Goal: Communication & Community: Answer question/provide support

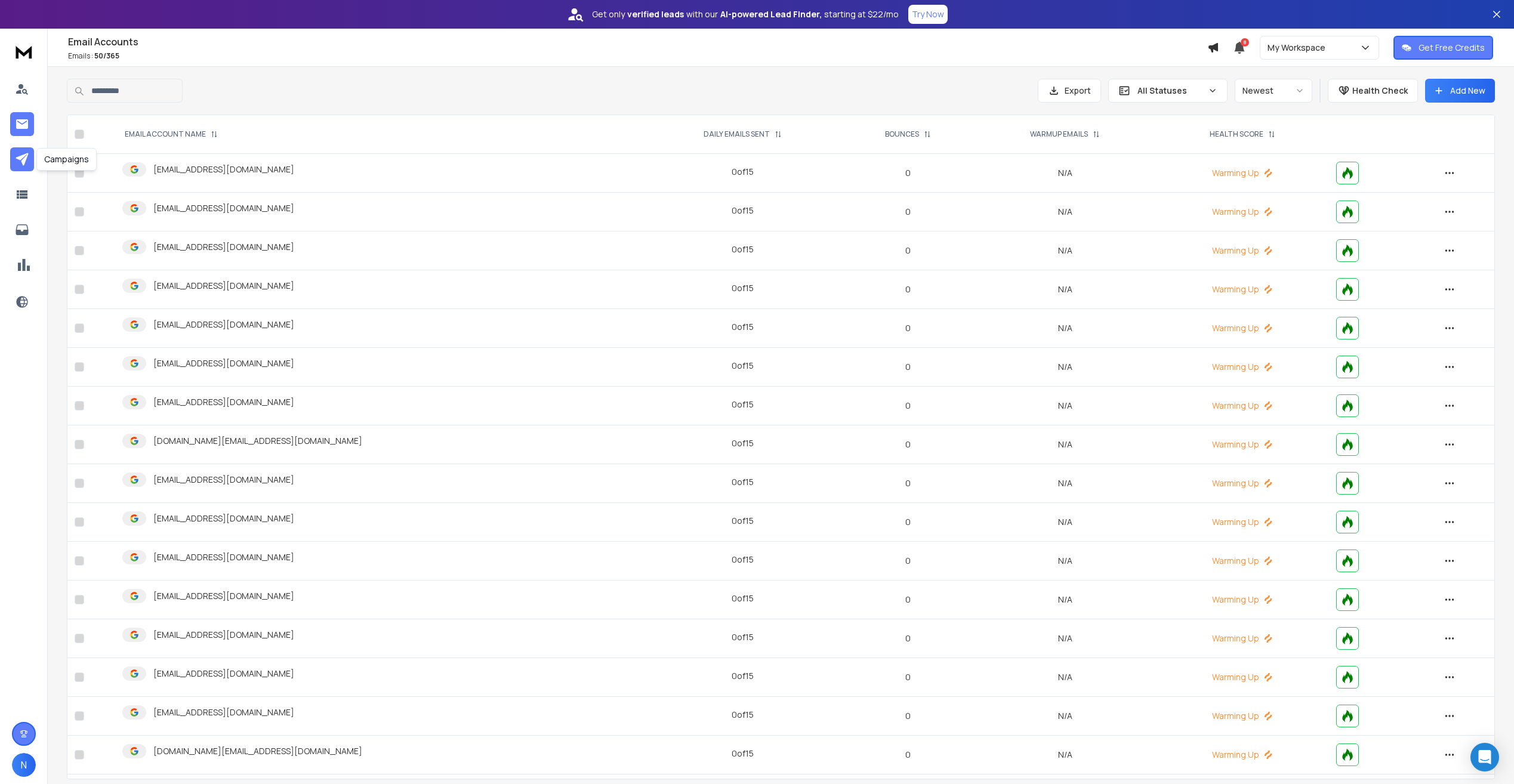
click at [11, 155] on link at bounding box center [22, 159] width 24 height 24
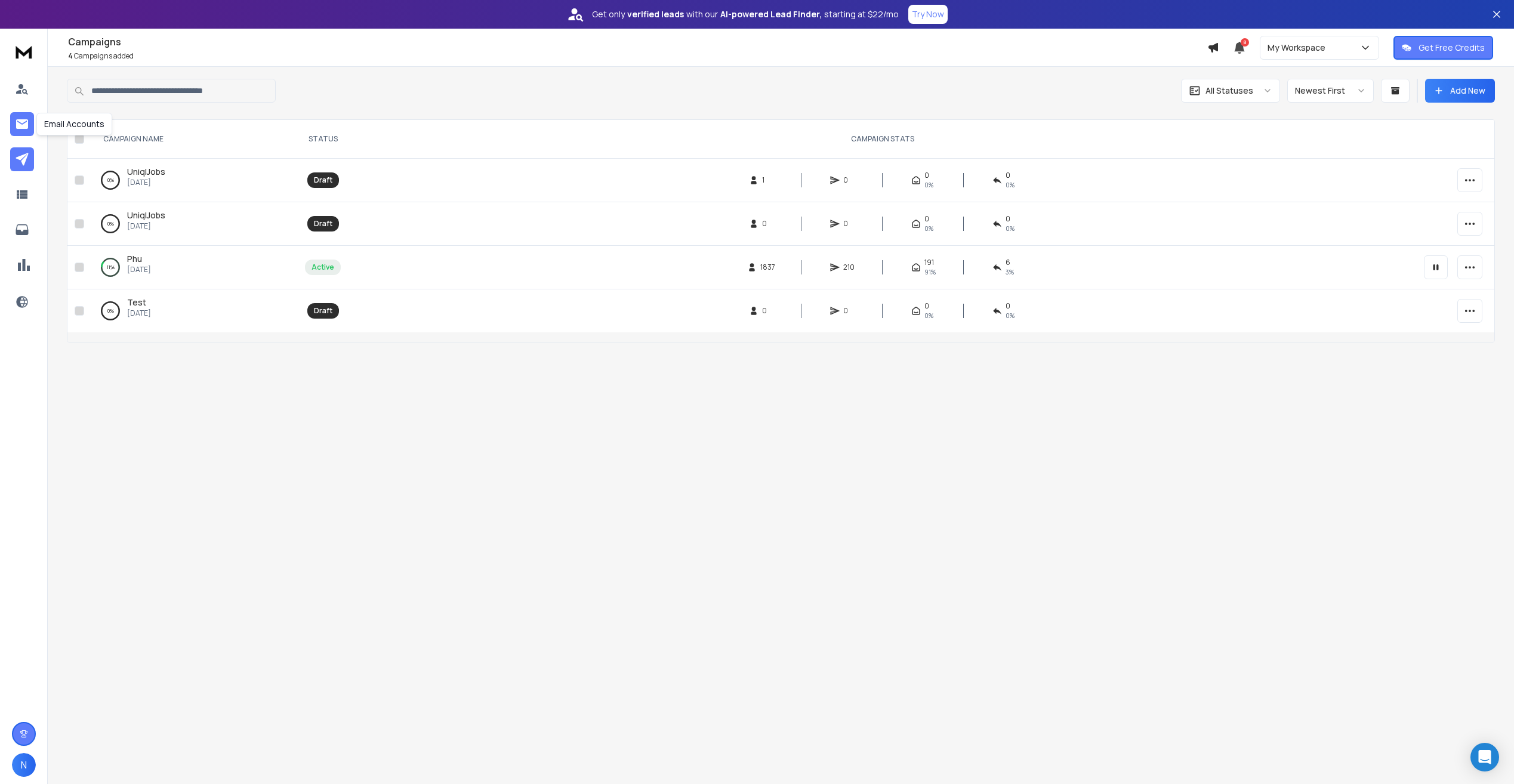
click at [19, 121] on icon at bounding box center [22, 124] width 12 height 9
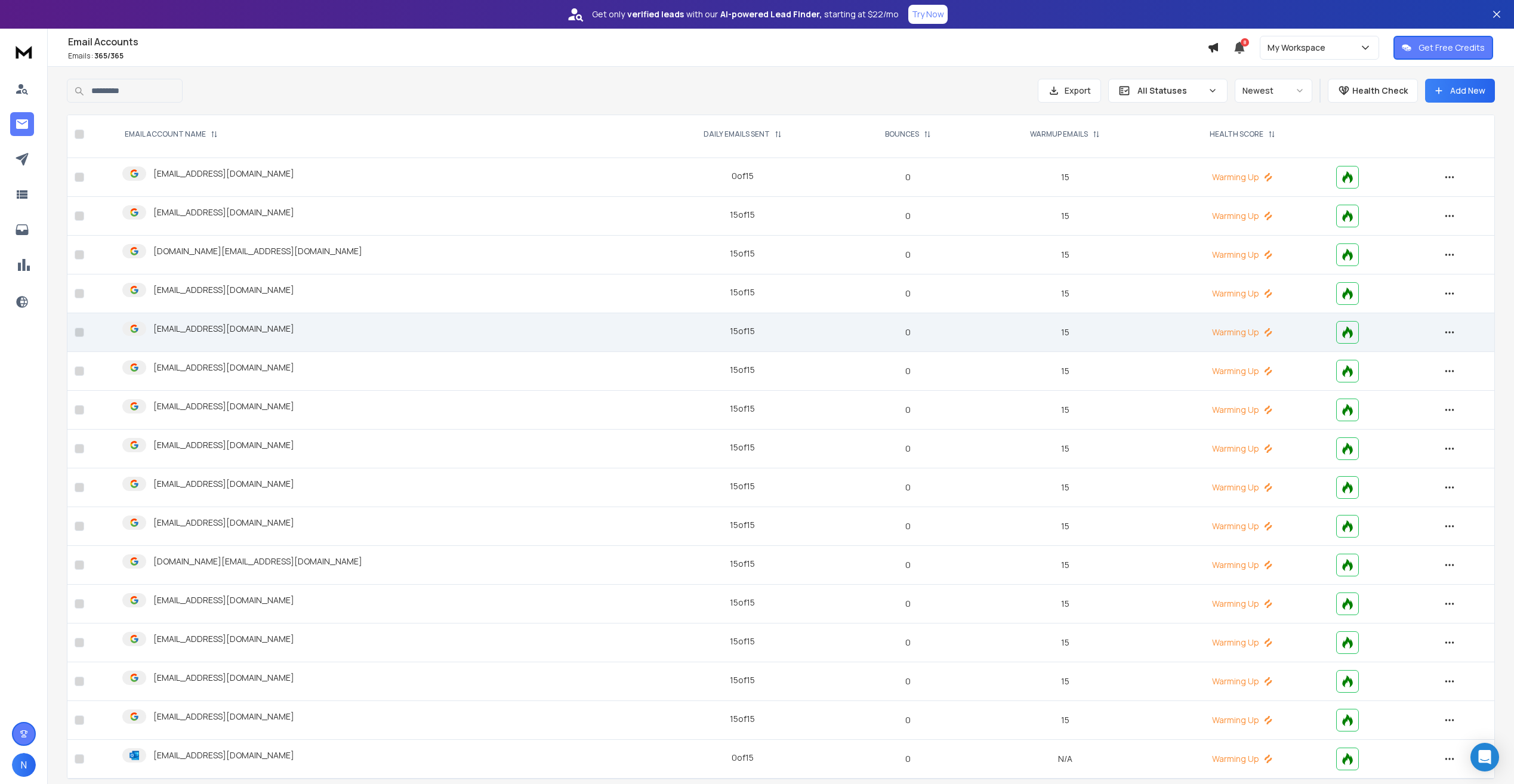
scroll to position [13482, 0]
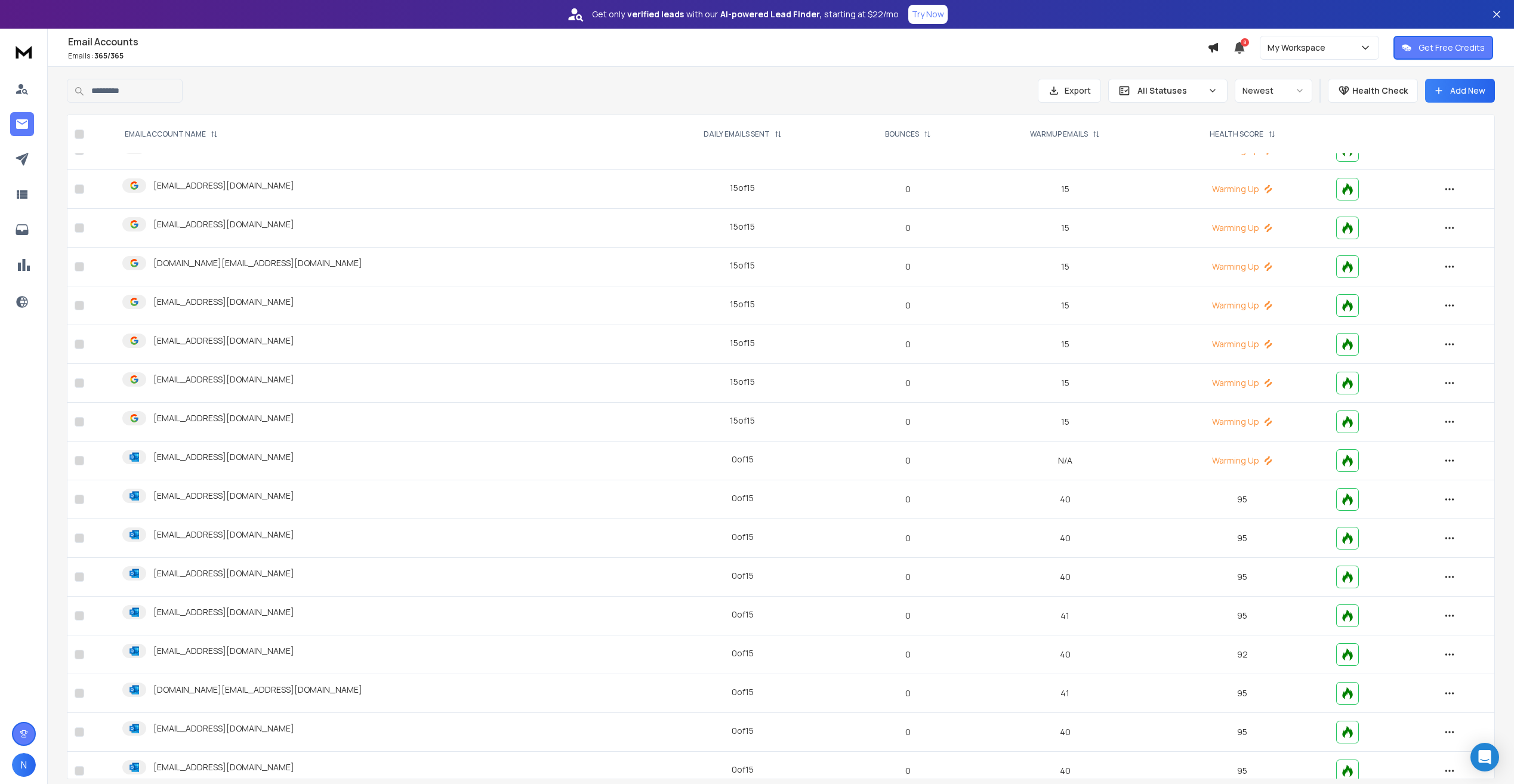
click at [1065, 134] on p "WARMUP EMAILS" at bounding box center [1059, 134] width 58 height 9
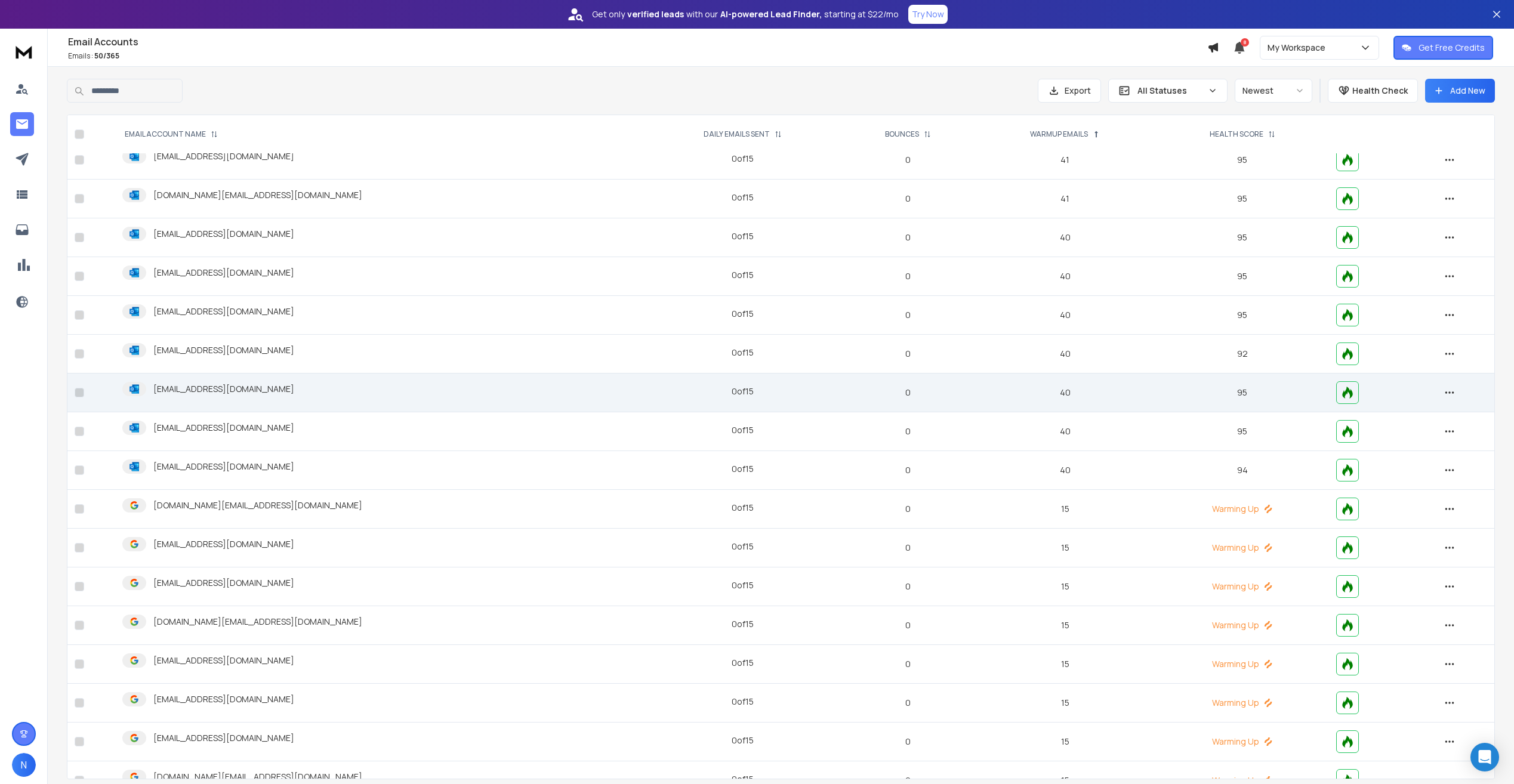
scroll to position [0, 0]
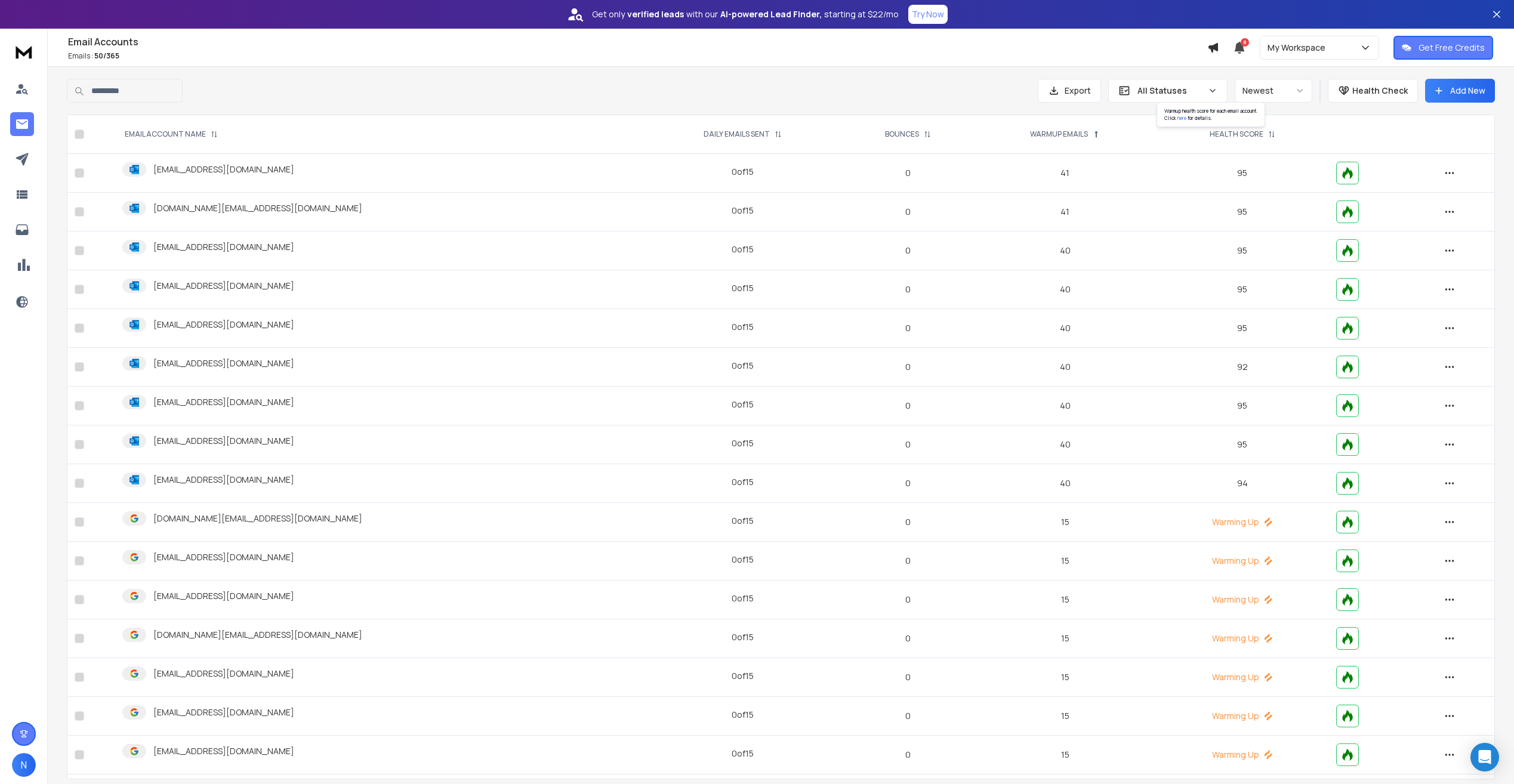
click at [1225, 136] on p "HEALTH SCORE" at bounding box center [1237, 134] width 54 height 9
click at [14, 154] on link at bounding box center [22, 159] width 24 height 24
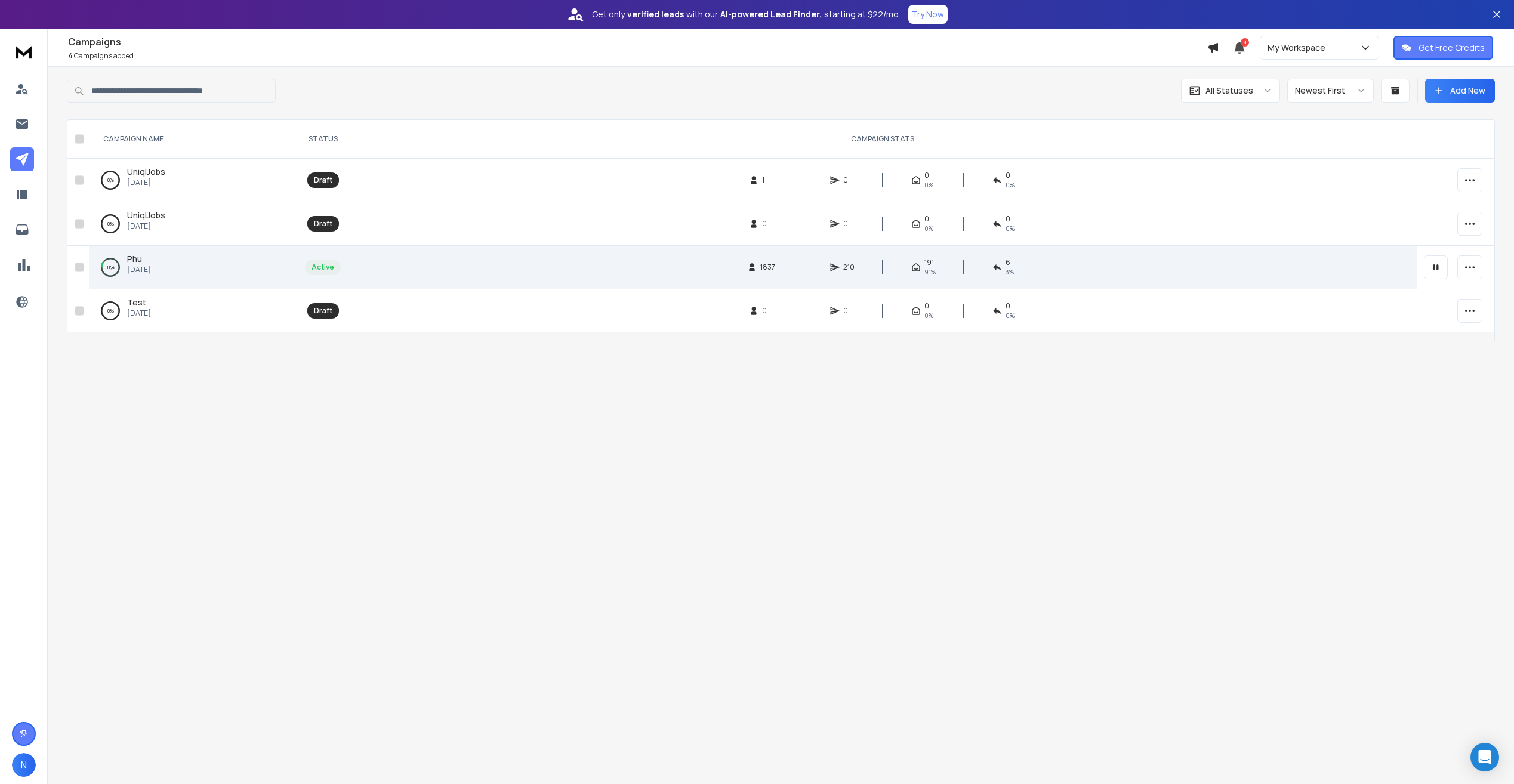
click at [681, 269] on div "1837 210 191 91 % 6 3 %" at bounding box center [882, 267] width 1054 height 19
click at [1079, 263] on div "1837 210 191 91 % 6 3 %" at bounding box center [882, 267] width 1054 height 19
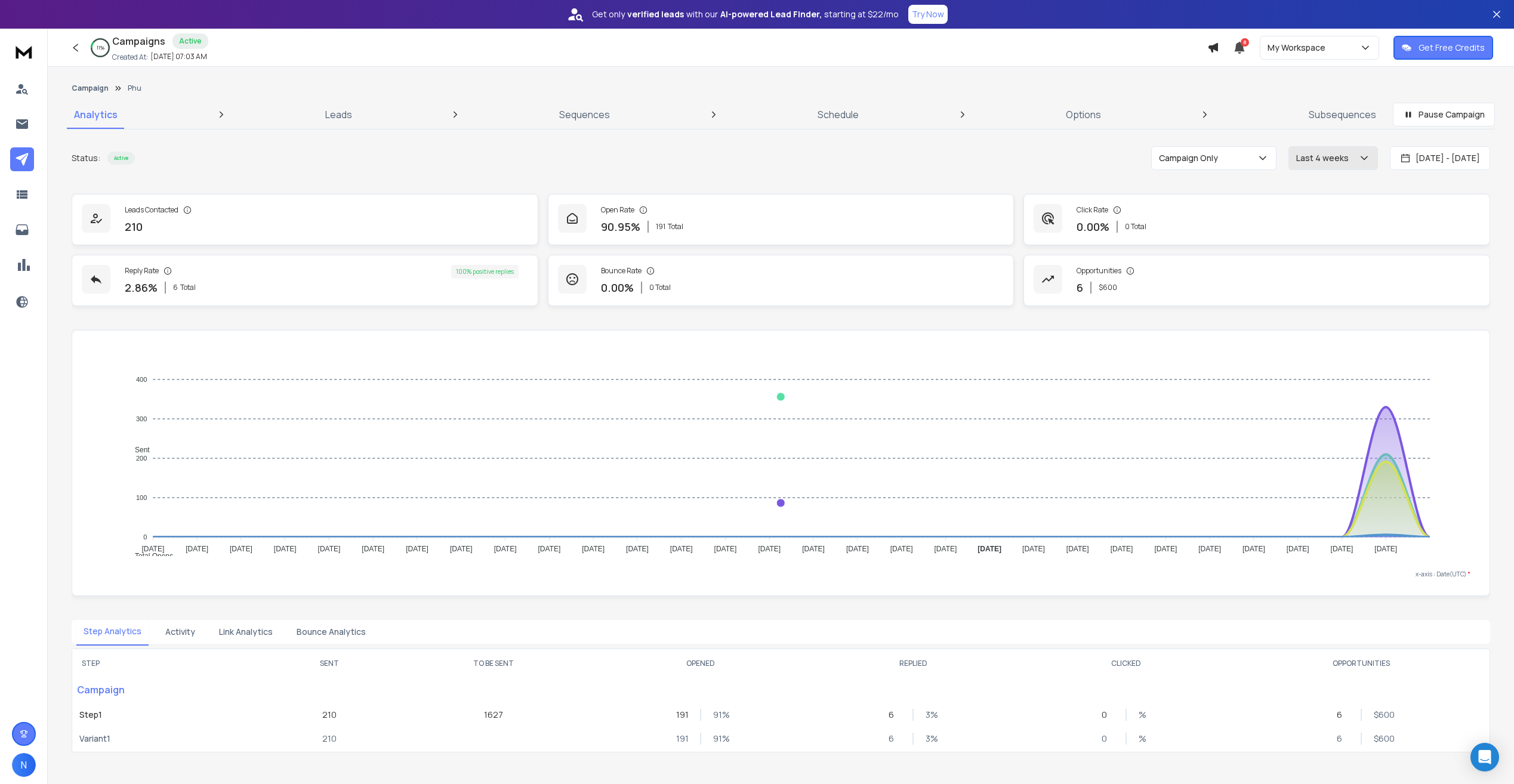
click at [1305, 155] on p "Last 4 weeks" at bounding box center [1324, 158] width 57 height 12
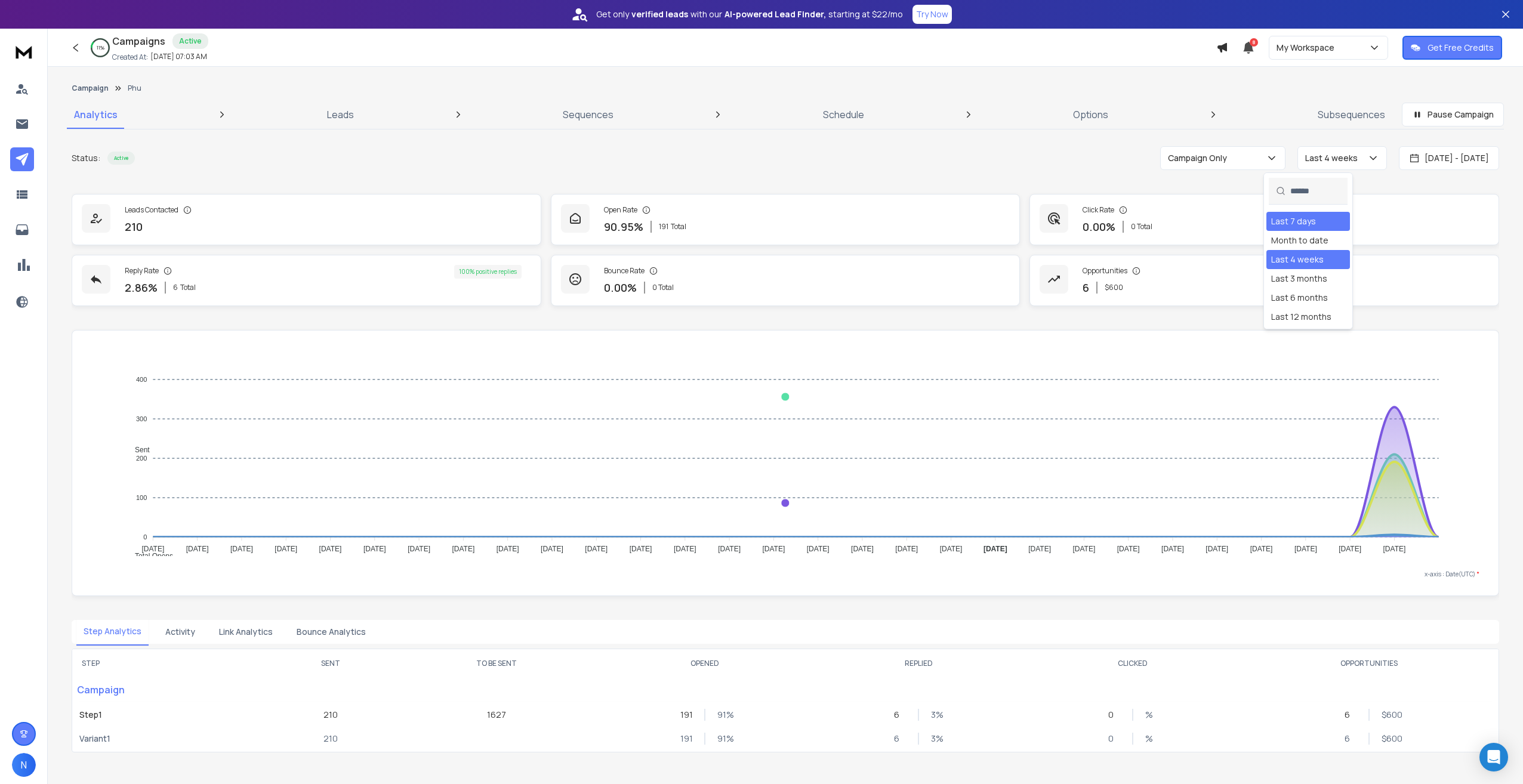
click at [1311, 218] on div "Last 7 days" at bounding box center [1294, 221] width 45 height 12
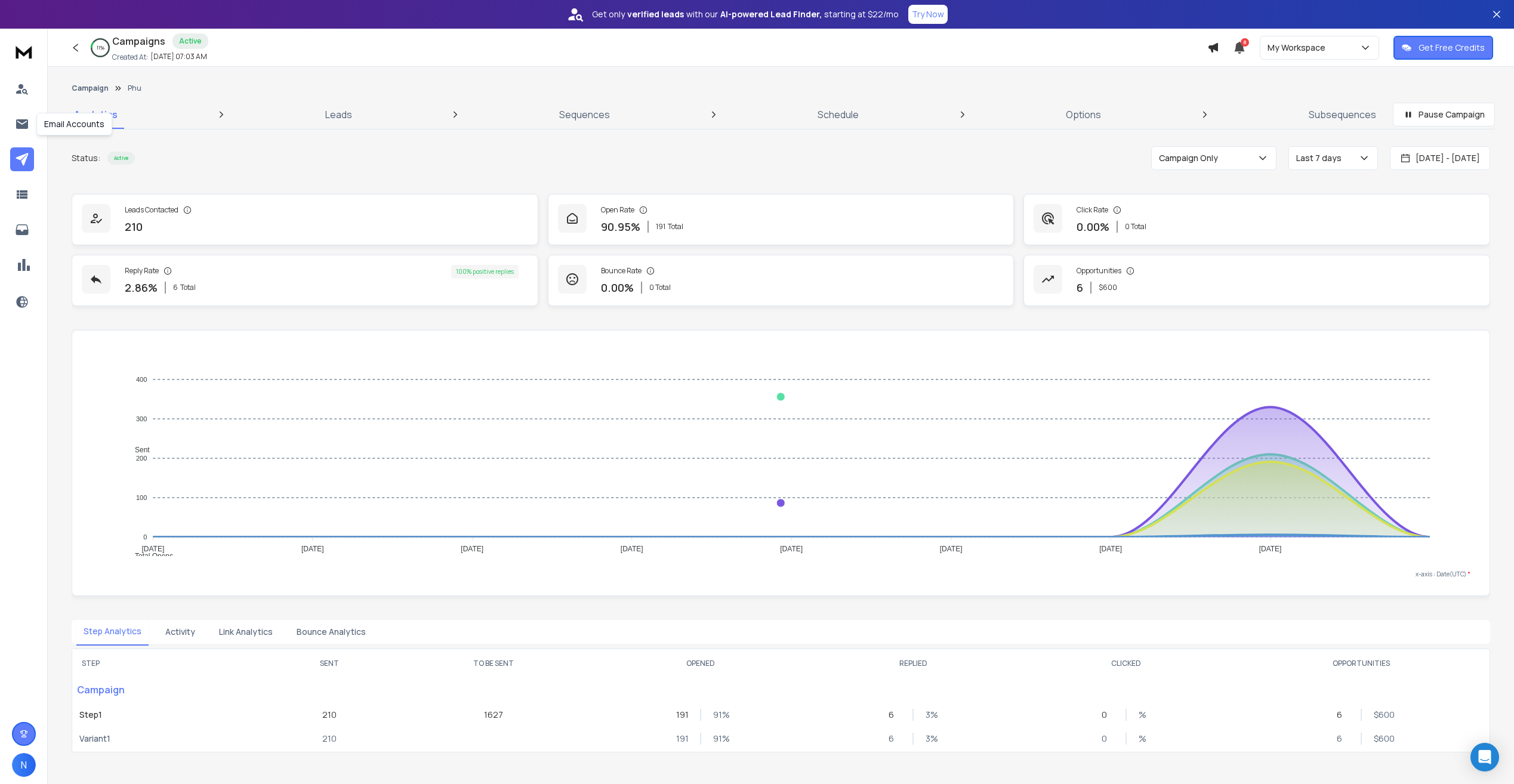
drag, startPoint x: 33, startPoint y: 119, endPoint x: 36, endPoint y: 126, distance: 7.6
click at [36, 126] on div at bounding box center [24, 126] width 28 height 28
click at [26, 121] on icon at bounding box center [22, 124] width 12 height 9
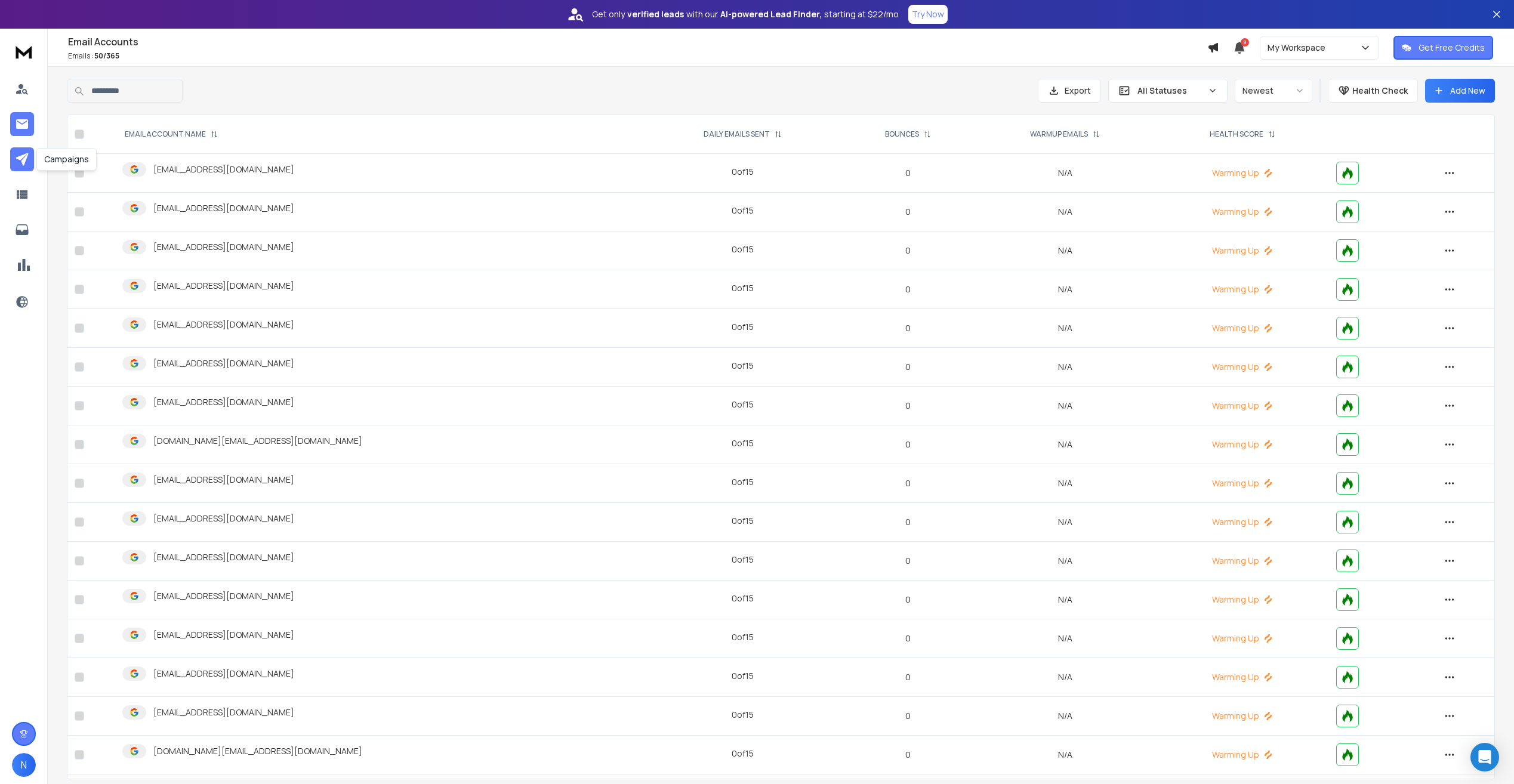
click at [30, 153] on link at bounding box center [22, 159] width 24 height 24
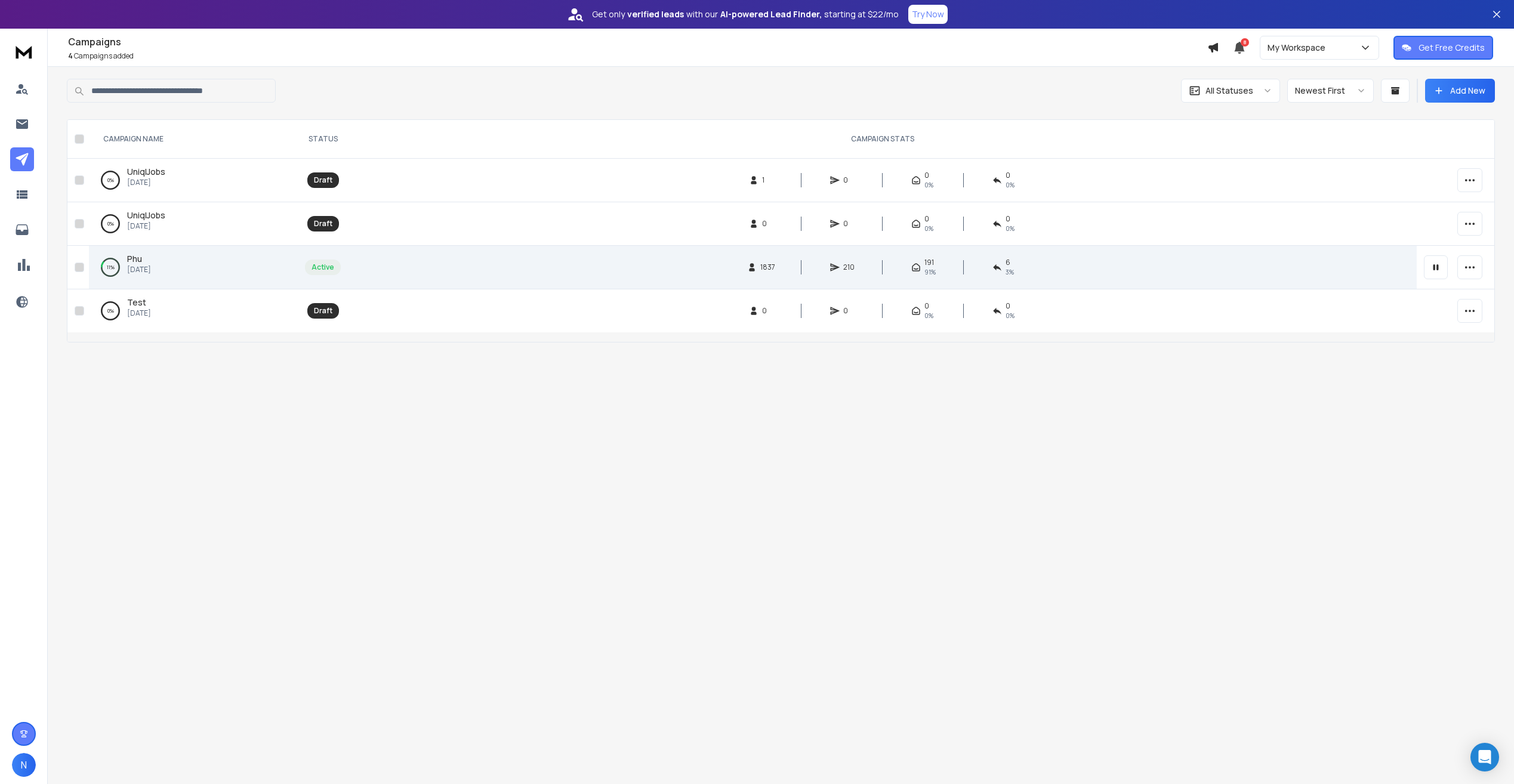
click at [699, 262] on div "1837 210 191 91 % 6 3 %" at bounding box center [882, 267] width 1054 height 19
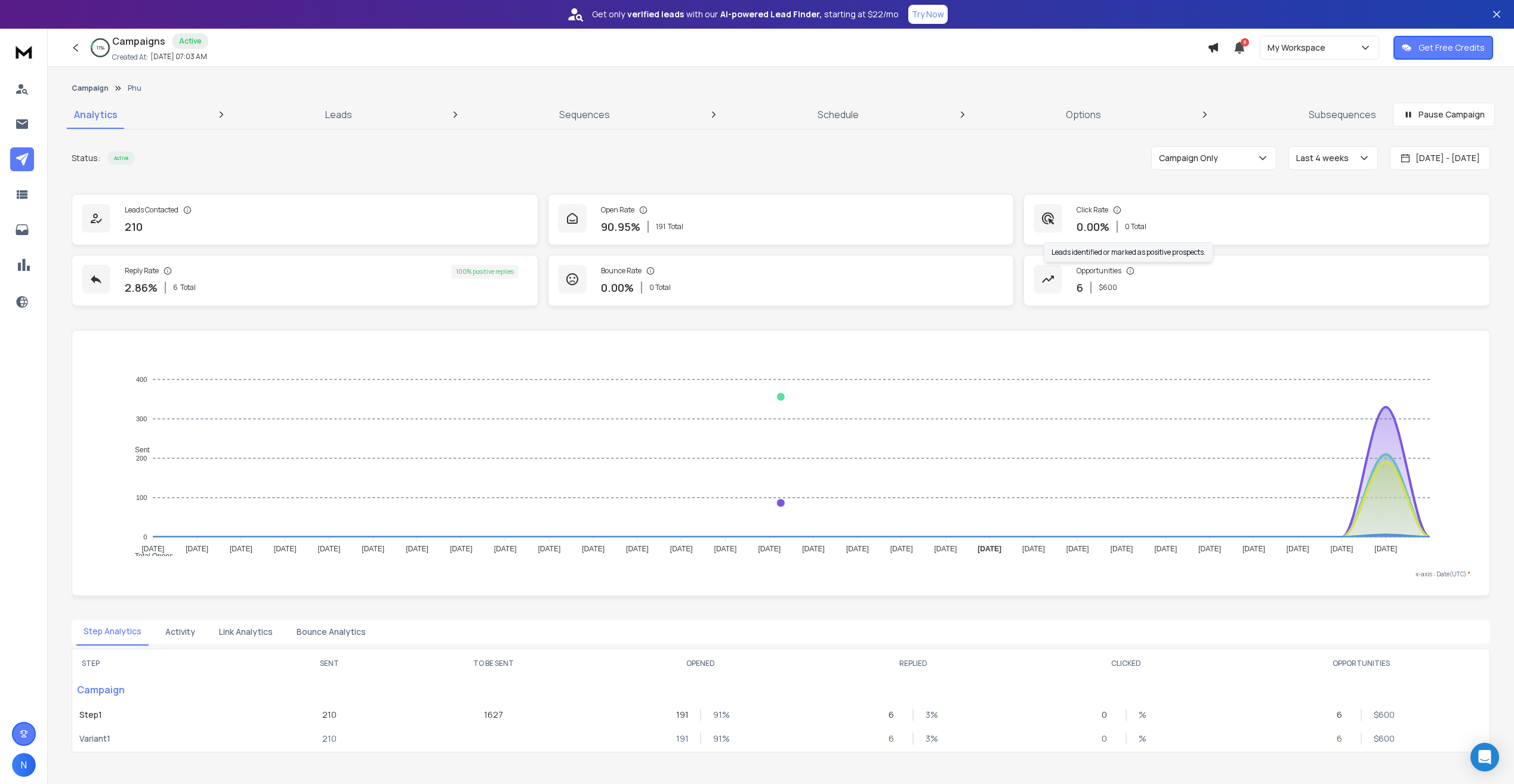
click at [1128, 269] on icon at bounding box center [1130, 271] width 9 height 9
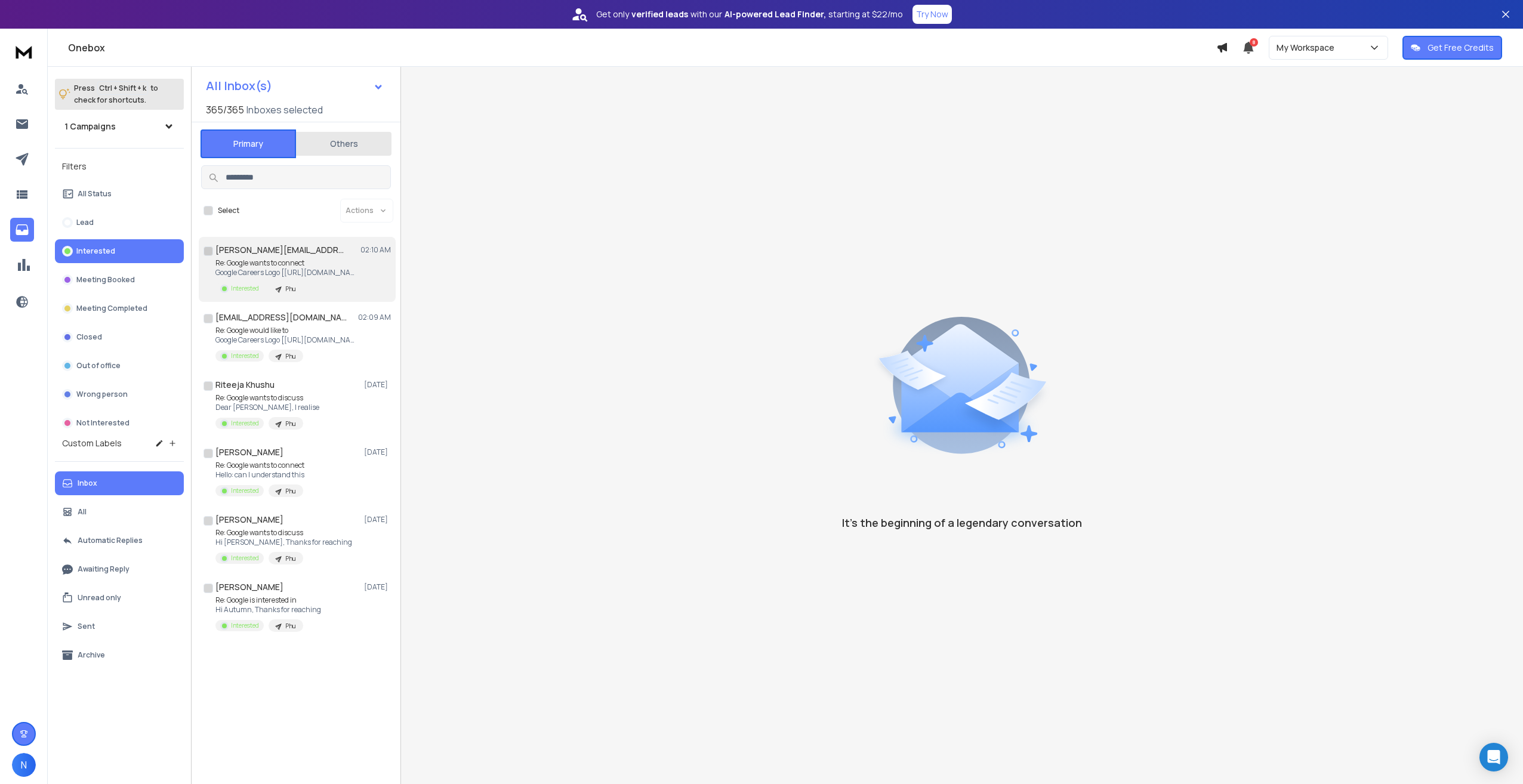
click at [360, 294] on div "[PERSON_NAME][EMAIL_ADDRESS][DOMAIN_NAME] 02:10 AM Re: Google wants to connect …" at bounding box center [297, 269] width 197 height 65
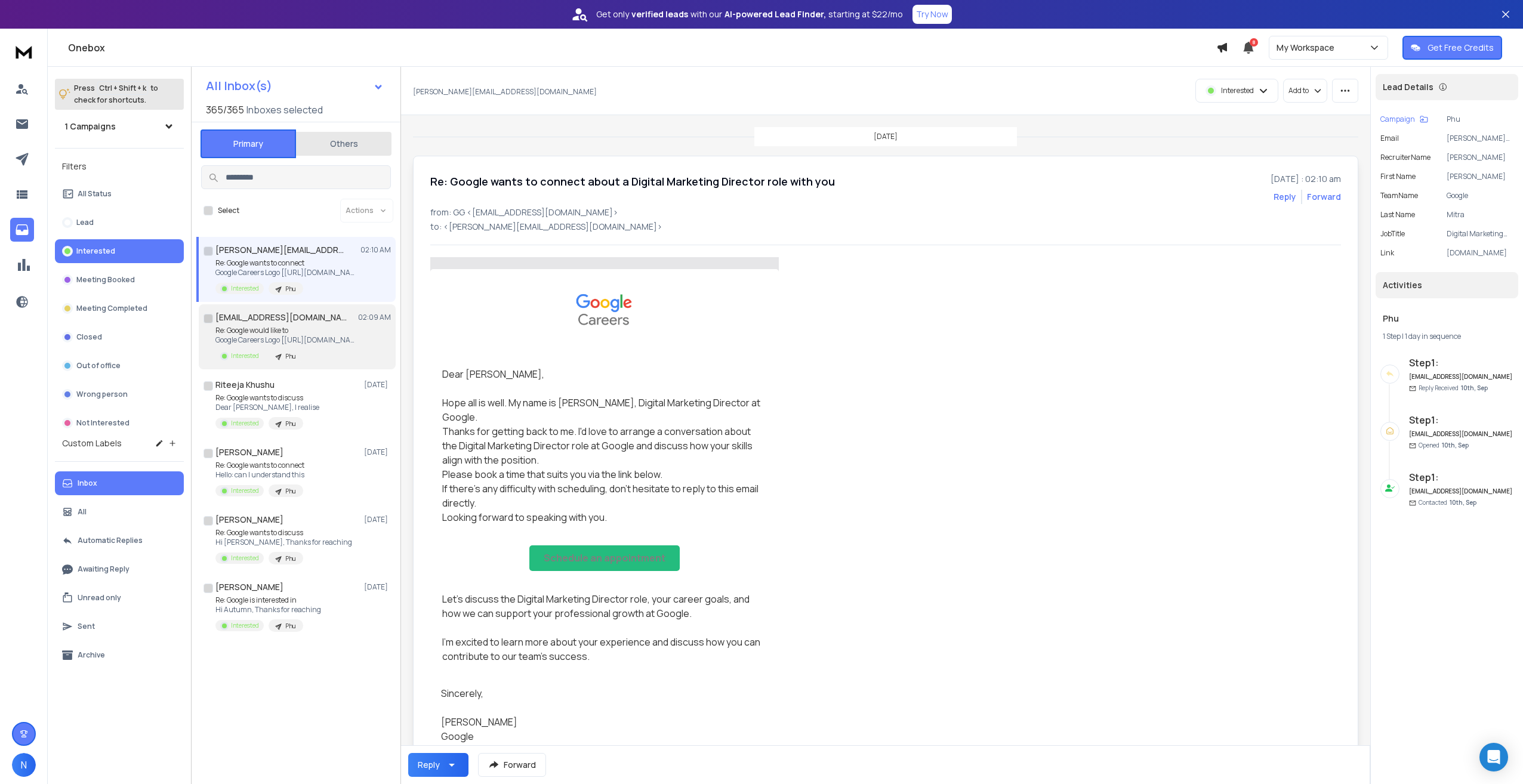
click at [343, 336] on p "Google Careers Logo [[URL][DOMAIN_NAME]] Dear [PERSON_NAME], I" at bounding box center [287, 340] width 143 height 9
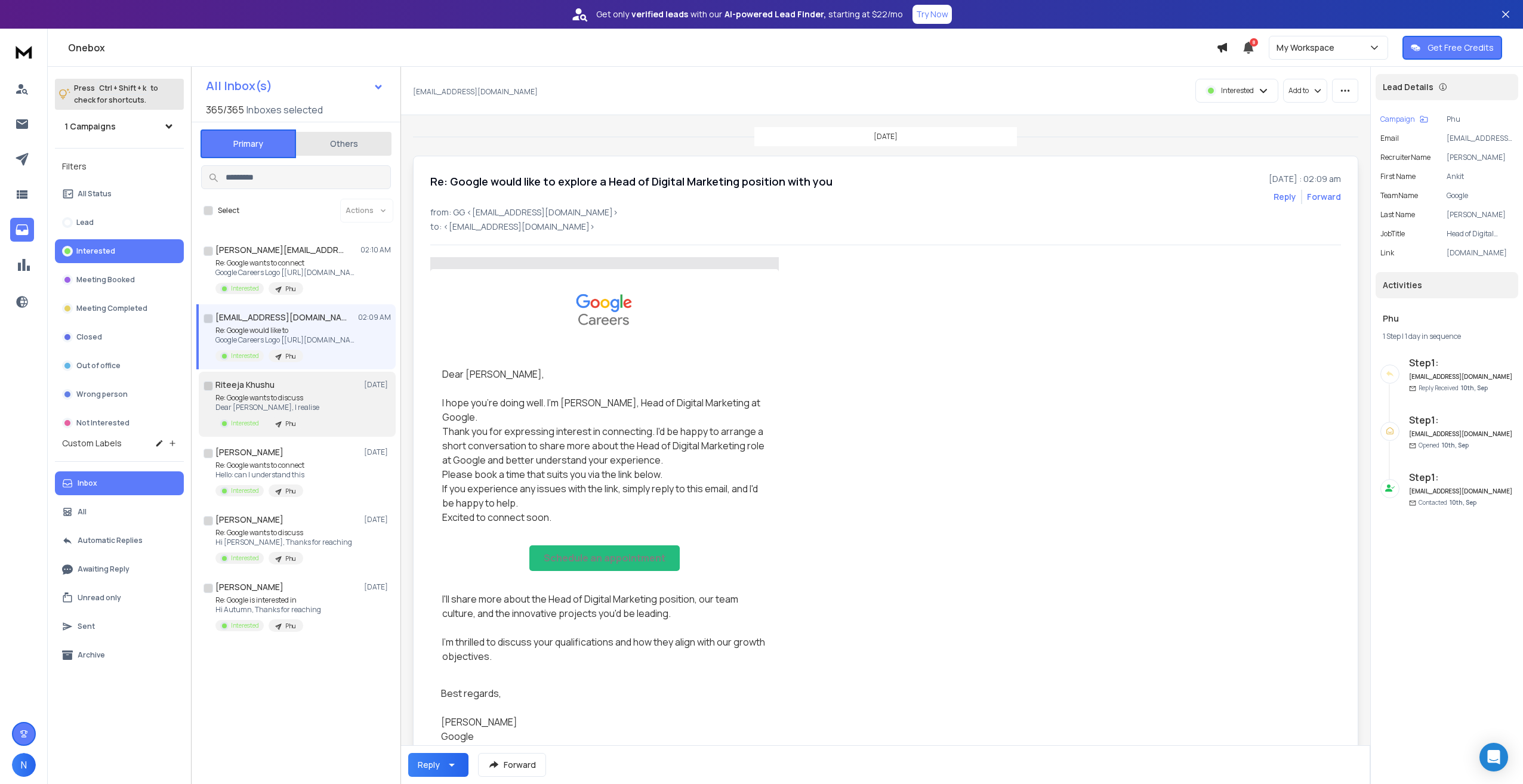
click at [326, 402] on div "Re: Google wants to discuss Dear [PERSON_NAME], I realise Interested Phu" at bounding box center [303, 411] width 175 height 36
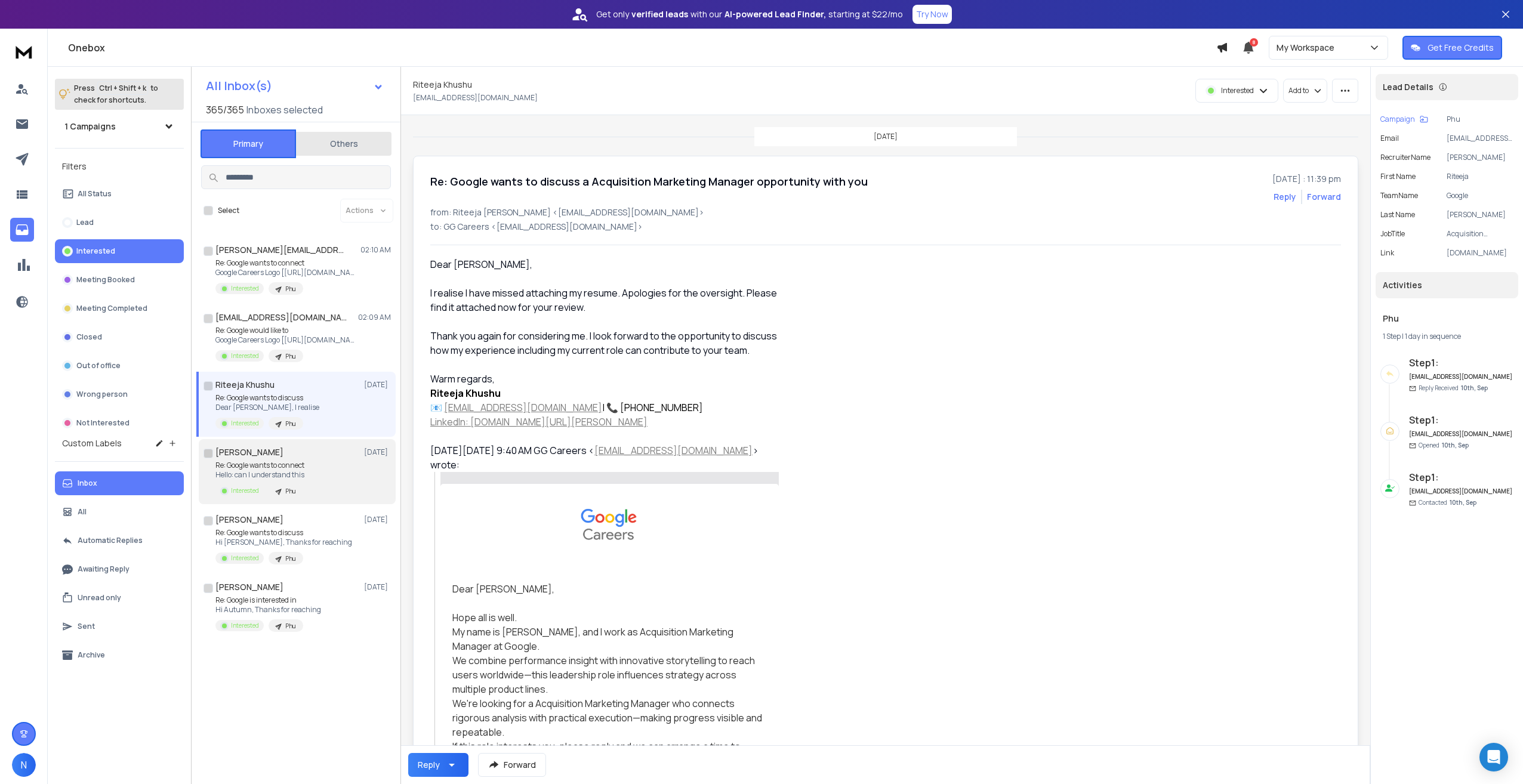
click at [324, 462] on div "Re: Google wants to connect Hello: can I understand this Interested Phu" at bounding box center [303, 478] width 175 height 36
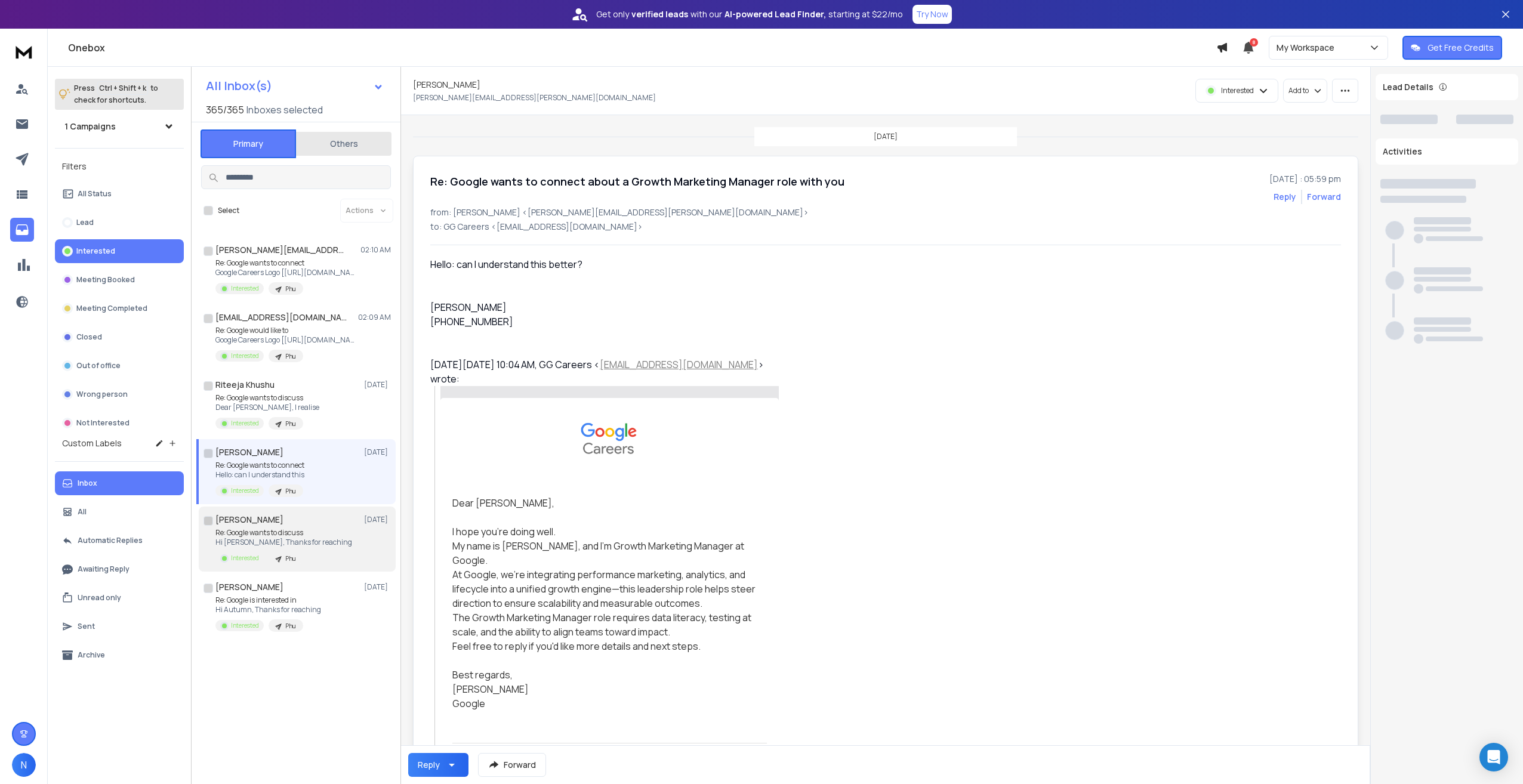
click at [324, 530] on div "Re: Google wants to discuss Hi [PERSON_NAME], Thanks for reaching Interested Phu" at bounding box center [303, 546] width 175 height 36
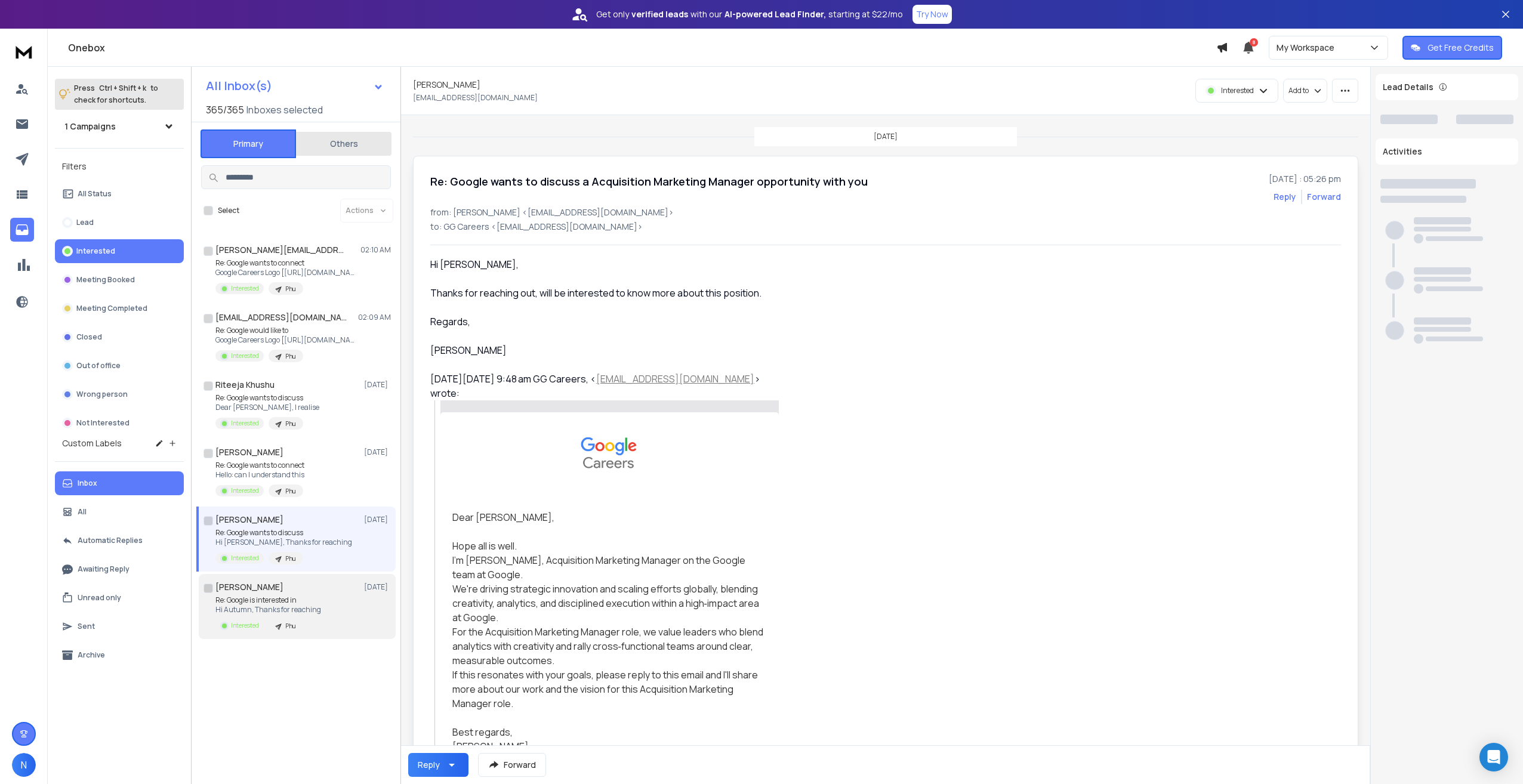
click at [331, 617] on div "Re: Google is interested in Hi Autumn, Thanks for reaching Interested Phu" at bounding box center [303, 613] width 175 height 36
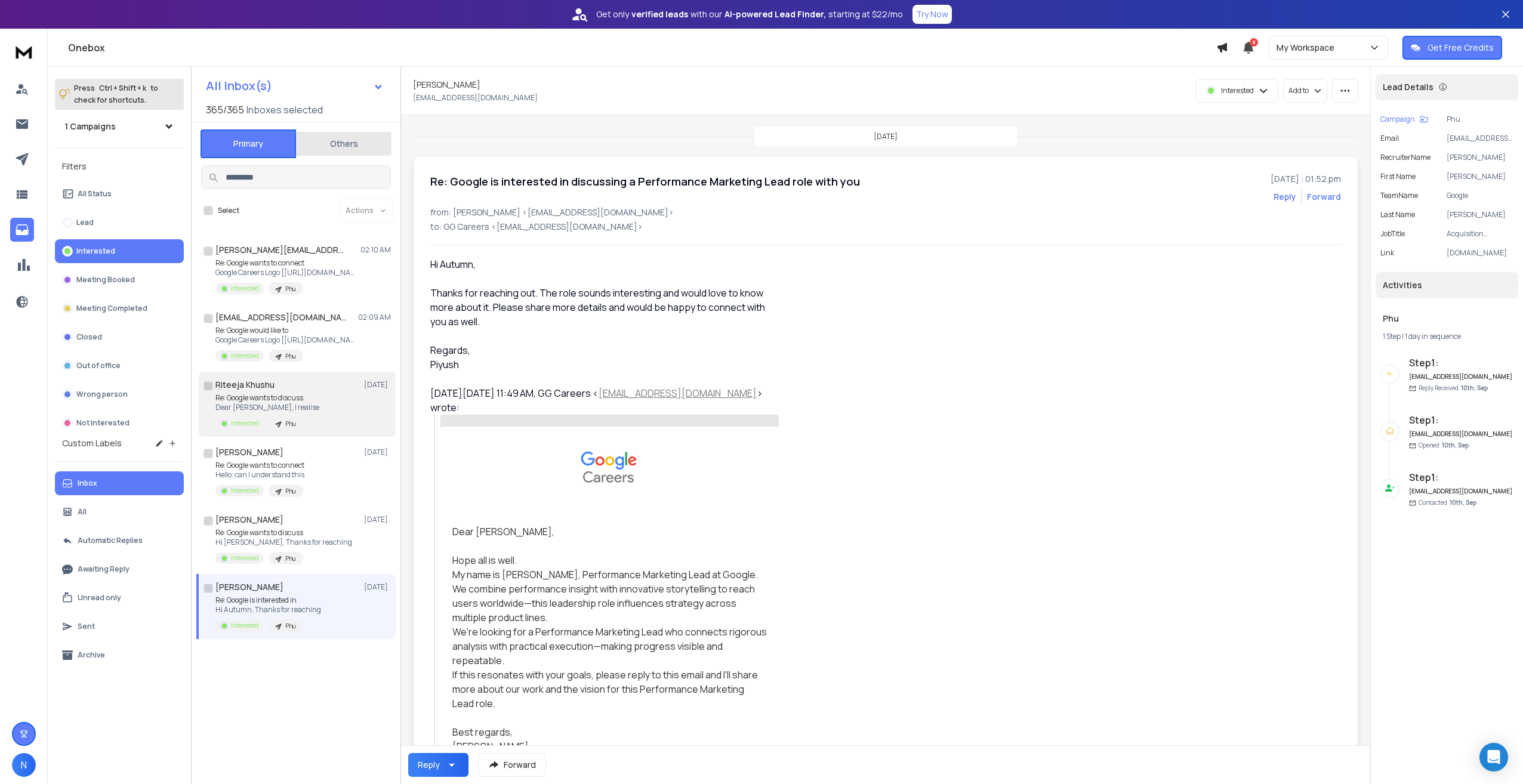
click at [364, 424] on div "Re: Google wants to discuss Dear [PERSON_NAME], I realise Interested Phu" at bounding box center [303, 411] width 175 height 36
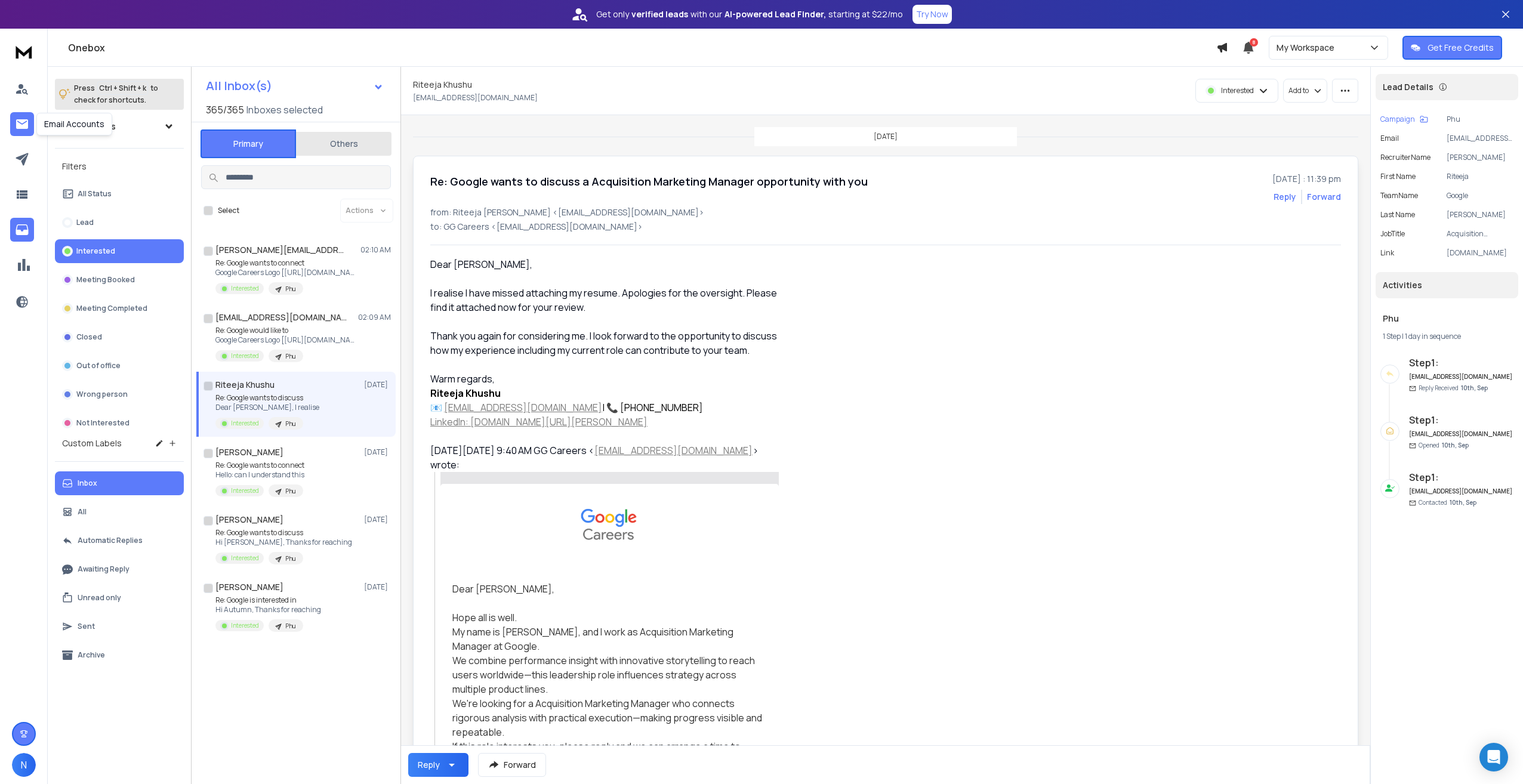
click at [33, 125] on link at bounding box center [22, 124] width 24 height 24
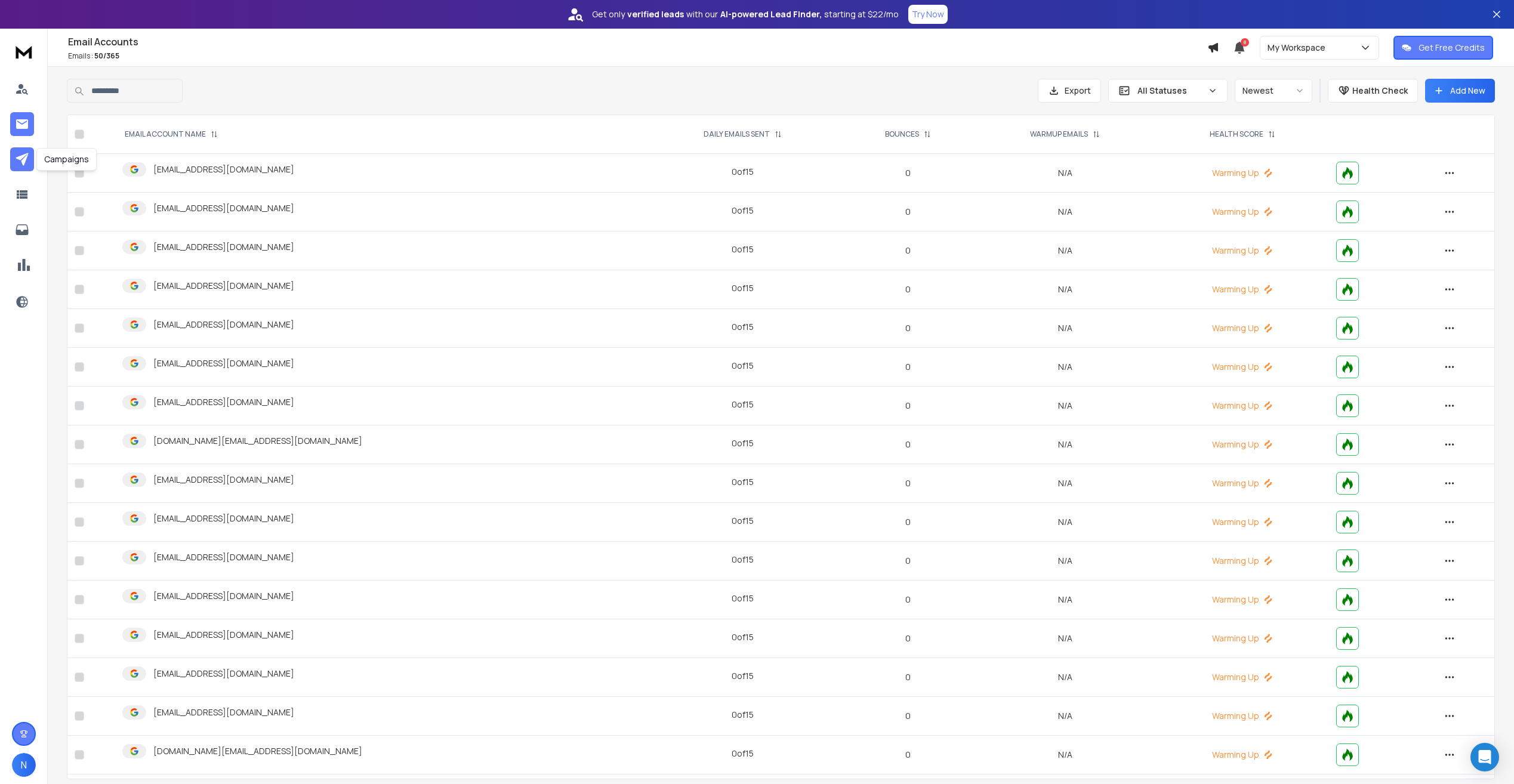
click at [14, 159] on link at bounding box center [22, 159] width 24 height 24
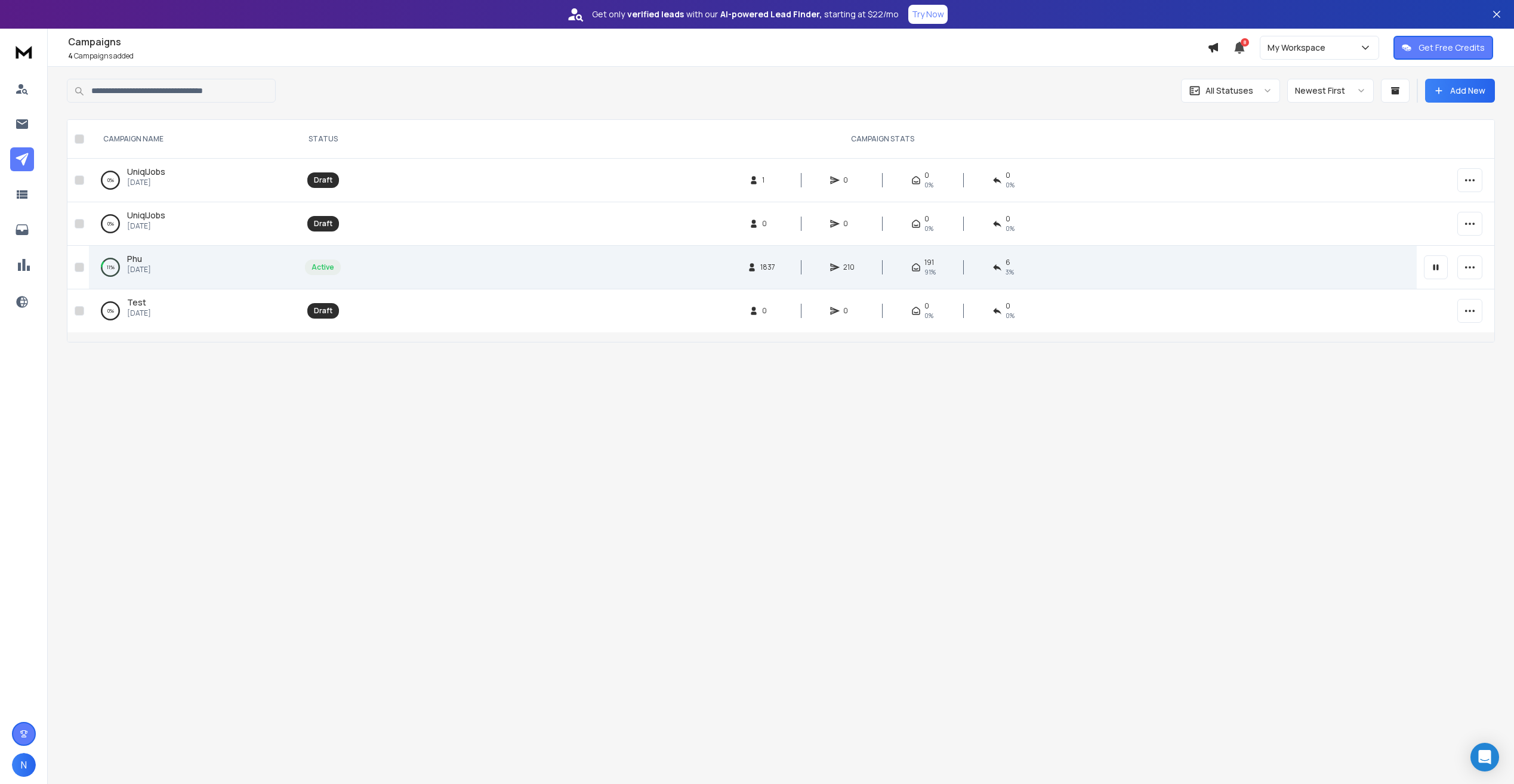
click at [787, 263] on div "1837 210 191 91 % 6 3 %" at bounding box center [882, 267] width 298 height 19
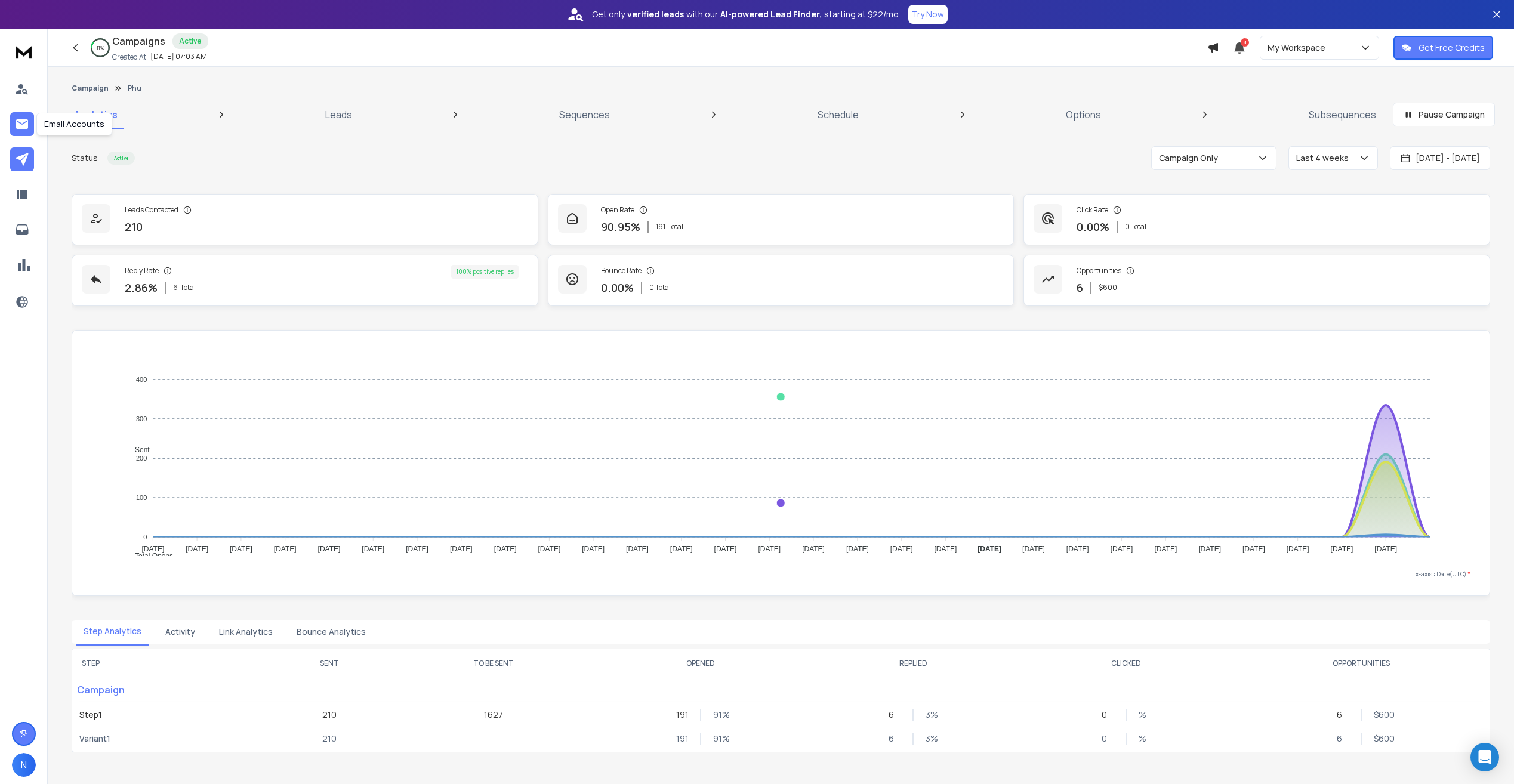
click at [26, 115] on link at bounding box center [22, 124] width 24 height 24
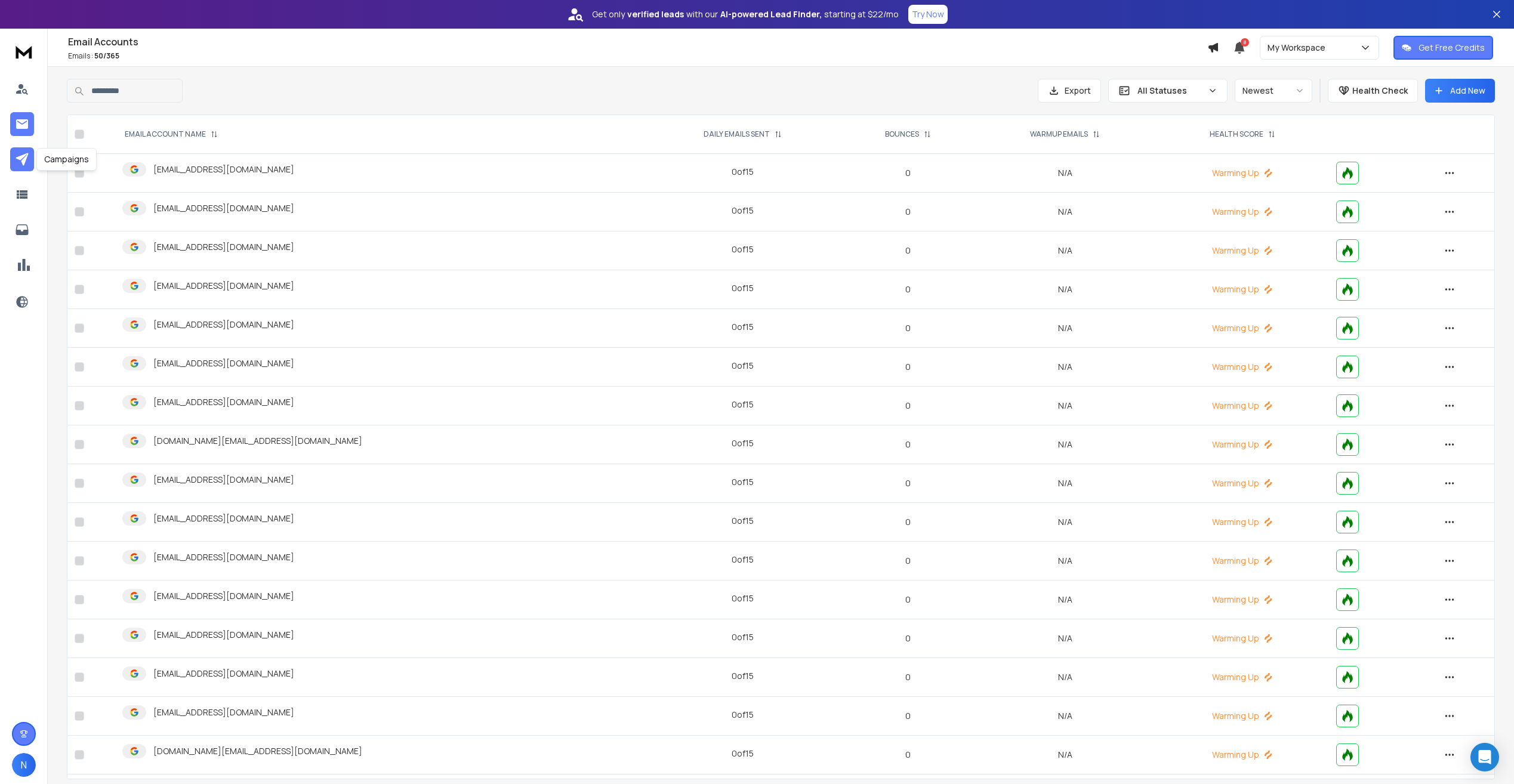
click at [22, 163] on icon at bounding box center [22, 159] width 13 height 13
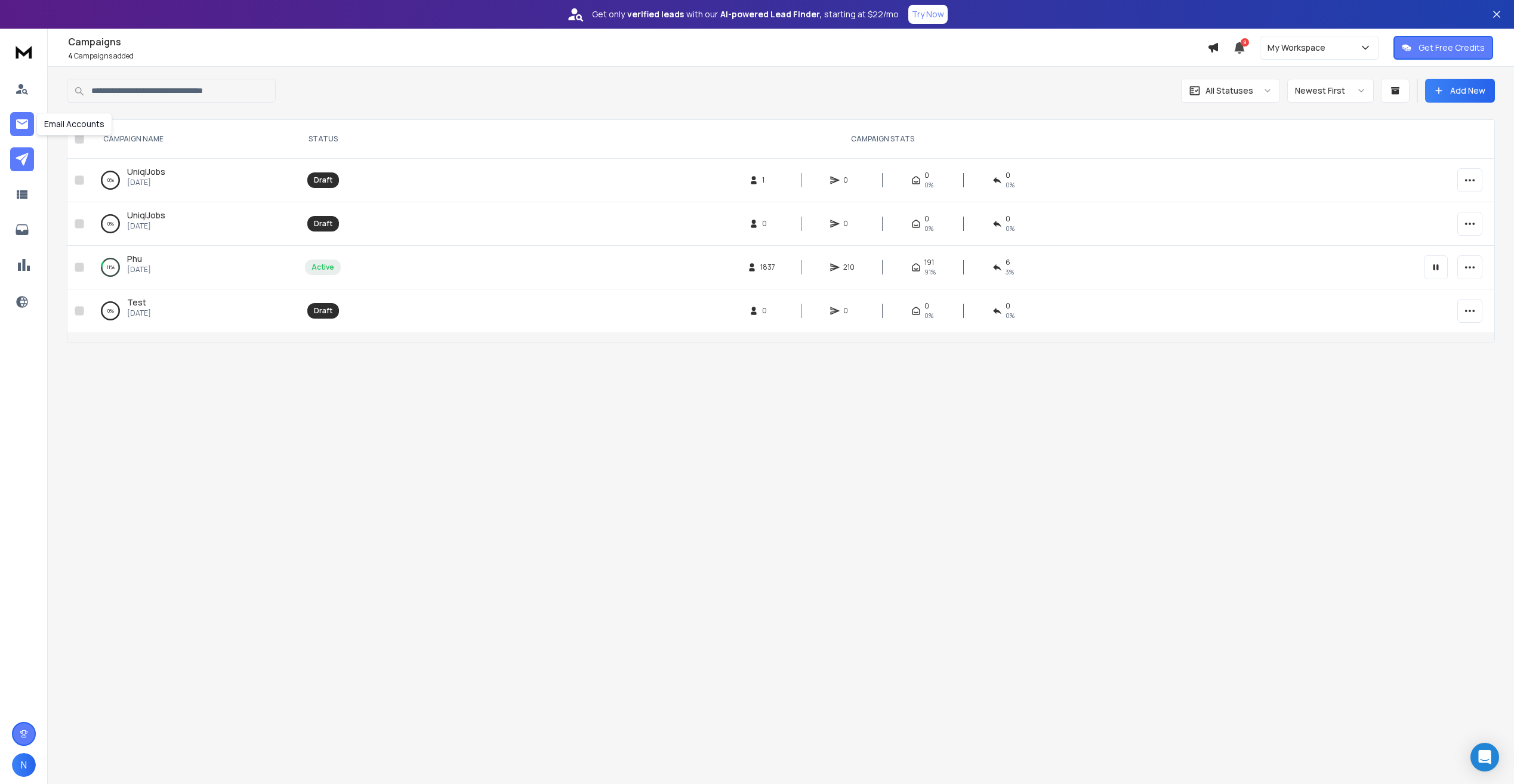
click at [32, 133] on link at bounding box center [22, 124] width 24 height 24
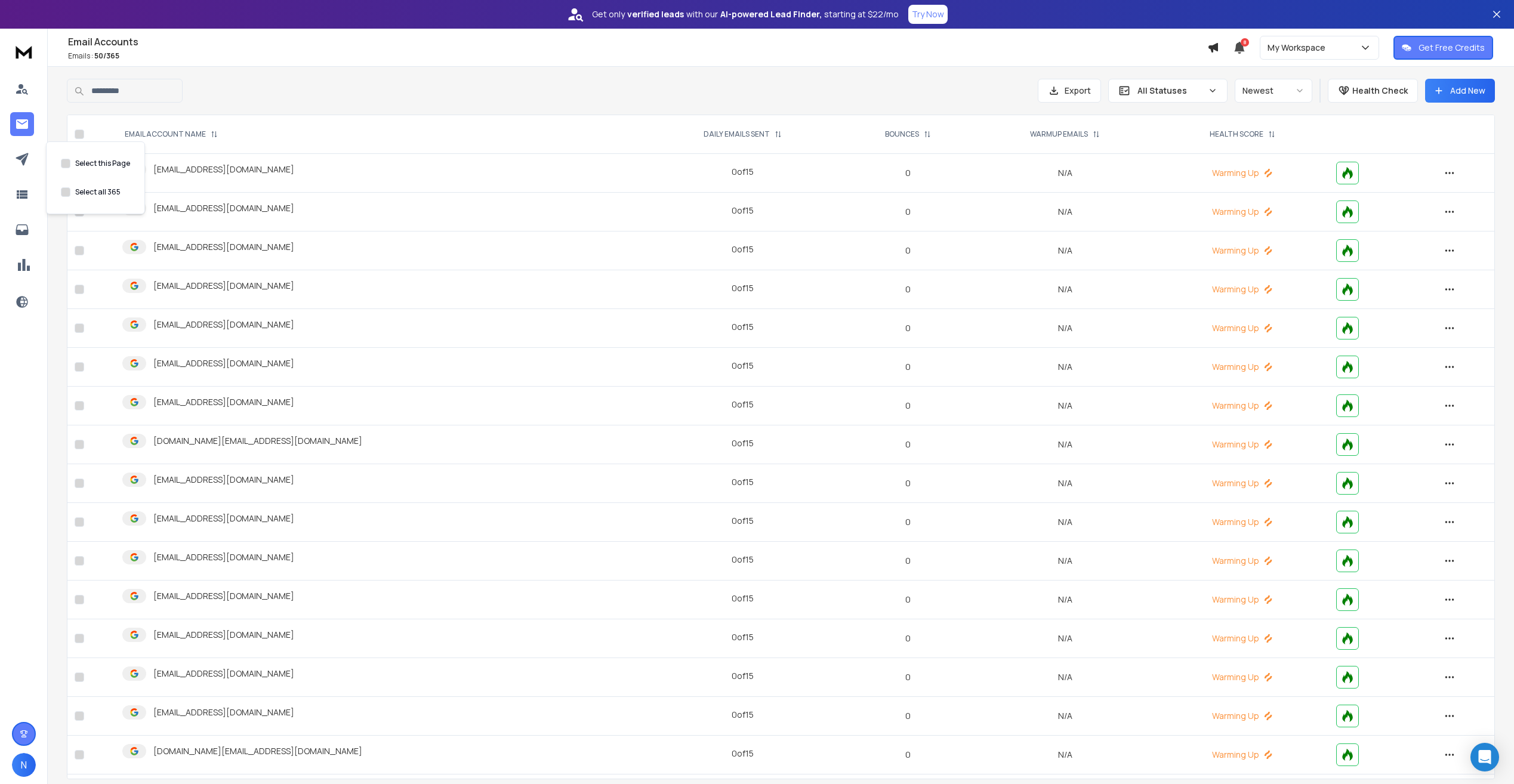
click at [67, 192] on button "Select this Page" at bounding box center [65, 192] width 9 height 9
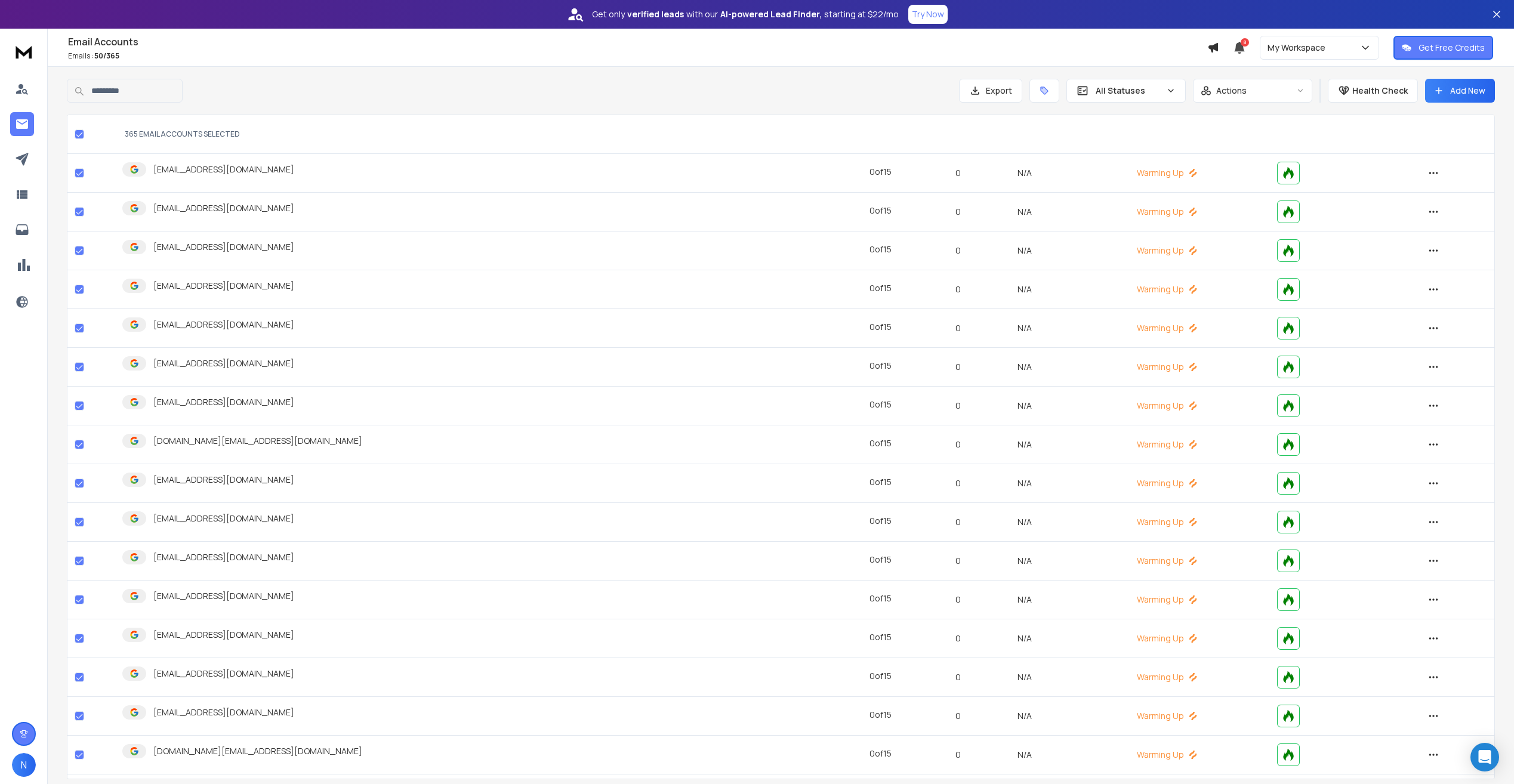
click at [1123, 91] on p "All Statuses" at bounding box center [1129, 91] width 66 height 12
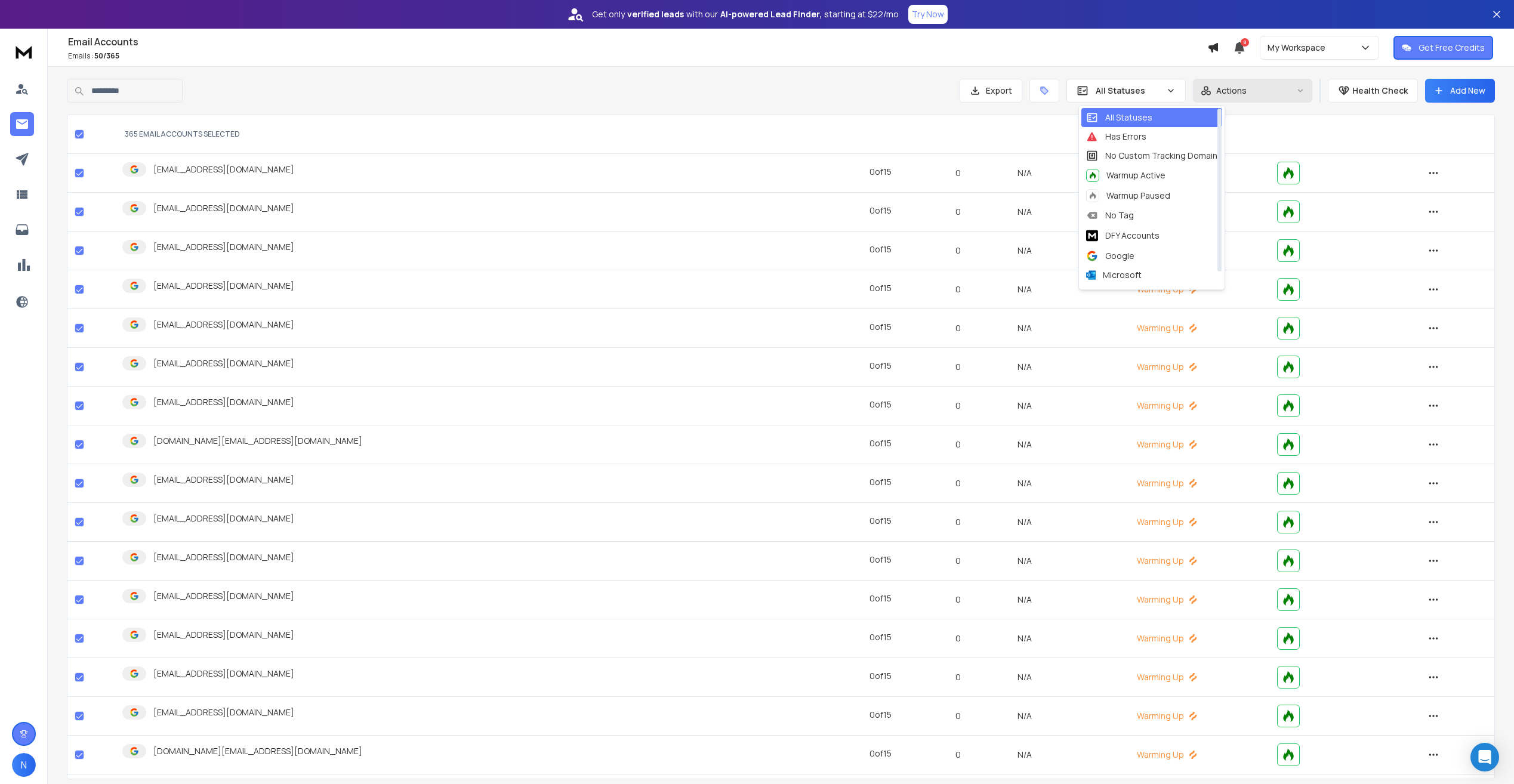
click at [1236, 83] on button "Actions" at bounding box center [1252, 91] width 119 height 24
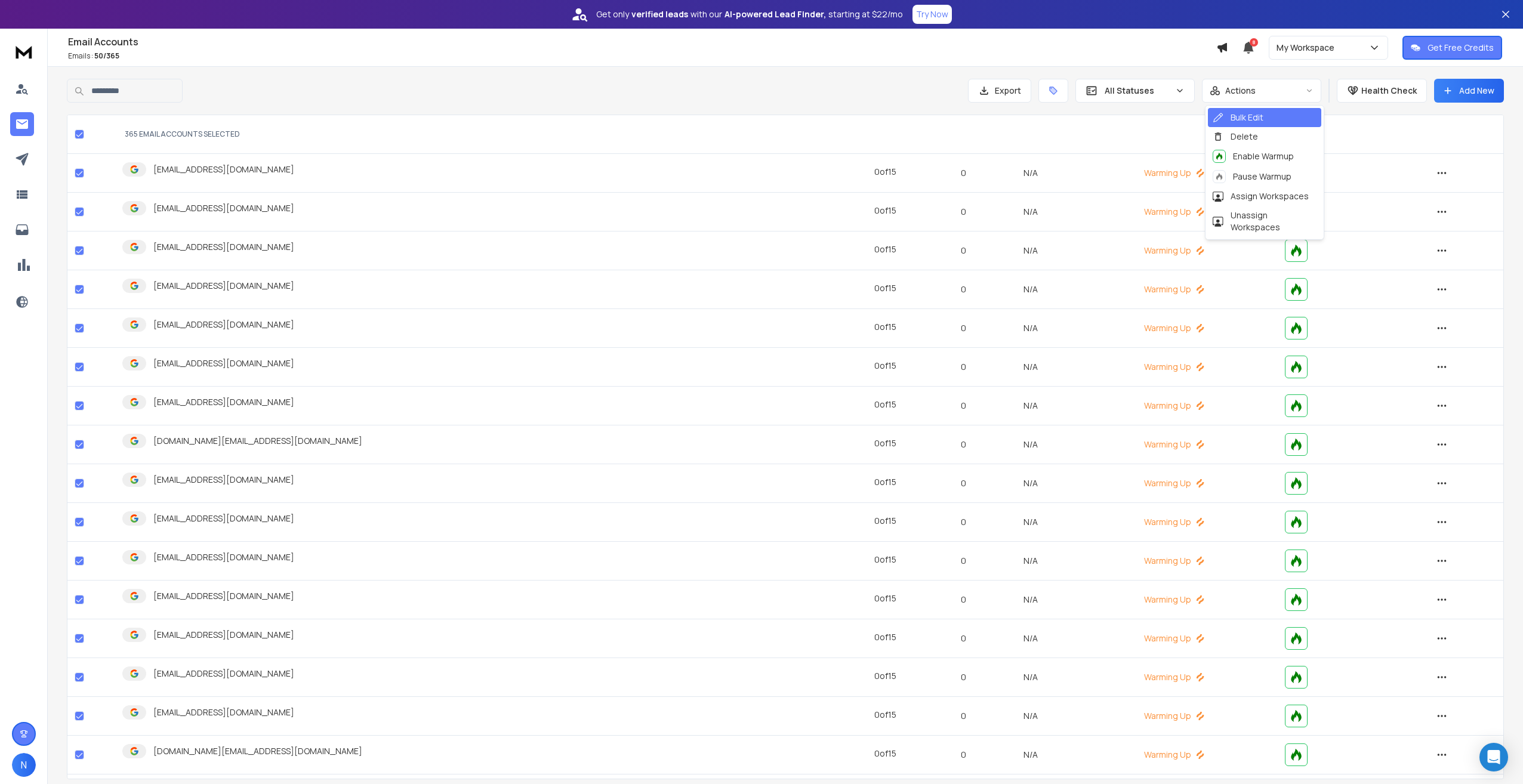
click at [1267, 120] on div "Bulk Edit" at bounding box center [1265, 117] width 113 height 19
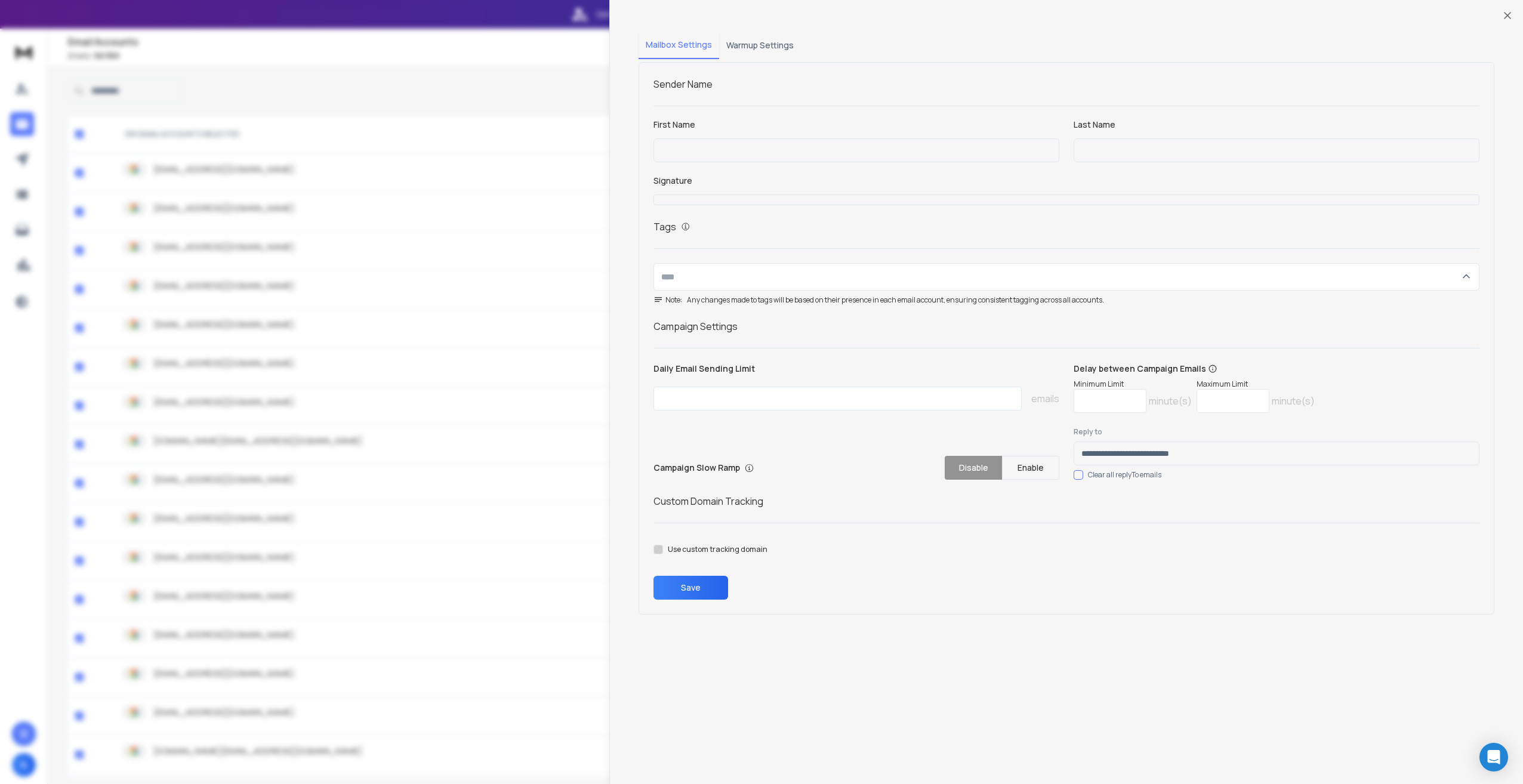
click at [883, 388] on div "Daily Email Sending Limit emails" at bounding box center [857, 388] width 406 height 50
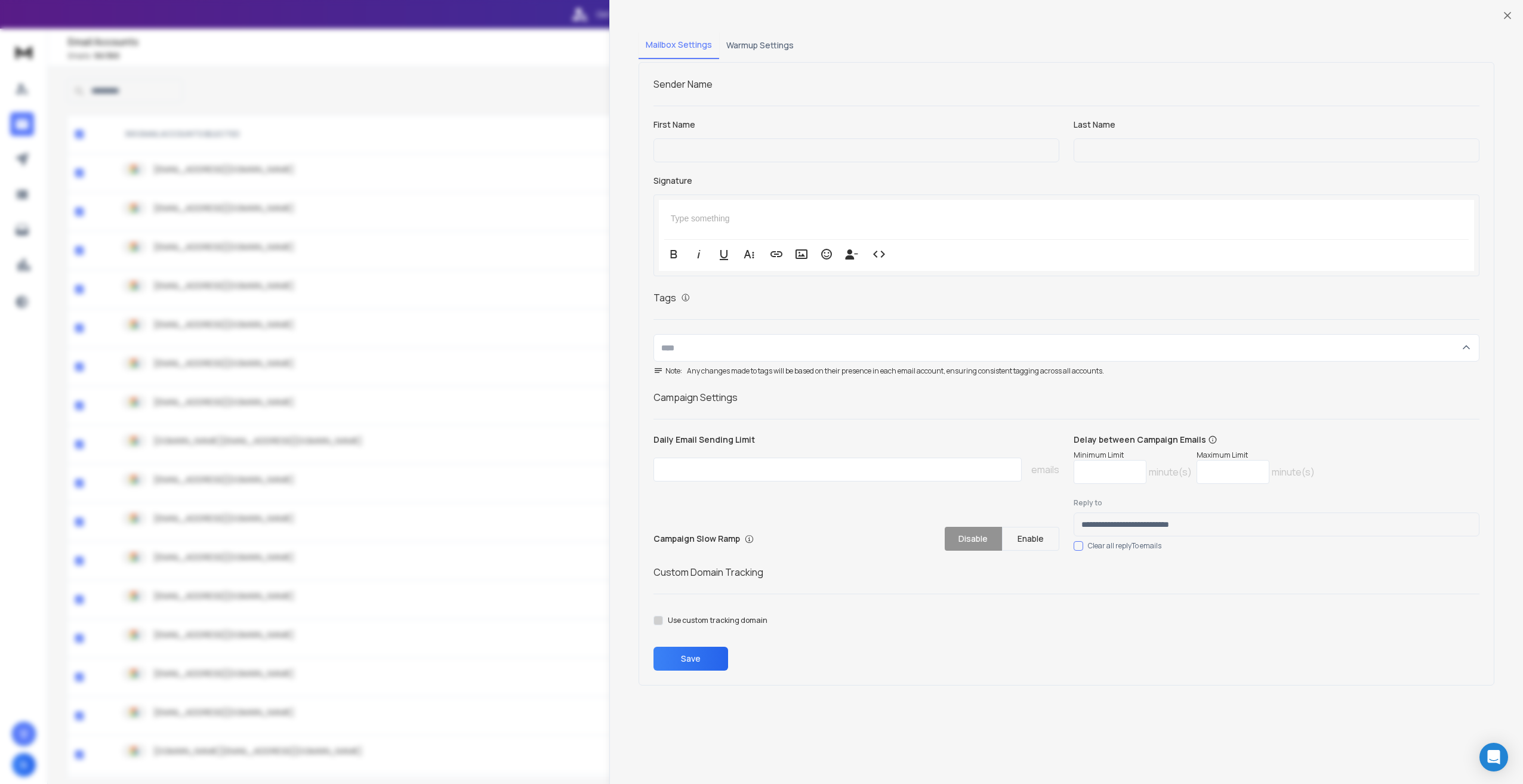
type input "**"
click at [1118, 733] on div "Shared Sheet Component Mailbox Settings Warmup Settings Sender Name First Name …" at bounding box center [1066, 392] width 914 height 784
click at [706, 669] on button "Save" at bounding box center [691, 659] width 74 height 24
click at [1217, 418] on div "Set the minimum and maximum time gap between emails sent by this account After …" at bounding box center [1209, 414] width 191 height 40
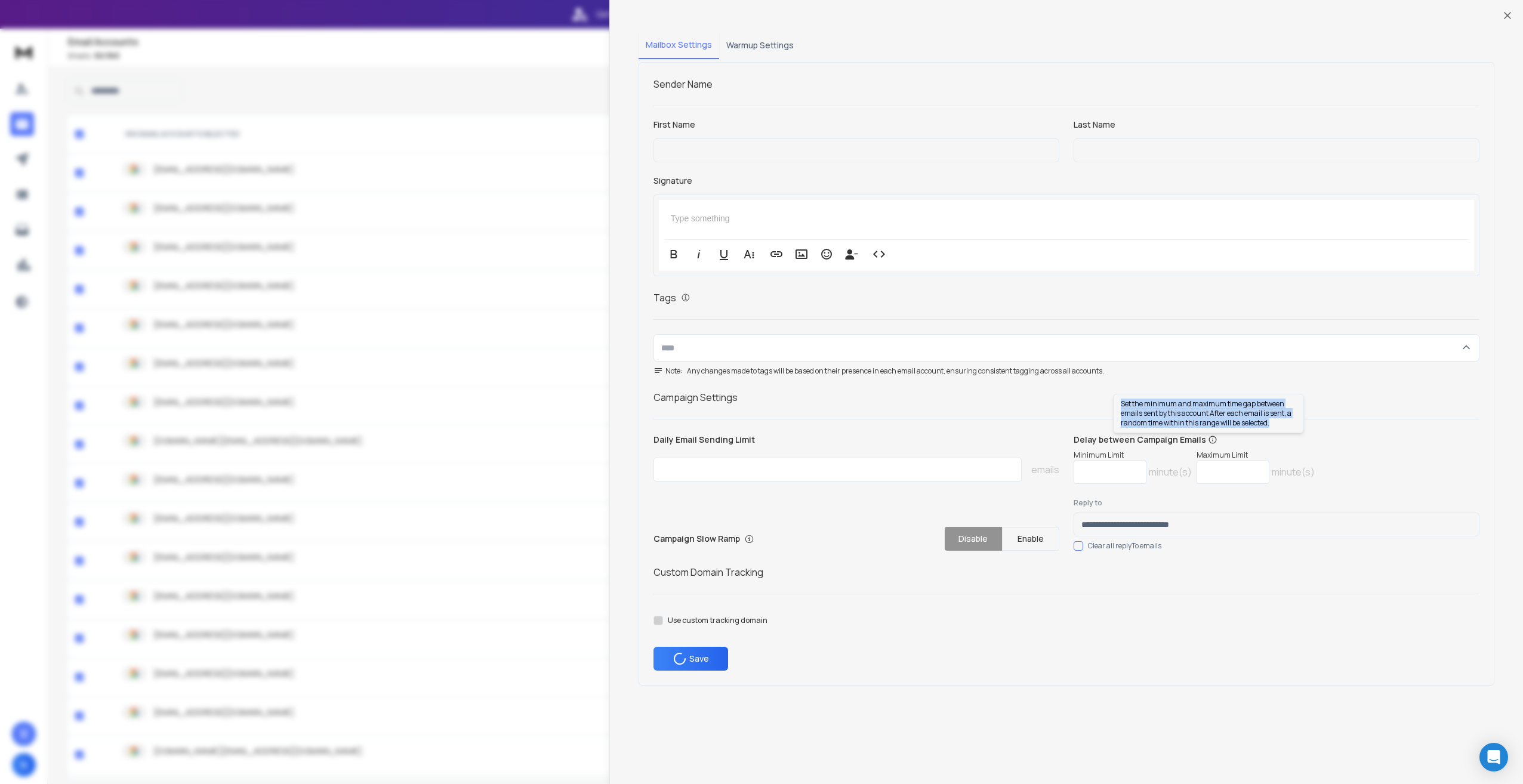
click at [1217, 418] on div "Set the minimum and maximum time gap between emails sent by this account After …" at bounding box center [1209, 414] width 191 height 40
click at [1162, 516] on input "text" at bounding box center [1277, 524] width 406 height 24
click at [1342, 607] on form "First Name Last Name Signature Type something Clear Formatting Font Family Aria…" at bounding box center [1066, 395] width 826 height 550
click at [1171, 526] on input "text" at bounding box center [1277, 524] width 406 height 24
click at [1378, 585] on form "First Name Last Name Signature Type something Clear Formatting Font Family Aria…" at bounding box center [1066, 395] width 826 height 550
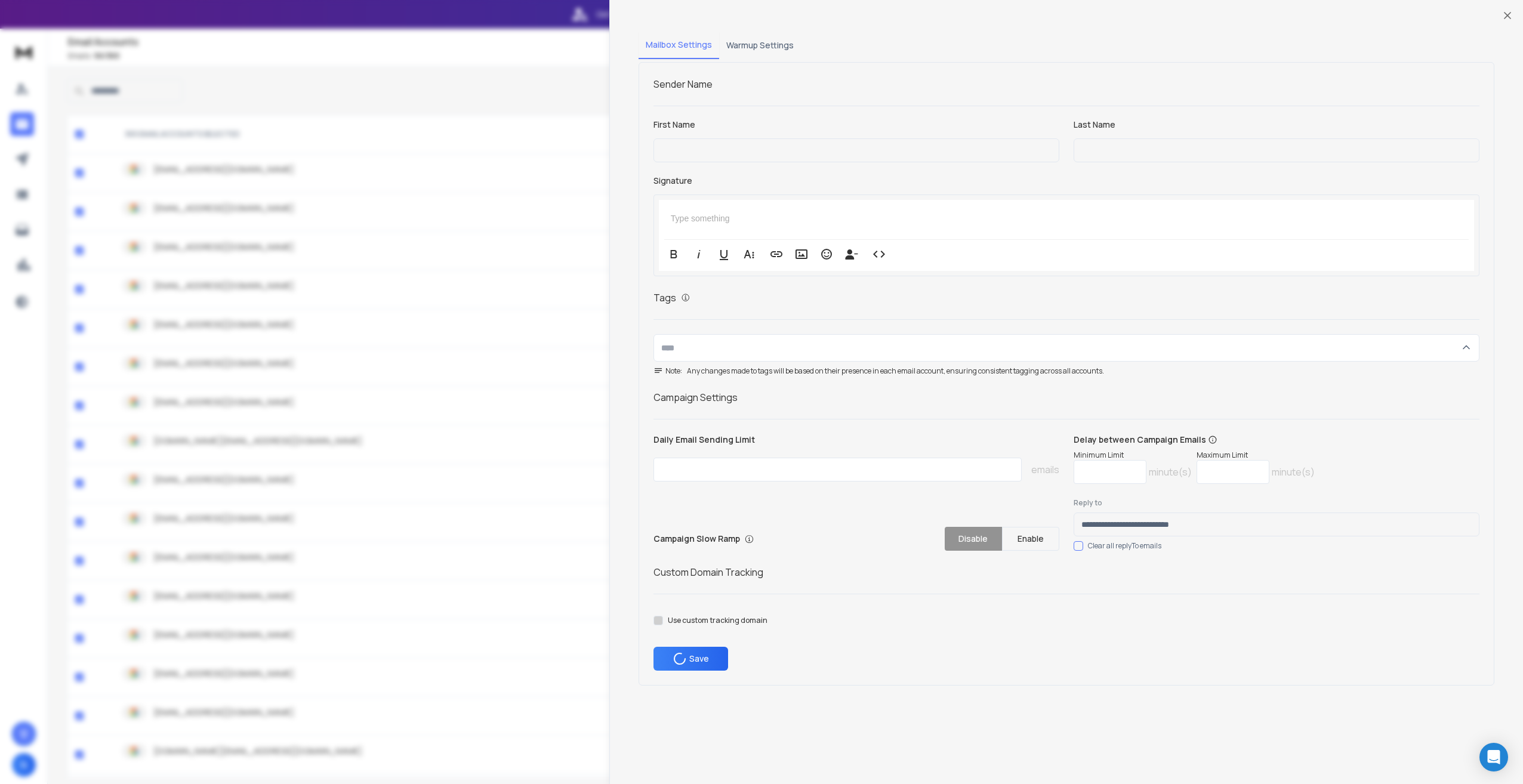
click at [799, 154] on input "text" at bounding box center [857, 150] width 406 height 24
click at [1139, 158] on input "text" at bounding box center [1277, 150] width 406 height 24
click at [965, 154] on input "text" at bounding box center [857, 150] width 406 height 24
click at [1098, 193] on div "Signature Type something Clear Formatting Font Family Arial [US_STATE] Impact T…" at bounding box center [1066, 226] width 826 height 99
click at [768, 41] on button "Warmup Settings" at bounding box center [760, 45] width 82 height 26
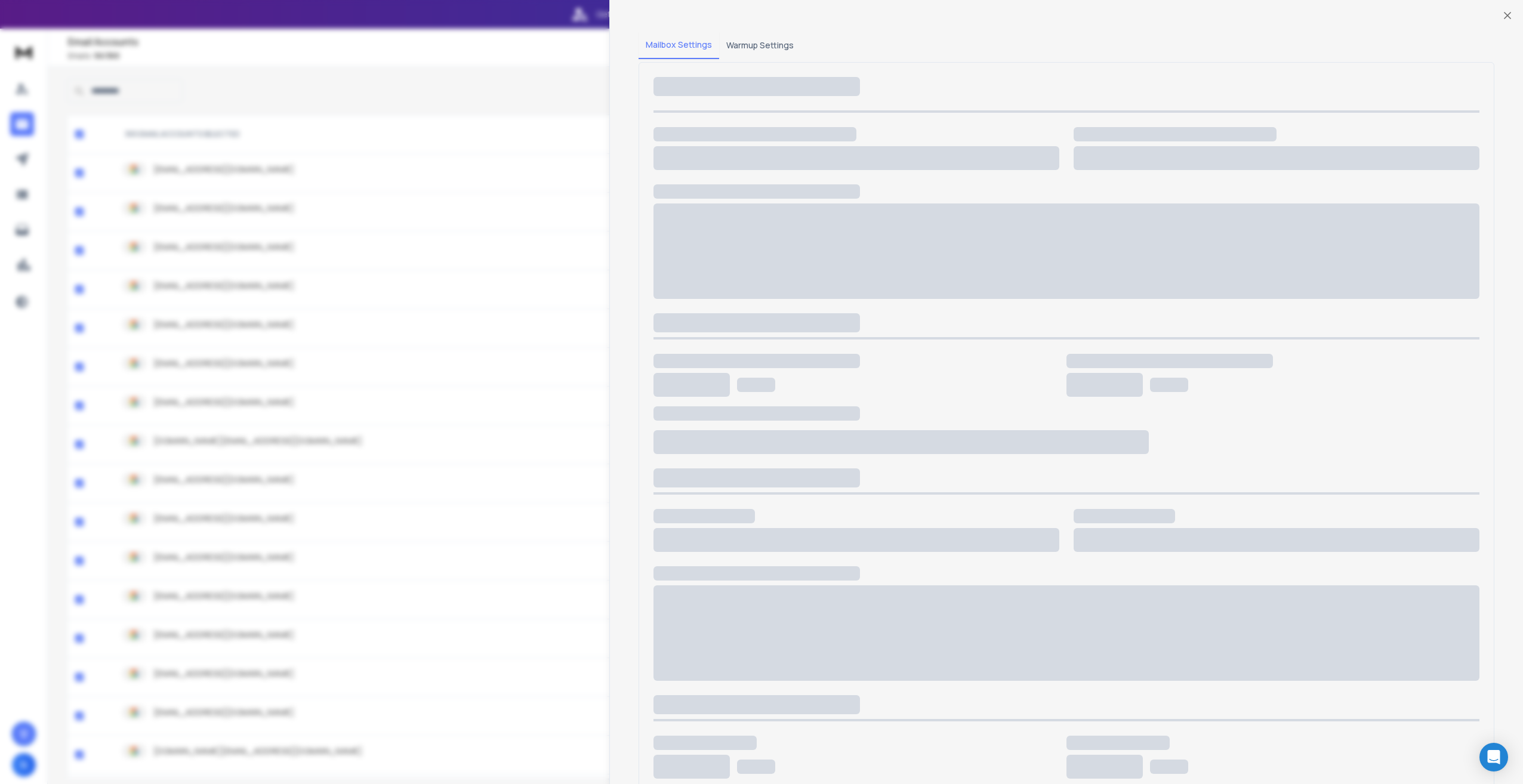
click at [702, 47] on button "Mailbox Settings" at bounding box center [679, 45] width 80 height 28
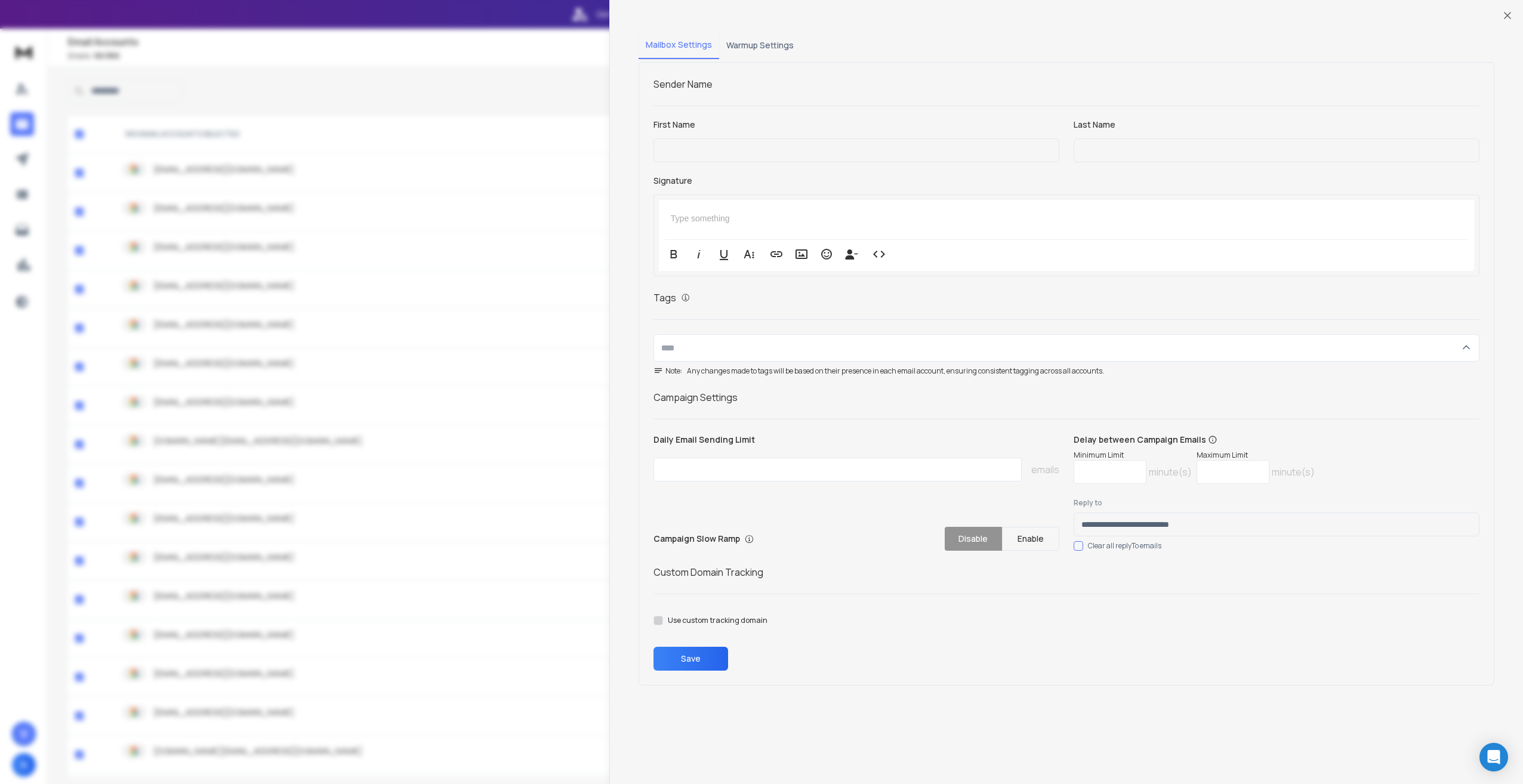
click at [852, 465] on input "number" at bounding box center [838, 470] width 368 height 24
type input "**"
click at [1104, 465] on input "number" at bounding box center [1110, 472] width 72 height 24
type input "**"
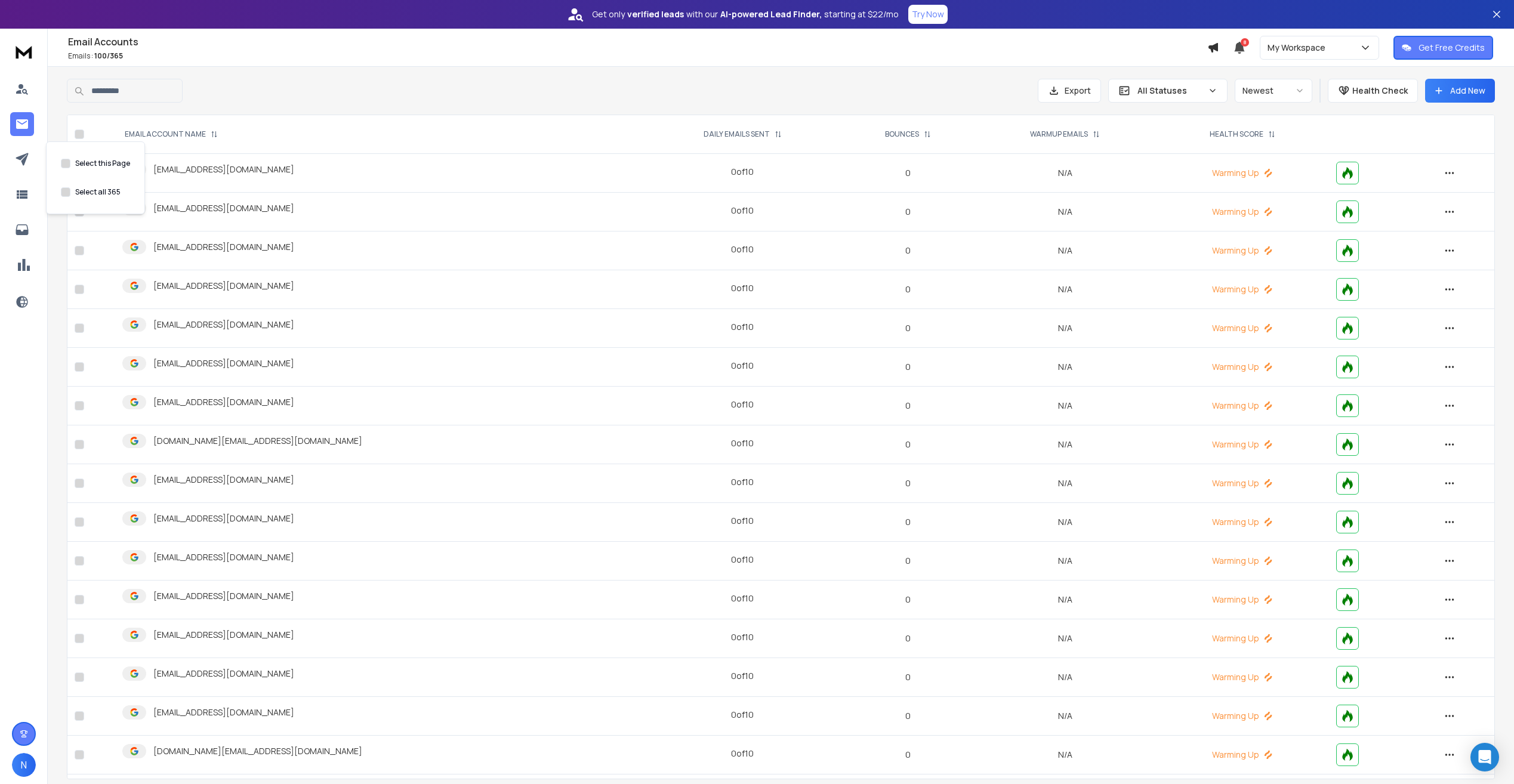
click at [80, 136] on button "Select this Page" at bounding box center [79, 134] width 9 height 9
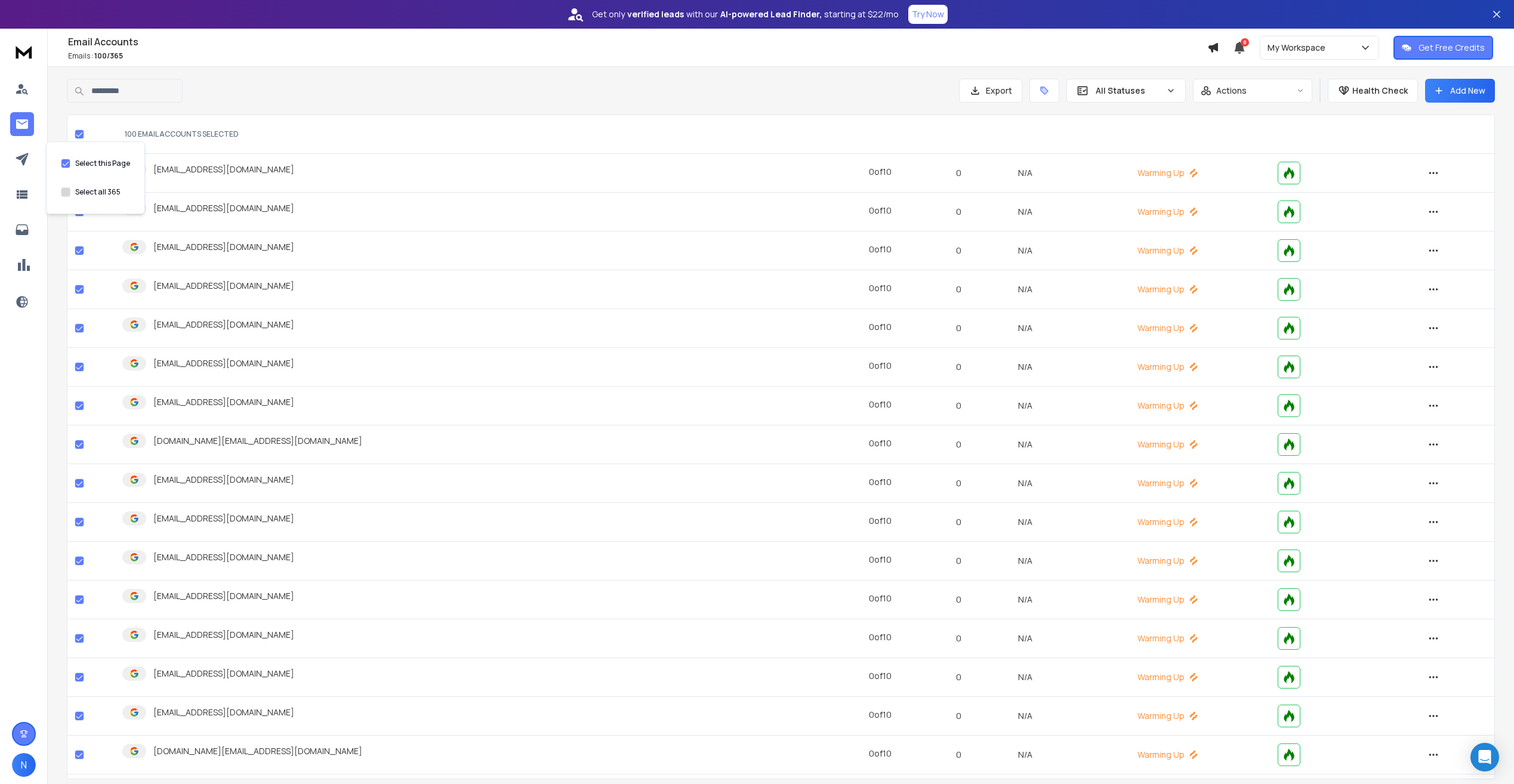
click at [94, 193] on label "Select all 365" at bounding box center [98, 192] width 45 height 9
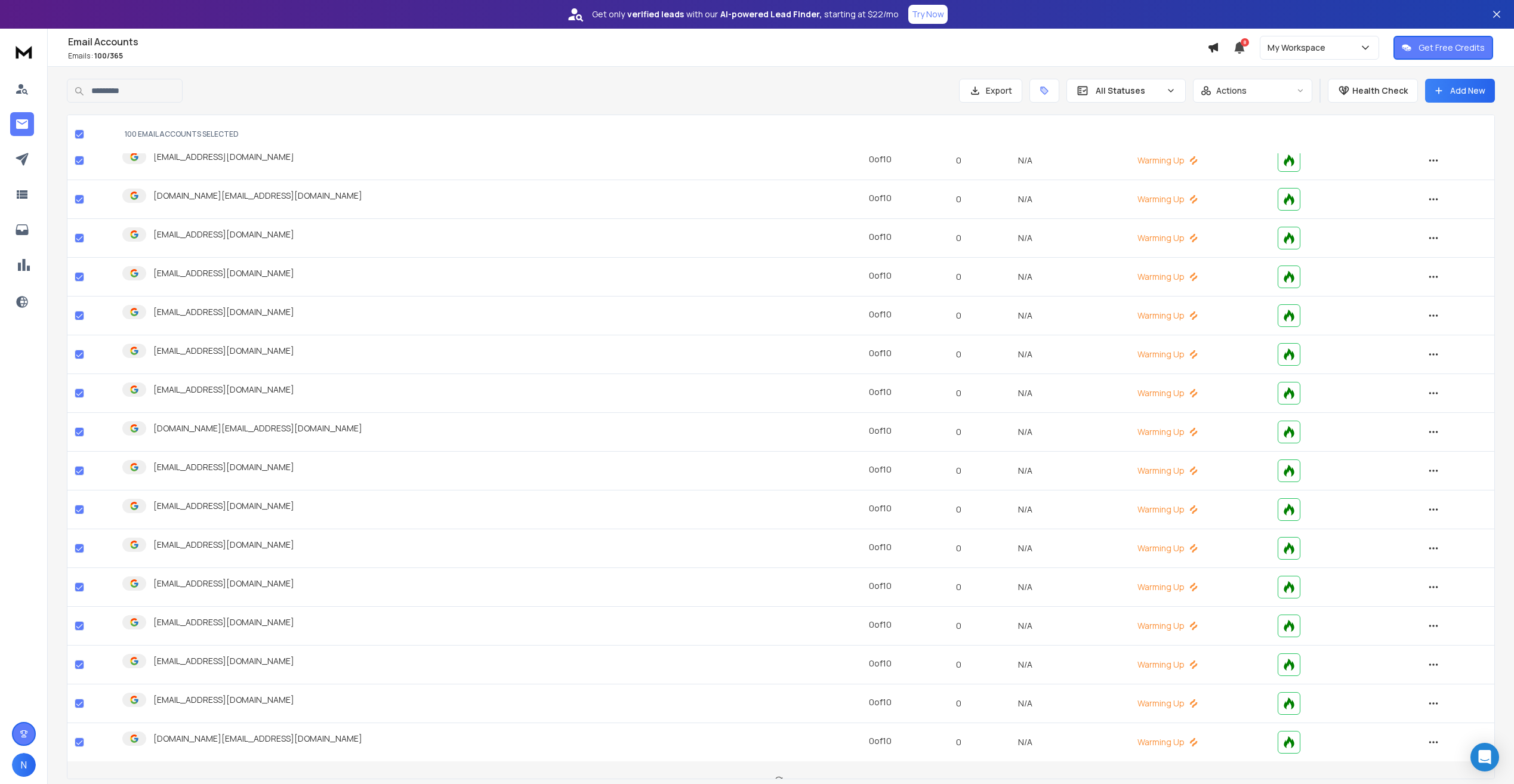
scroll to position [3282, 0]
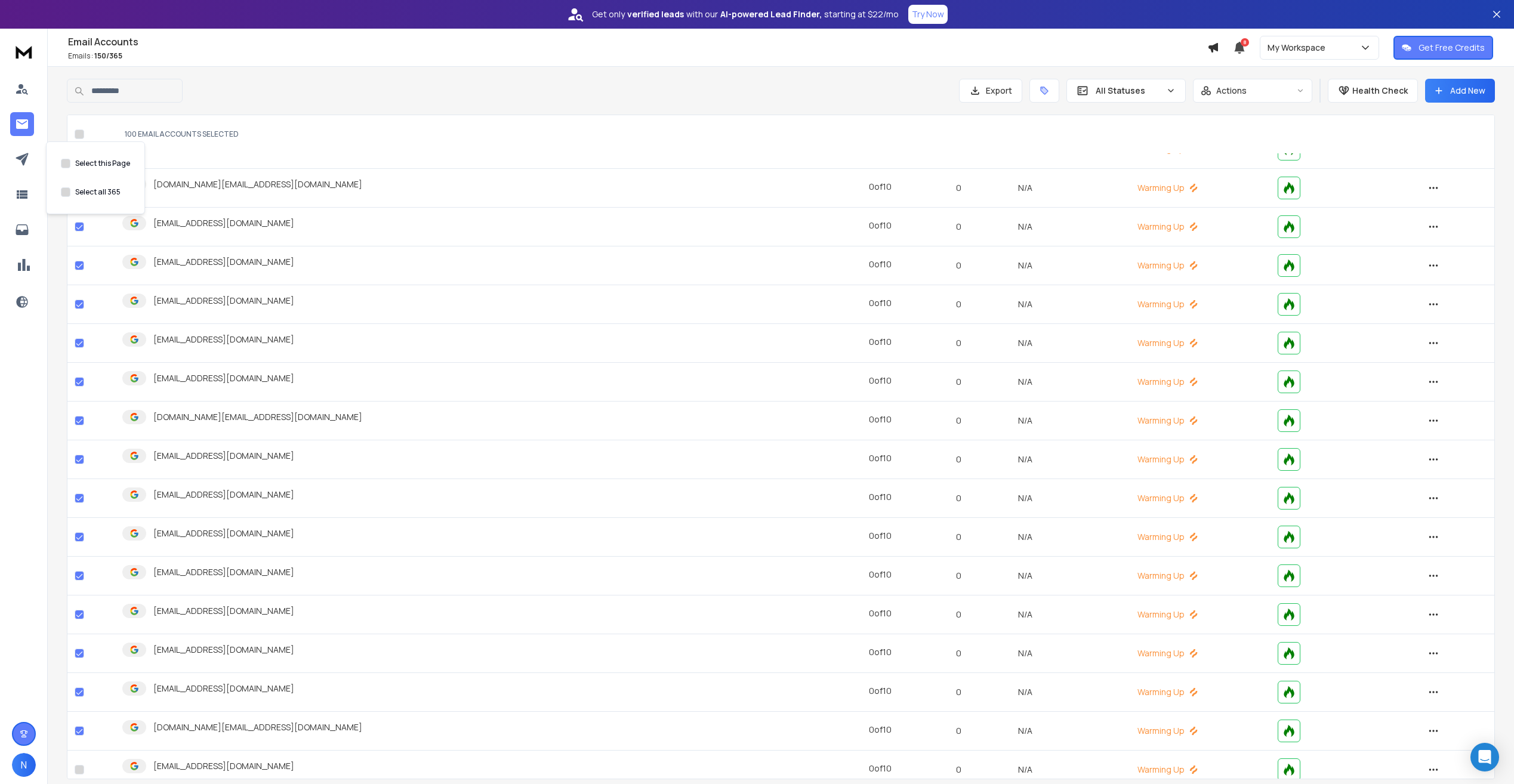
click at [66, 190] on button "Select this Page" at bounding box center [65, 192] width 9 height 9
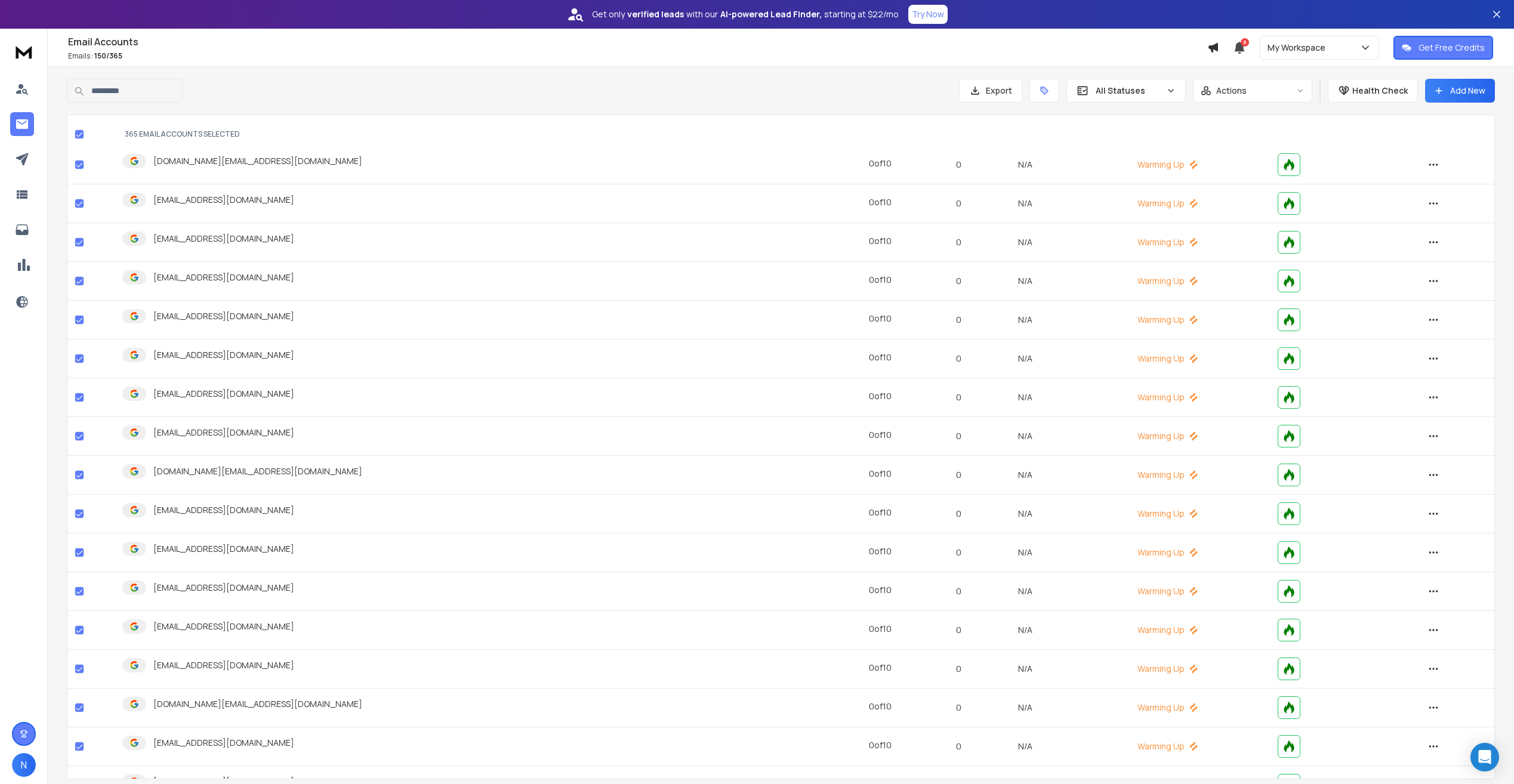
scroll to position [2805, 0]
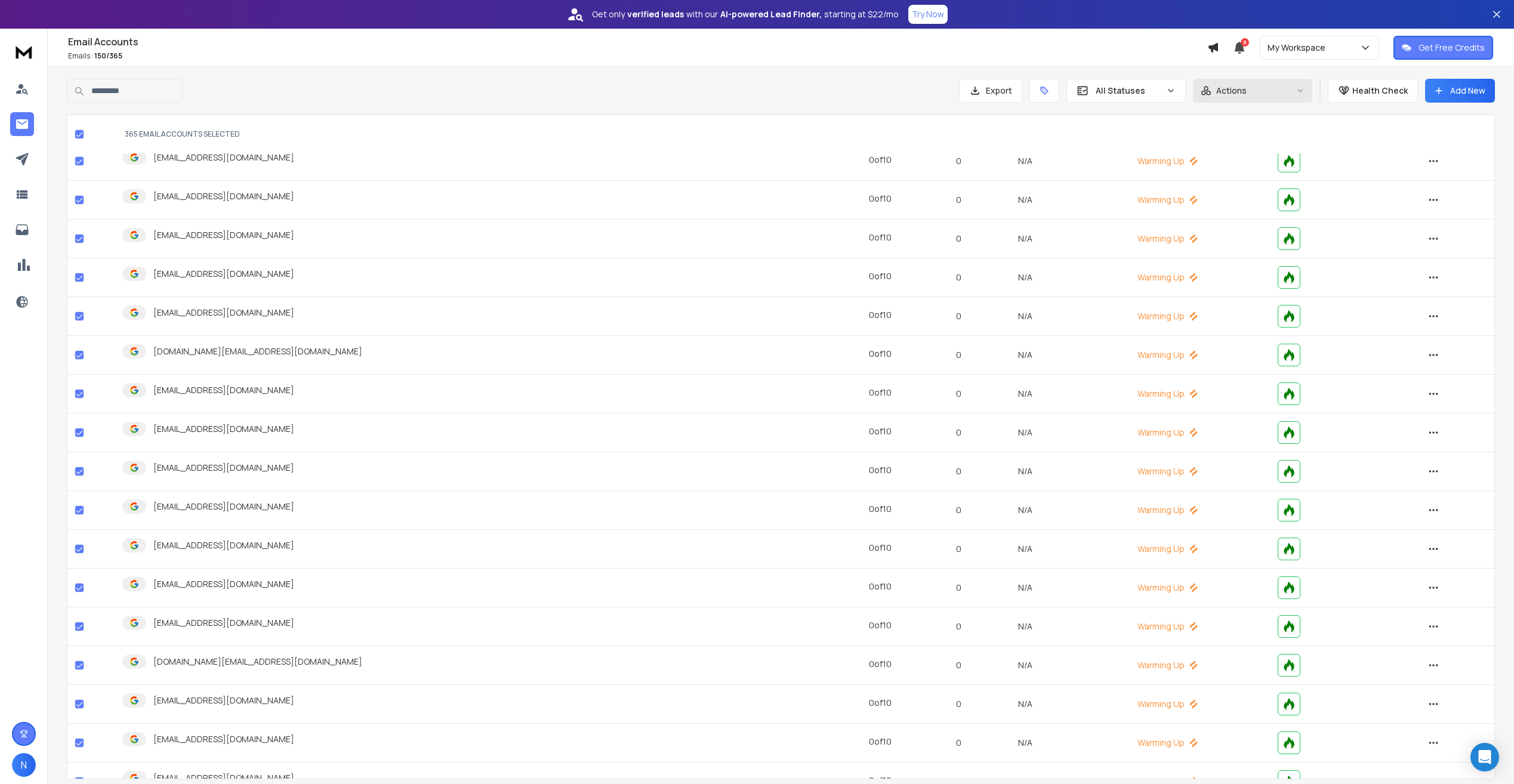
click at [1272, 91] on div "Actions" at bounding box center [1246, 91] width 91 height 12
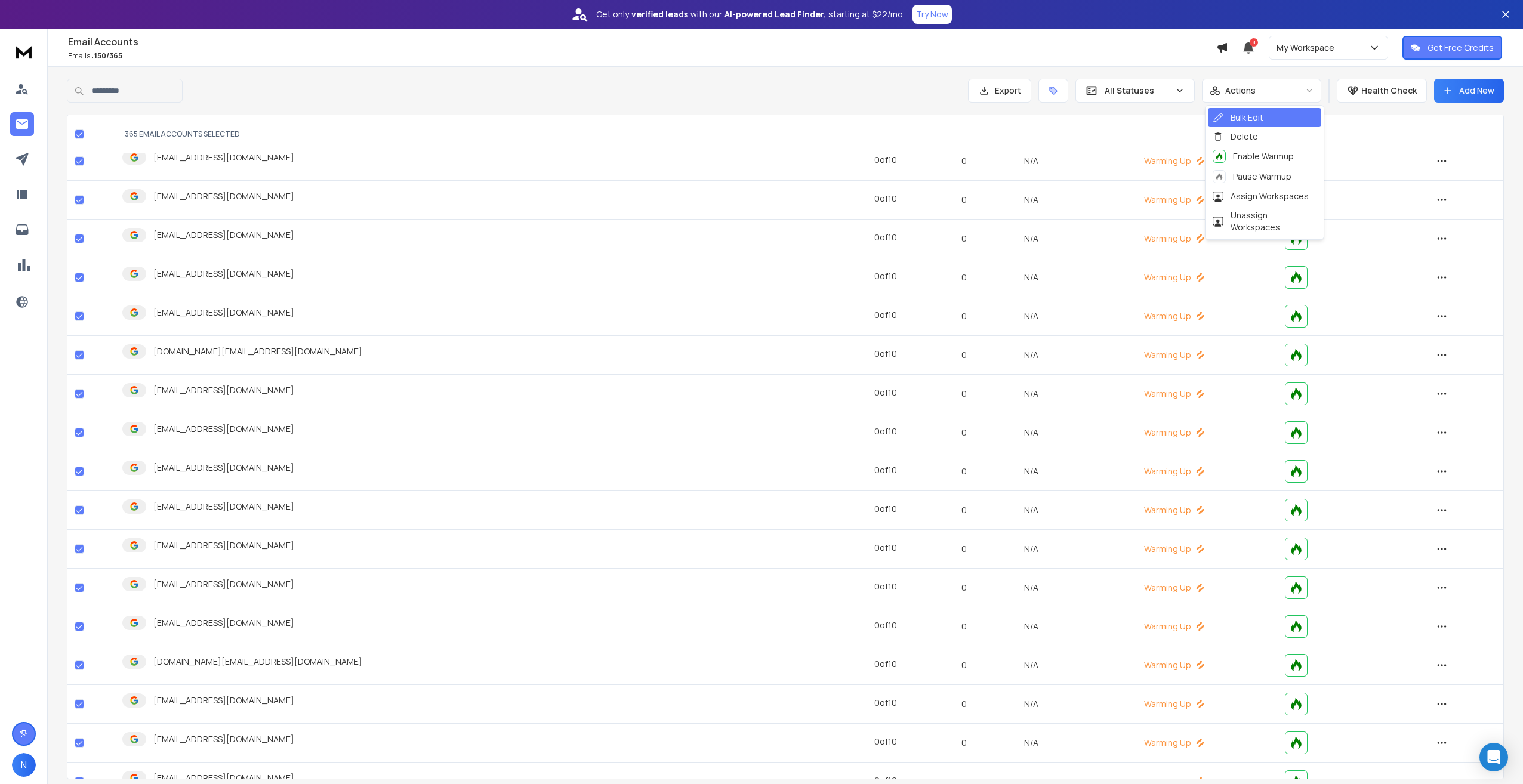
click at [1273, 118] on div "Bulk Edit" at bounding box center [1265, 117] width 113 height 19
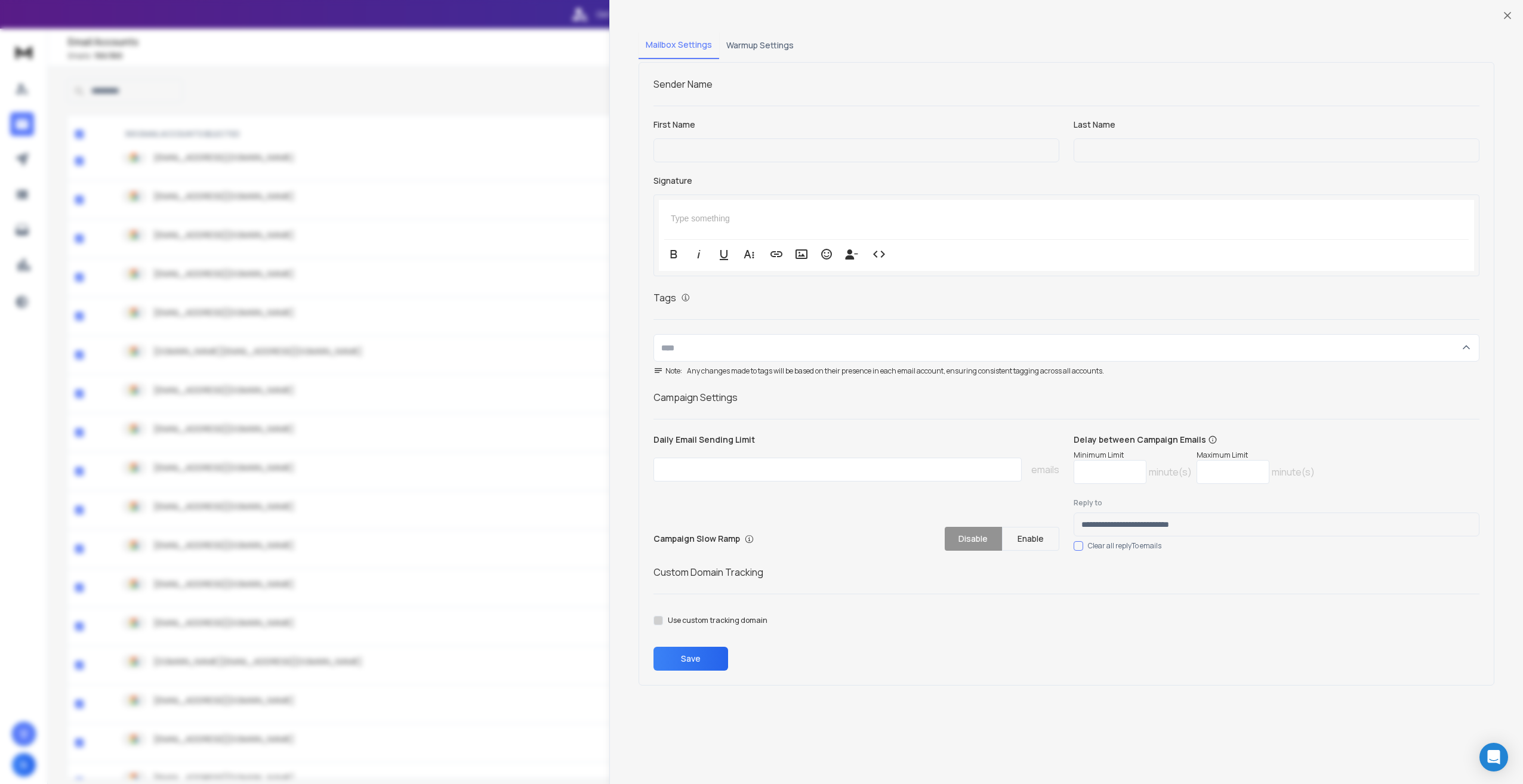
click at [784, 464] on input "number" at bounding box center [838, 470] width 368 height 24
type input "**"
click at [1125, 702] on div "Mailbox Settings Warmup Settings Sender Name First Name Last Name Signature Typ…" at bounding box center [1066, 360] width 884 height 690
click at [701, 661] on button "Save" at bounding box center [691, 659] width 74 height 24
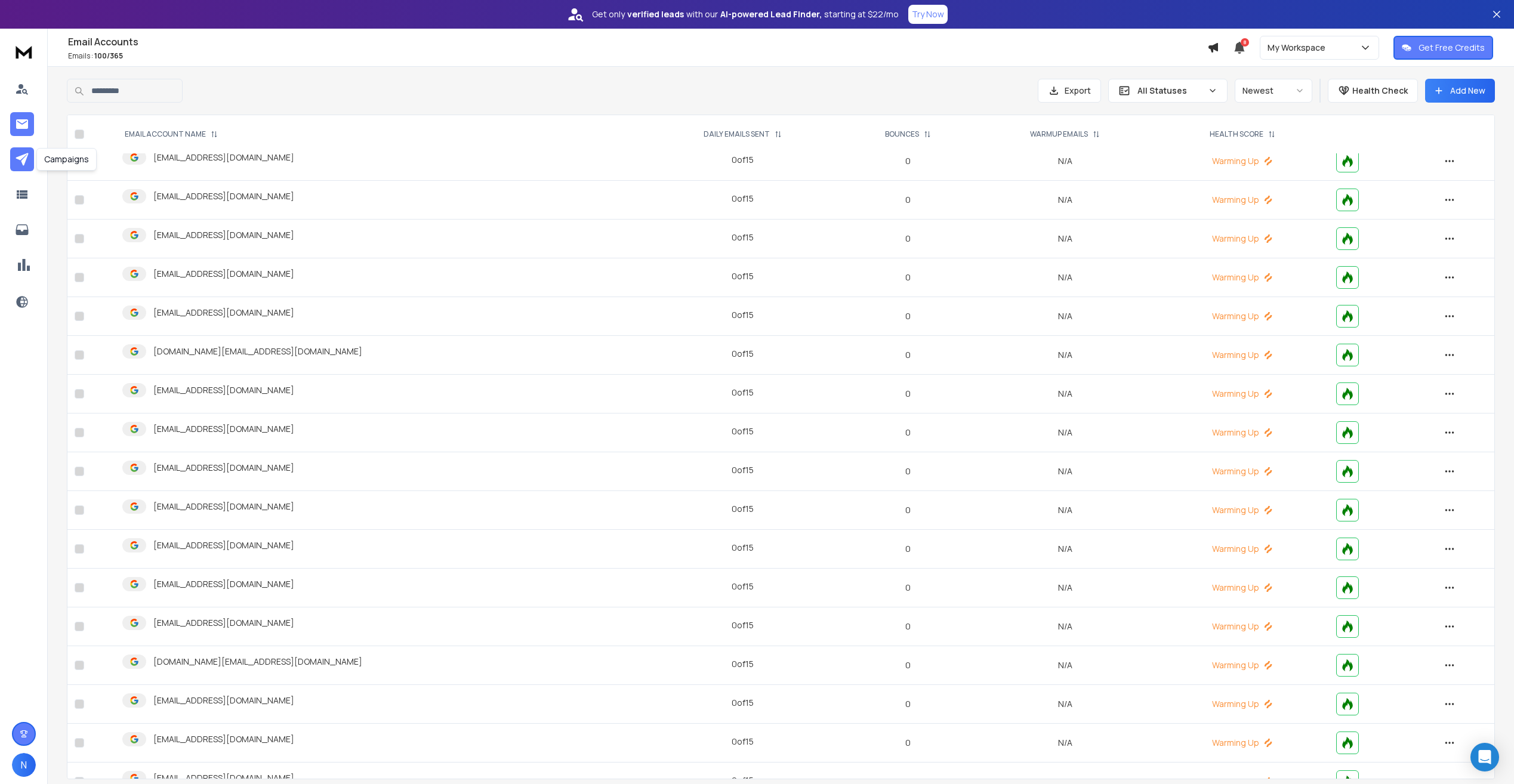
click at [28, 155] on icon at bounding box center [22, 159] width 14 height 14
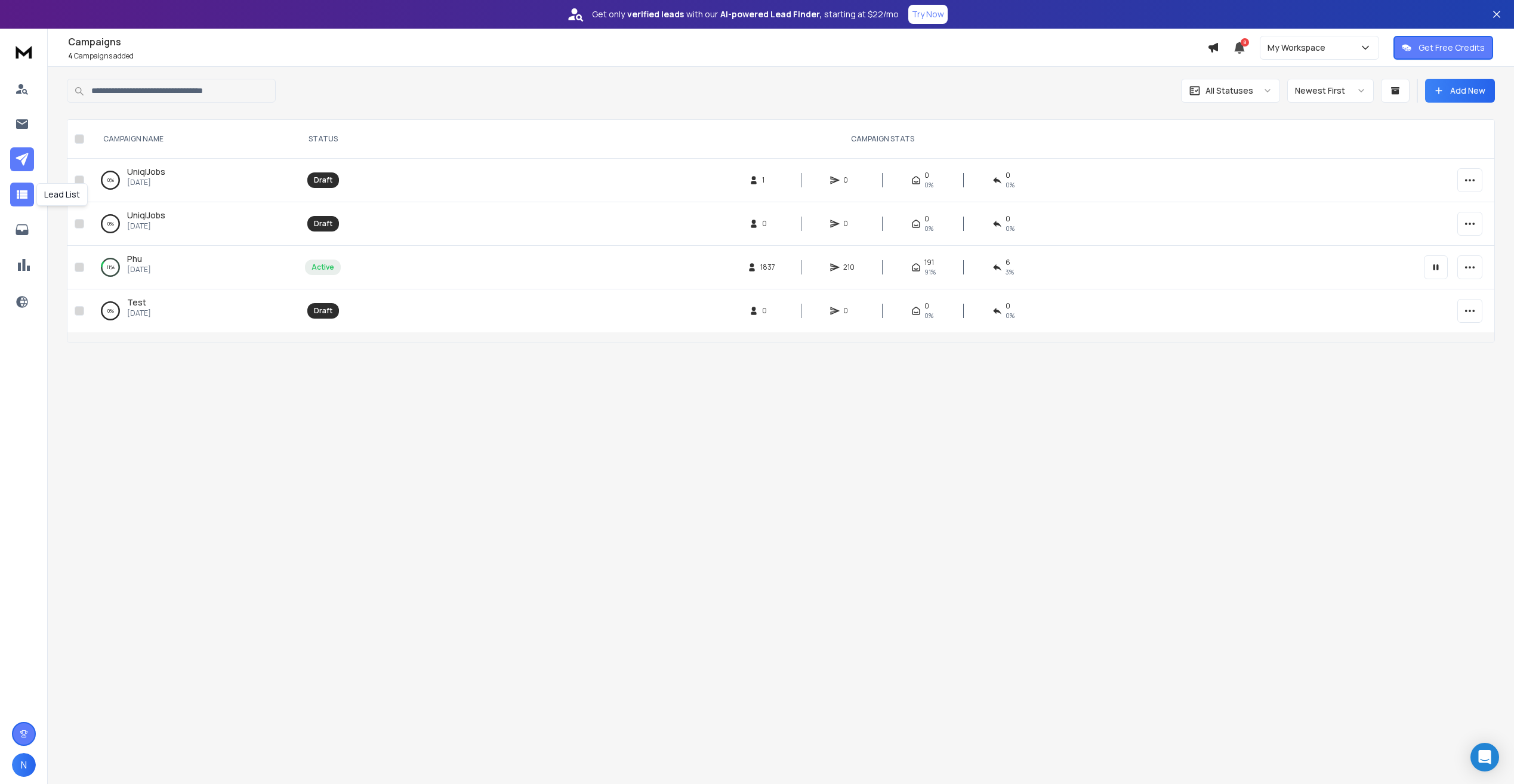
click at [13, 191] on link at bounding box center [22, 194] width 24 height 24
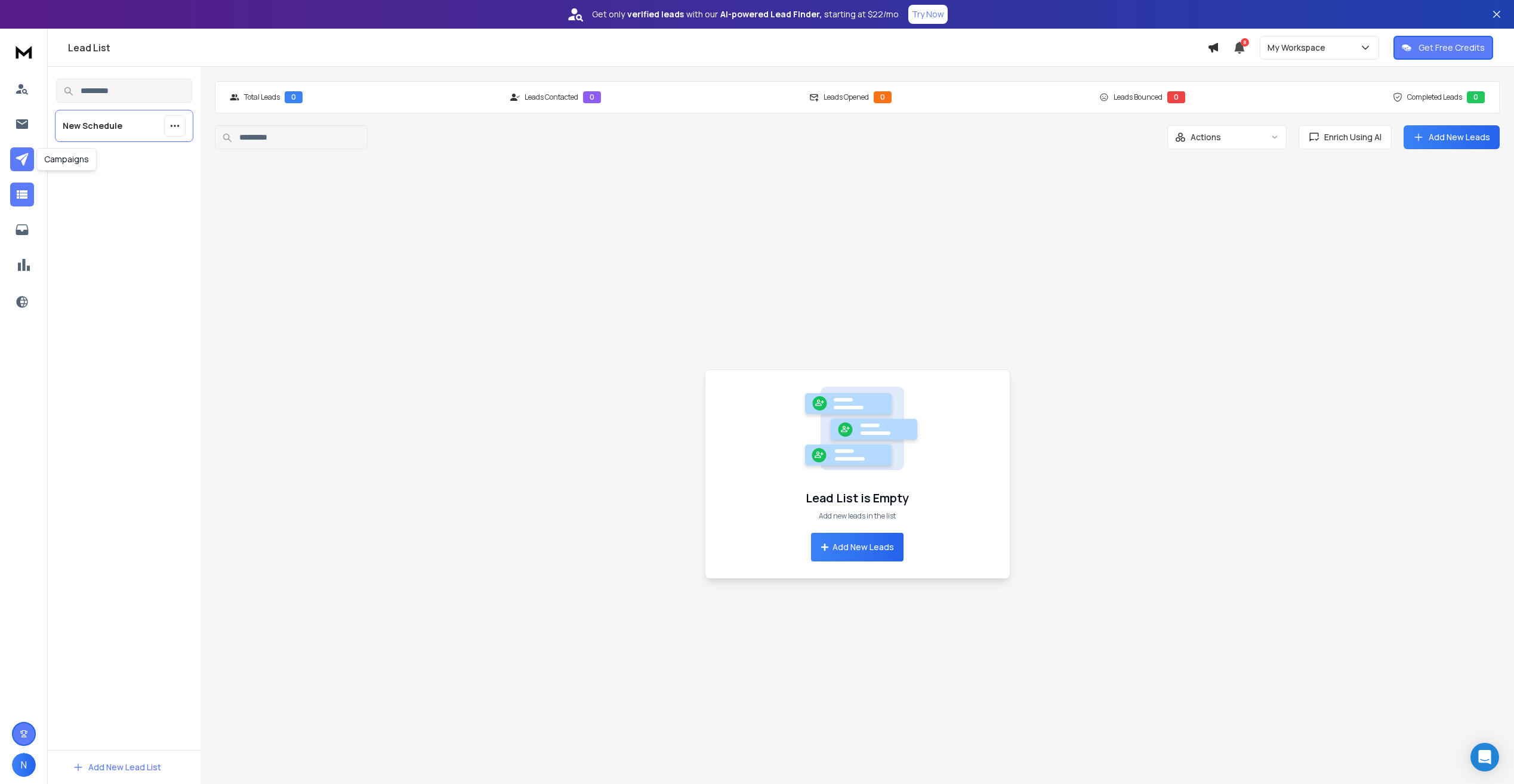
click at [28, 169] on link at bounding box center [22, 159] width 24 height 24
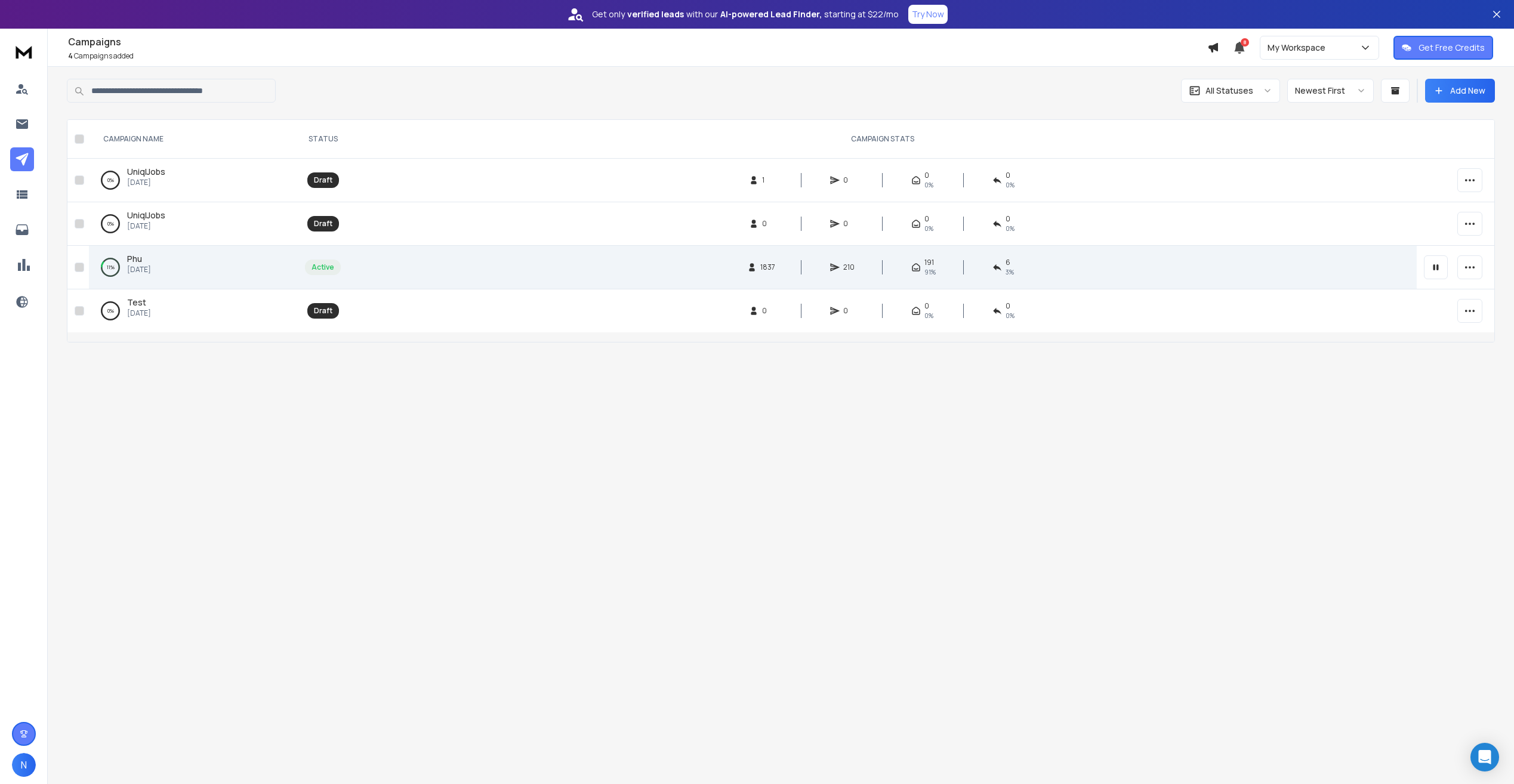
click at [325, 263] on div "Active" at bounding box center [323, 267] width 22 height 9
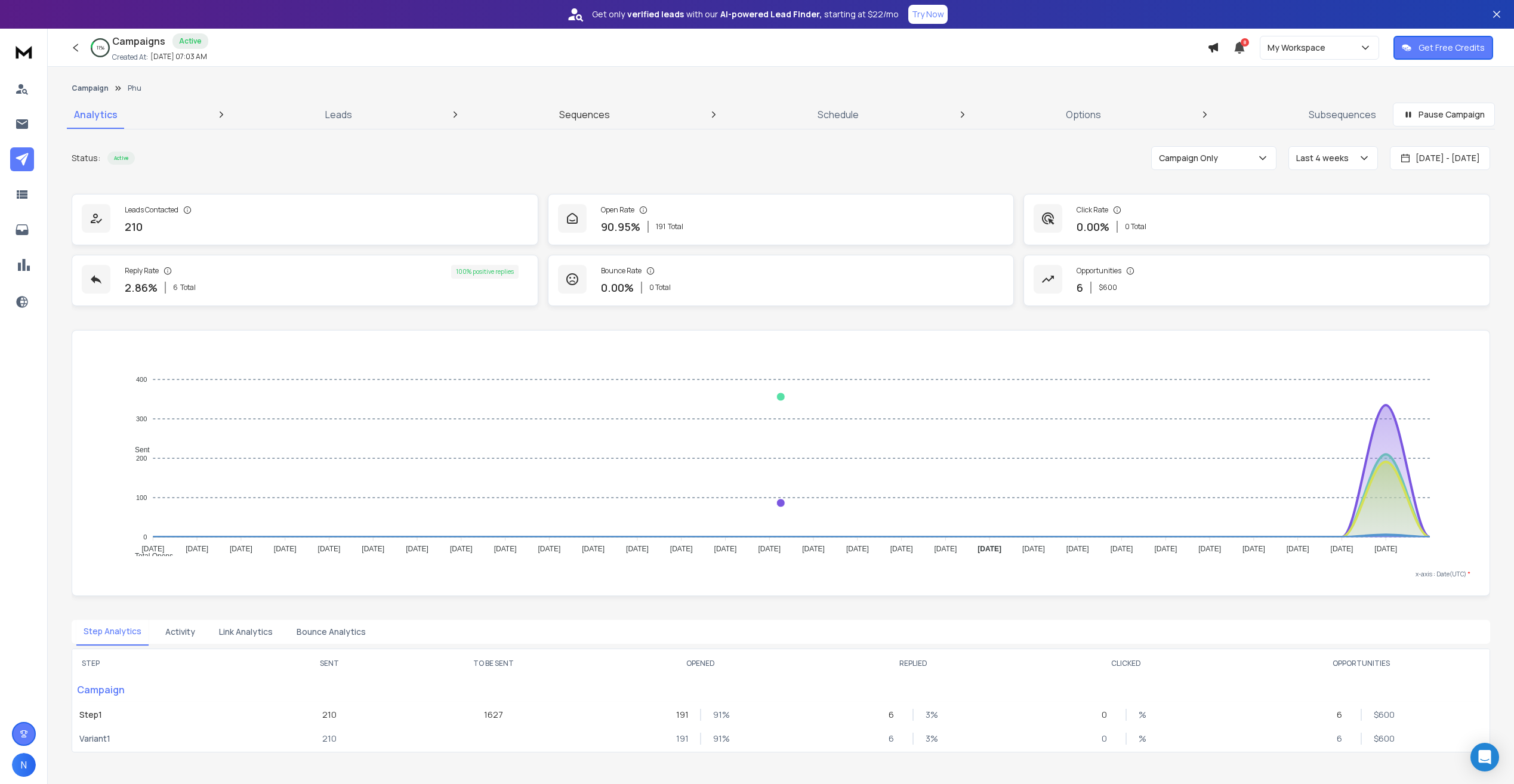
click at [578, 120] on p "Sequences" at bounding box center [584, 115] width 51 height 14
click at [611, 118] on link "Sequences" at bounding box center [584, 114] width 65 height 28
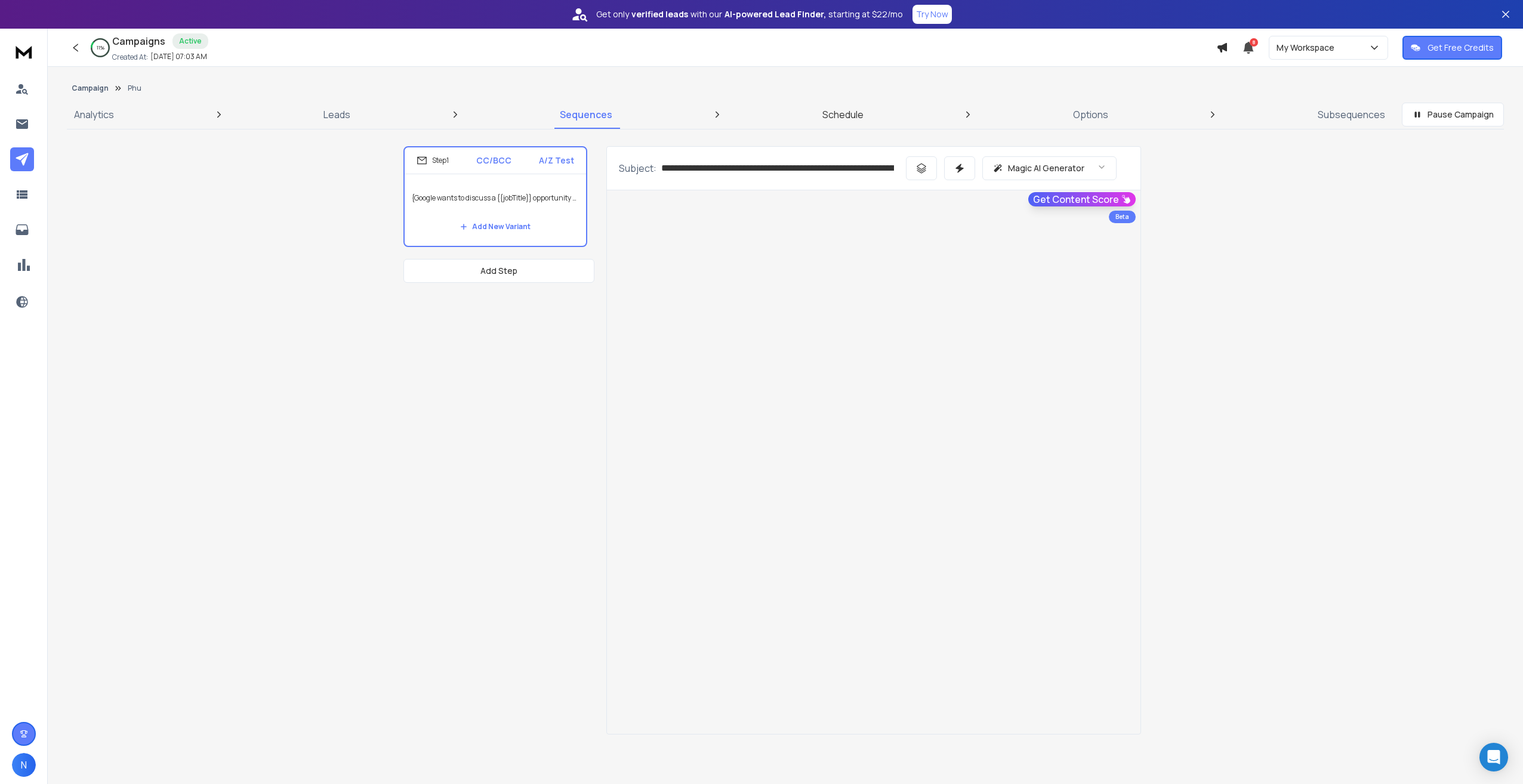
click at [838, 105] on link "Schedule" at bounding box center [843, 114] width 55 height 28
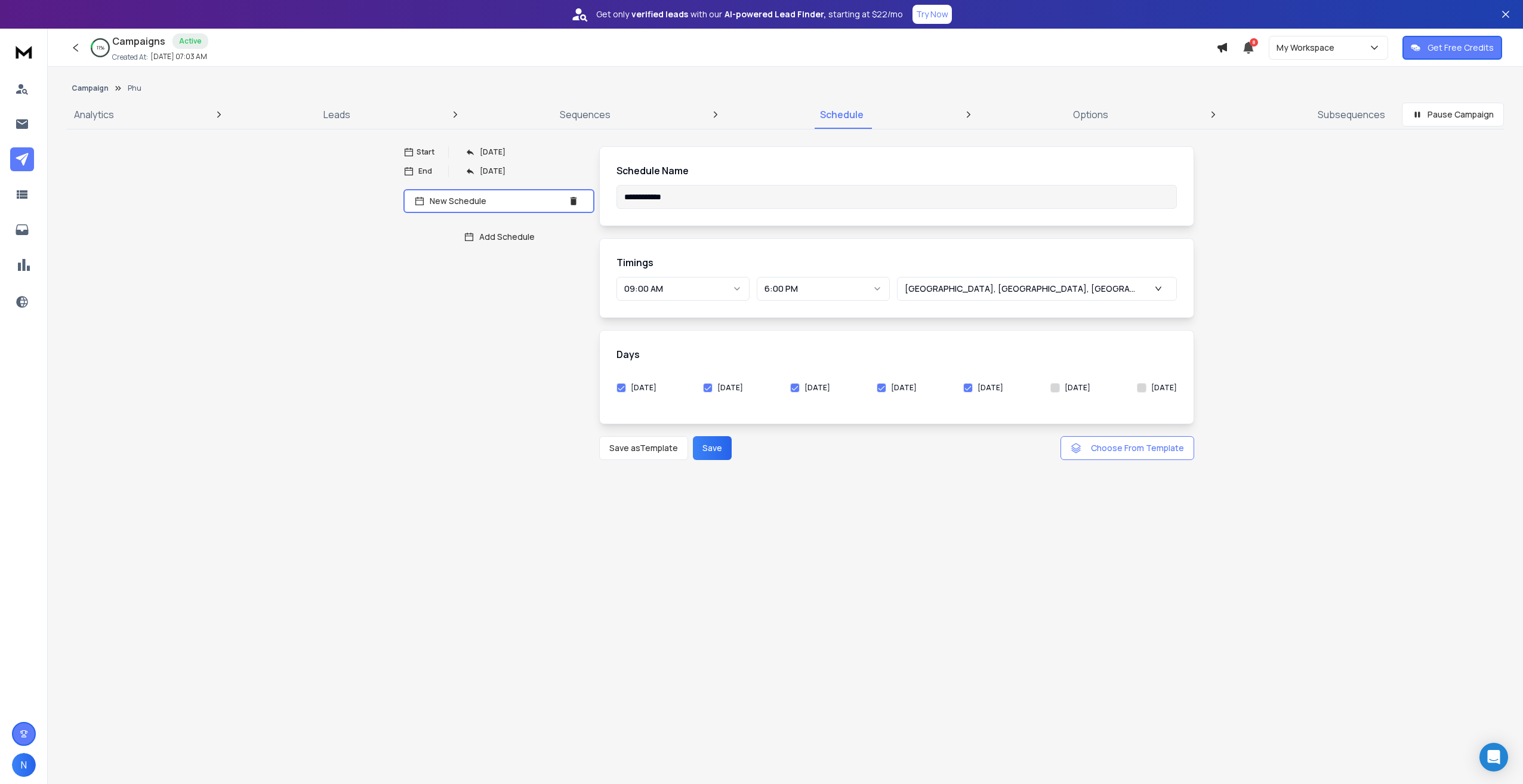
click at [382, 113] on div "Analytics Leads Sequences Schedule Options Subsequences" at bounding box center [730, 114] width 1326 height 28
click at [353, 113] on link "Leads" at bounding box center [337, 114] width 41 height 28
click at [338, 113] on p "Leads" at bounding box center [337, 115] width 27 height 14
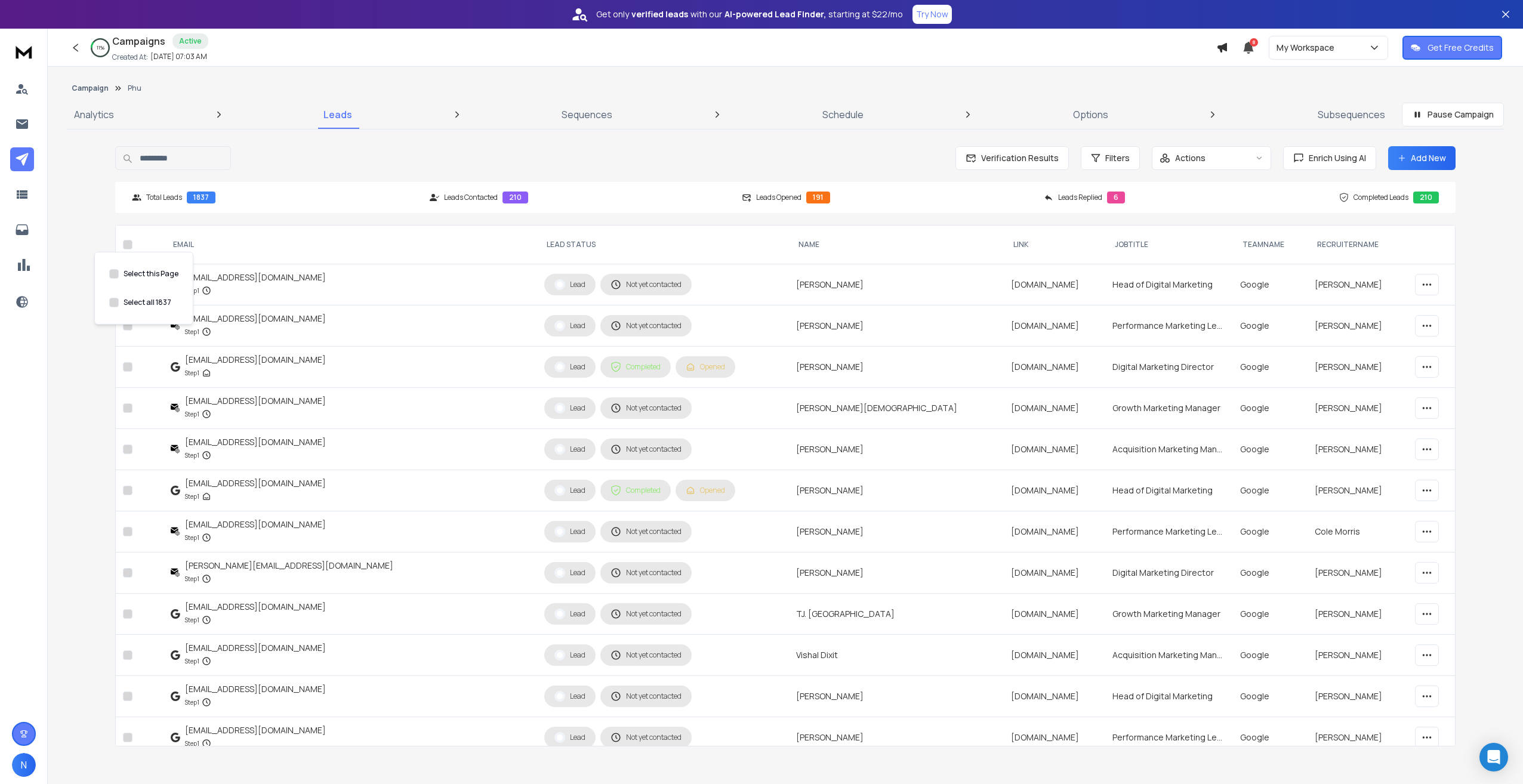
click at [130, 248] on button "Select this Page" at bounding box center [128, 244] width 9 height 9
click at [1327, 166] on button "Actions" at bounding box center [1316, 158] width 119 height 24
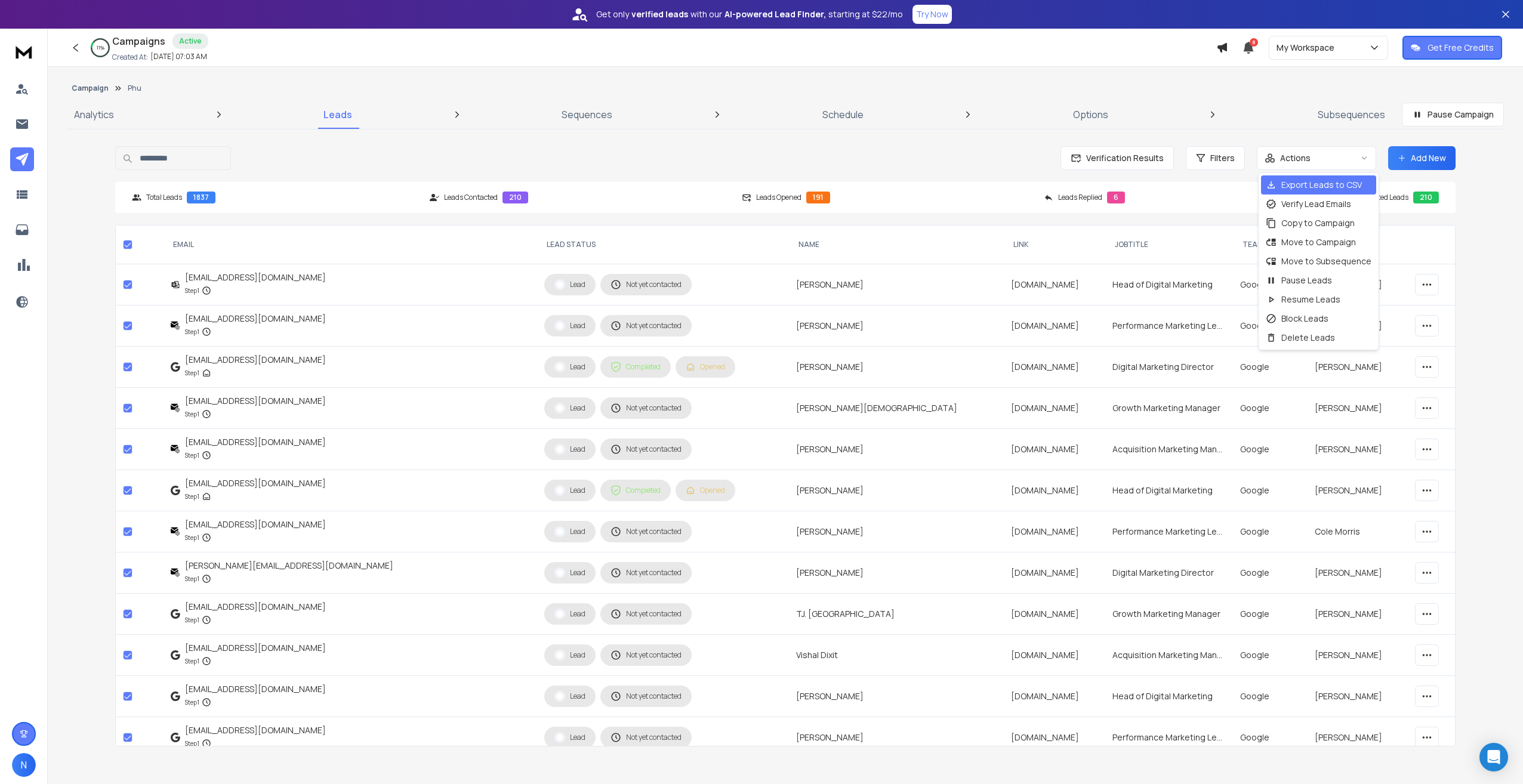
click at [1326, 188] on p "Export Leads to CSV" at bounding box center [1322, 185] width 80 height 12
click at [37, 119] on div "N" at bounding box center [24, 408] width 47 height 760
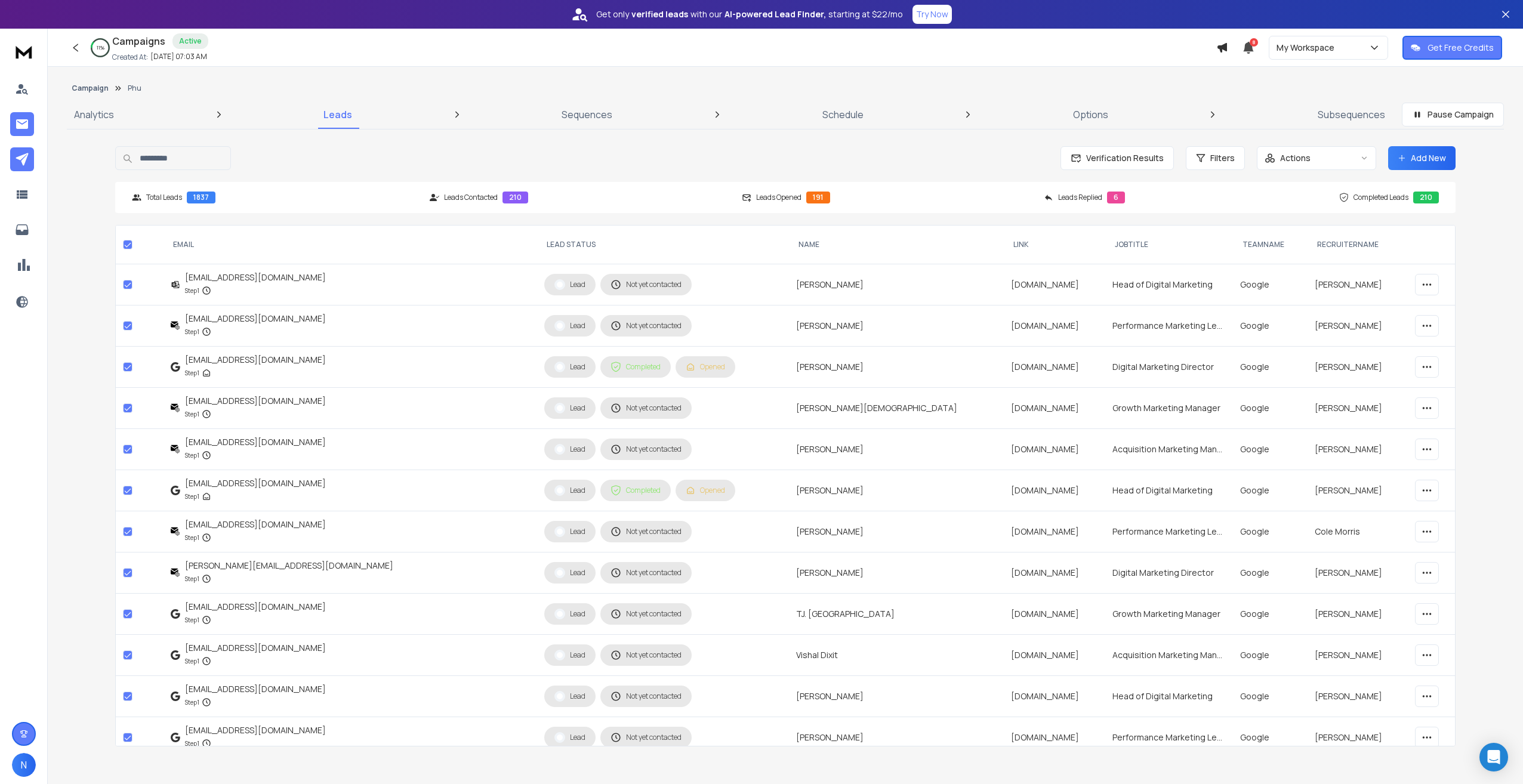
click at [26, 130] on icon at bounding box center [22, 125] width 14 height 14
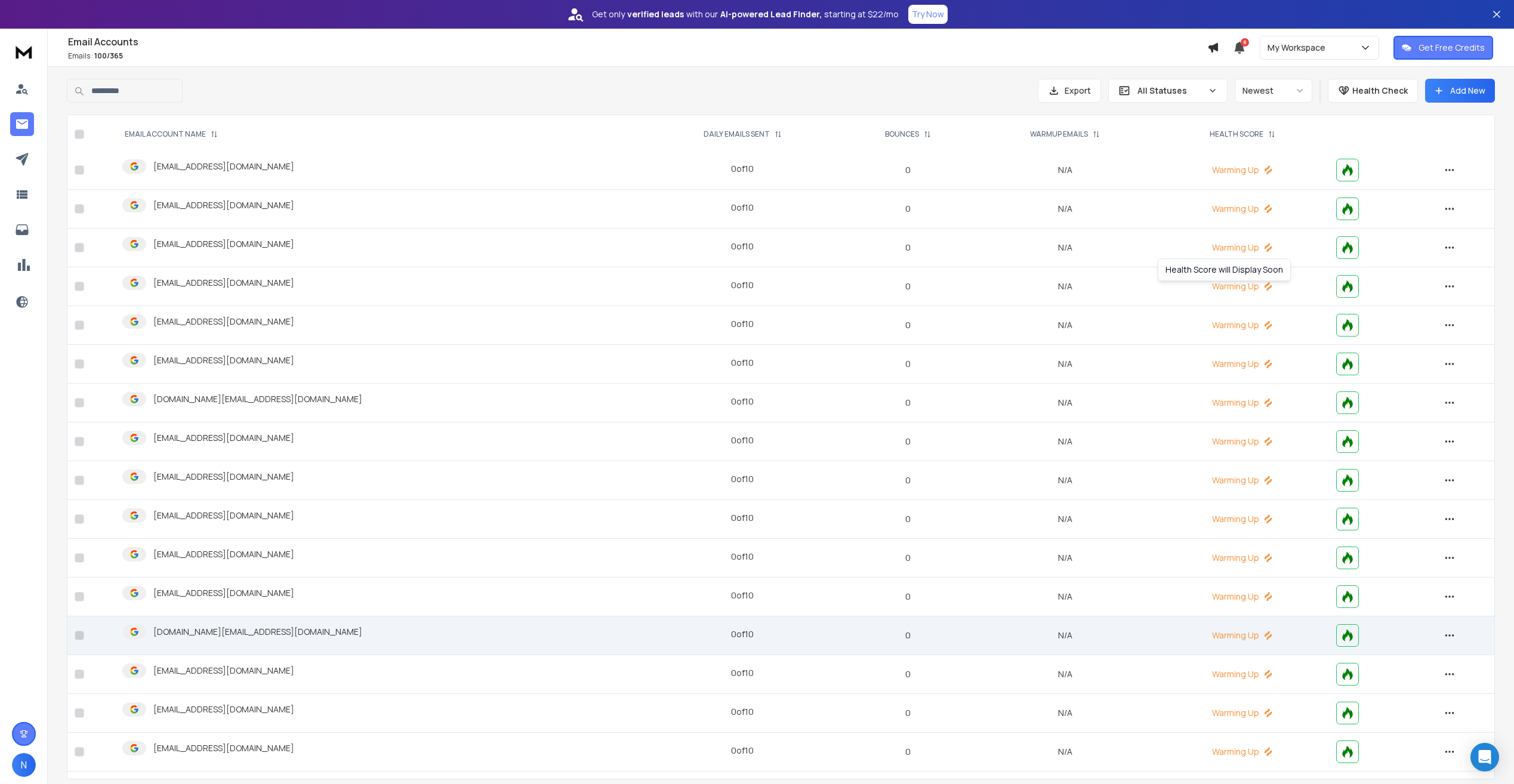
scroll to position [2178, 0]
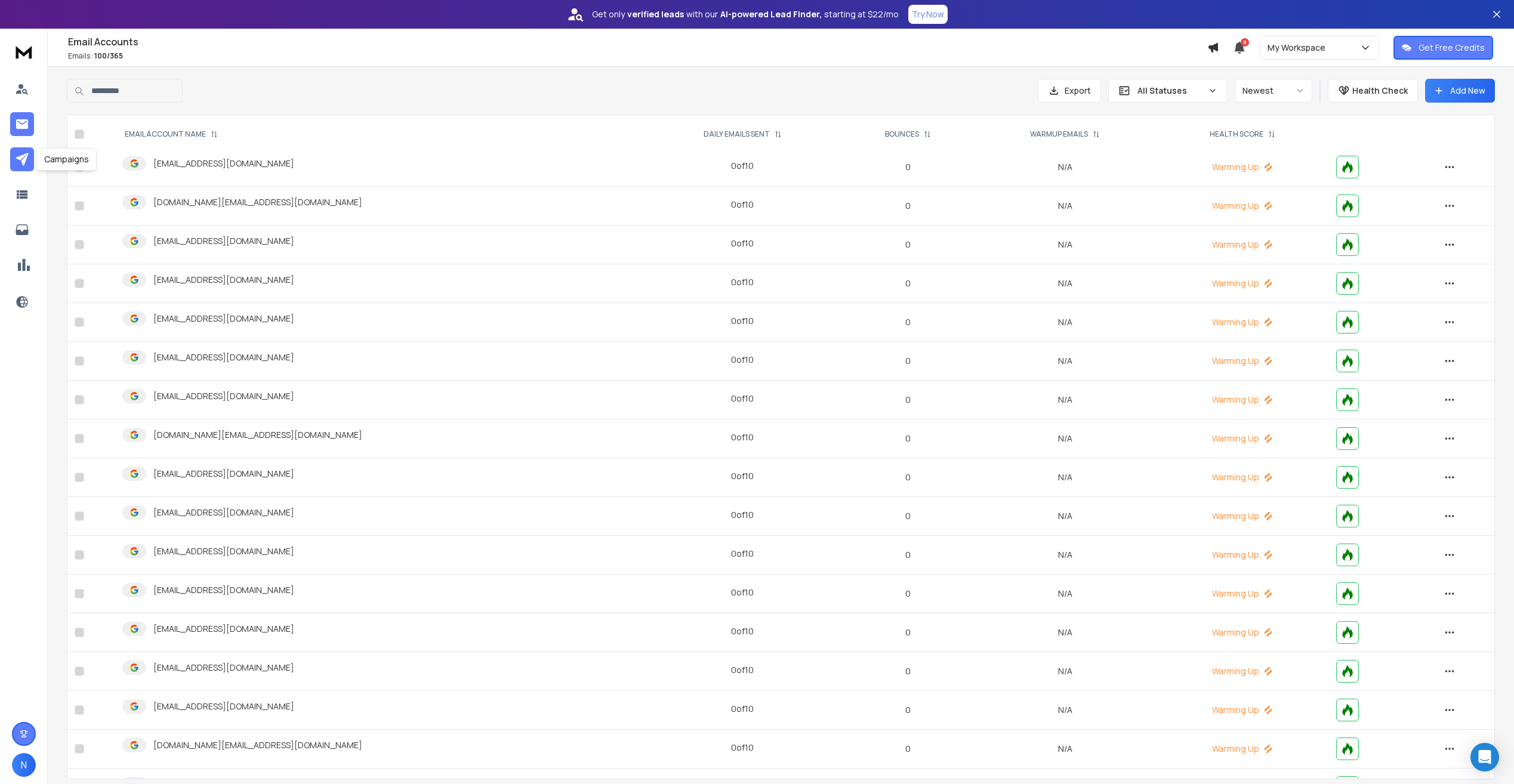
click at [14, 158] on link at bounding box center [22, 159] width 24 height 24
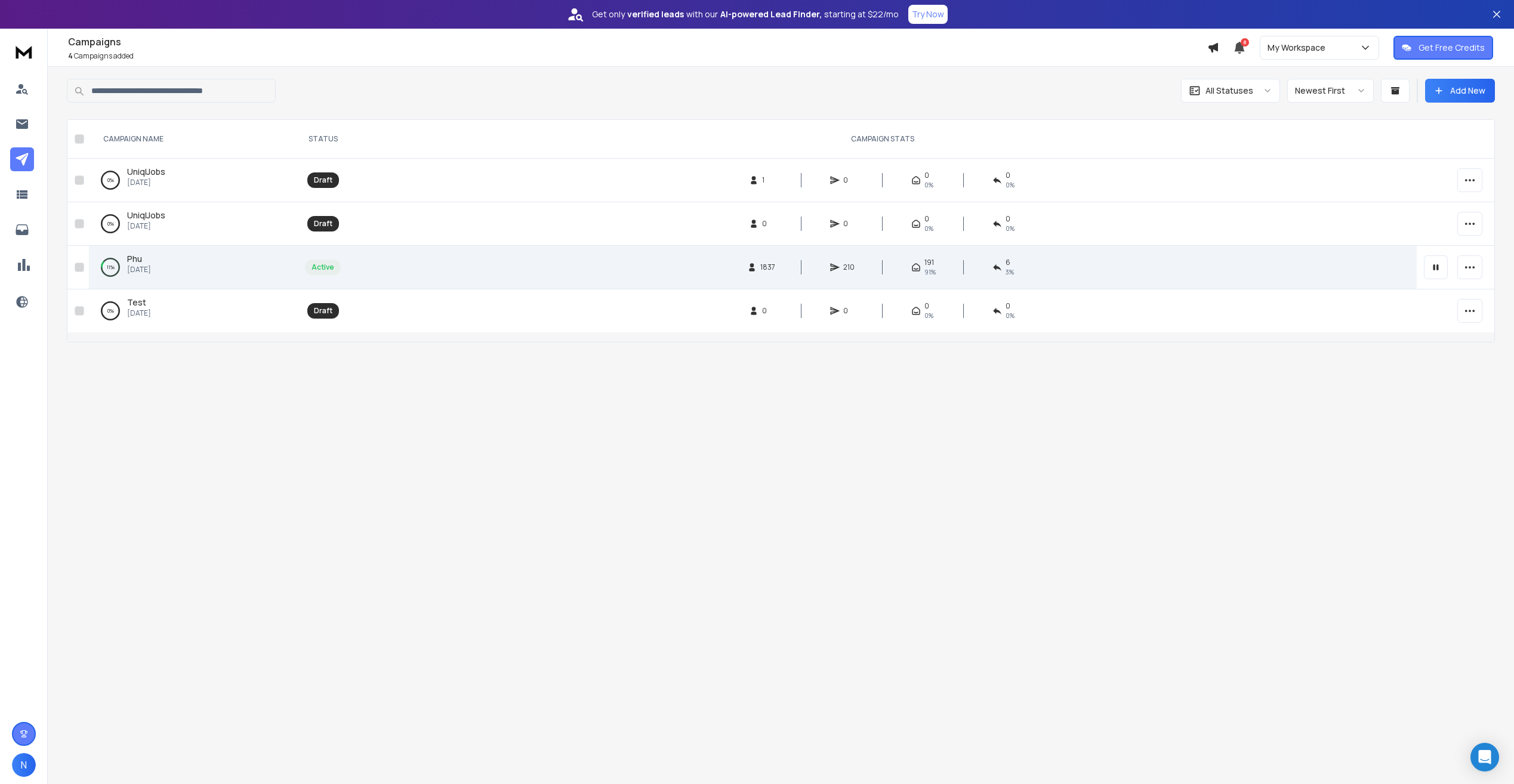
click at [499, 261] on div "1837 210 191 91 % 6 3 %" at bounding box center [882, 267] width 1054 height 19
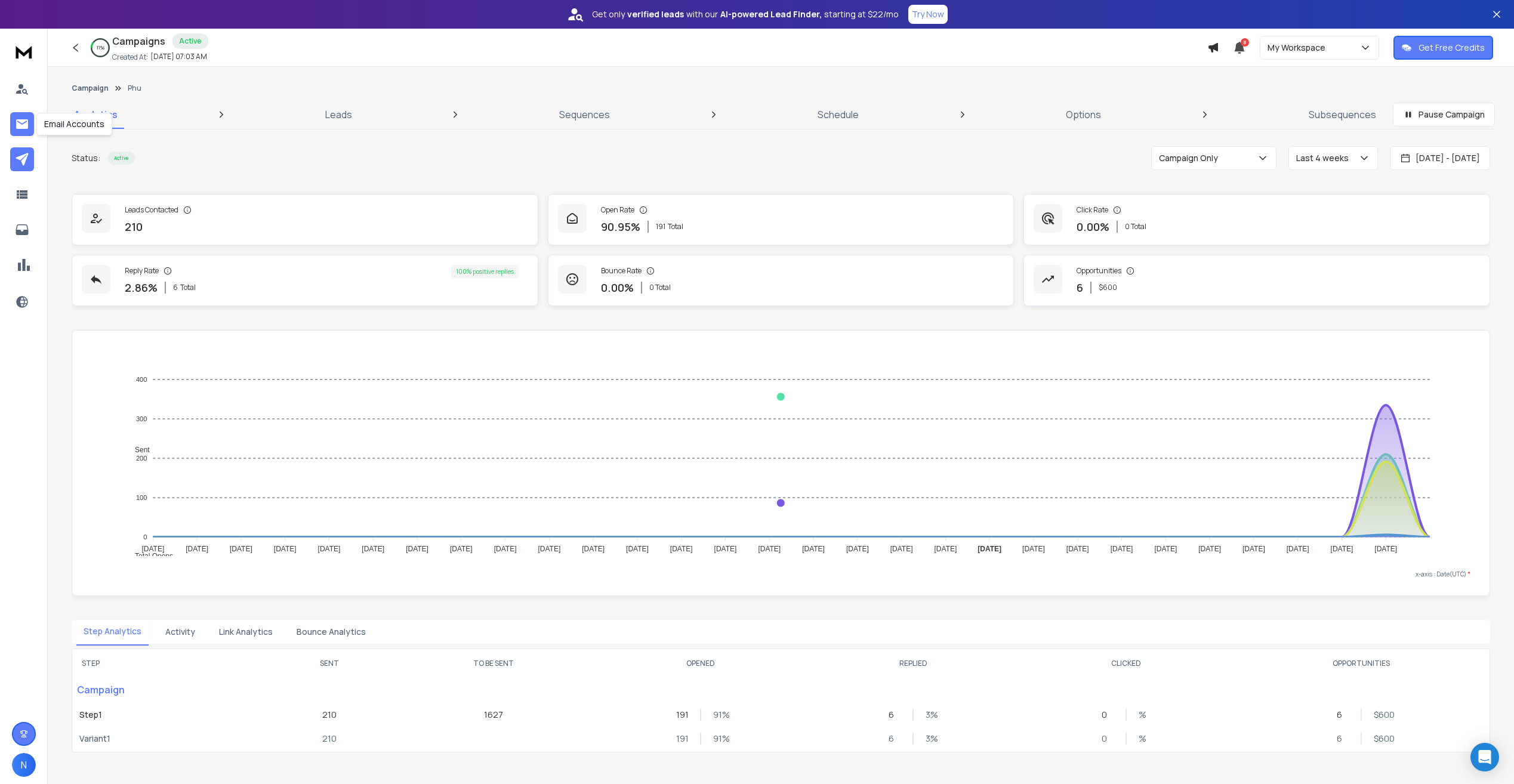
click at [17, 132] on link at bounding box center [22, 124] width 24 height 24
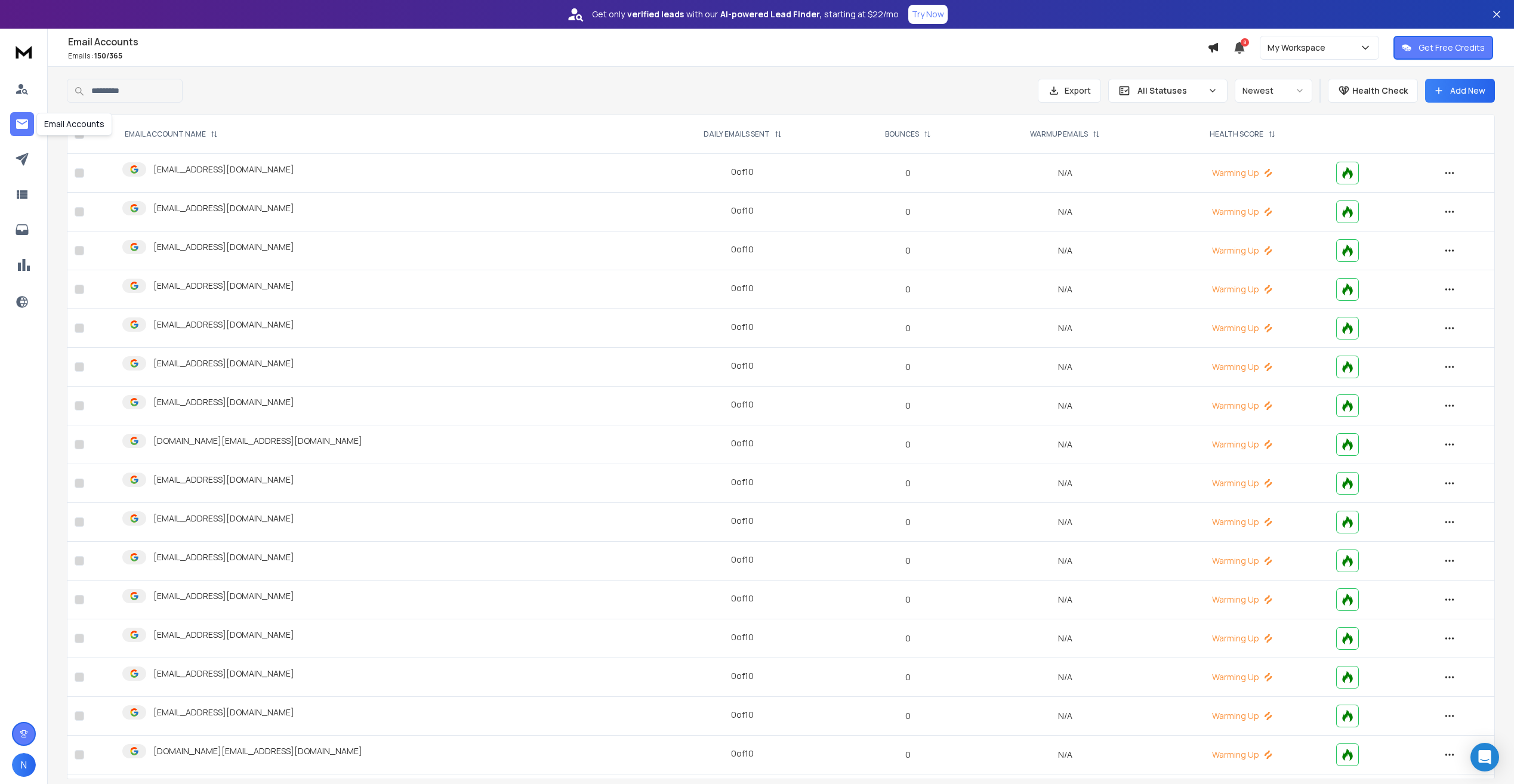
click at [24, 113] on link at bounding box center [22, 124] width 24 height 24
click at [26, 155] on icon at bounding box center [22, 159] width 13 height 13
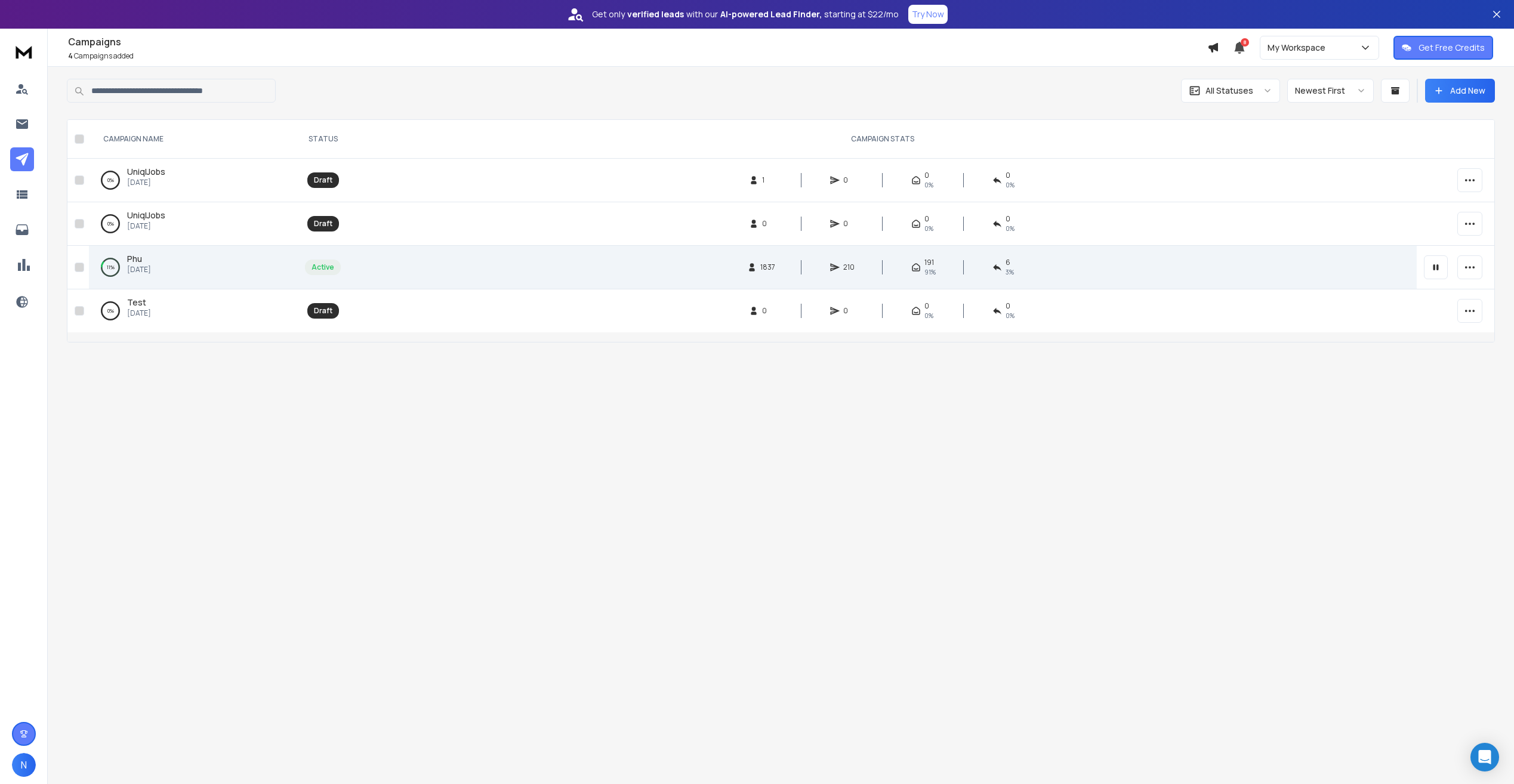
click at [638, 267] on div "1837 210 191 91 % 6 3 %" at bounding box center [882, 267] width 1054 height 19
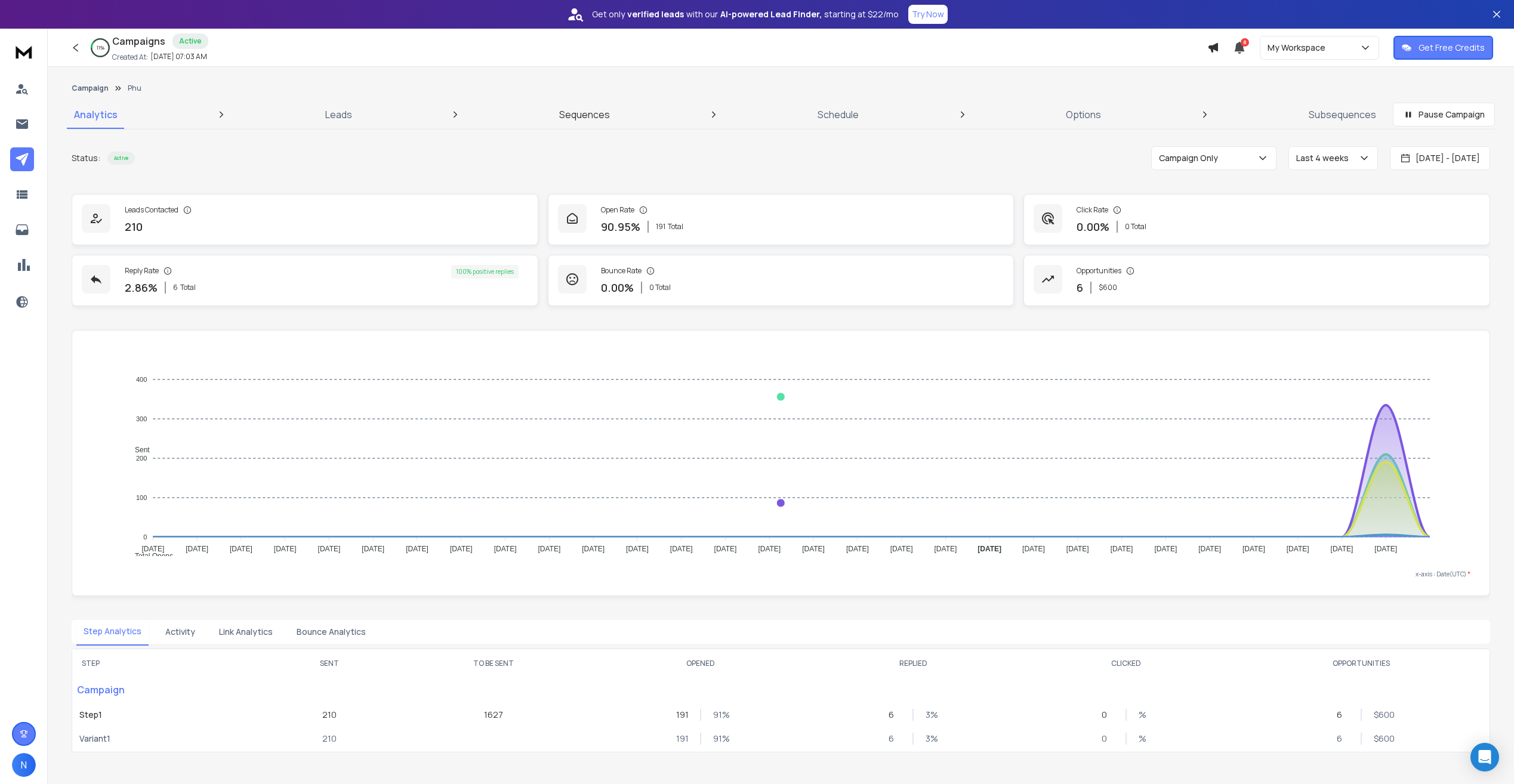
click at [592, 107] on p "Sequences" at bounding box center [584, 115] width 51 height 14
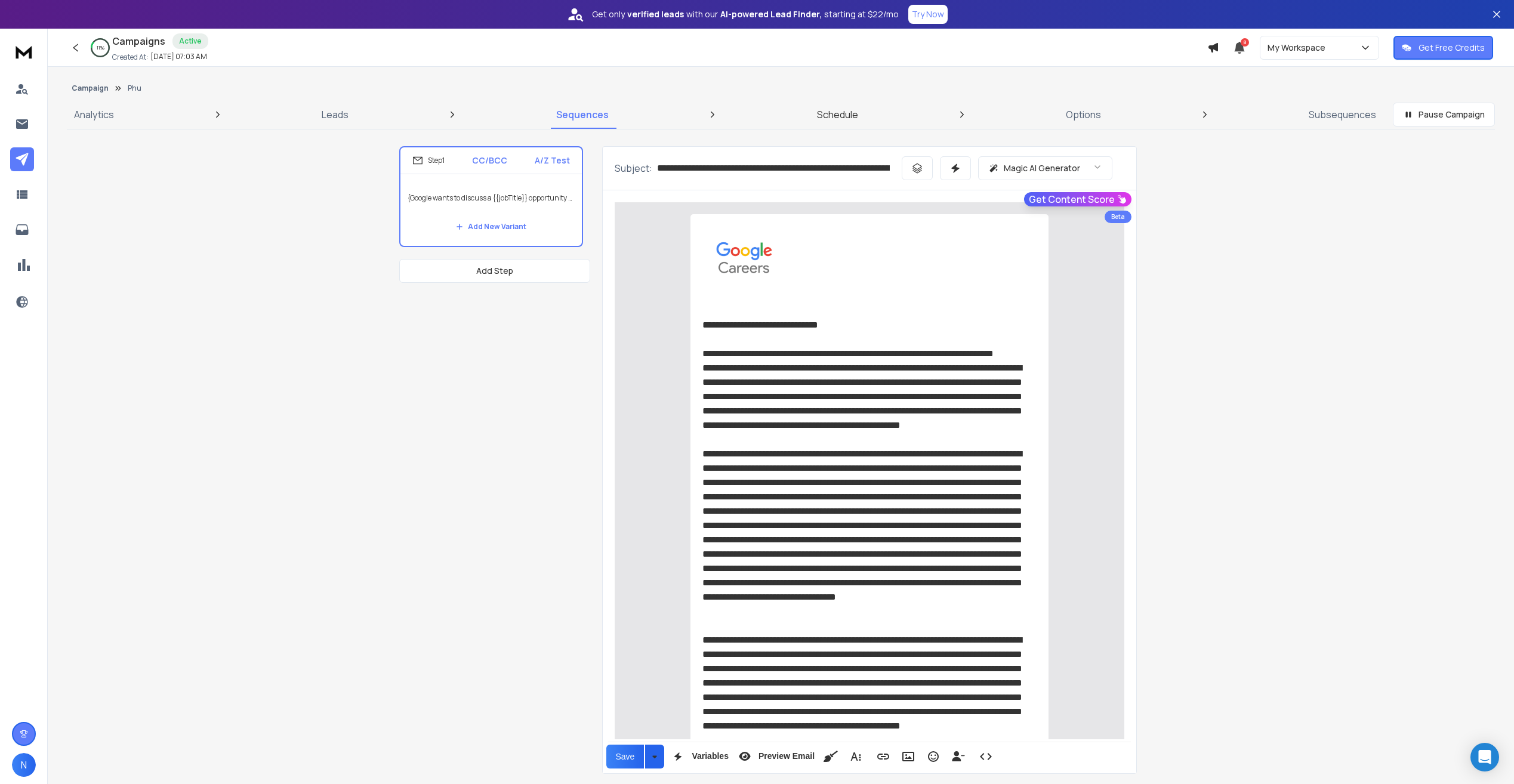
click at [826, 111] on p "Schedule" at bounding box center [837, 115] width 41 height 14
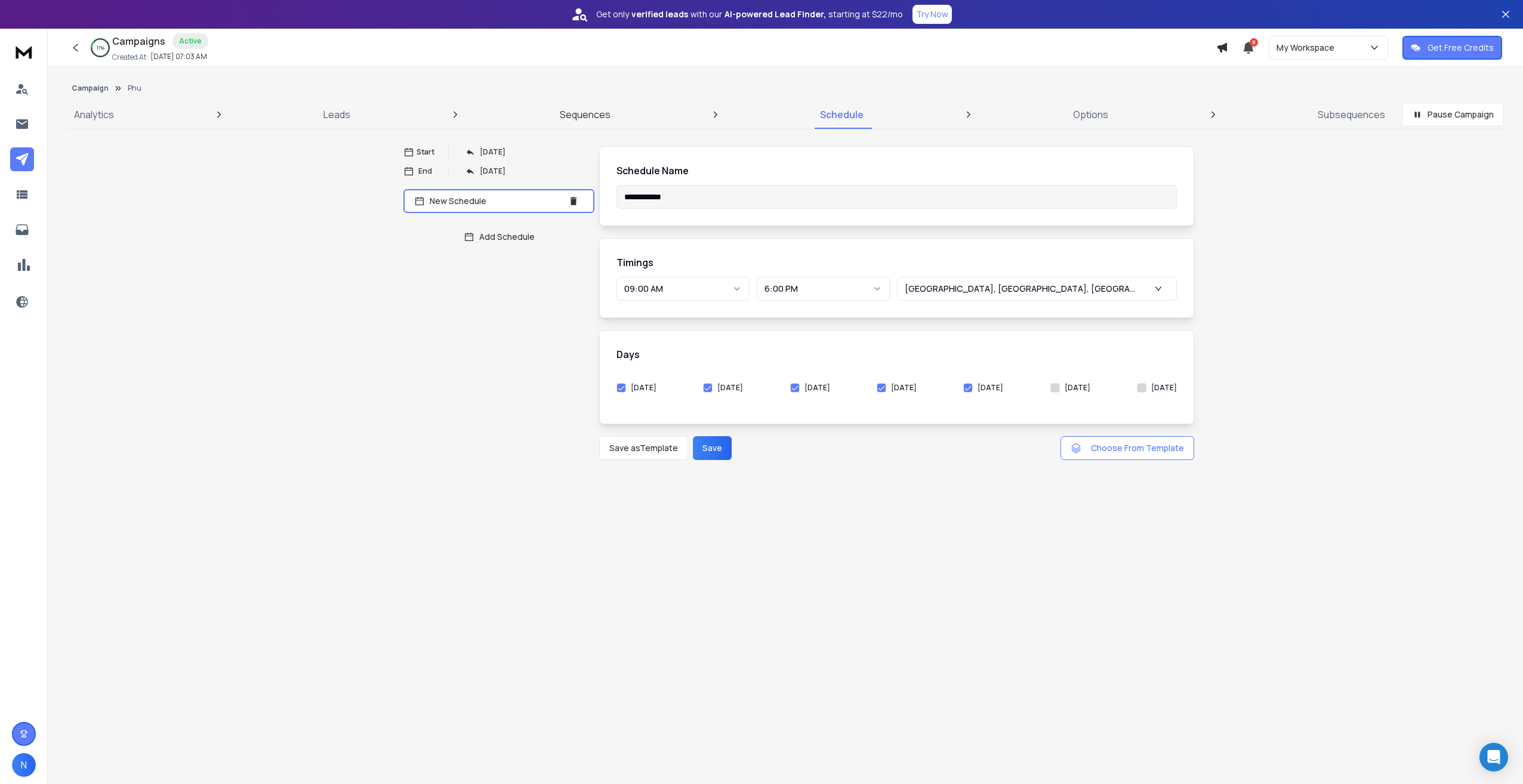
click at [611, 110] on p "Sequences" at bounding box center [585, 115] width 51 height 14
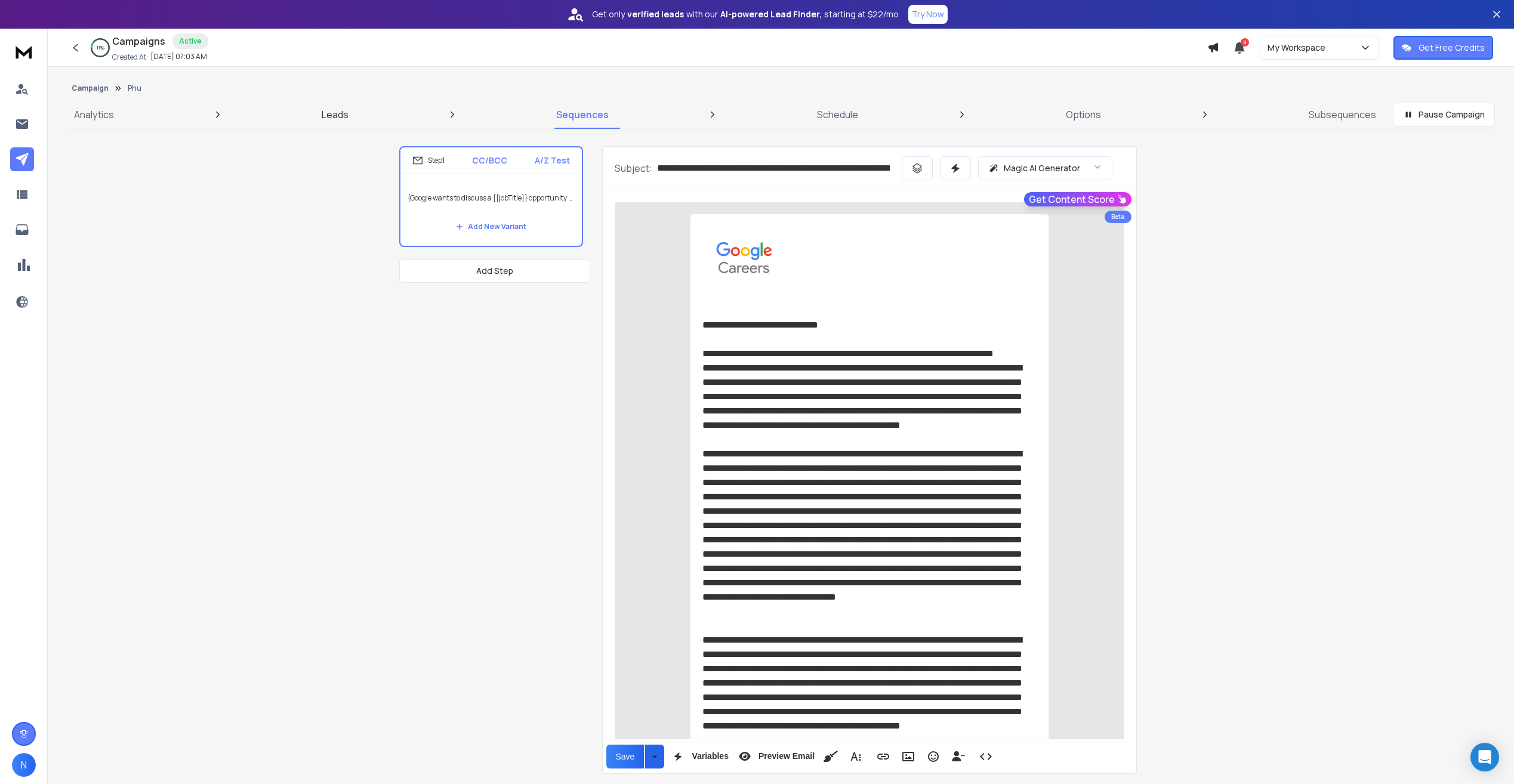
click at [340, 111] on p "Leads" at bounding box center [335, 115] width 27 height 14
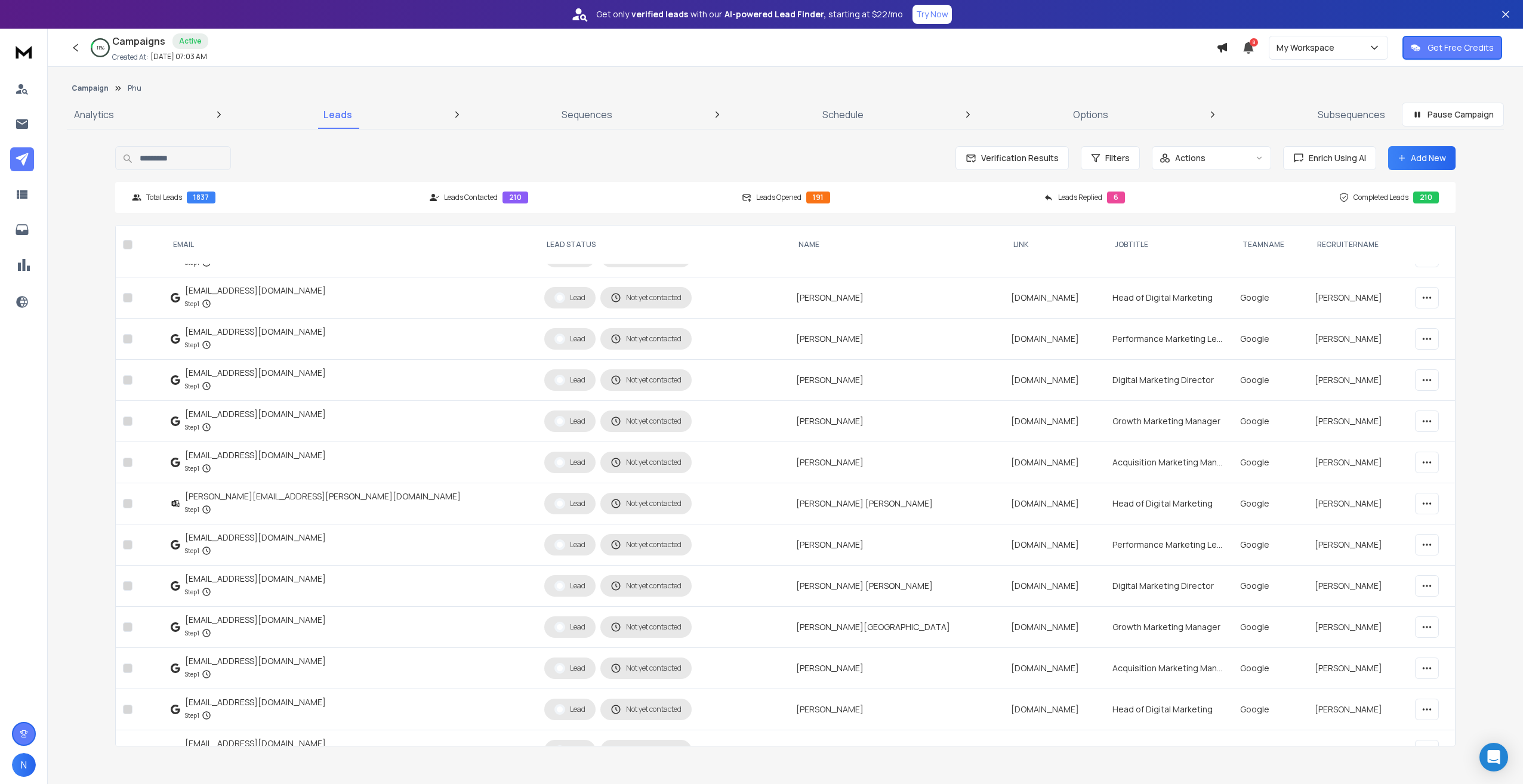
scroll to position [1586, 0]
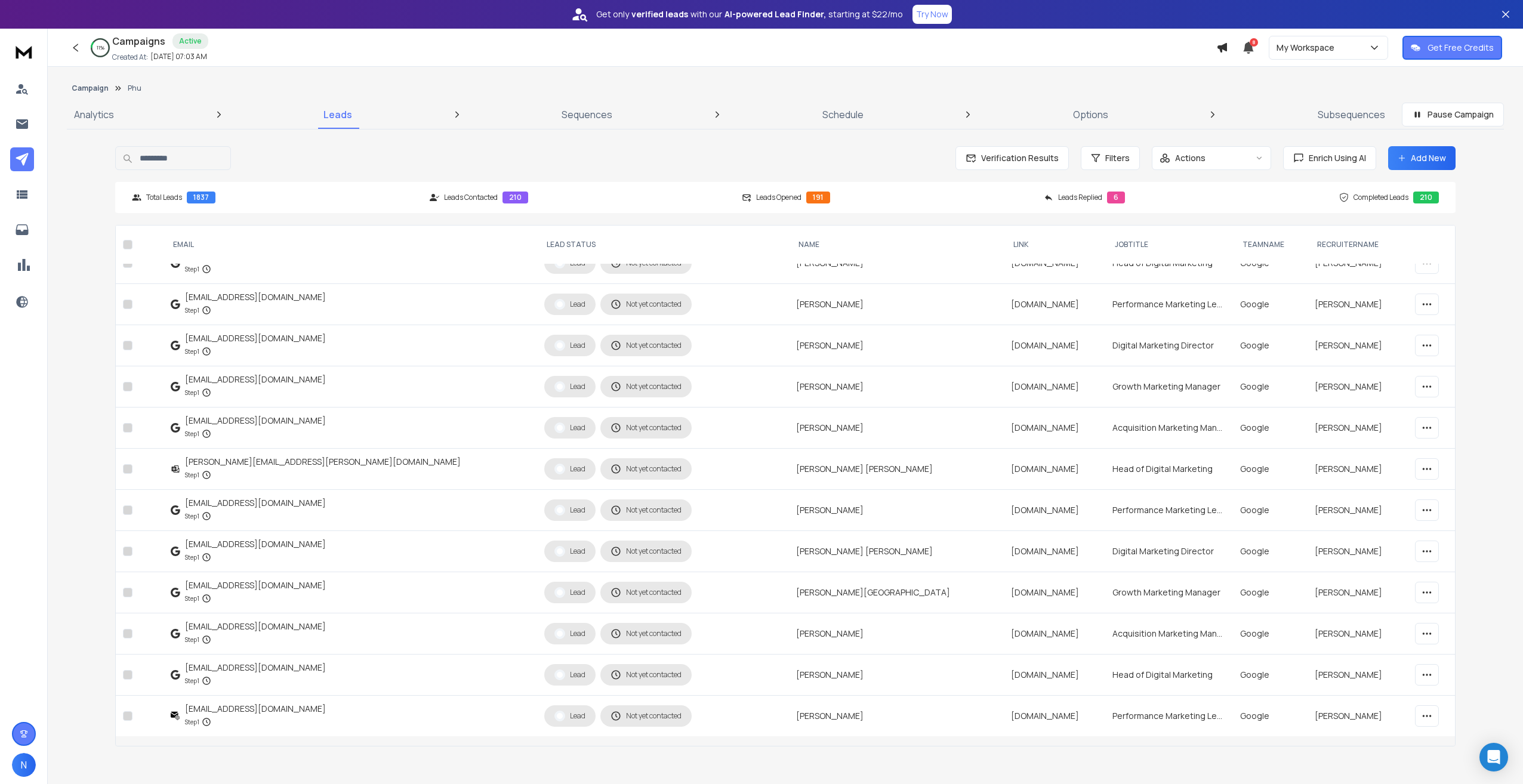
click at [1396, 198] on p "Completed Leads" at bounding box center [1381, 198] width 55 height 9
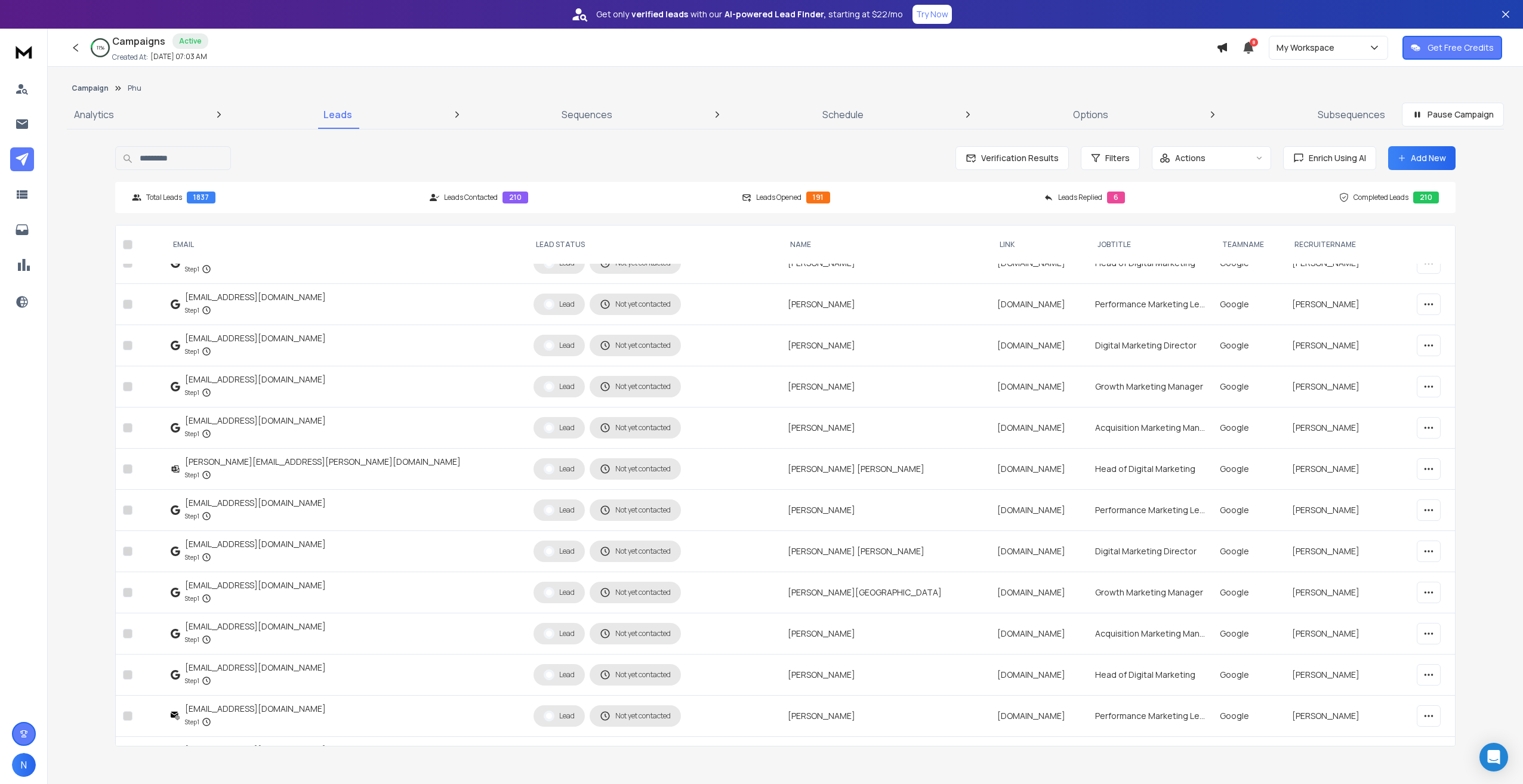
click at [1426, 202] on div "210" at bounding box center [1426, 198] width 26 height 12
click at [797, 186] on div "Total Leads 1837 Leads Contacted 210 Leads Opened 191 Leads Replied 6 Completed…" at bounding box center [786, 197] width 1340 height 31
click at [538, 181] on div "Verification Results Filters Actions Enrich Using AI Add New Total Leads 1837 L…" at bounding box center [786, 440] width 1340 height 588
click at [142, 196] on div "Total Leads 1837" at bounding box center [173, 198] width 84 height 12
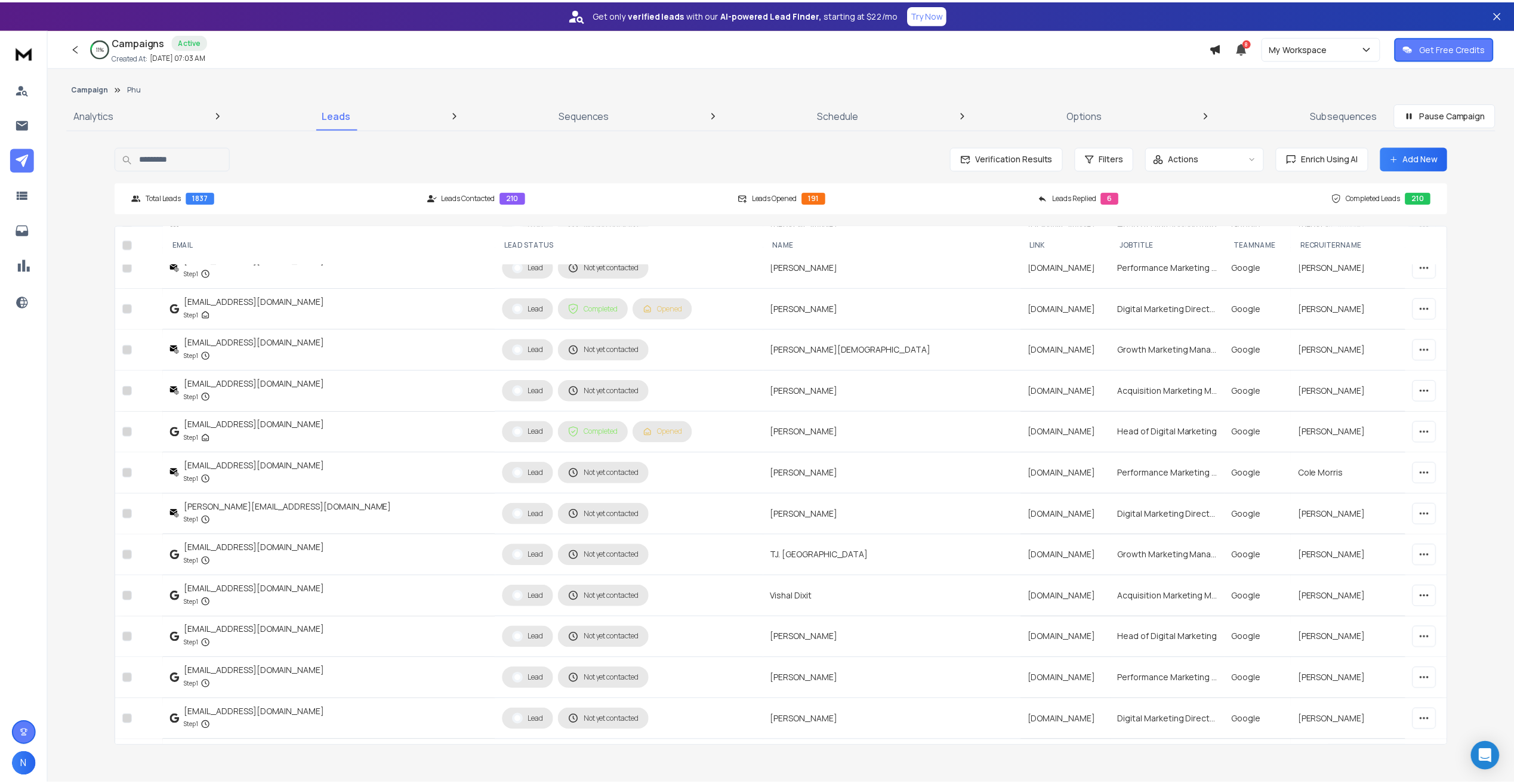
scroll to position [0, 0]
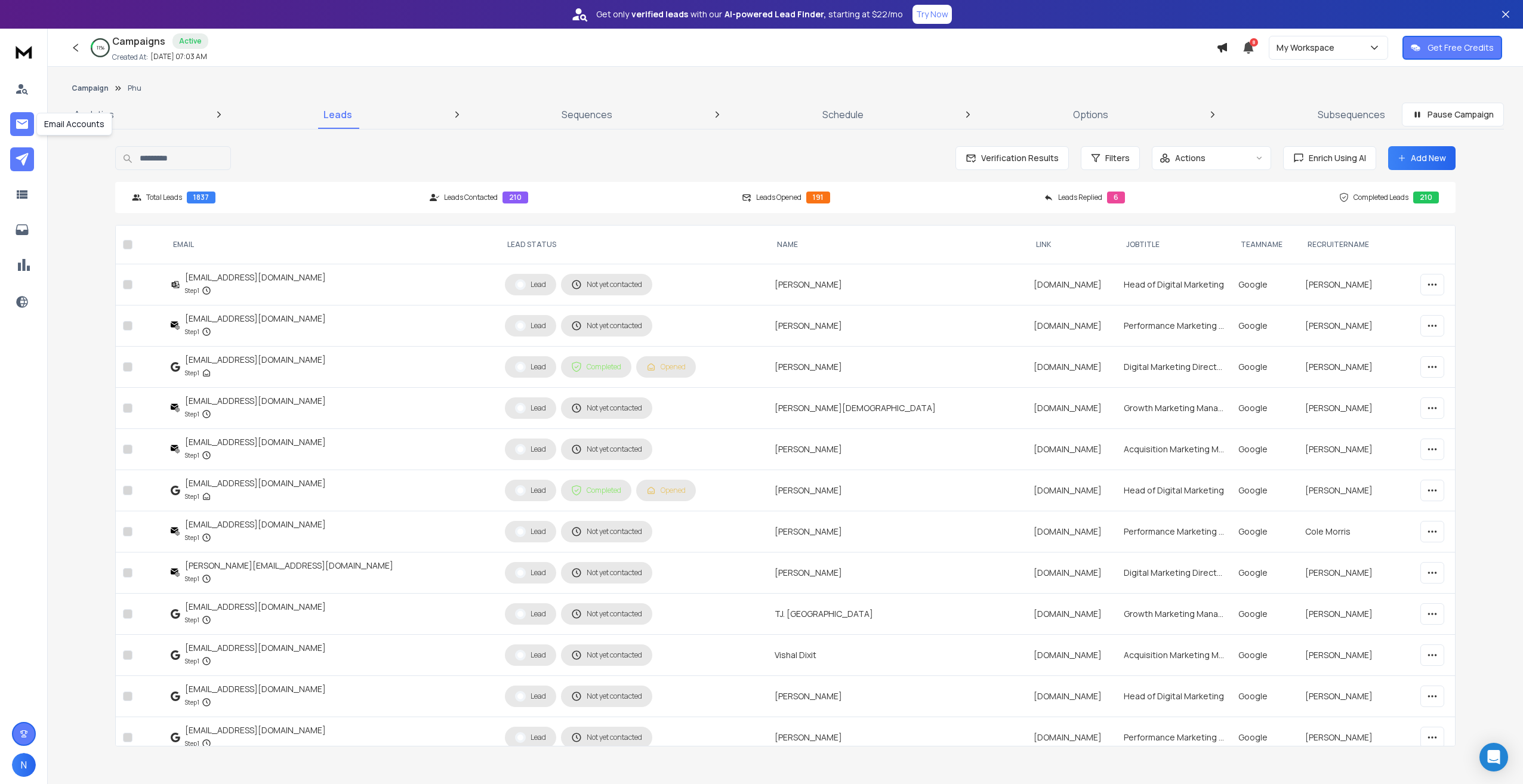
click at [29, 116] on link at bounding box center [22, 124] width 24 height 24
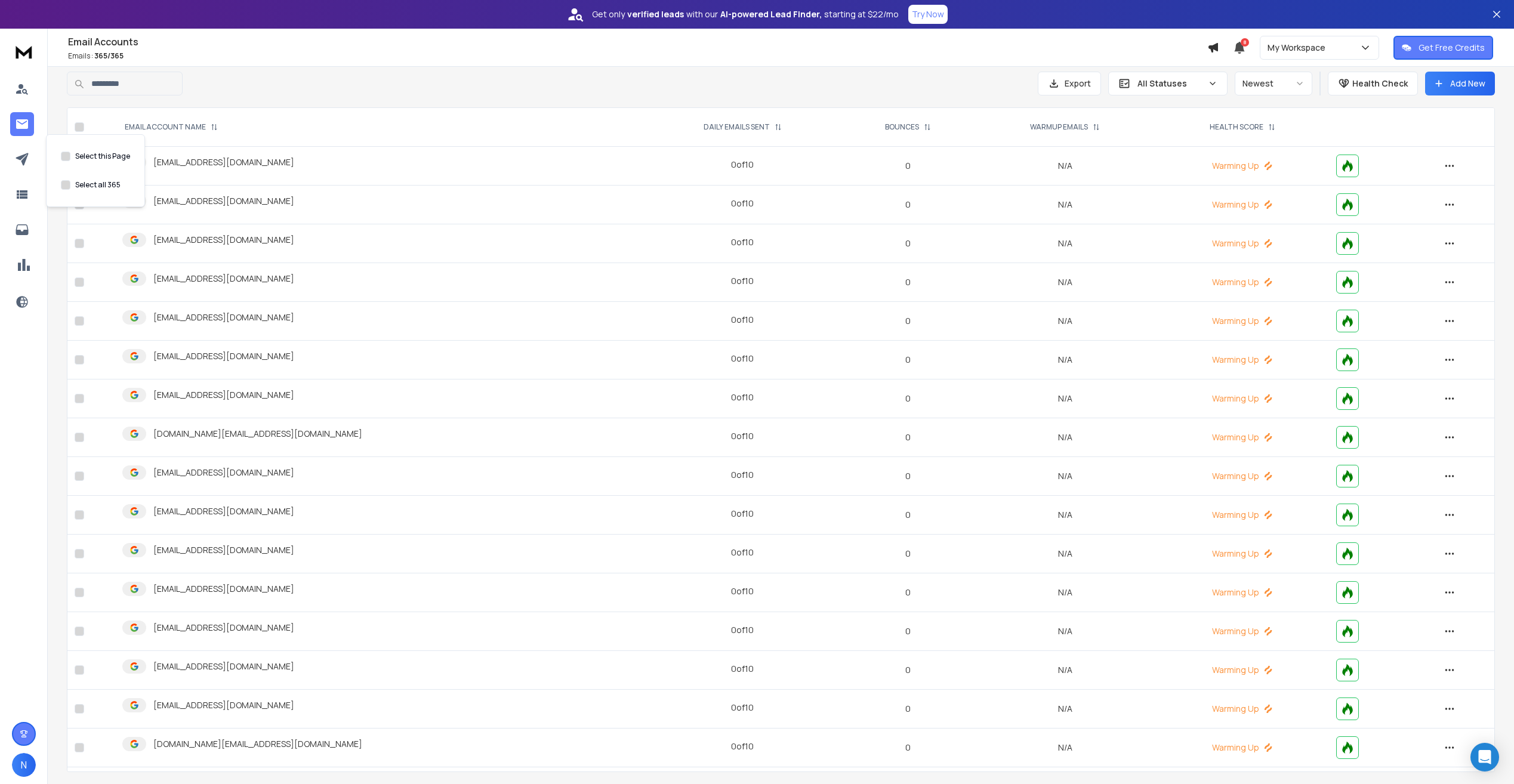
click at [78, 125] on button "Select this Page" at bounding box center [79, 127] width 9 height 9
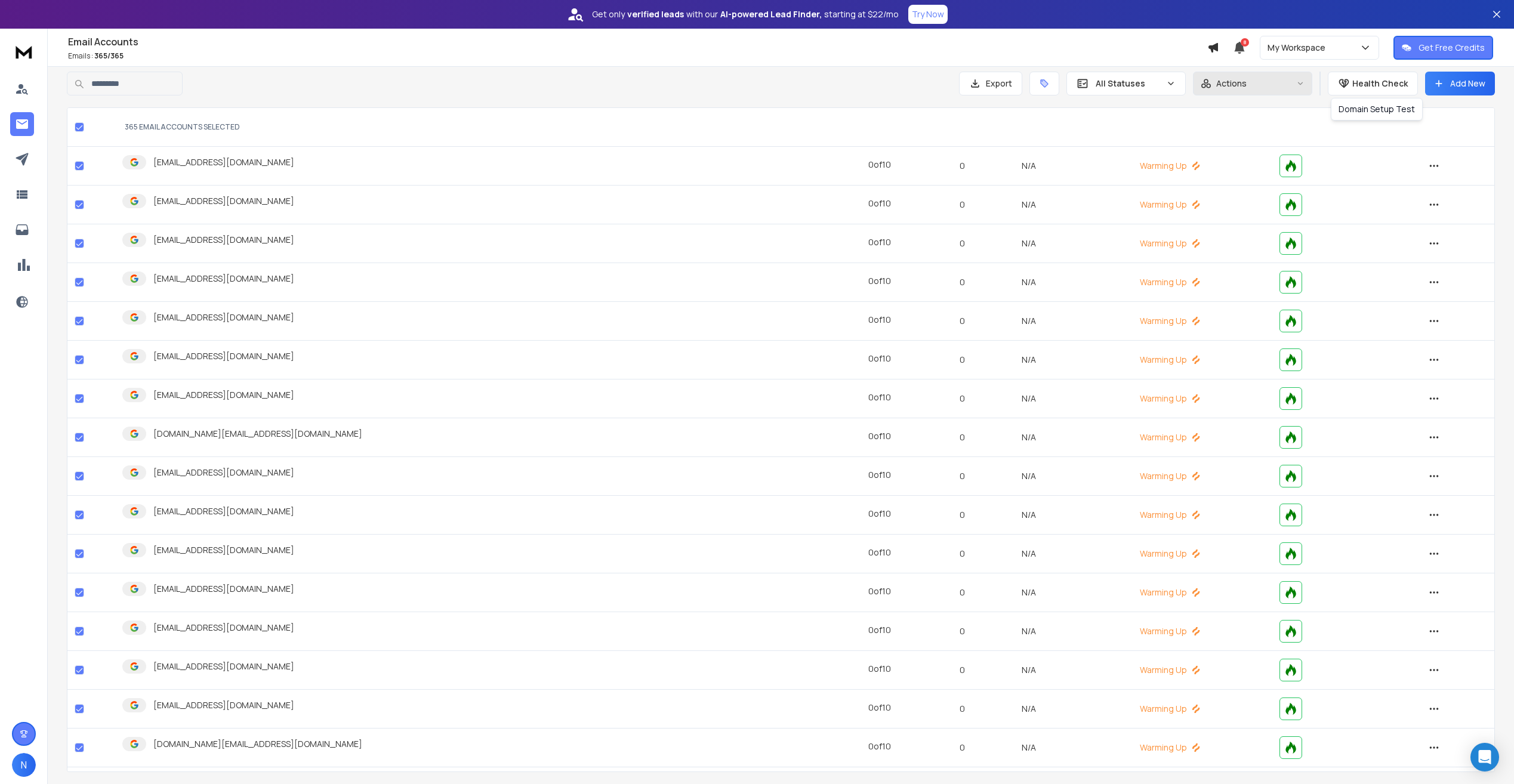
click at [1276, 78] on div "Actions" at bounding box center [1246, 84] width 91 height 12
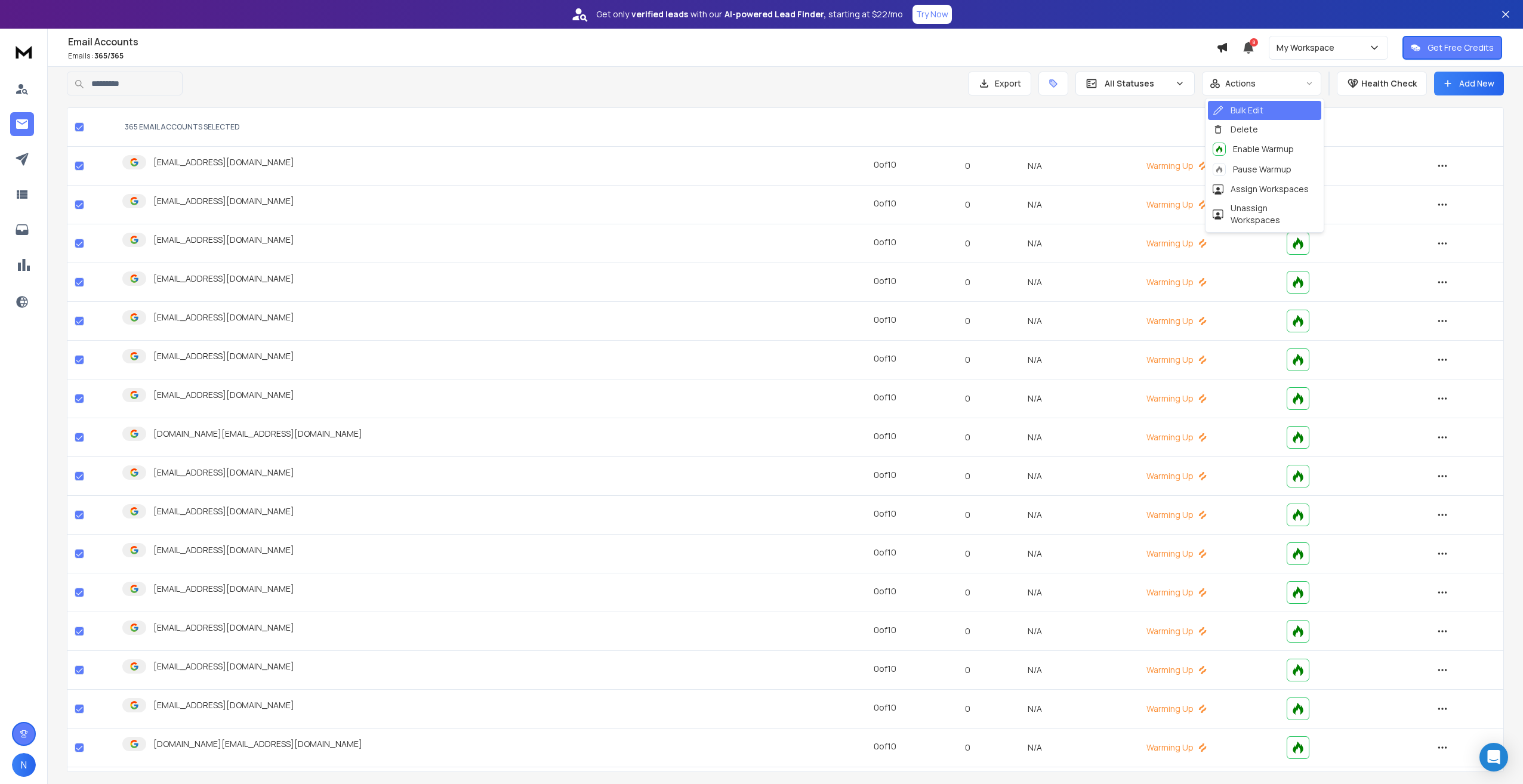
drag, startPoint x: 1269, startPoint y: 111, endPoint x: 1225, endPoint y: 147, distance: 56.9
click at [1269, 110] on div "Bulk Edit" at bounding box center [1265, 110] width 113 height 19
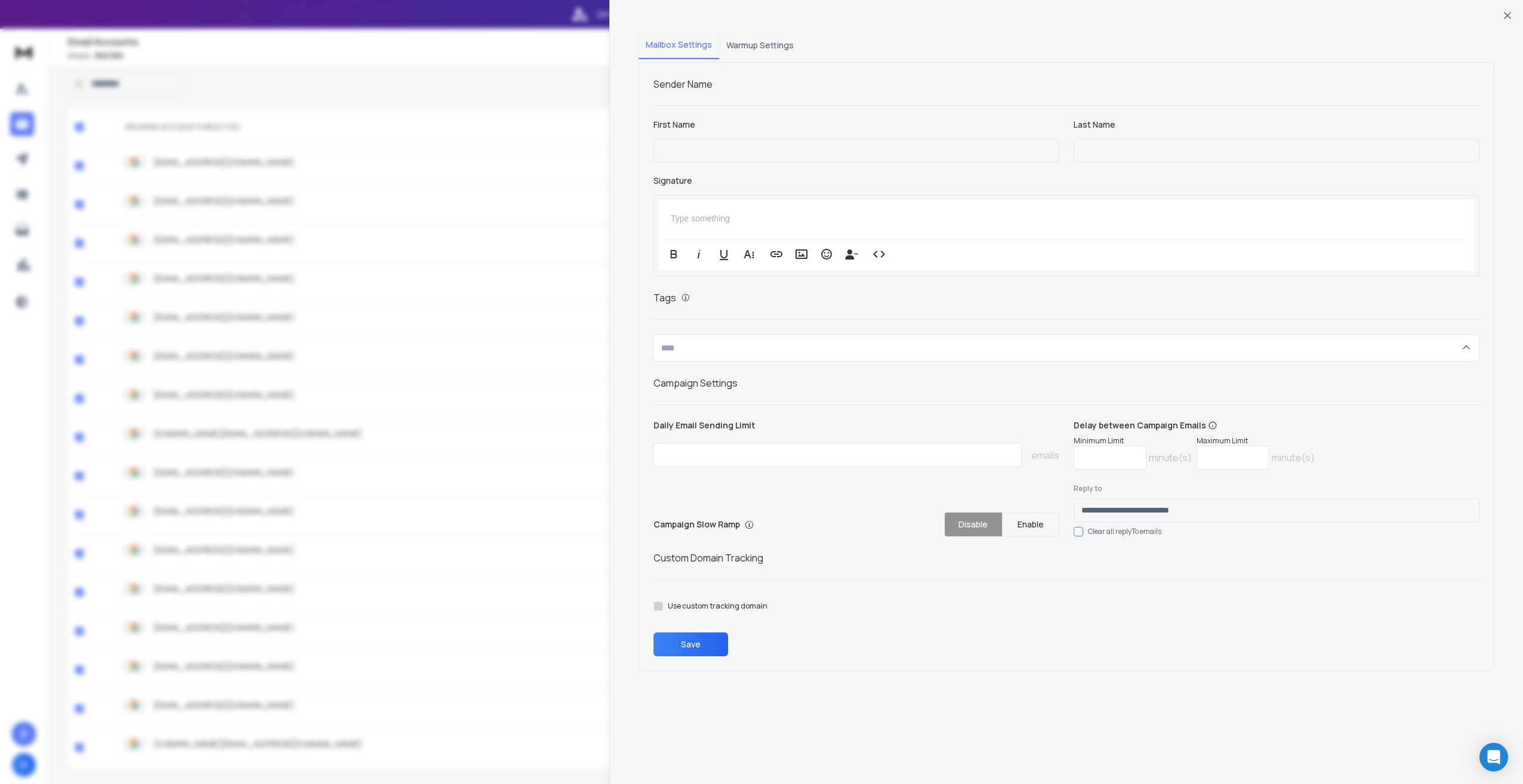
click at [753, 43] on button "Warmup Settings" at bounding box center [760, 45] width 82 height 26
click at [679, 36] on button "Mailbox Settings" at bounding box center [679, 45] width 80 height 28
click at [764, 43] on button "Warmup Settings" at bounding box center [760, 45] width 82 height 26
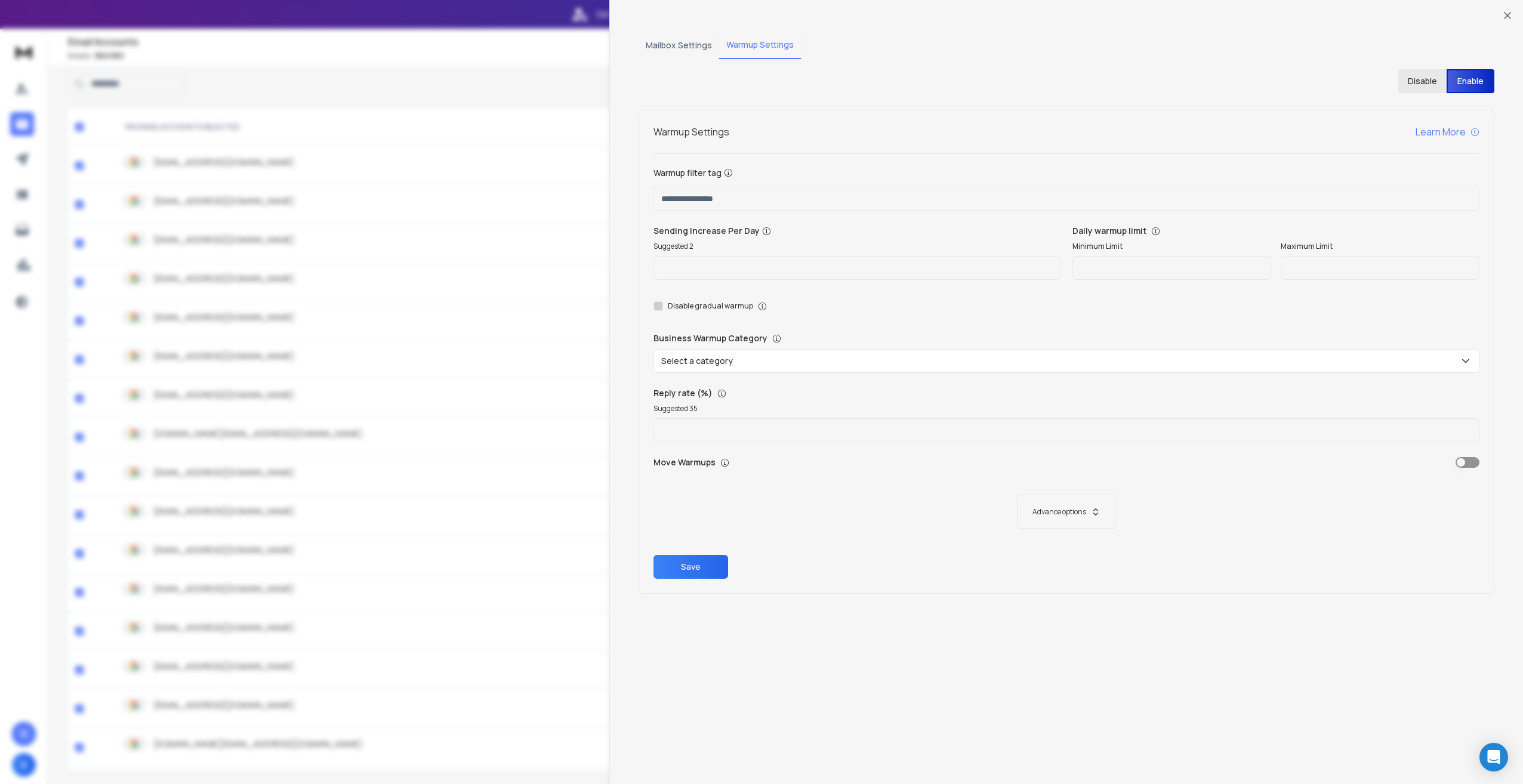
click at [975, 278] on input "number" at bounding box center [857, 268] width 407 height 24
type input "**"
click at [1151, 264] on input "number" at bounding box center [1172, 268] width 199 height 24
type input "**"
click at [1317, 271] on input "number" at bounding box center [1381, 268] width 199 height 24
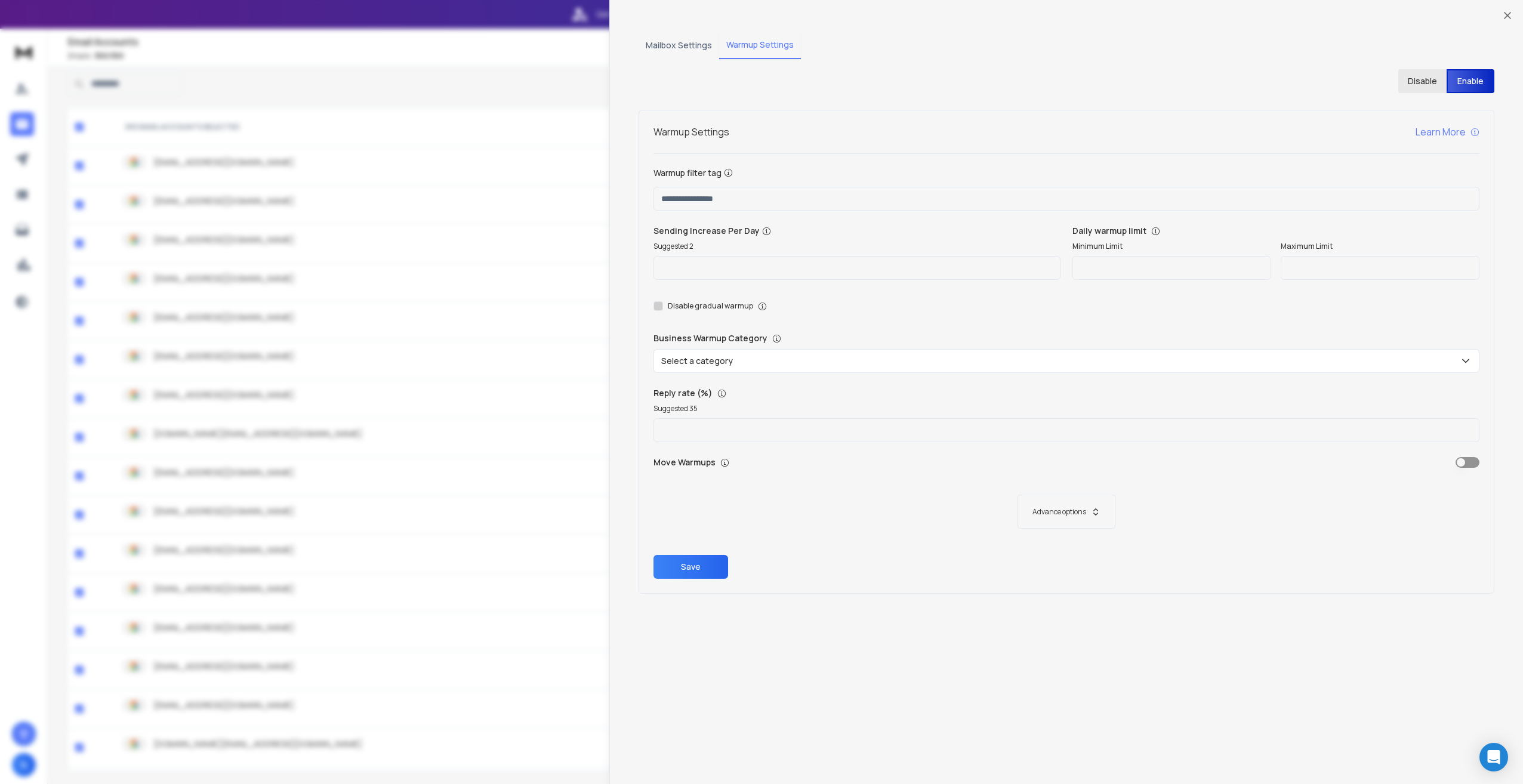
type input "**"
click at [843, 437] on input "number" at bounding box center [1066, 430] width 826 height 24
type input "**"
click at [911, 625] on div "Shared Sheet Component Mailbox Settings Warmup Settings Disable Enable Warmup S…" at bounding box center [1066, 392] width 914 height 784
drag, startPoint x: 689, startPoint y: 266, endPoint x: 630, endPoint y: 269, distance: 59.1
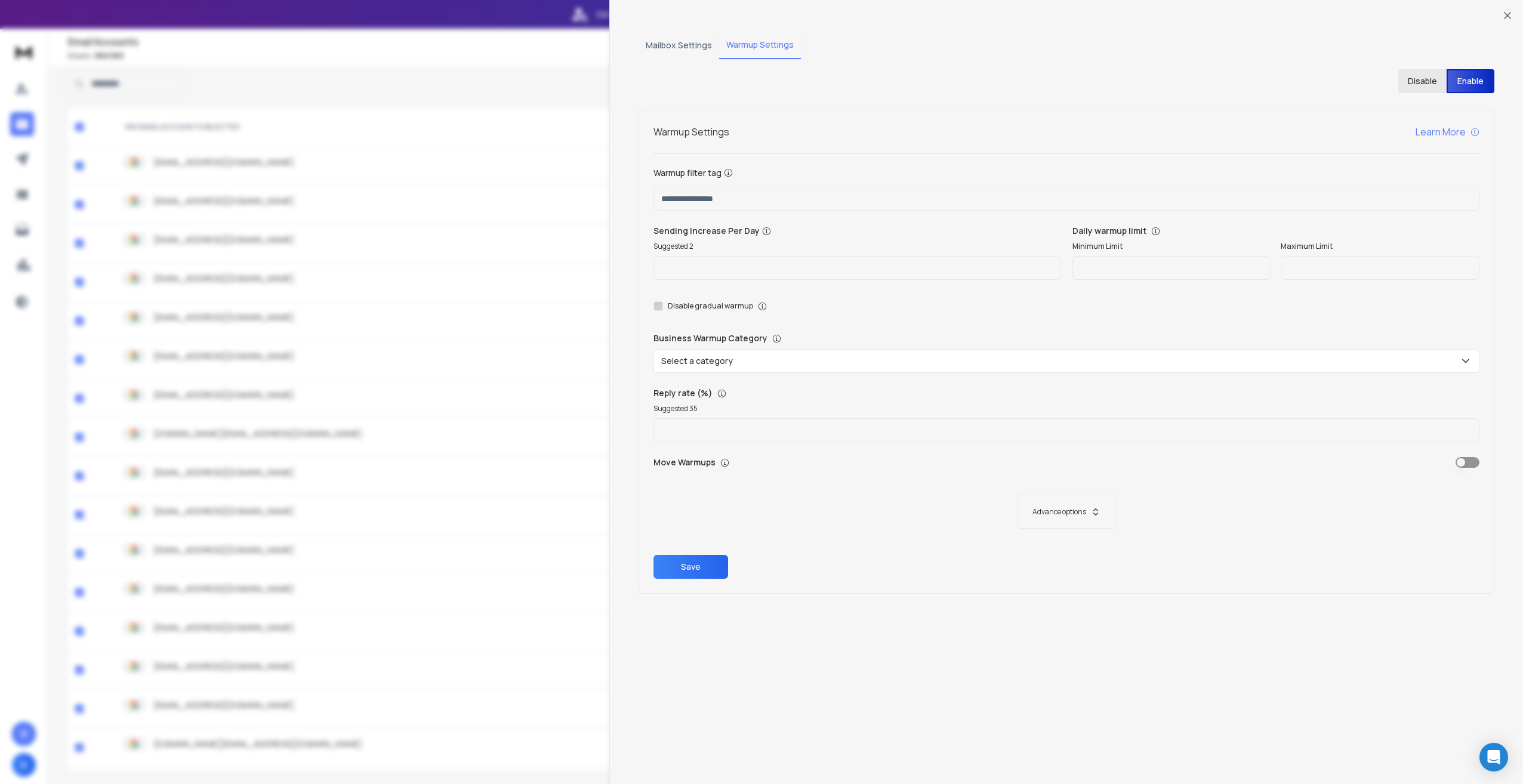
click at [630, 268] on div "Mailbox Settings Warmup Settings Disable Enable Warmup Settings Learn More Warm…" at bounding box center [1066, 314] width 884 height 598
drag, startPoint x: 645, startPoint y: 264, endPoint x: 587, endPoint y: 275, distance: 59.0
click at [587, 275] on body "Get only verified leads with our AI-powered Lead Finder, starting at $22/mo Try…" at bounding box center [757, 385] width 1514 height 784
drag, startPoint x: 550, startPoint y: 254, endPoint x: 517, endPoint y: 290, distance: 48.8
click at [502, 252] on body "Get only verified leads with our AI-powered Lead Finder, starting at $22/mo Try…" at bounding box center [757, 385] width 1514 height 784
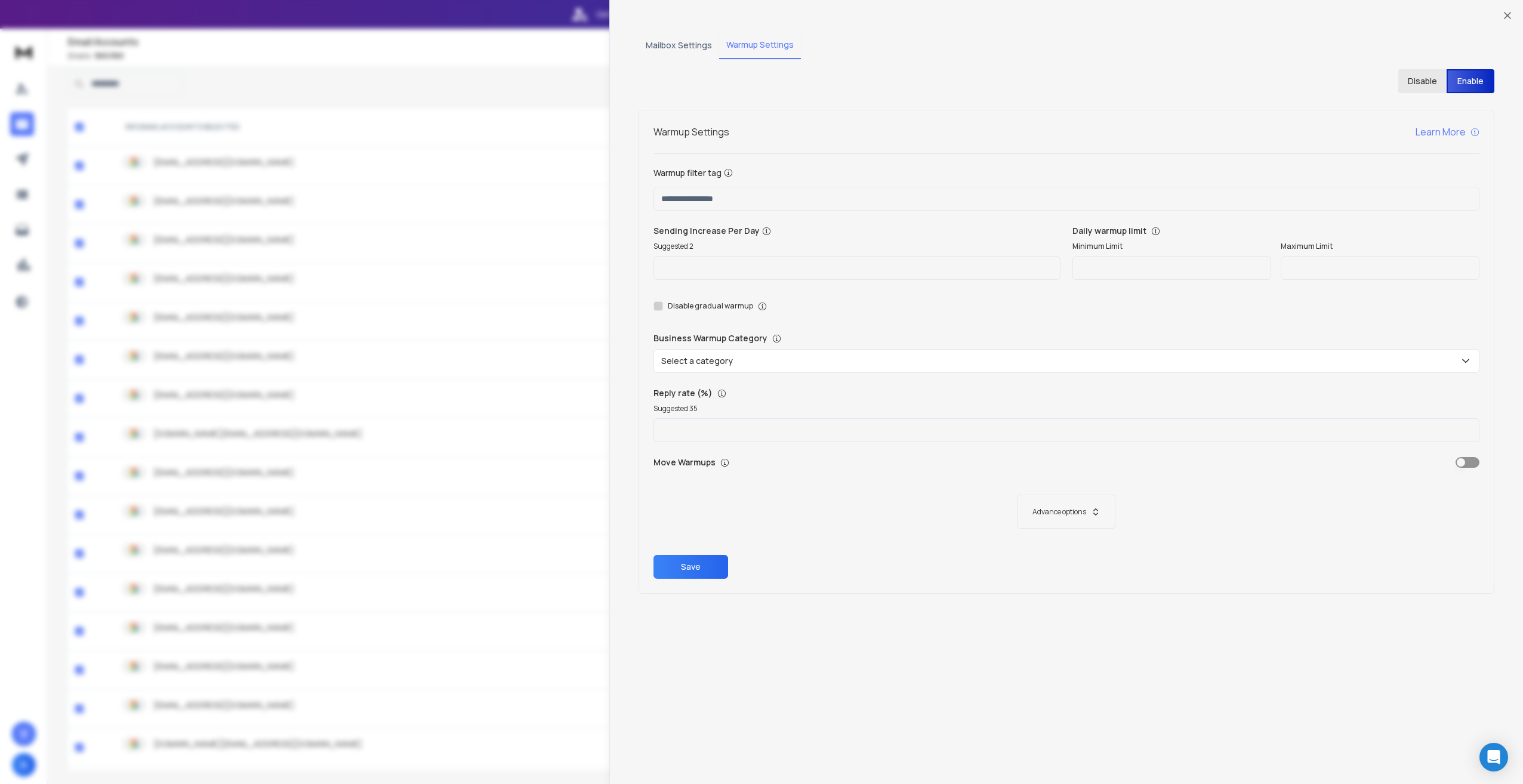
type input "**"
click at [701, 564] on button "Save" at bounding box center [691, 567] width 74 height 24
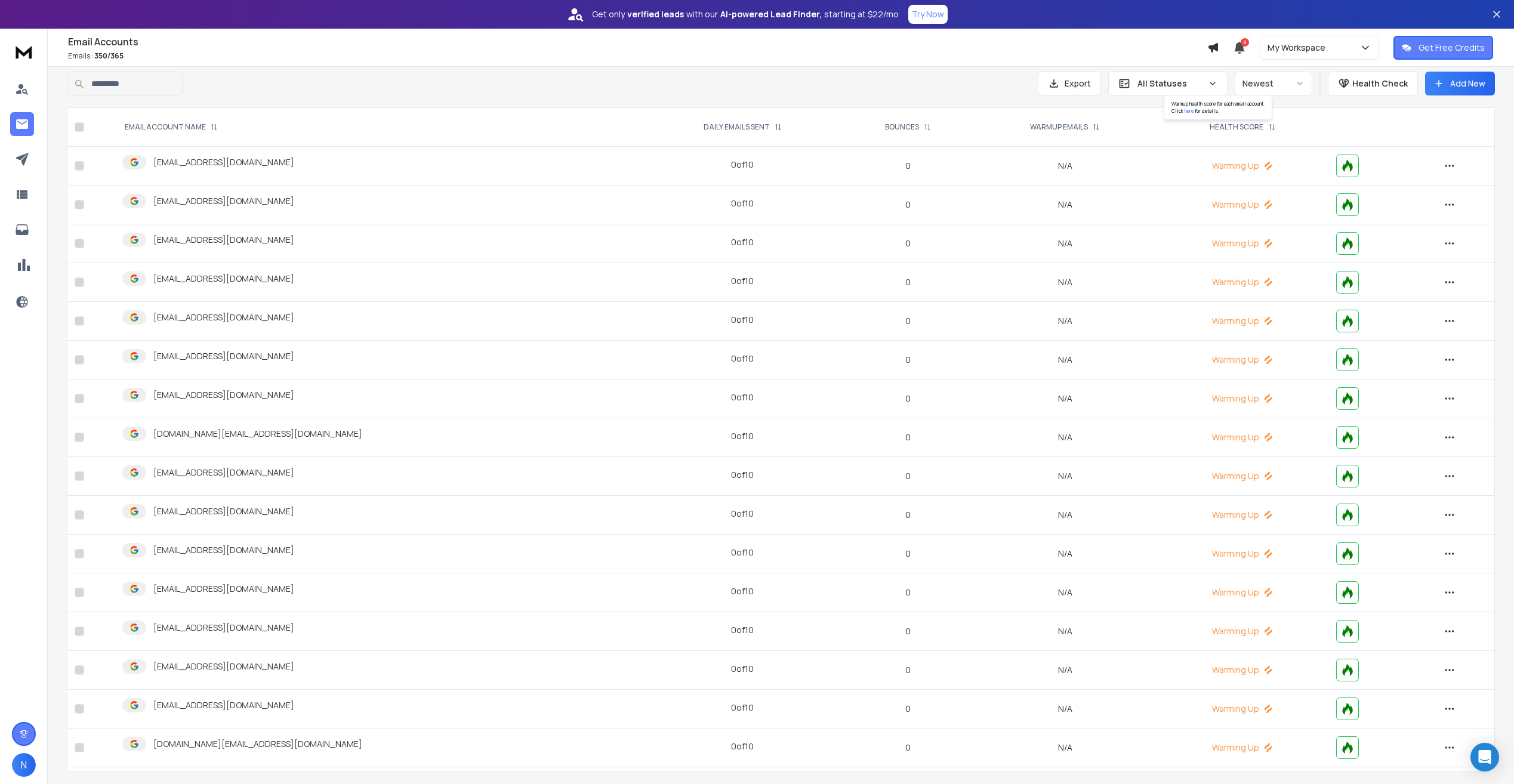
click at [1186, 111] on link "here" at bounding box center [1189, 111] width 9 height 7
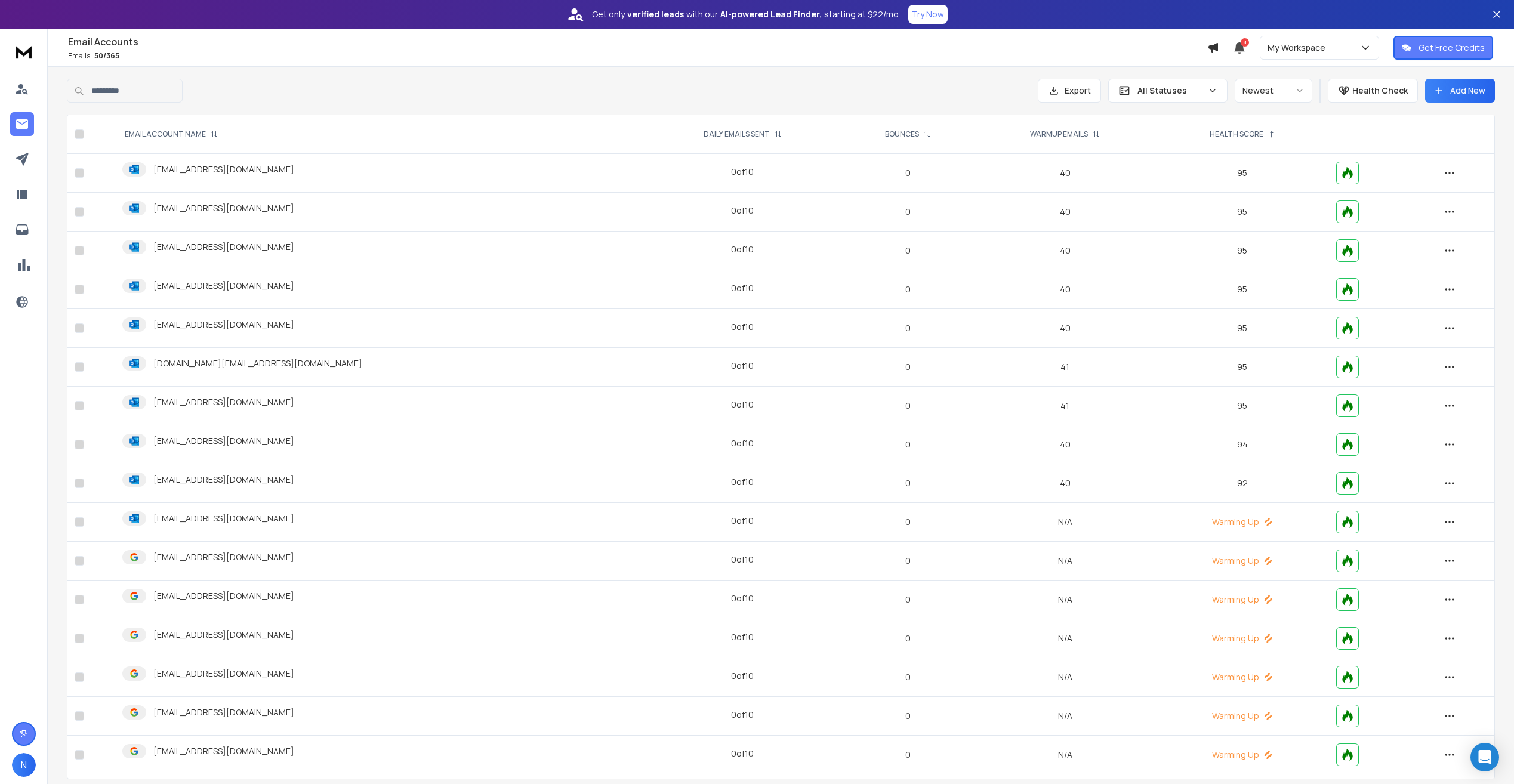
click at [1259, 86] on button "Newest" at bounding box center [1274, 91] width 78 height 24
click at [1189, 94] on p "All Statuses" at bounding box center [1170, 91] width 66 height 12
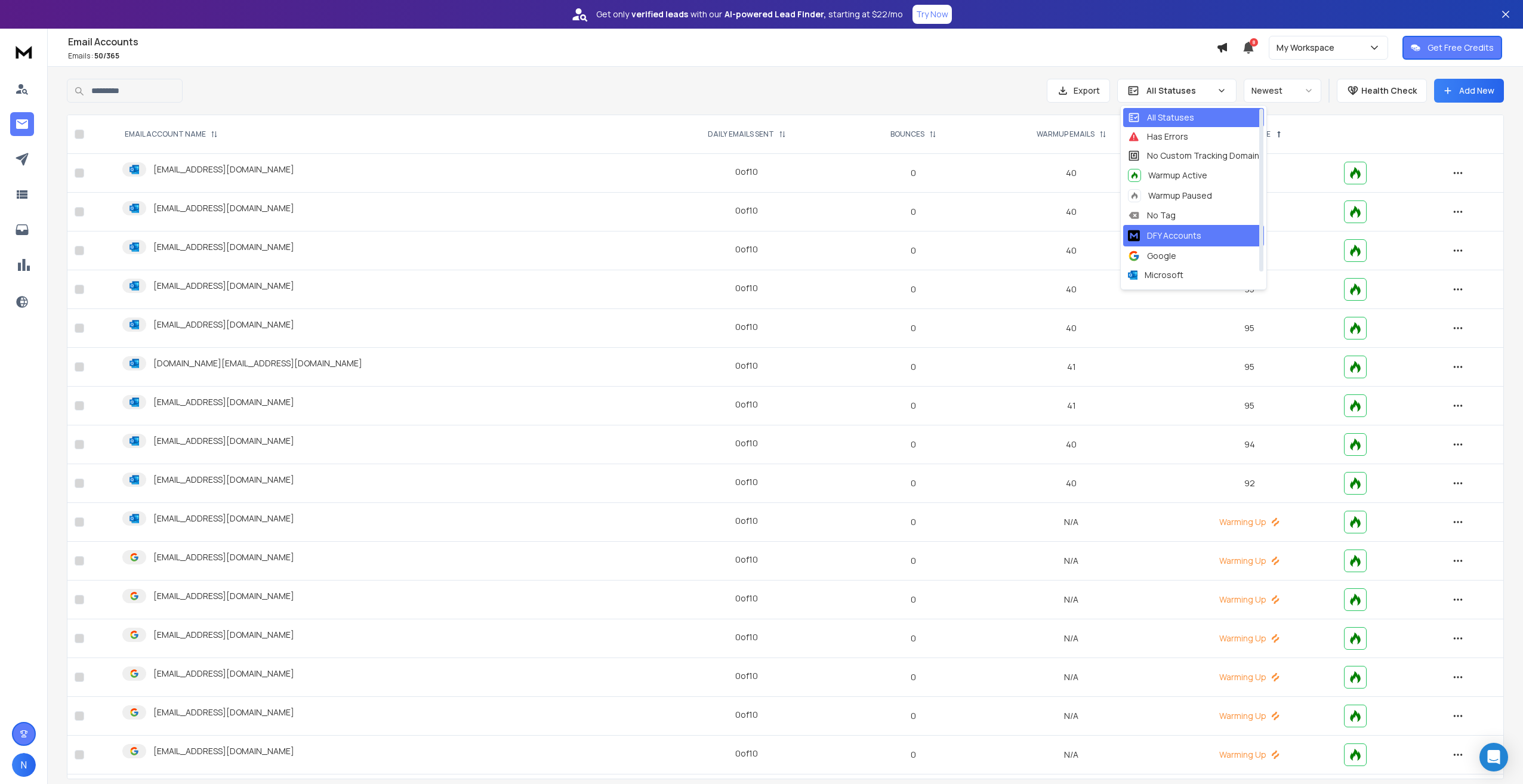
click at [1198, 235] on div "DFY Accounts" at bounding box center [1164, 236] width 73 height 14
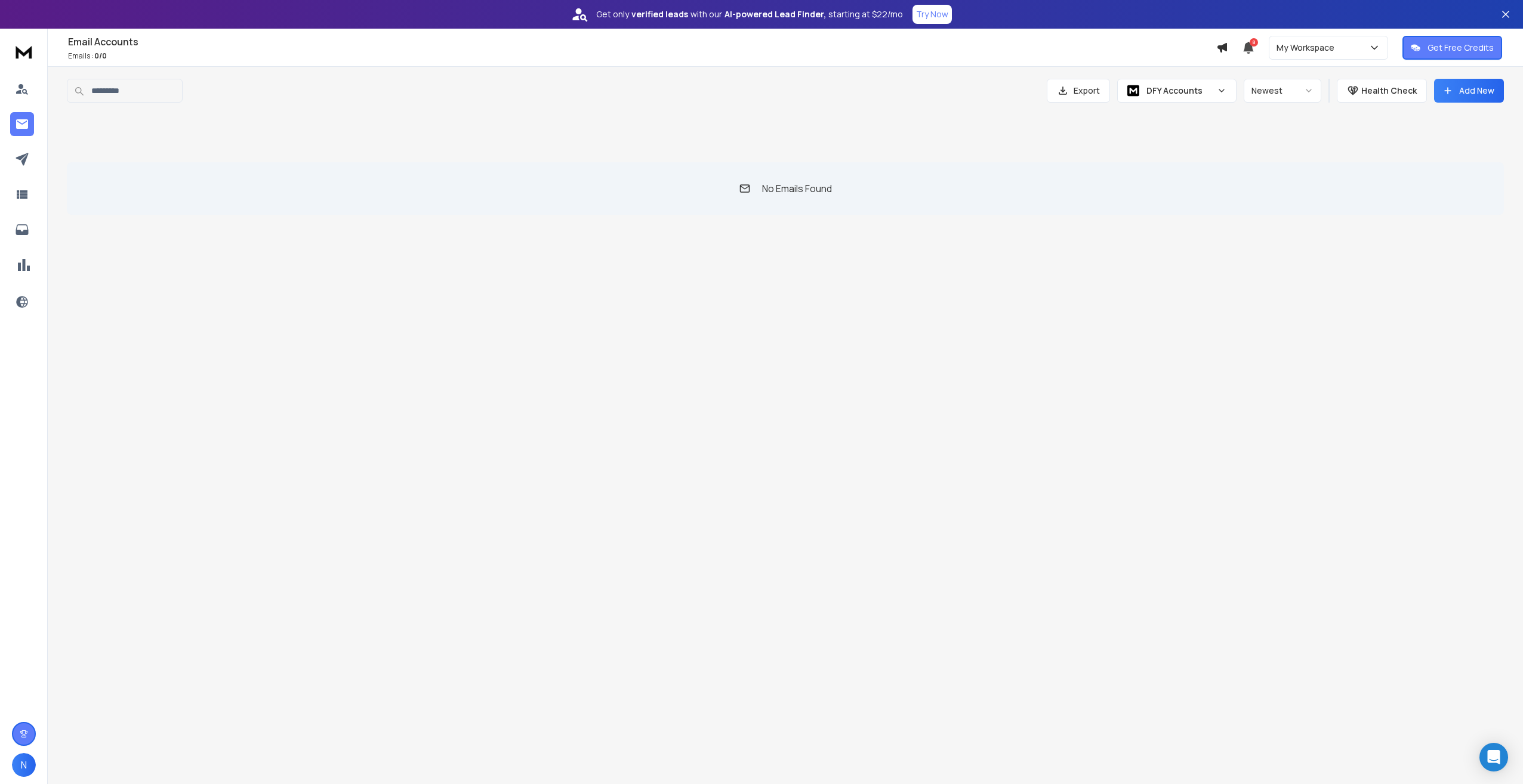
drag, startPoint x: 1175, startPoint y: 88, endPoint x: 1177, endPoint y: 103, distance: 15.1
click at [1176, 88] on p "DFY Accounts" at bounding box center [1180, 91] width 66 height 12
click at [1195, 225] on div "DFY Accounts" at bounding box center [1194, 235] width 141 height 22
click at [1179, 98] on div "DFY Accounts" at bounding box center [1170, 91] width 85 height 14
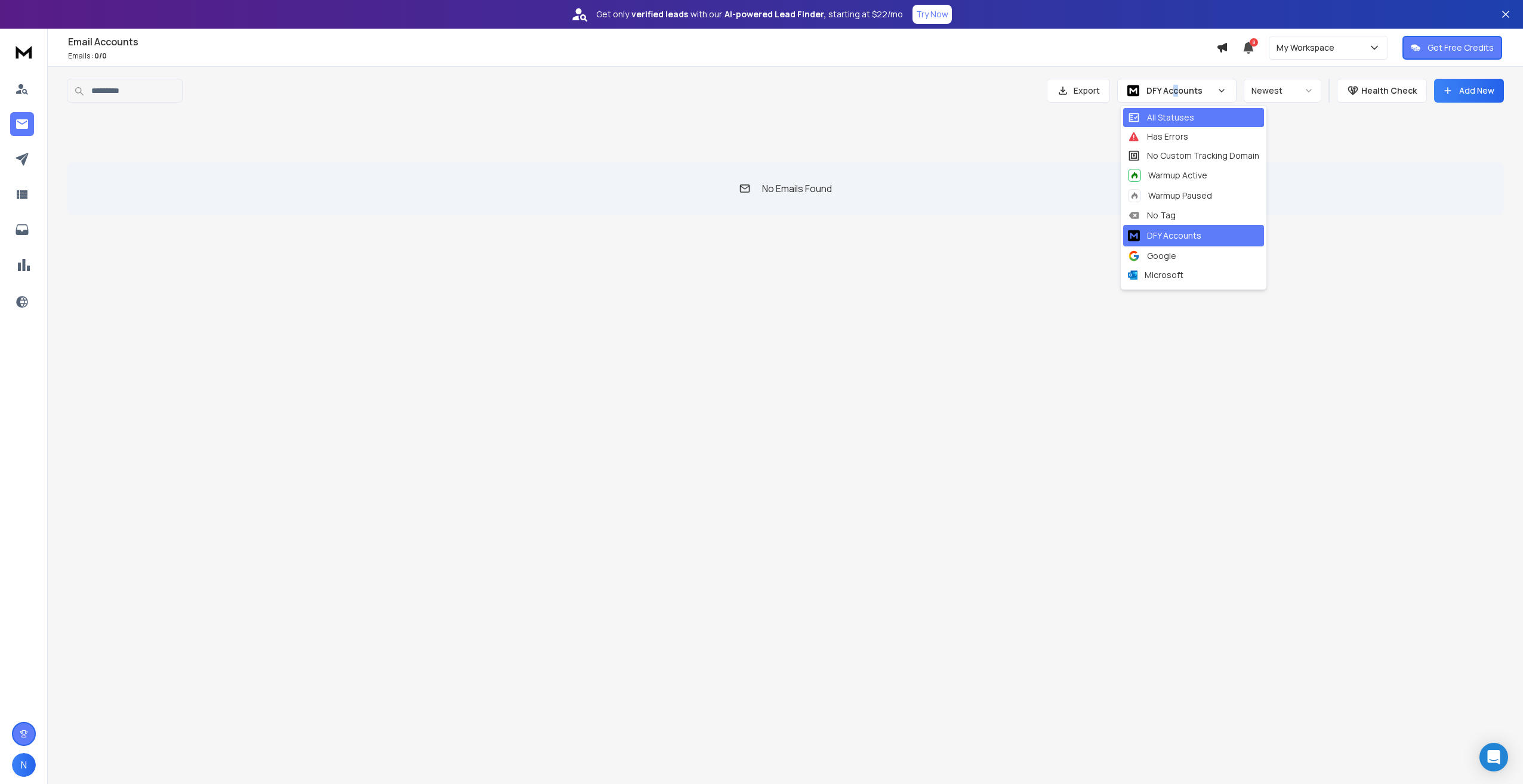
drag, startPoint x: 1179, startPoint y: 98, endPoint x: 1178, endPoint y: 113, distance: 15.0
click at [1178, 113] on div "All Statuses" at bounding box center [1161, 117] width 67 height 12
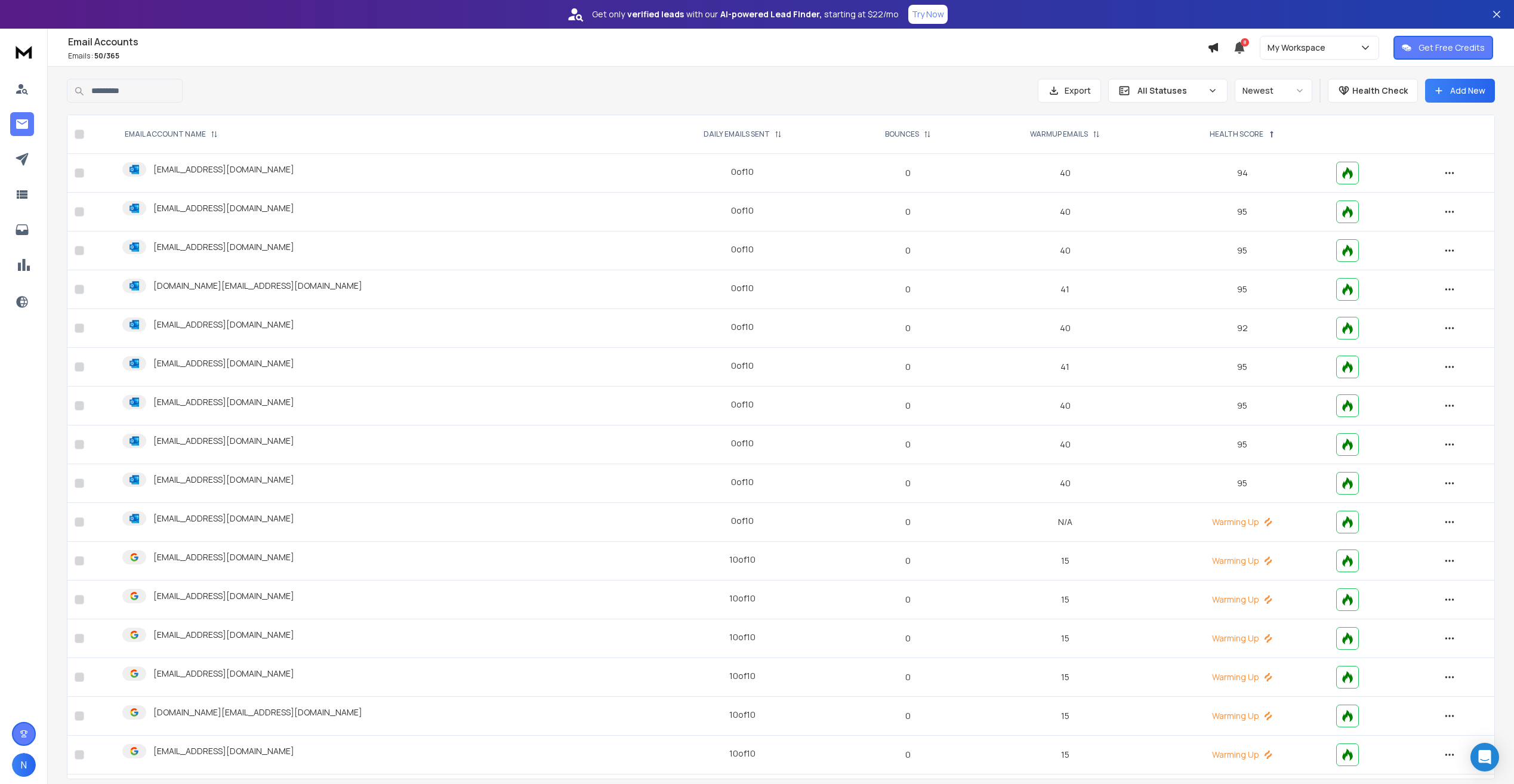
click at [1199, 98] on div "All Statuses" at bounding box center [1167, 91] width 119 height 24
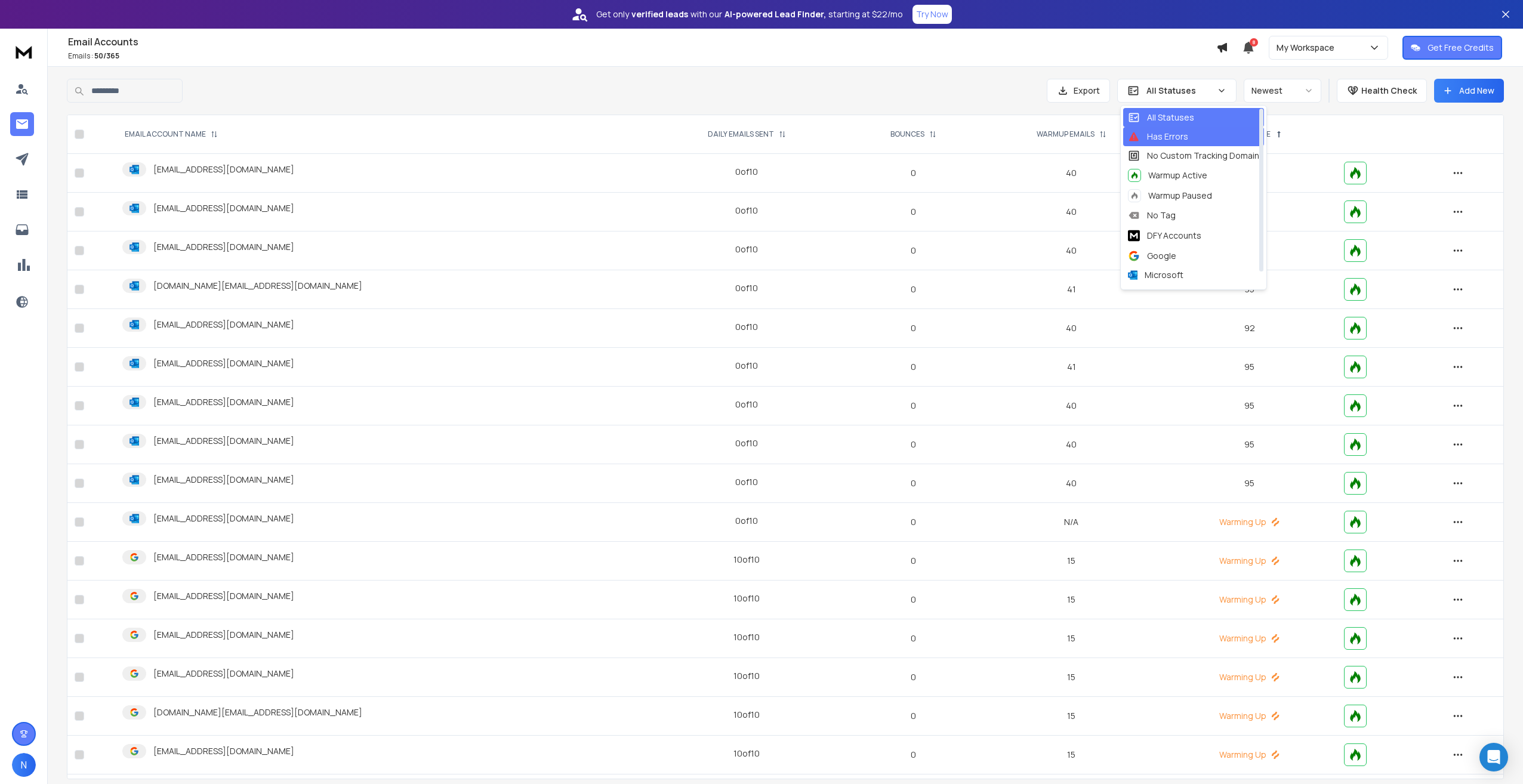
click at [1169, 146] on div "All Statuses Has Errors No Custom Tracking Domain Warmup Active Warmup Paused N…" at bounding box center [1194, 198] width 141 height 179
click at [1169, 147] on div "No Custom Tracking Domain" at bounding box center [1194, 155] width 141 height 19
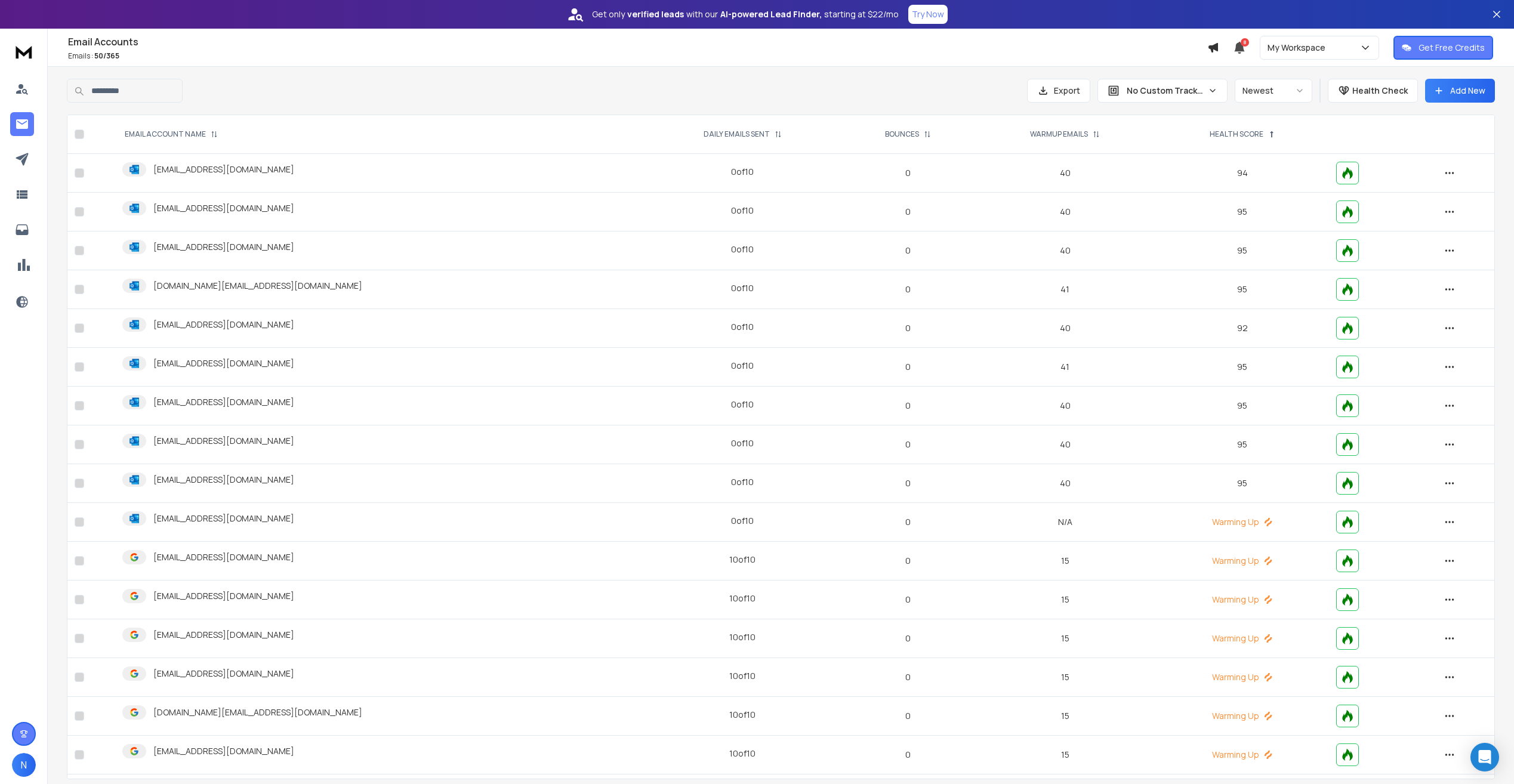
click at [1202, 92] on p "No Custom Tracking Domain" at bounding box center [1165, 91] width 76 height 12
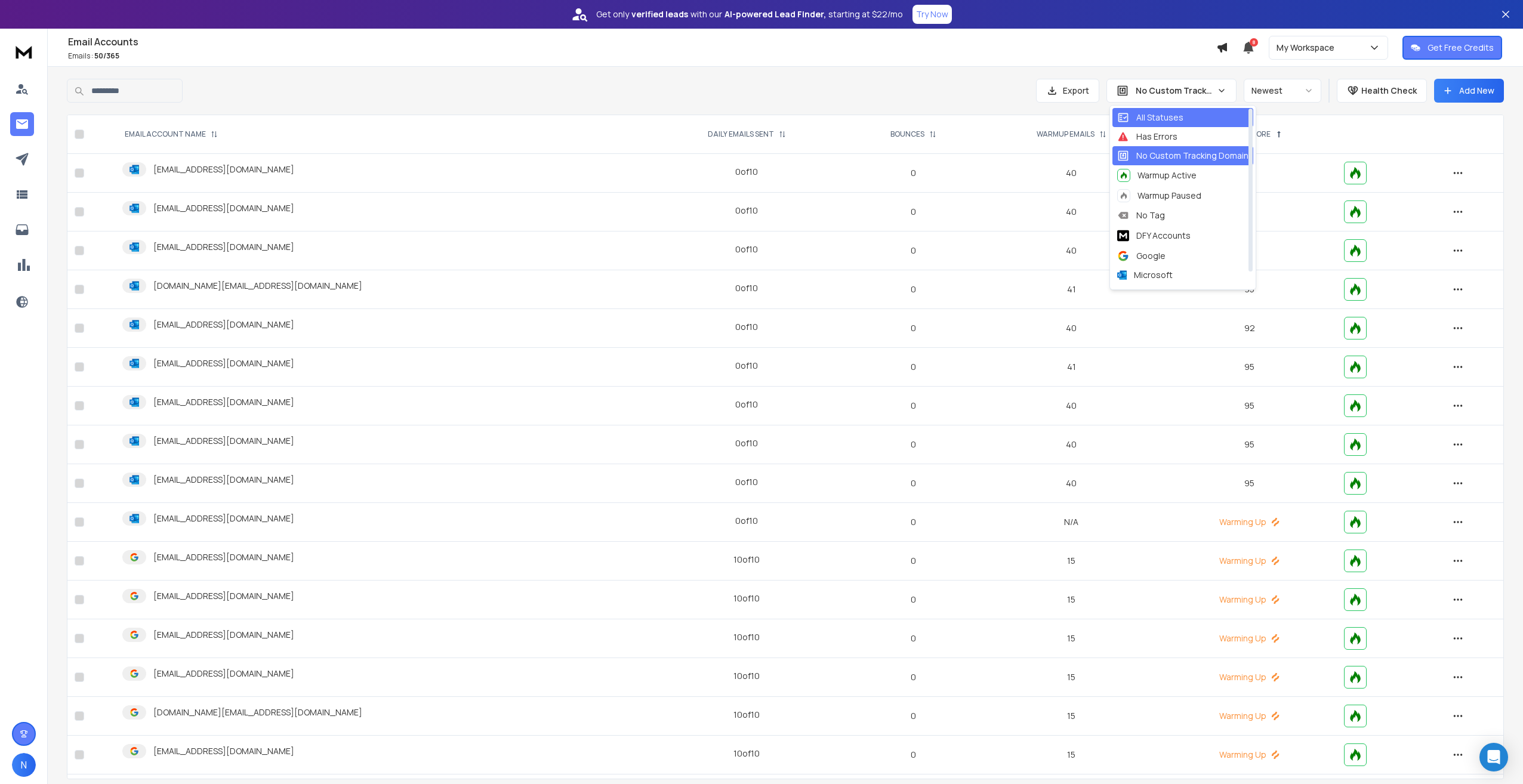
click at [1190, 115] on div "All Statuses" at bounding box center [1183, 117] width 141 height 19
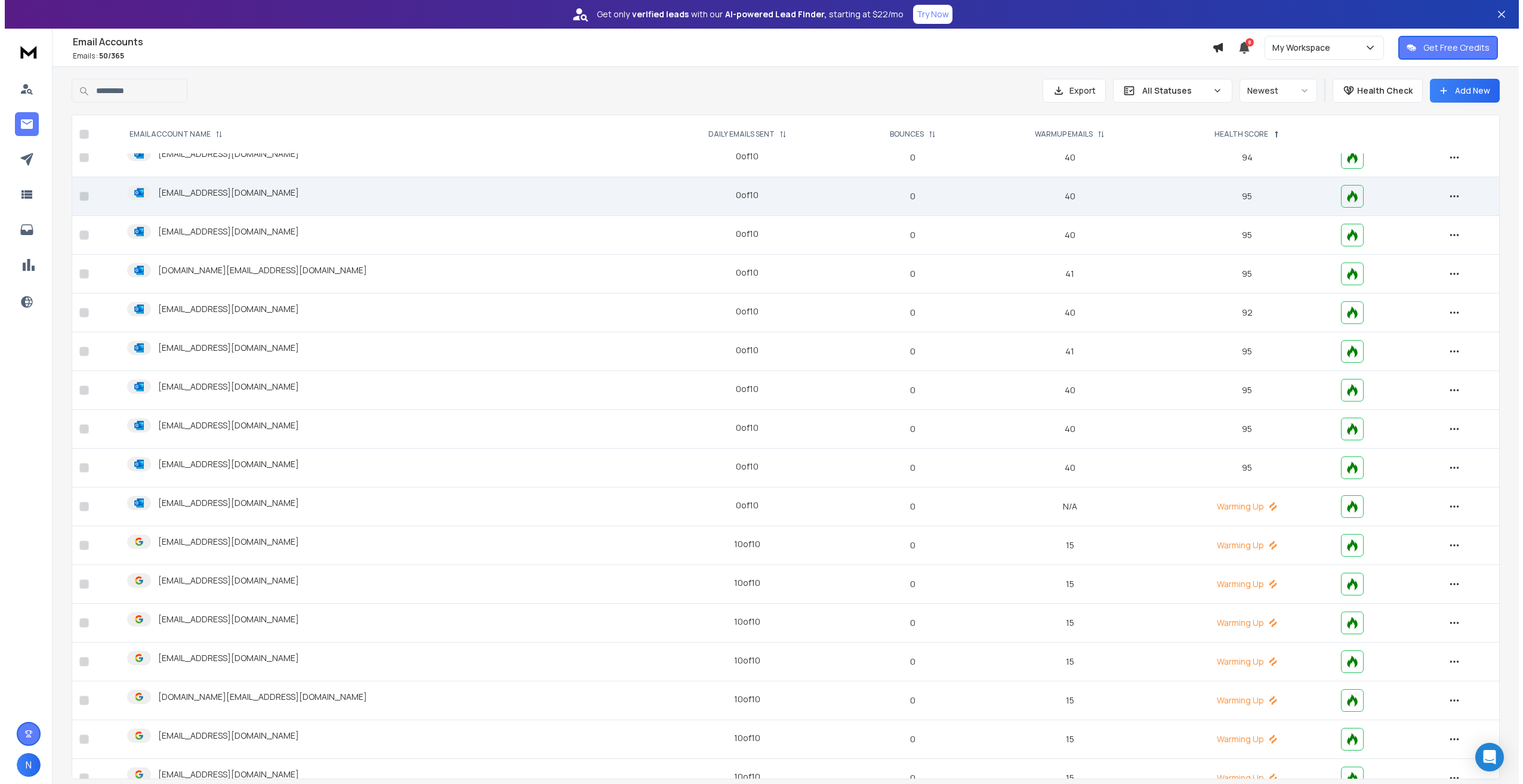
scroll to position [60, 0]
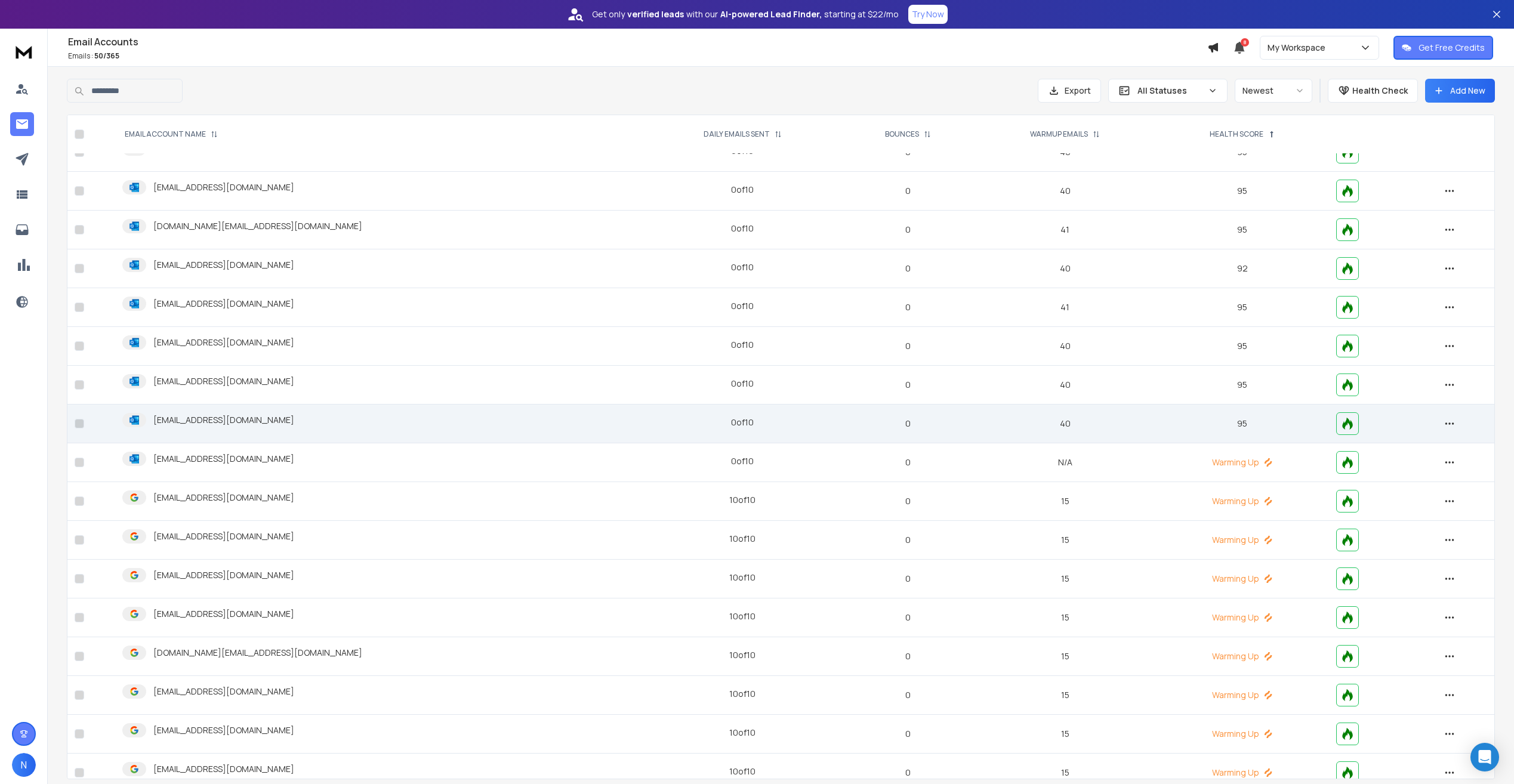
click at [1208, 414] on td "95" at bounding box center [1242, 424] width 173 height 39
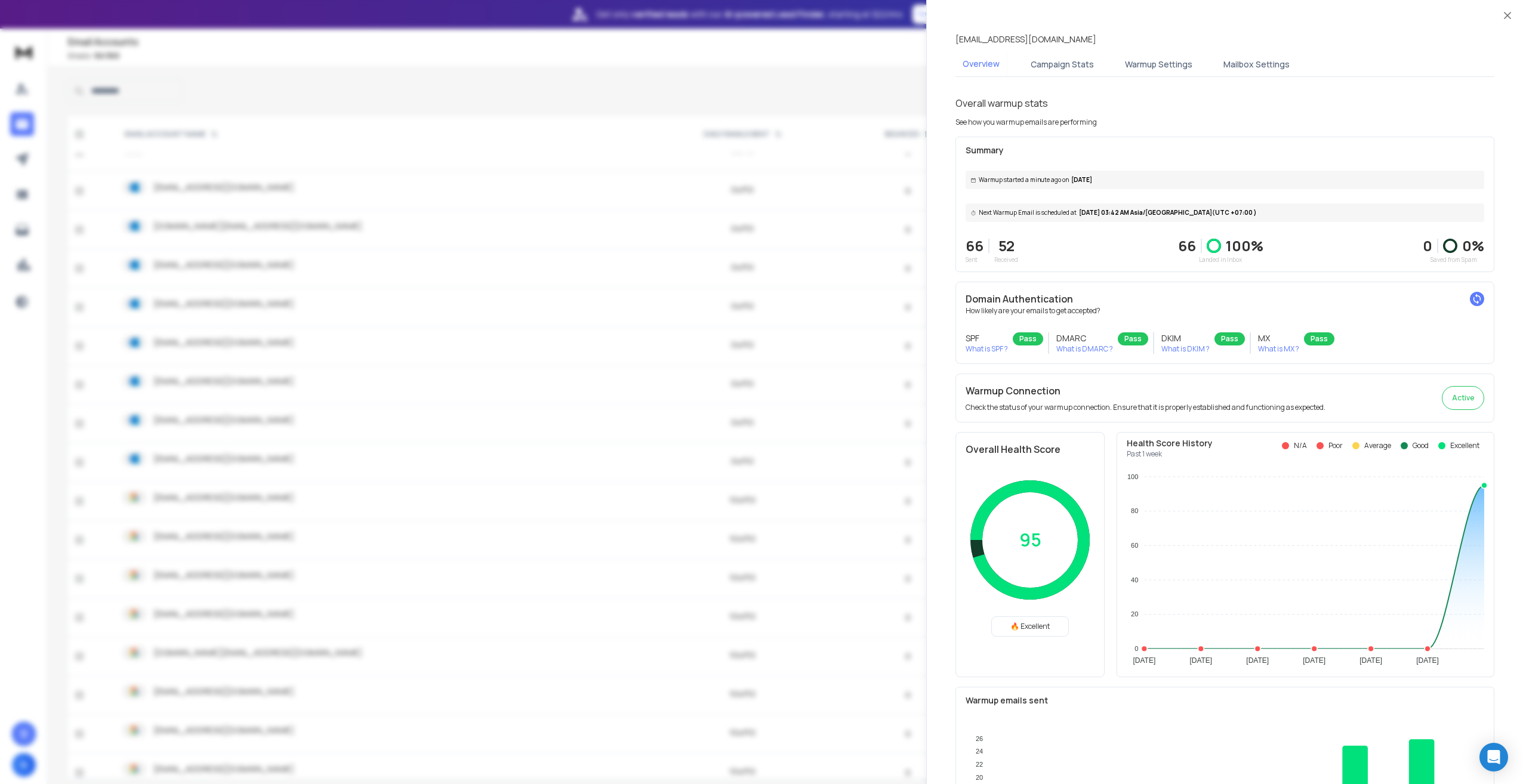
click at [975, 245] on p "66" at bounding box center [974, 246] width 18 height 19
drag, startPoint x: 975, startPoint y: 245, endPoint x: 1016, endPoint y: 250, distance: 41.3
click at [1016, 250] on p "52" at bounding box center [1006, 246] width 24 height 19
click at [1219, 260] on p "Landed in Inbox" at bounding box center [1221, 260] width 86 height 9
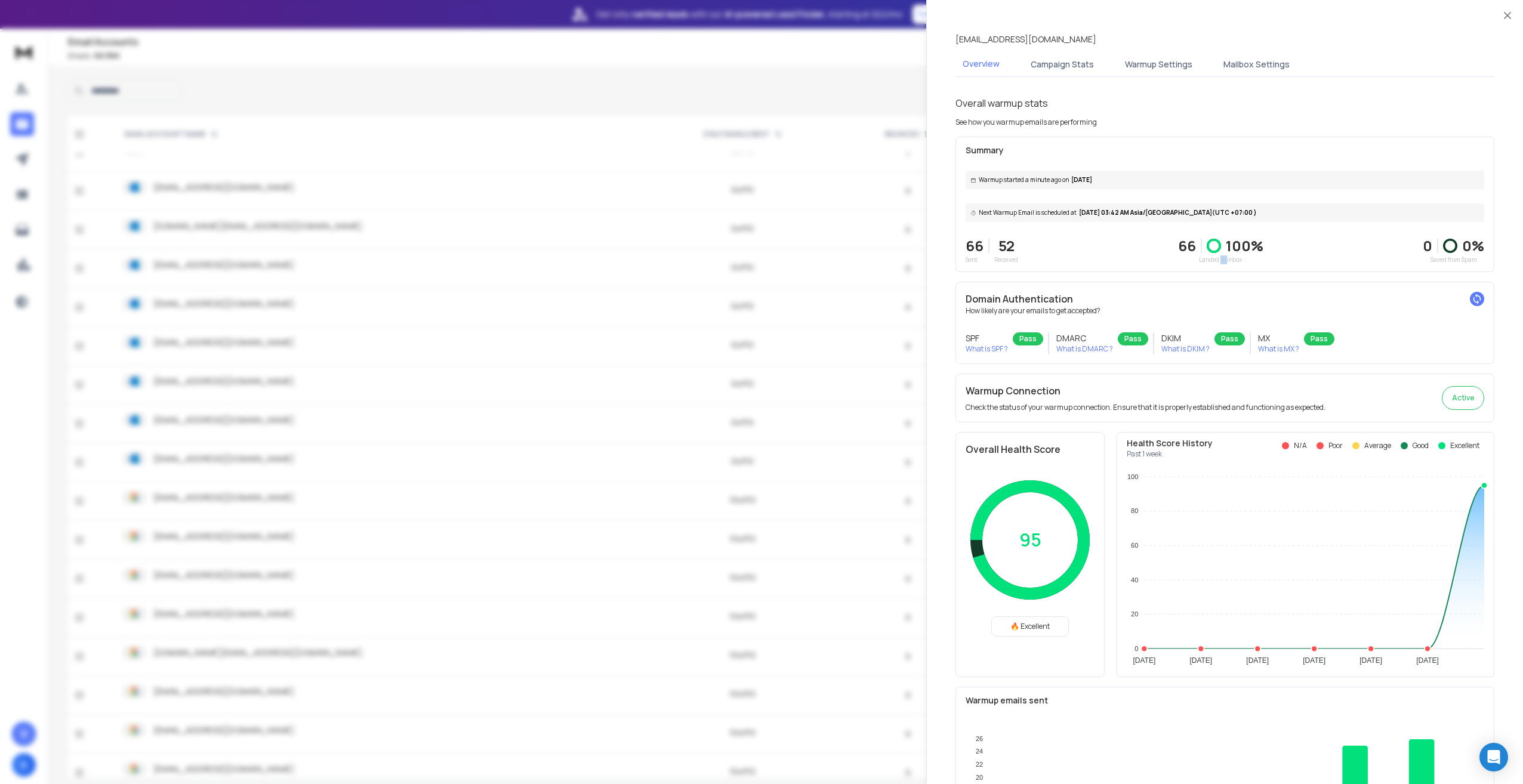
click at [1219, 260] on p "Landed in Inbox" at bounding box center [1221, 260] width 86 height 9
drag, startPoint x: 1219, startPoint y: 260, endPoint x: 1066, endPoint y: 262, distance: 153.0
click at [1066, 262] on div "66 Sent 52 Received 66 100 % Landed in Inbox 0 0 % Saved from Spam" at bounding box center [1224, 250] width 519 height 28
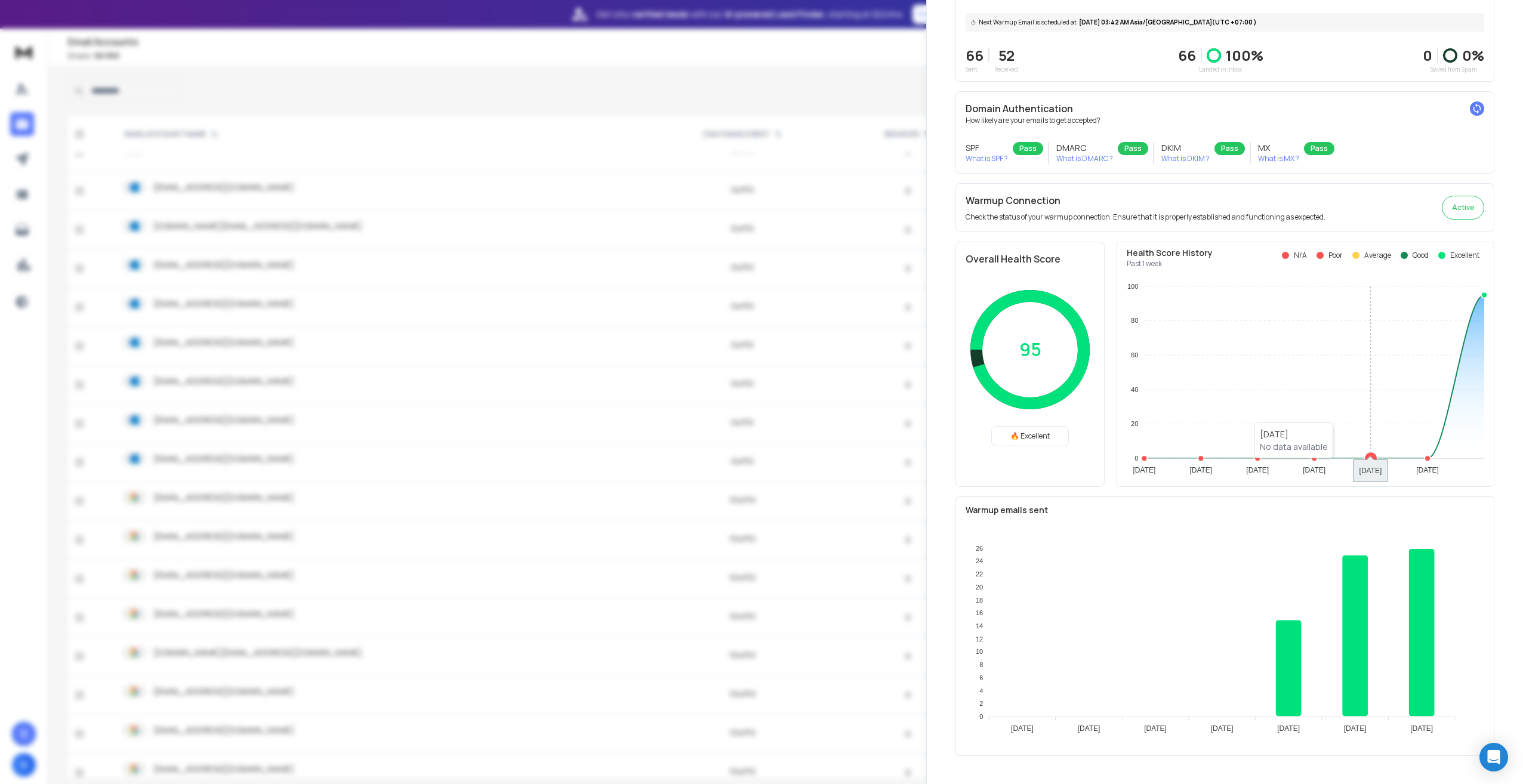
scroll to position [196, 0]
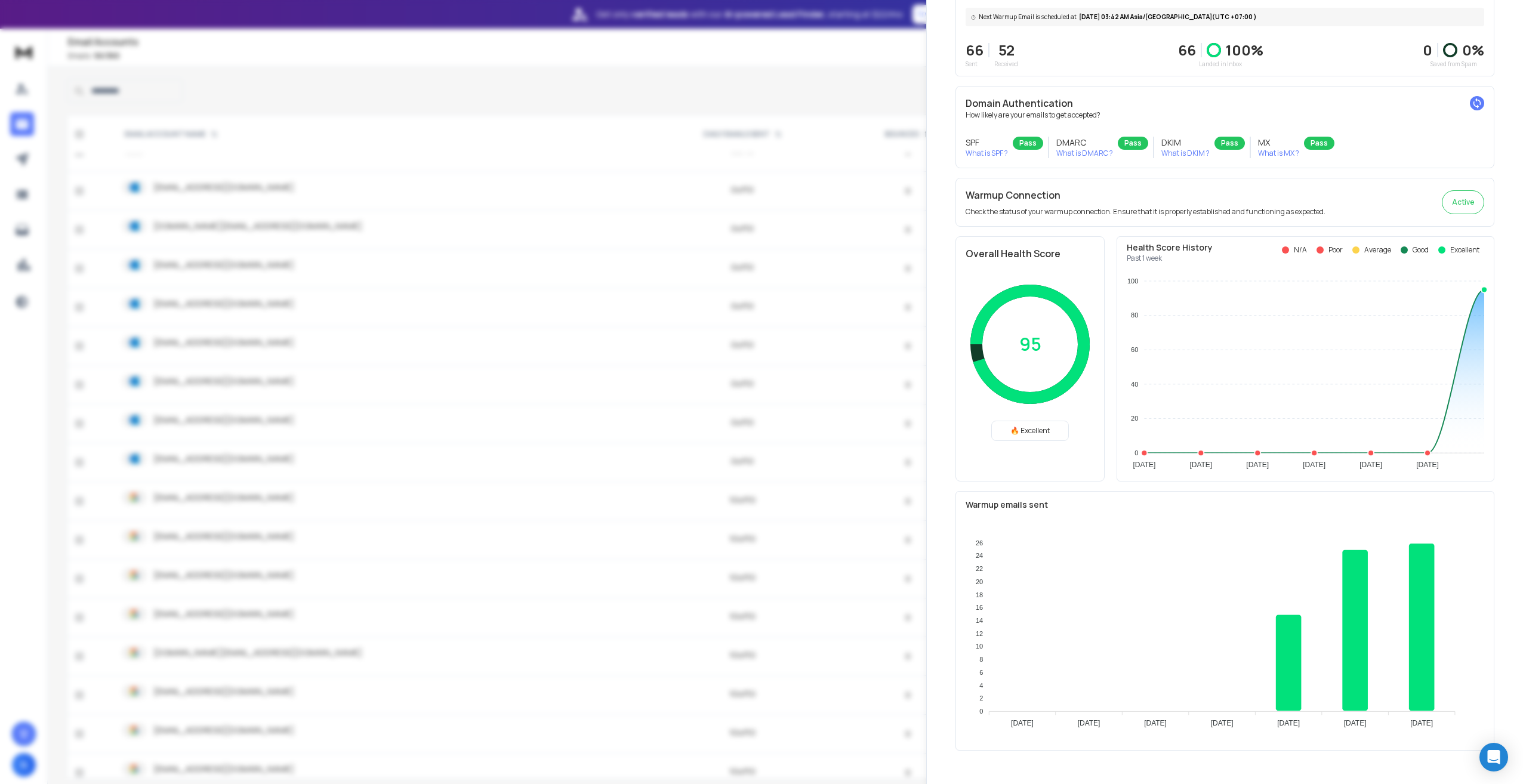
drag, startPoint x: 503, startPoint y: 145, endPoint x: 669, endPoint y: 183, distance: 170.3
click at [503, 145] on div at bounding box center [761, 392] width 1523 height 784
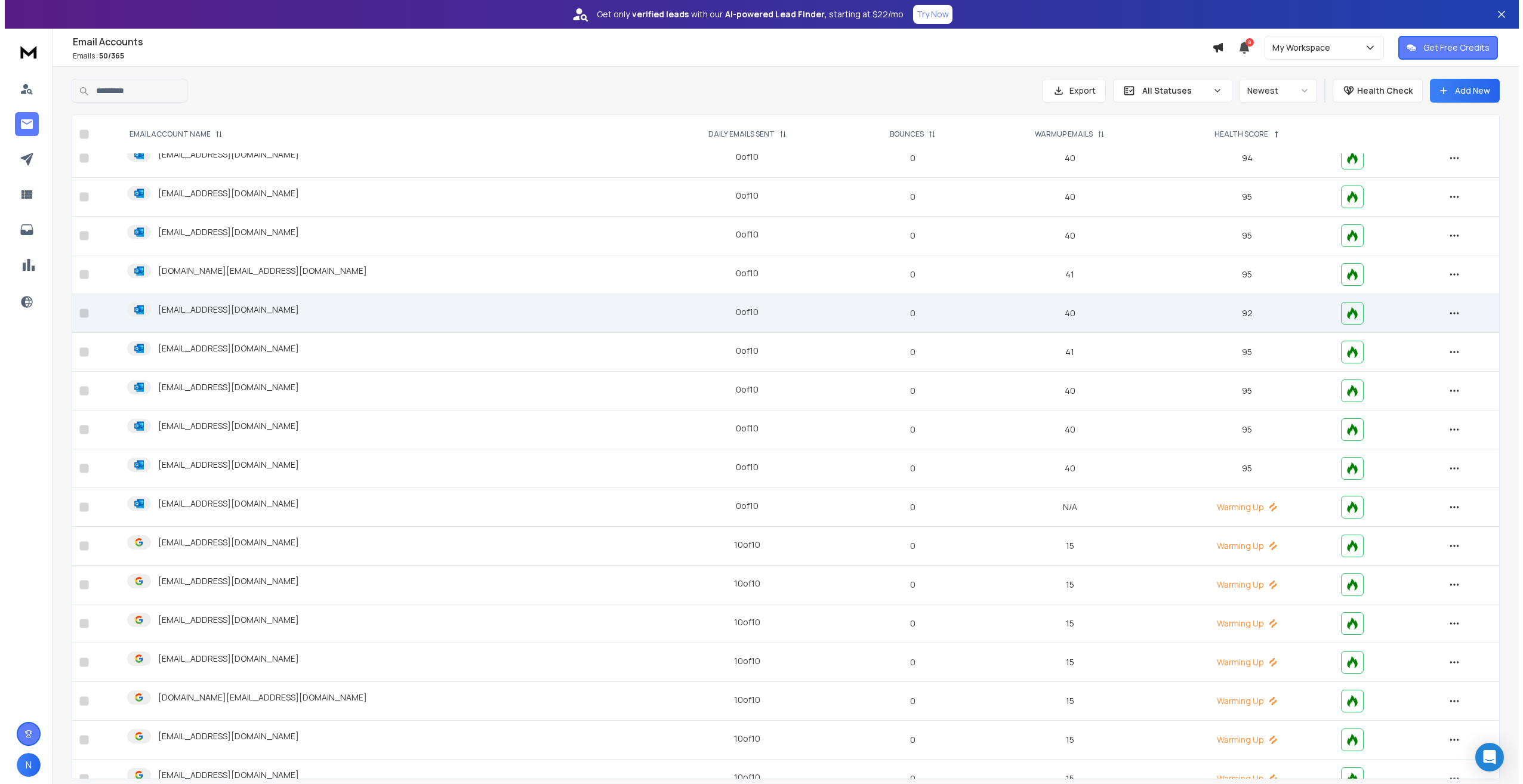
scroll to position [0, 0]
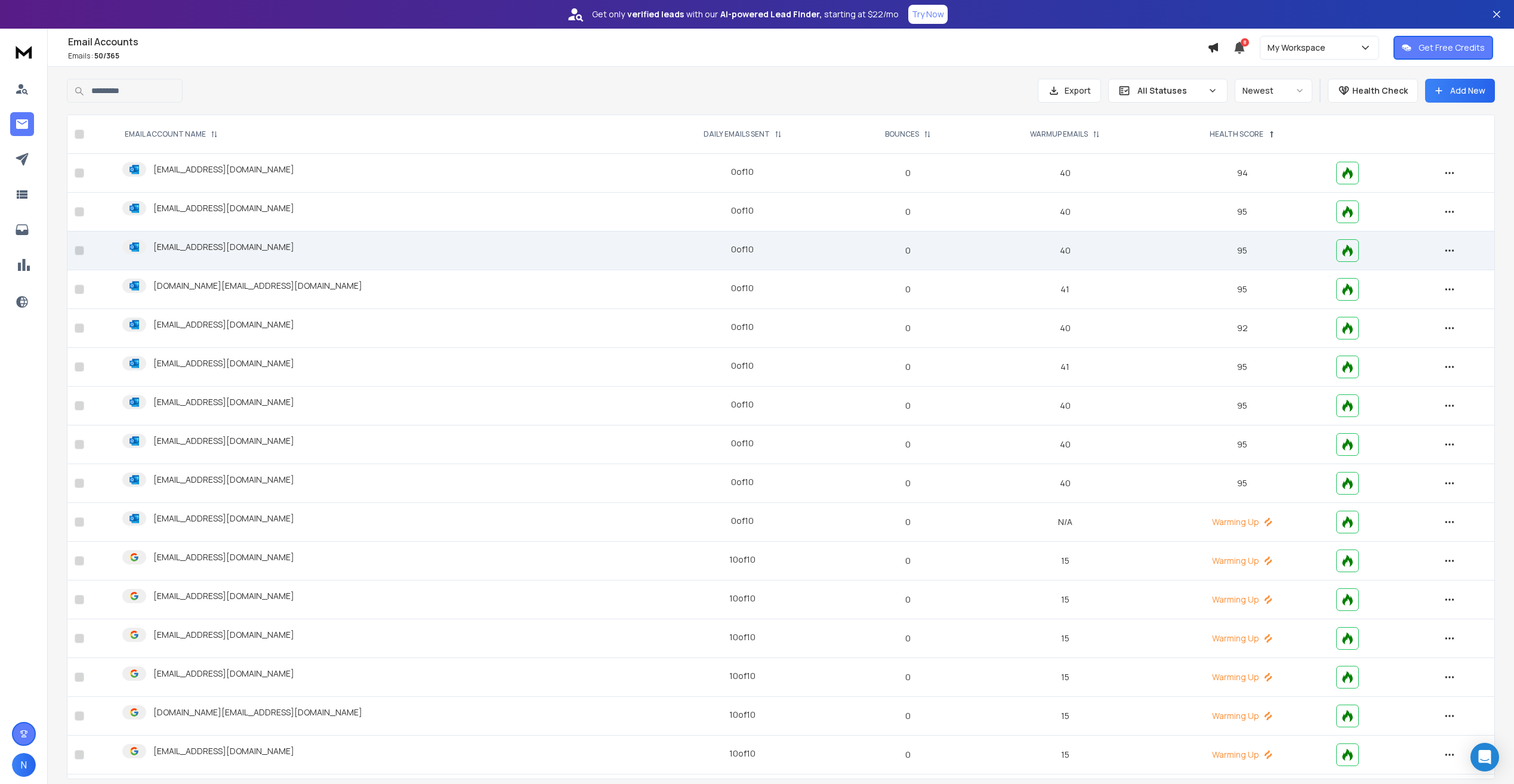
click at [934, 261] on td "0" at bounding box center [908, 250] width 132 height 39
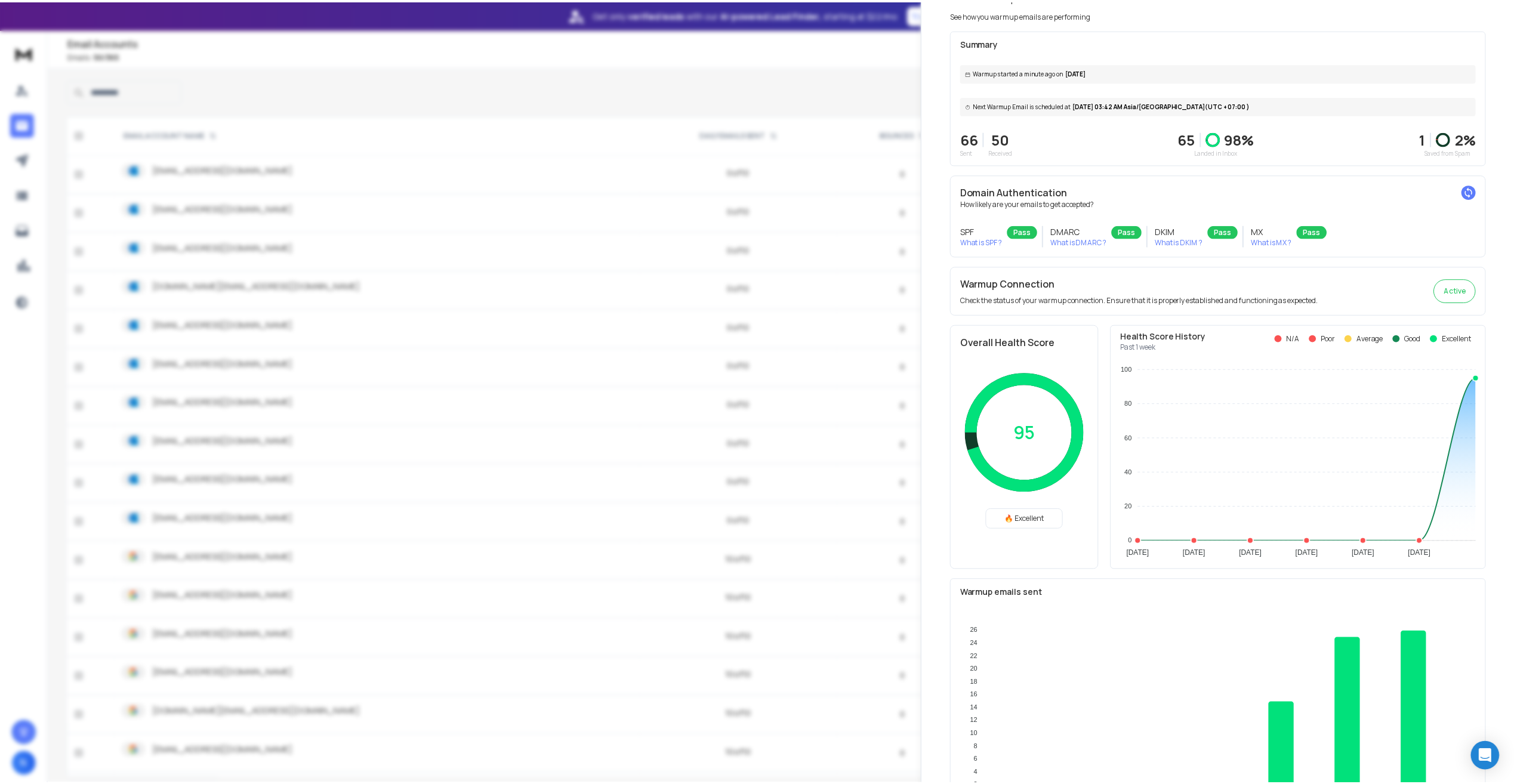
scroll to position [119, 0]
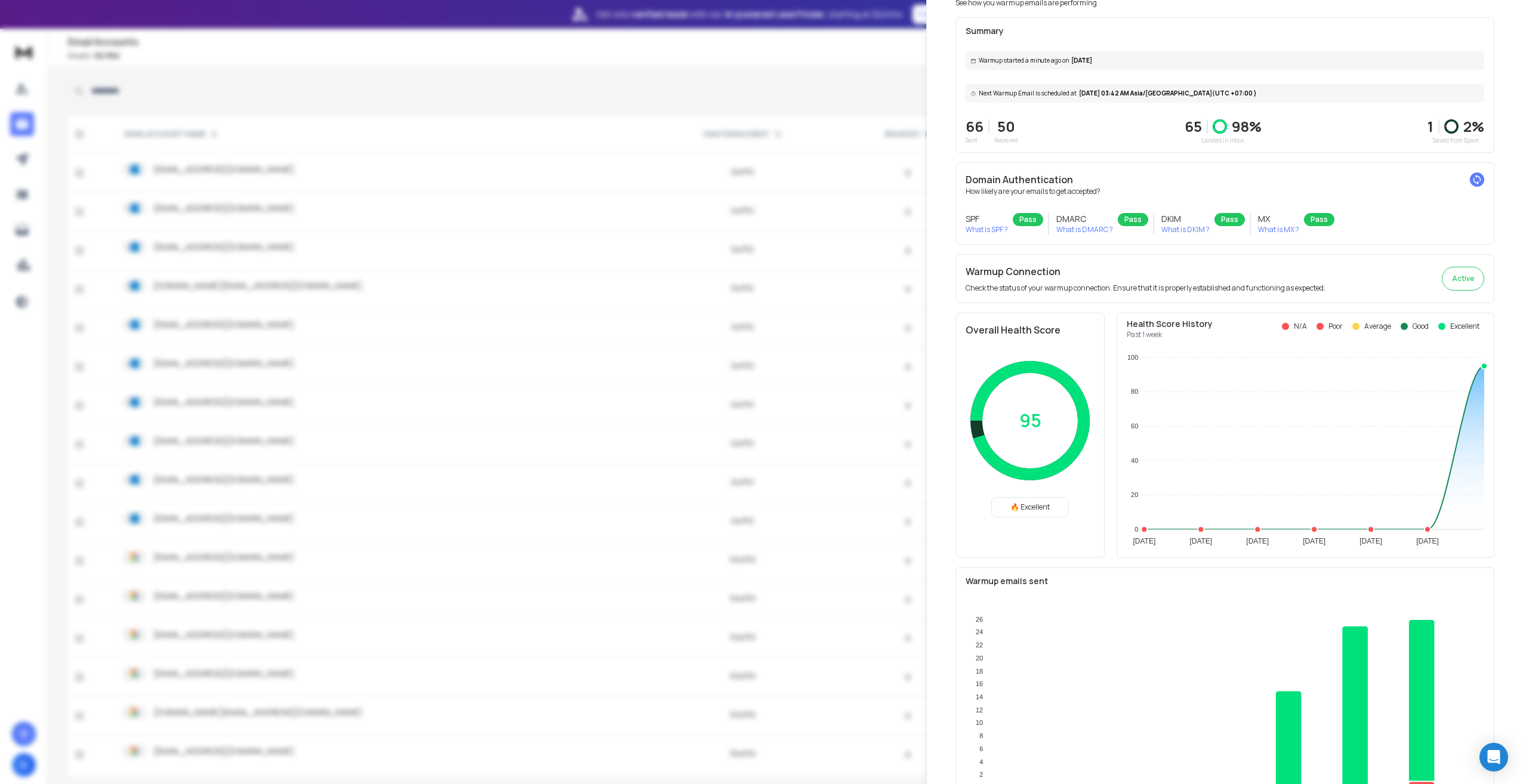
click at [848, 287] on div at bounding box center [761, 392] width 1523 height 784
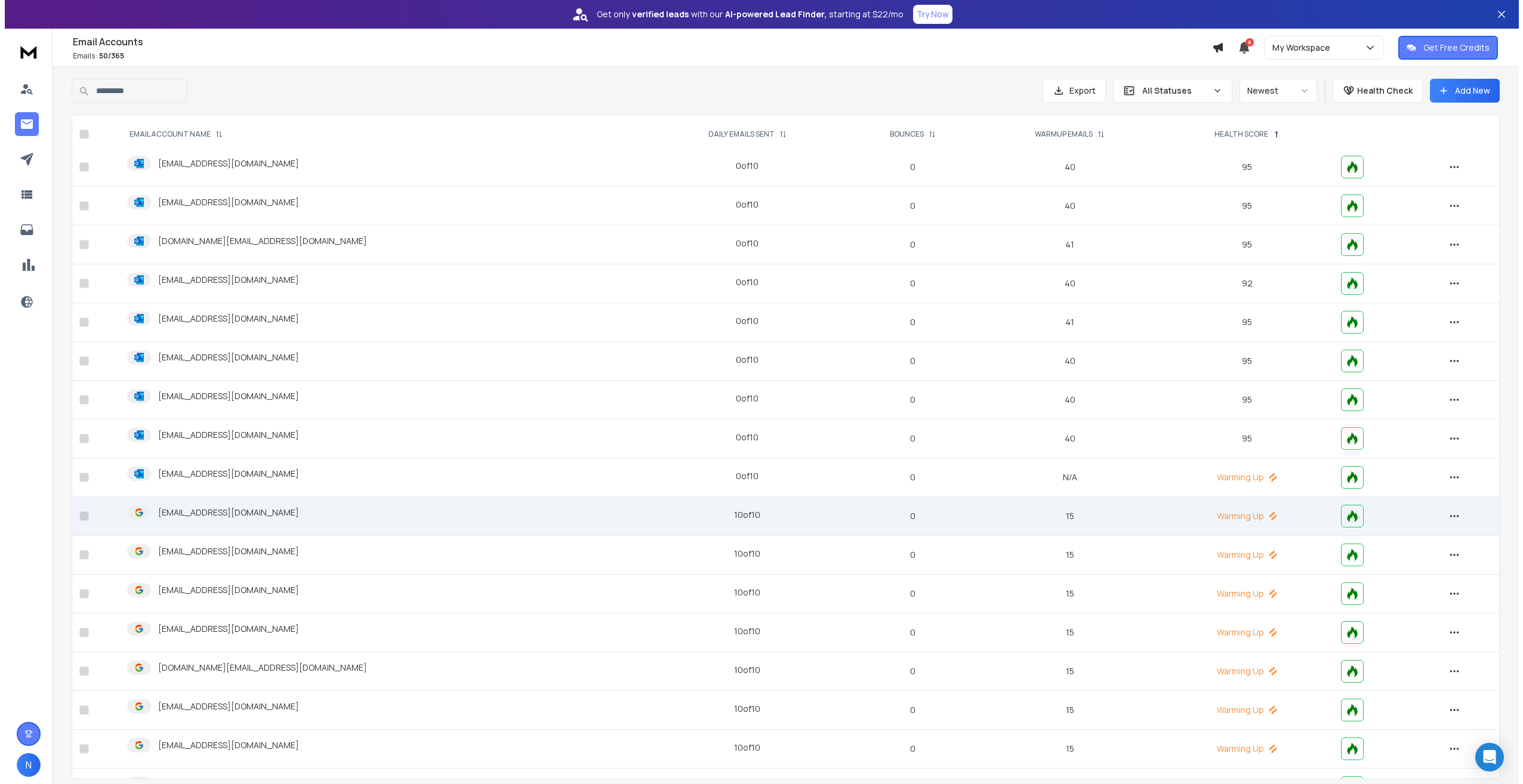
scroll to position [60, 0]
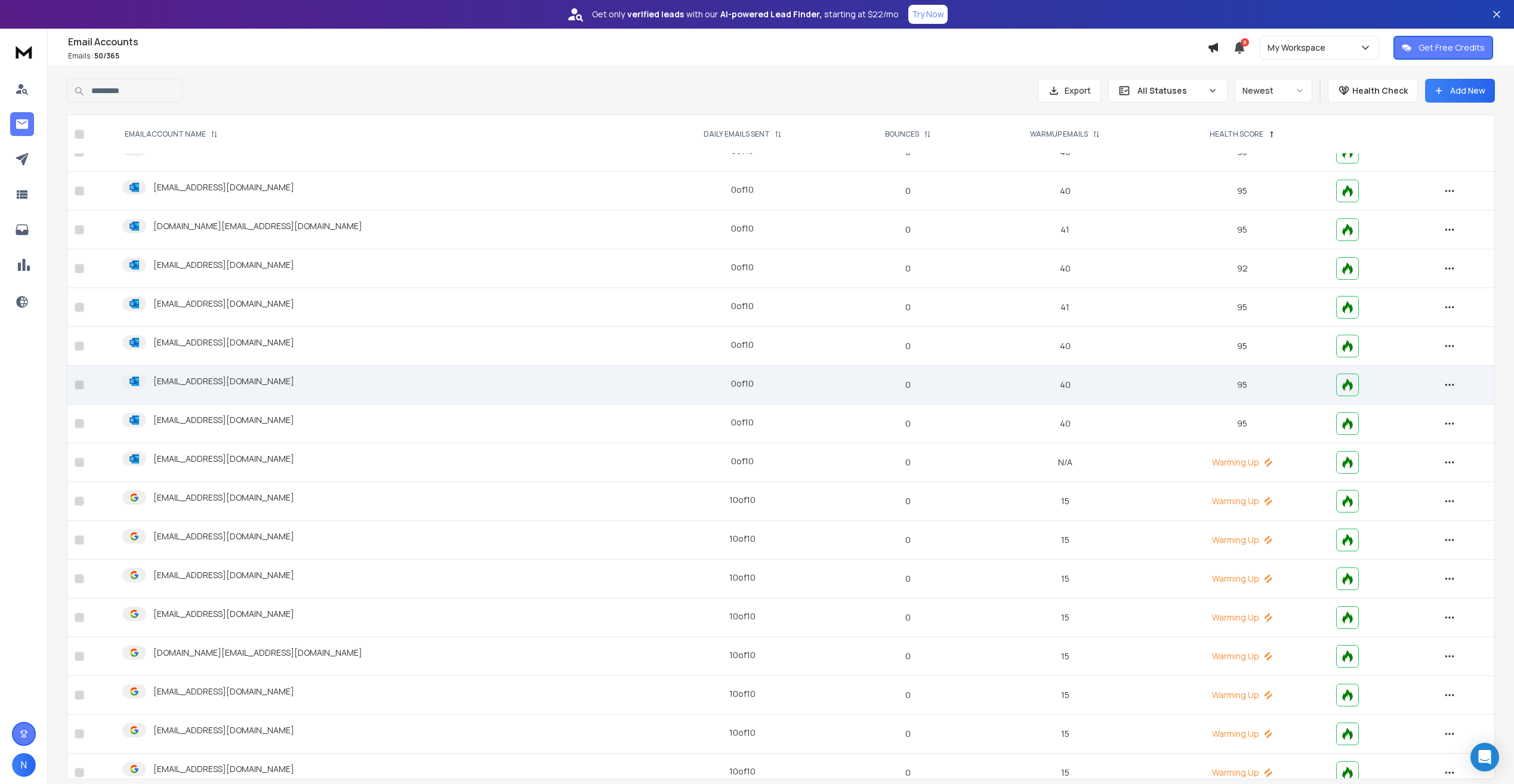
click at [1156, 399] on td "95" at bounding box center [1242, 385] width 173 height 39
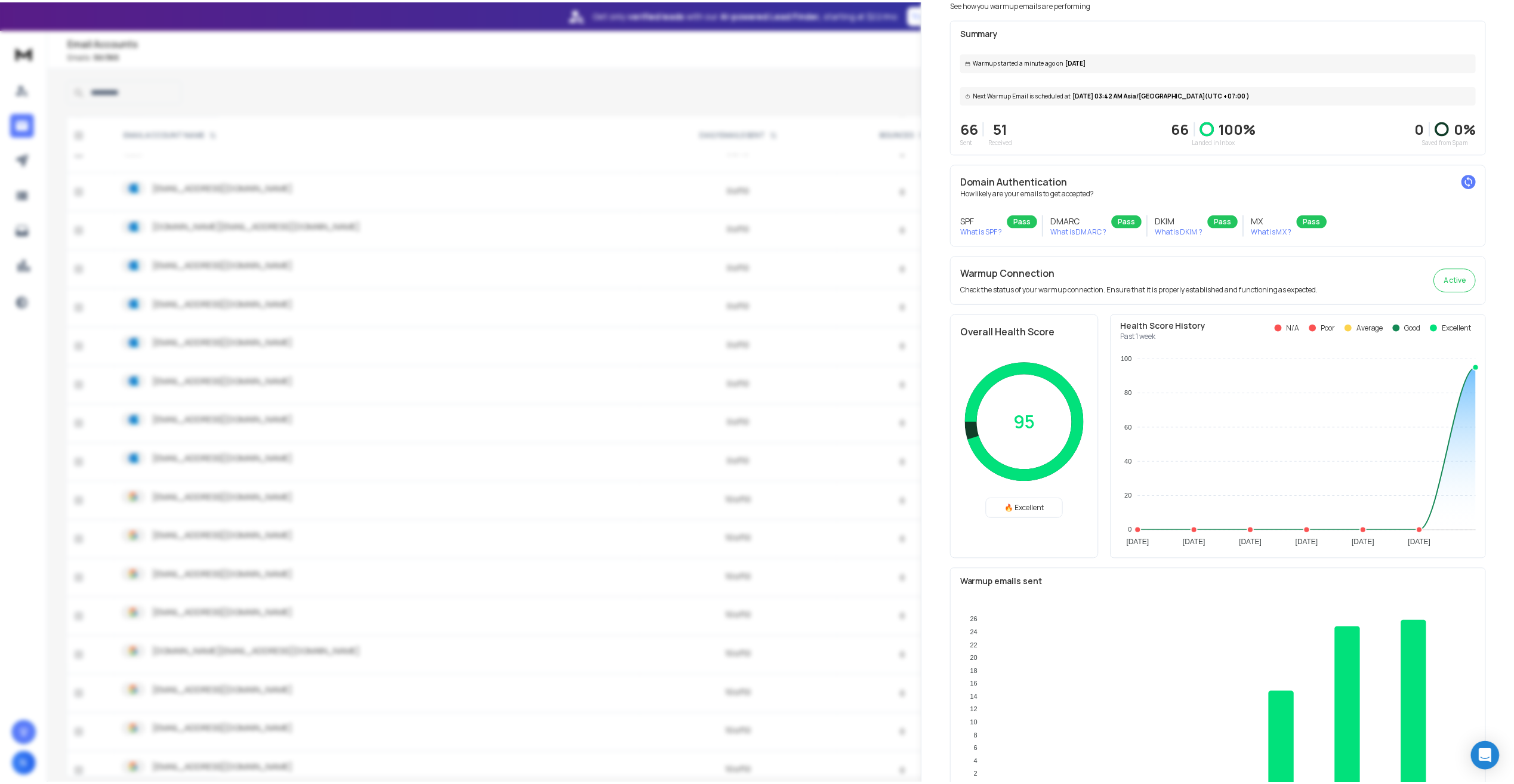
scroll to position [76, 0]
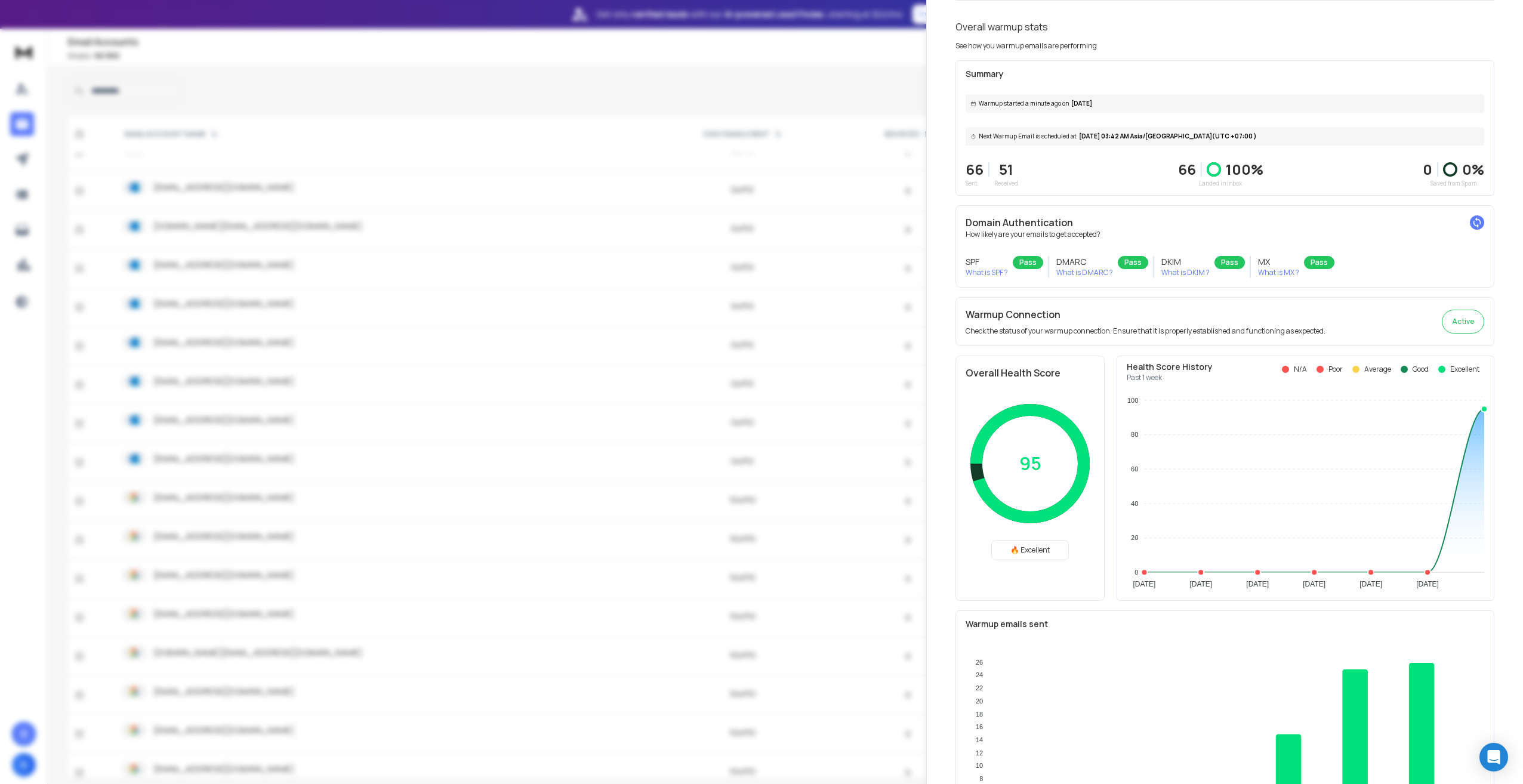
click at [770, 391] on div at bounding box center [761, 392] width 1523 height 784
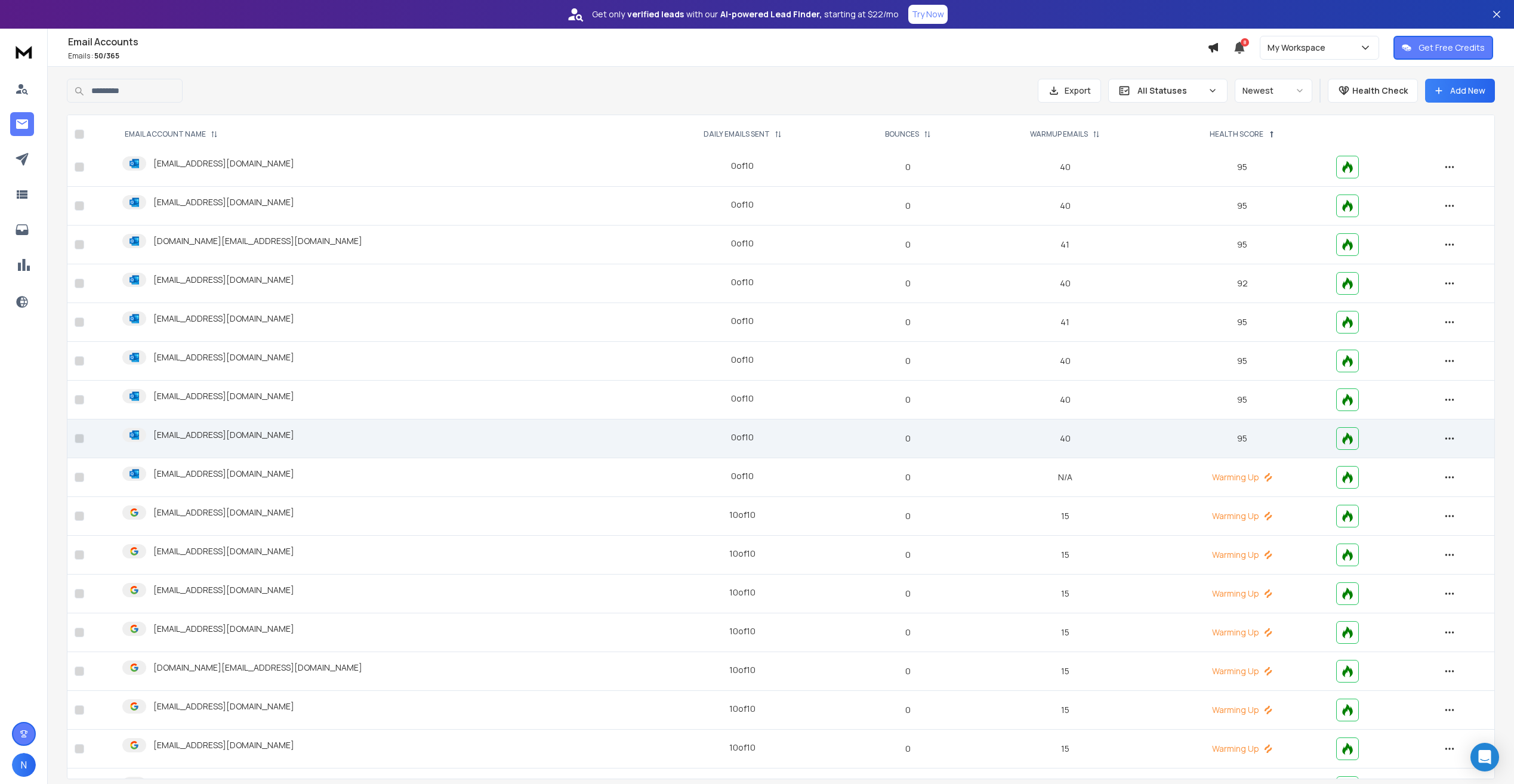
scroll to position [0, 0]
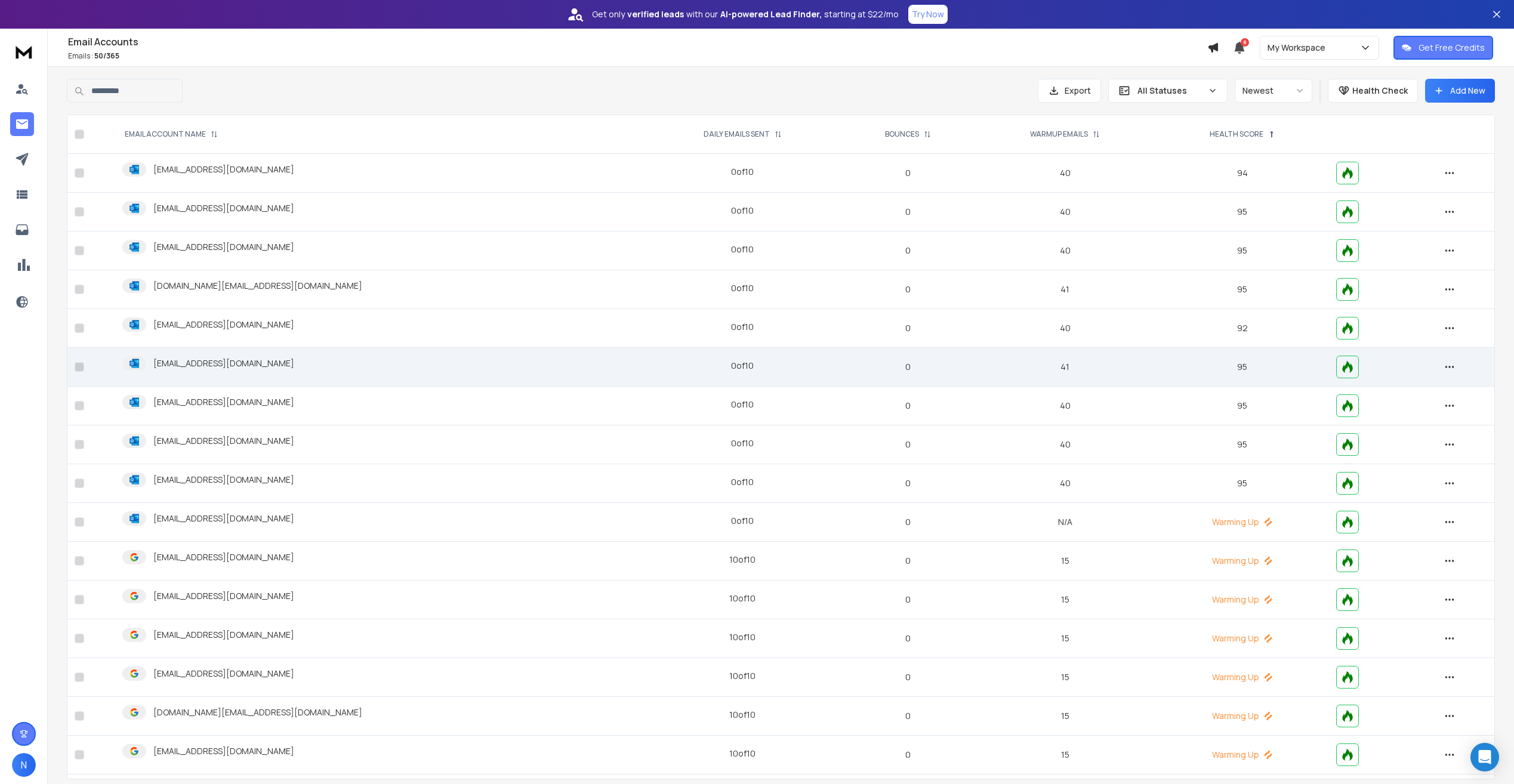
click at [1198, 351] on td "95" at bounding box center [1242, 367] width 173 height 39
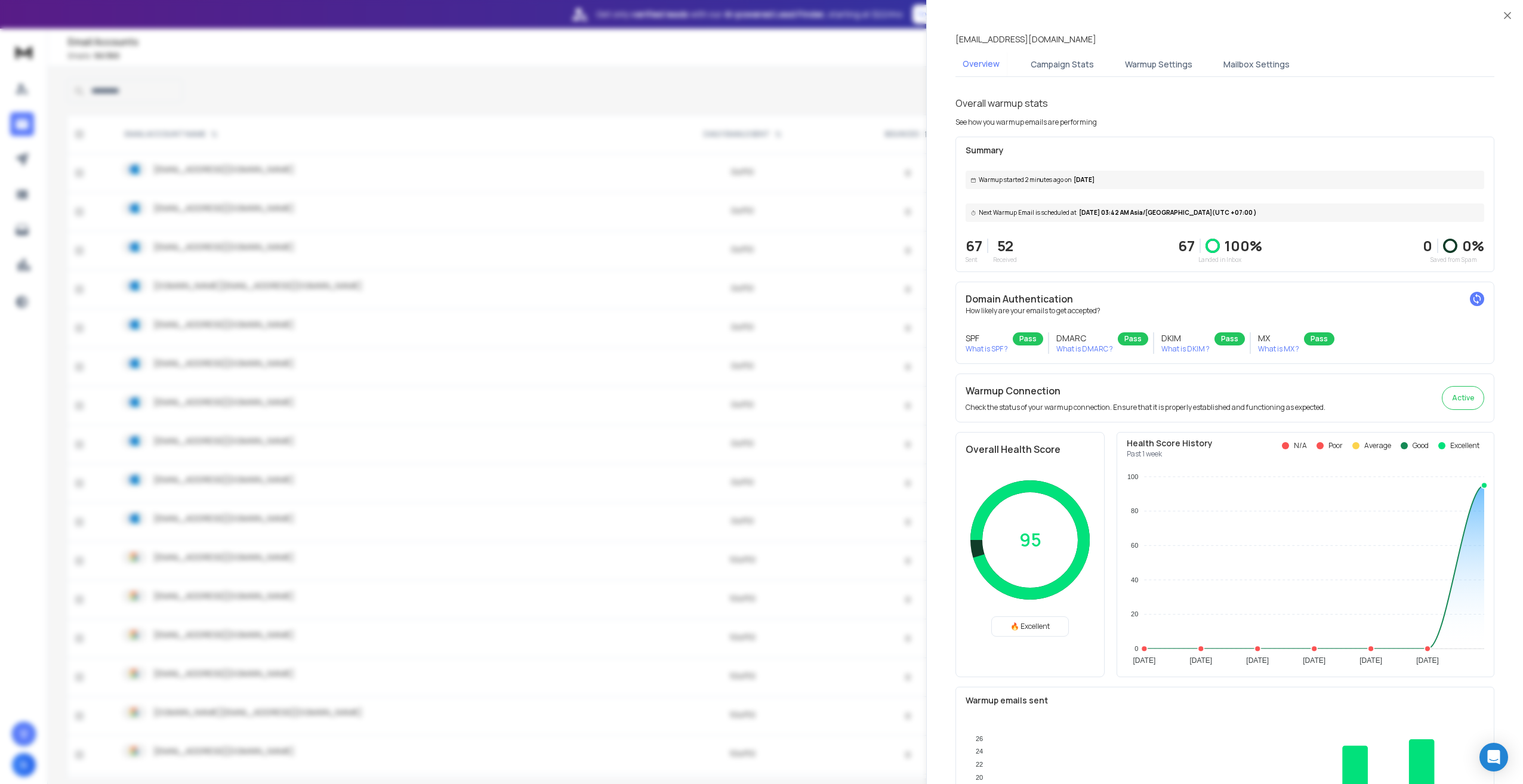
click at [999, 250] on p "52" at bounding box center [1005, 246] width 24 height 19
drag, startPoint x: 999, startPoint y: 250, endPoint x: 1127, endPoint y: 256, distance: 128.1
click at [1115, 254] on div "67 Sent 52 Received 67 100 % Landed in Inbox 0 0 % Saved from Spam" at bounding box center [1224, 250] width 519 height 28
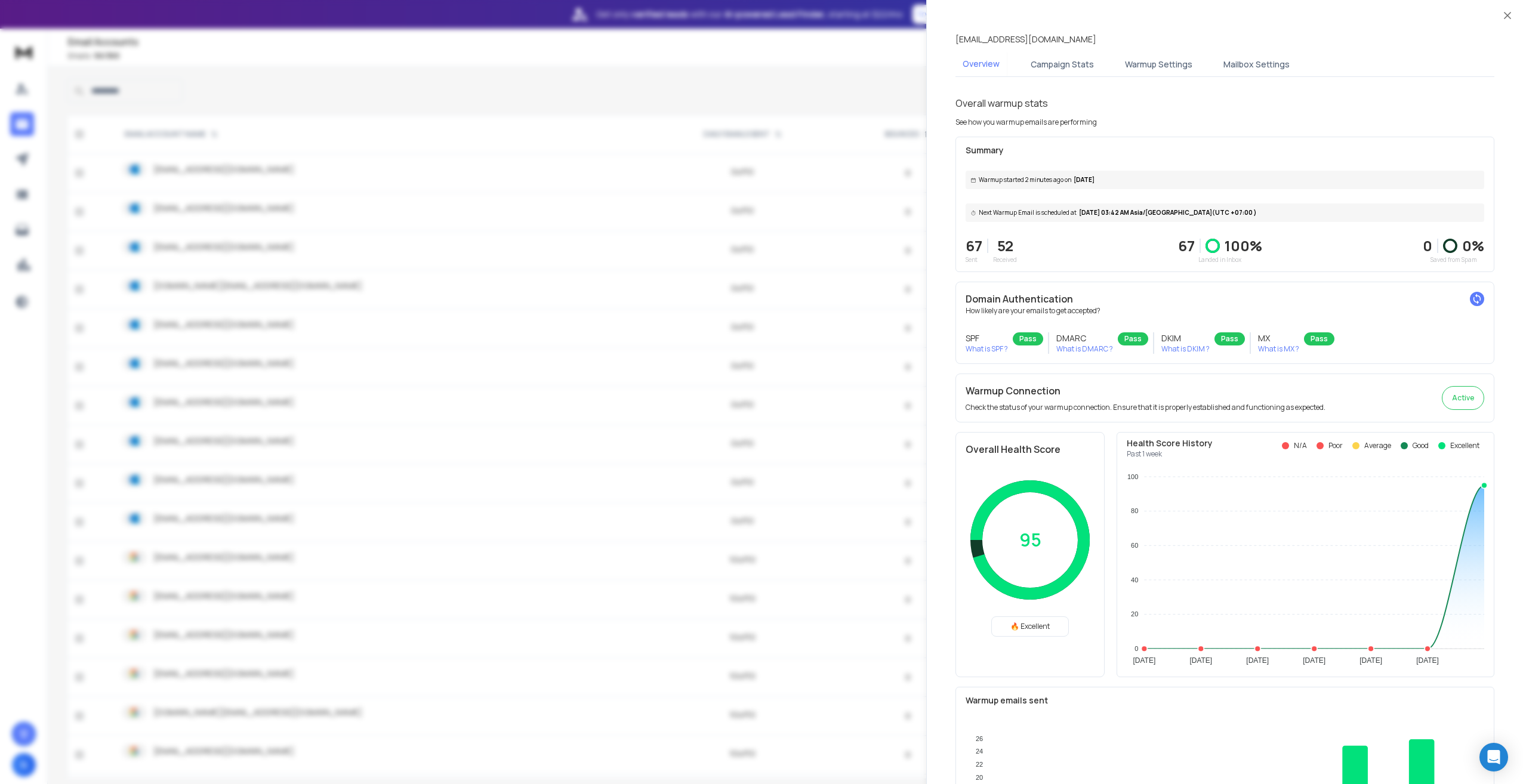
click at [1237, 244] on p "100 %" at bounding box center [1244, 246] width 38 height 19
click at [1238, 244] on p "100 %" at bounding box center [1244, 246] width 38 height 19
drag, startPoint x: 1238, startPoint y: 244, endPoint x: 1401, endPoint y: 261, distance: 163.9
click at [1401, 261] on div "67 Sent 52 Received 67 100 % Landed in Inbox 0 0 % Saved from Spam" at bounding box center [1224, 250] width 519 height 28
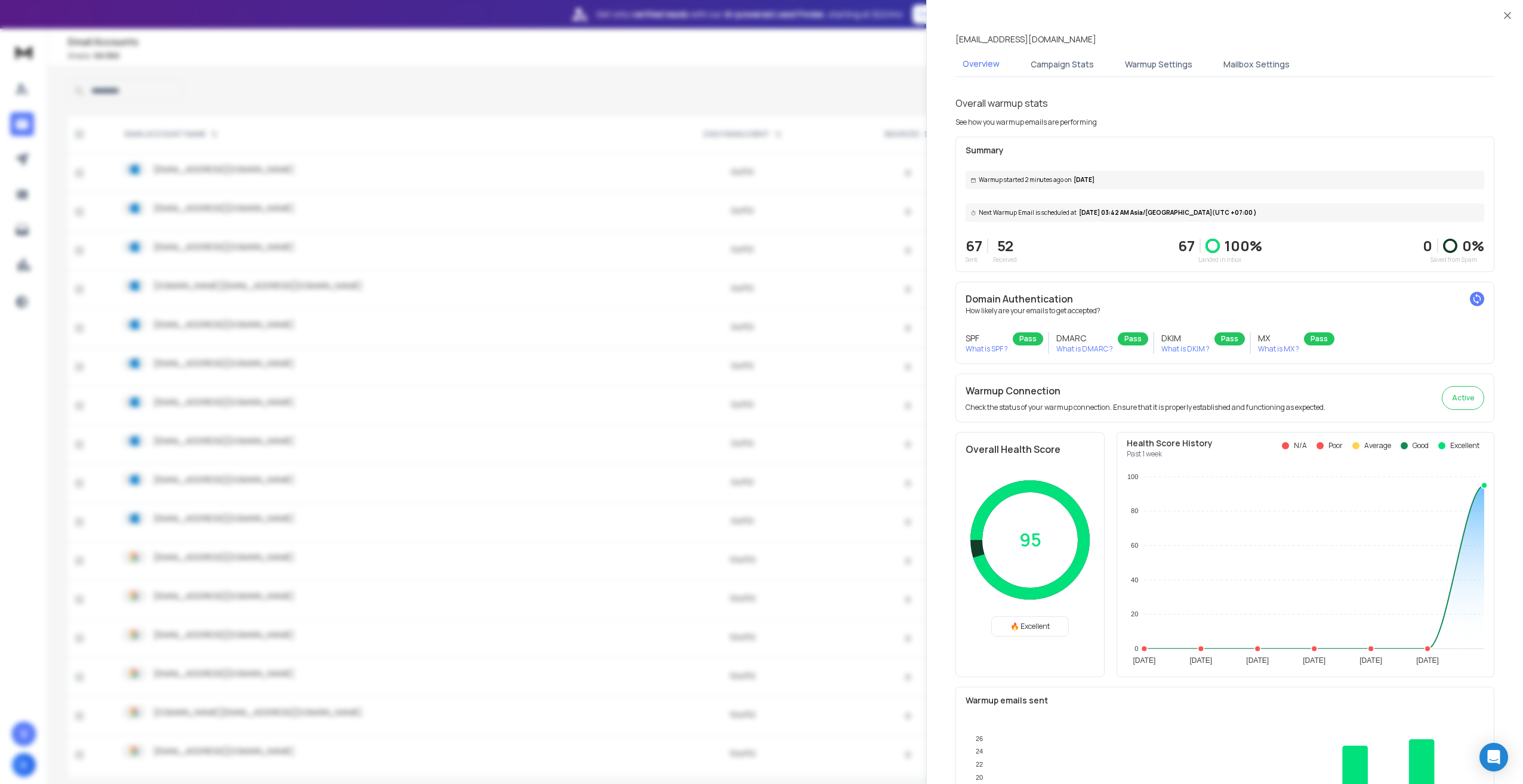
click at [677, 241] on div at bounding box center [761, 392] width 1523 height 784
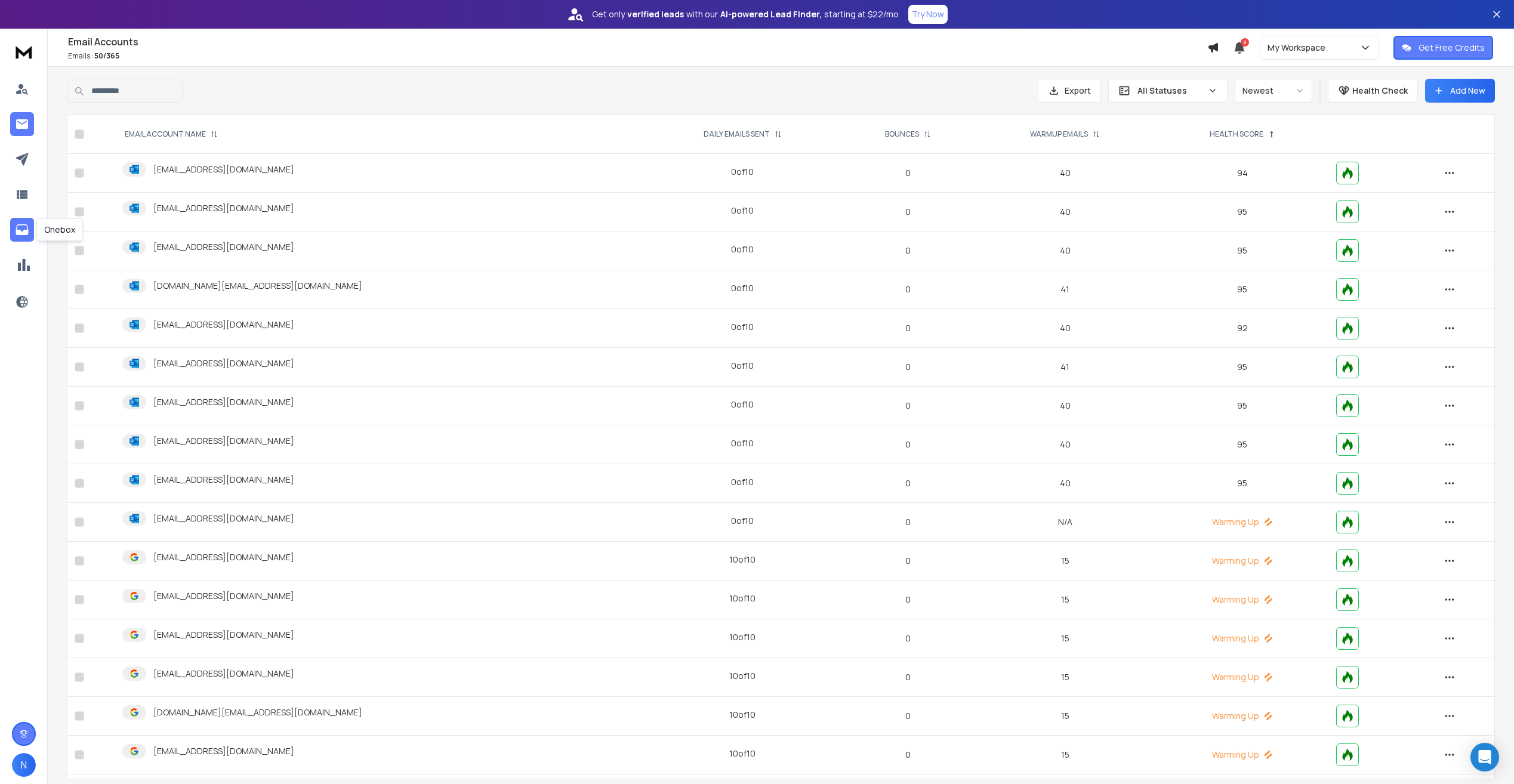
click at [28, 237] on icon at bounding box center [22, 230] width 14 height 14
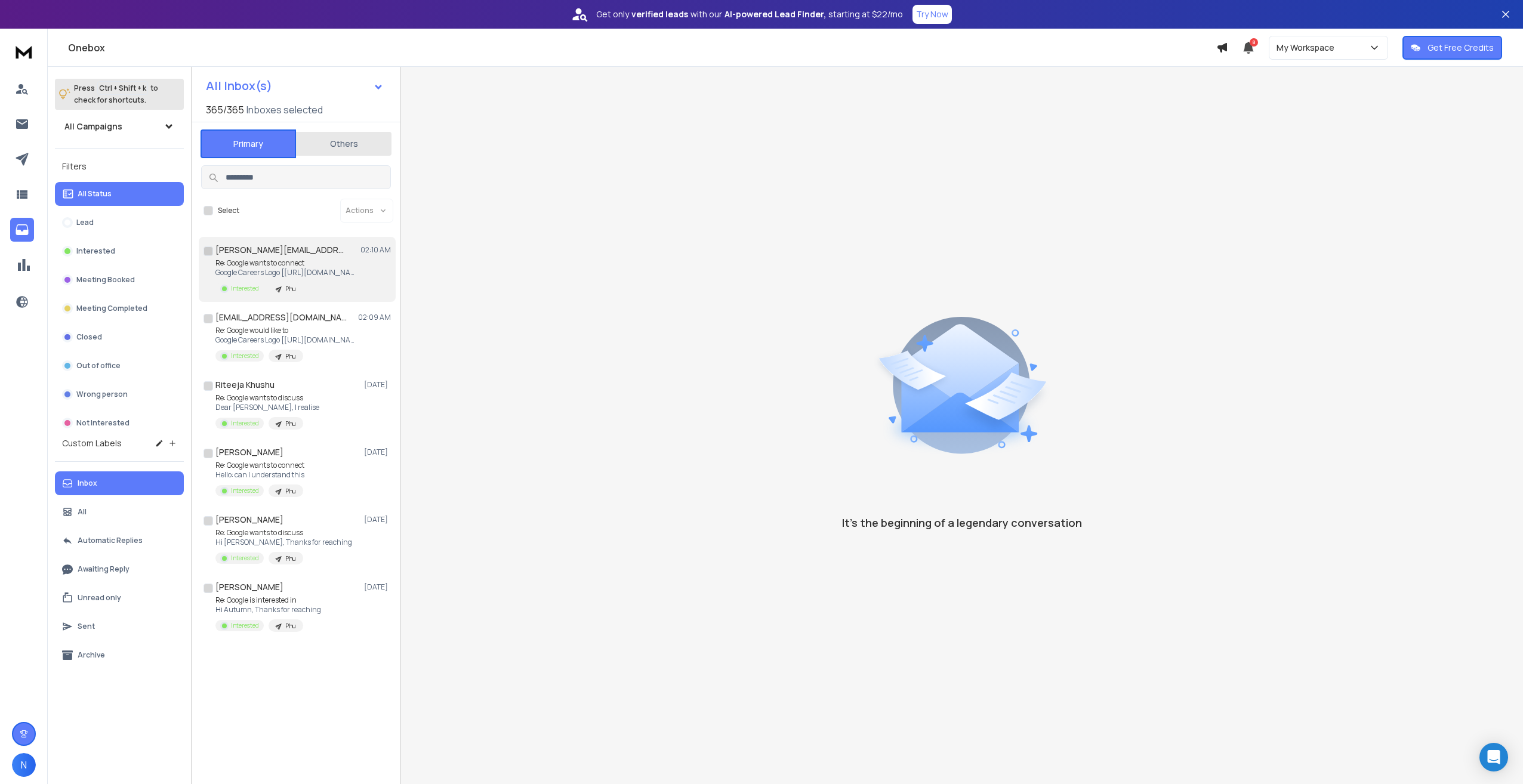
click at [249, 277] on div "Re: Google wants to connect Google Careers Logo [[URL][DOMAIN_NAME]] Dear [PERS…" at bounding box center [287, 276] width 143 height 36
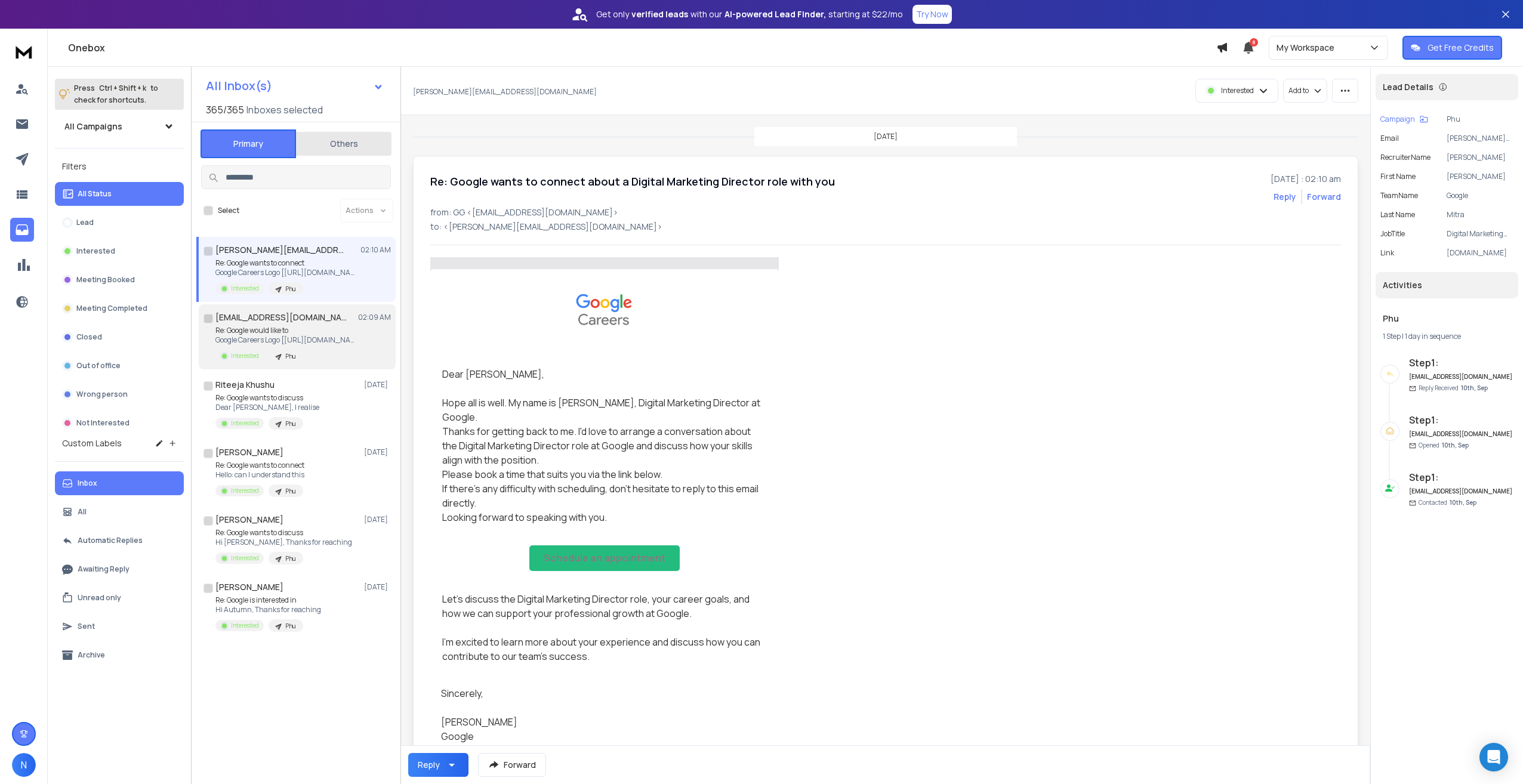
click at [293, 361] on div "Phu" at bounding box center [286, 356] width 35 height 13
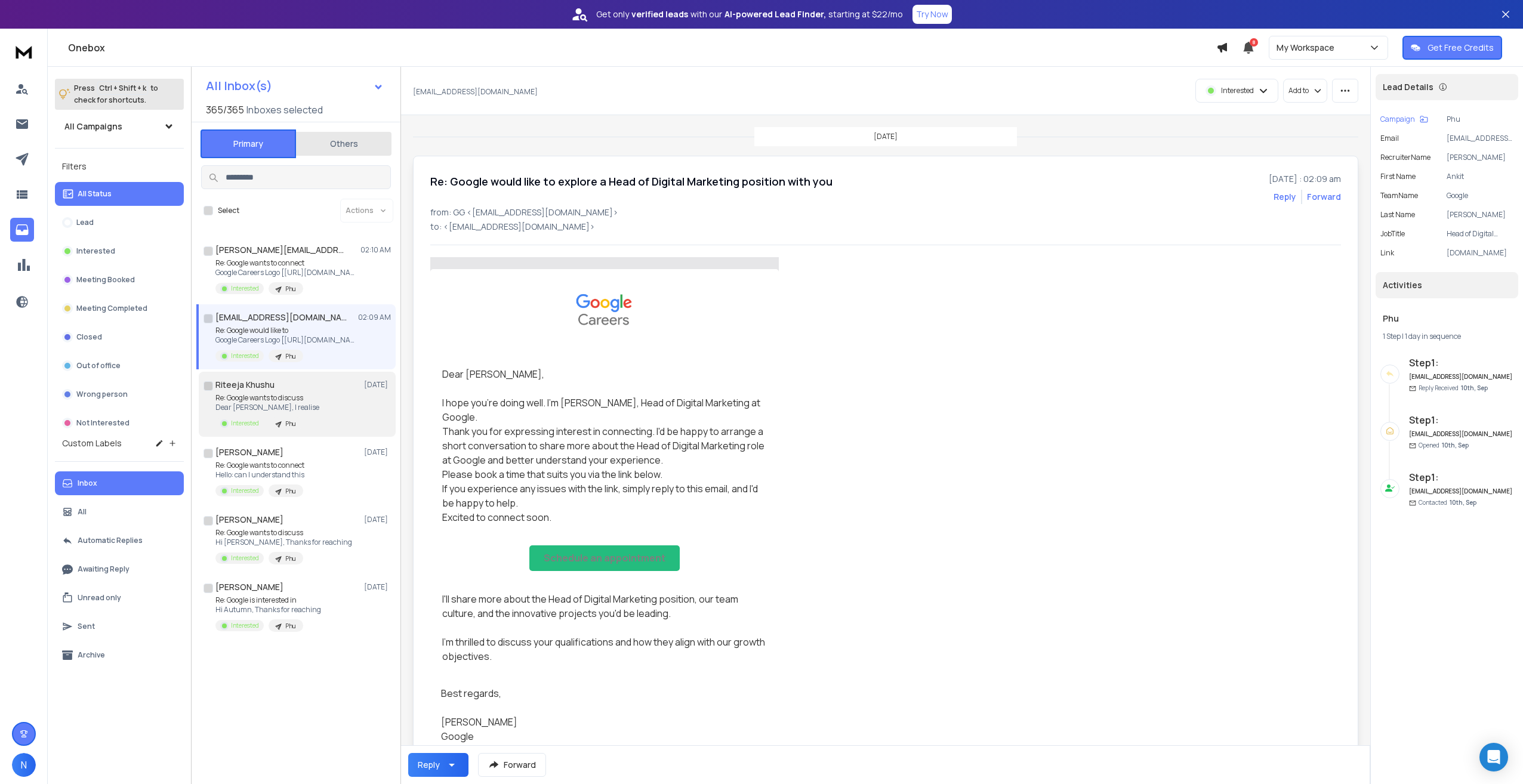
click at [285, 411] on p "Dear [PERSON_NAME], I realise" at bounding box center [268, 407] width 104 height 9
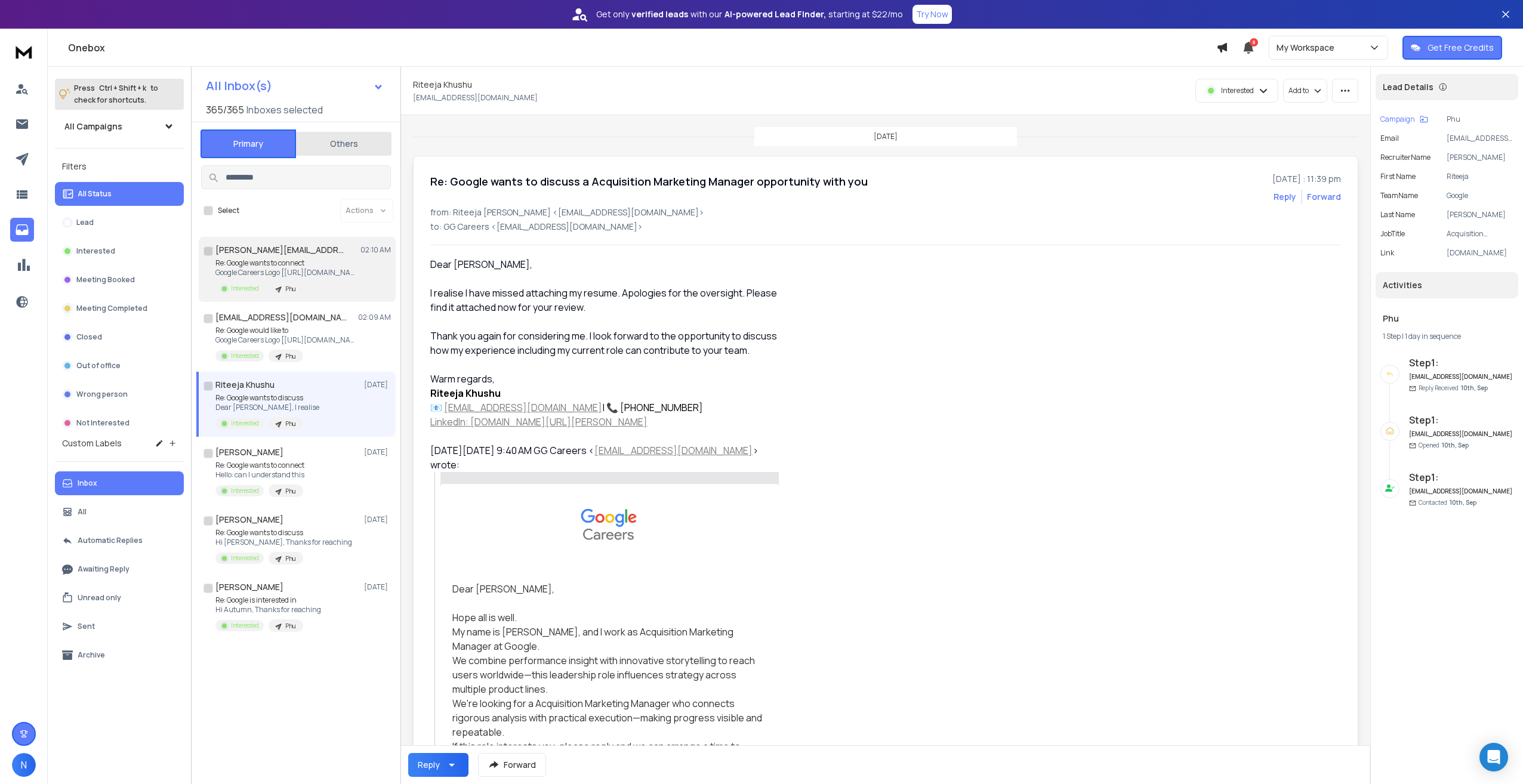
click at [266, 267] on p "Re: Google wants to connect" at bounding box center [287, 263] width 143 height 9
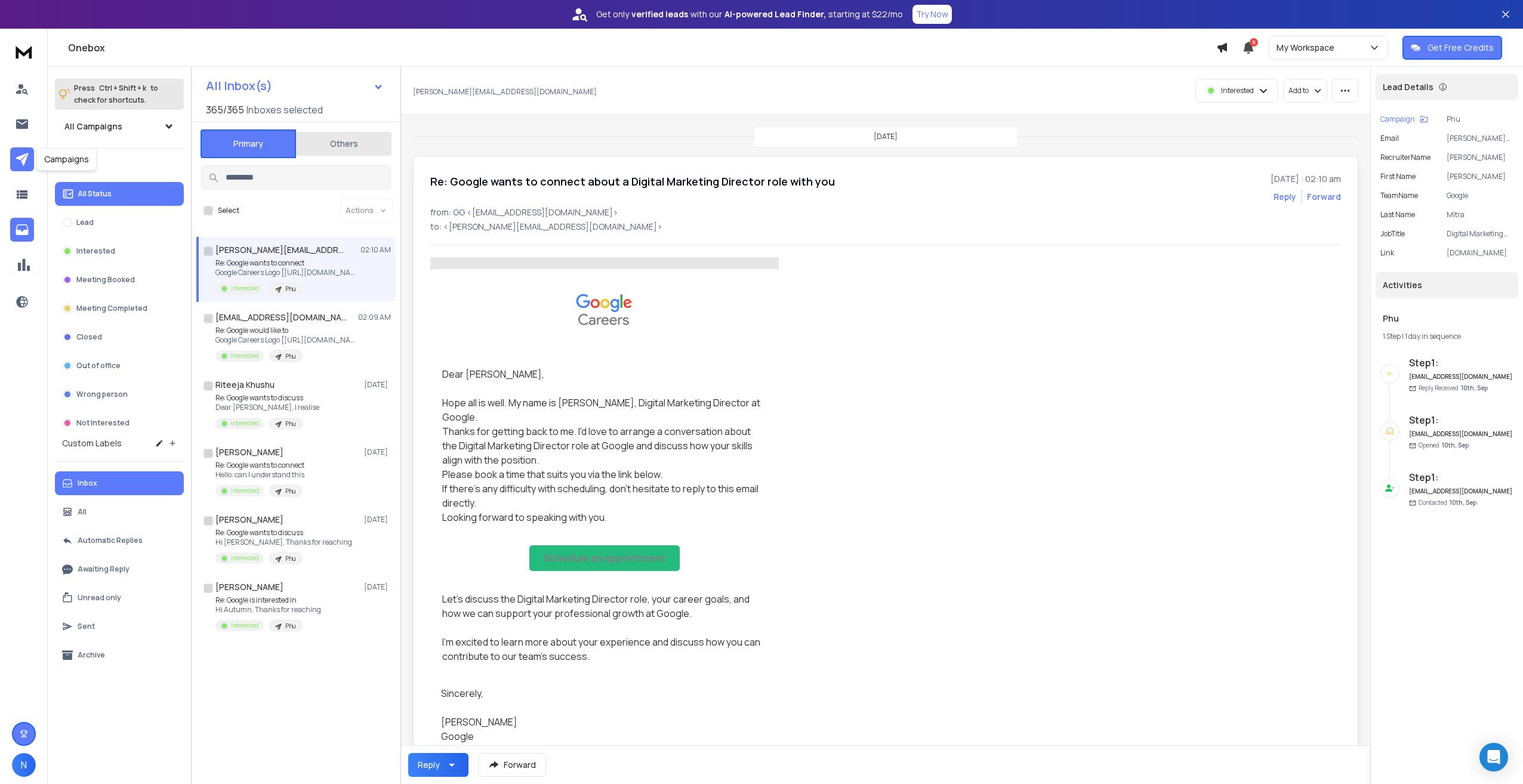
click at [33, 159] on link at bounding box center [22, 159] width 24 height 24
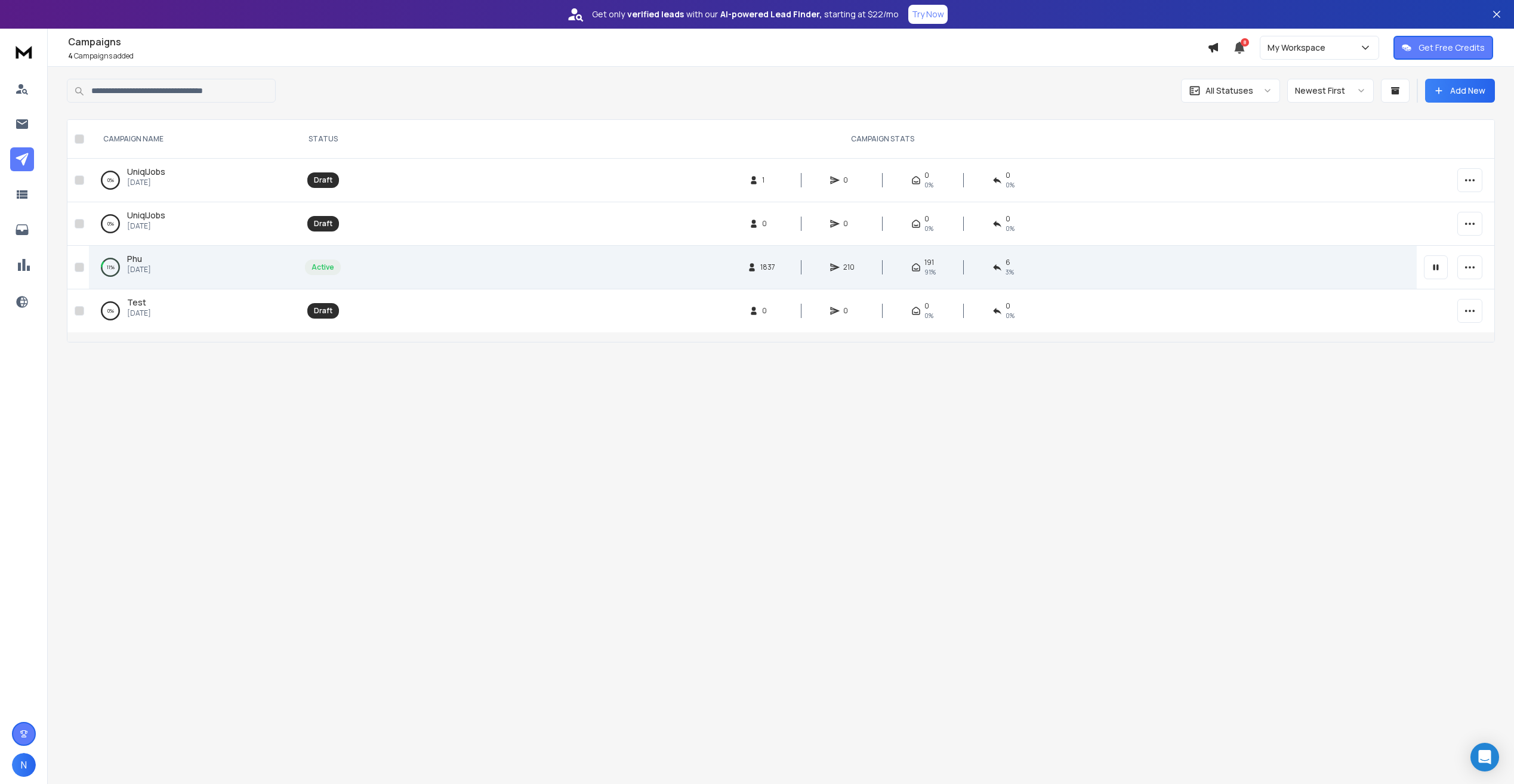
click at [481, 262] on div "1837 210 191 91 % 6 3 %" at bounding box center [882, 267] width 1054 height 19
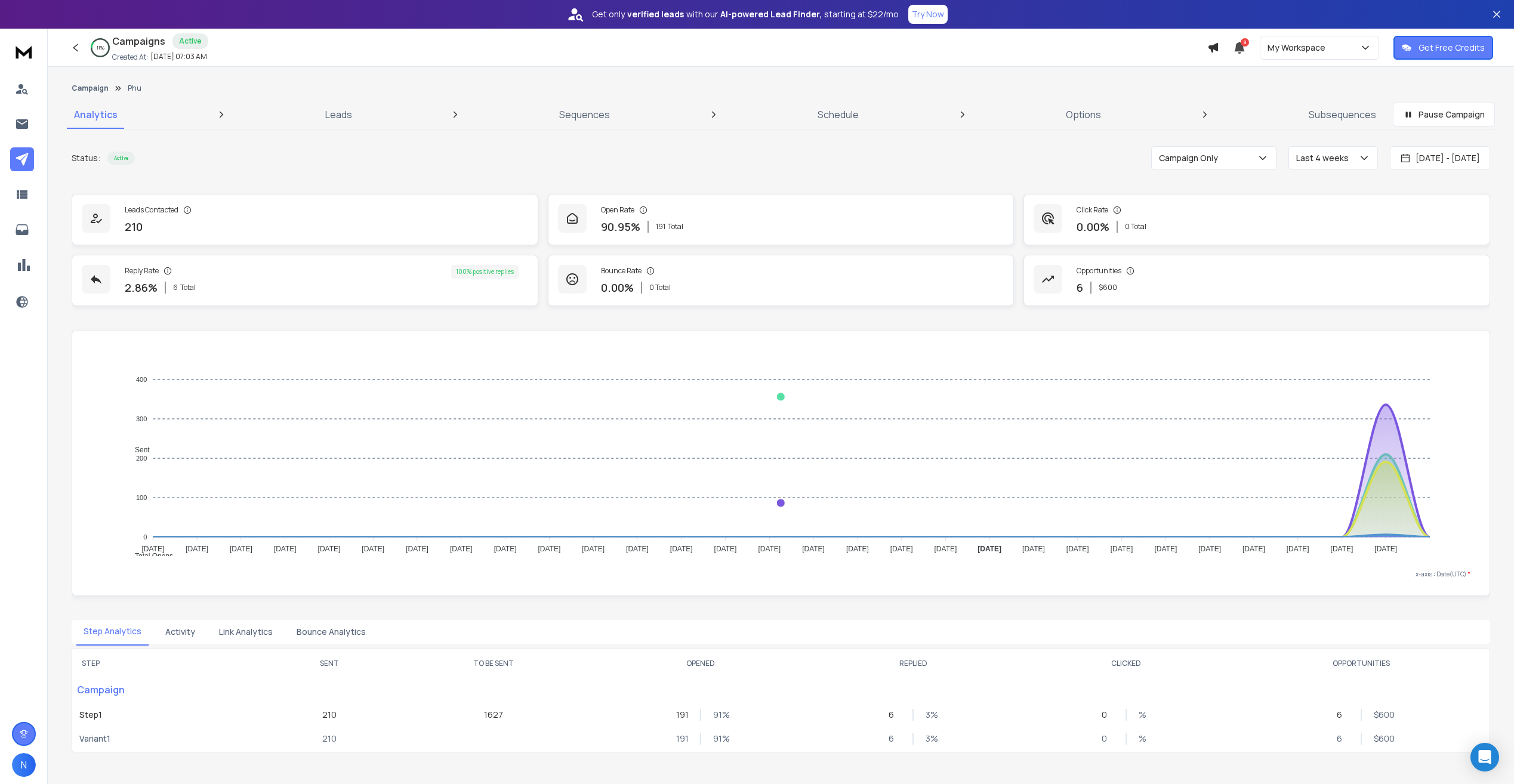
click at [673, 226] on span "Total" at bounding box center [675, 227] width 16 height 9
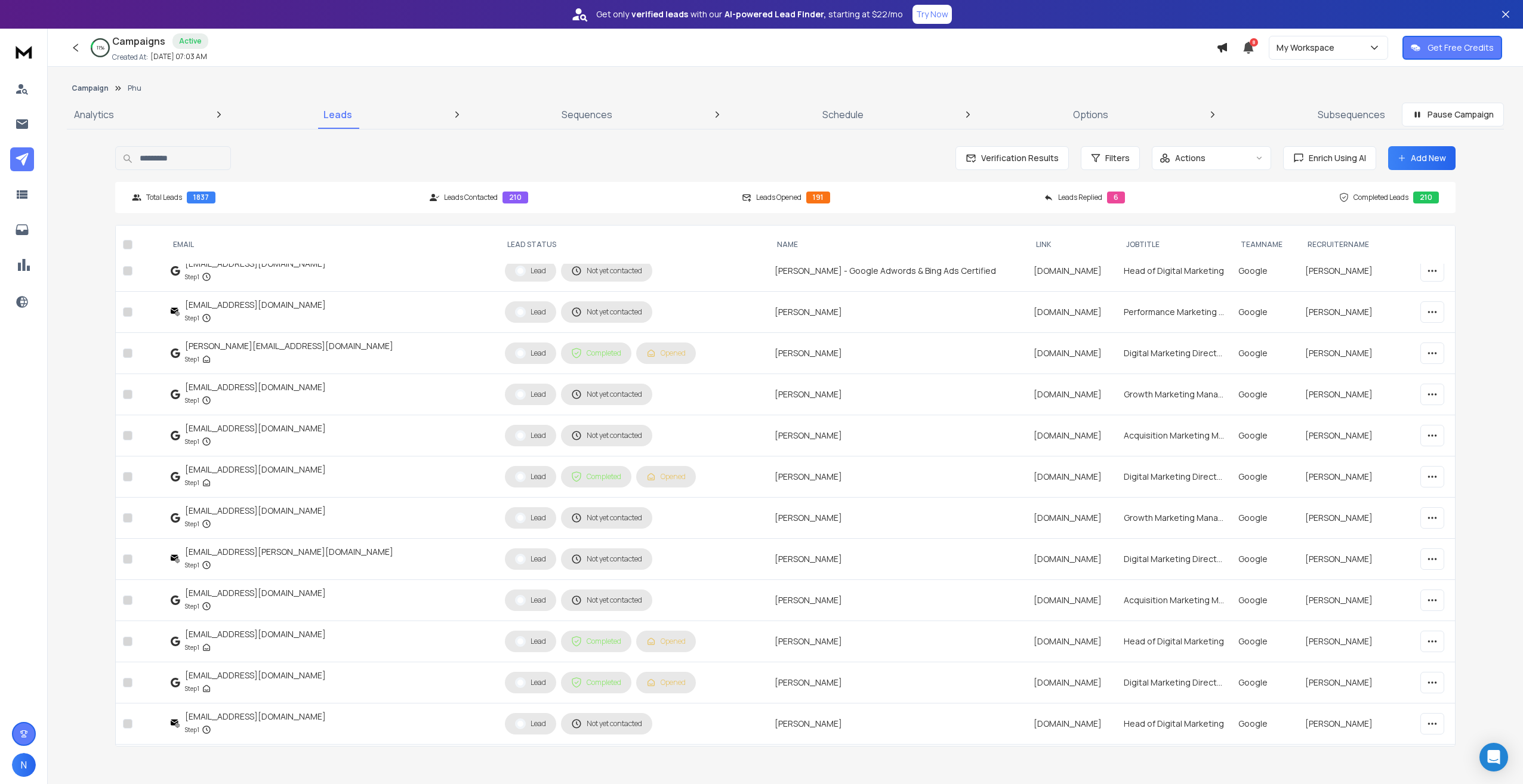
scroll to position [5017, 0]
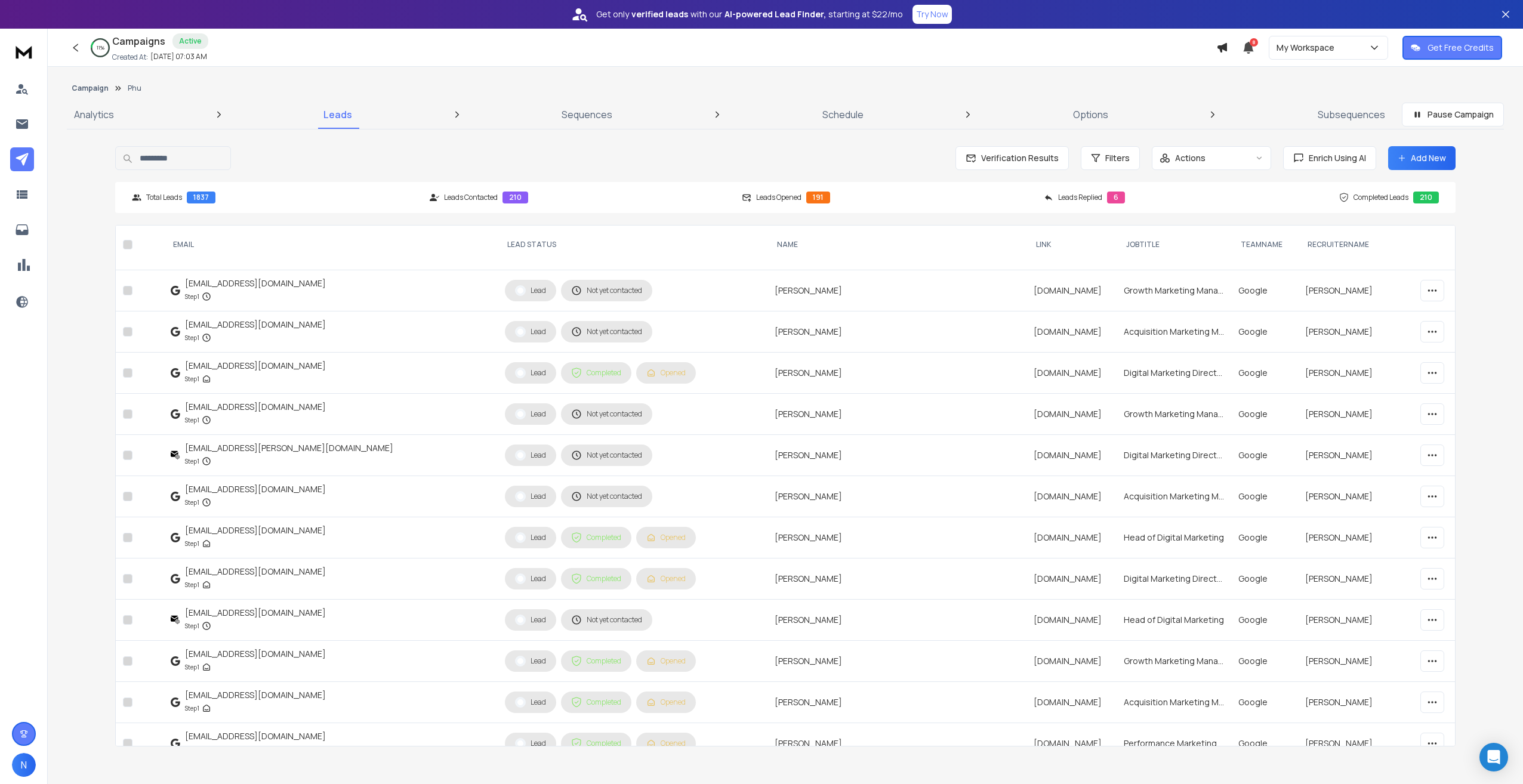
click at [687, 374] on div "Lead Completed Opened" at bounding box center [632, 373] width 255 height 22
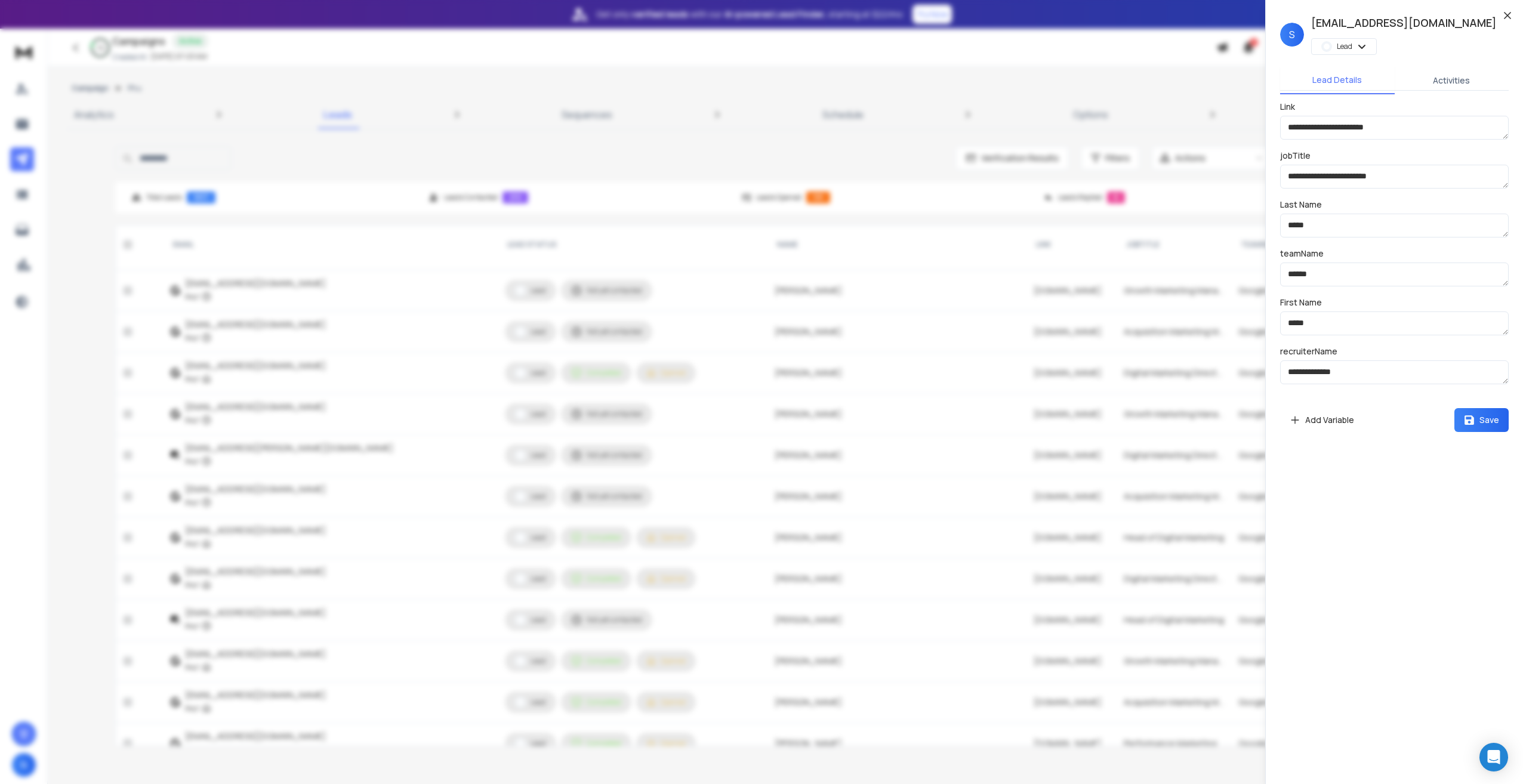
click at [1506, 14] on icon "button" at bounding box center [1507, 15] width 6 height 6
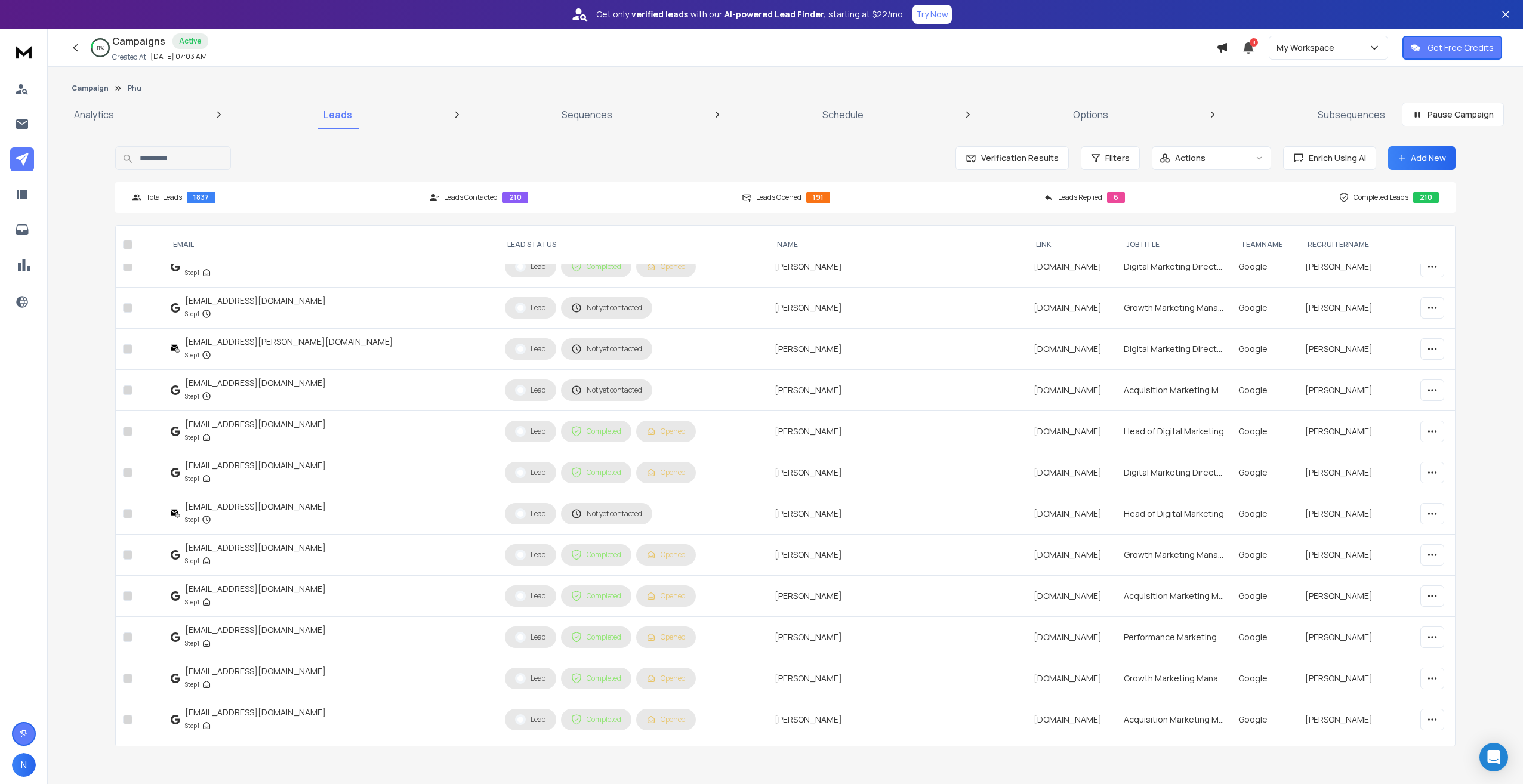
scroll to position [5136, 0]
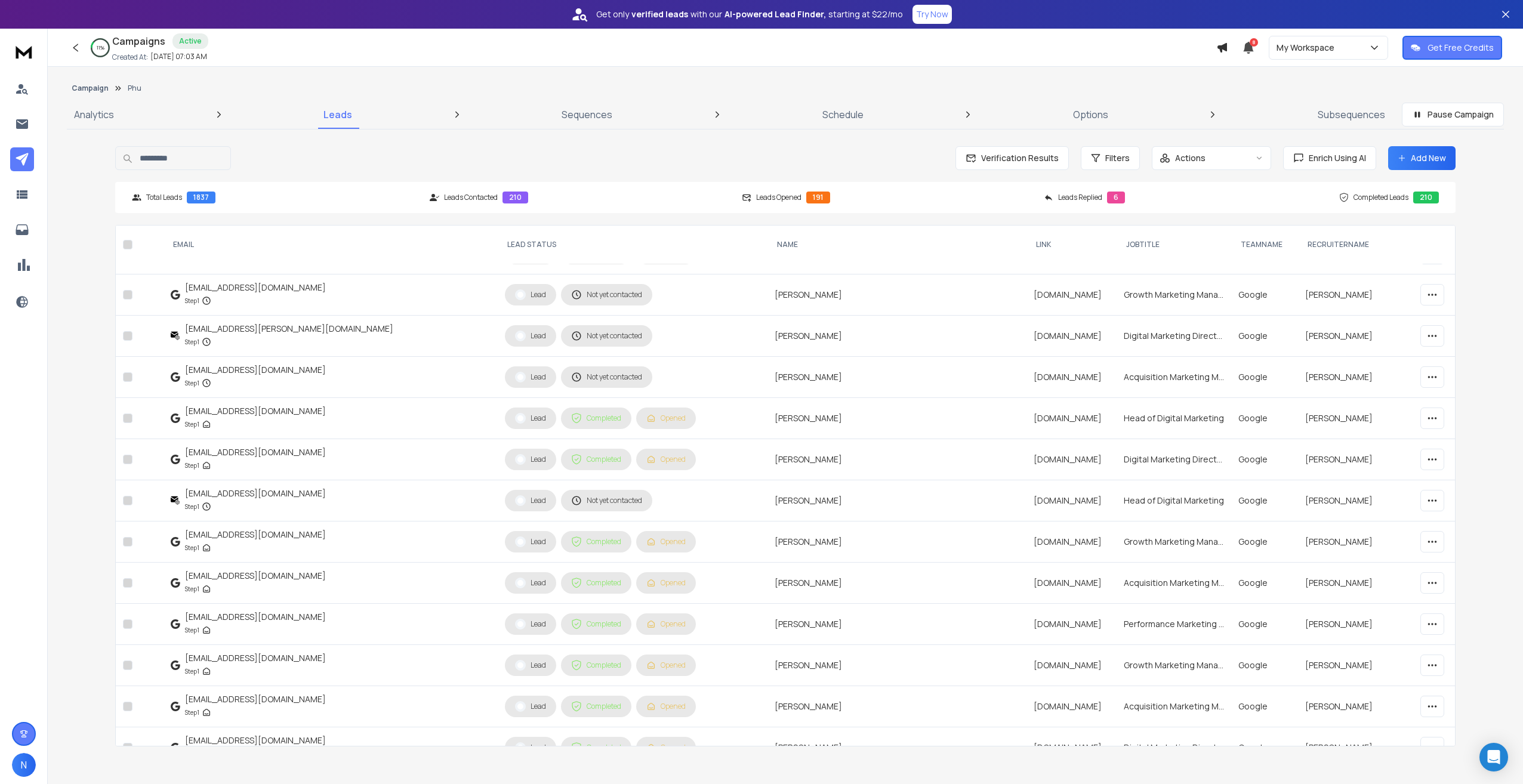
click at [813, 420] on td "[PERSON_NAME]" at bounding box center [897, 418] width 259 height 41
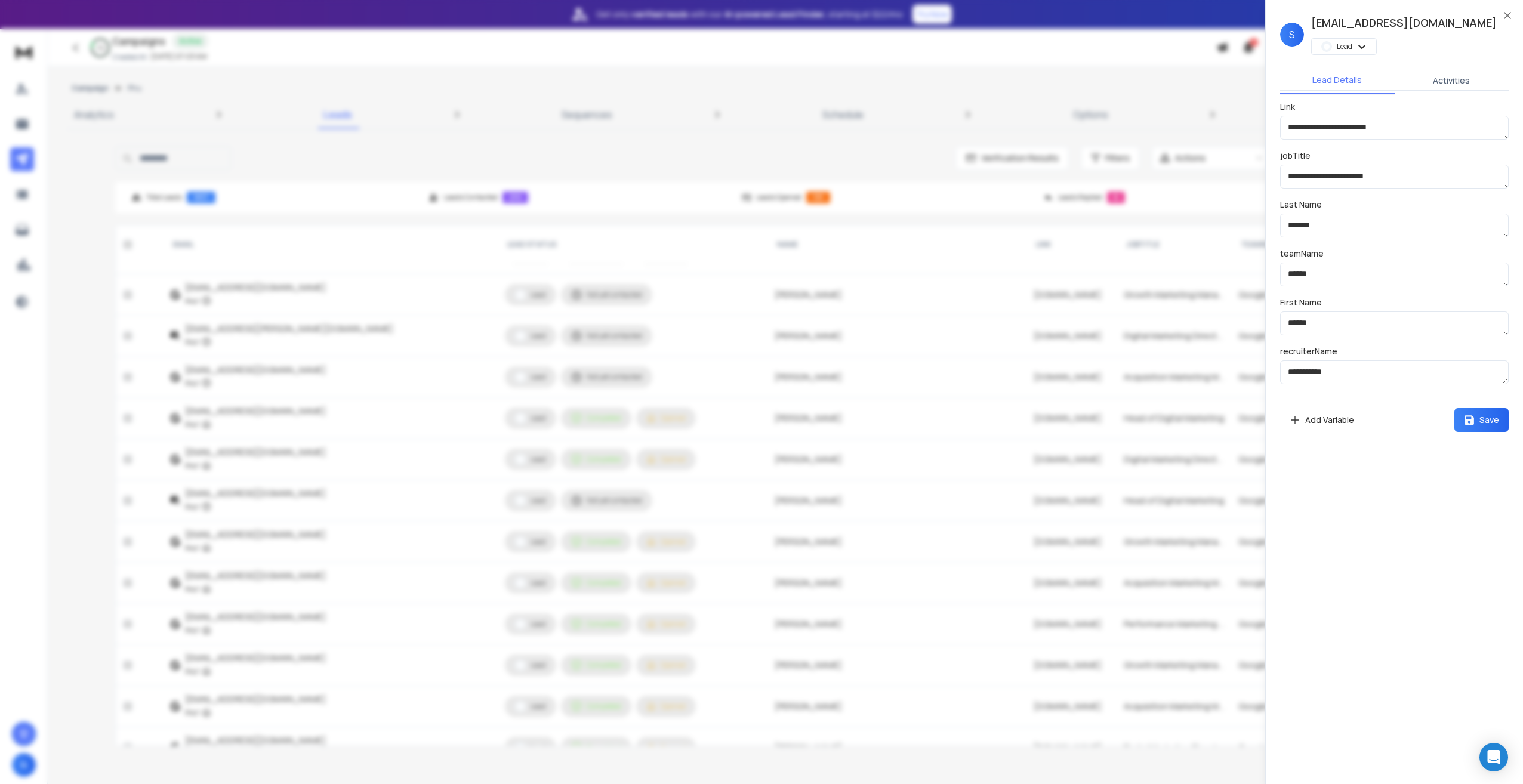
click at [1507, 22] on div "S [EMAIL_ADDRESS][DOMAIN_NAME] Lead" at bounding box center [1394, 35] width 229 height 41
click at [1507, 20] on icon "button" at bounding box center [1508, 15] width 12 height 12
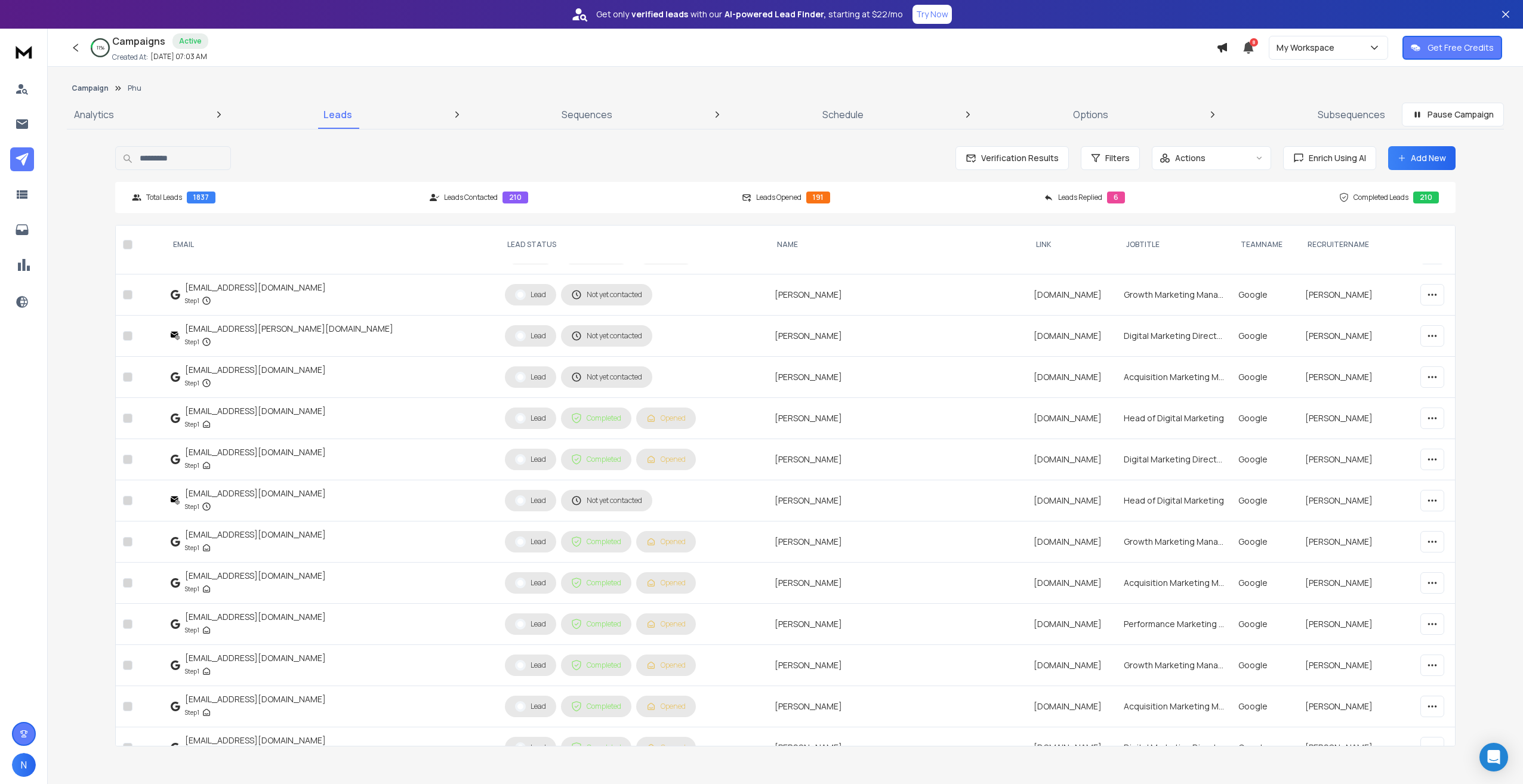
click at [768, 449] on td "[PERSON_NAME]" at bounding box center [897, 460] width 259 height 41
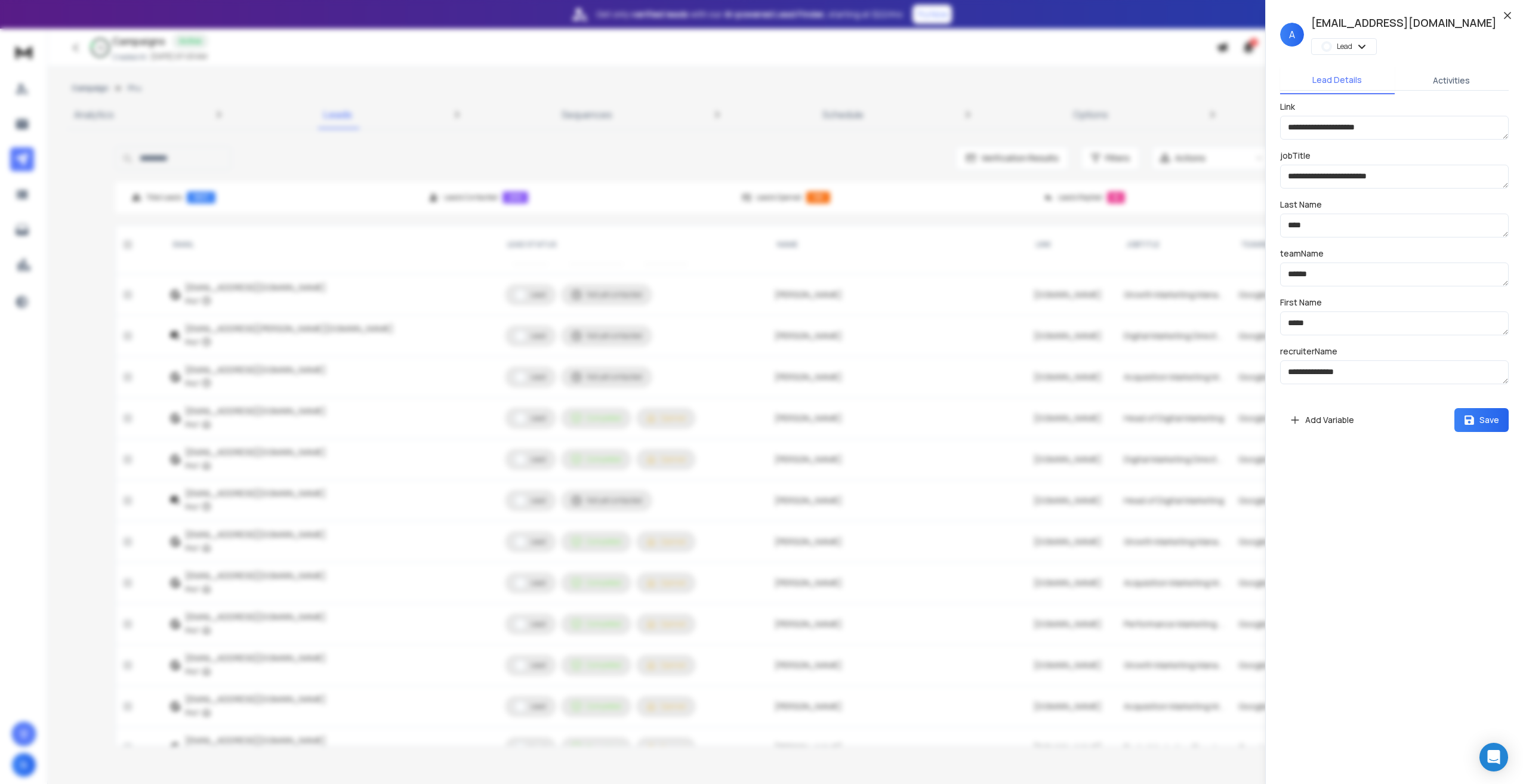
click at [1510, 17] on icon "button" at bounding box center [1508, 15] width 12 height 12
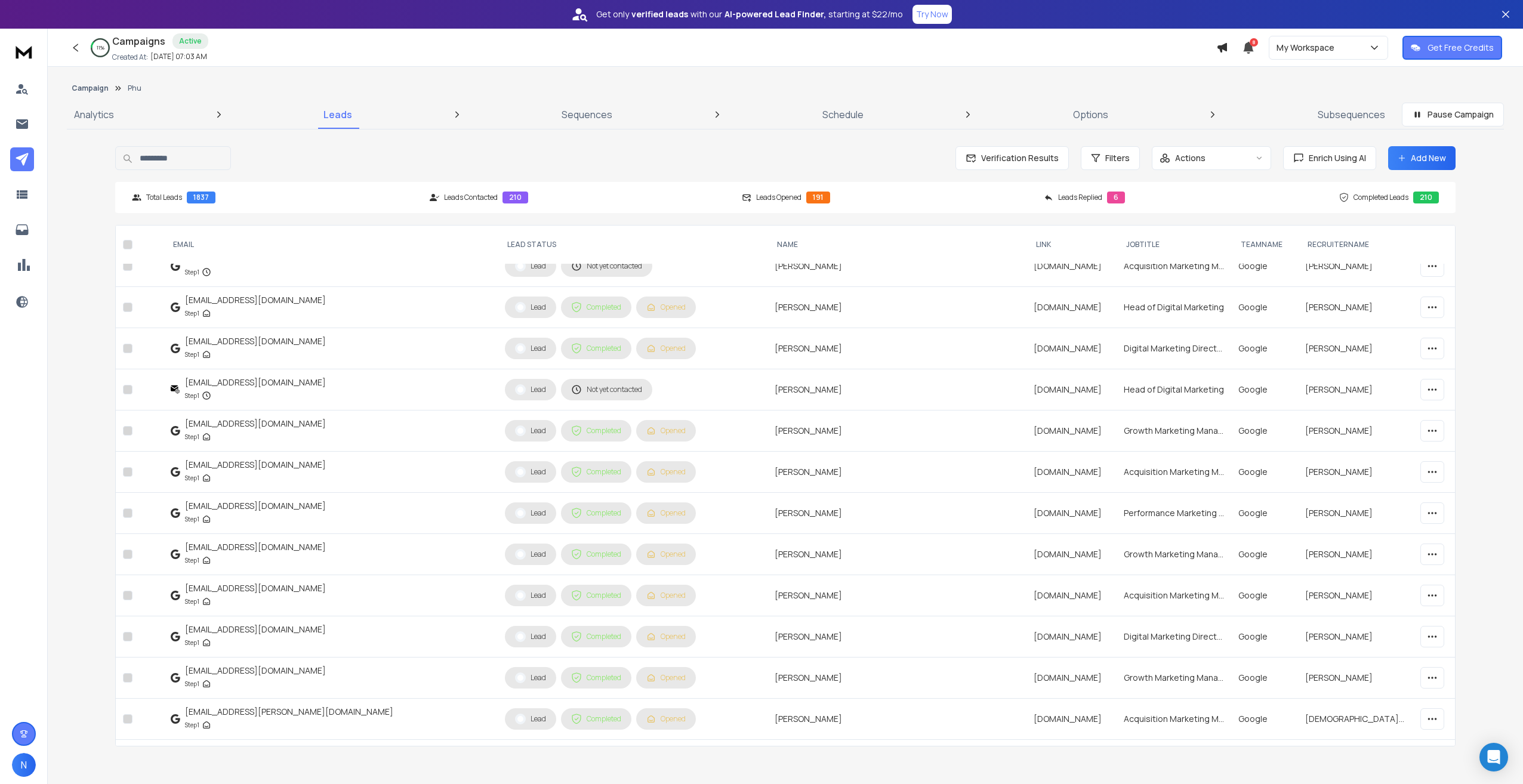
scroll to position [5255, 0]
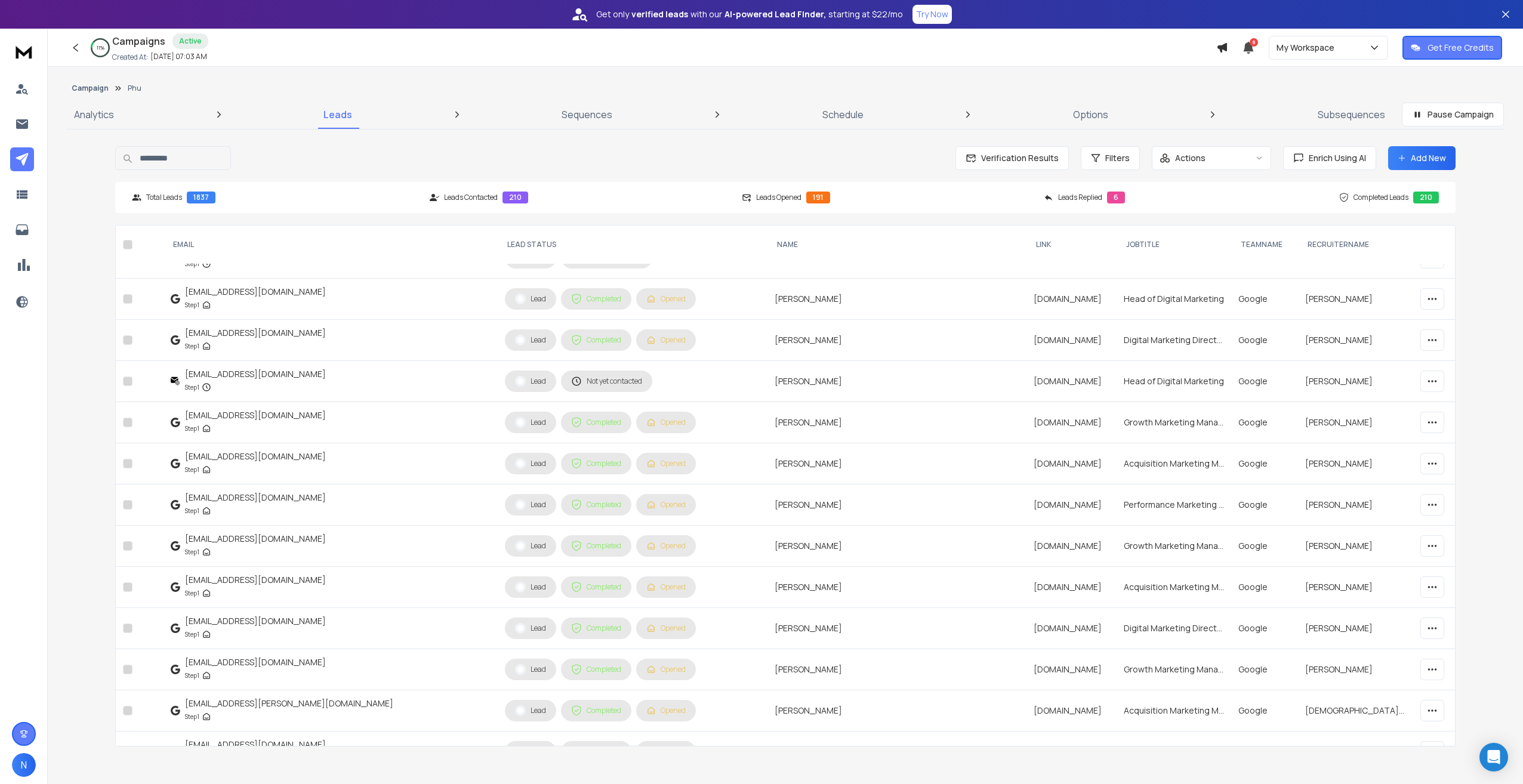
click at [768, 424] on td "[PERSON_NAME]" at bounding box center [897, 422] width 259 height 41
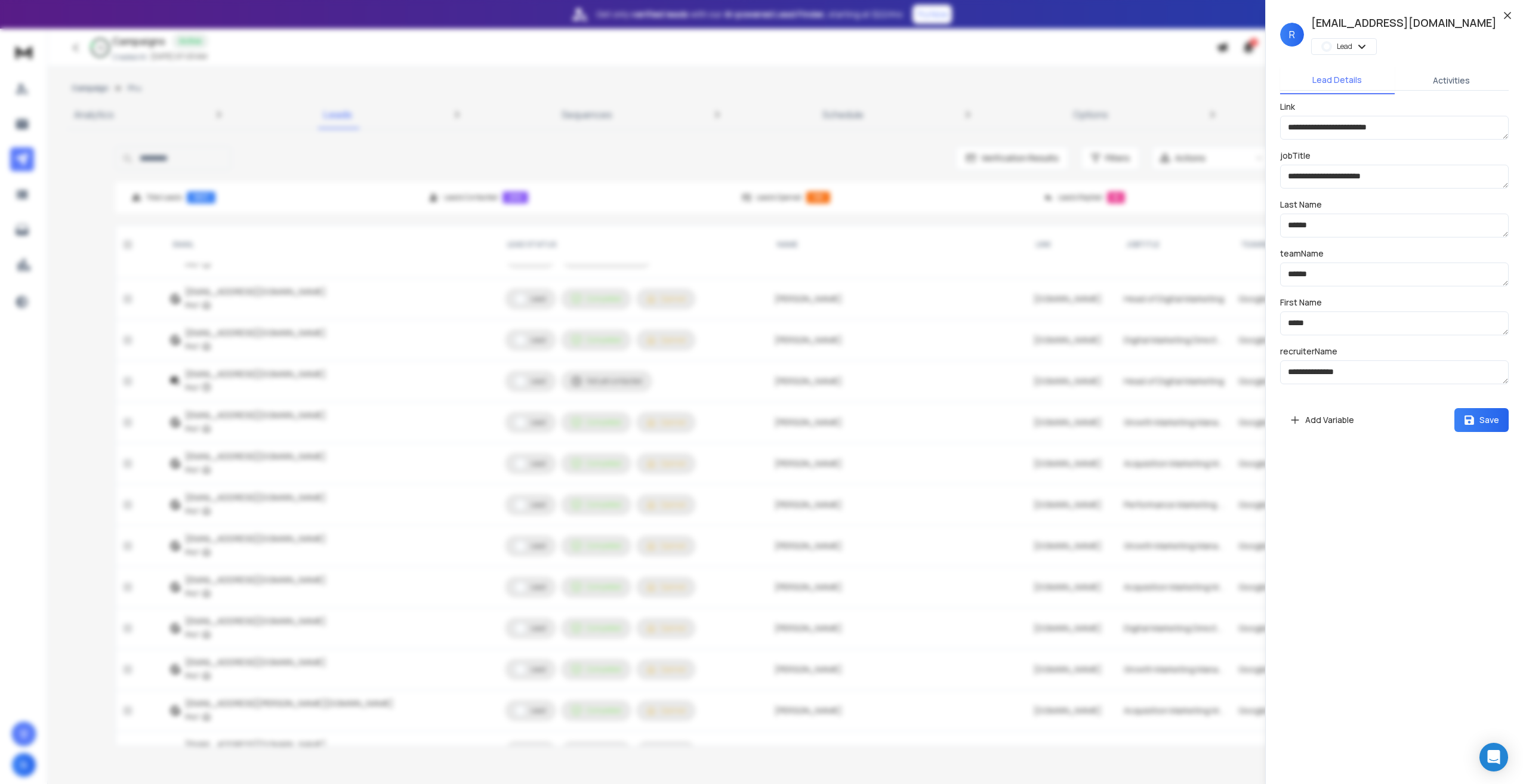
click at [1503, 13] on icon "button" at bounding box center [1508, 15] width 12 height 12
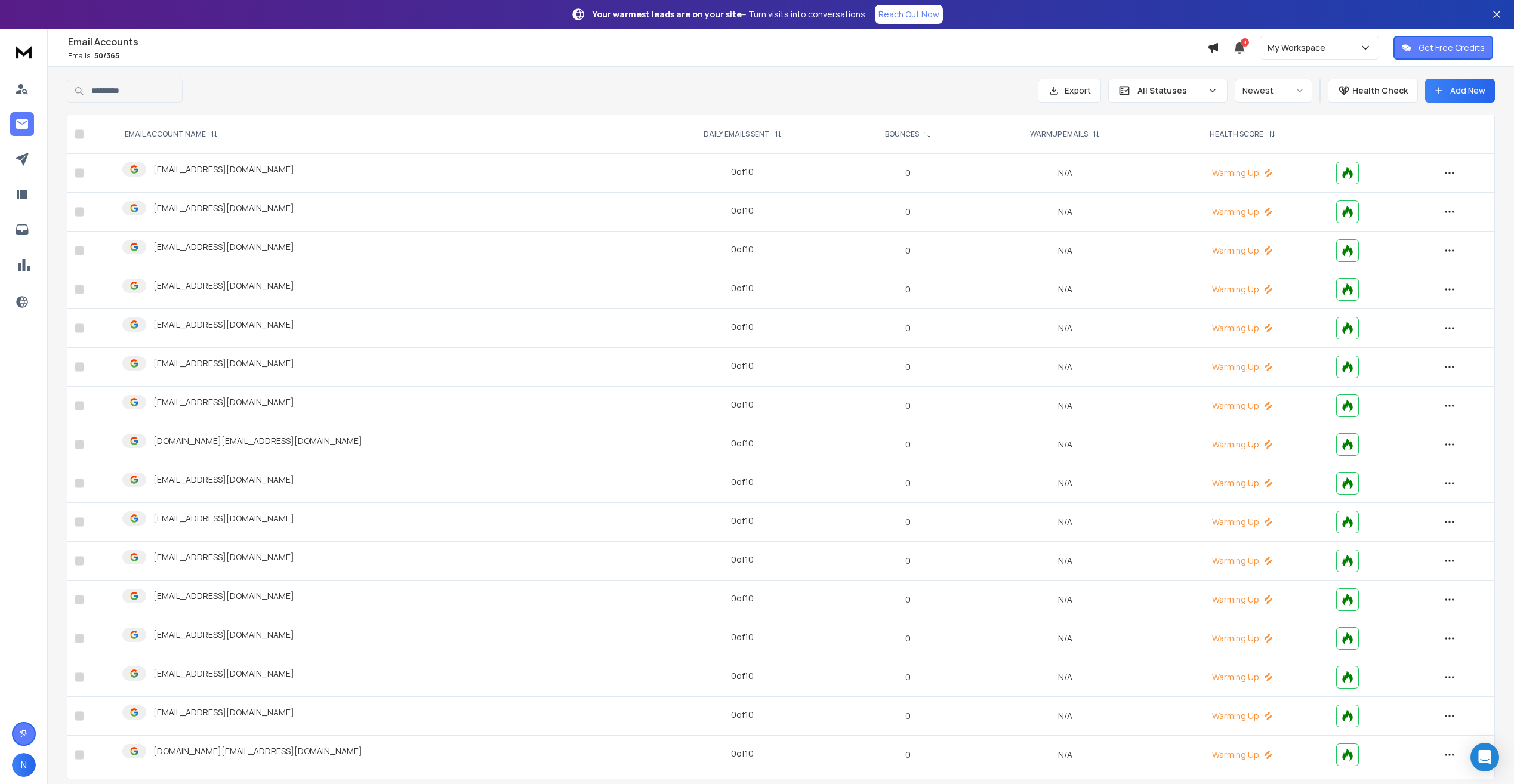
click at [35, 142] on div at bounding box center [24, 198] width 28 height 241
click at [28, 148] on link at bounding box center [22, 159] width 24 height 24
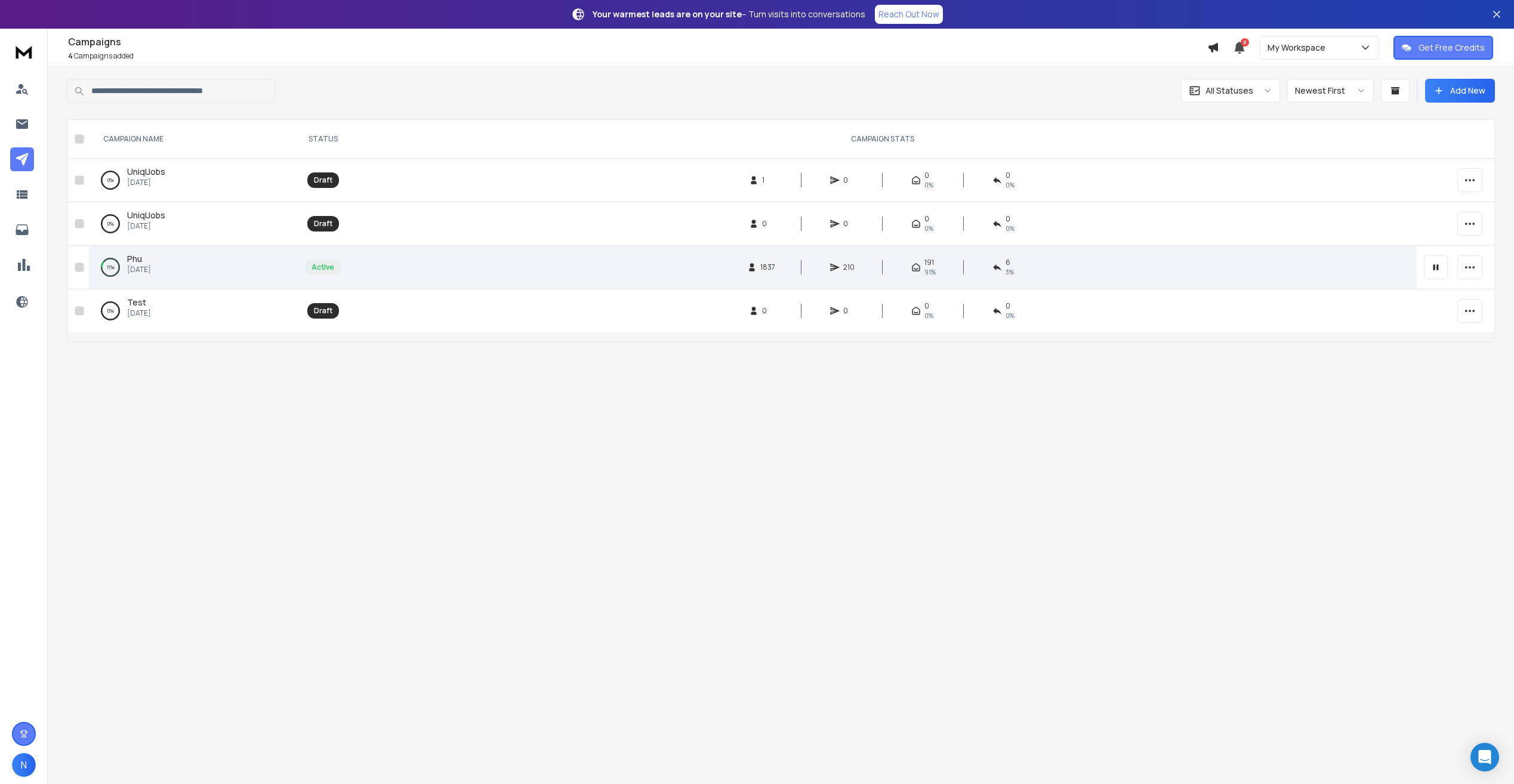
click at [520, 266] on div "1837 210 191 91 % 6 3 %" at bounding box center [882, 267] width 1054 height 19
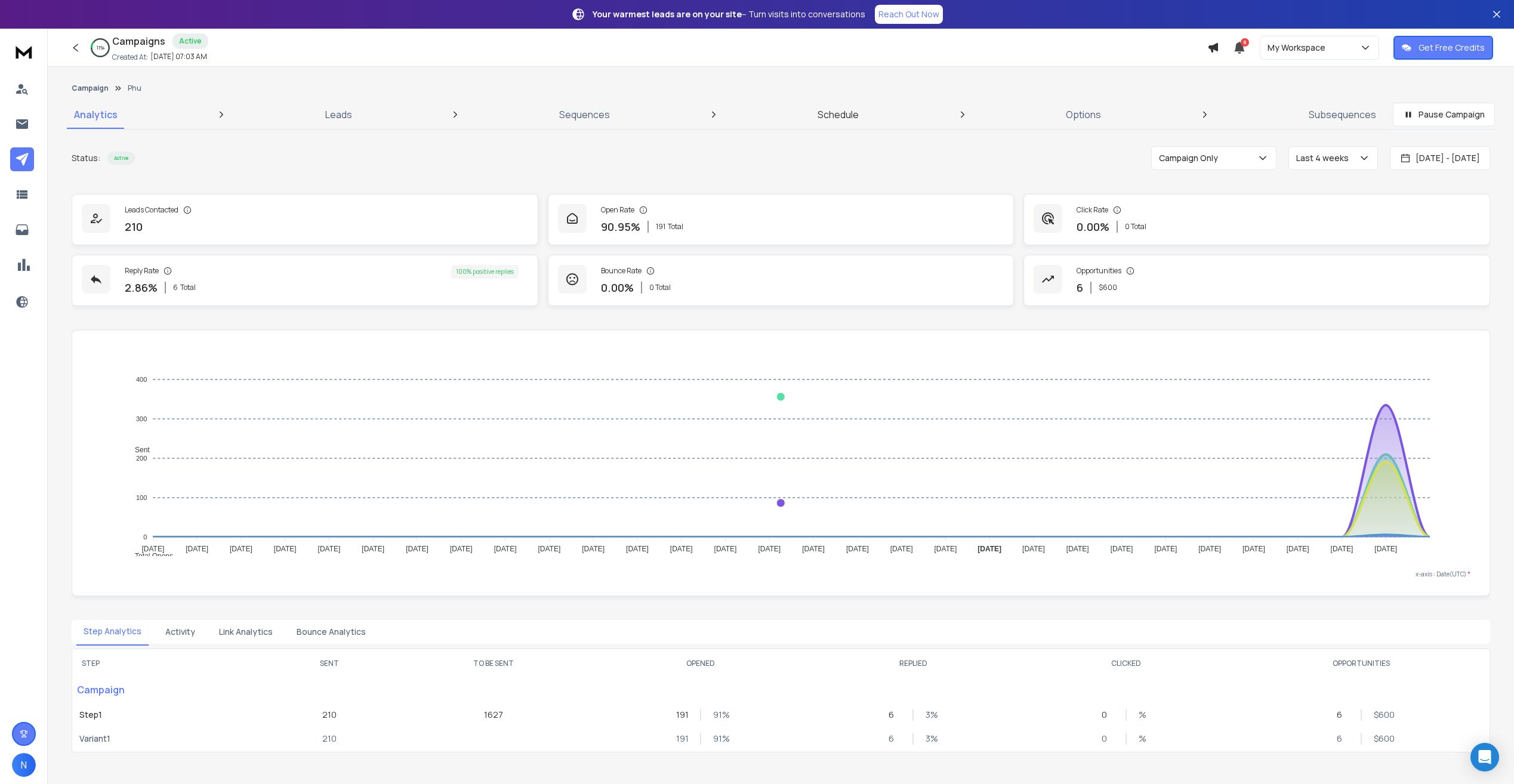
click at [844, 107] on link "Schedule" at bounding box center [838, 114] width 55 height 28
click at [1088, 115] on p "Options" at bounding box center [1083, 115] width 35 height 14
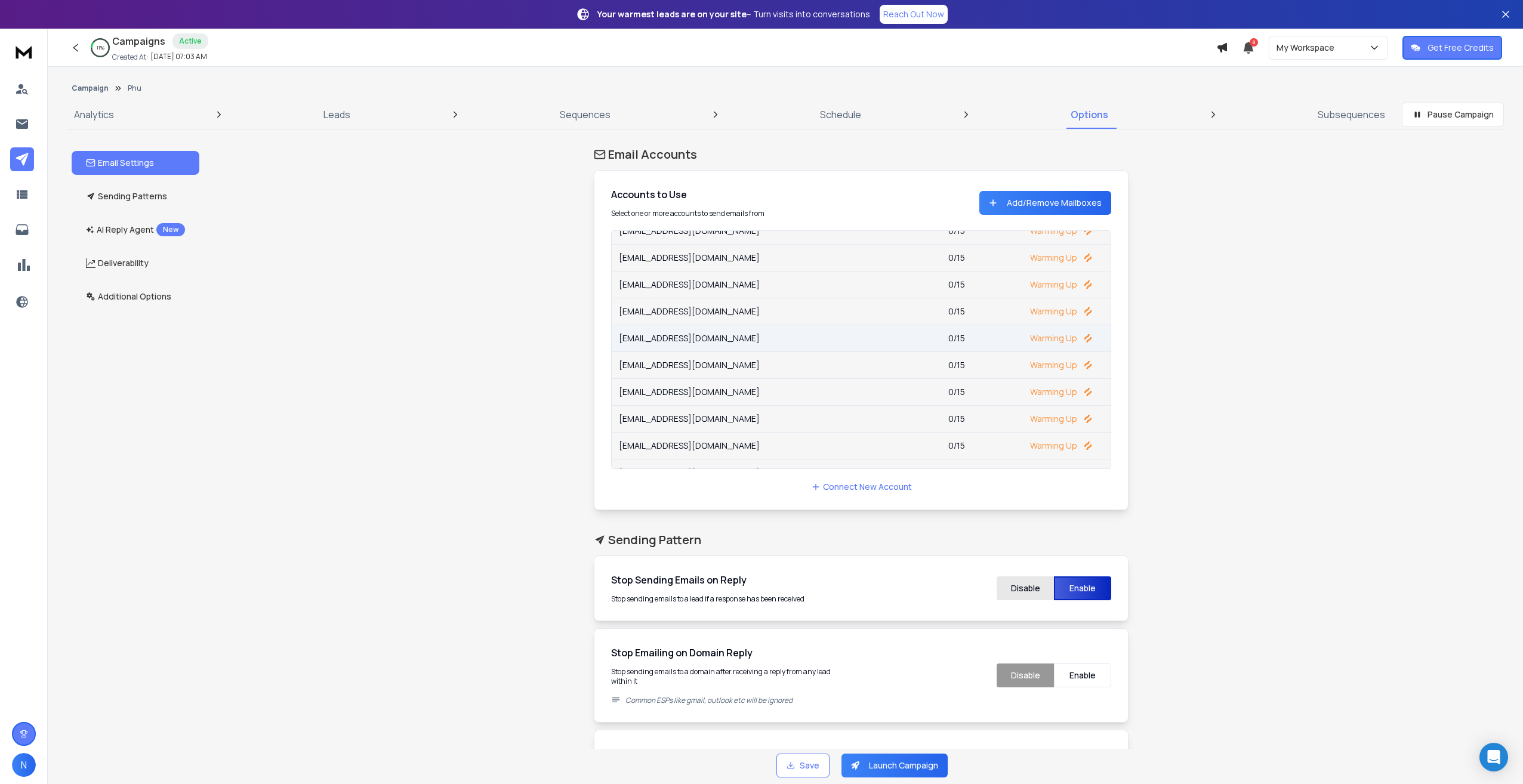
scroll to position [1134, 0]
click at [1001, 205] on button "Add/Remove Mailboxes" at bounding box center [1045, 203] width 132 height 24
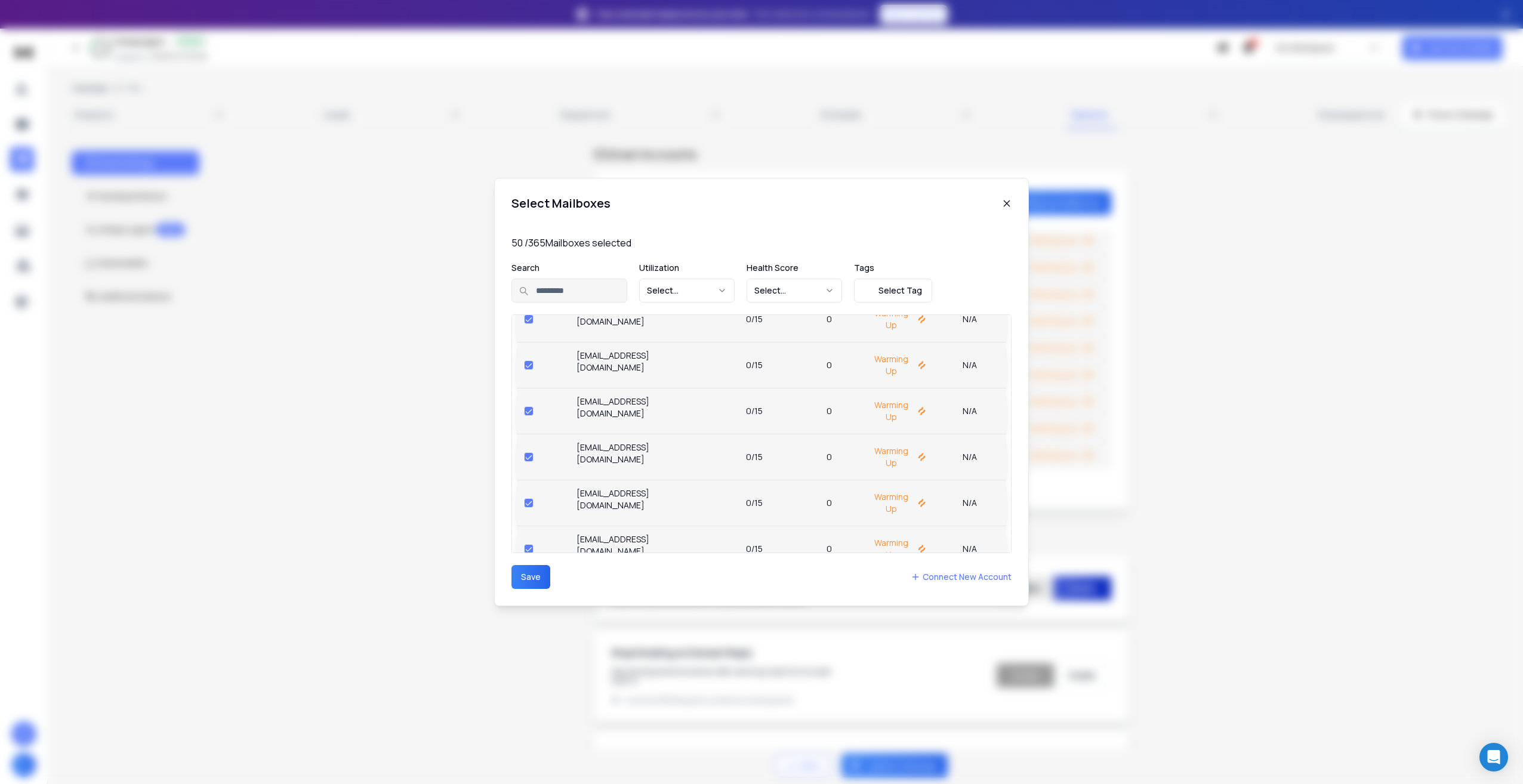
scroll to position [1432, 0]
click at [530, 683] on button "button" at bounding box center [529, 687] width 9 height 9
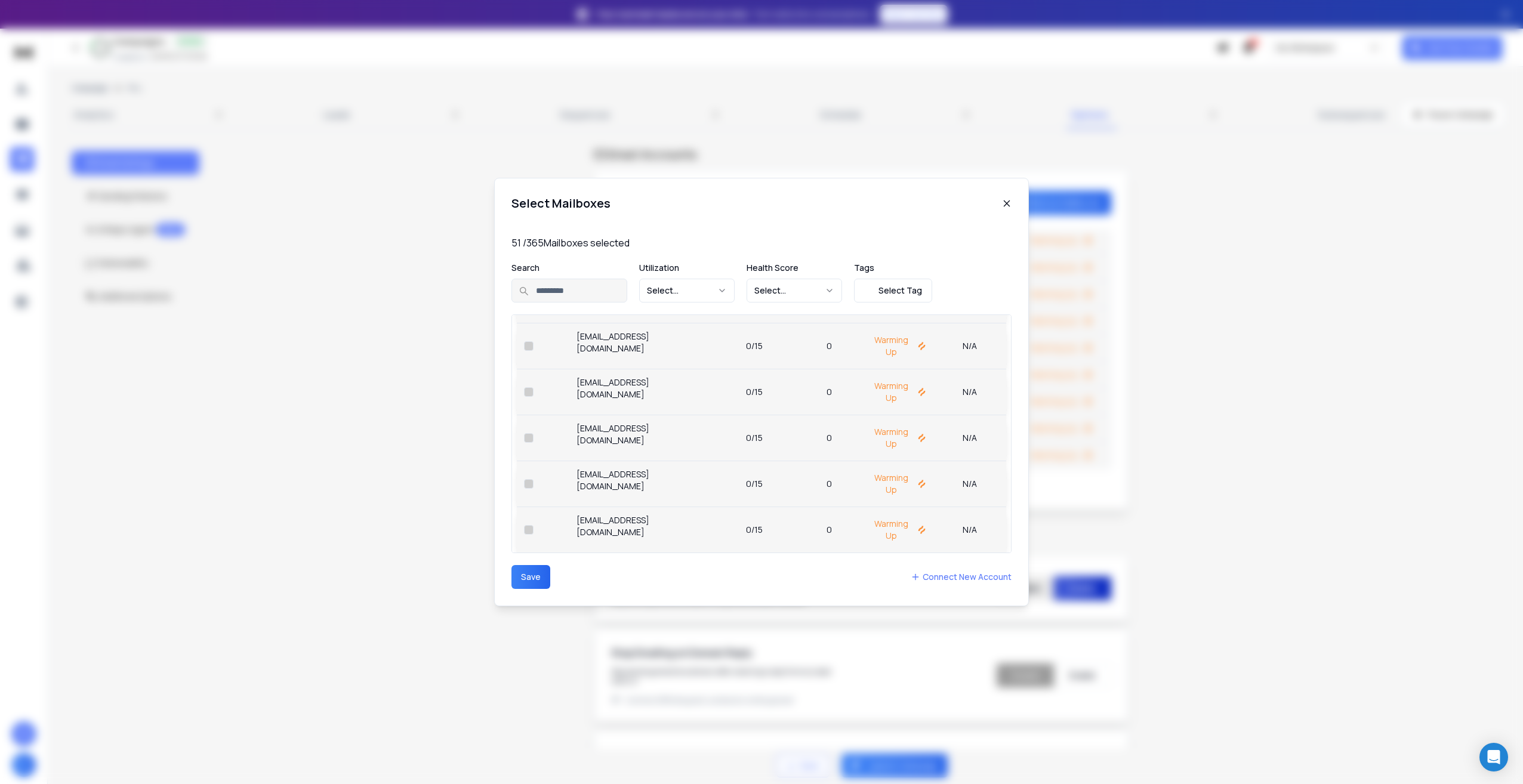
scroll to position [3706, 0]
type button "on"
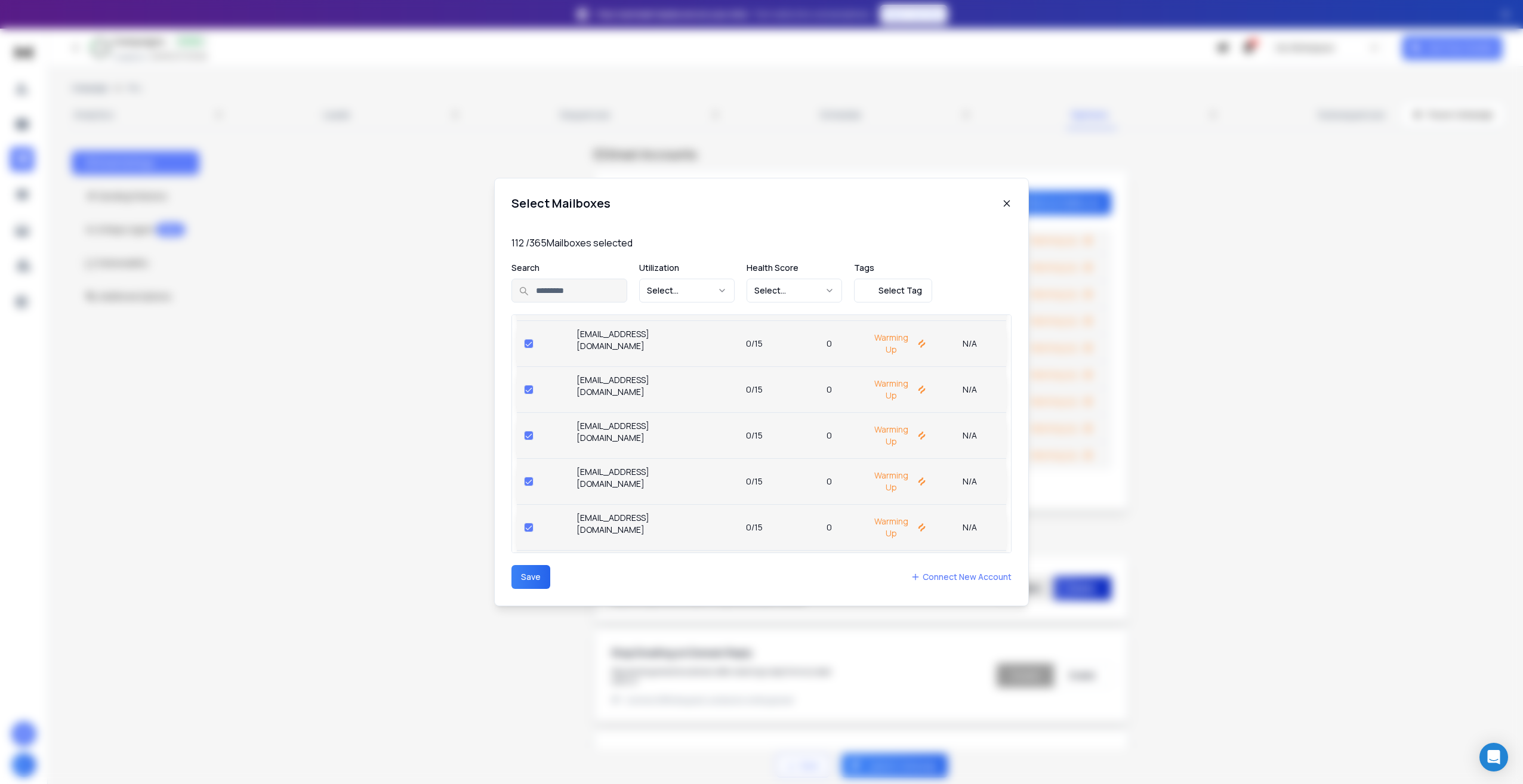
type button "on"
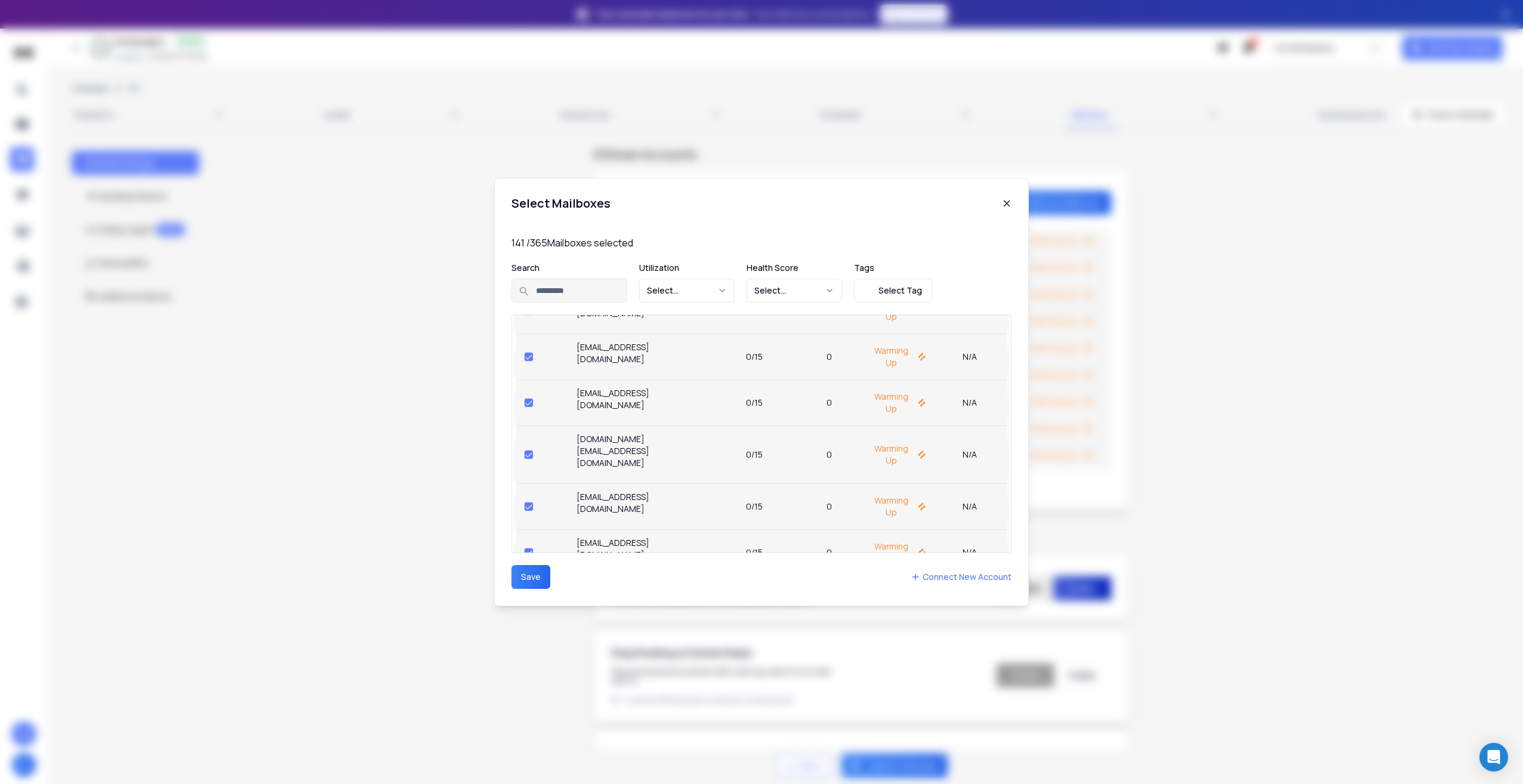
scroll to position [5078, 0]
type button "on"
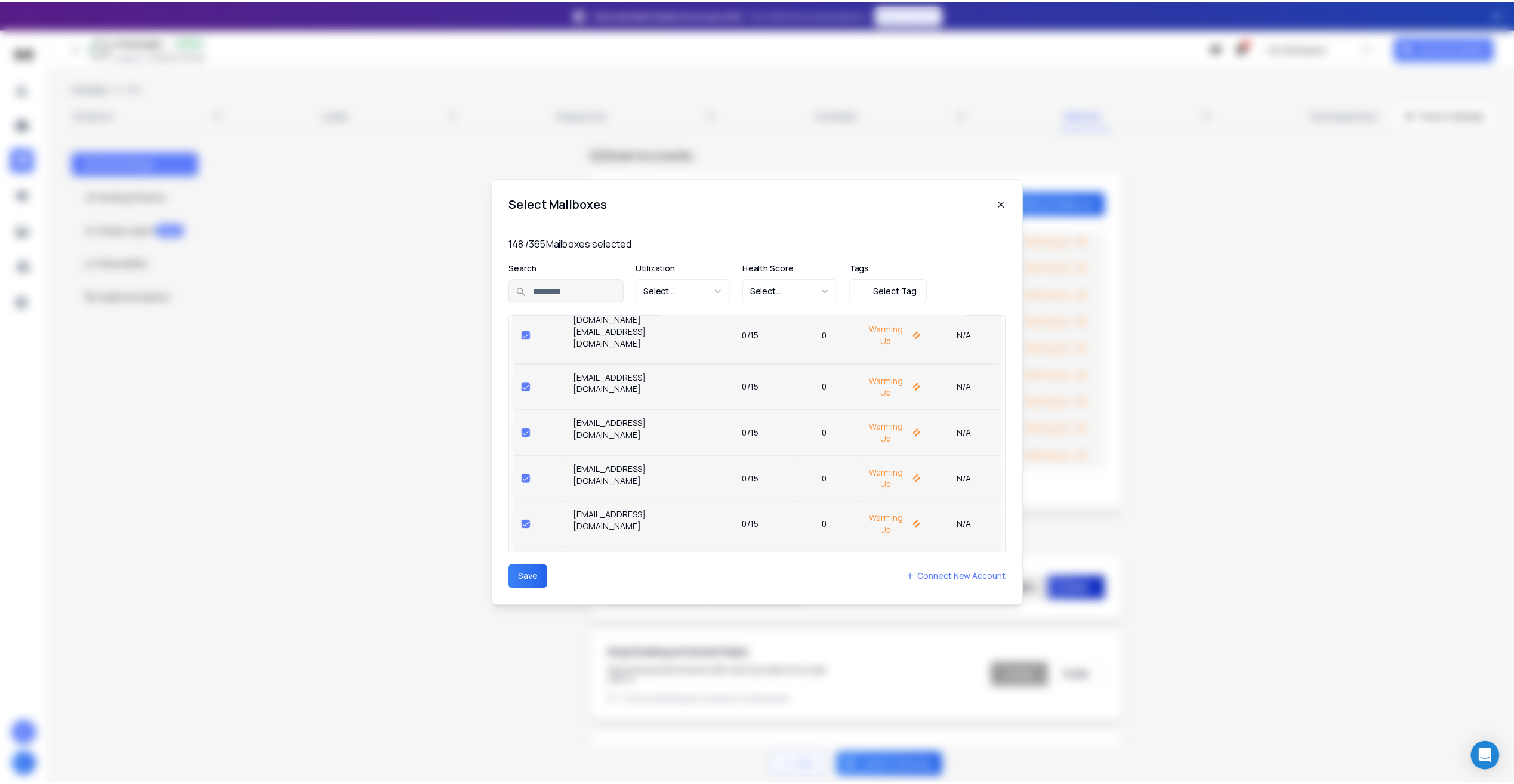
scroll to position [5257, 0]
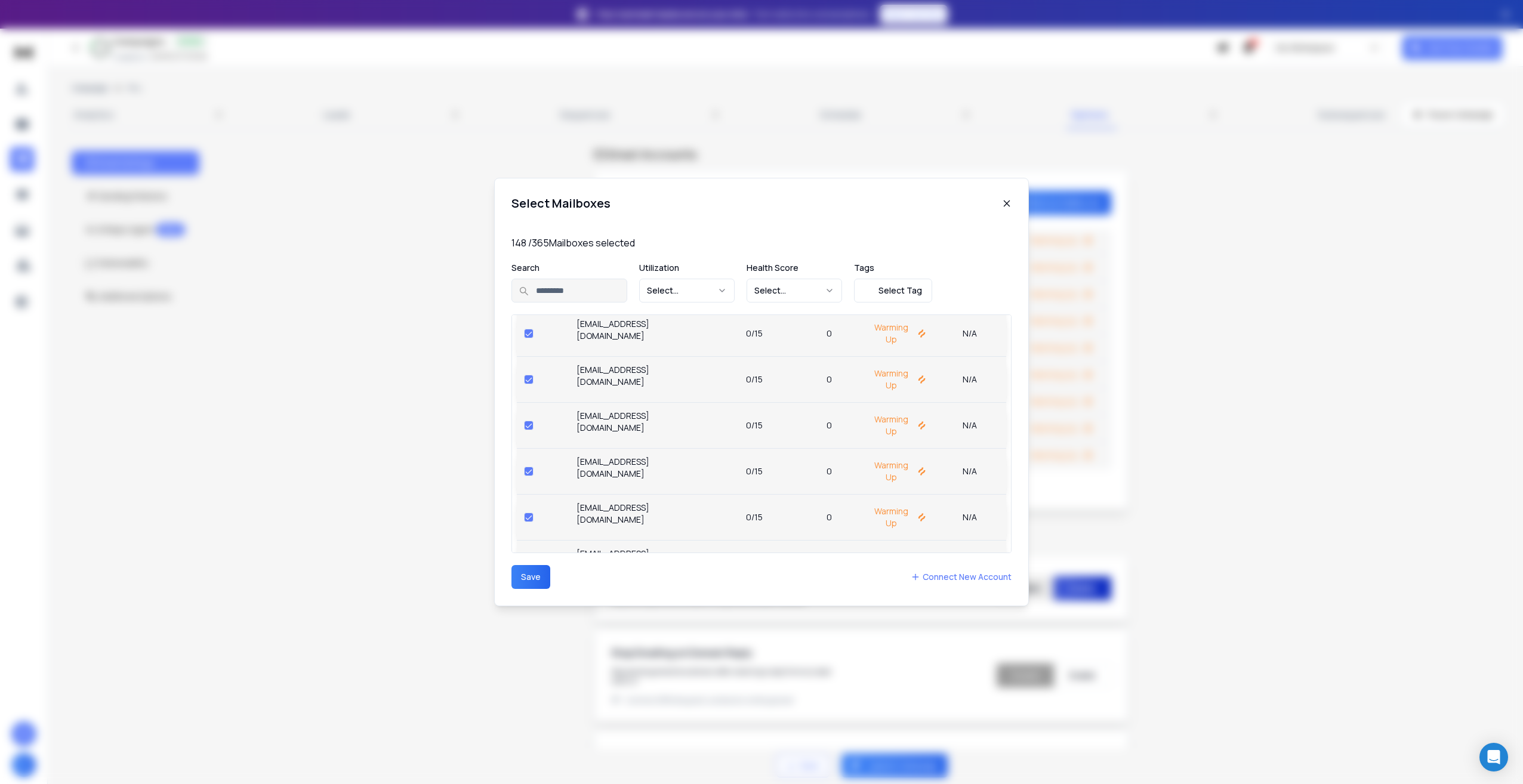
type button "on"
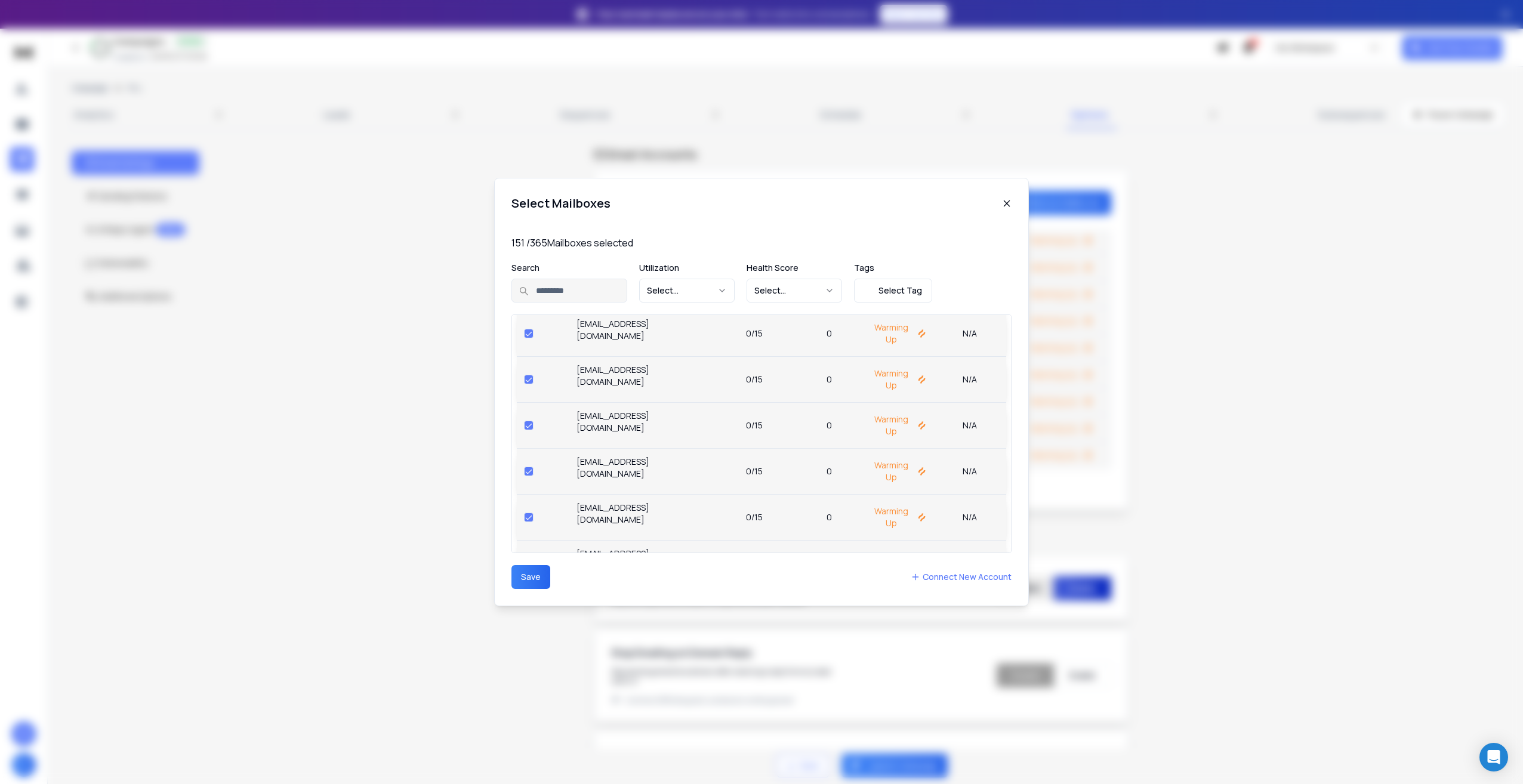
click at [535, 572] on button "Save" at bounding box center [531, 577] width 39 height 24
click at [718, 294] on button "Select..." at bounding box center [687, 291] width 96 height 24
click at [794, 287] on button "Select..." at bounding box center [794, 291] width 96 height 24
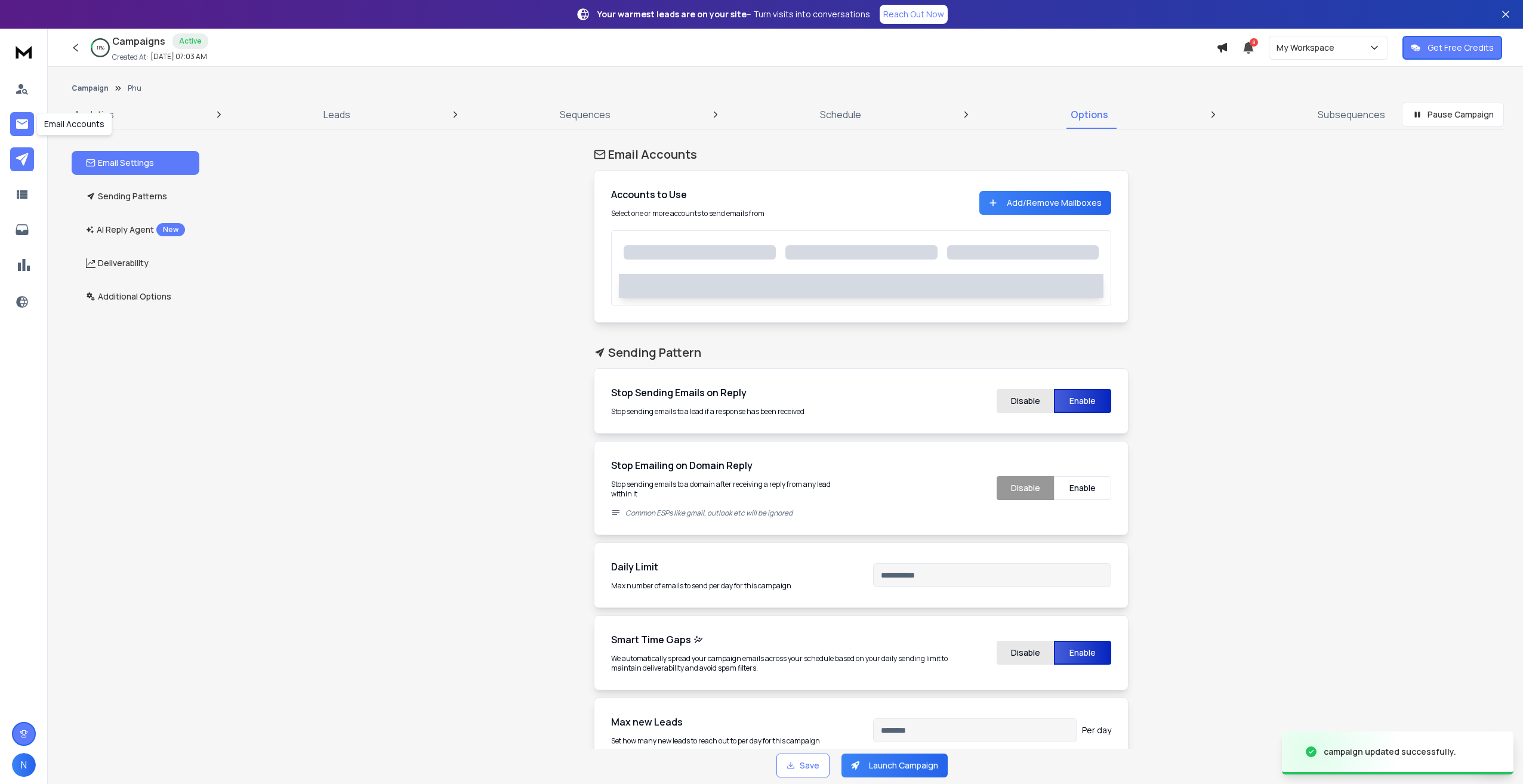
click at [25, 129] on icon at bounding box center [22, 125] width 14 height 14
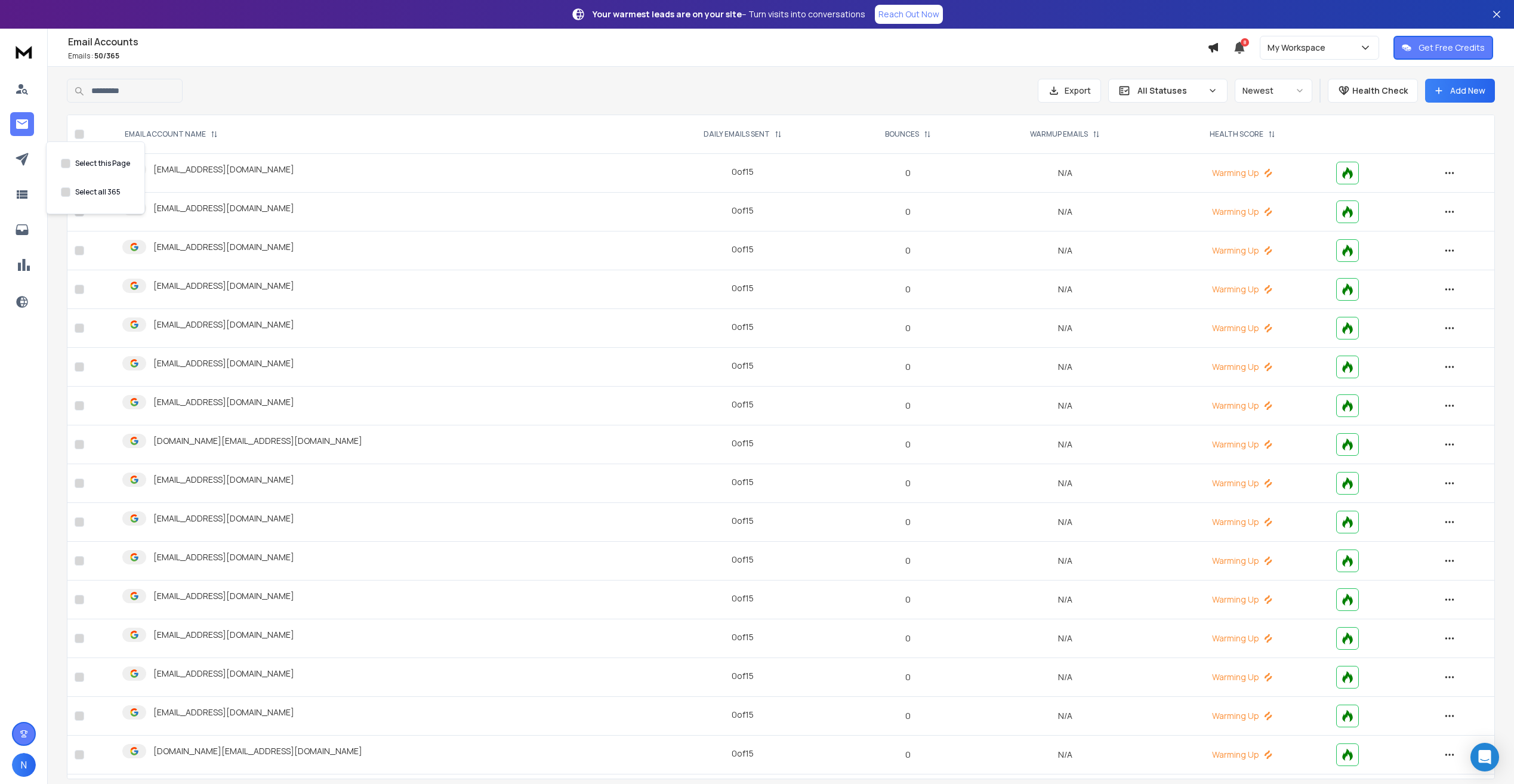
click at [86, 130] on div at bounding box center [95, 134] width 41 height 9
click at [65, 190] on button "Select this Page" at bounding box center [65, 192] width 9 height 9
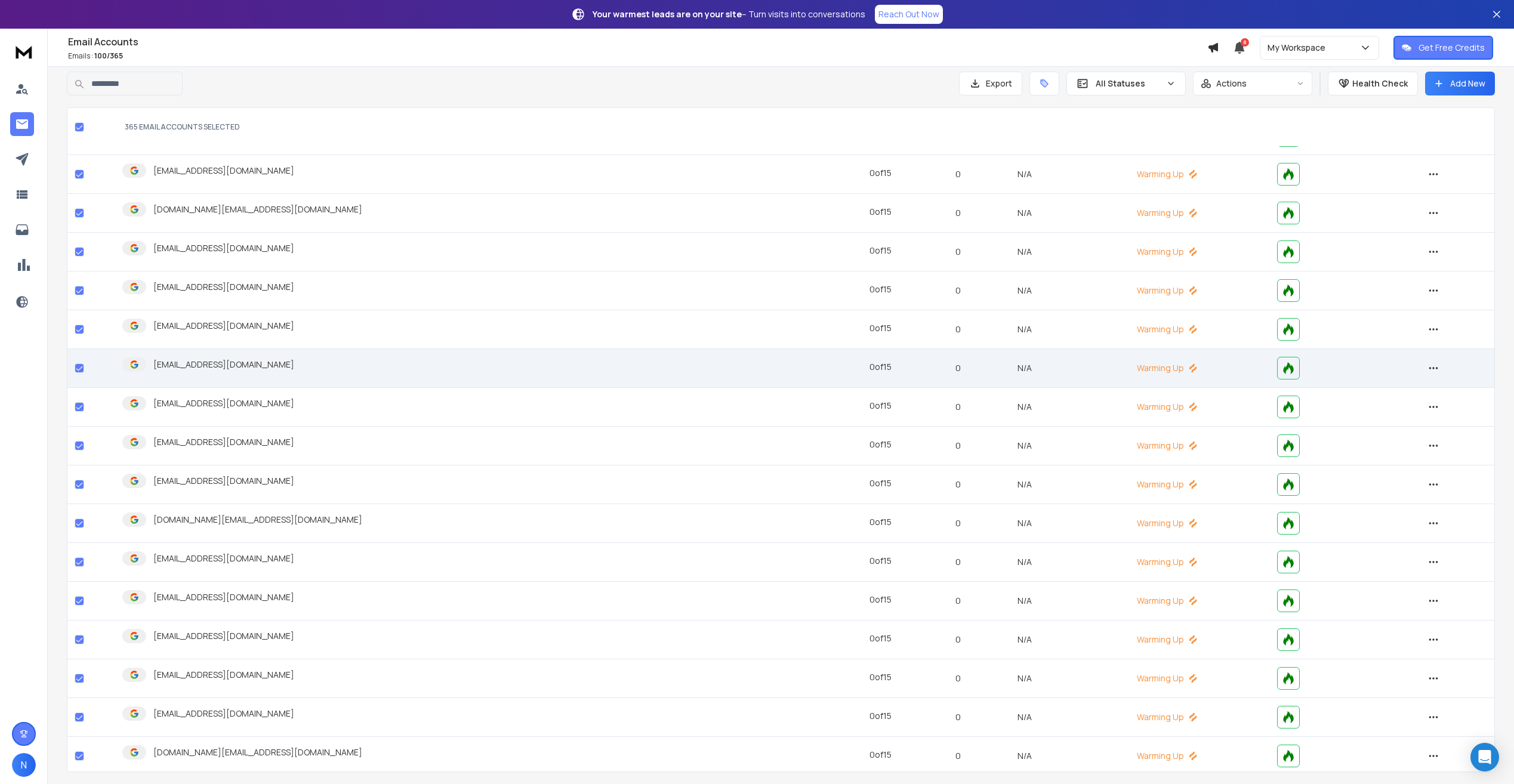
scroll to position [1104, 0]
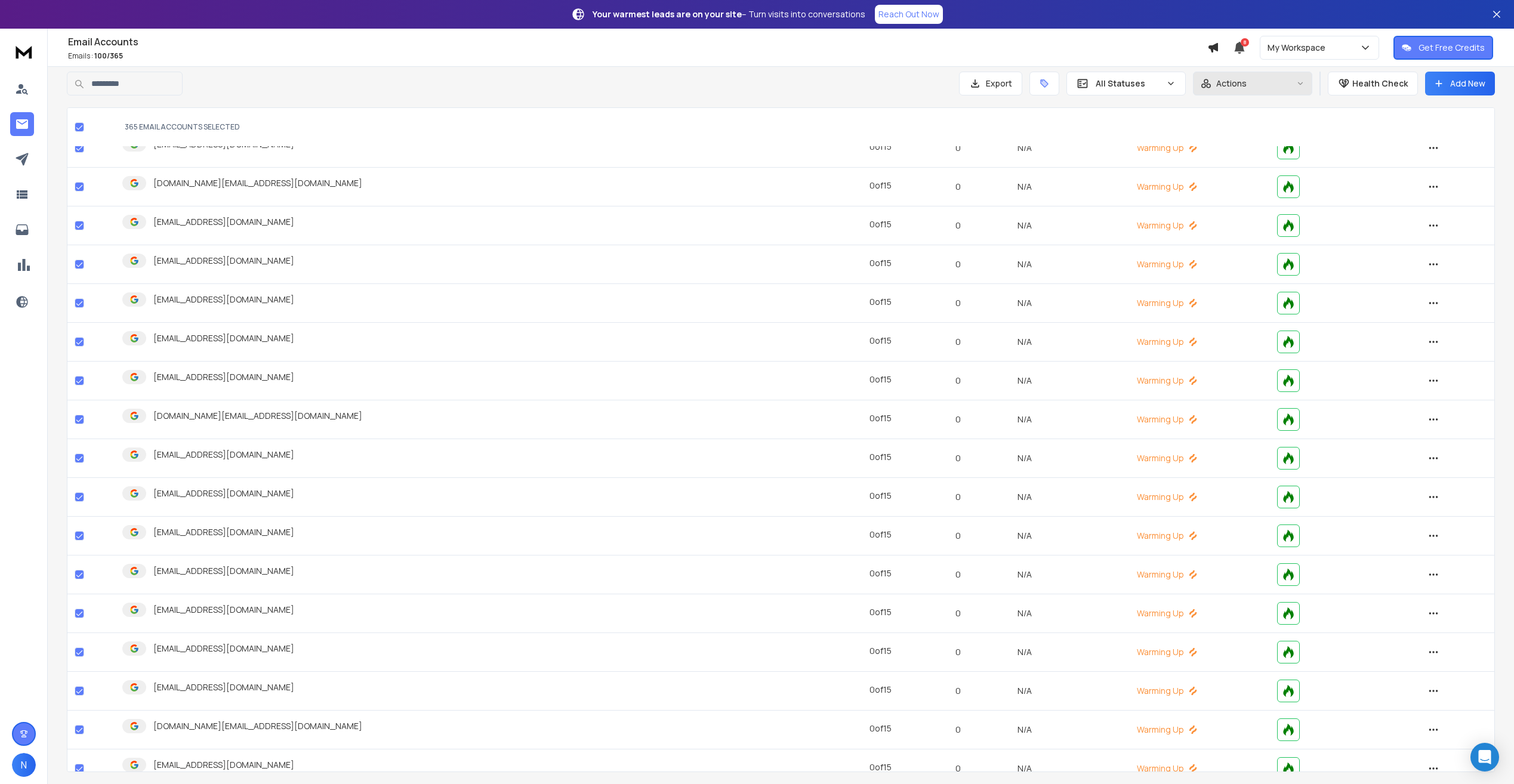
click at [1295, 84] on button "Actions" at bounding box center [1252, 84] width 119 height 24
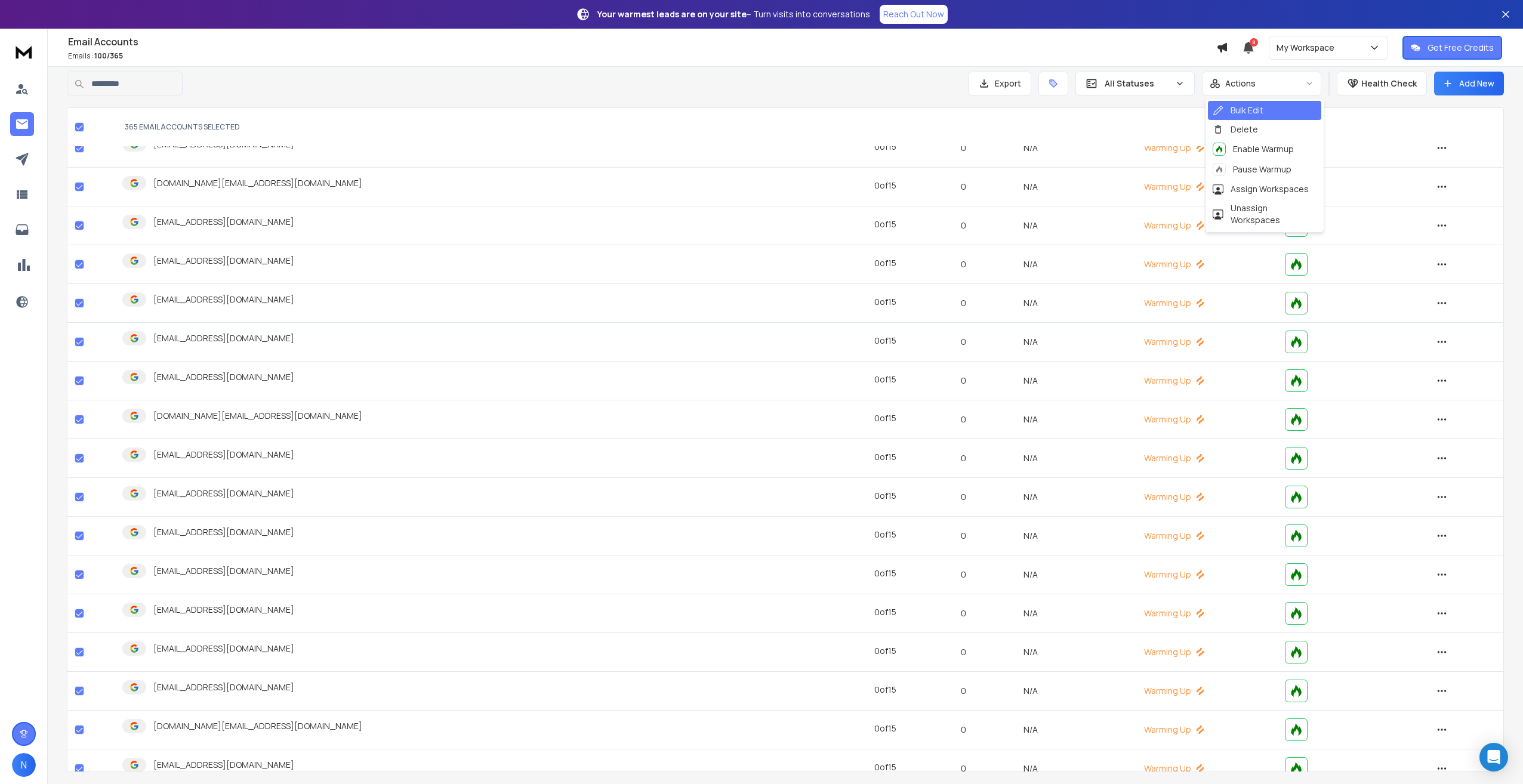
click at [1260, 107] on div "Bulk Edit" at bounding box center [1238, 110] width 51 height 12
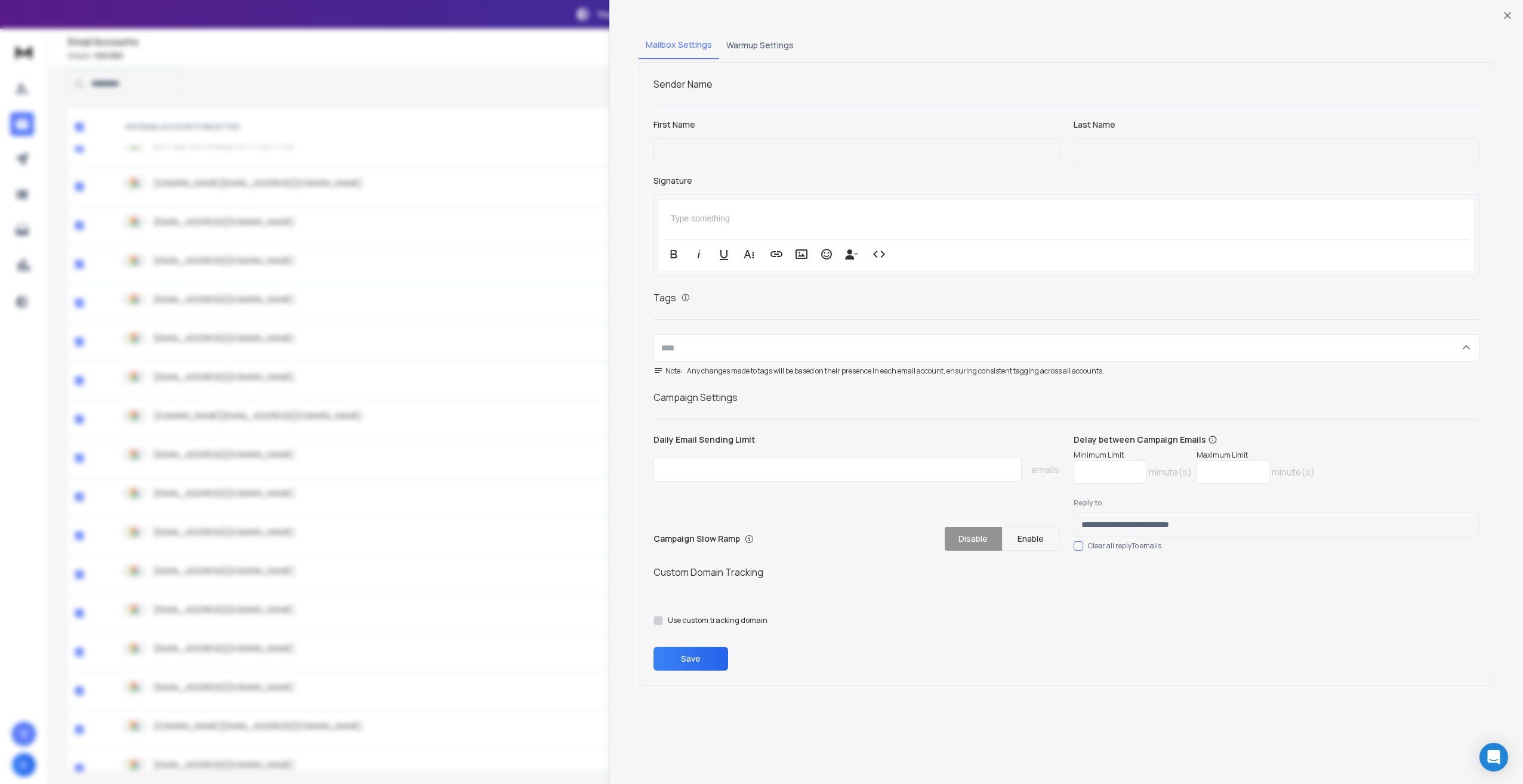
click at [732, 471] on input "number" at bounding box center [838, 470] width 368 height 24
type input "**"
click at [1130, 477] on input "number" at bounding box center [1110, 472] width 72 height 24
click at [1246, 481] on input "number" at bounding box center [1233, 472] width 72 height 24
type input "*"
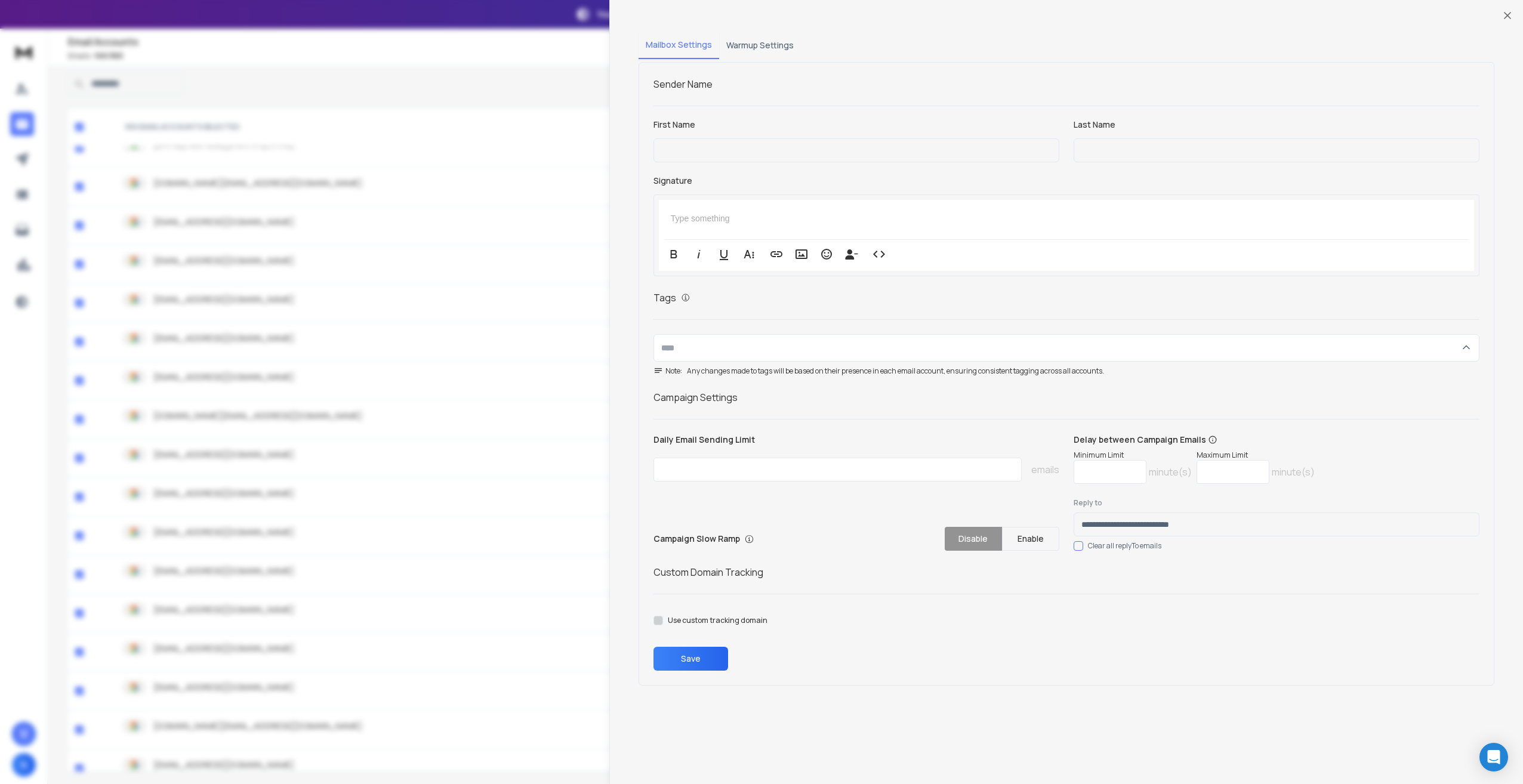
type input "**"
click at [1112, 459] on div "Minimum Limit * minute(s)" at bounding box center [1132, 467] width 118 height 34
type input "**"
click at [1267, 428] on form "First Name Last Name Signature Type something Clear Formatting Font Family Aria…" at bounding box center [1066, 395] width 826 height 550
drag, startPoint x: 1245, startPoint y: 477, endPoint x: 1086, endPoint y: 470, distance: 159.2
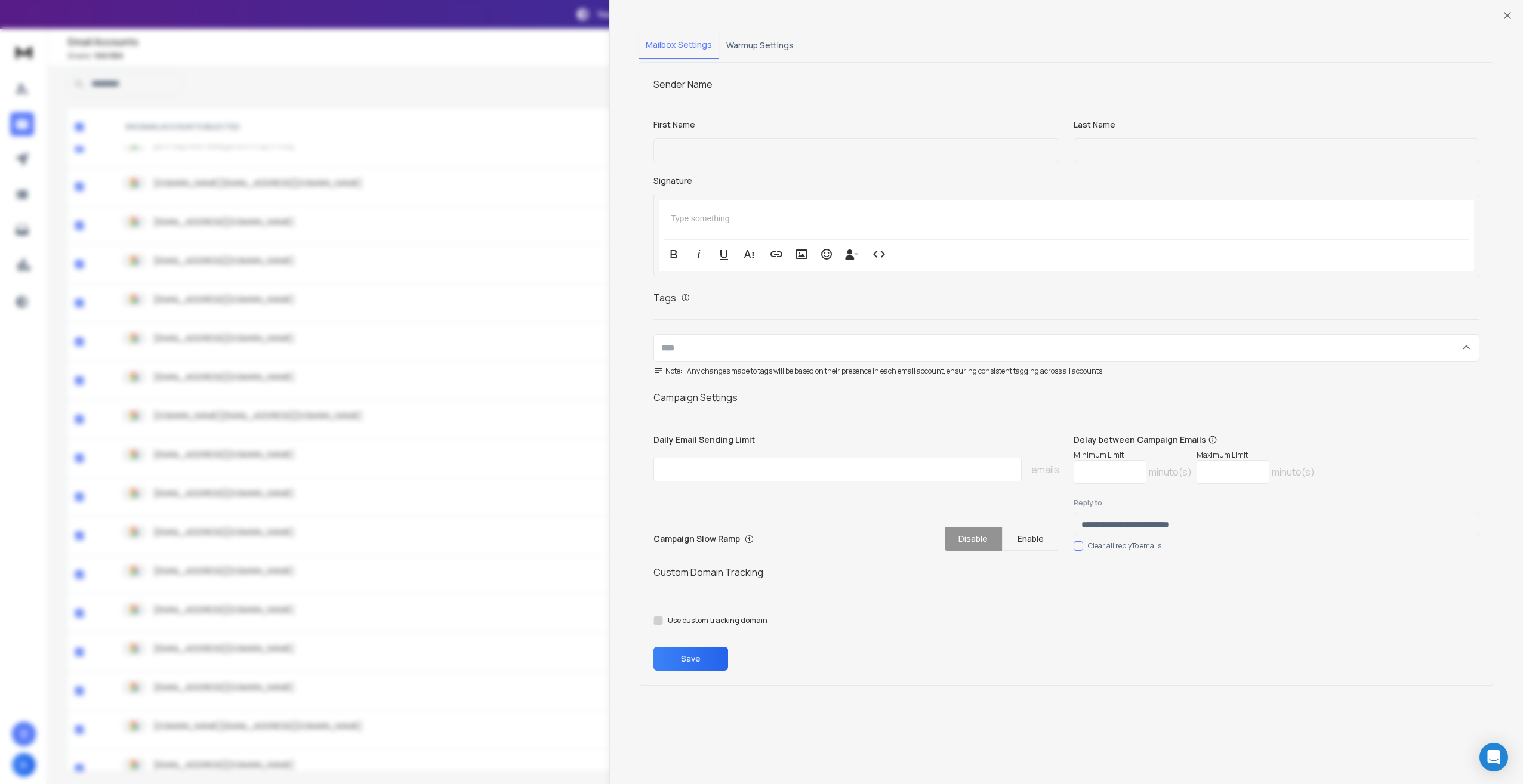
click at [1086, 470] on div "Minimum Limit ** minute(s) Maximum Limit ** minute(s)" at bounding box center [1194, 467] width 241 height 34
click at [1348, 436] on div "Delay between Campaign Emails Minimum Limit ** minute(s) Maximum Limit ** minut…" at bounding box center [1277, 459] width 406 height 50
click at [750, 43] on button "Warmup Settings" at bounding box center [760, 45] width 82 height 26
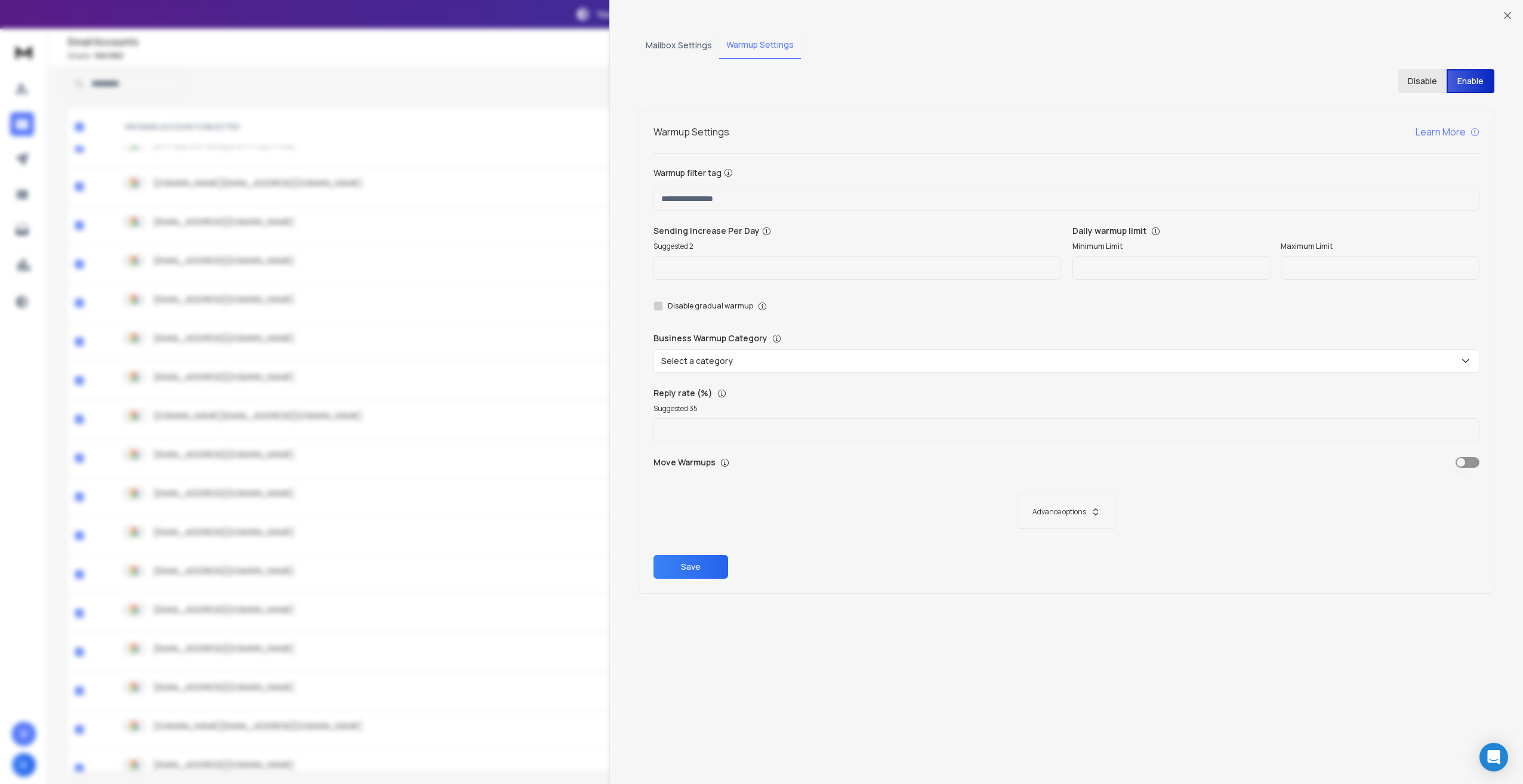
click at [683, 48] on button "Mailbox Settings" at bounding box center [679, 45] width 80 height 26
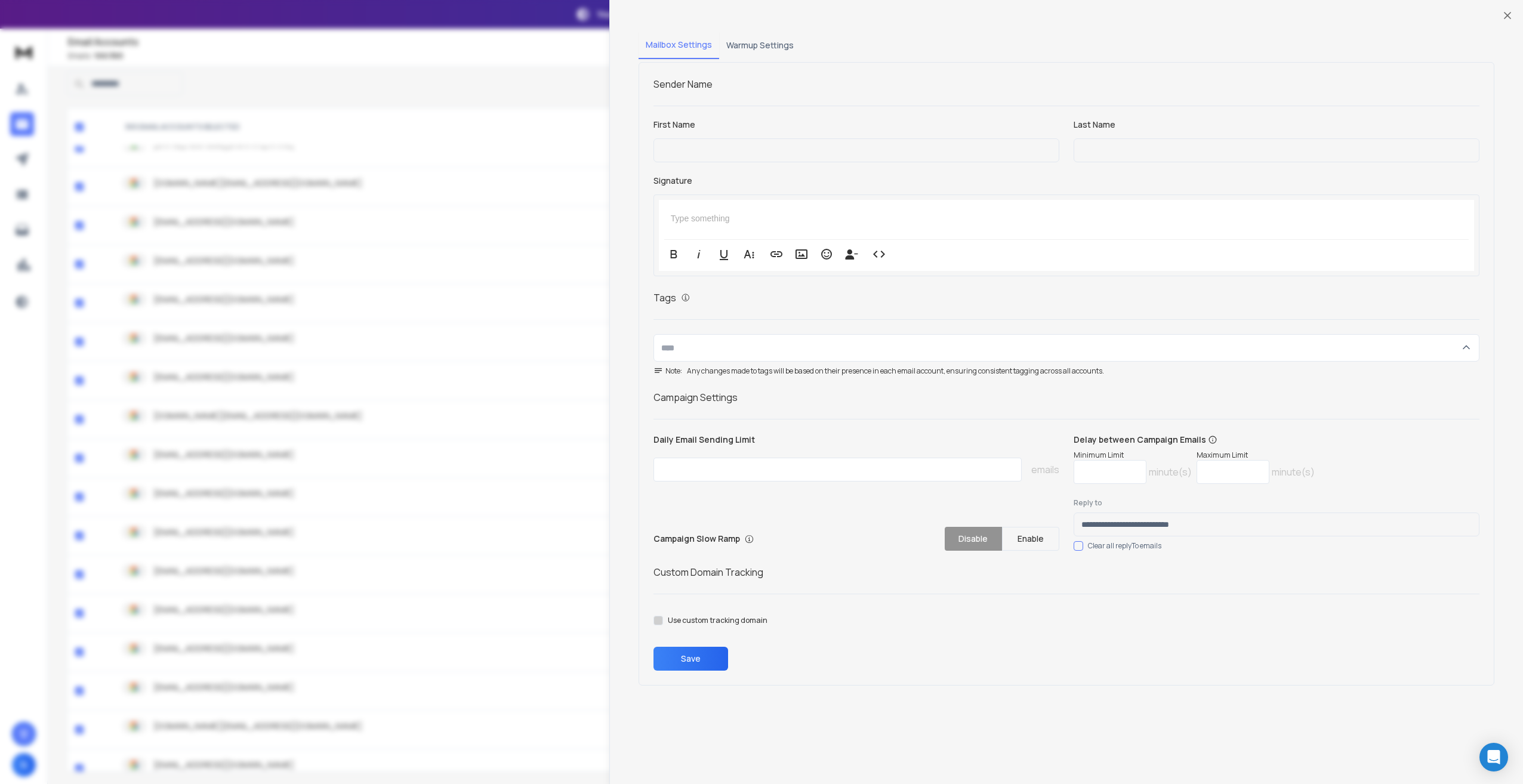
click at [904, 459] on input "number" at bounding box center [838, 470] width 368 height 24
type input "**"
click at [1110, 464] on input "number" at bounding box center [1110, 472] width 72 height 24
click at [1118, 471] on input "number" at bounding box center [1110, 472] width 72 height 24
click at [1244, 466] on input "number" at bounding box center [1233, 472] width 72 height 24
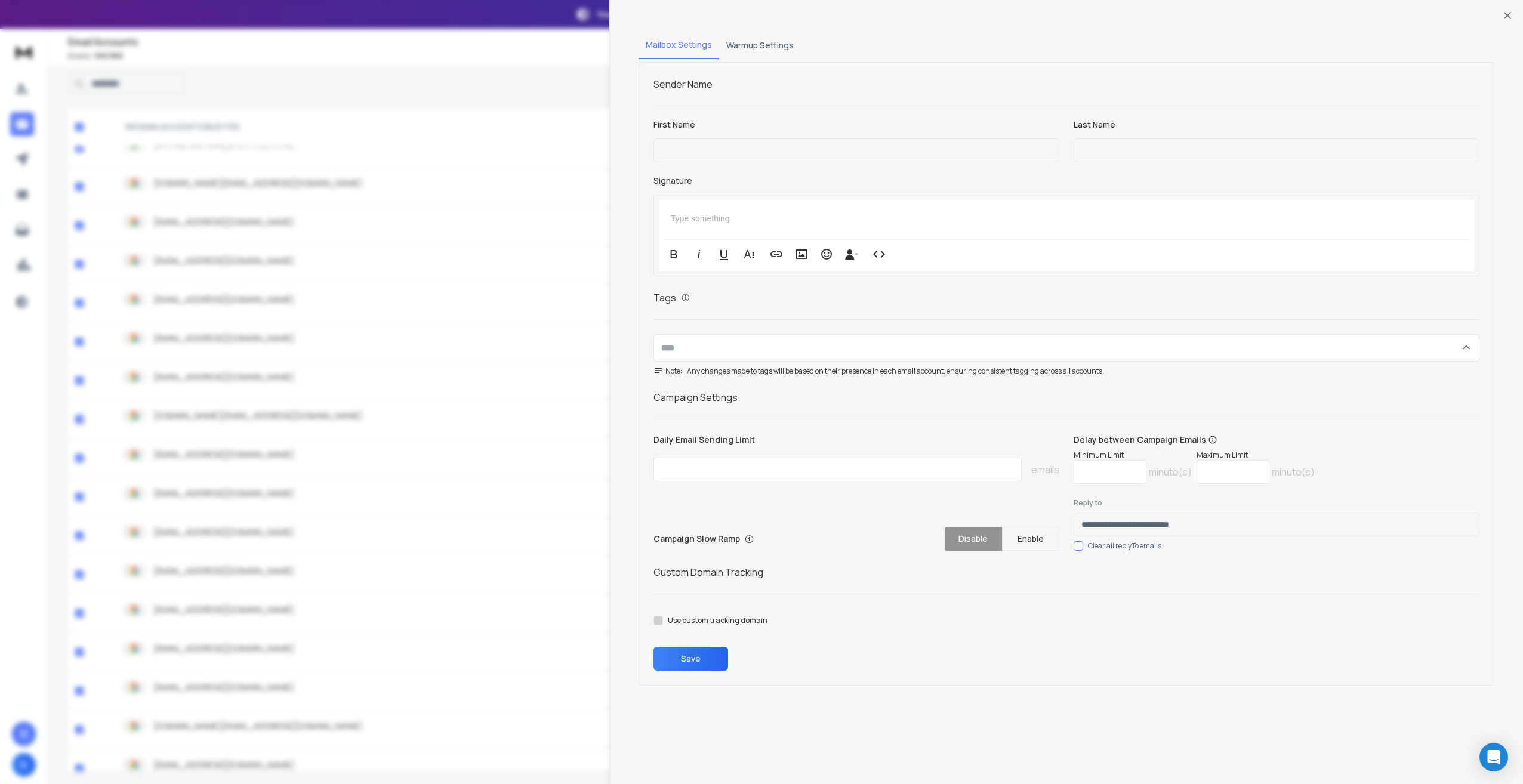
type input "*"
type input "**"
click at [1114, 698] on div "Mailbox Settings Warmup Settings Sender Name First Name Last Name Signature Typ…" at bounding box center [1066, 360] width 884 height 690
click at [701, 656] on button "Save" at bounding box center [691, 659] width 74 height 24
click at [1079, 468] on input "*" at bounding box center [1110, 472] width 72 height 24
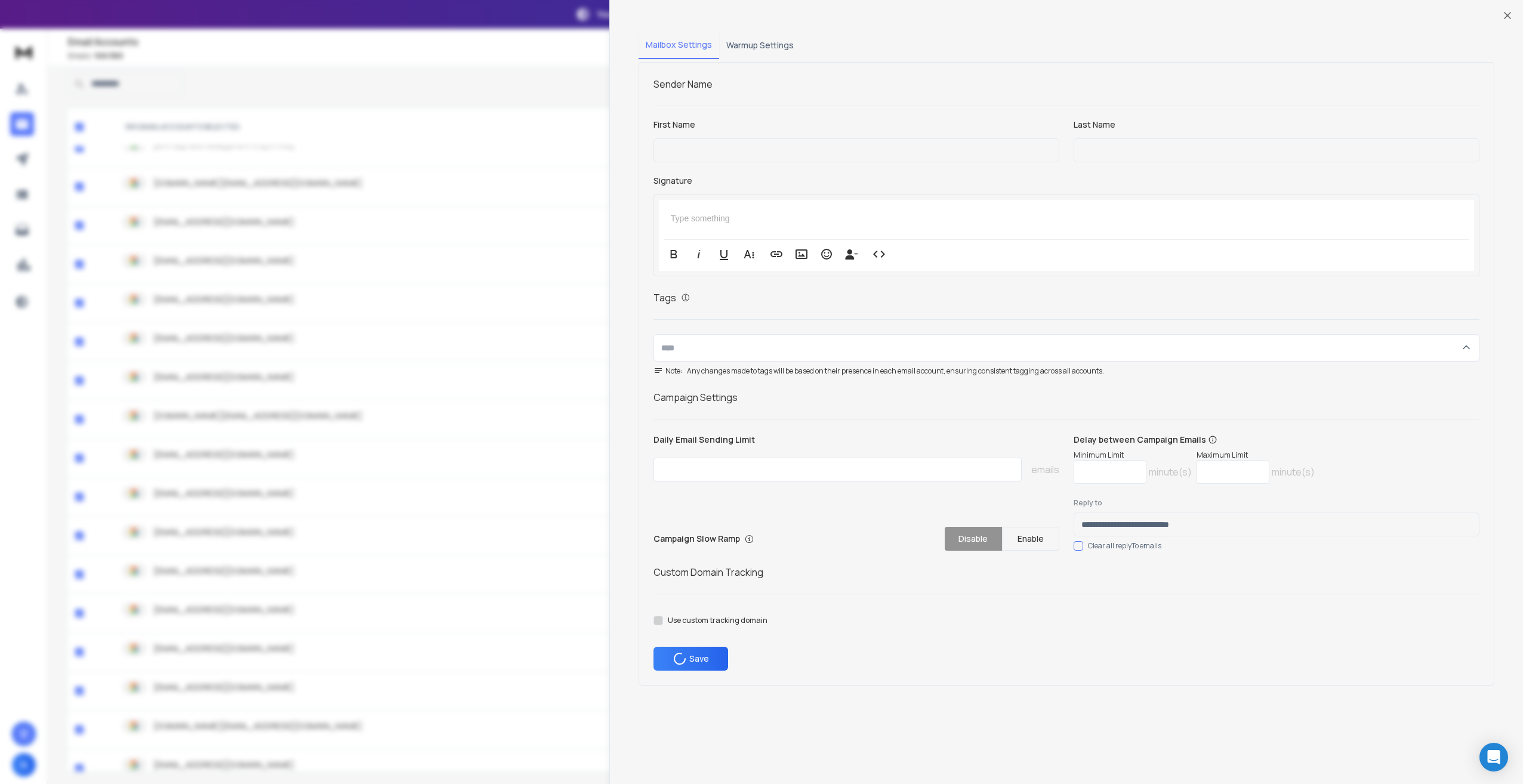
type input "**"
click at [992, 672] on div "Sender Name First Name Last Name Signature Type something Clear Formatting Font…" at bounding box center [1066, 374] width 856 height 623
click at [710, 658] on button "Save" at bounding box center [691, 659] width 74 height 24
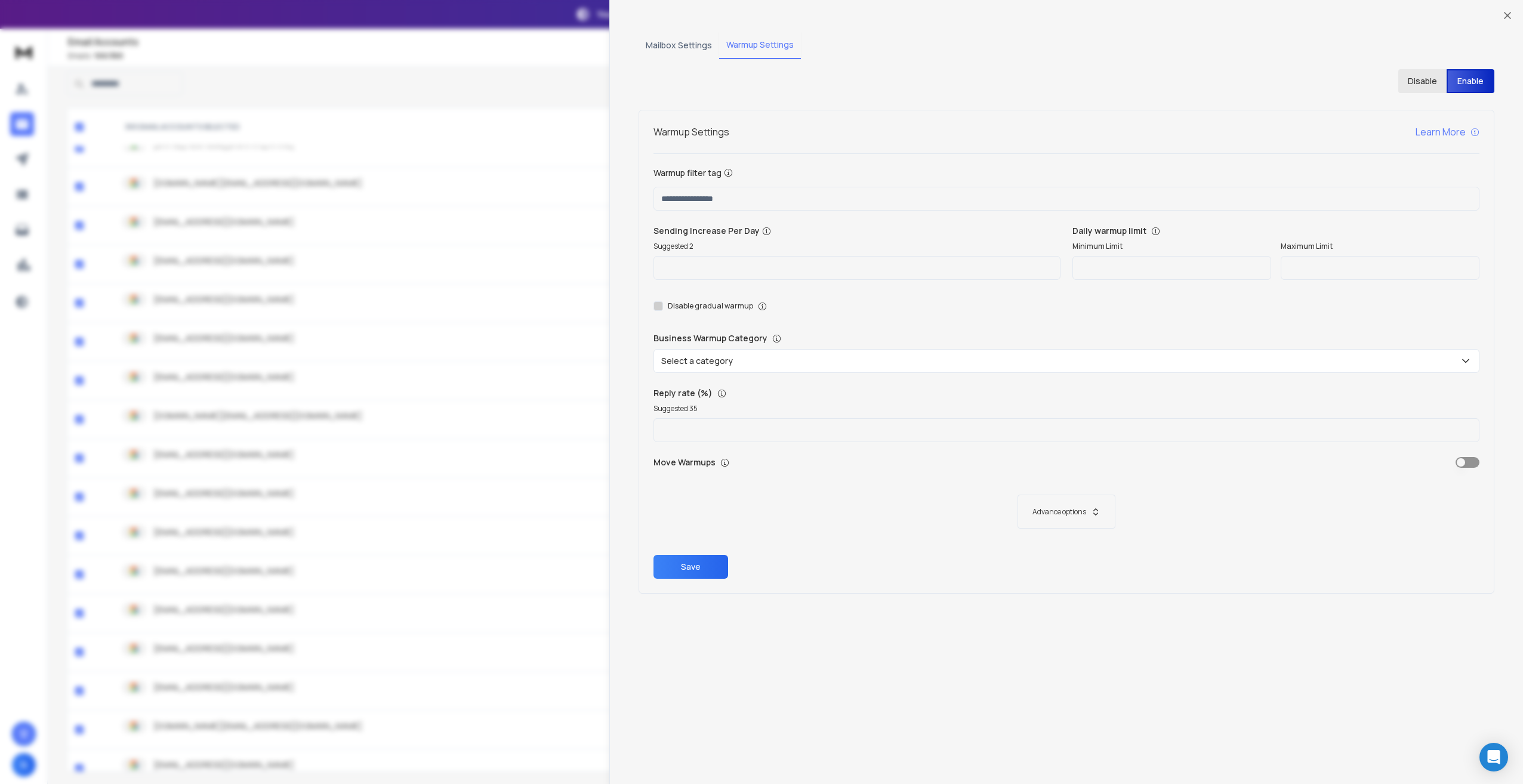
click at [769, 35] on button "Warmup Settings" at bounding box center [760, 45] width 82 height 28
click at [863, 265] on input "number" at bounding box center [857, 268] width 407 height 24
type input "**"
click at [1214, 262] on input "number" at bounding box center [1172, 268] width 199 height 24
type input "**"
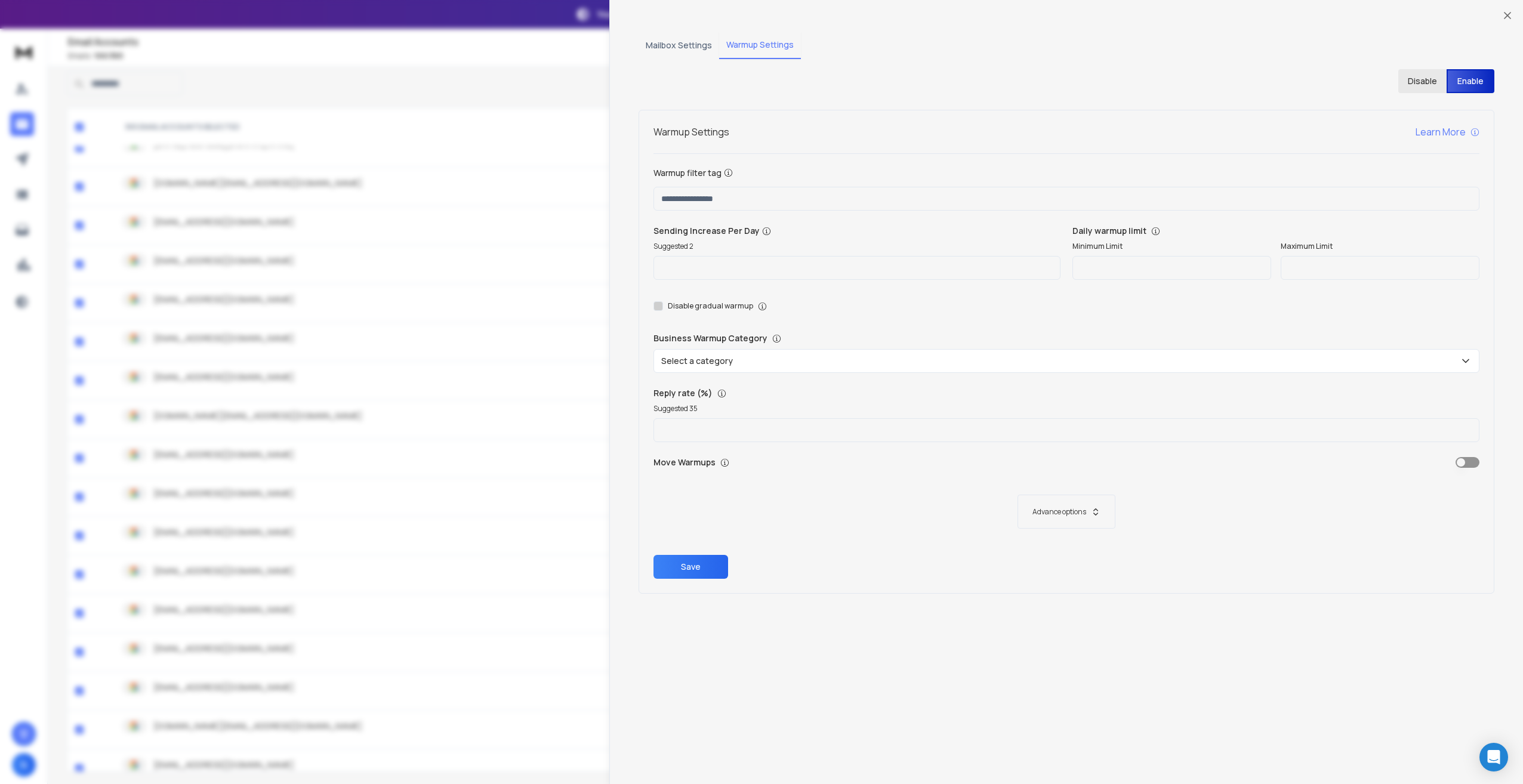
click at [1332, 276] on input "number" at bounding box center [1381, 268] width 199 height 24
type input "**"
click at [802, 432] on input "number" at bounding box center [1066, 430] width 826 height 24
type input "**"
click at [743, 530] on div "Advance options" at bounding box center [1066, 512] width 826 height 58
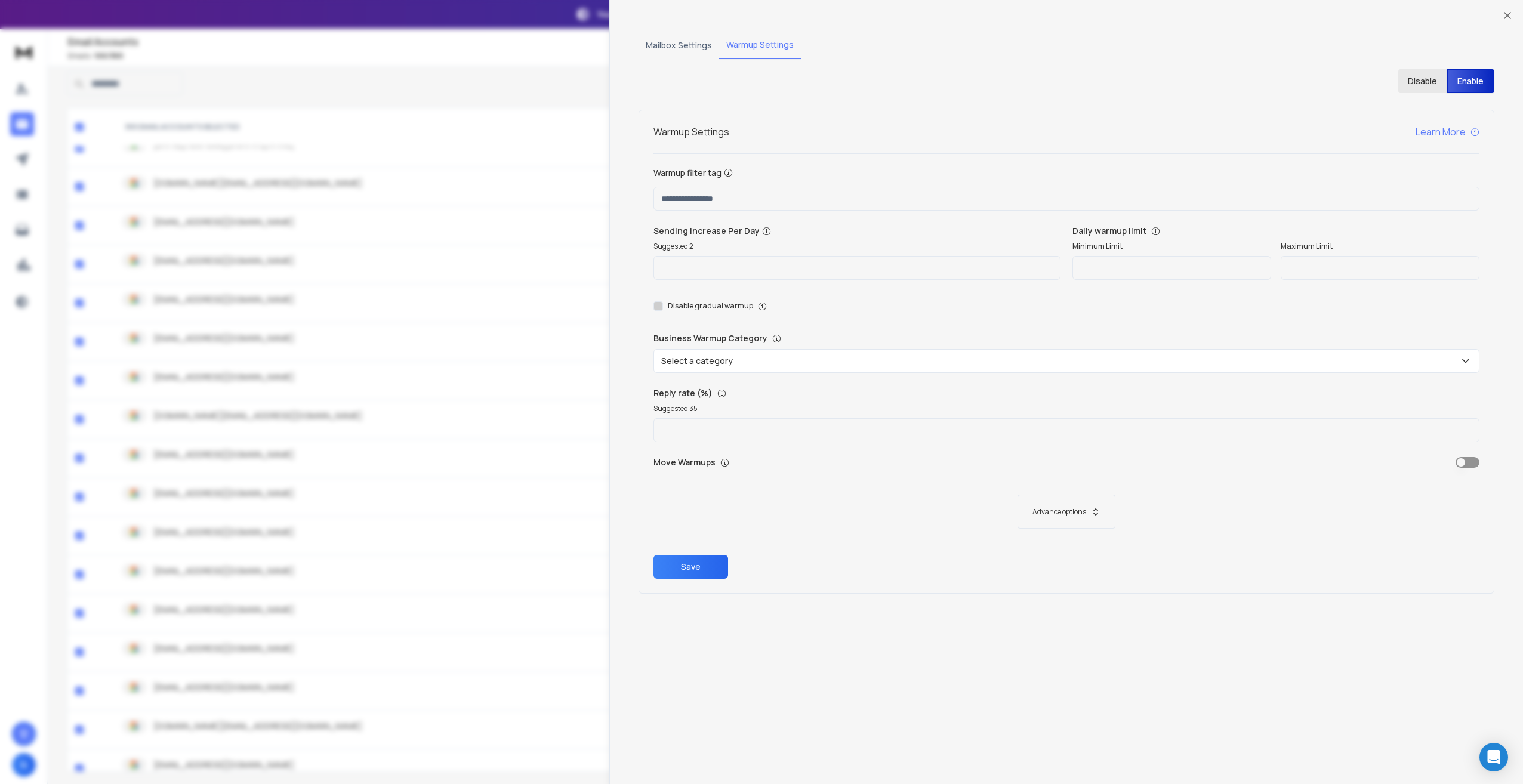
click at [693, 573] on button "Save" at bounding box center [691, 567] width 74 height 24
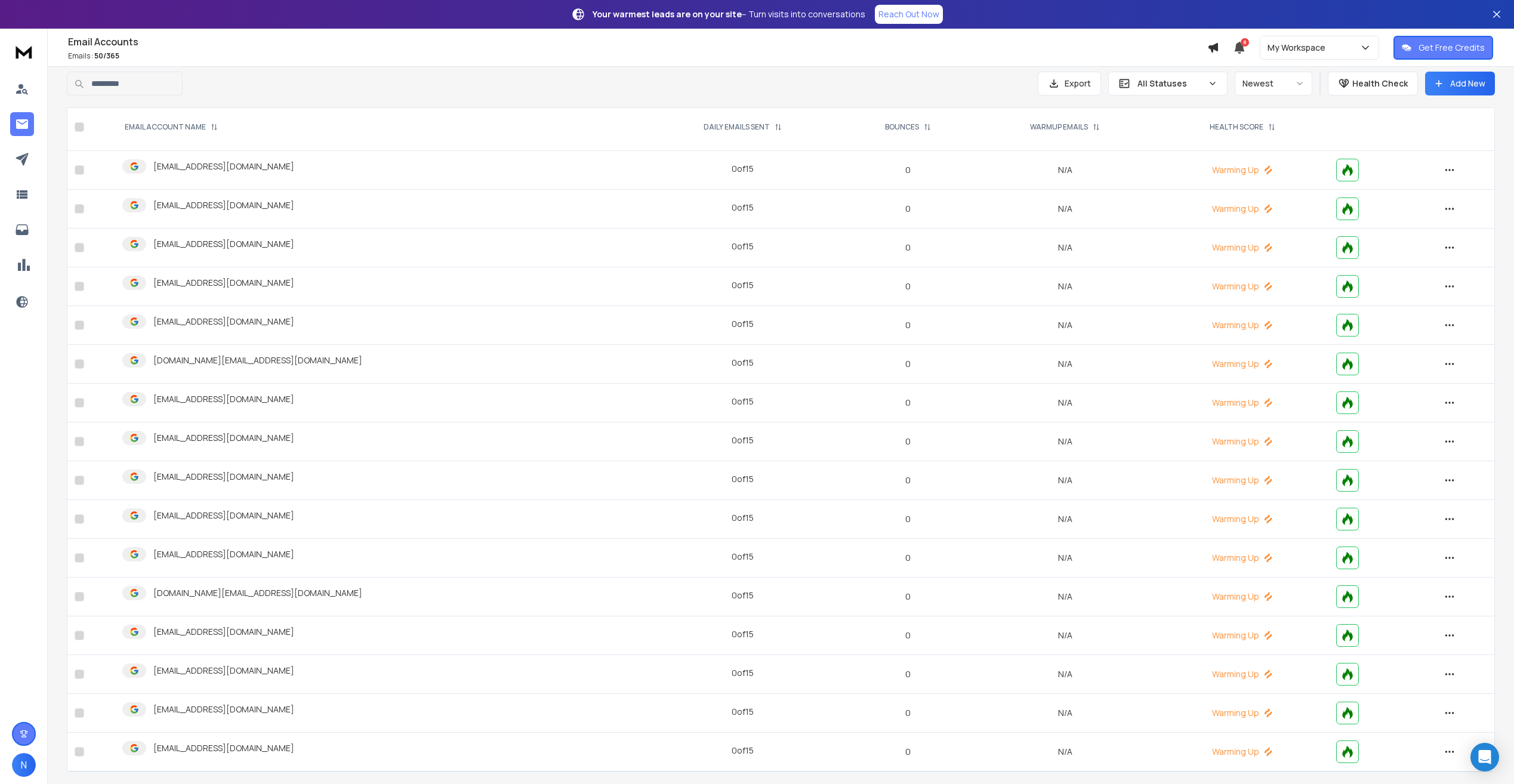
scroll to position [388, 0]
click at [67, 189] on button "Select this Page" at bounding box center [65, 185] width 9 height 9
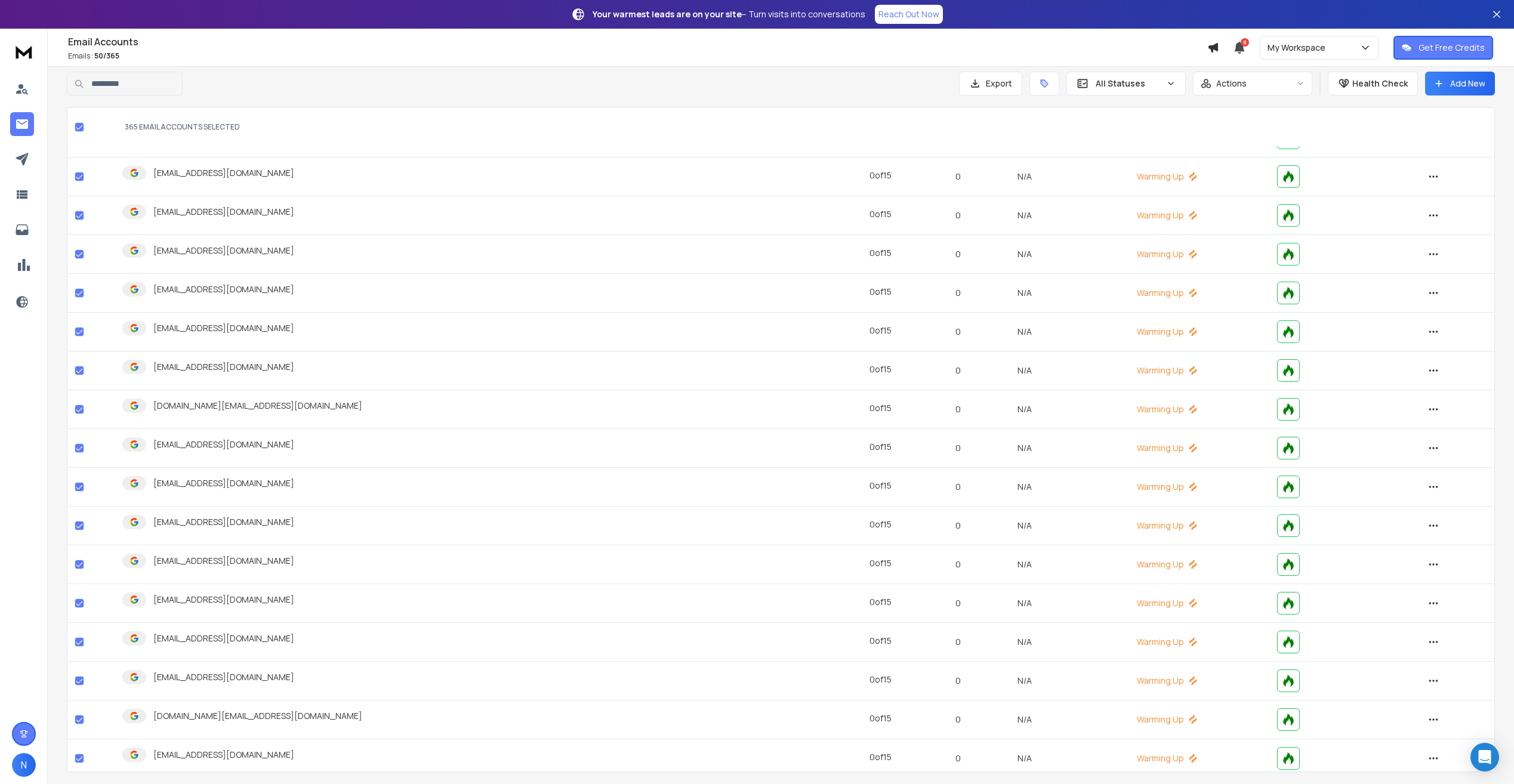
scroll to position [0, 0]
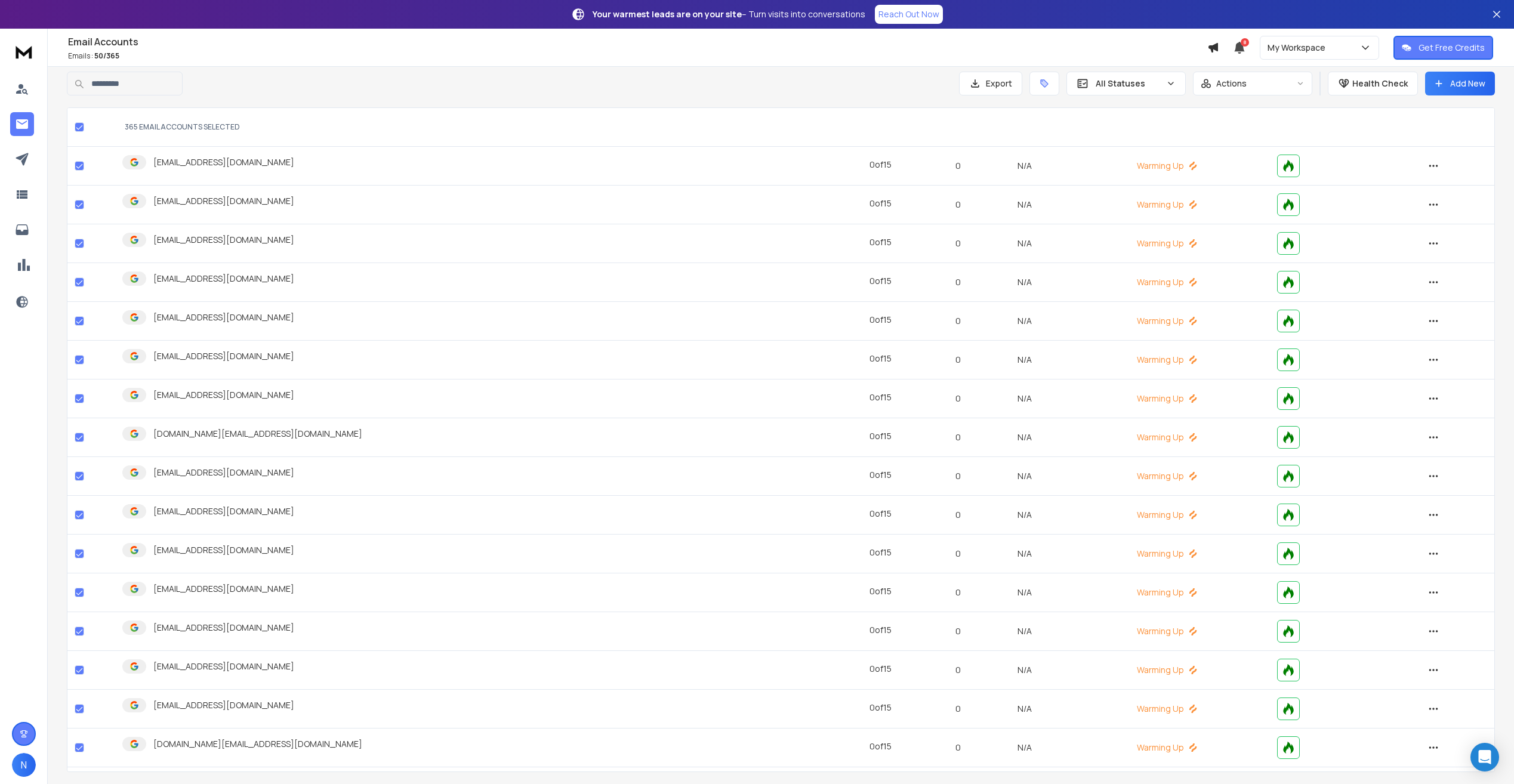
click at [22, 212] on div at bounding box center [24, 198] width 28 height 241
click at [27, 207] on div at bounding box center [24, 196] width 28 height 28
click at [24, 184] on link at bounding box center [22, 194] width 24 height 24
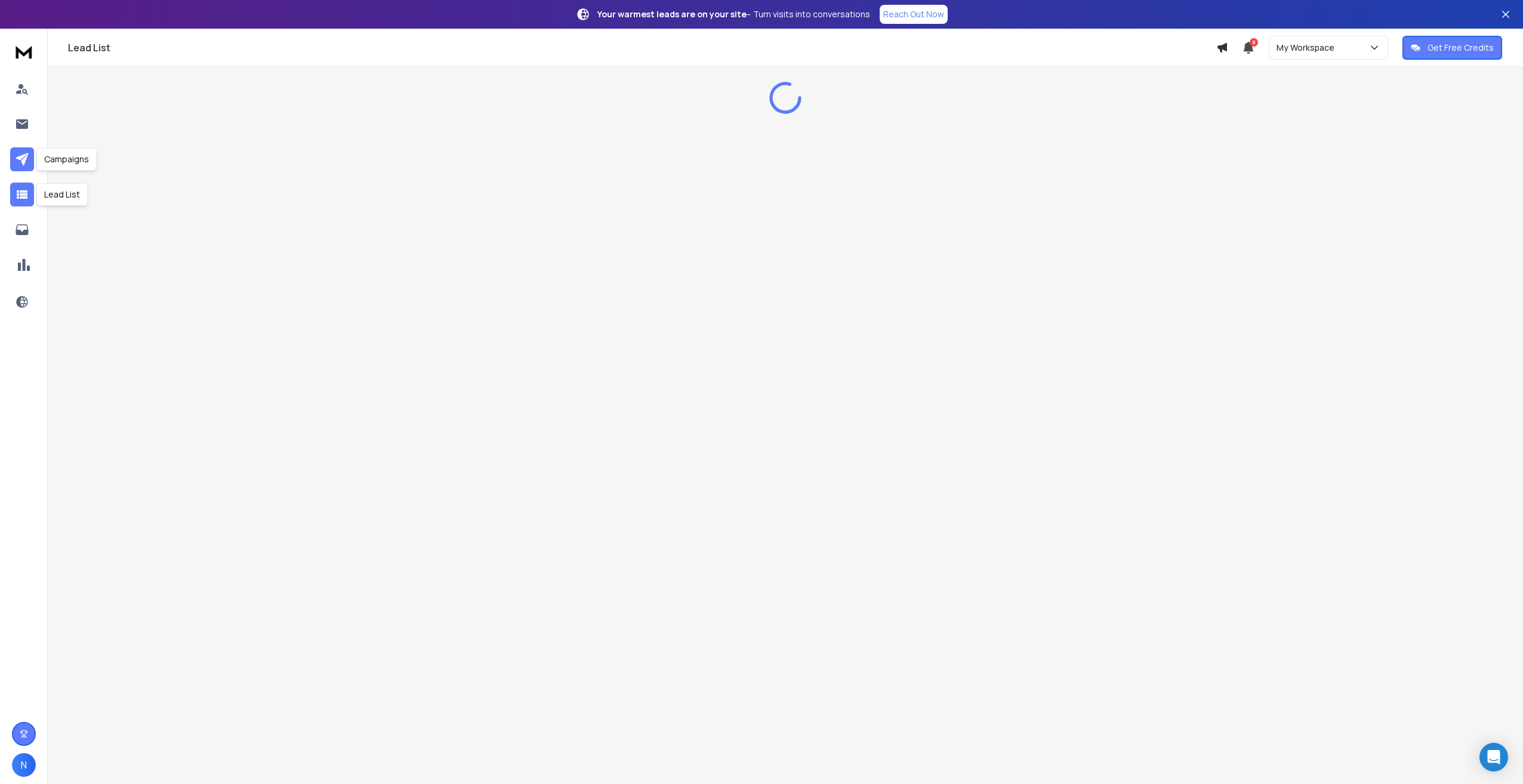
click at [22, 164] on icon at bounding box center [22, 159] width 14 height 14
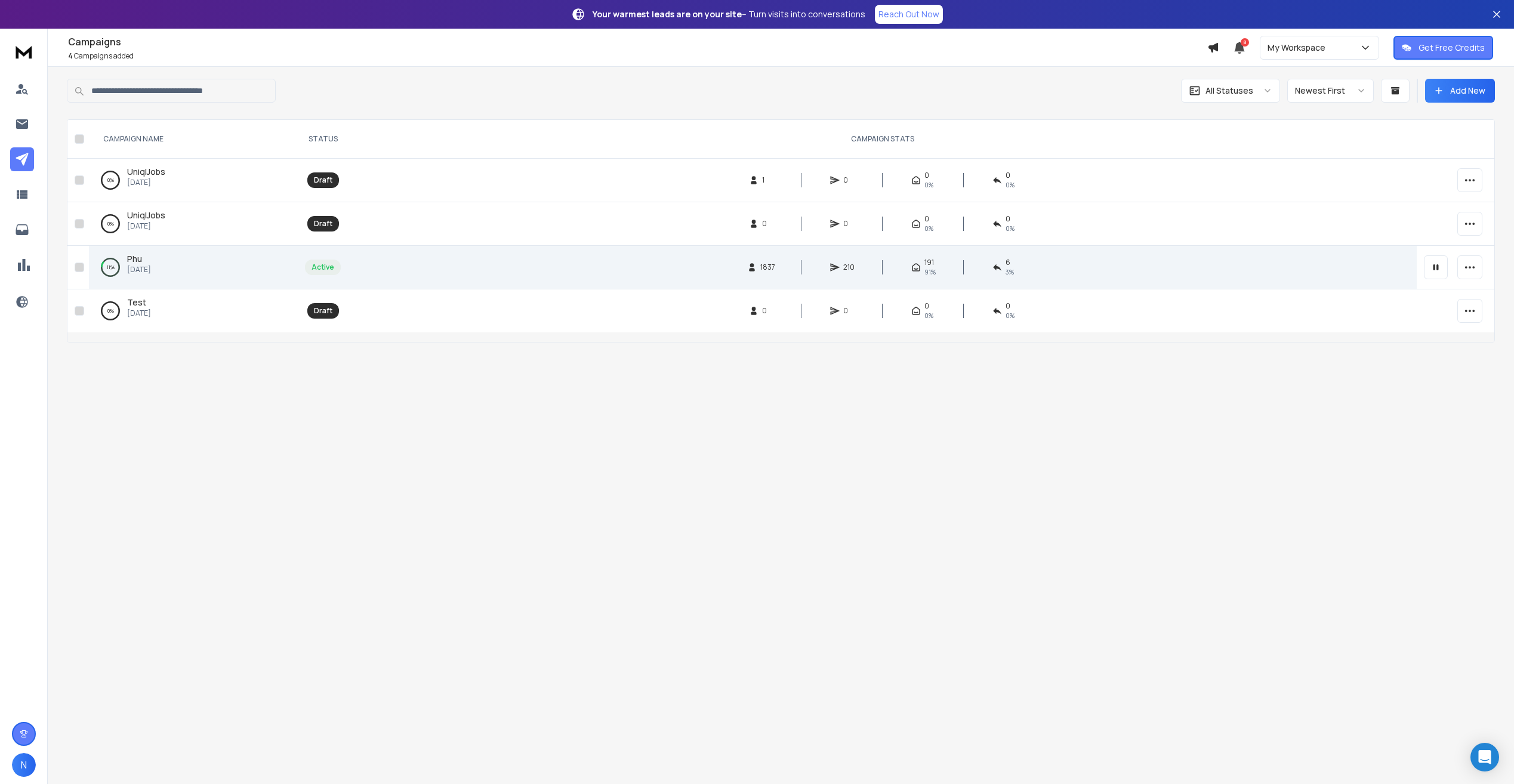
click at [439, 246] on td "1837 210 191 91 % 6 3 %" at bounding box center [882, 267] width 1069 height 43
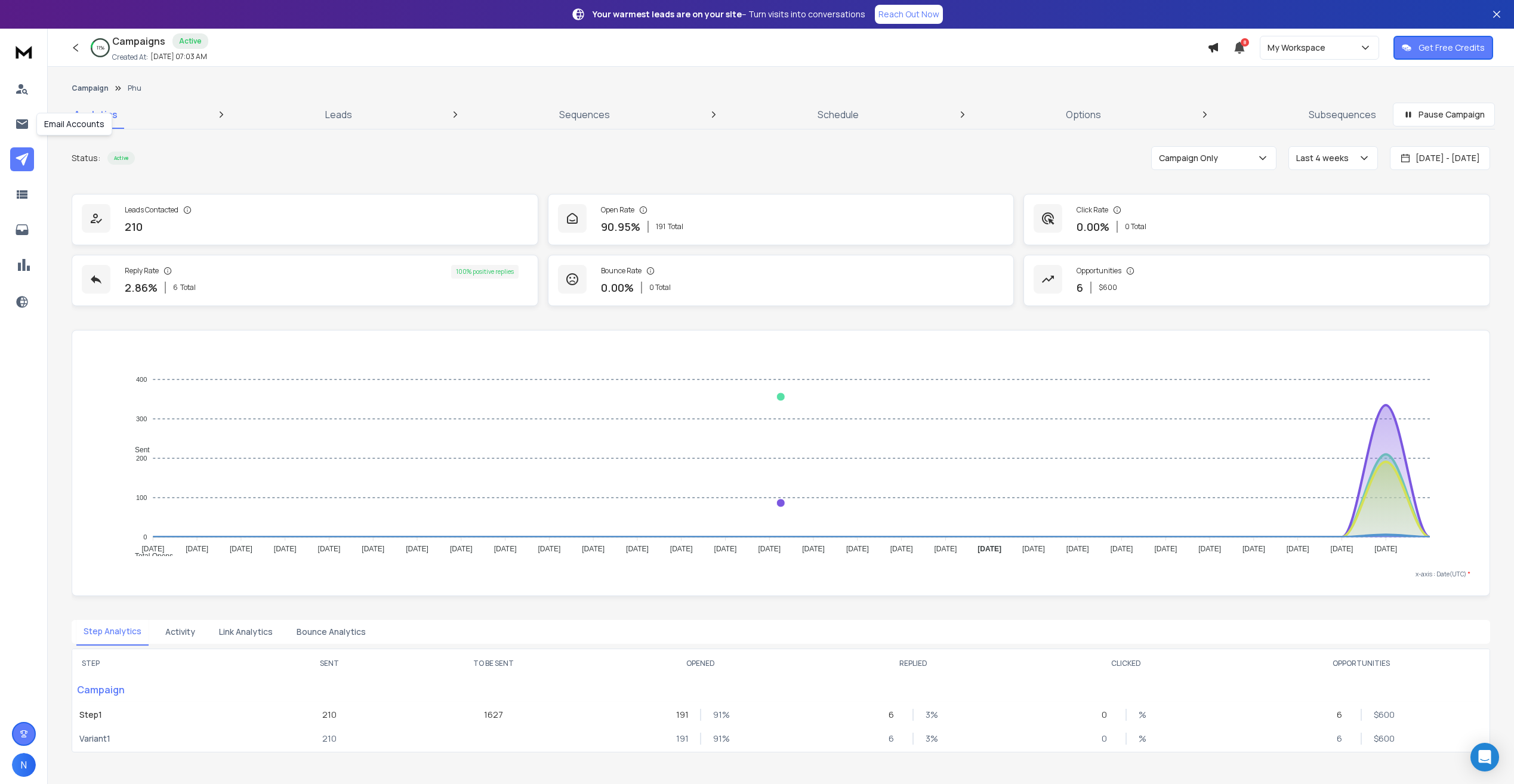
click at [26, 111] on div at bounding box center [24, 198] width 28 height 241
click at [32, 116] on link at bounding box center [22, 124] width 24 height 24
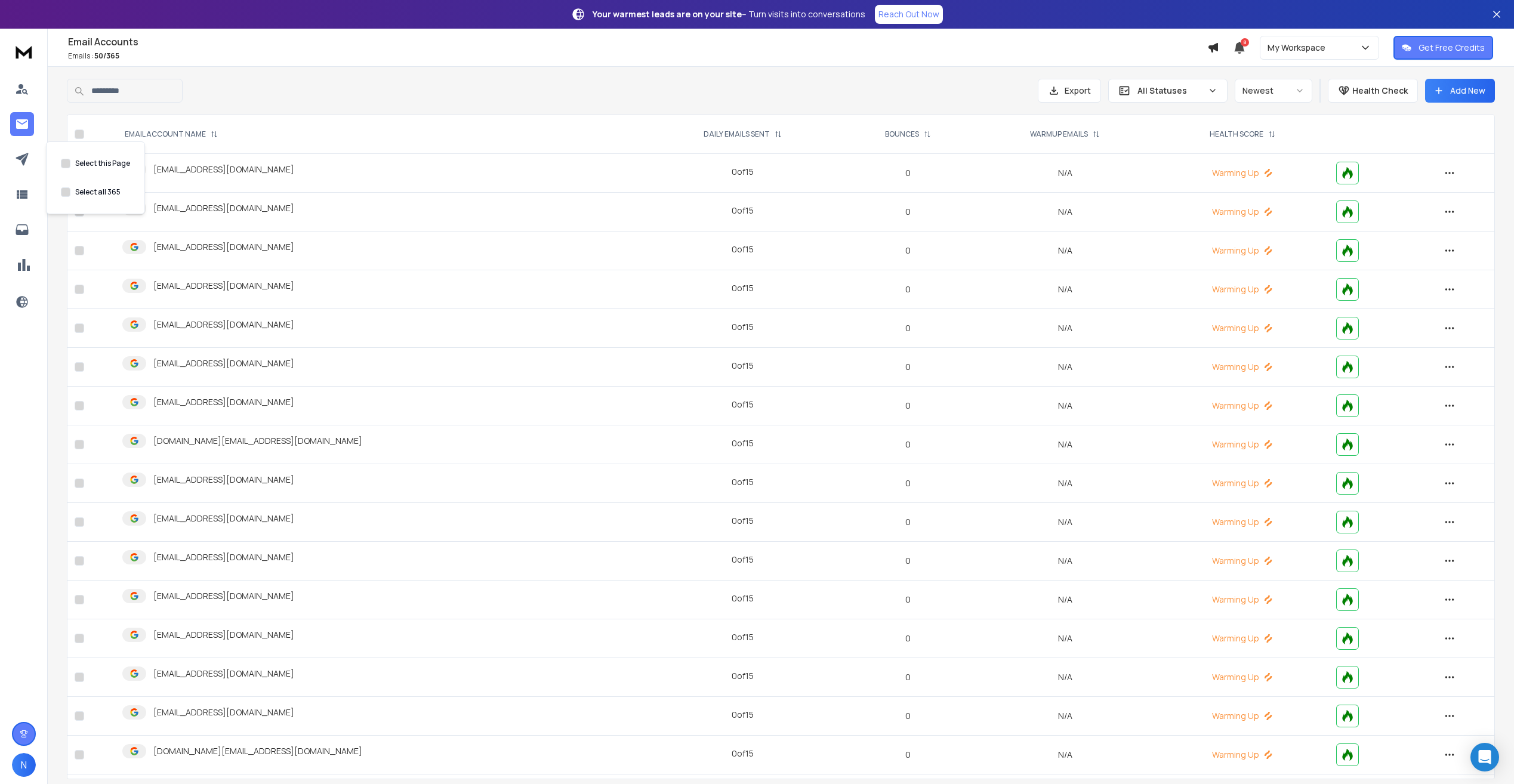
click at [79, 130] on button "Select this Page" at bounding box center [79, 134] width 9 height 9
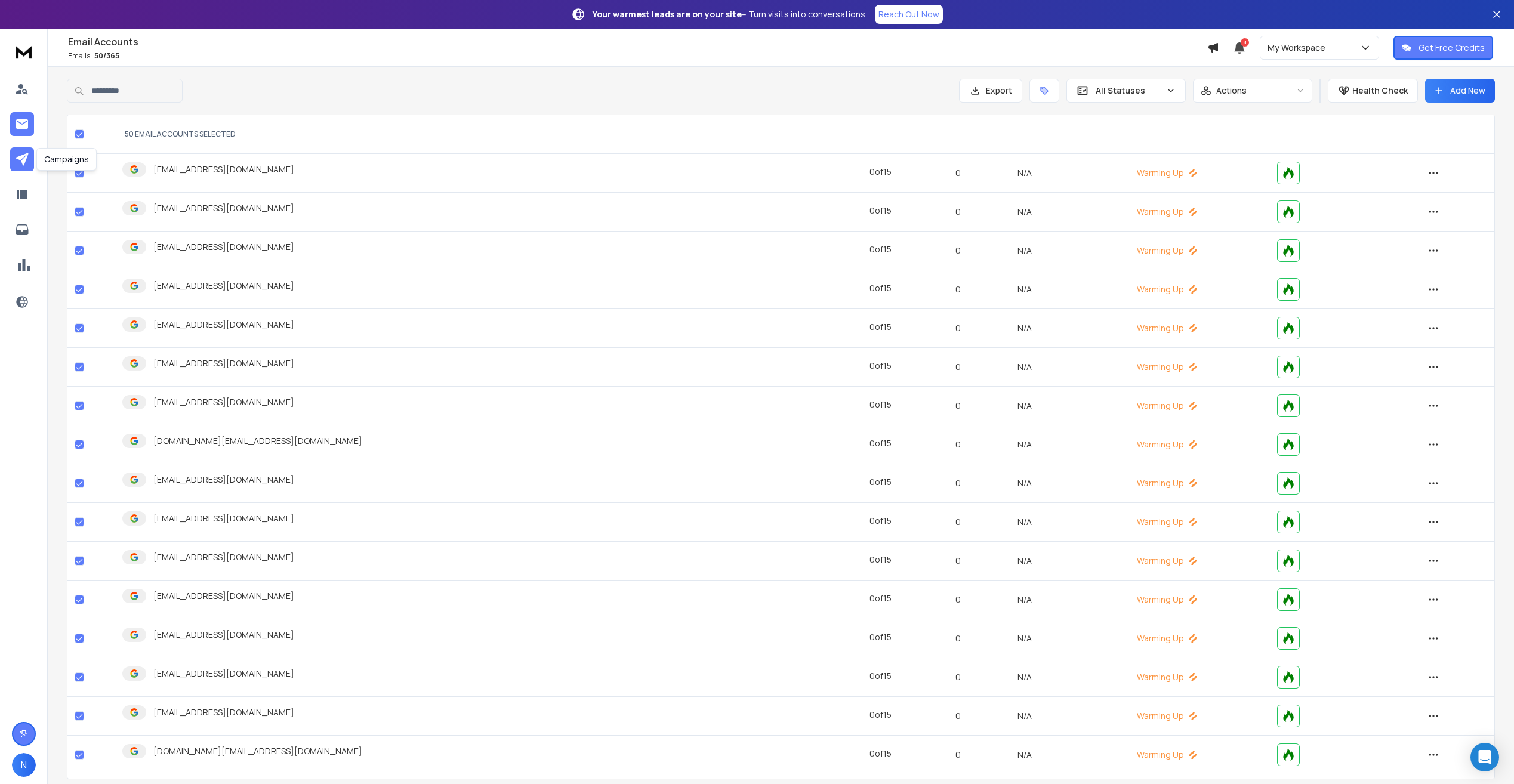
click at [18, 154] on icon at bounding box center [22, 159] width 14 height 14
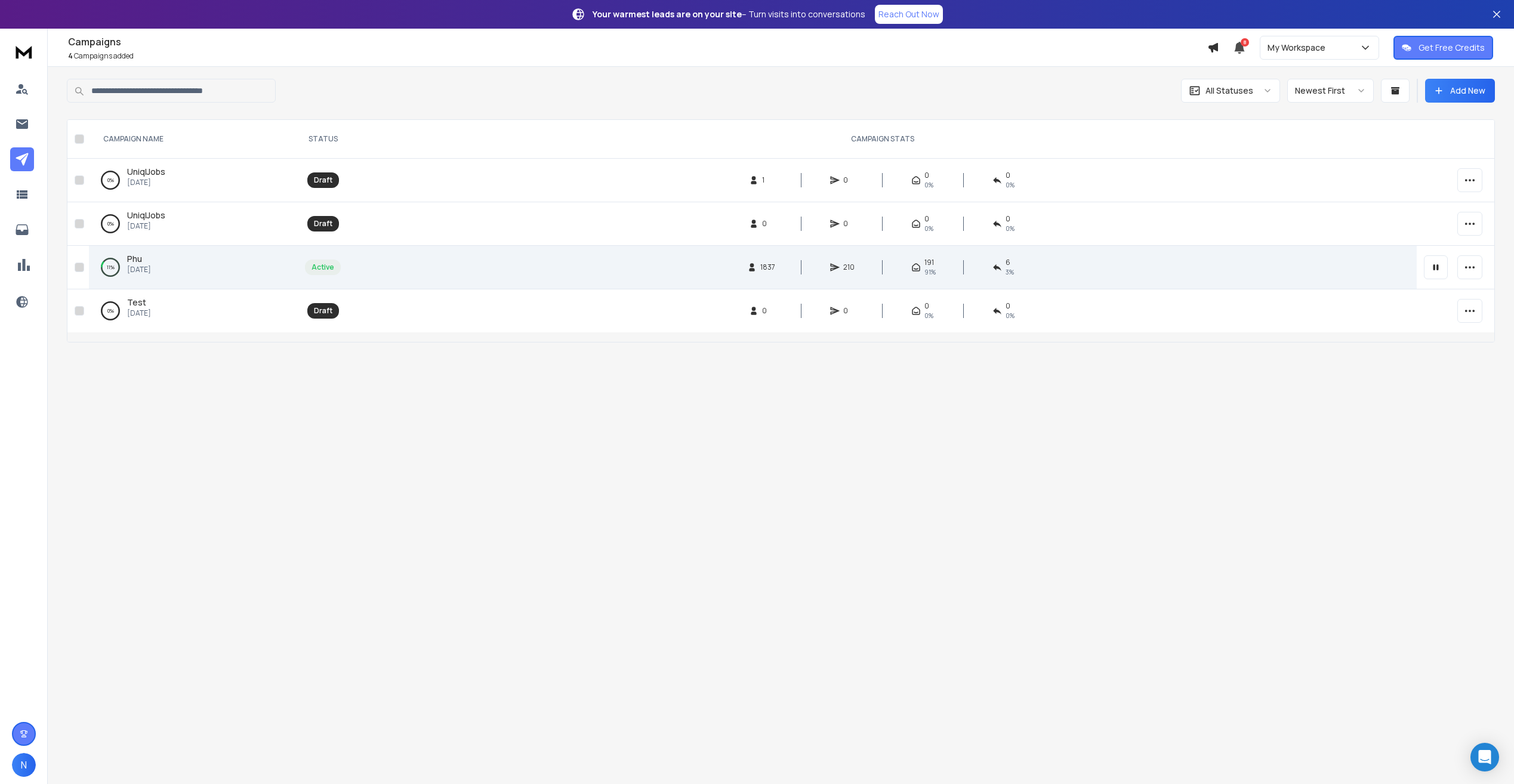
click at [514, 269] on div "1837 210 191 91 % 6 3 %" at bounding box center [882, 267] width 1054 height 19
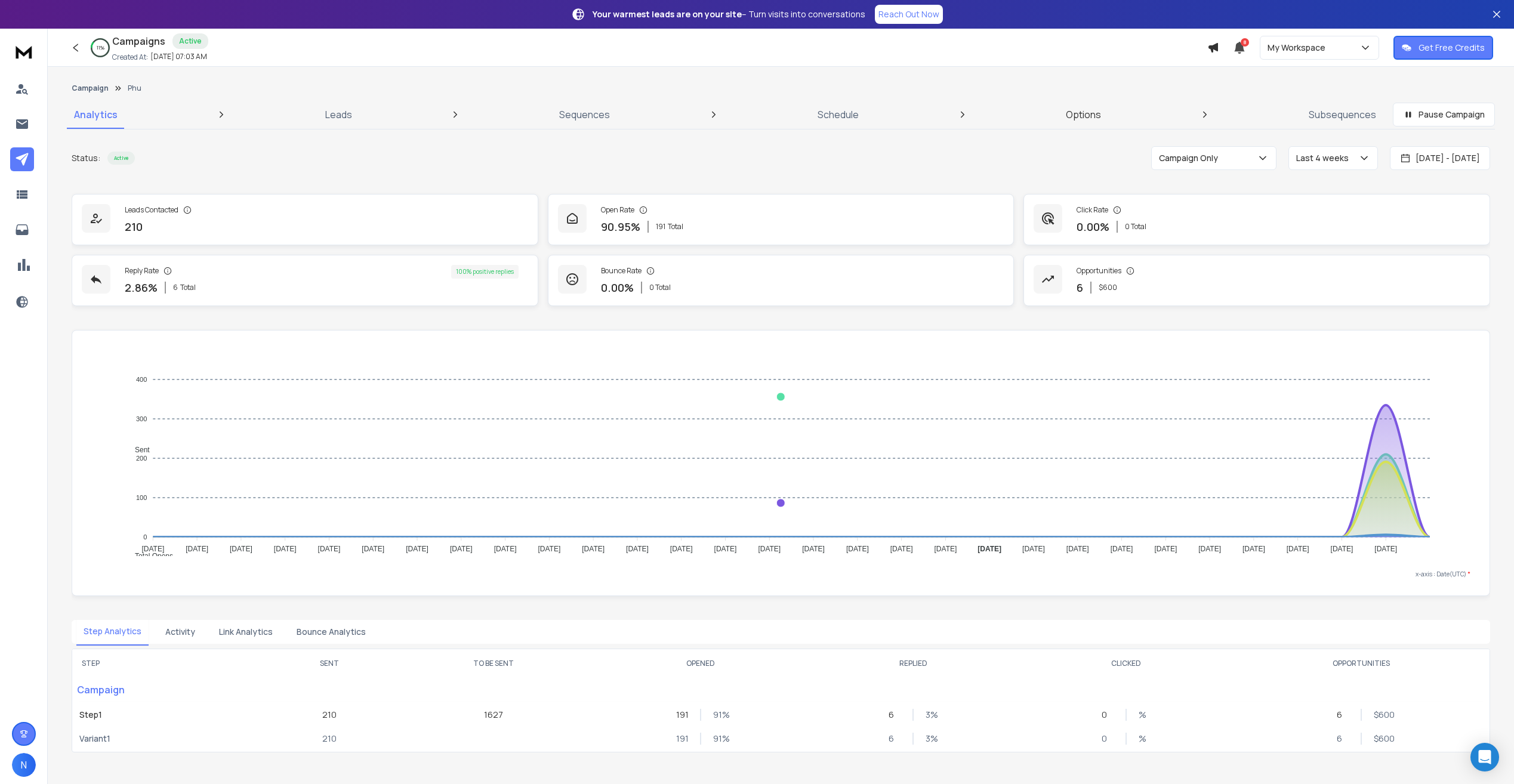
click at [1073, 109] on p "Options" at bounding box center [1083, 115] width 35 height 14
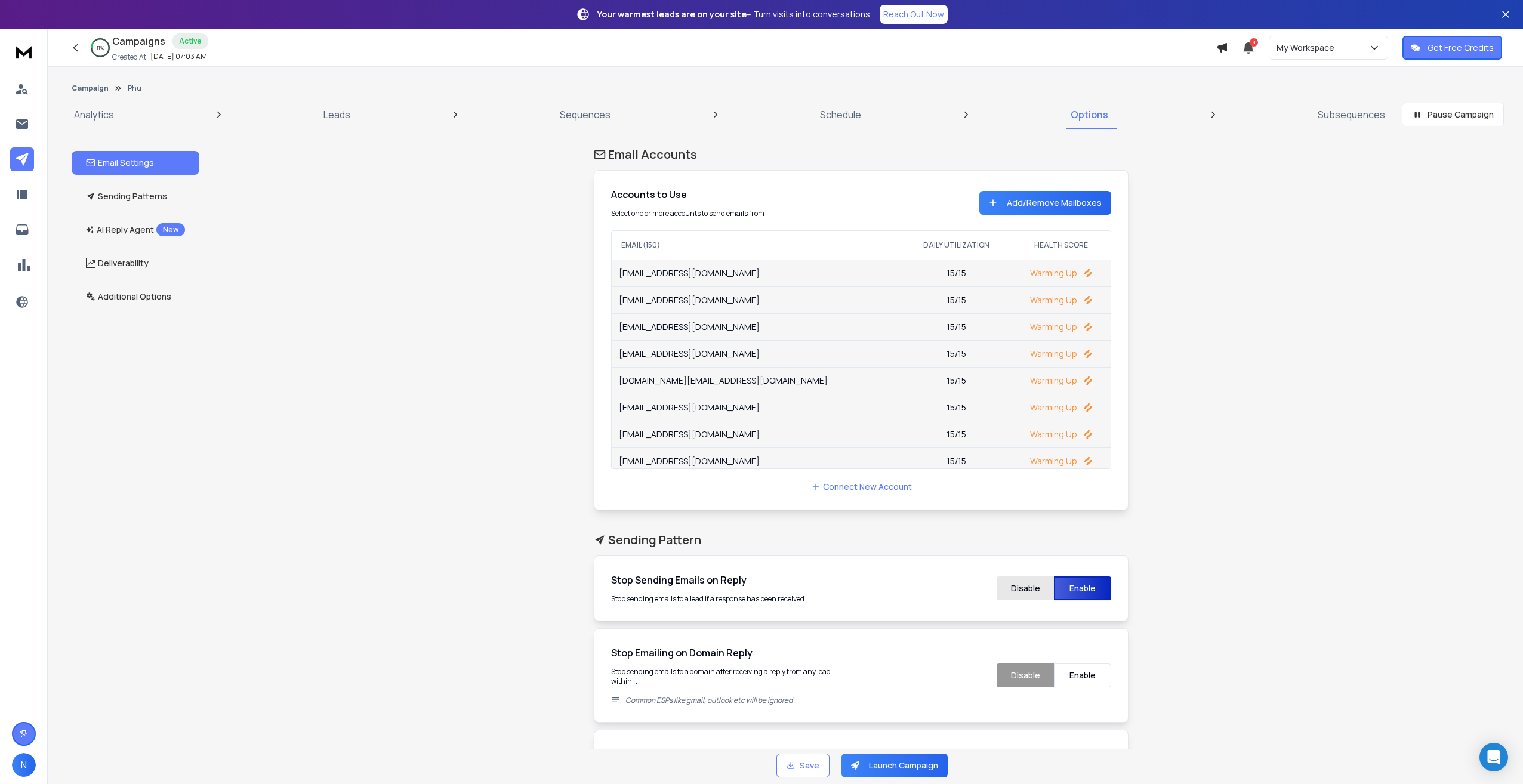
click at [1022, 204] on button "Add/Remove Mailboxes" at bounding box center [1045, 203] width 132 height 24
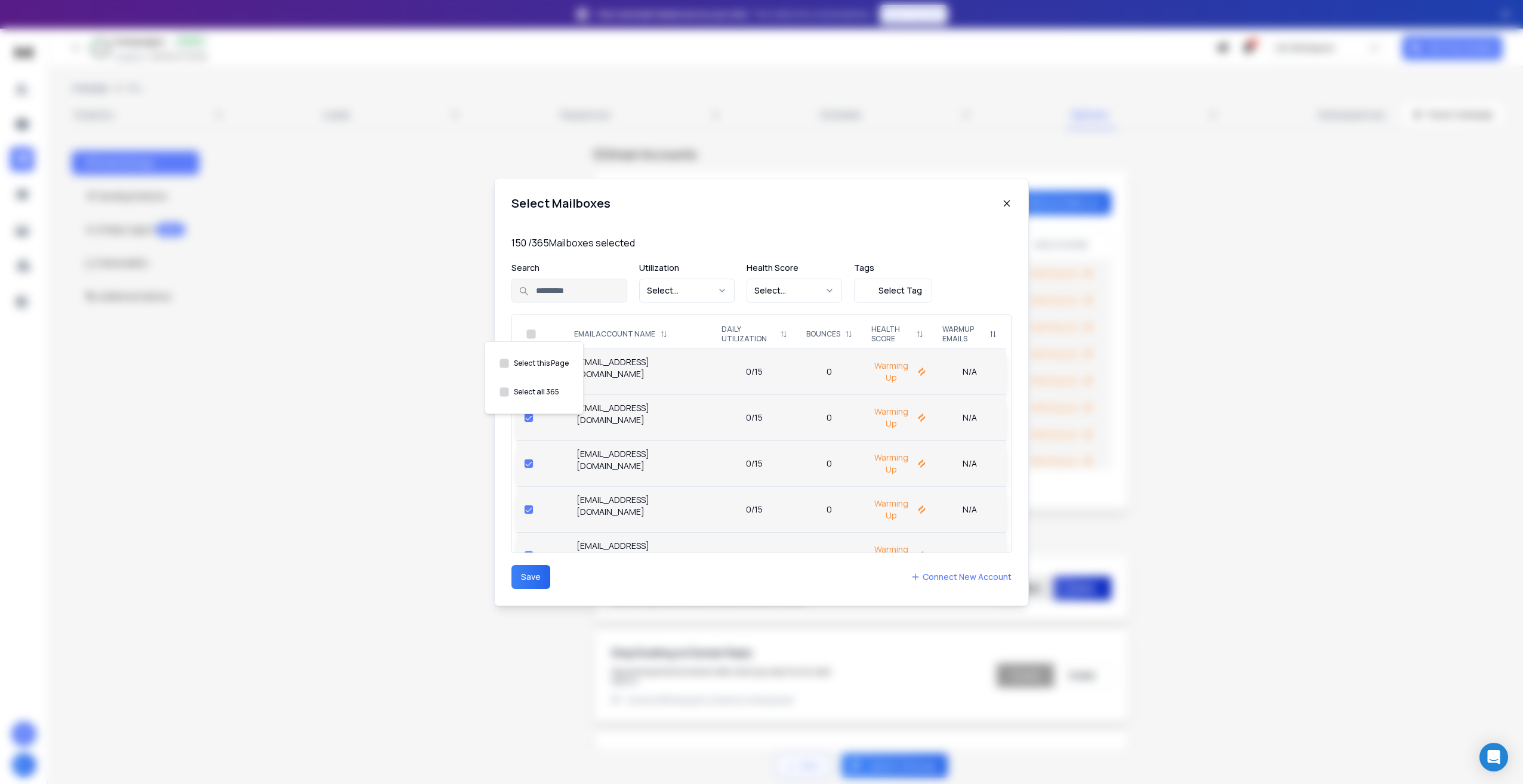
click at [530, 391] on label "Select all 365" at bounding box center [536, 392] width 45 height 9
click at [505, 389] on button "Select this Page" at bounding box center [504, 392] width 9 height 9
click at [533, 576] on button "Save" at bounding box center [531, 577] width 39 height 24
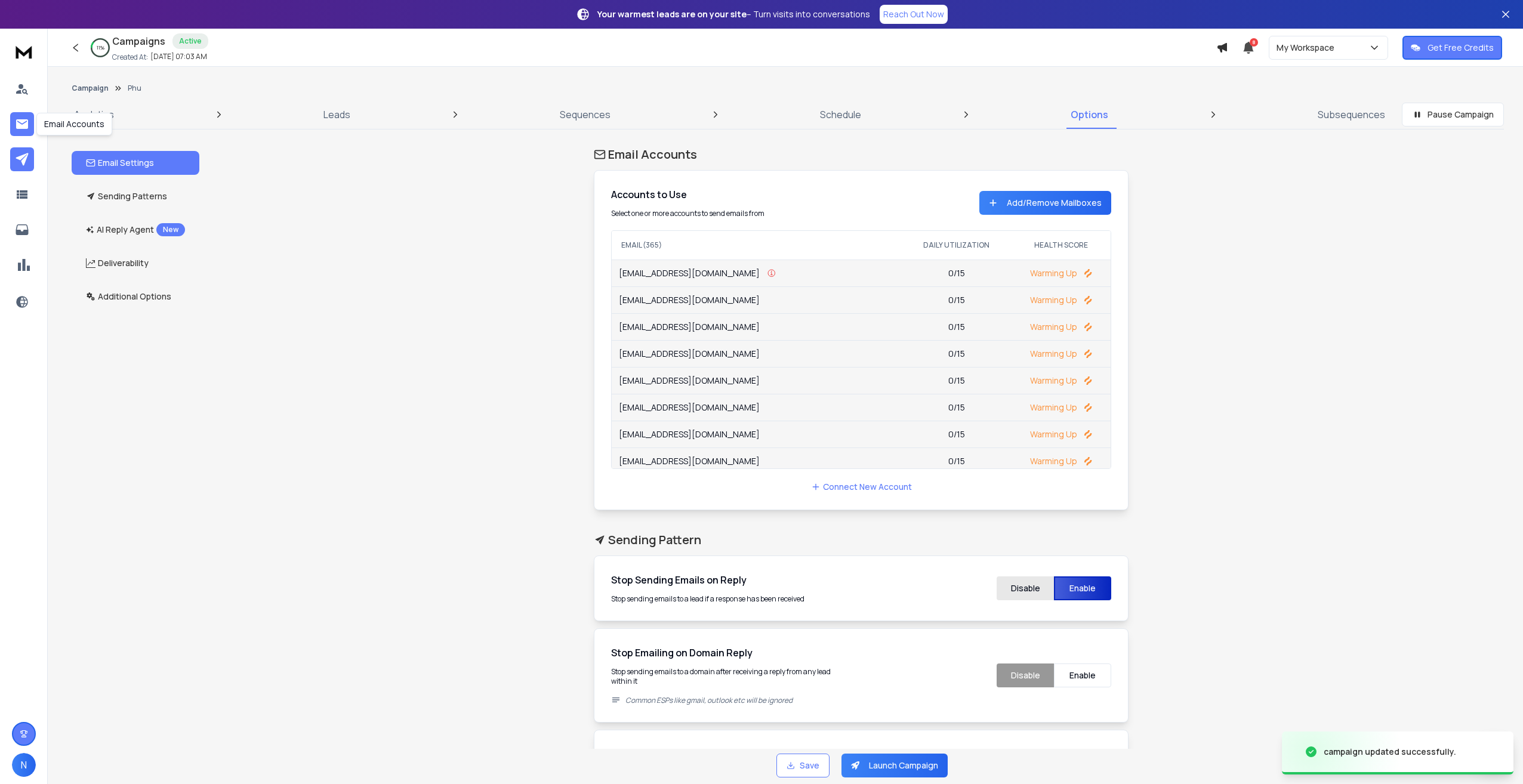
click at [28, 122] on icon at bounding box center [22, 125] width 14 height 14
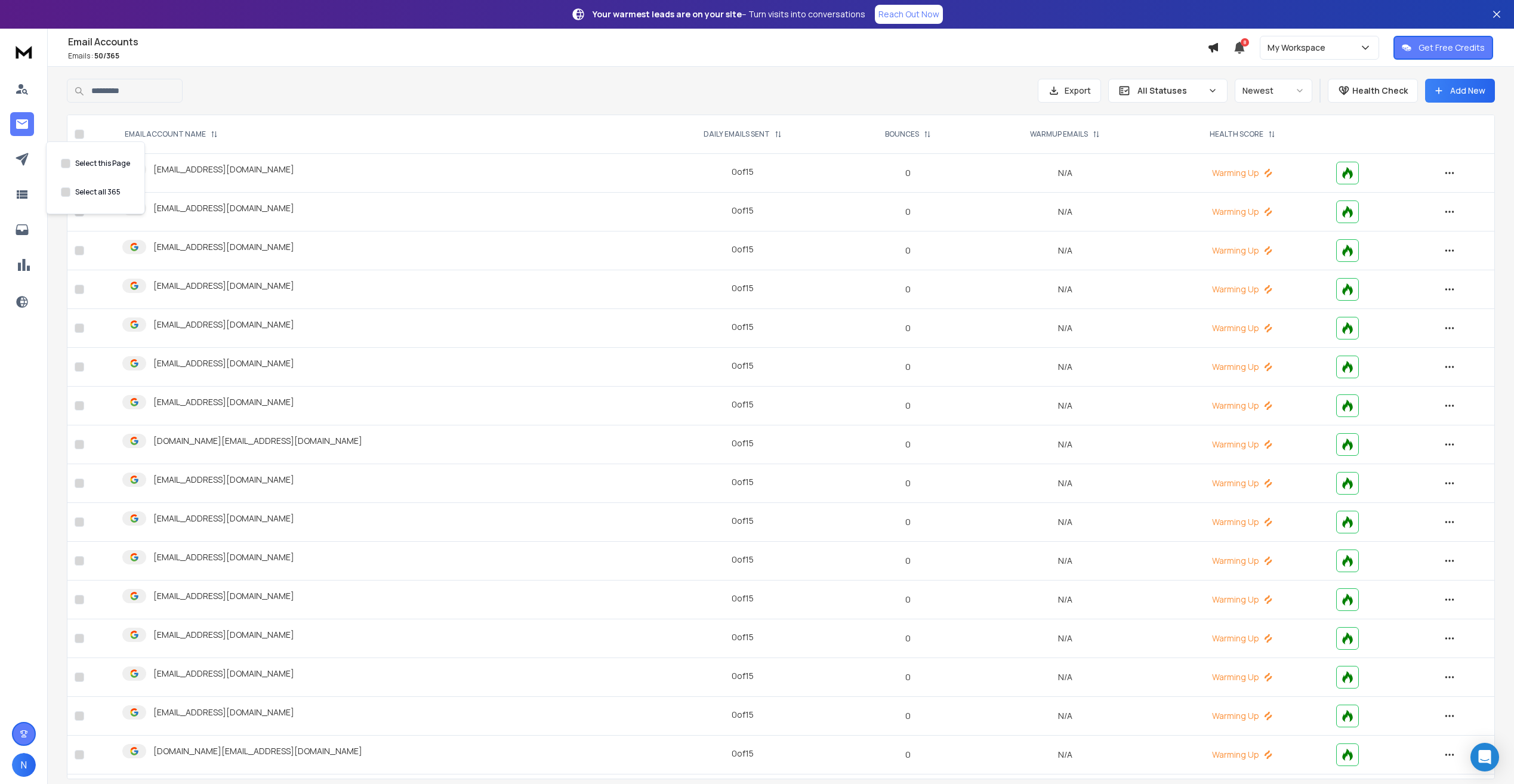
click at [82, 134] on button "Select this Page" at bounding box center [79, 134] width 9 height 9
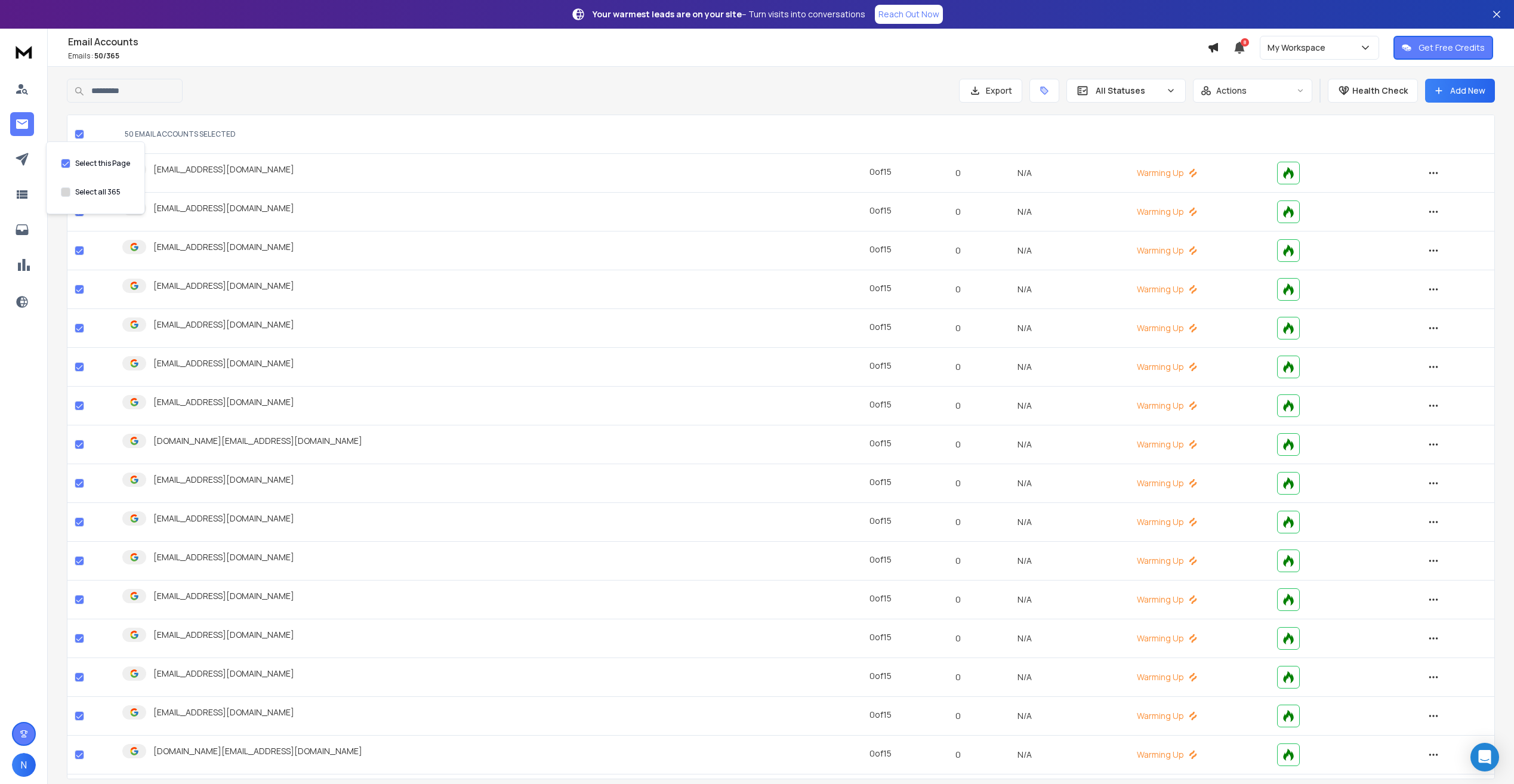
click at [67, 190] on button "Select this Page" at bounding box center [65, 192] width 9 height 9
click at [1276, 88] on div "Actions" at bounding box center [1246, 91] width 91 height 12
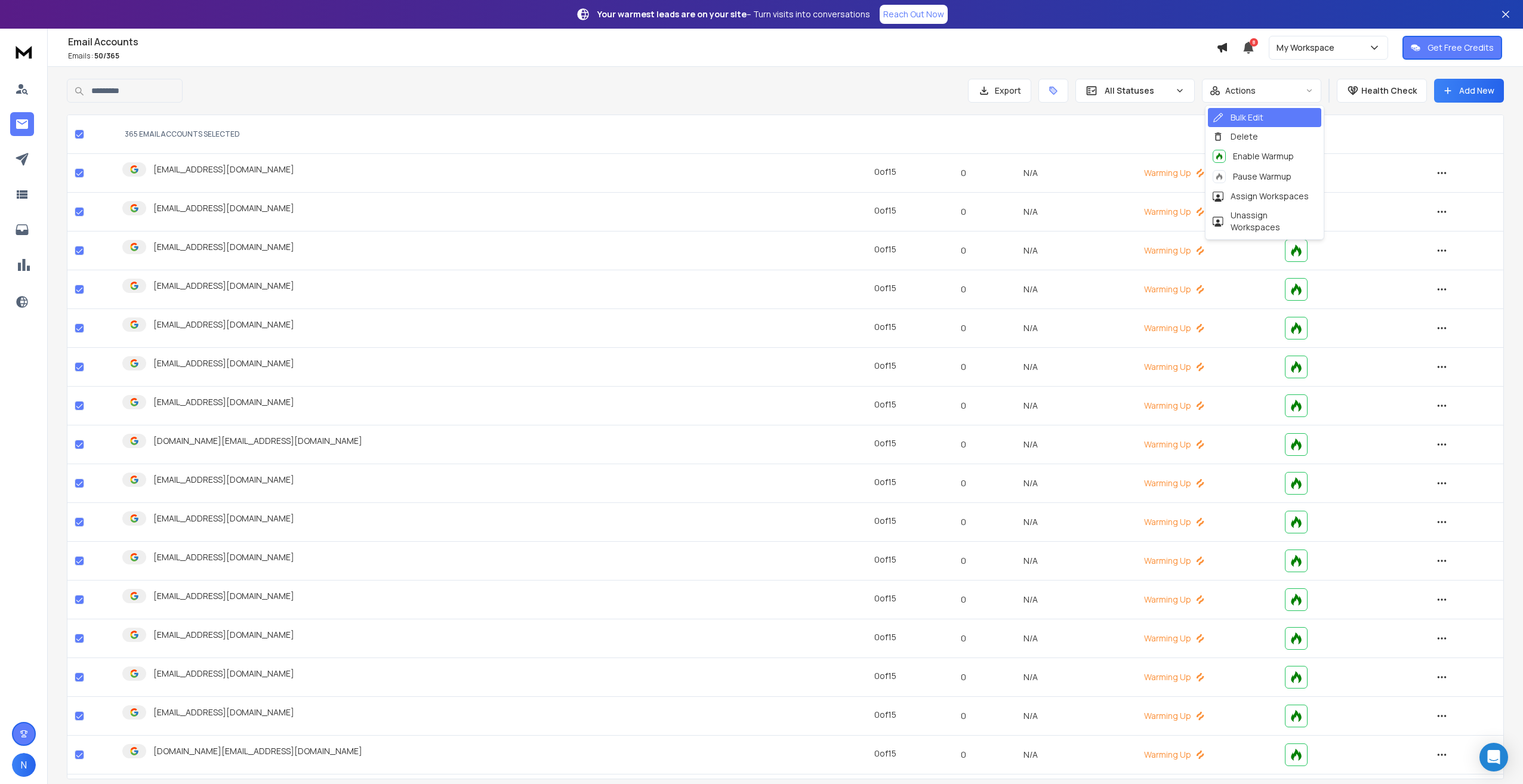
click at [1271, 117] on div "Bulk Edit" at bounding box center [1265, 117] width 113 height 19
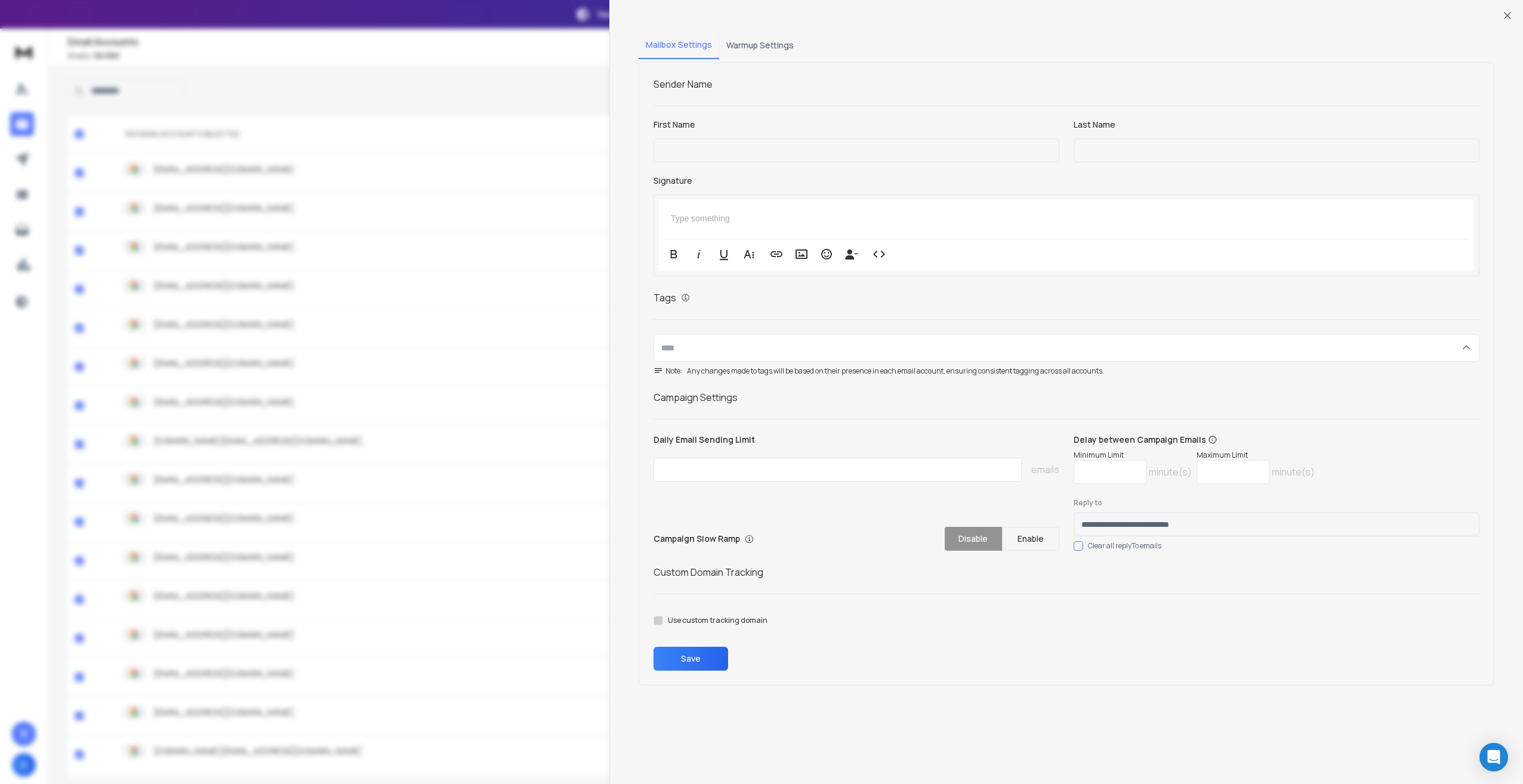
click at [726, 465] on input "number" at bounding box center [838, 470] width 368 height 24
type input "**"
click at [1121, 482] on input "number" at bounding box center [1110, 472] width 72 height 24
click at [1227, 473] on input "number" at bounding box center [1233, 472] width 72 height 24
type input "*"
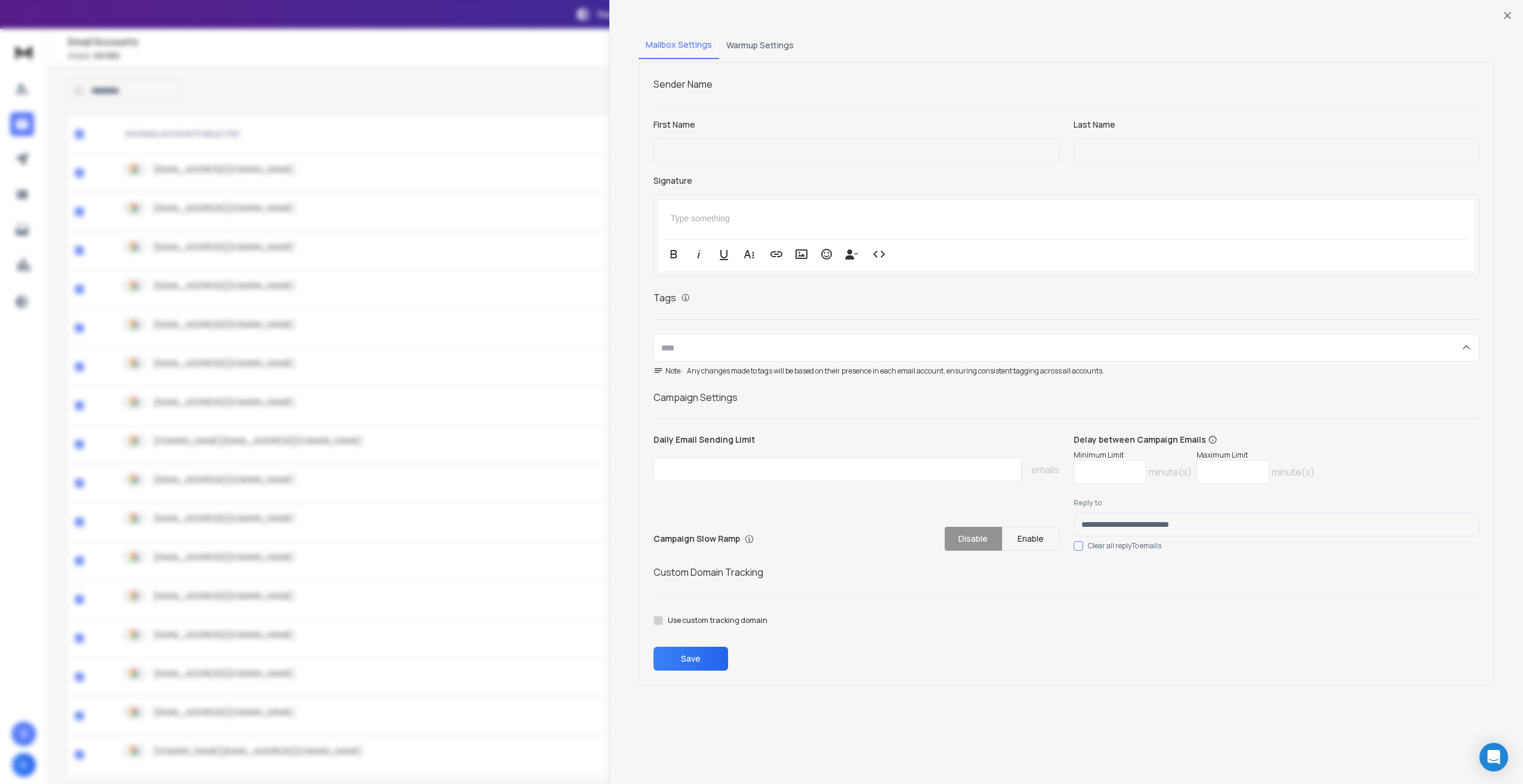
type input "**"
click at [882, 700] on div "Mailbox Settings Warmup Settings Sender Name First Name Last Name Signature Typ…" at bounding box center [1066, 360] width 884 height 690
drag, startPoint x: 703, startPoint y: 665, endPoint x: 708, endPoint y: 667, distance: 5.4
click at [703, 665] on button "Save" at bounding box center [691, 659] width 74 height 24
click at [569, 418] on div at bounding box center [761, 392] width 1523 height 784
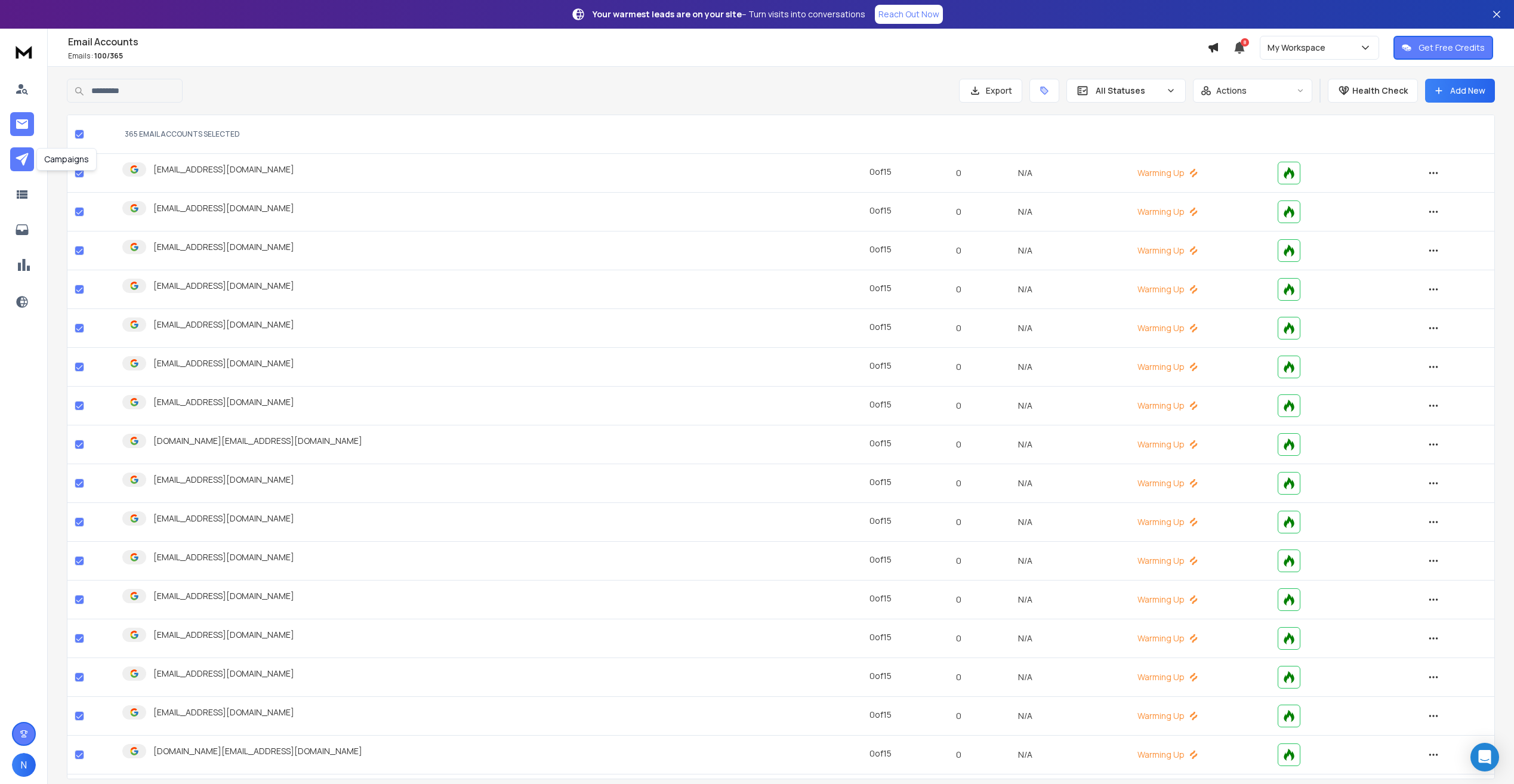
click at [27, 159] on icon at bounding box center [22, 159] width 14 height 14
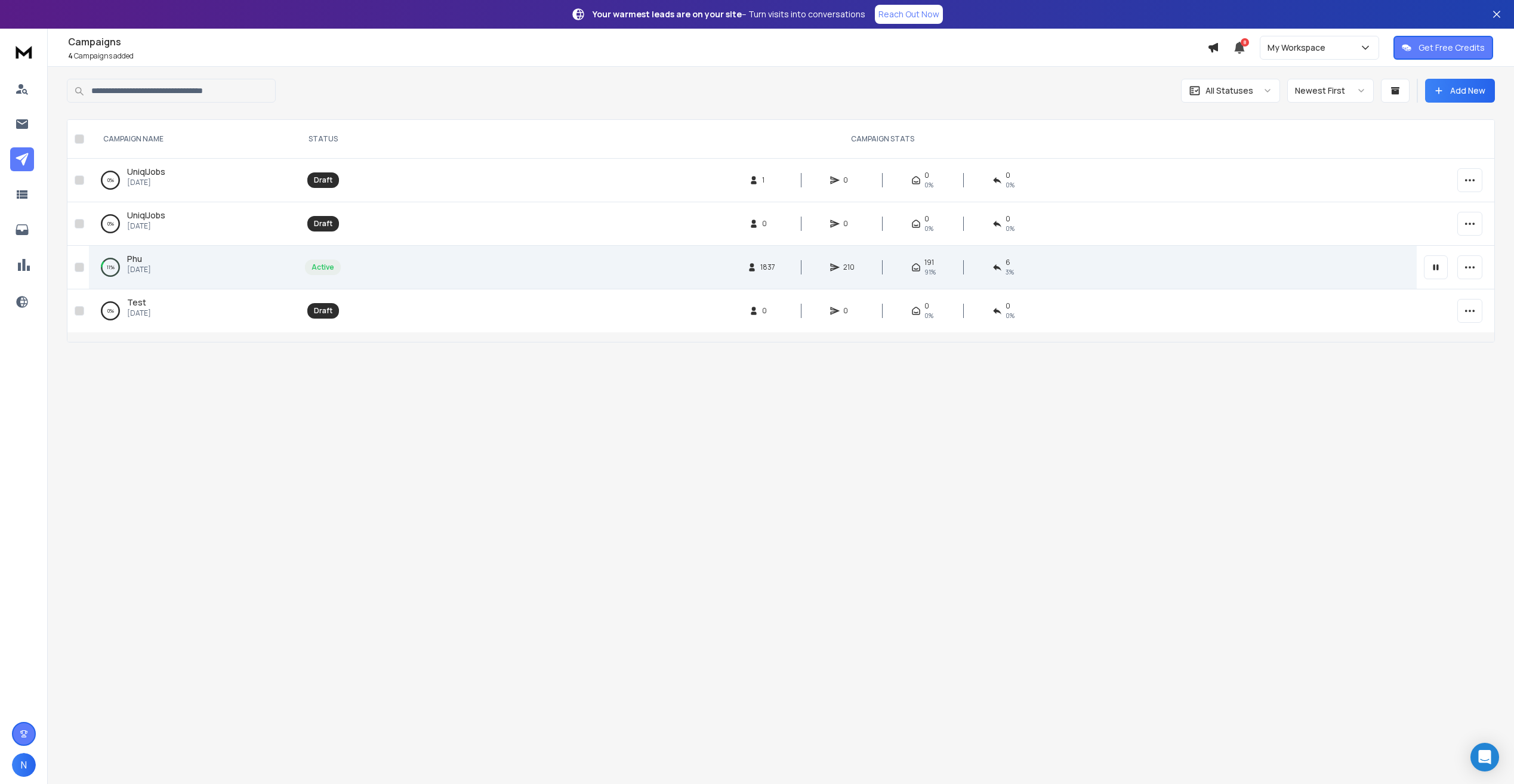
click at [612, 262] on div "1837 210 191 91 % 6 3 %" at bounding box center [882, 267] width 1054 height 19
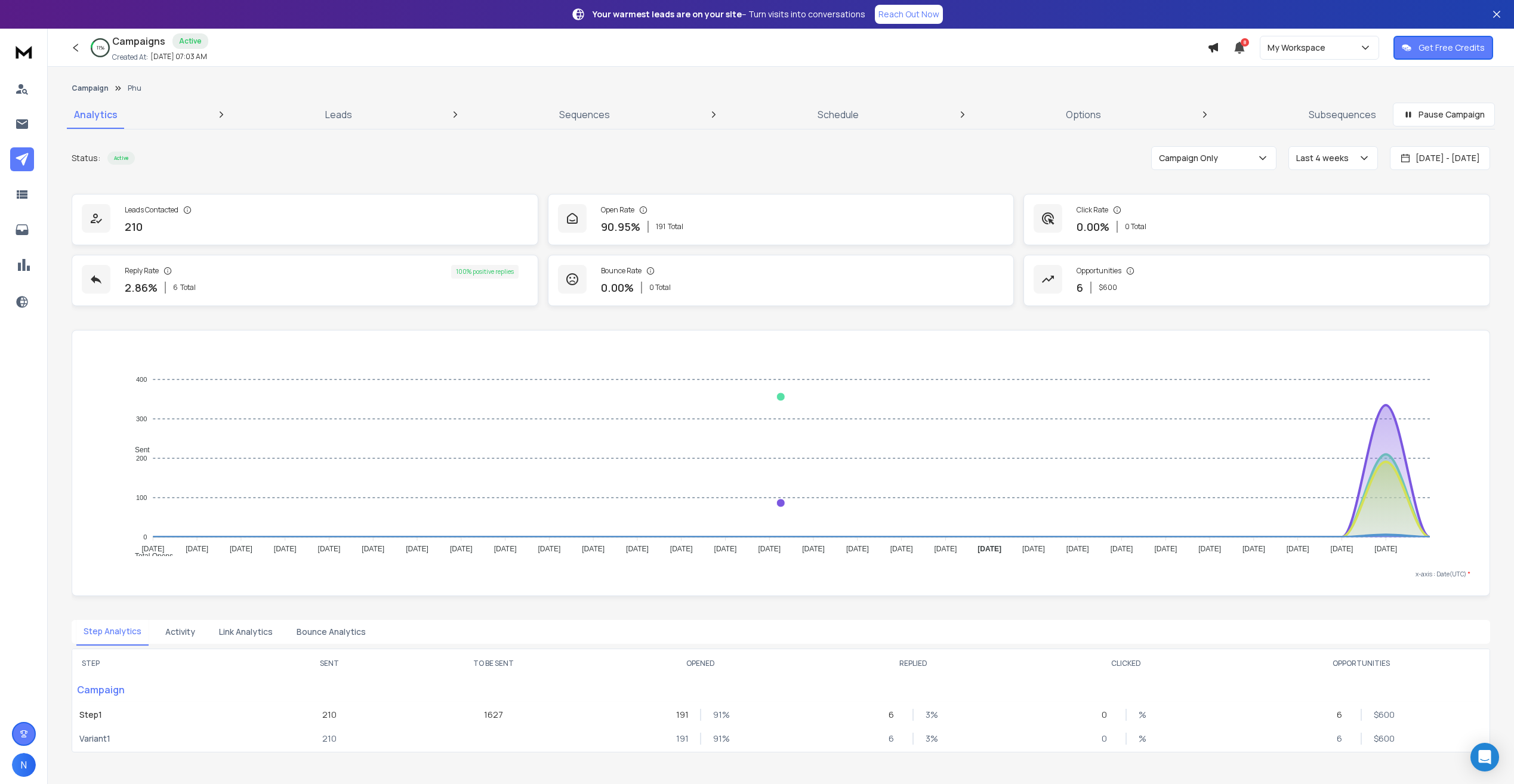
click at [650, 219] on div "90.95 % 191 Total" at bounding box center [642, 226] width 82 height 16
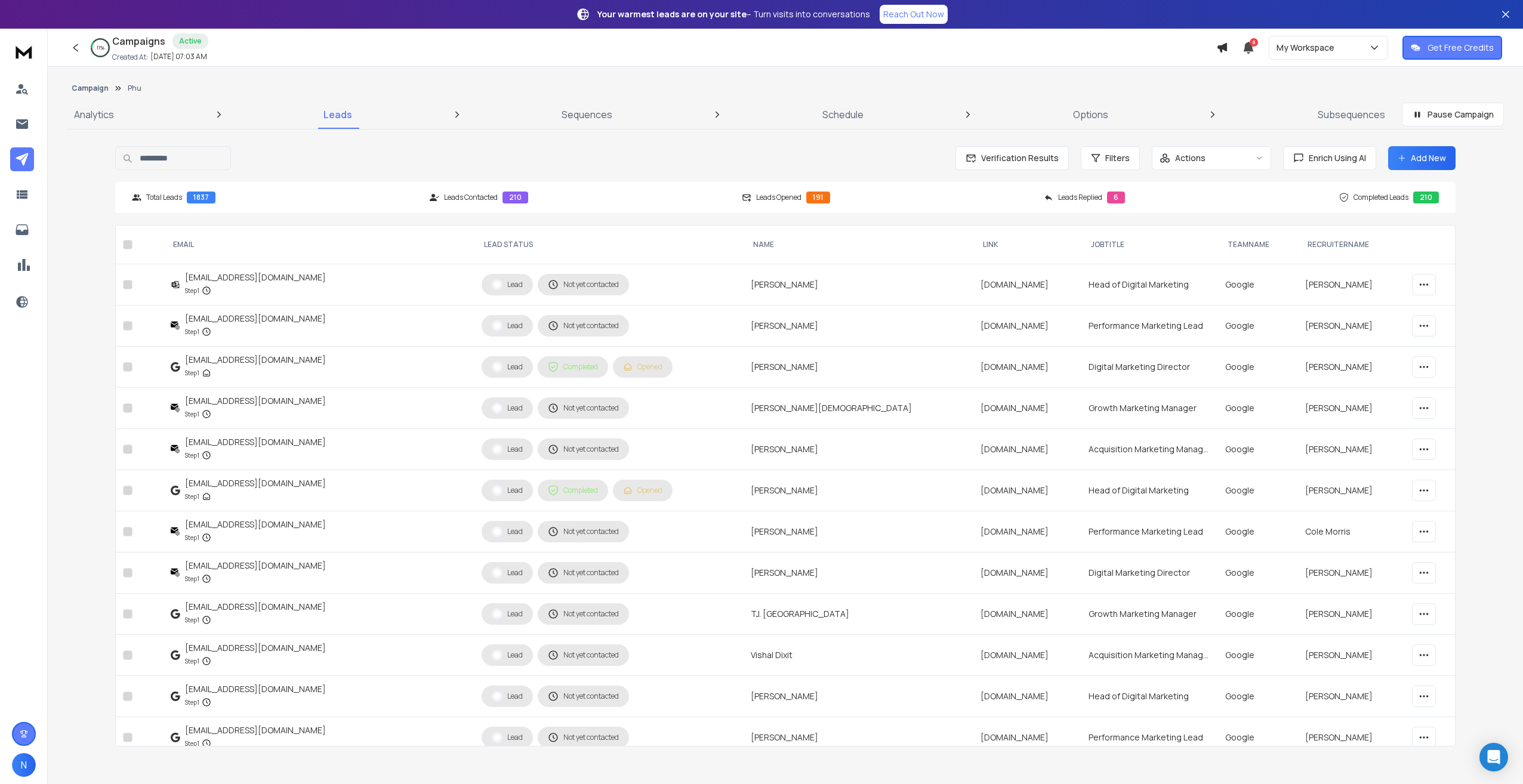
click at [772, 198] on p "Leads Opened" at bounding box center [779, 198] width 45 height 9
click at [1369, 194] on p "Completed Leads" at bounding box center [1381, 198] width 55 height 9
drag, startPoint x: 1369, startPoint y: 194, endPoint x: 1178, endPoint y: 200, distance: 191.1
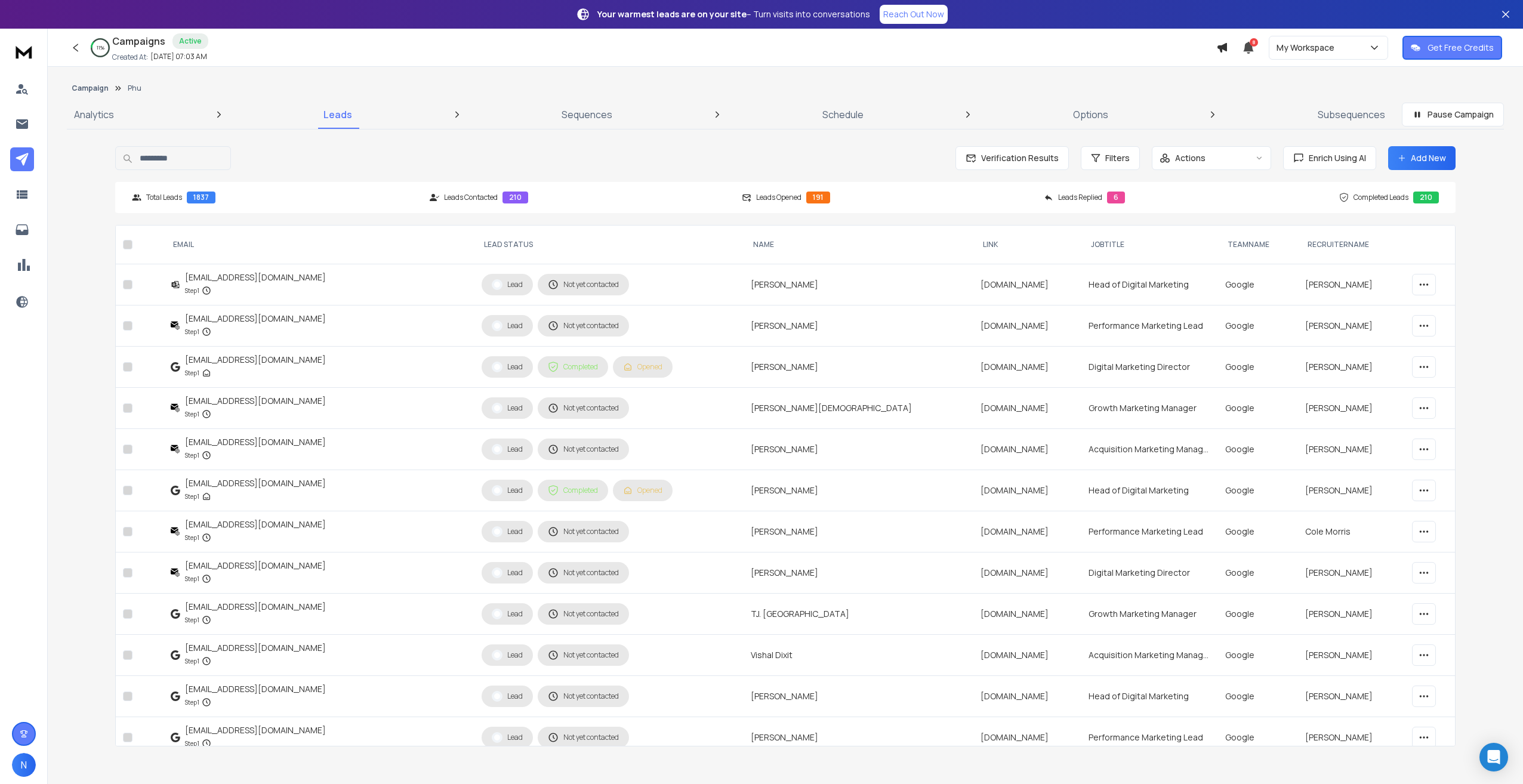
click at [1178, 200] on div "Total Leads 1837 Leads Contacted 210 Leads Opened 191 Leads Replied 6 Completed…" at bounding box center [786, 197] width 1340 height 31
click at [1357, 164] on button "Enrich Using AI" at bounding box center [1329, 158] width 93 height 24
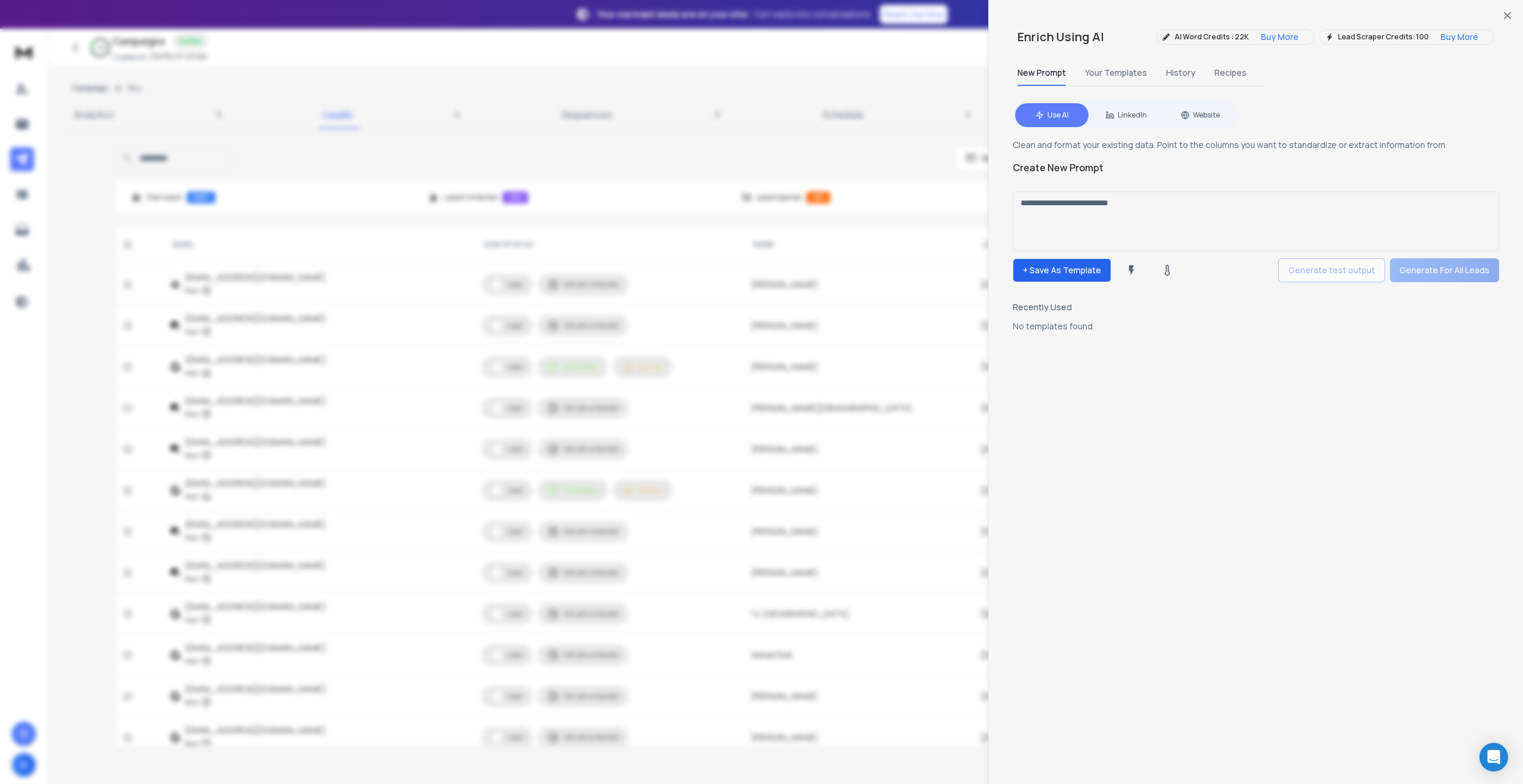
click at [1089, 332] on div "Clean and format your existing data. Point to the columns you want to standardi…" at bounding box center [1256, 461] width 486 height 645
click at [1112, 221] on textarea at bounding box center [1256, 221] width 486 height 60
click at [1132, 116] on button "LinkedIn" at bounding box center [1126, 115] width 74 height 24
click at [1211, 119] on button "Website" at bounding box center [1200, 115] width 74 height 24
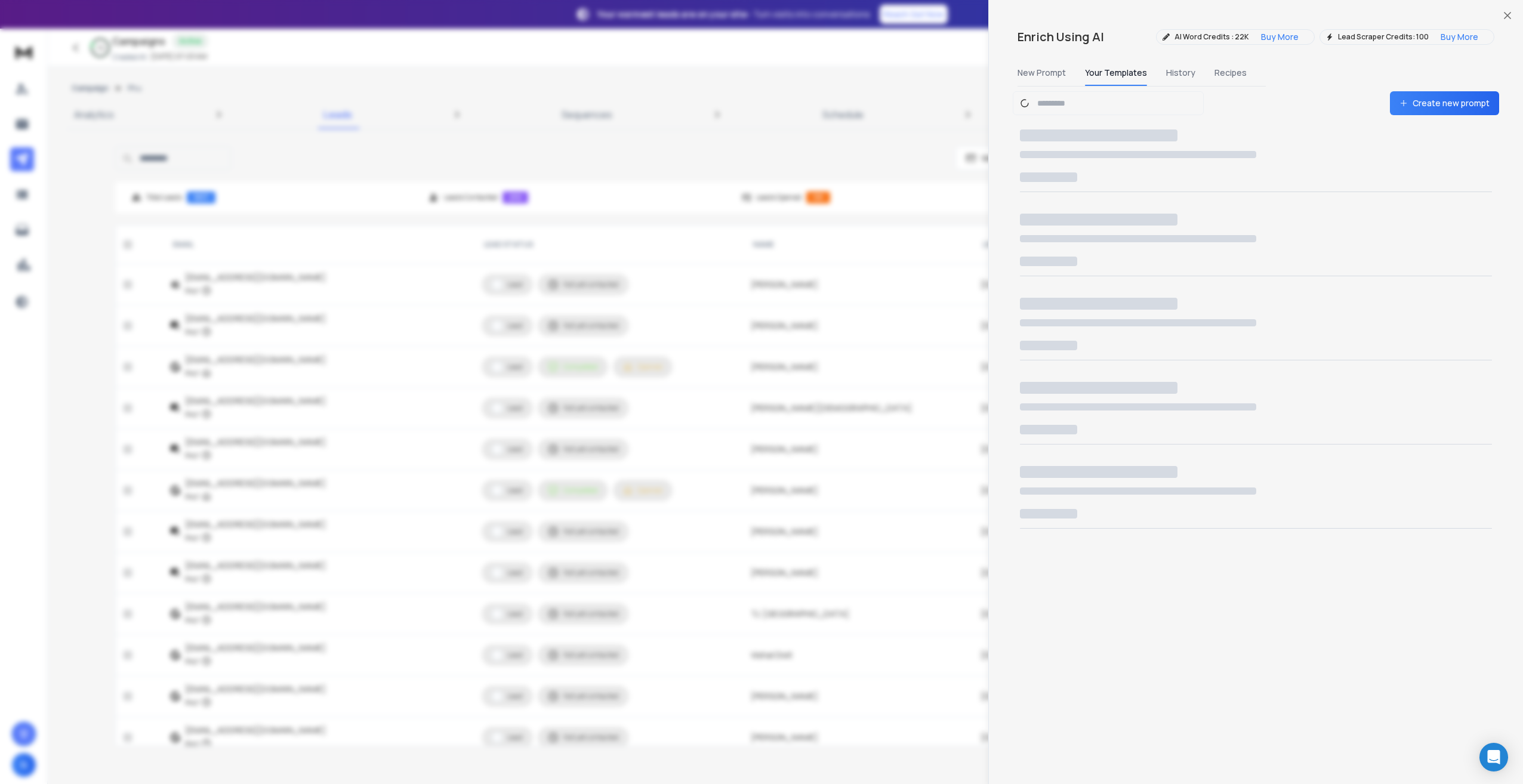
click at [1141, 78] on button "Your Templates" at bounding box center [1116, 73] width 62 height 26
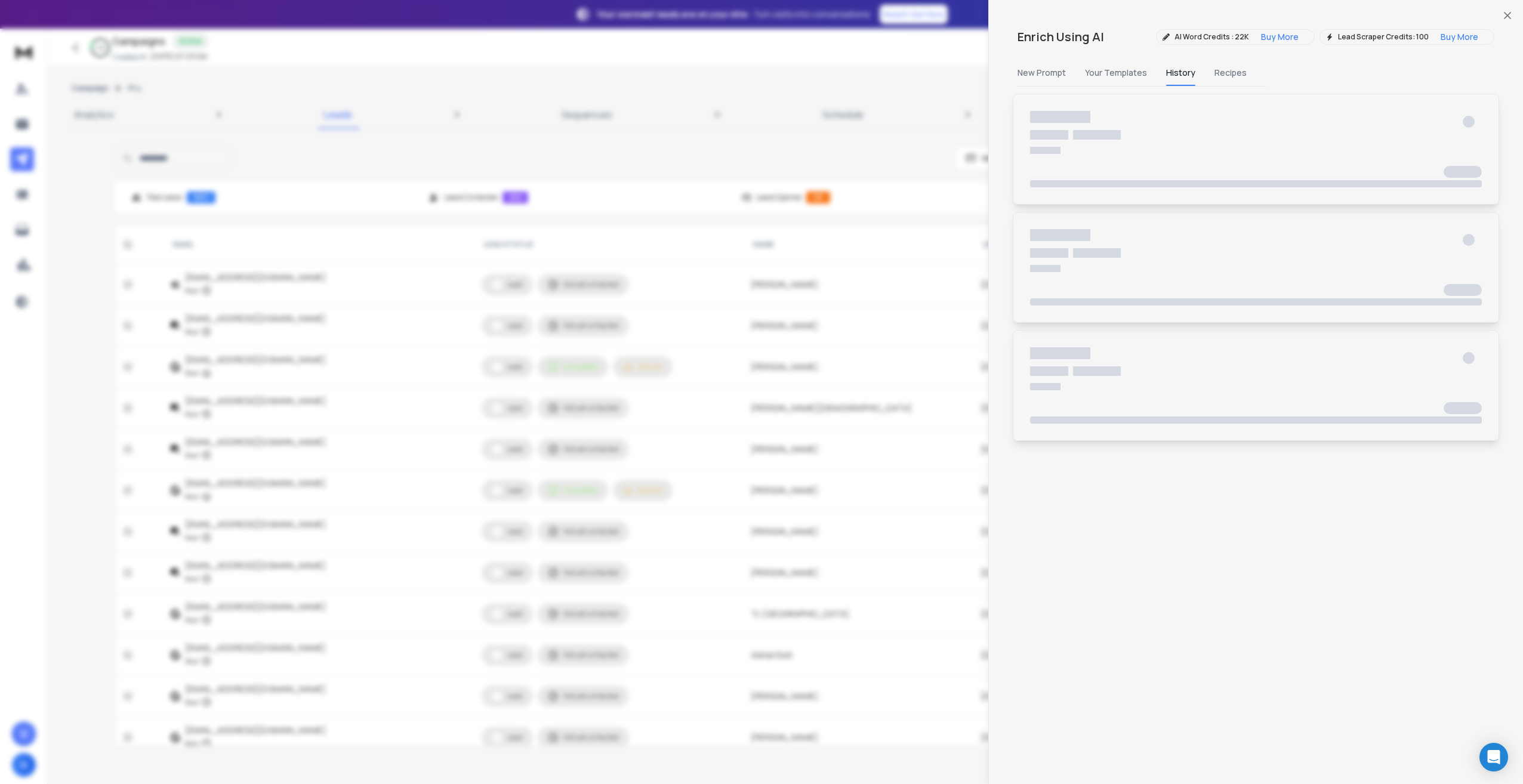
click at [1183, 75] on button "History" at bounding box center [1181, 73] width 29 height 26
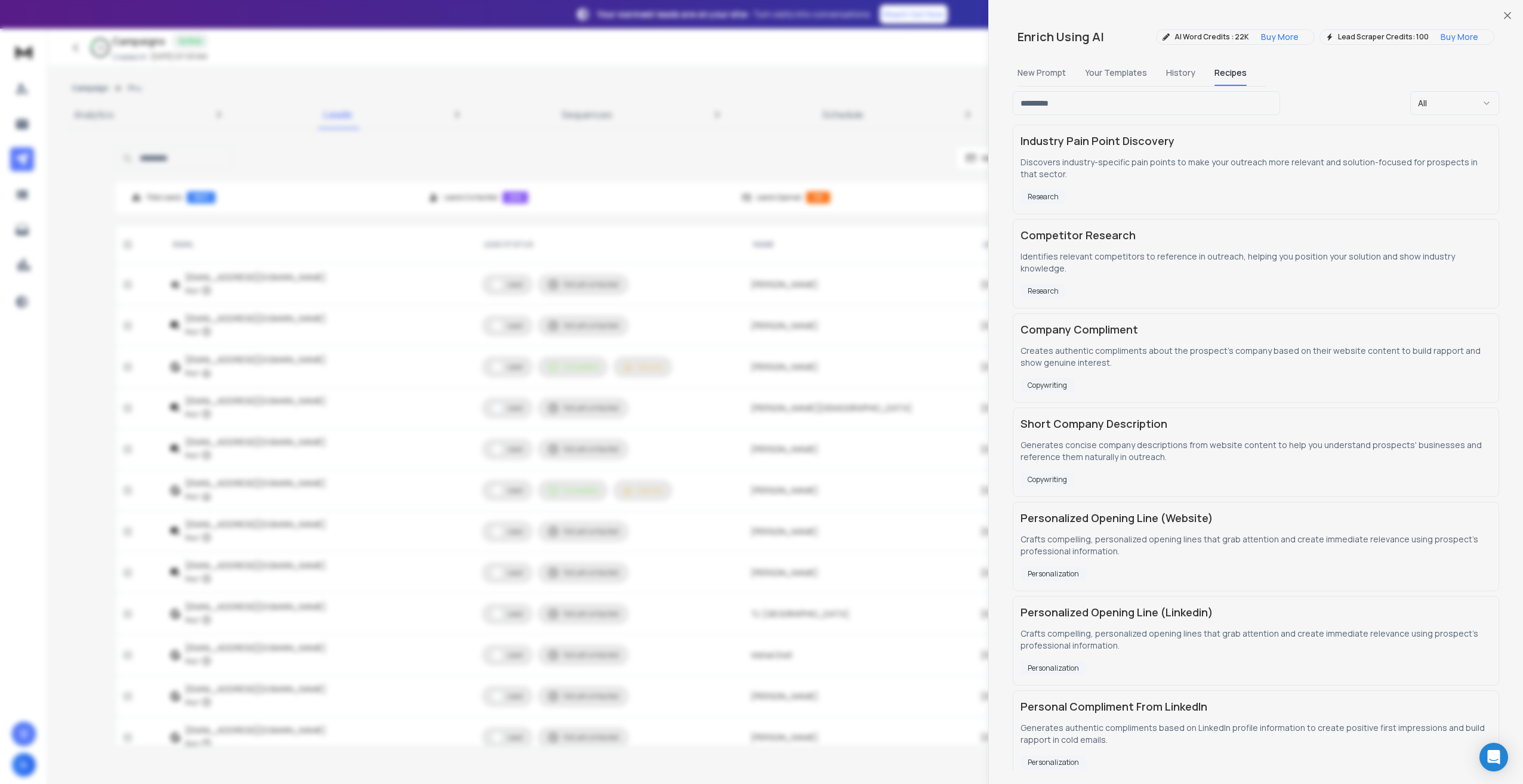
click at [1219, 77] on span "Recipes" at bounding box center [1230, 72] width 32 height 12
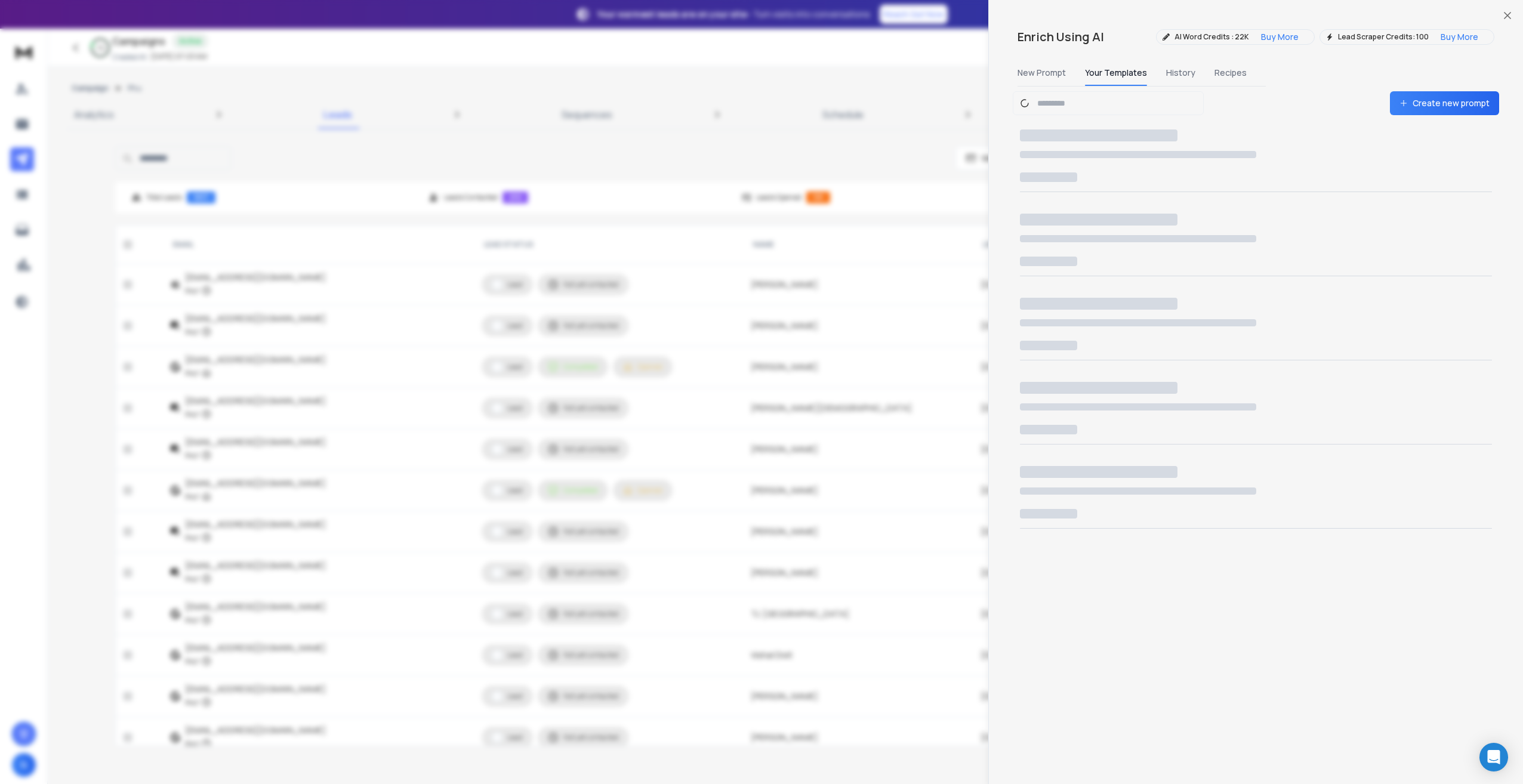
click at [1133, 70] on button "Your Templates" at bounding box center [1116, 73] width 62 height 26
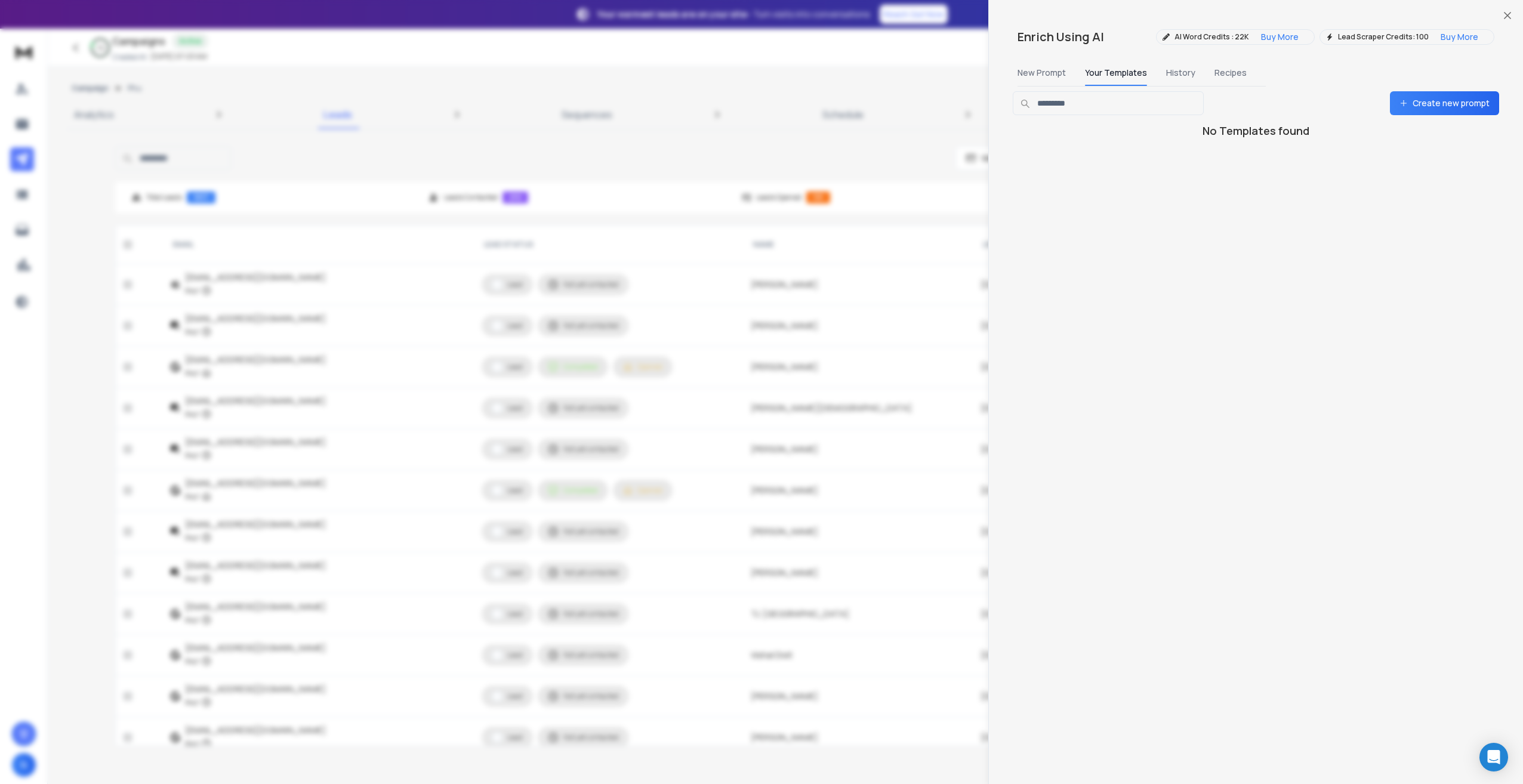
click at [1269, 218] on div "Create new prompt No Templates found" at bounding box center [1256, 433] width 486 height 683
click at [876, 134] on div at bounding box center [761, 392] width 1523 height 784
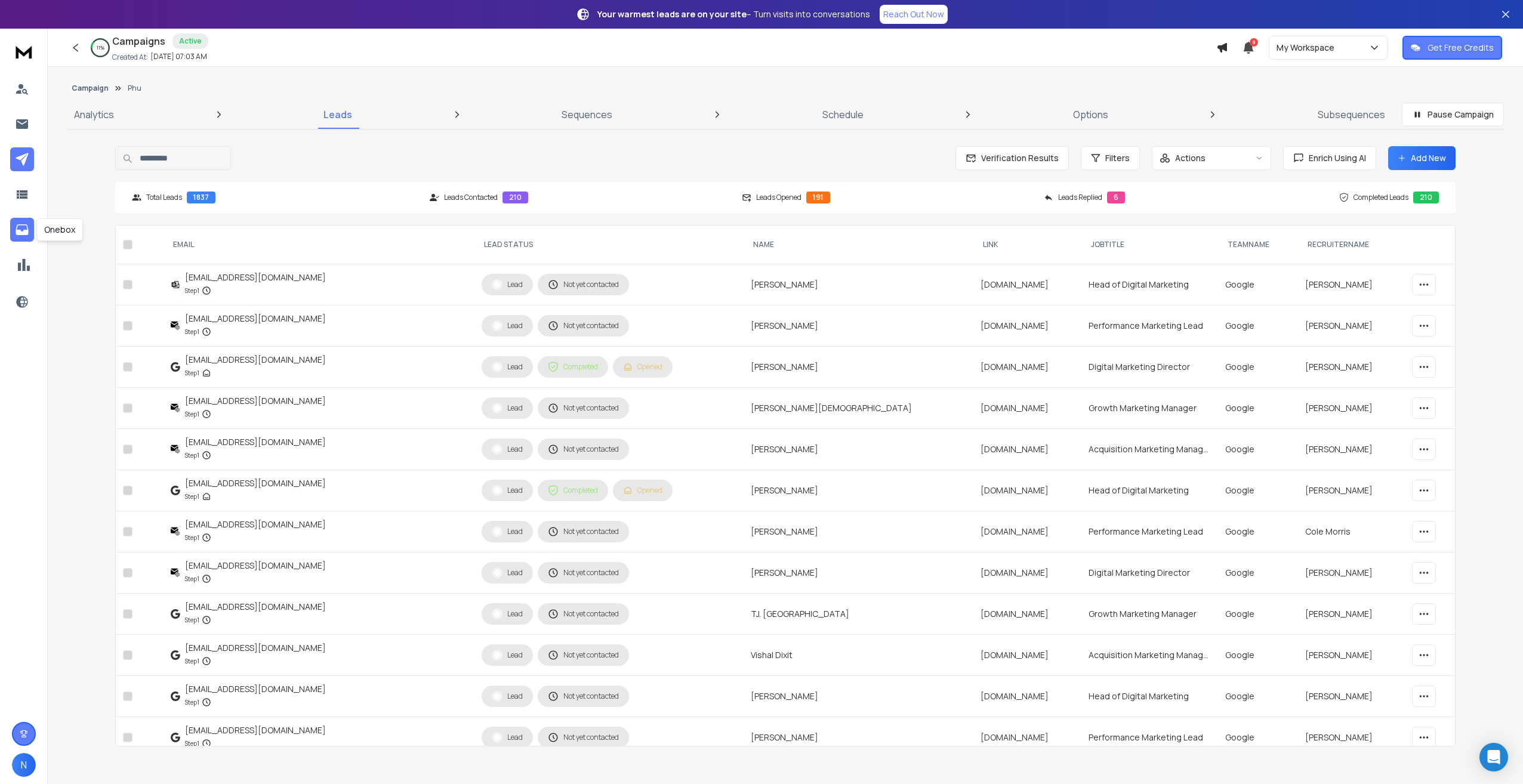
click at [26, 223] on icon at bounding box center [22, 230] width 14 height 14
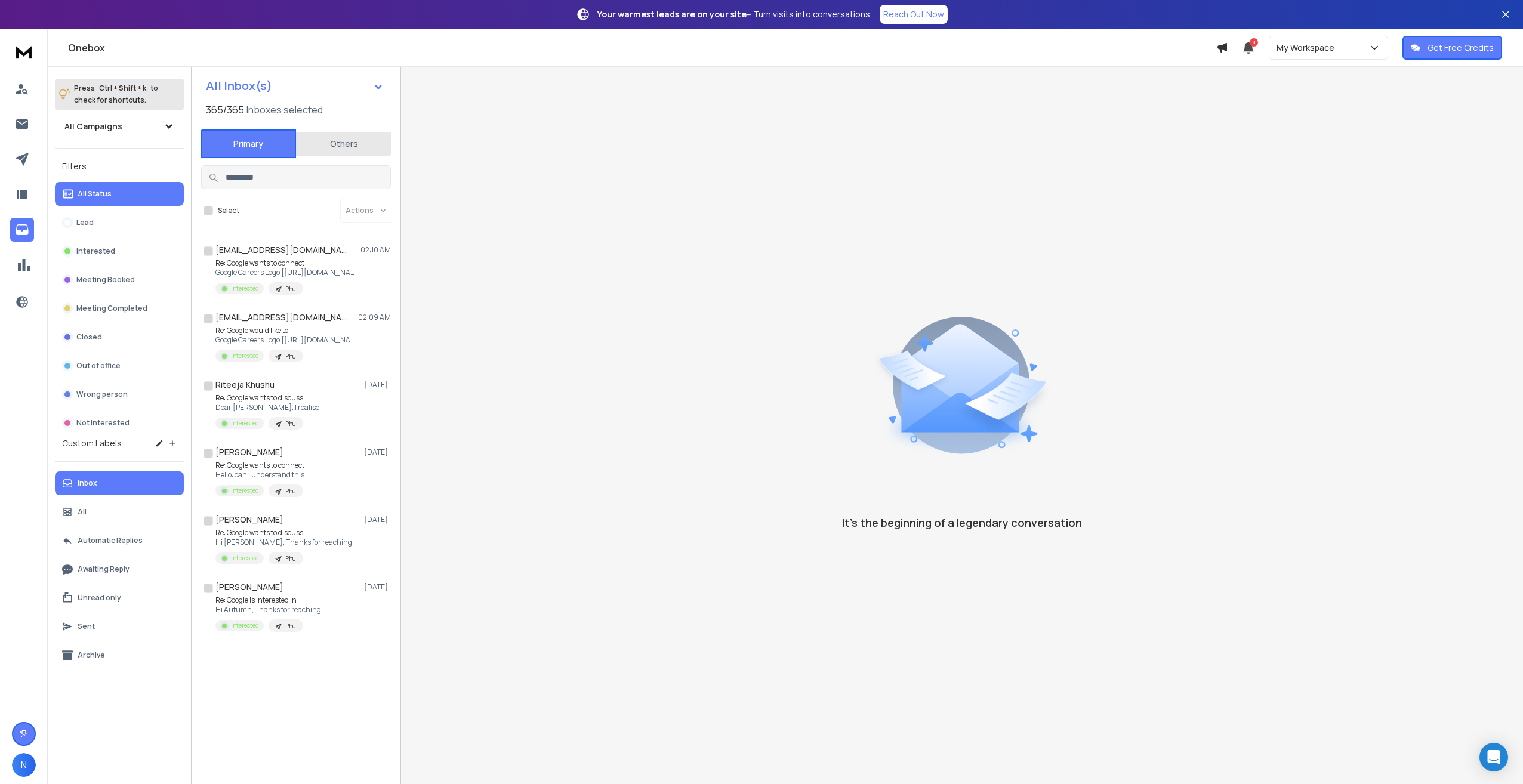
click at [122, 187] on button "All Status" at bounding box center [119, 194] width 129 height 24
click at [152, 123] on button "All Campaigns" at bounding box center [119, 126] width 129 height 24
click at [153, 130] on button "All Campaigns" at bounding box center [119, 126] width 129 height 24
click at [27, 129] on icon at bounding box center [22, 125] width 14 height 14
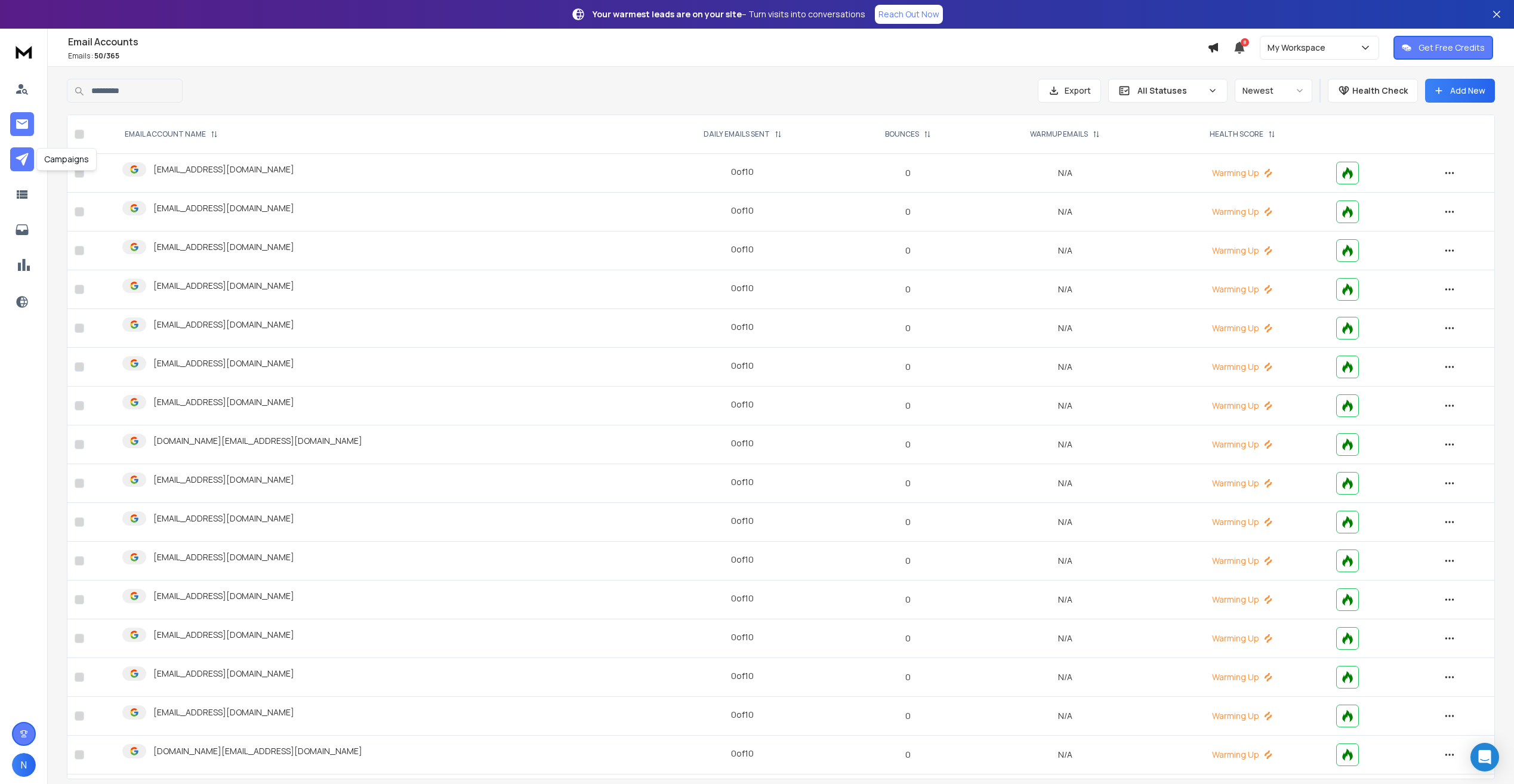
click at [31, 157] on link at bounding box center [22, 159] width 24 height 24
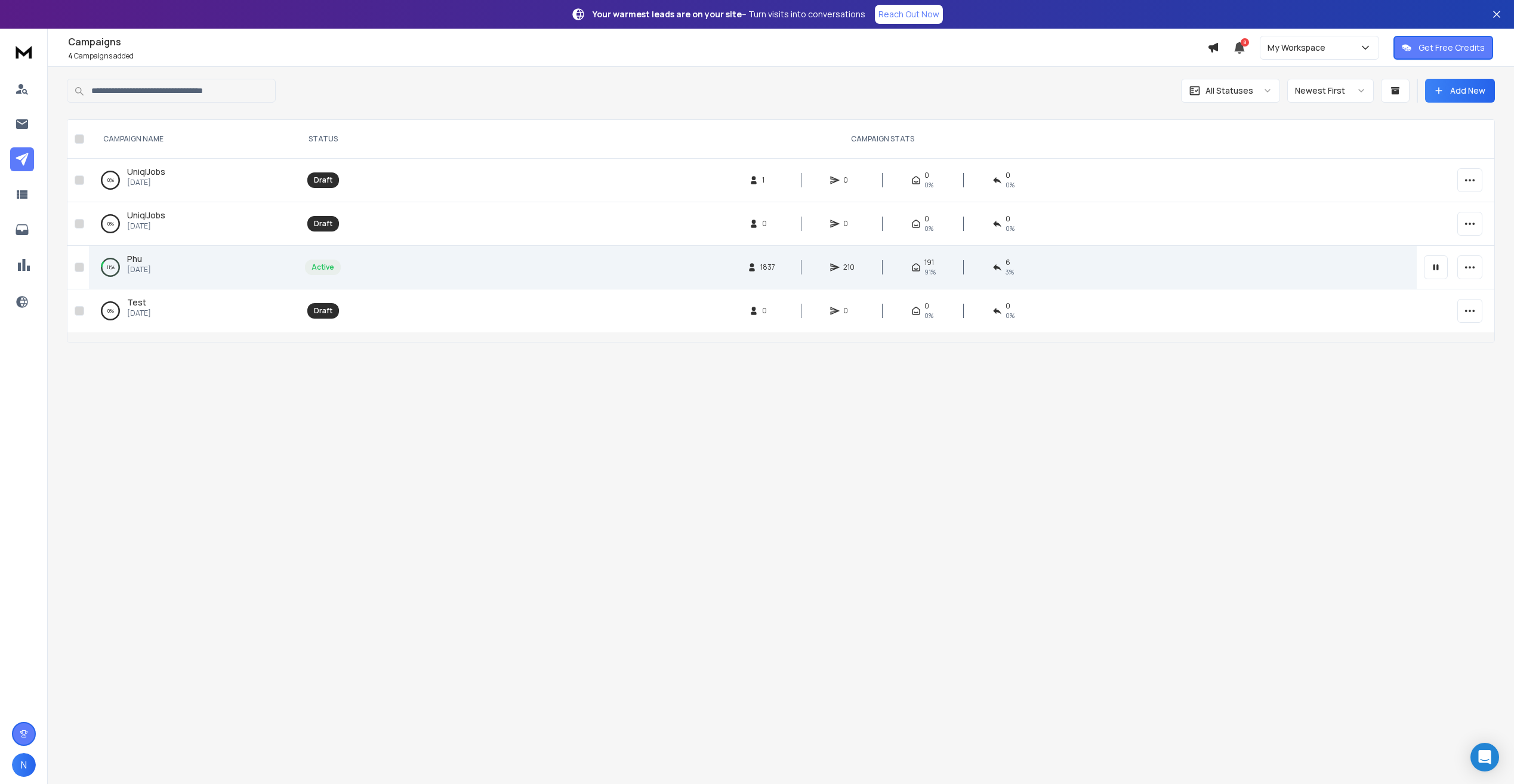
click at [569, 272] on div "1837 210 191 91 % 6 3 %" at bounding box center [882, 267] width 1054 height 19
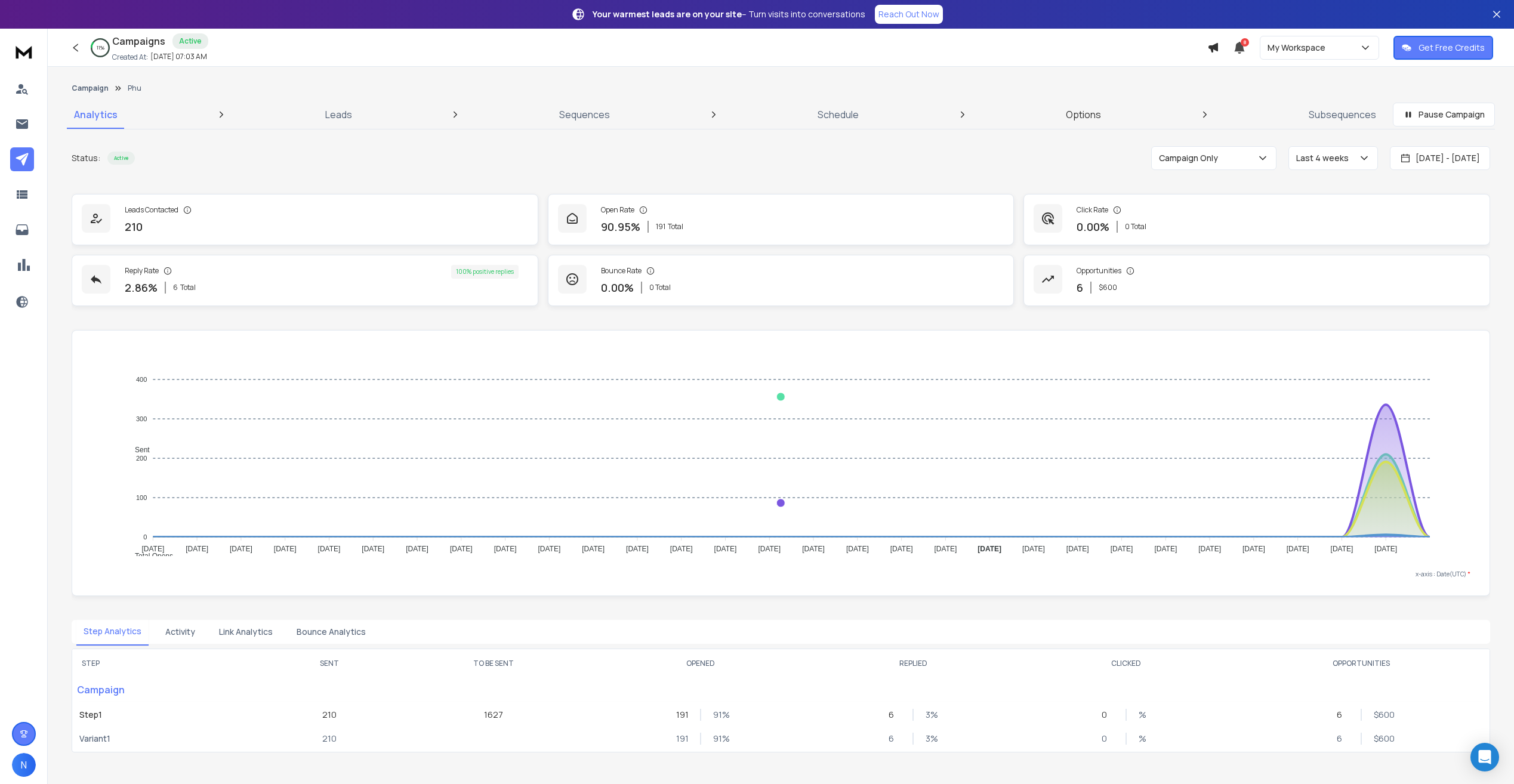
click at [1096, 112] on p "Options" at bounding box center [1083, 115] width 35 height 14
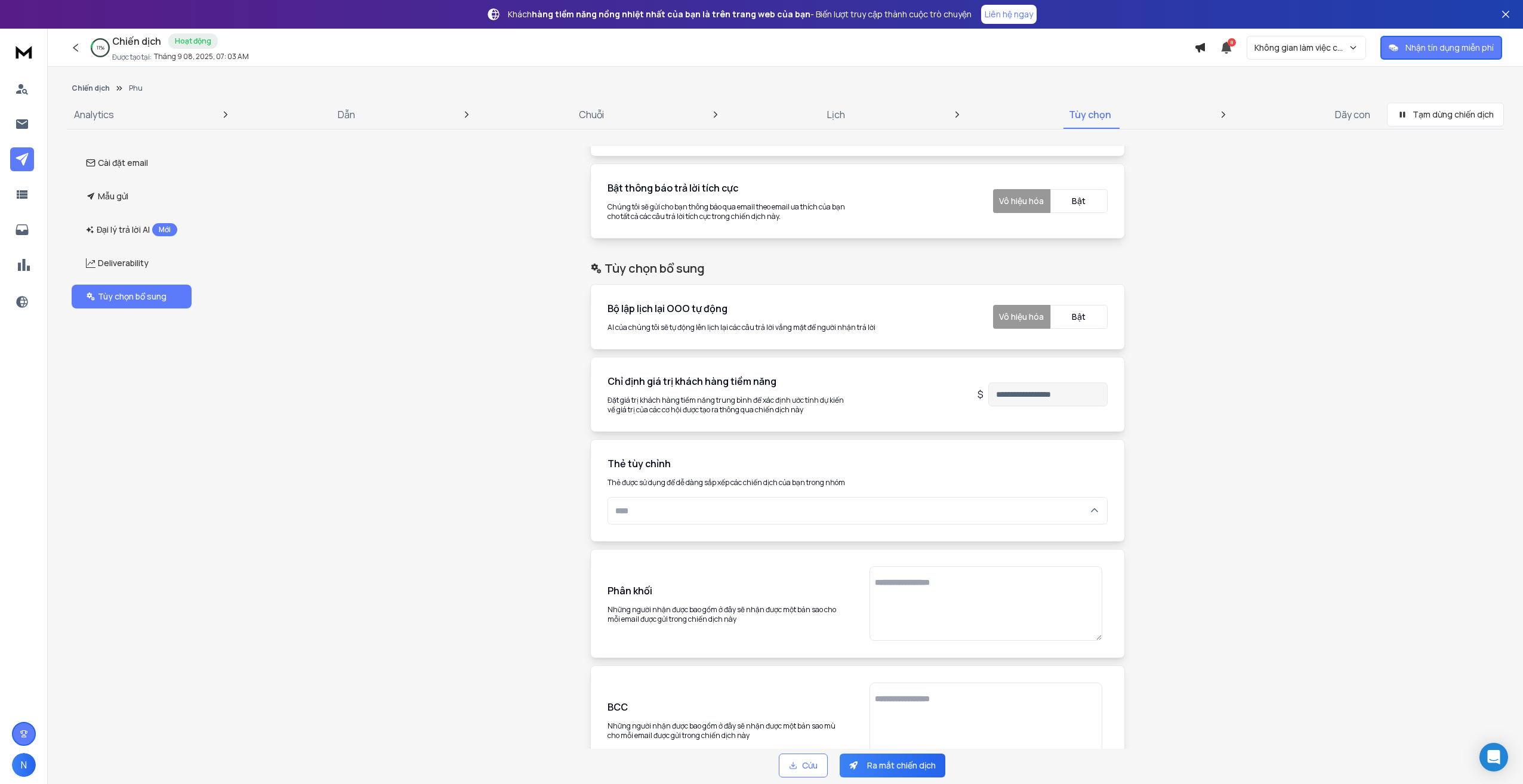
scroll to position [2071, 0]
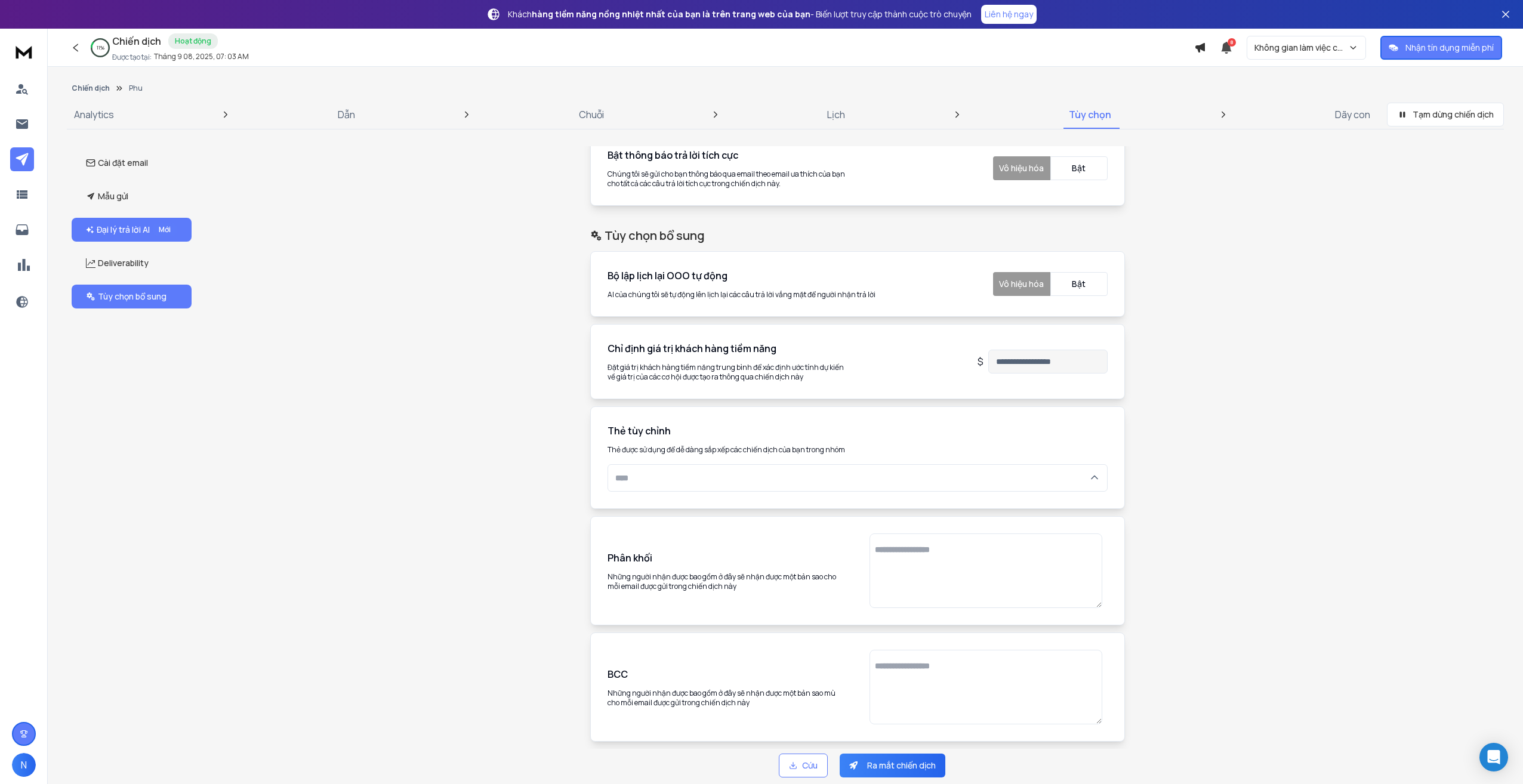
click at [128, 237] on button "Đại lý trả lời AI Mới" at bounding box center [132, 230] width 120 height 24
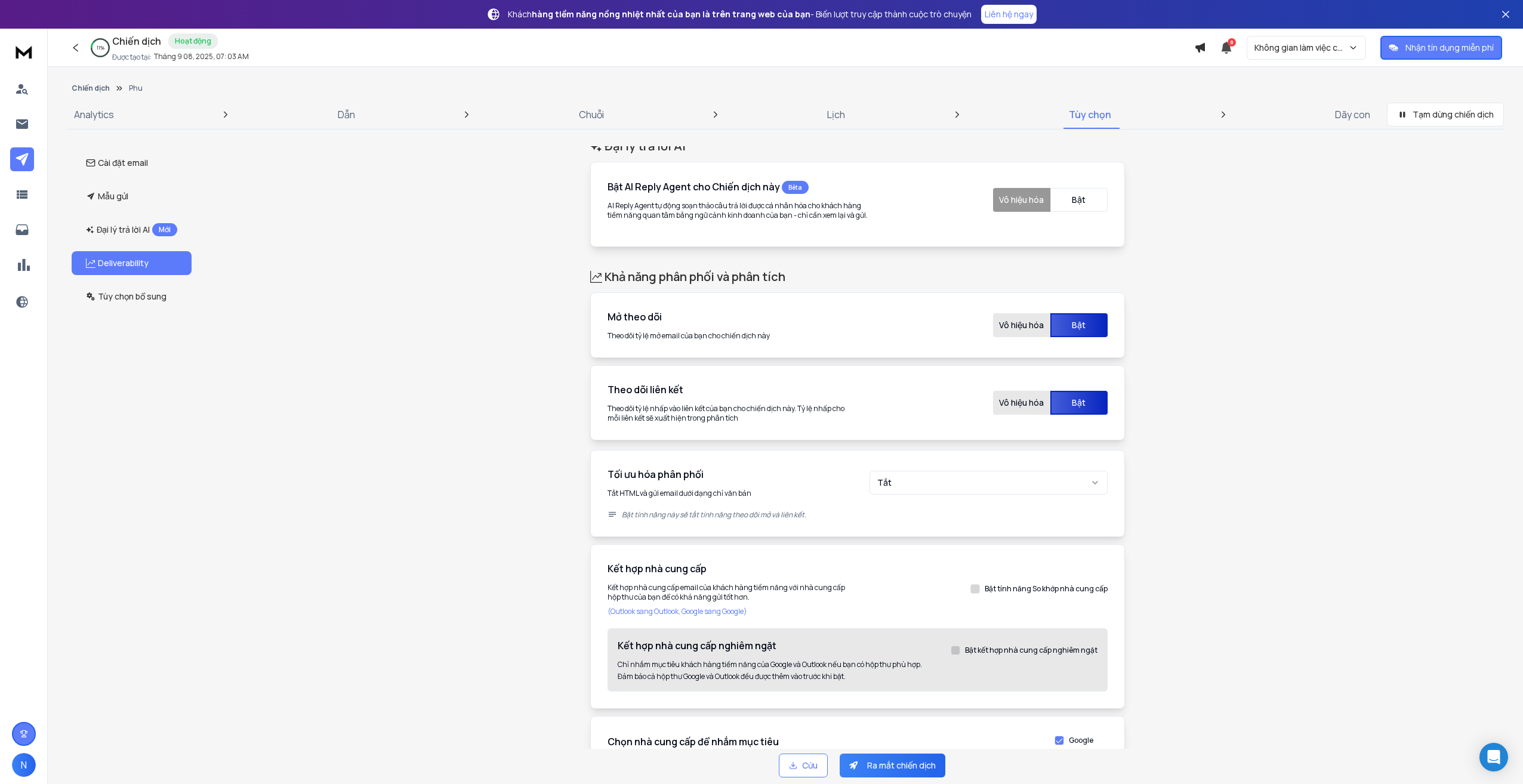
scroll to position [1218, 0]
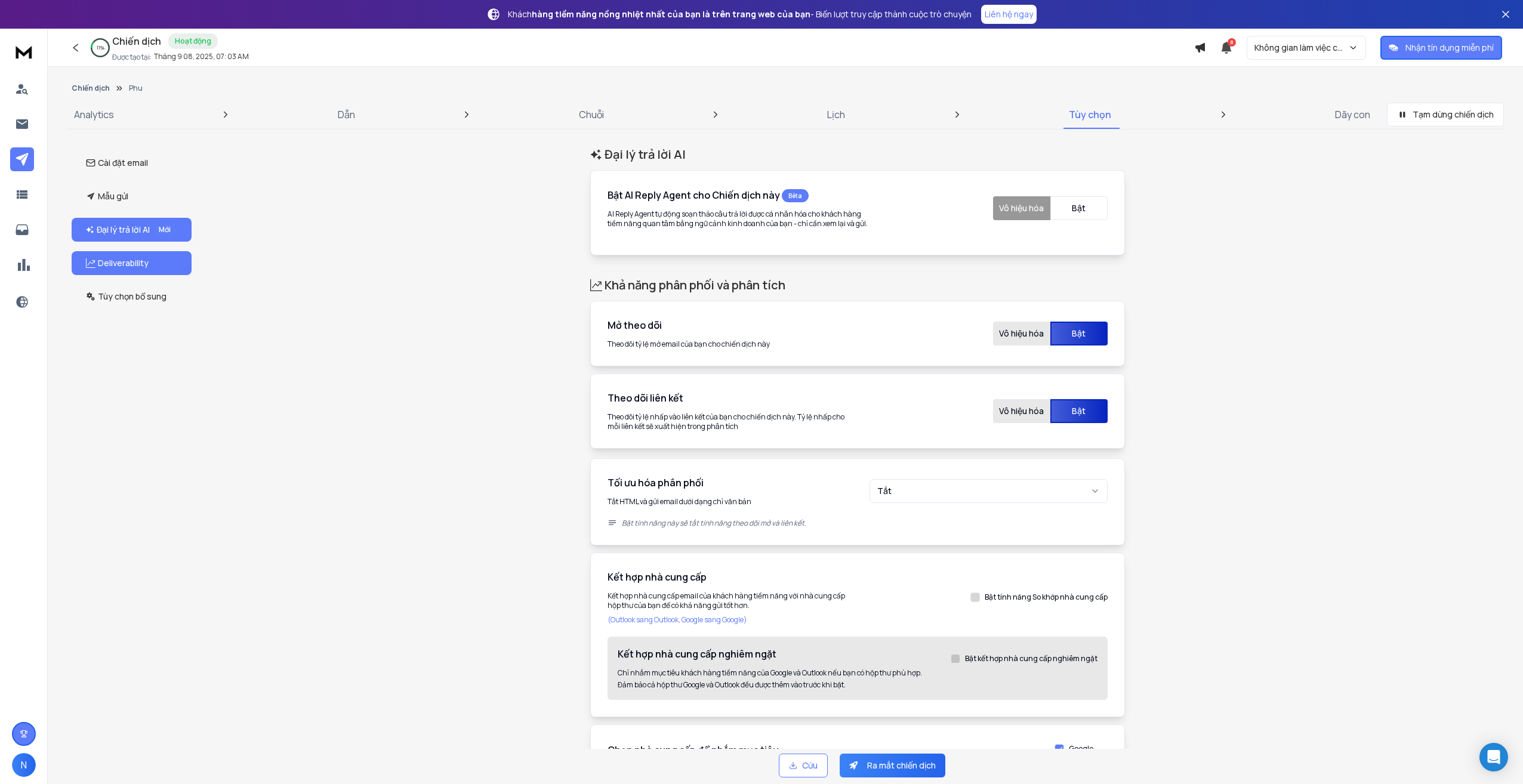
click at [132, 237] on button "Đại lý trả lời AI Mới" at bounding box center [132, 230] width 120 height 24
click at [656, 219] on p "AI Reply Agent tự động soạn thảo câu trả lời được cá nhân hóa cho khách hàng ti…" at bounding box center [741, 219] width 268 height 19
click at [656, 218] on p "AI Reply Agent tự động soạn thảo câu trả lời được cá nhân hóa cho khách hàng ti…" at bounding box center [741, 219] width 268 height 19
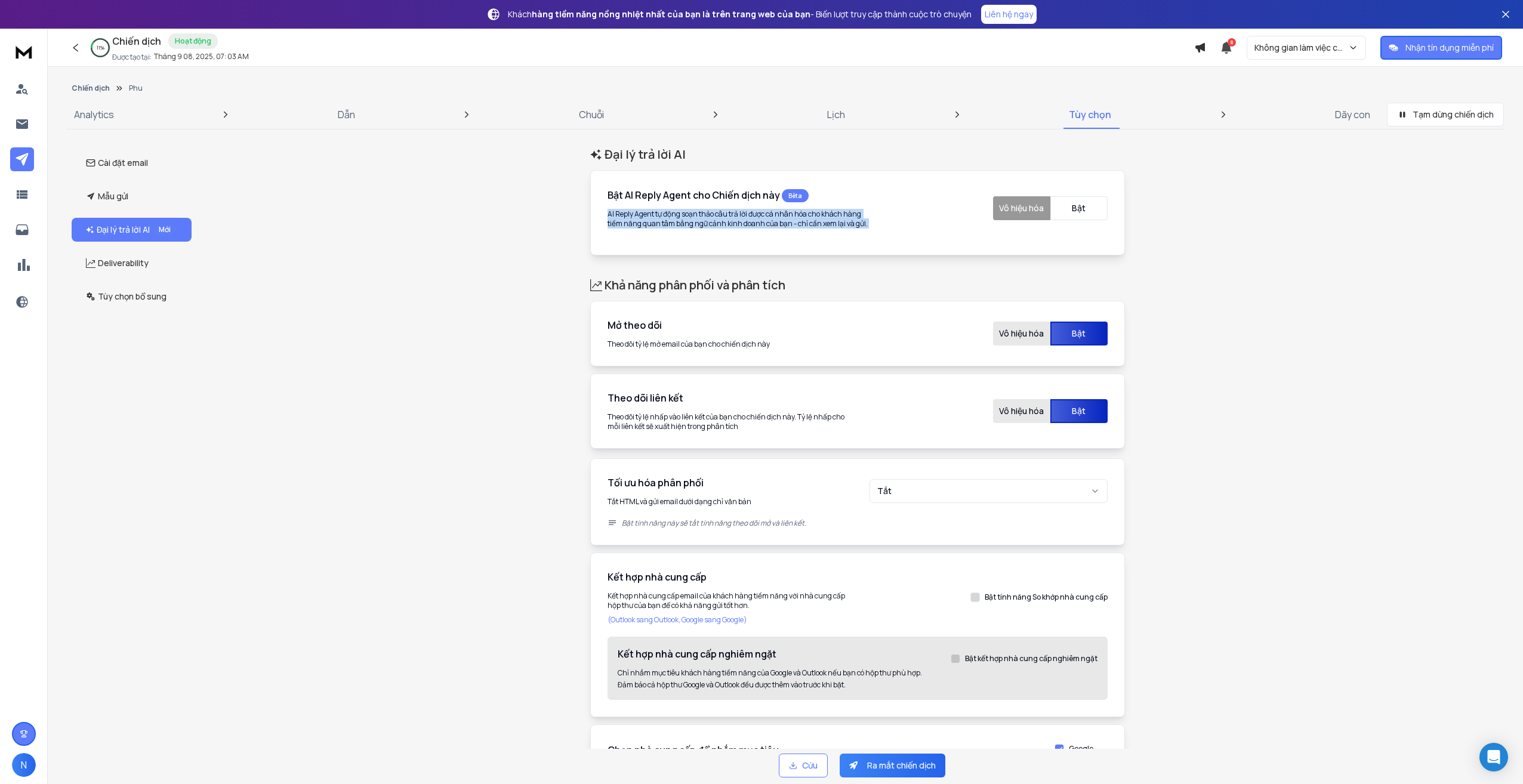
click at [656, 218] on p "AI Reply Agent tự động soạn thảo câu trả lời được cá nhân hóa cho khách hàng ti…" at bounding box center [741, 219] width 268 height 19
drag, startPoint x: 656, startPoint y: 218, endPoint x: 802, endPoint y: 234, distance: 146.9
click at [802, 234] on div "Bật AI Reply Agent cho Chiến dịch này Bêta AI Reply Agent tự động soạn thảo câu…" at bounding box center [857, 212] width 500 height 51
click at [1070, 211] on button "Bật" at bounding box center [1079, 208] width 57 height 24
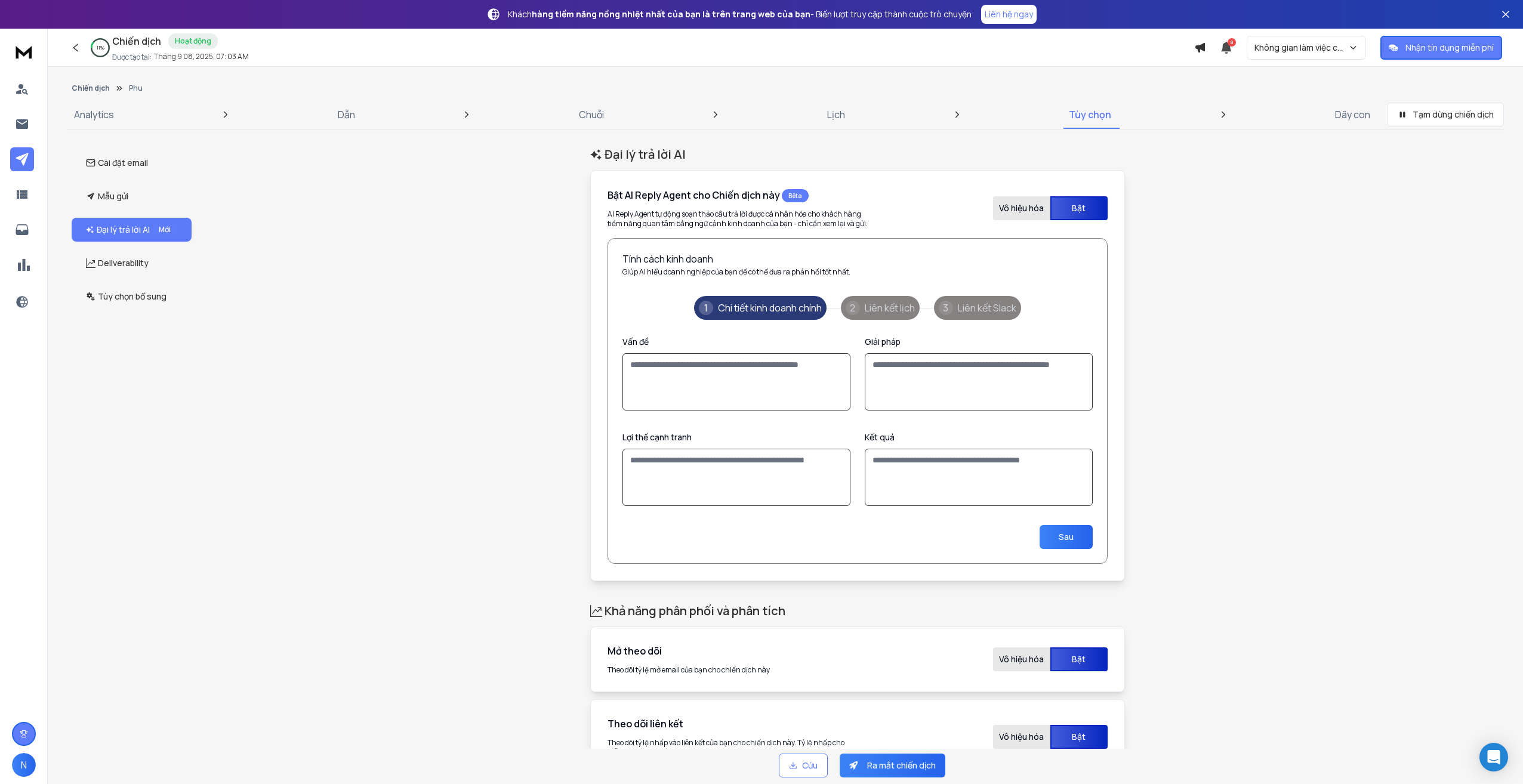
click at [724, 370] on textarea "Vấn đề" at bounding box center [737, 381] width 228 height 57
click at [759, 476] on textarea "Lợi thế cạnh tranh" at bounding box center [737, 477] width 228 height 57
click at [774, 402] on textarea "Vấn đề" at bounding box center [737, 381] width 228 height 57
click at [878, 301] on span "Liên kết lịch" at bounding box center [890, 308] width 50 height 14
click at [1013, 210] on button "Vô hiệu hóa" at bounding box center [1021, 208] width 57 height 24
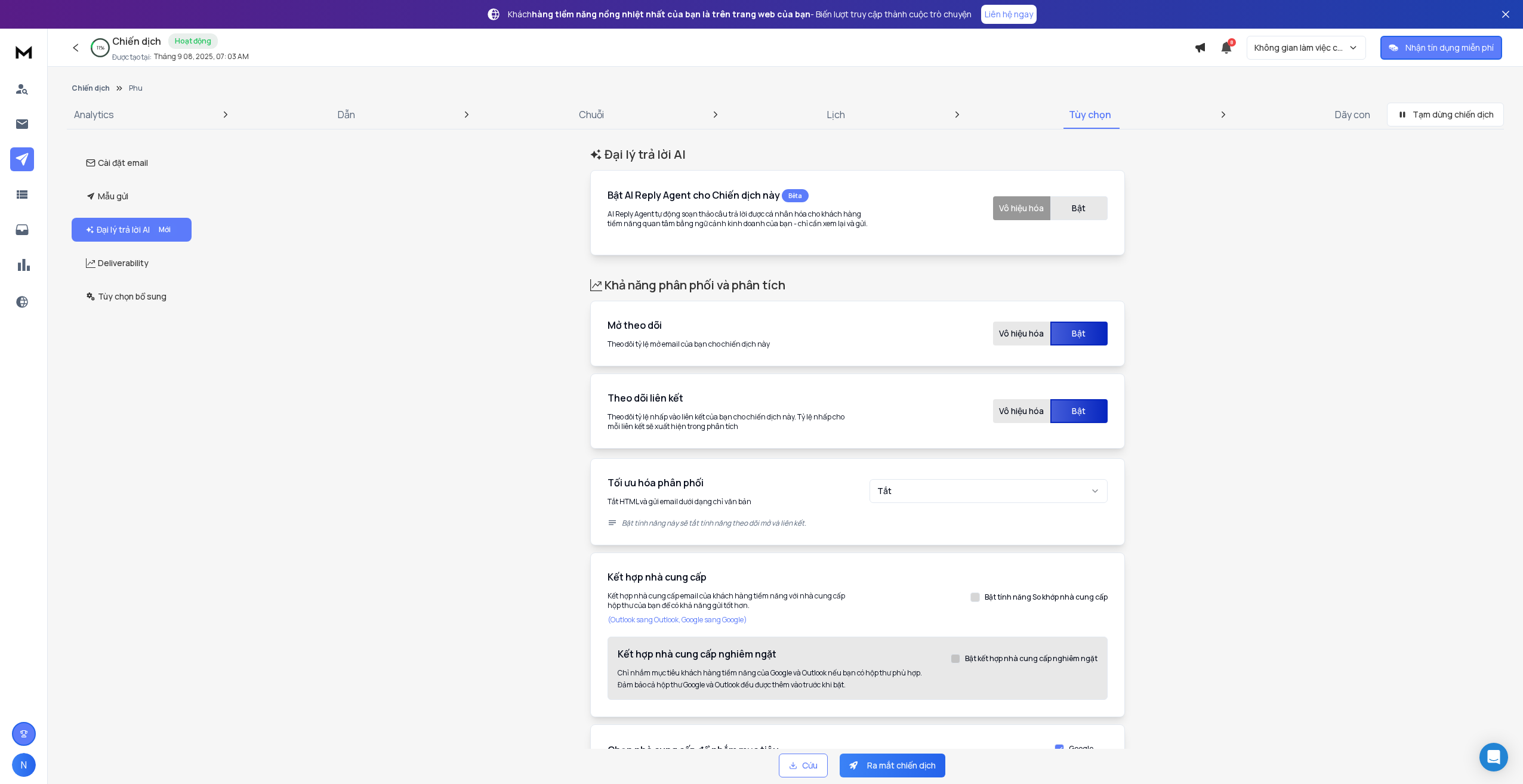
click at [1068, 208] on button "Bật" at bounding box center [1079, 208] width 57 height 24
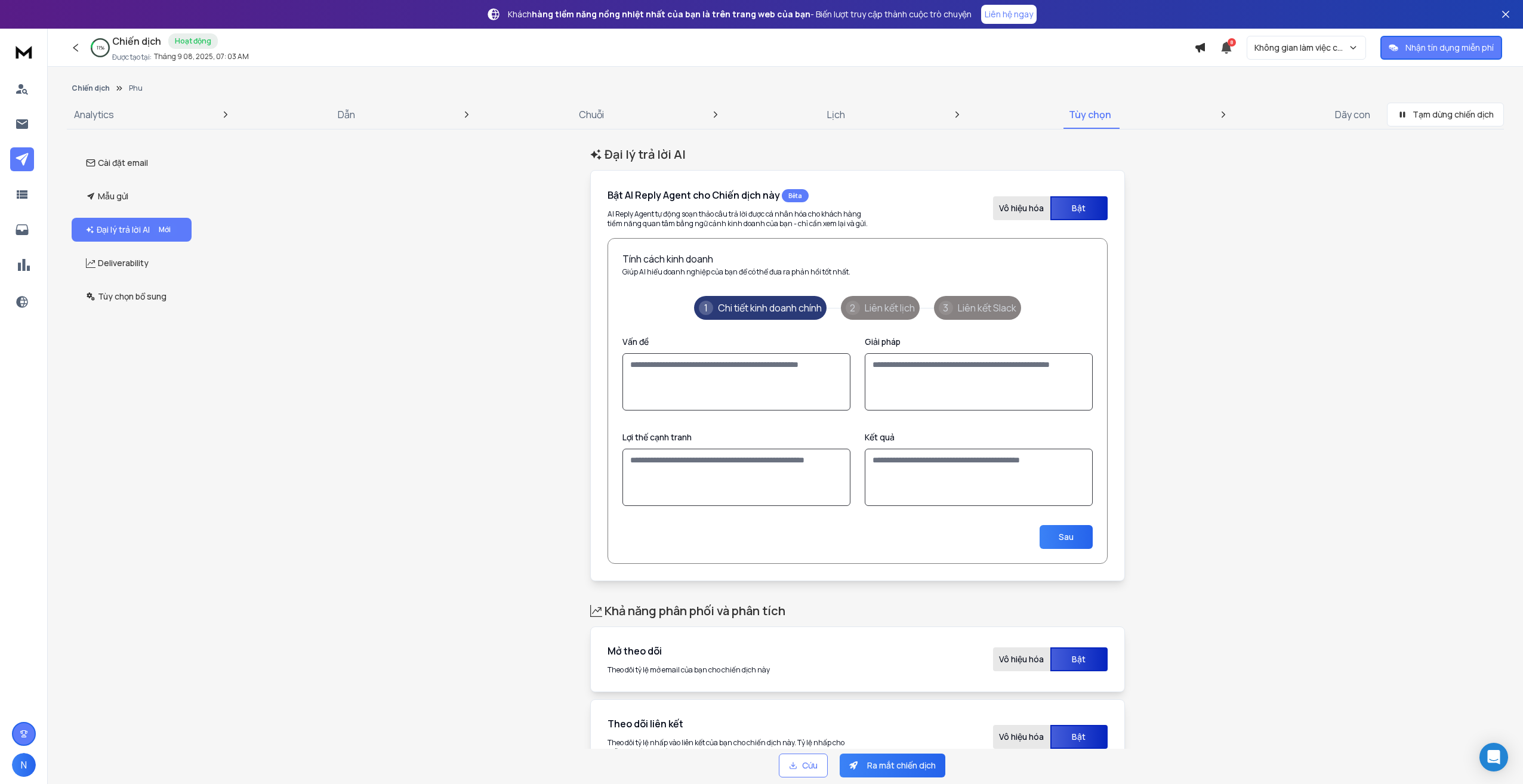
click at [1008, 213] on button "Vô hiệu hóa" at bounding box center [1021, 208] width 57 height 24
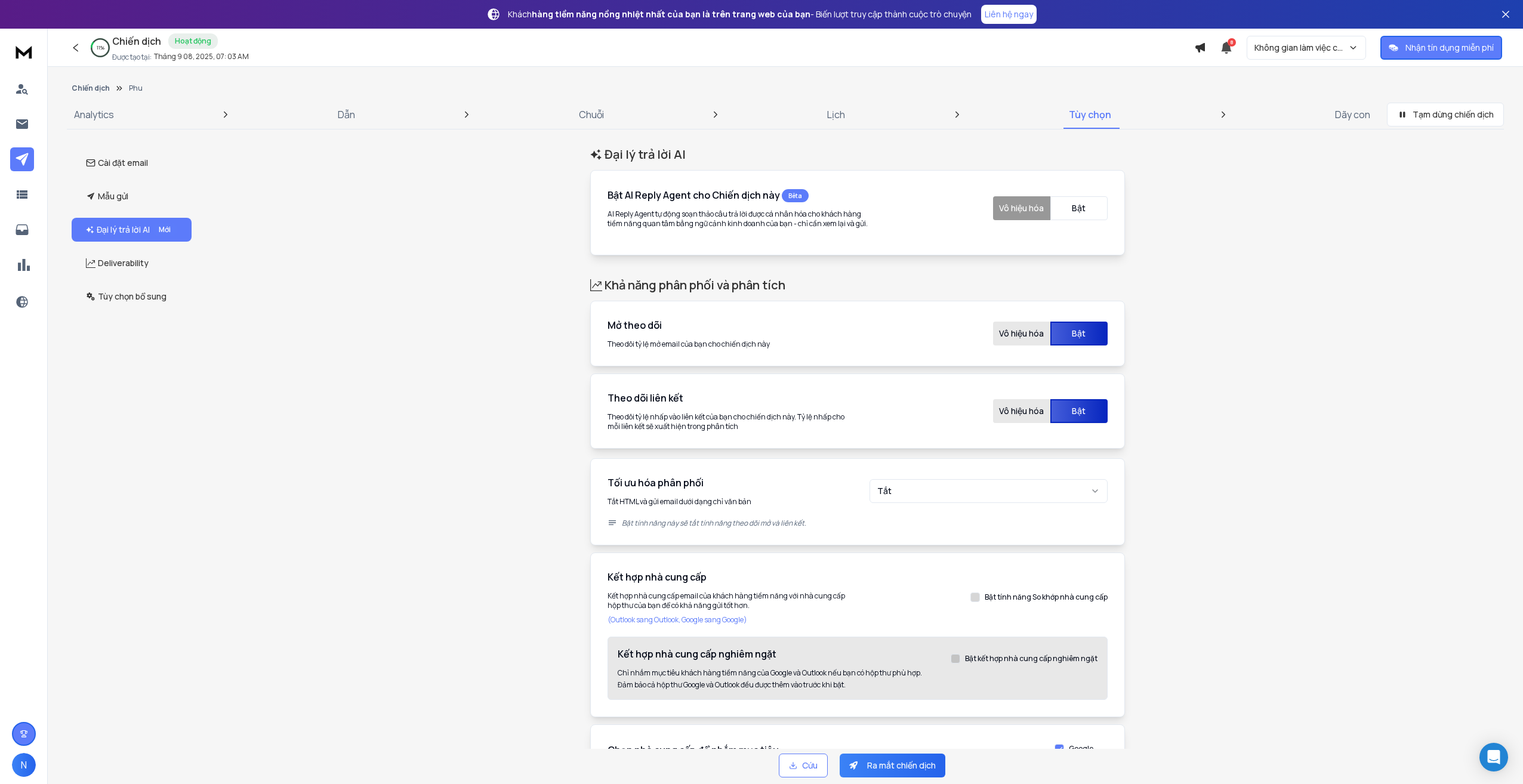
click at [1275, 260] on div "Email Accounts Accounts to Use Select one or more accounts to send emails from …" at bounding box center [865, 447] width 1307 height 603
click at [1320, 118] on div "Analytics Dẫn Chuỗi Lịch Tùy chọn Dãy con" at bounding box center [722, 114] width 1311 height 28
click at [1355, 119] on p "Dãy con" at bounding box center [1352, 115] width 35 height 14
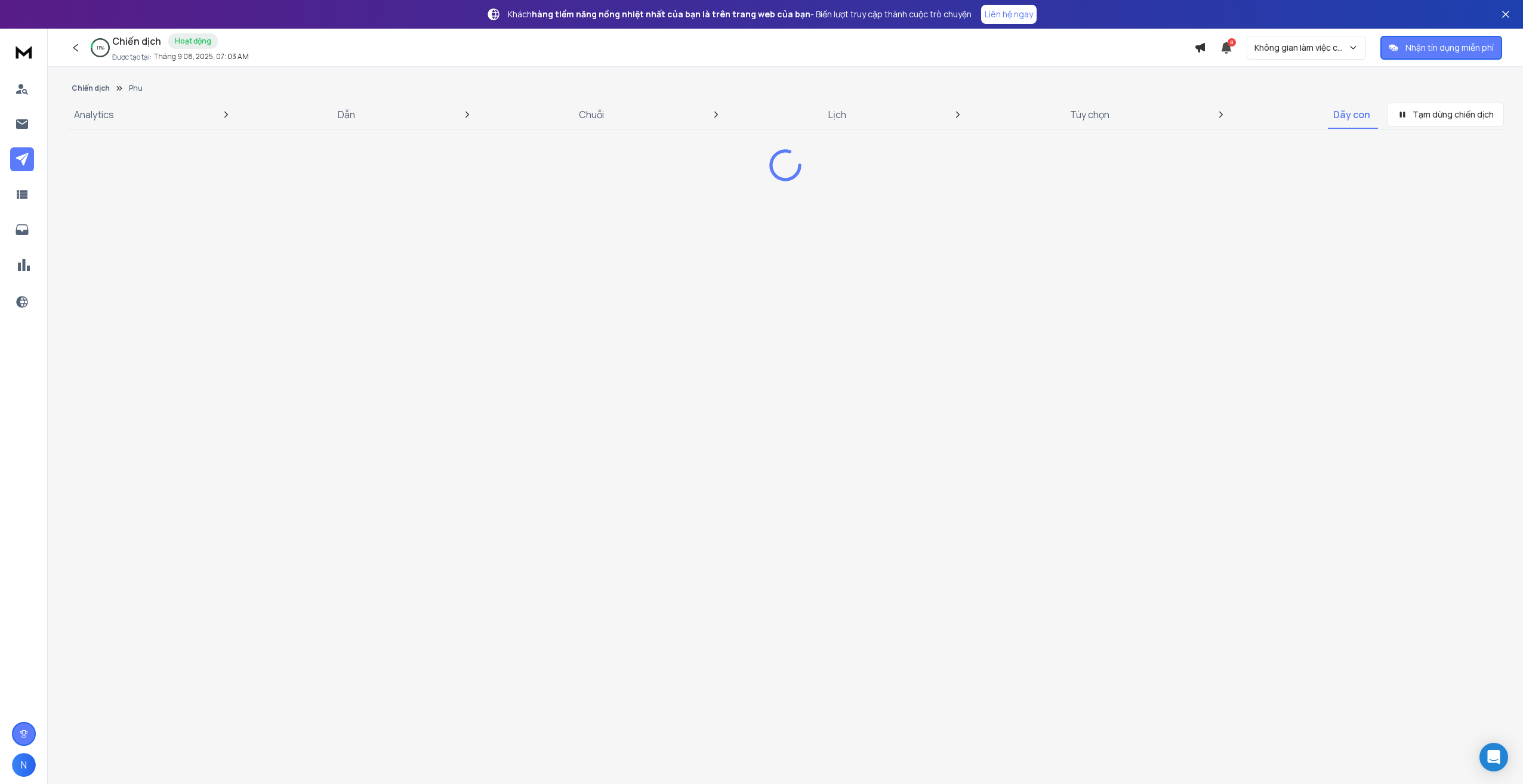
click at [1346, 119] on p "Dãy con" at bounding box center [1352, 115] width 37 height 14
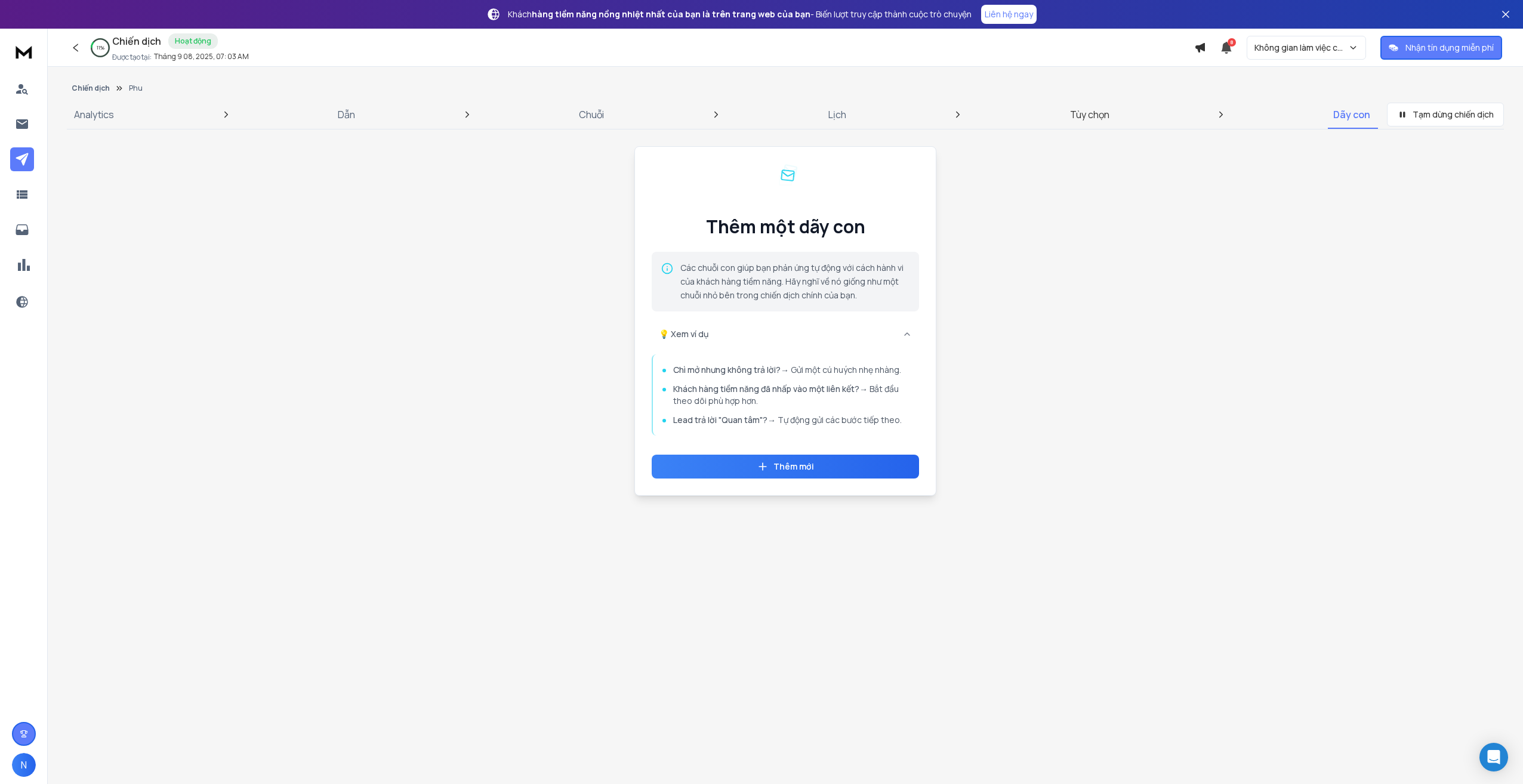
click at [1112, 116] on link "Tùy chọn" at bounding box center [1090, 114] width 54 height 28
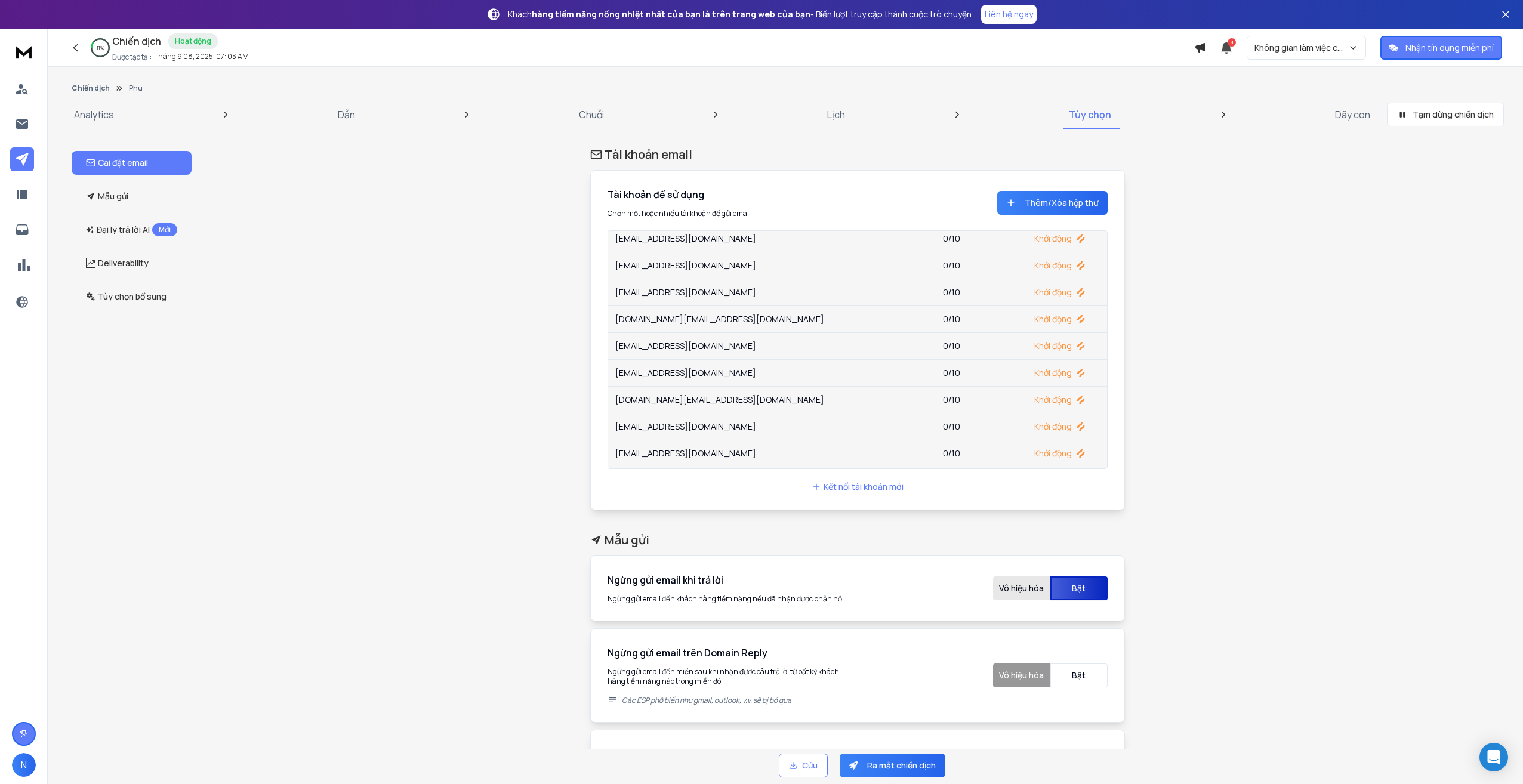
scroll to position [238, 0]
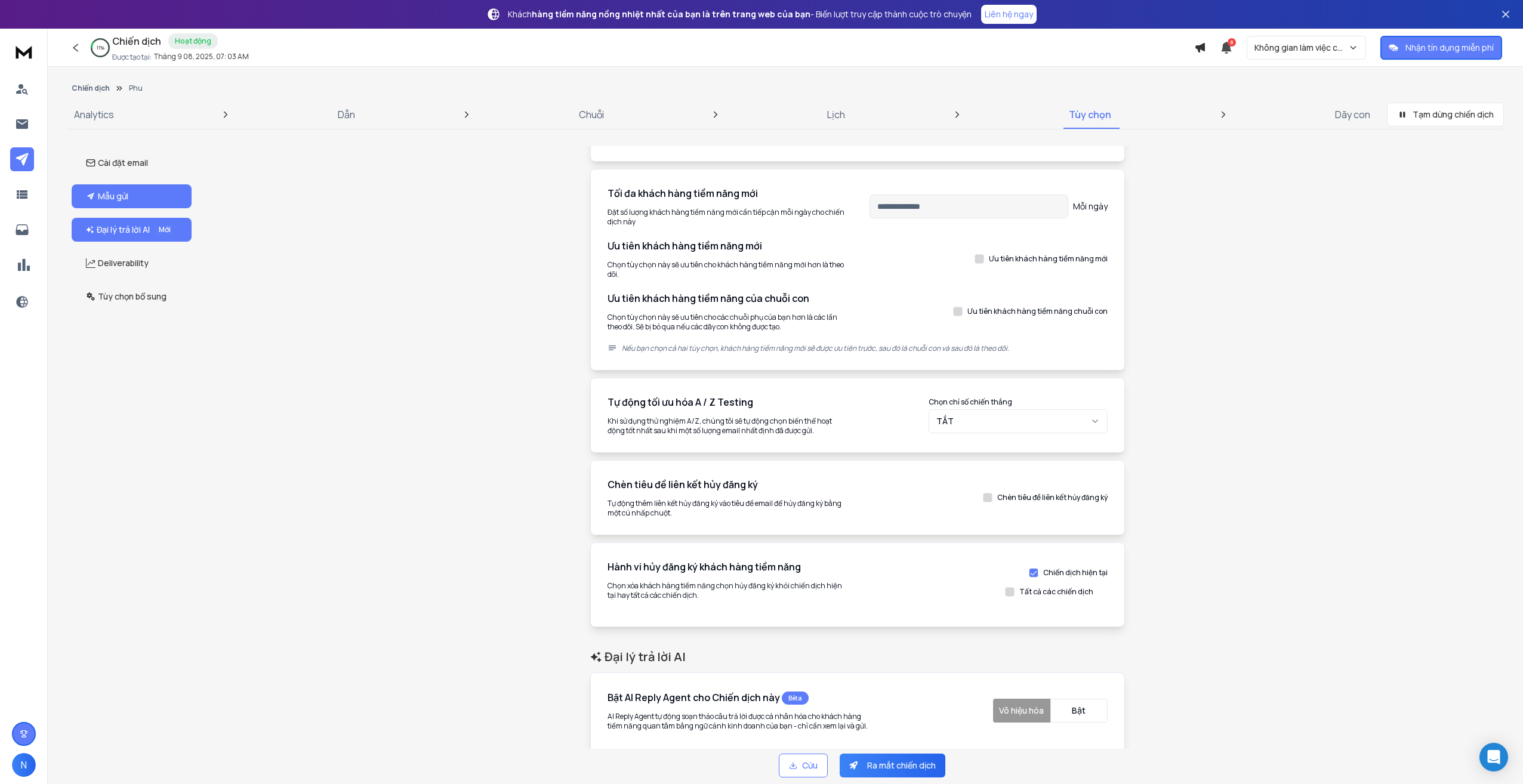
click at [142, 225] on font "Đại lý trả lời AI" at bounding box center [123, 230] width 53 height 12
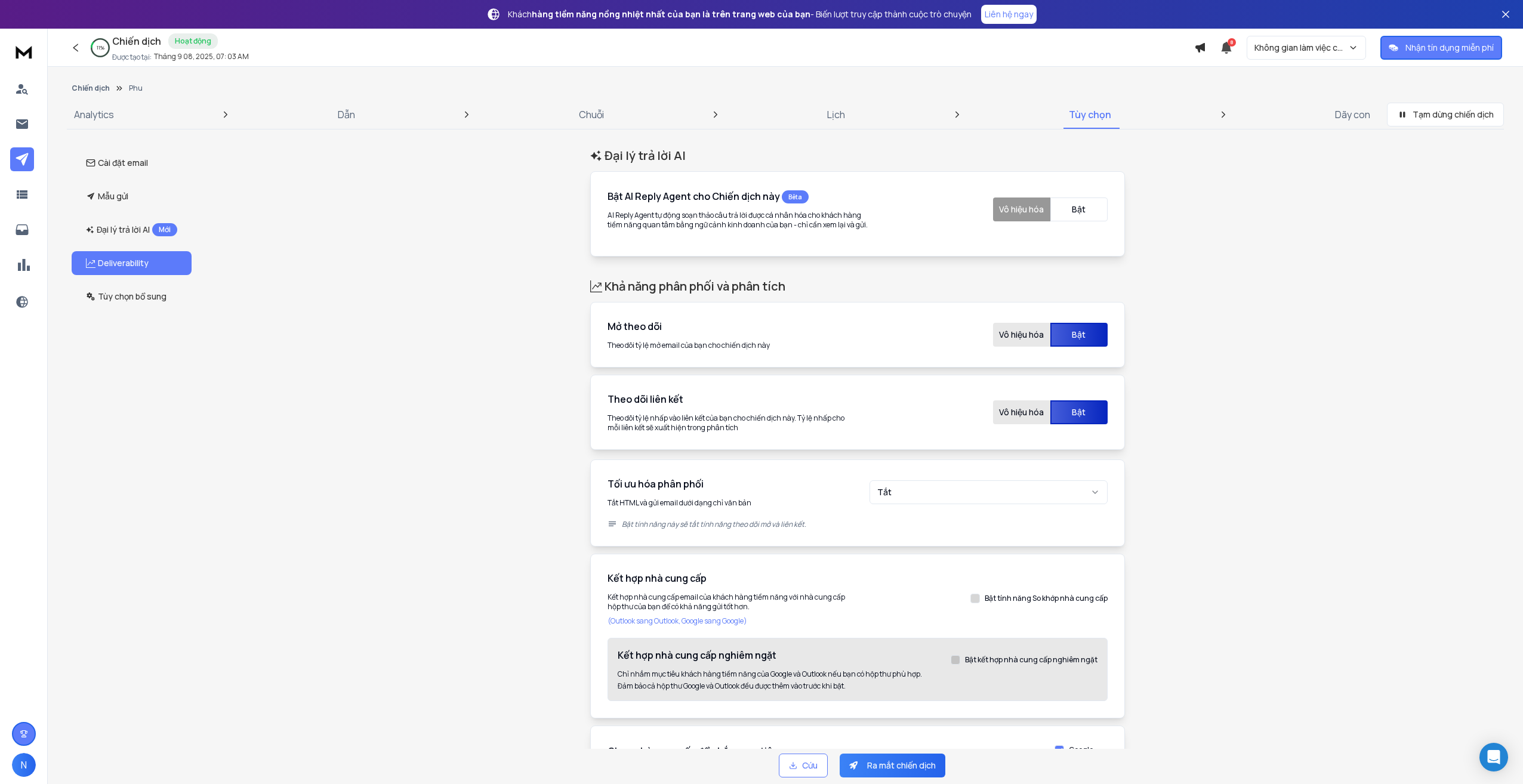
scroll to position [1218, 0]
click at [1062, 212] on button "Bật" at bounding box center [1079, 208] width 57 height 24
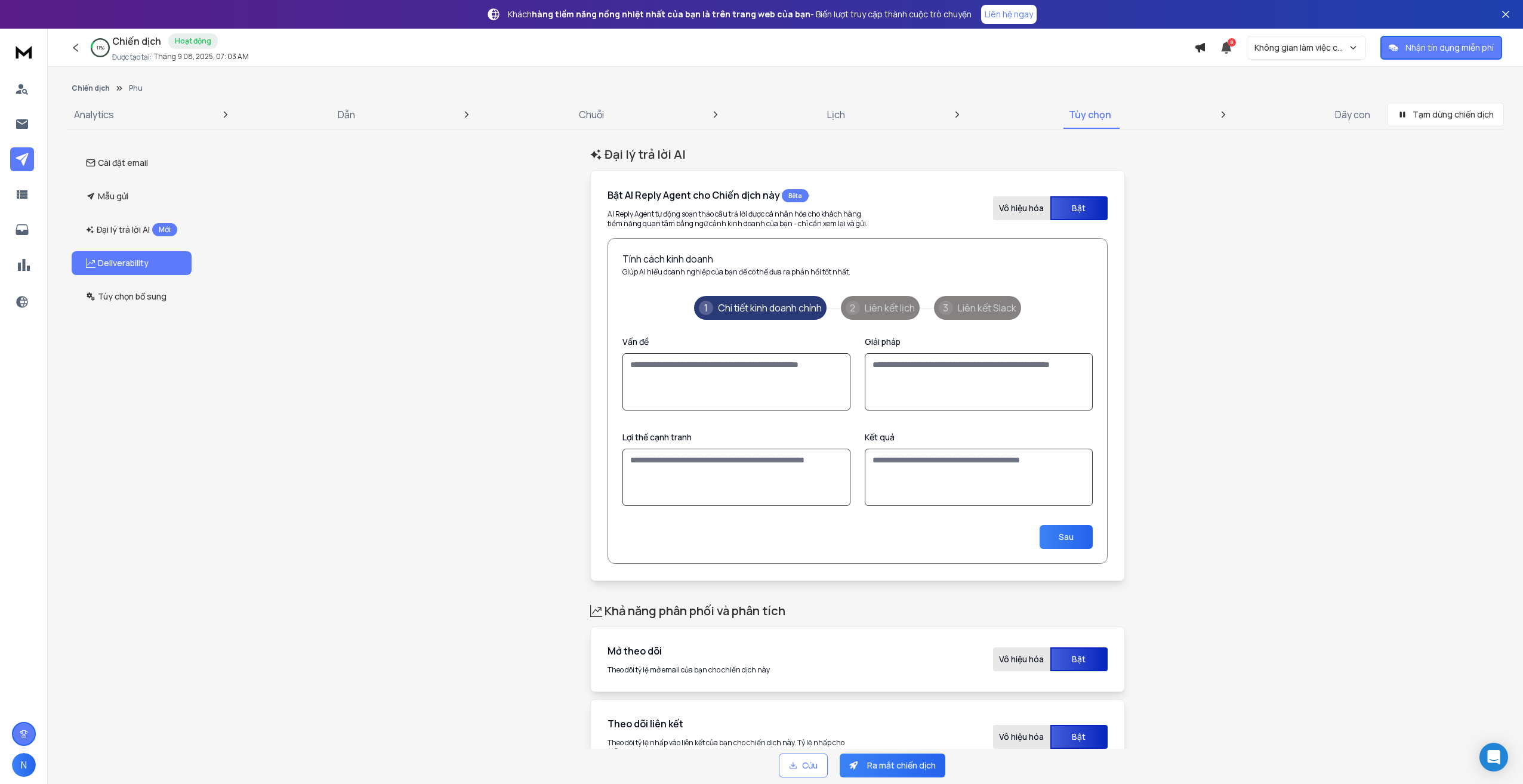
click at [701, 390] on textarea "Vấn đề" at bounding box center [737, 381] width 228 height 57
click at [949, 364] on textarea "Giải pháp" at bounding box center [979, 381] width 228 height 57
click at [1022, 217] on button "Vô hiệu hóa" at bounding box center [1021, 208] width 57 height 24
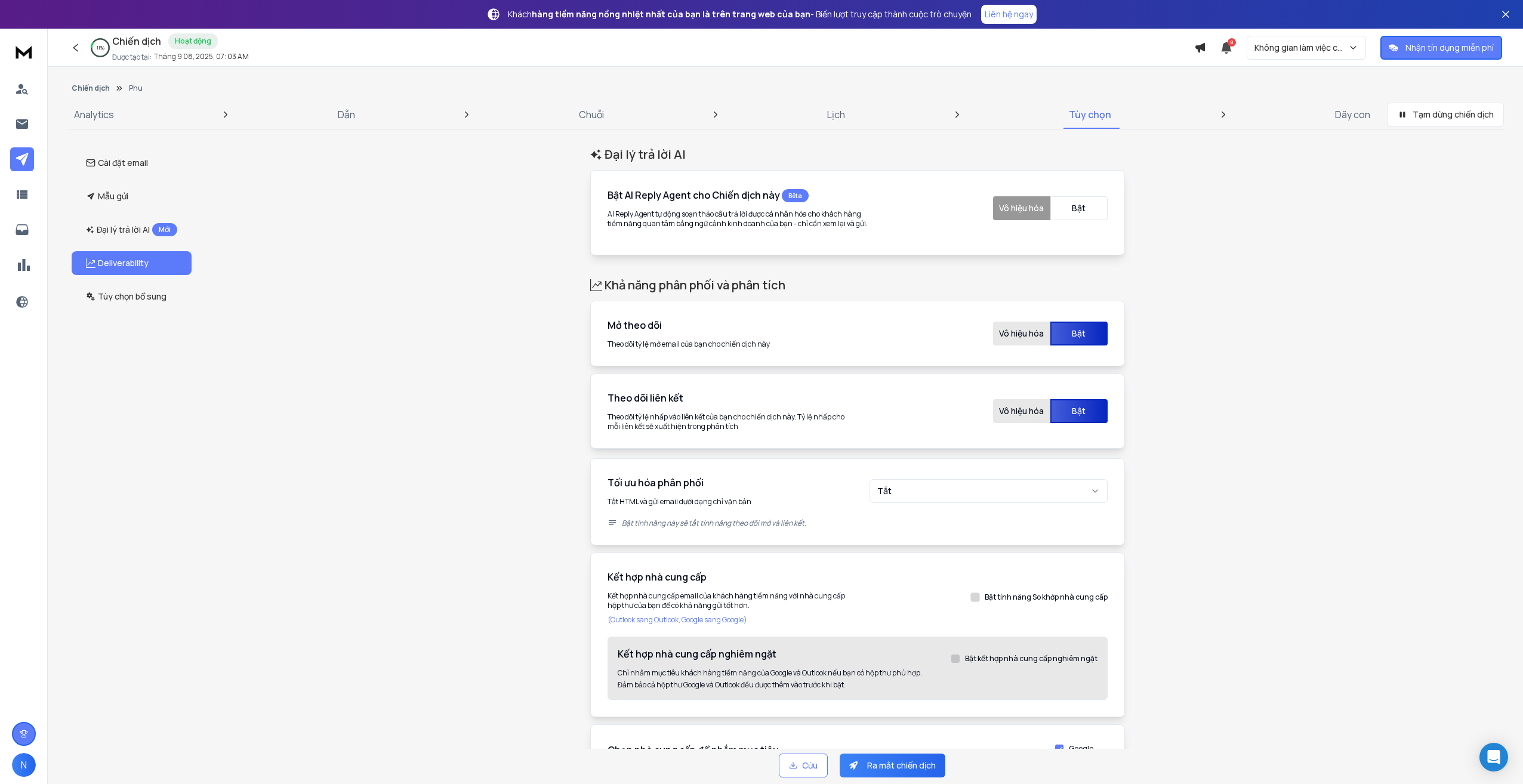
click at [401, 263] on div "Tài khoản email Tài khoản để sử dụng Chọn một hoặc nhiều tài khoản để gửi email…" at bounding box center [865, 447] width 1307 height 603
click at [115, 192] on font "Mẫu gửi" at bounding box center [113, 196] width 30 height 12
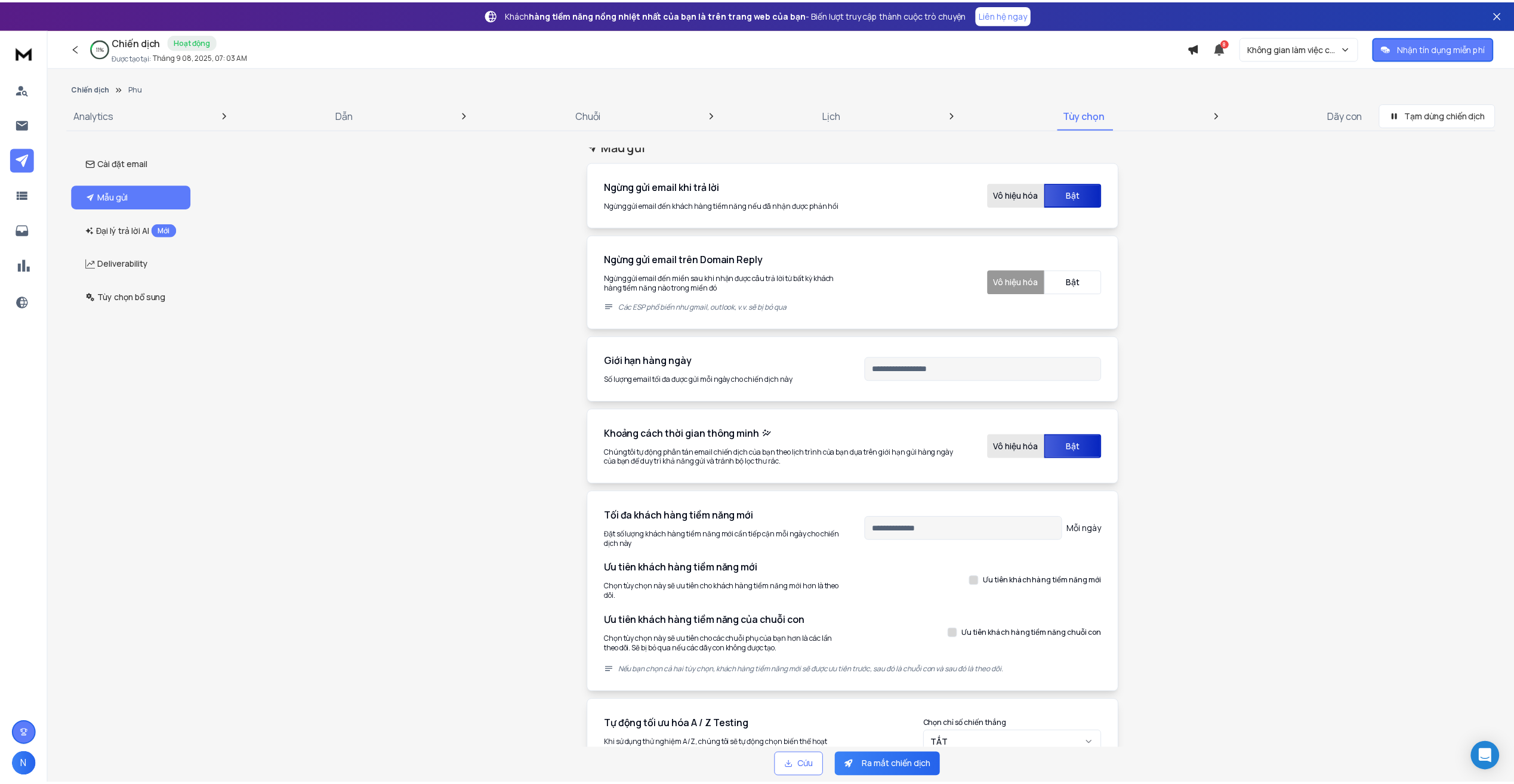
scroll to position [385, 0]
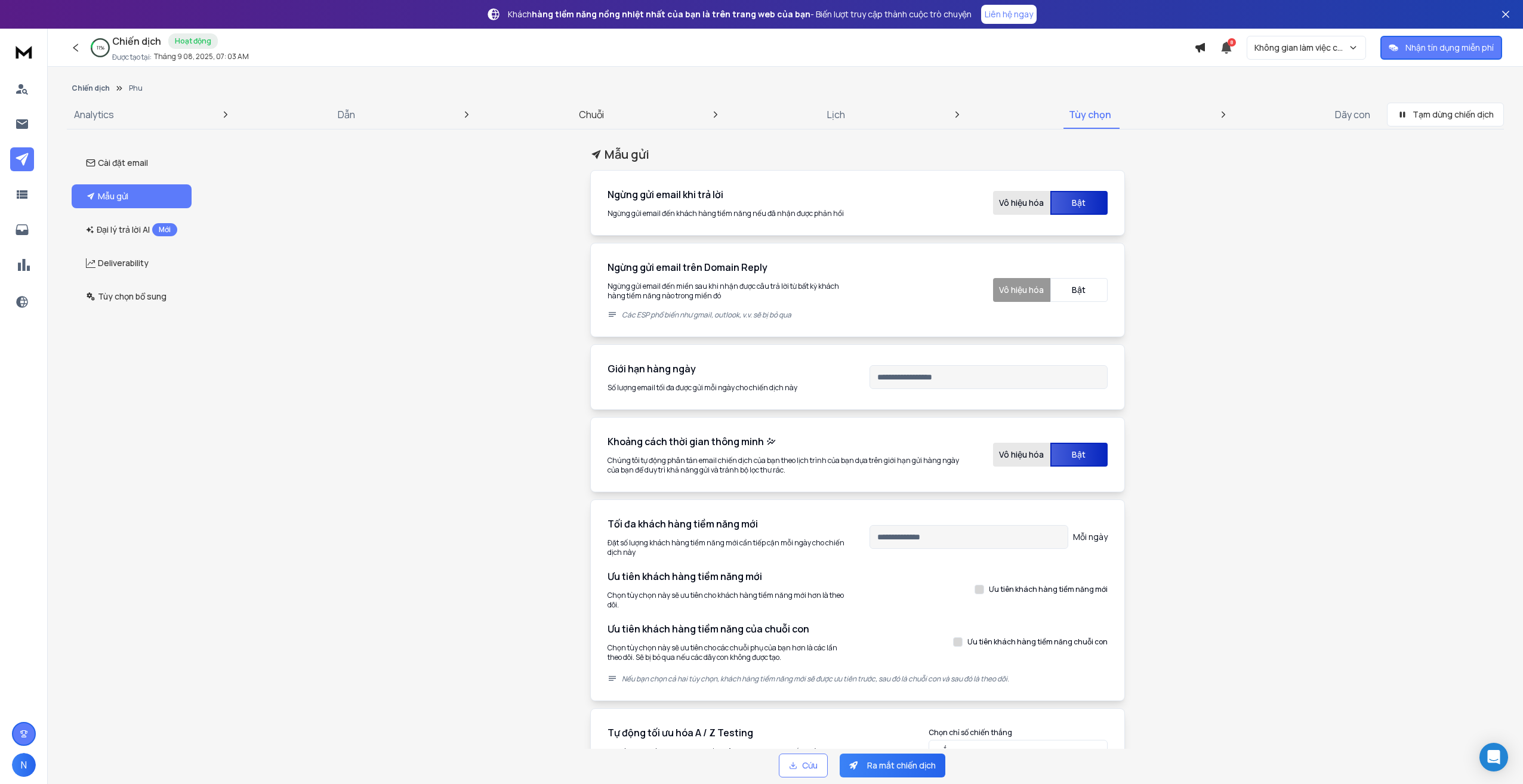
click at [596, 105] on link "Chuỗi" at bounding box center [592, 114] width 40 height 28
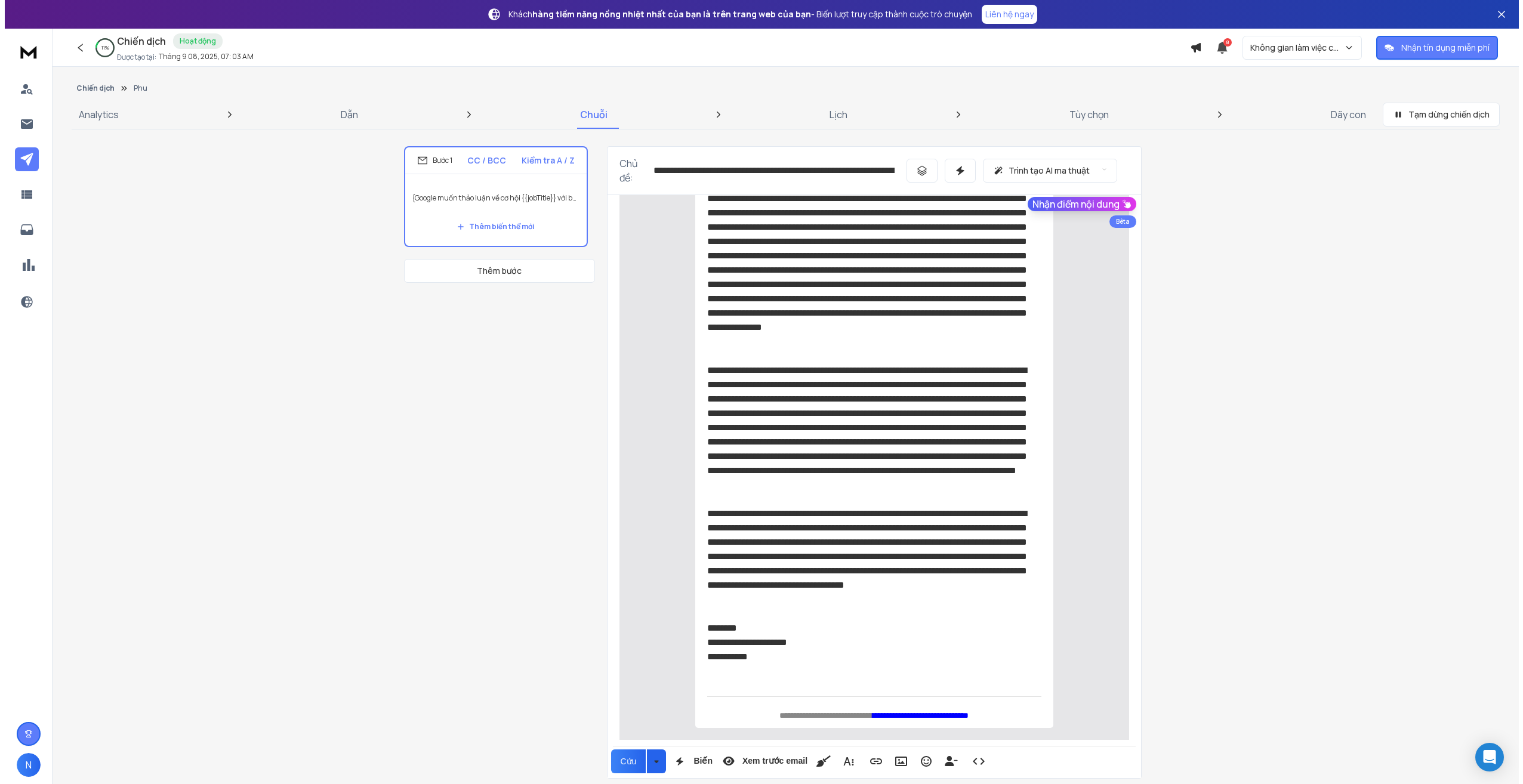
scroll to position [326, 0]
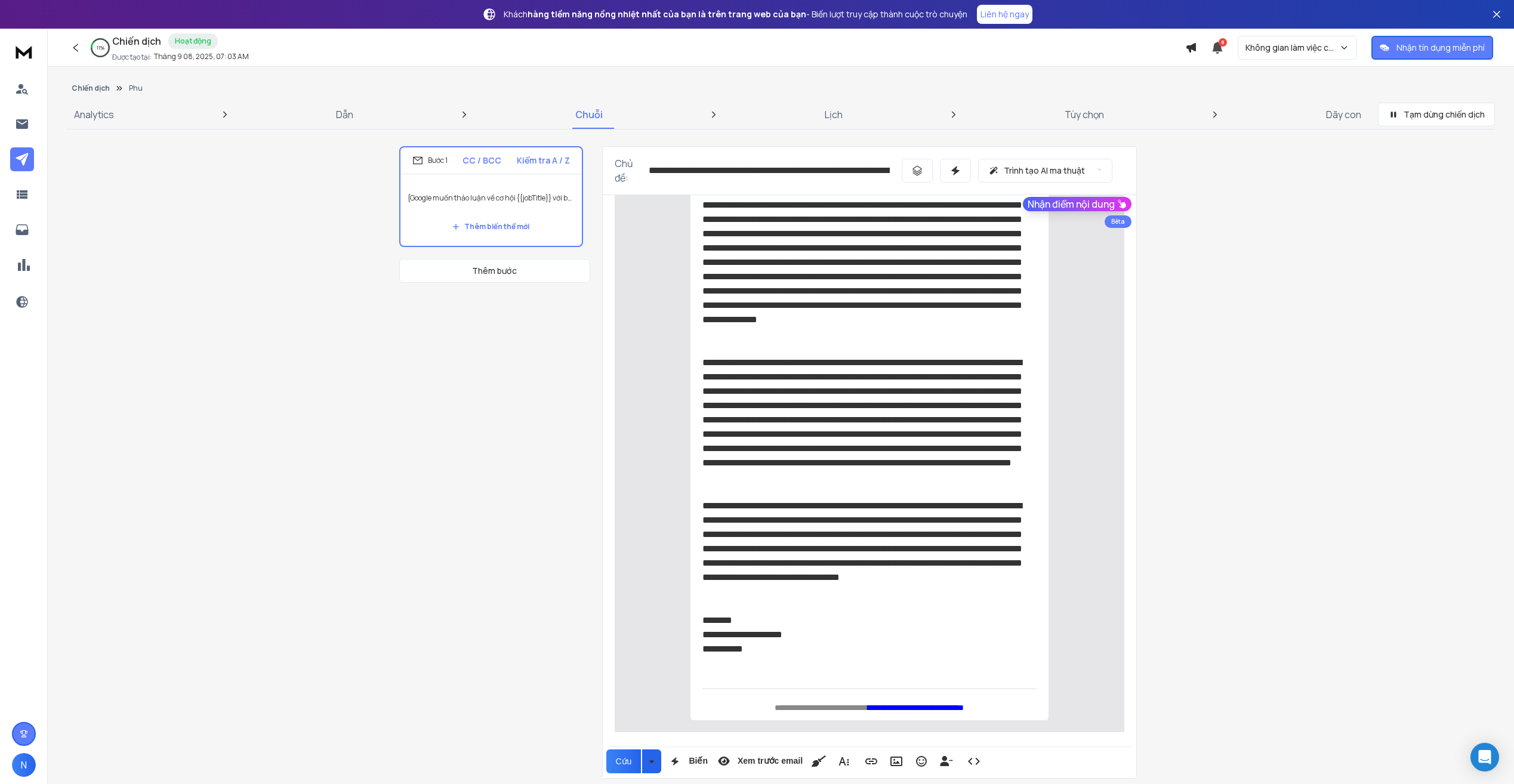
click at [1453, 417] on div "**********" at bounding box center [780, 462] width 1428 height 642
click at [98, 113] on p "Analytics" at bounding box center [94, 115] width 40 height 14
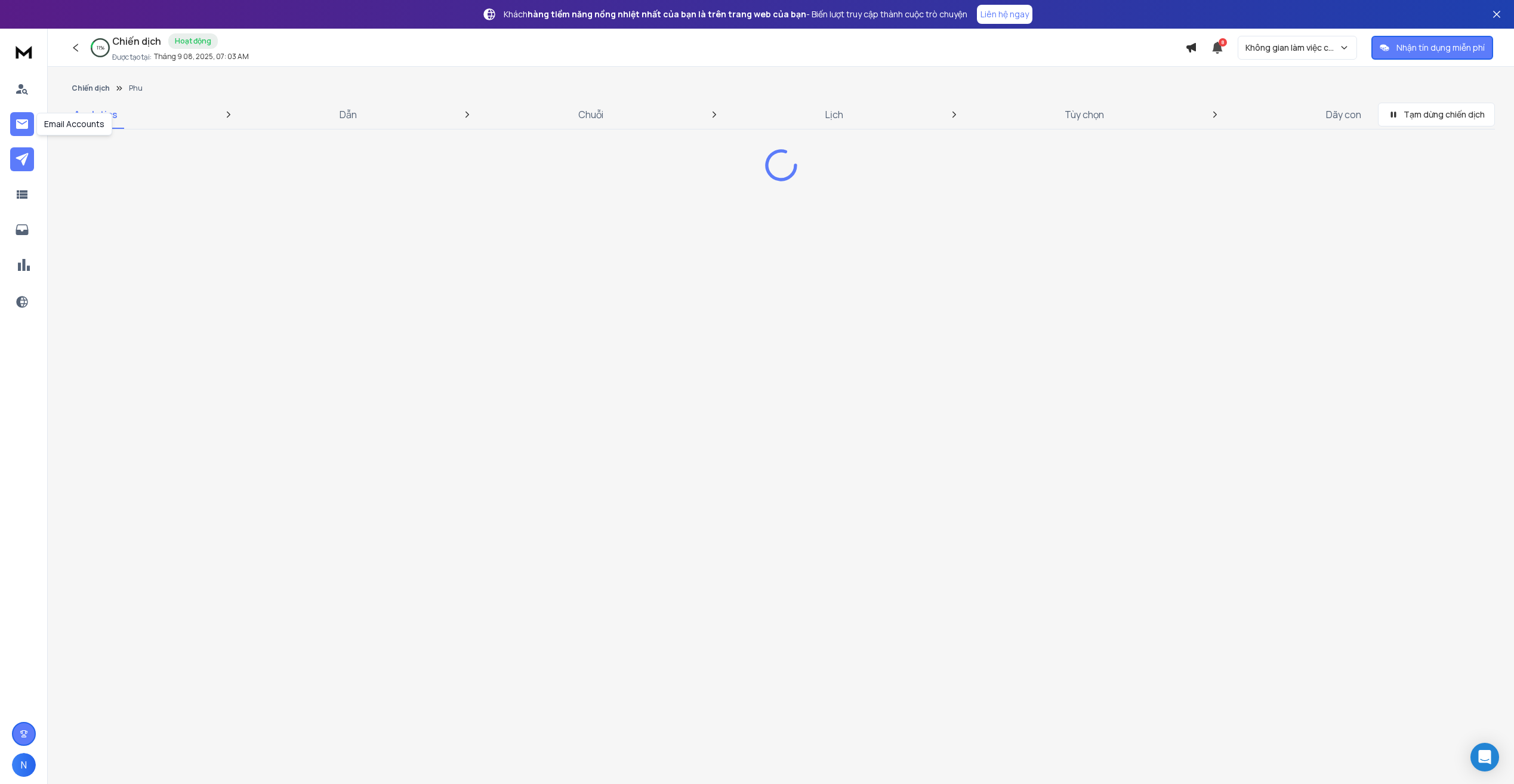
click at [28, 126] on icon at bounding box center [22, 124] width 12 height 9
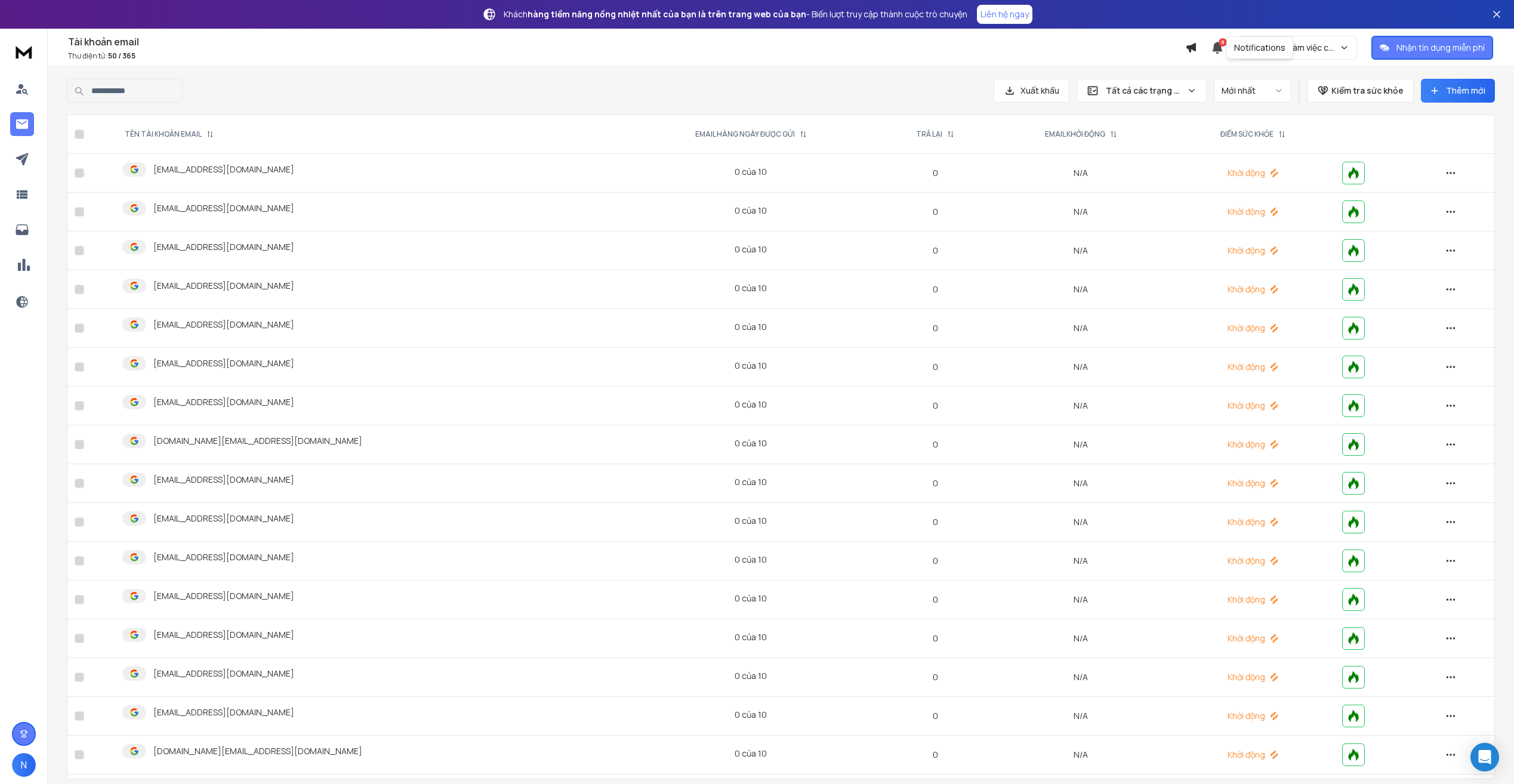
click at [1213, 53] on icon at bounding box center [1218, 47] width 12 height 12
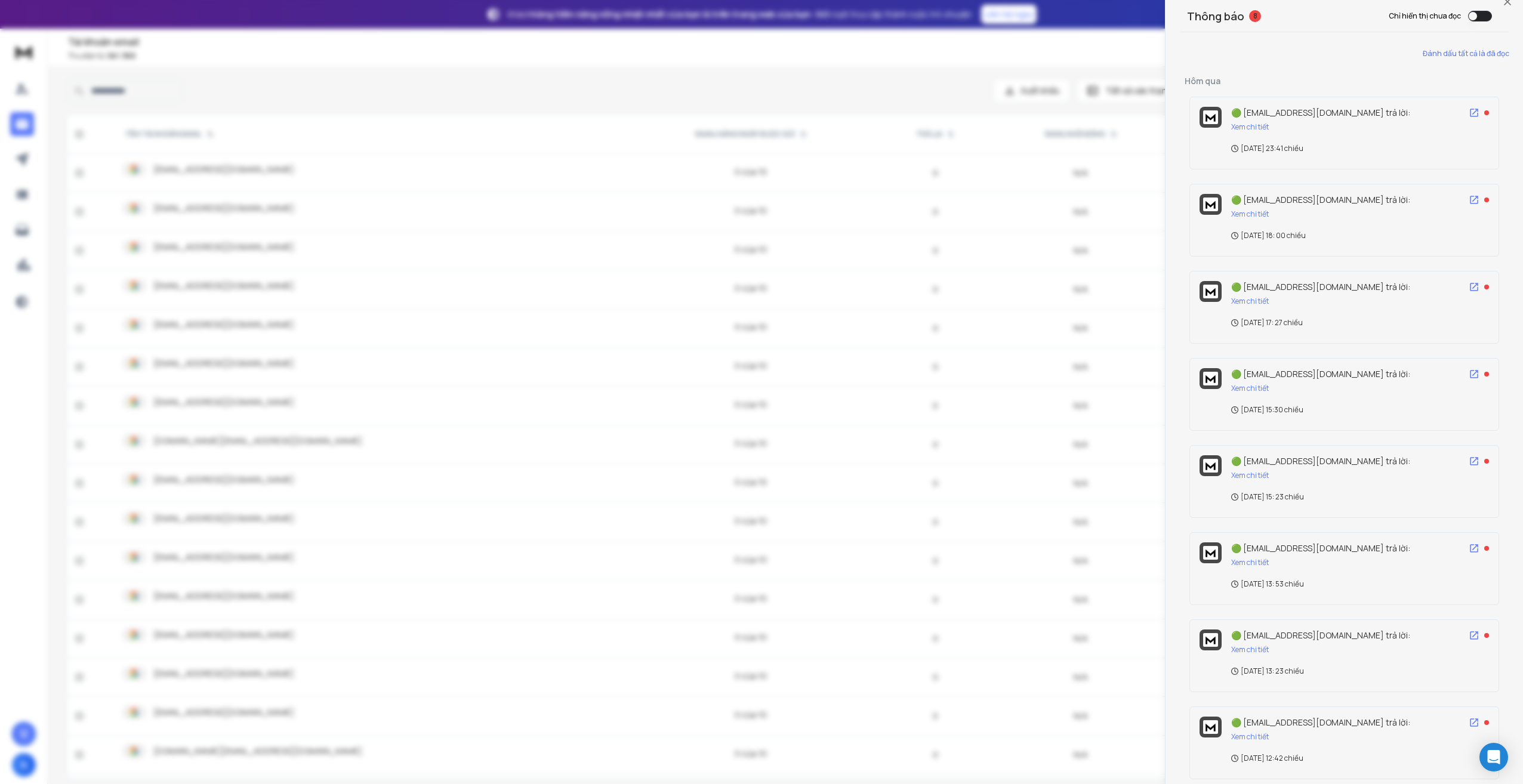
scroll to position [52, 0]
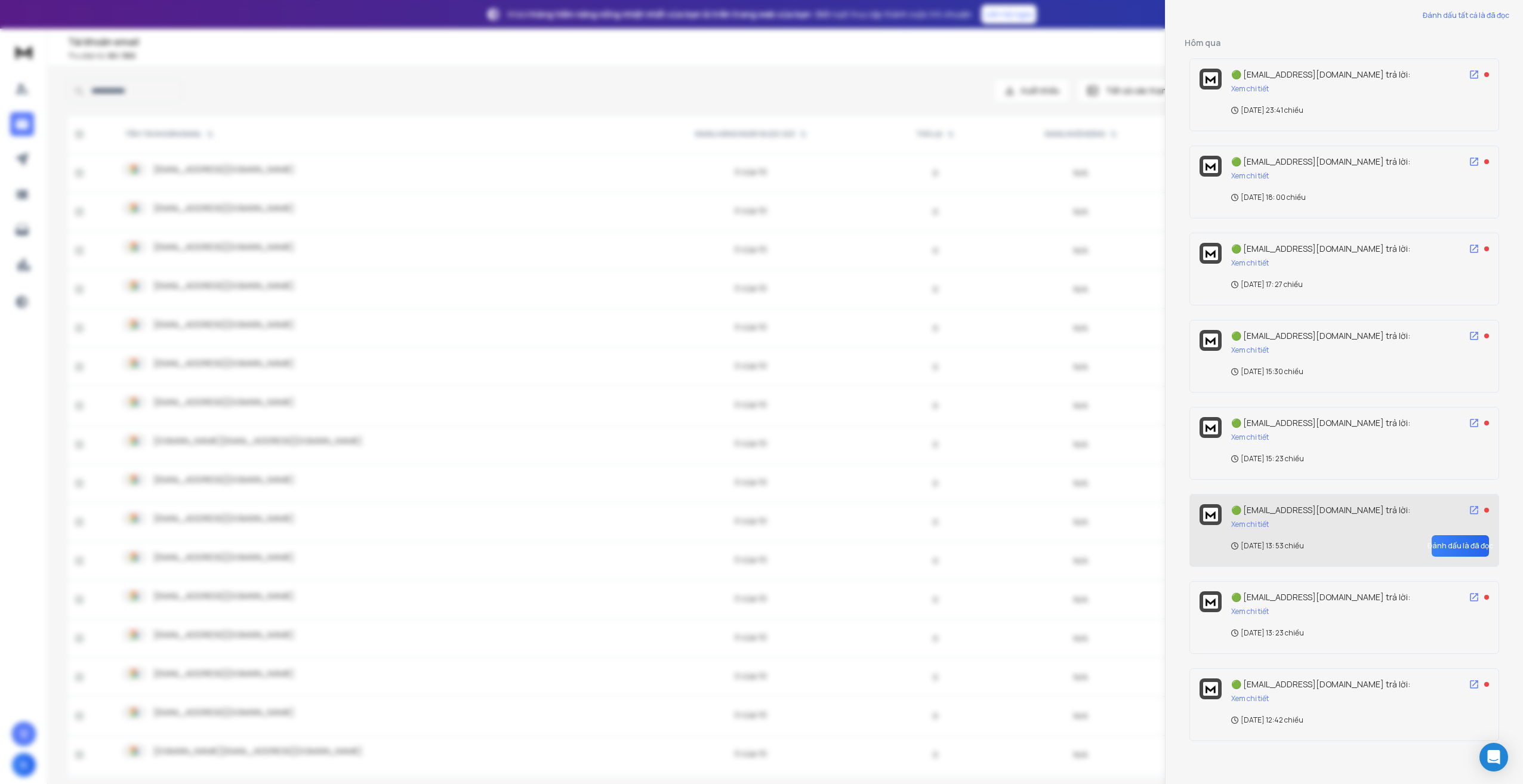
click at [1300, 536] on div "10 Tháng Chín 2025, 13: 53 chiều Đánh dấu là đã đọc Mark as Read" at bounding box center [1360, 546] width 258 height 22
click at [1253, 525] on div "Xem chi tiết" at bounding box center [1250, 524] width 38 height 9
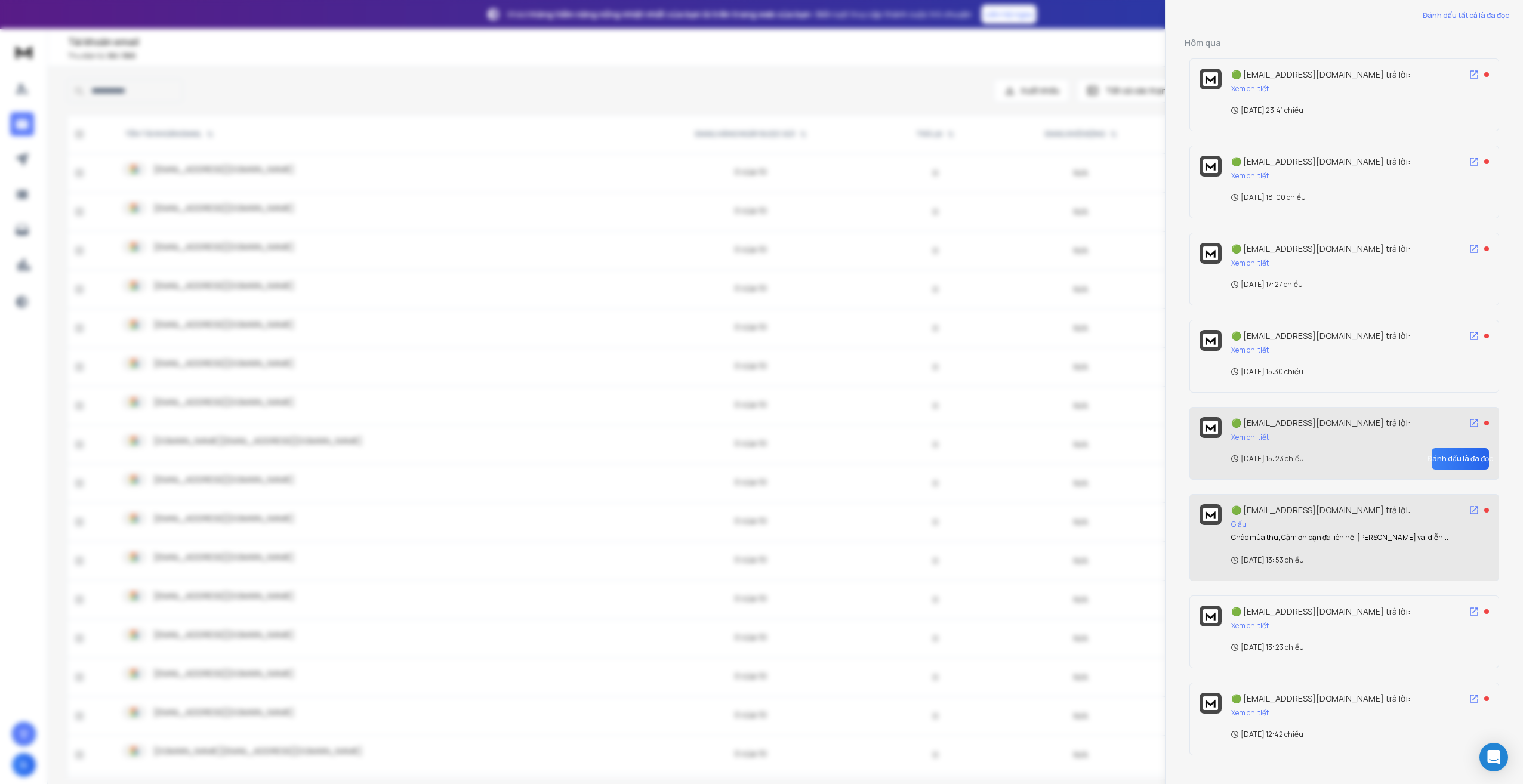
click at [1249, 434] on div "Xem chi tiết" at bounding box center [1250, 437] width 38 height 9
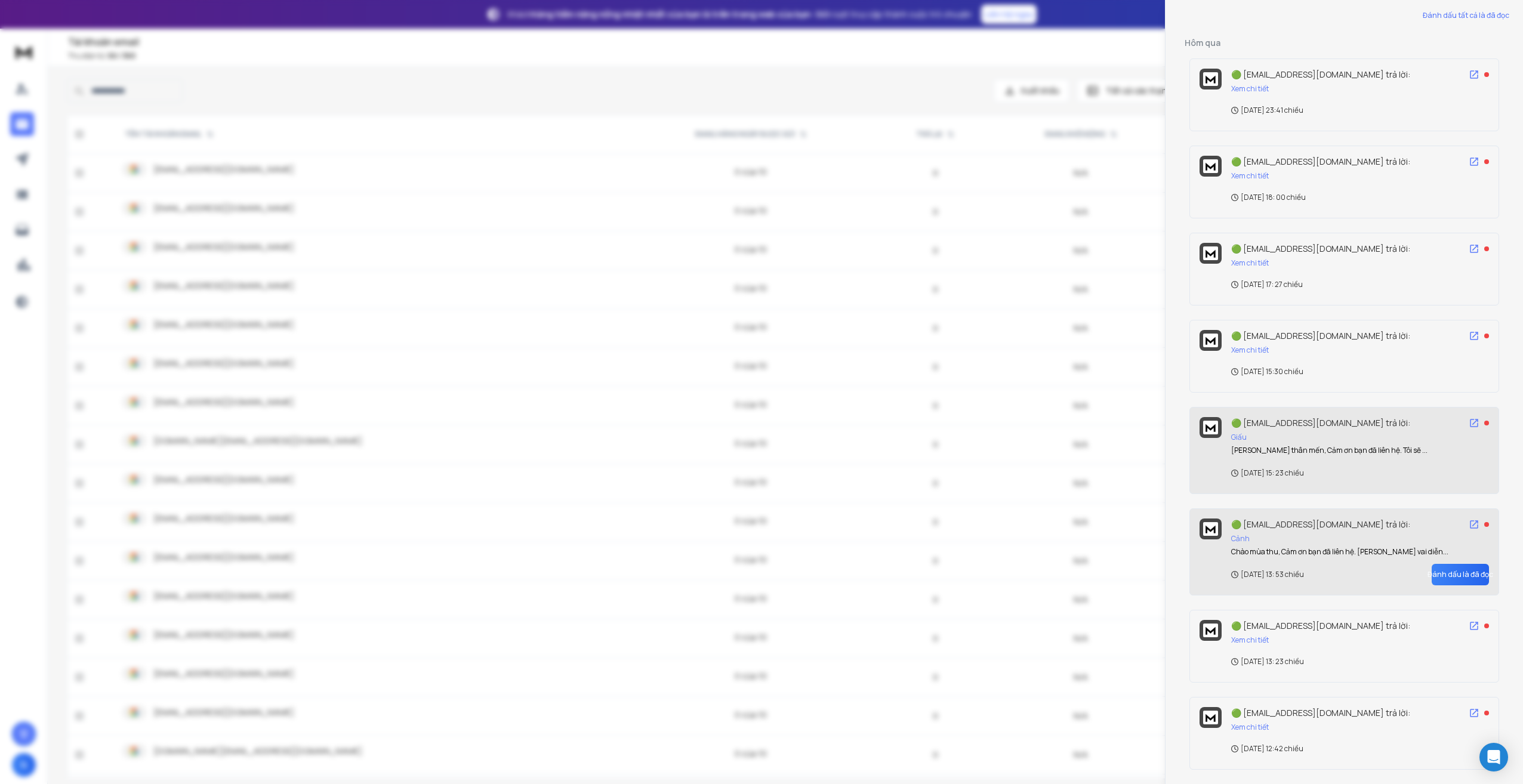
click at [1469, 522] on icon at bounding box center [1474, 524] width 11 height 11
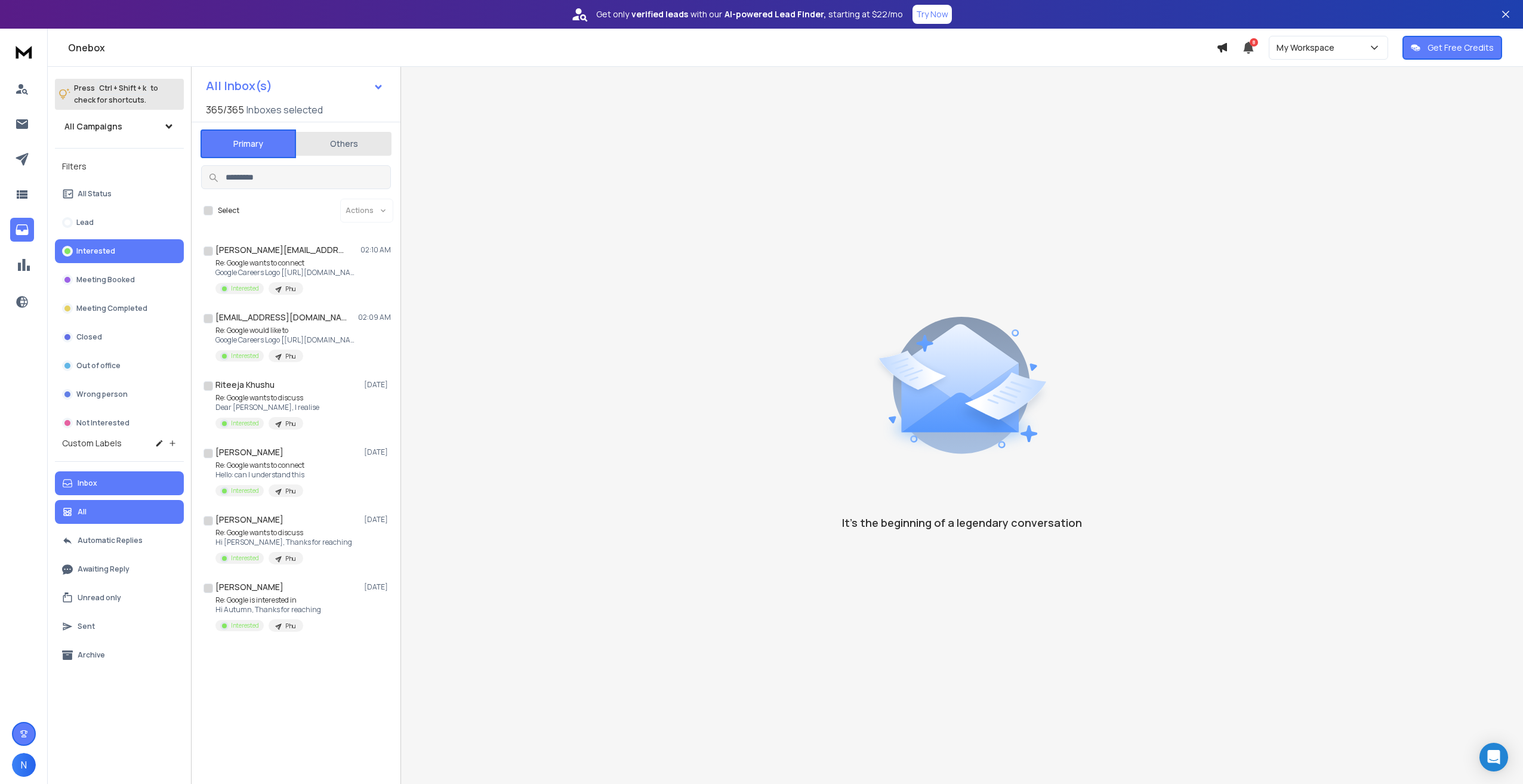
click at [111, 509] on button "All" at bounding box center [119, 512] width 129 height 24
click at [333, 621] on div "Re: Google is interested in Hi Autumn, Thanks for reaching Interested Phu" at bounding box center [303, 613] width 175 height 36
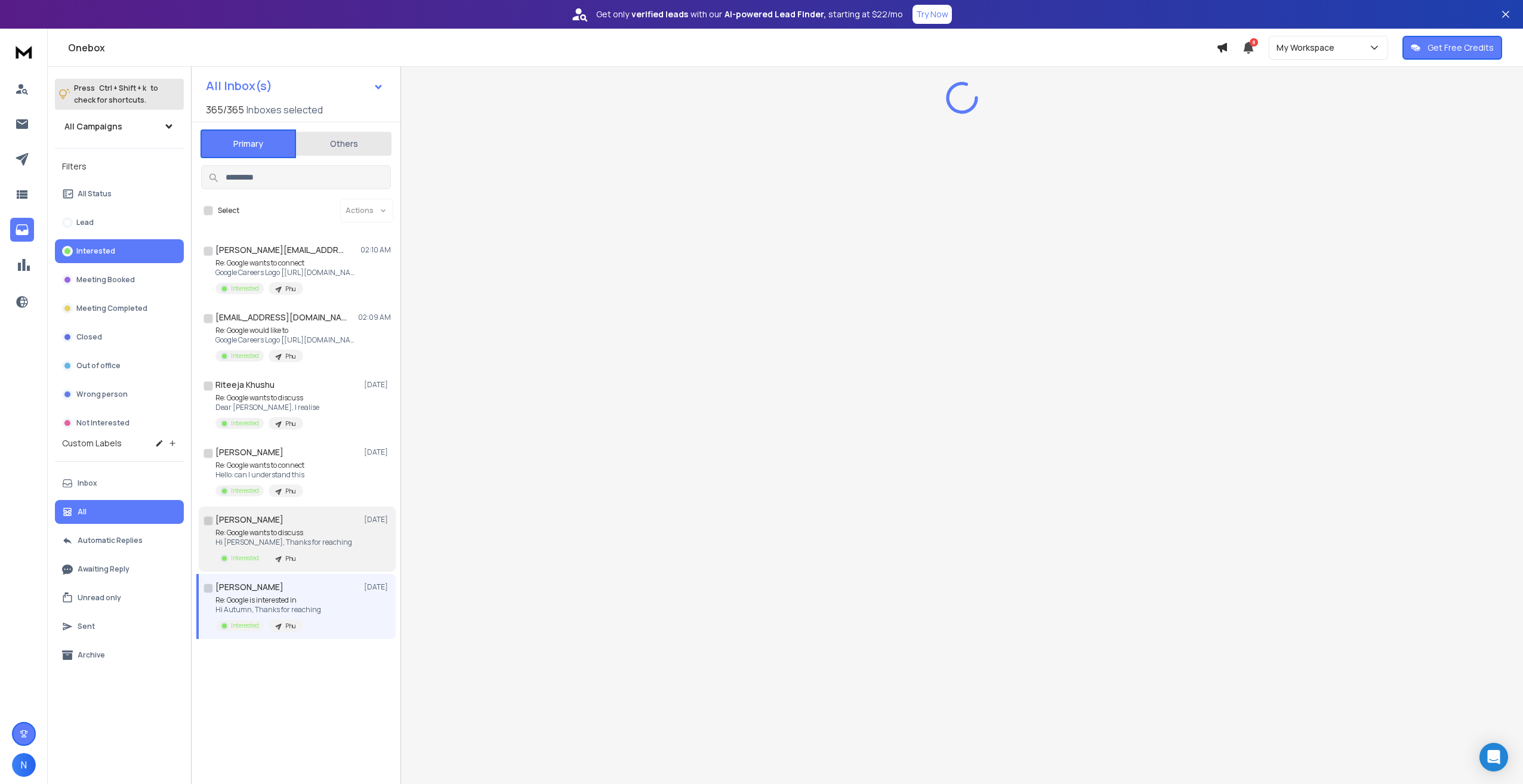
click at [330, 540] on div "Re: Google wants to discuss Hi Lauren, Thanks for reaching Interested Phu" at bounding box center [303, 546] width 175 height 36
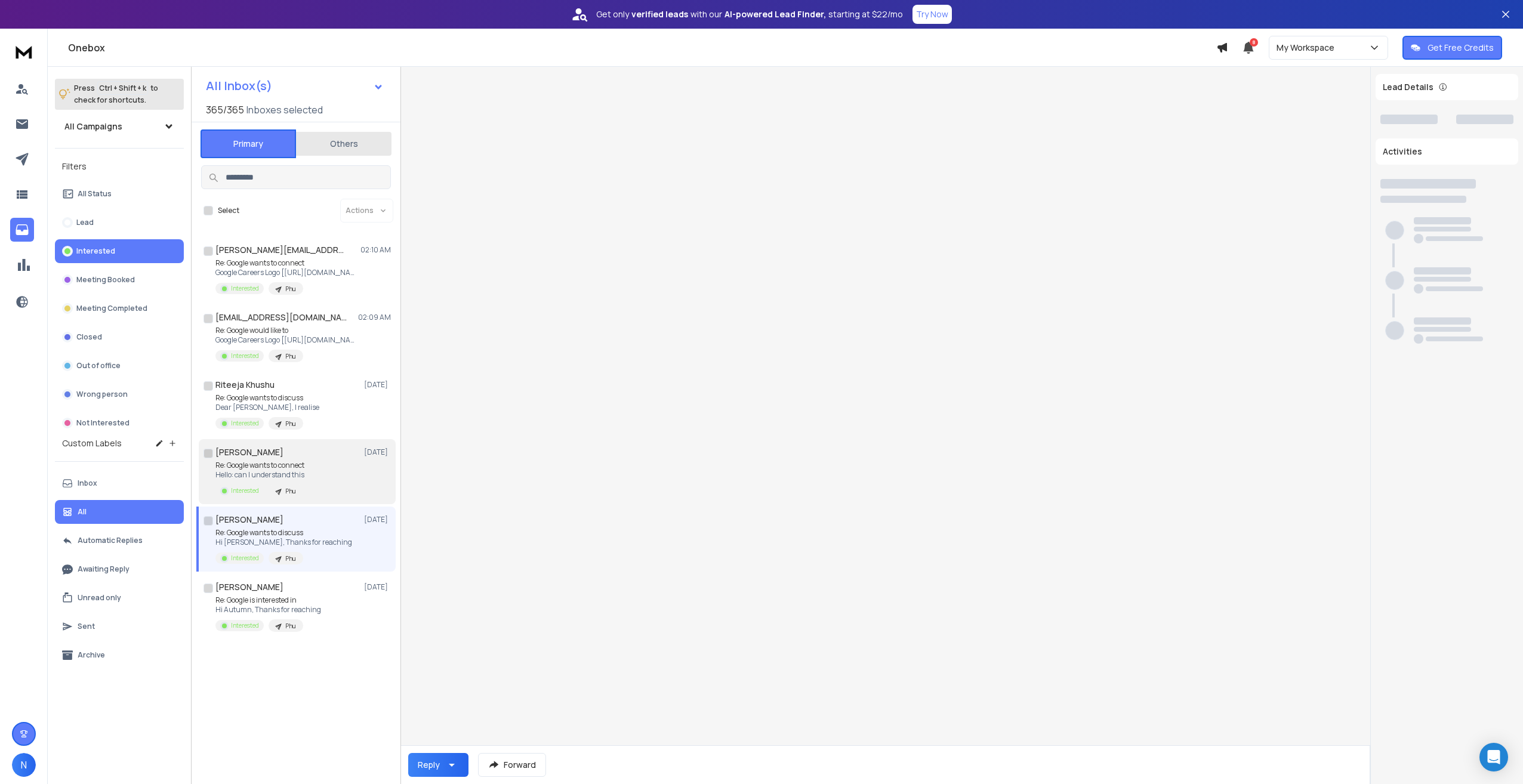
click at [327, 455] on div "Richa Ojha 10 Sep" at bounding box center [303, 452] width 175 height 12
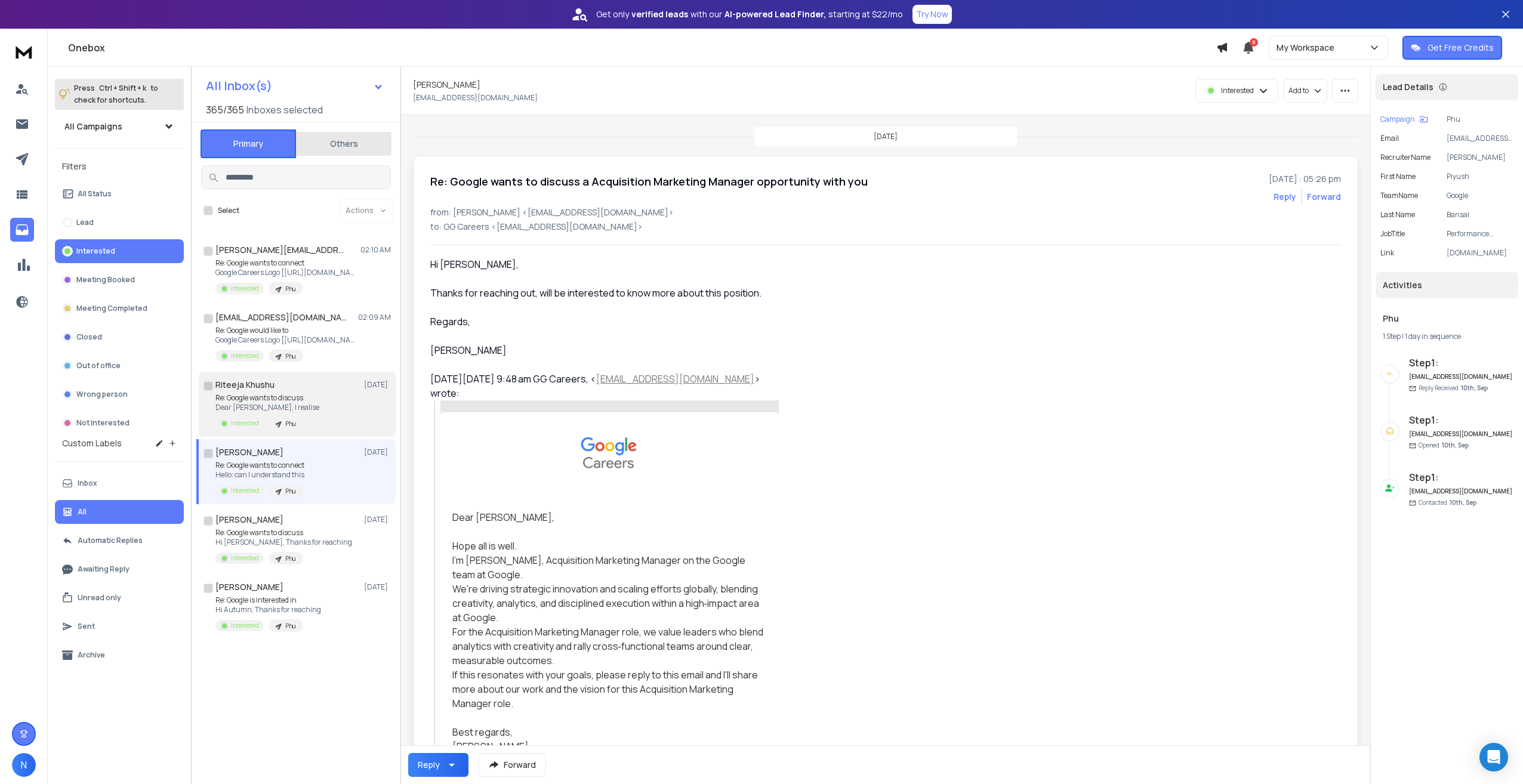
click at [338, 385] on div "Riteeja Khushu 10 Sep" at bounding box center [303, 385] width 175 height 12
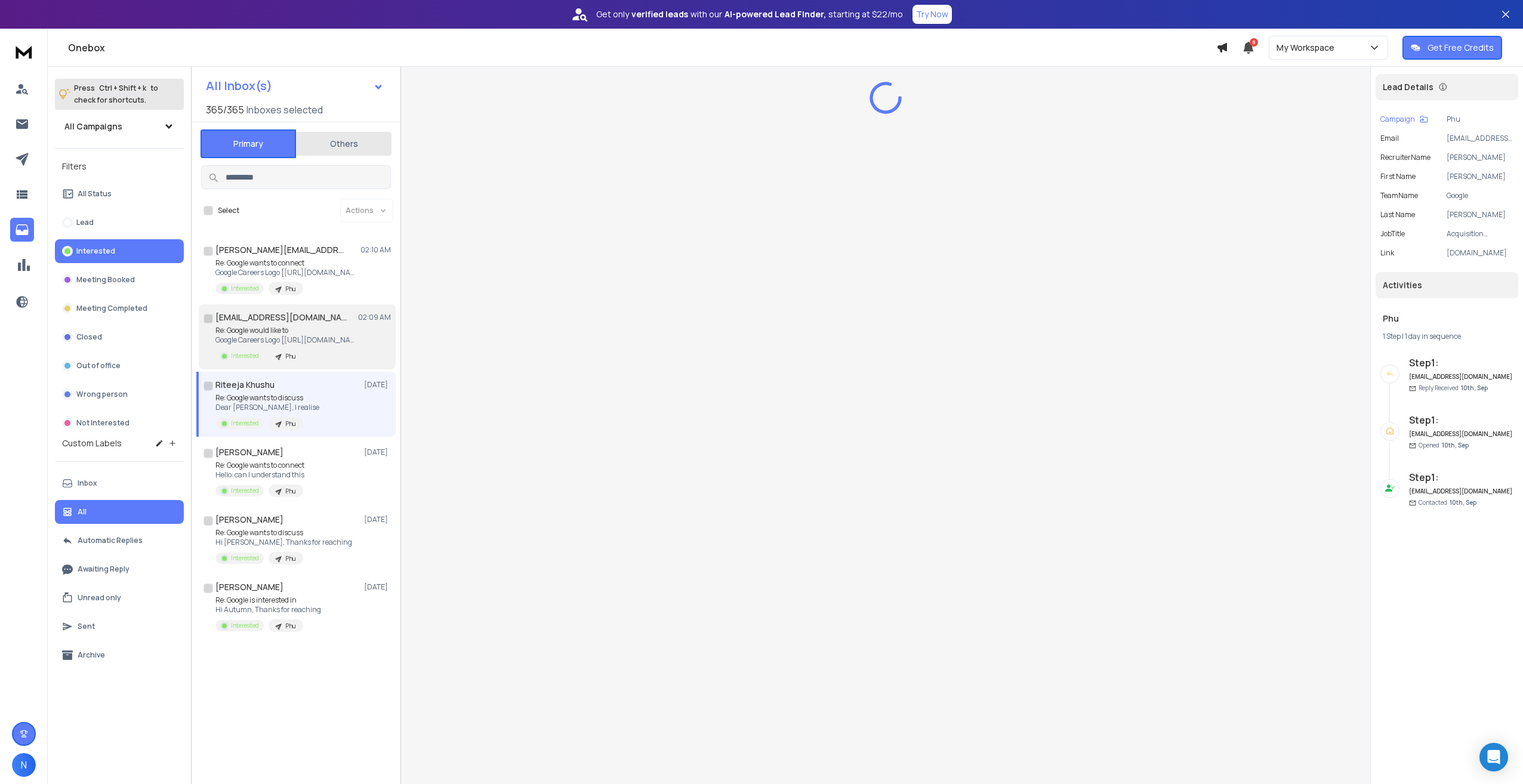
click at [330, 333] on p "Re: Google would like to" at bounding box center [287, 331] width 143 height 9
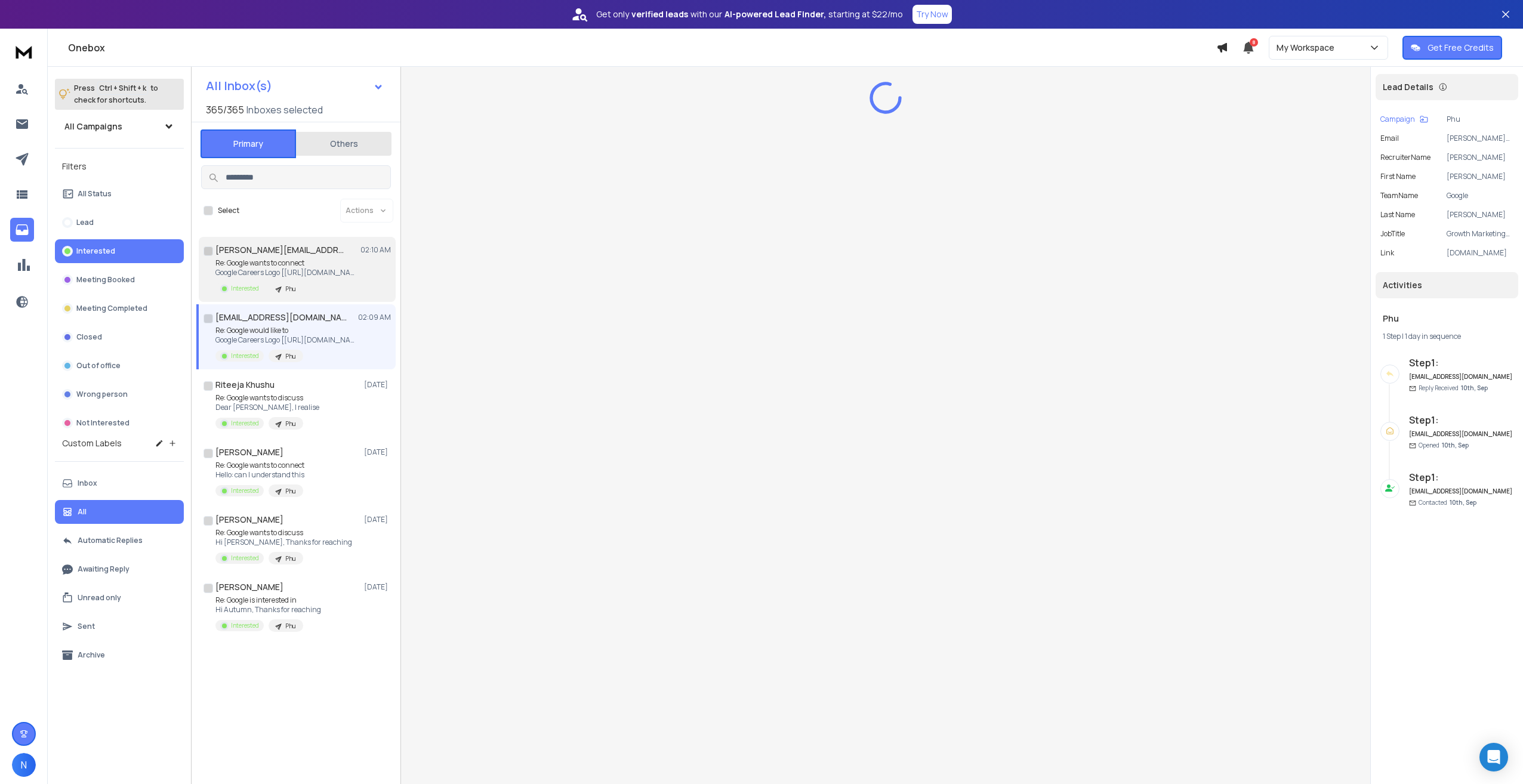
click at [335, 263] on p "Re: Google wants to connect" at bounding box center [287, 263] width 143 height 9
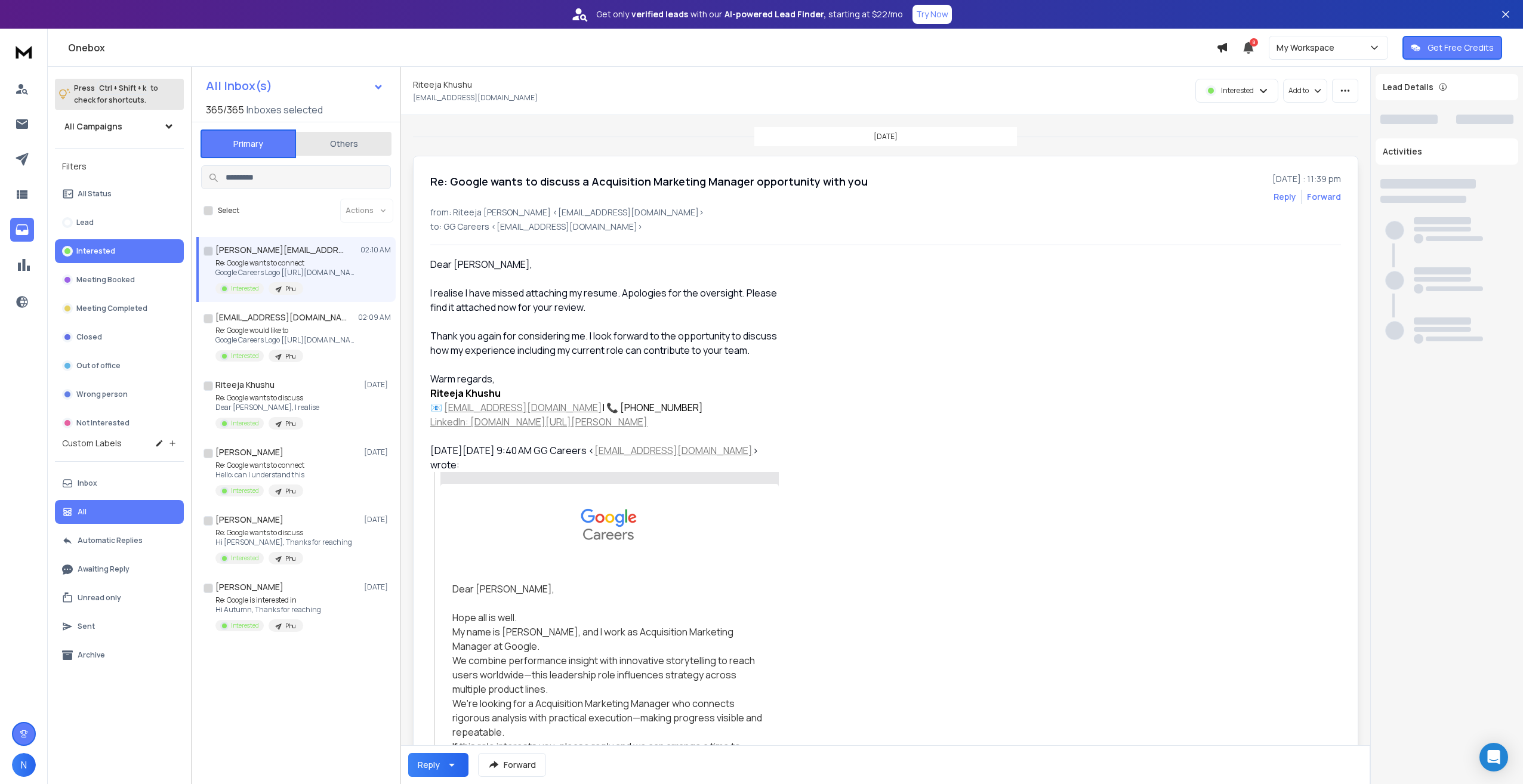
click at [345, 144] on button "Others" at bounding box center [343, 144] width 96 height 26
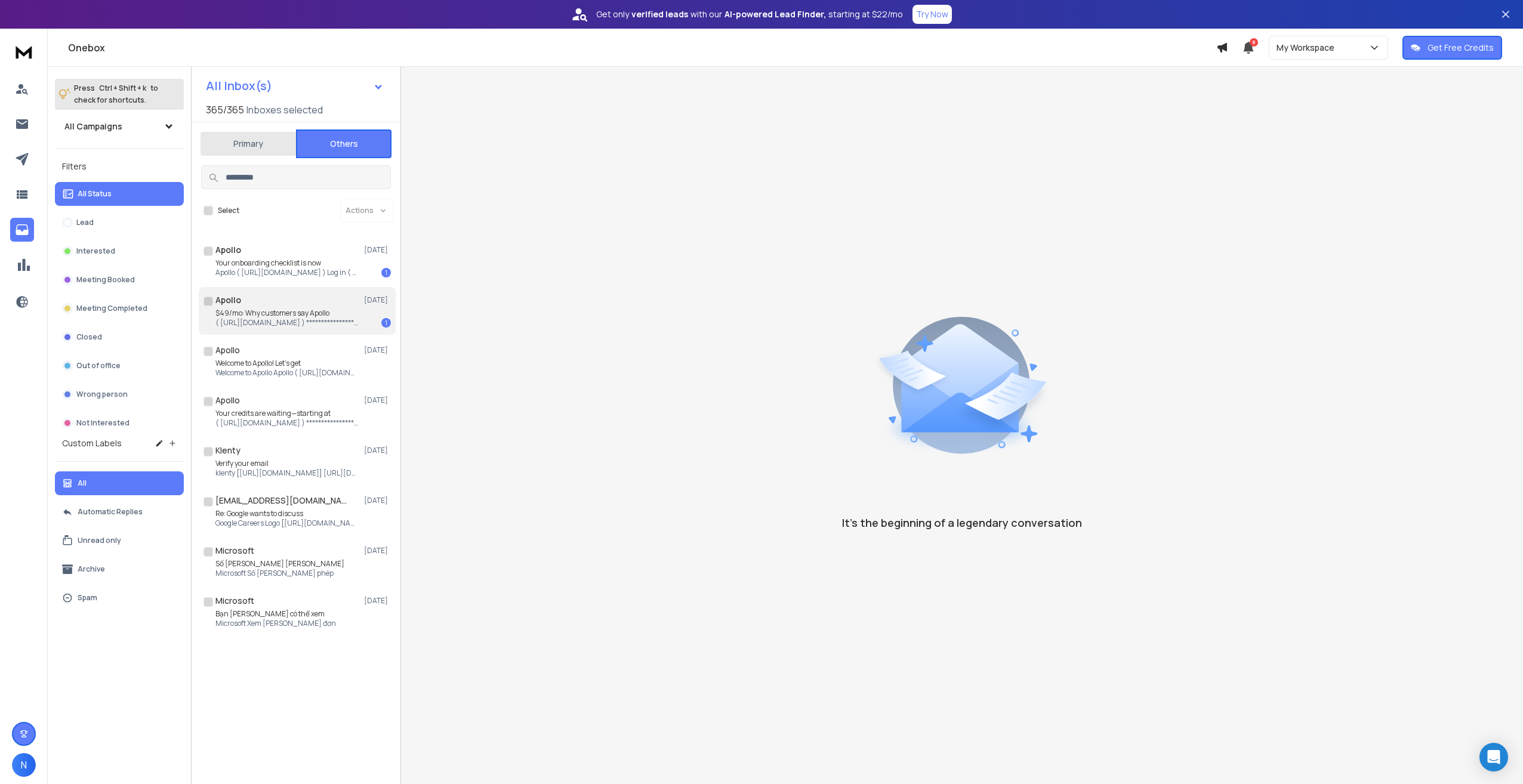
click at [297, 326] on p "**********" at bounding box center [287, 323] width 143 height 9
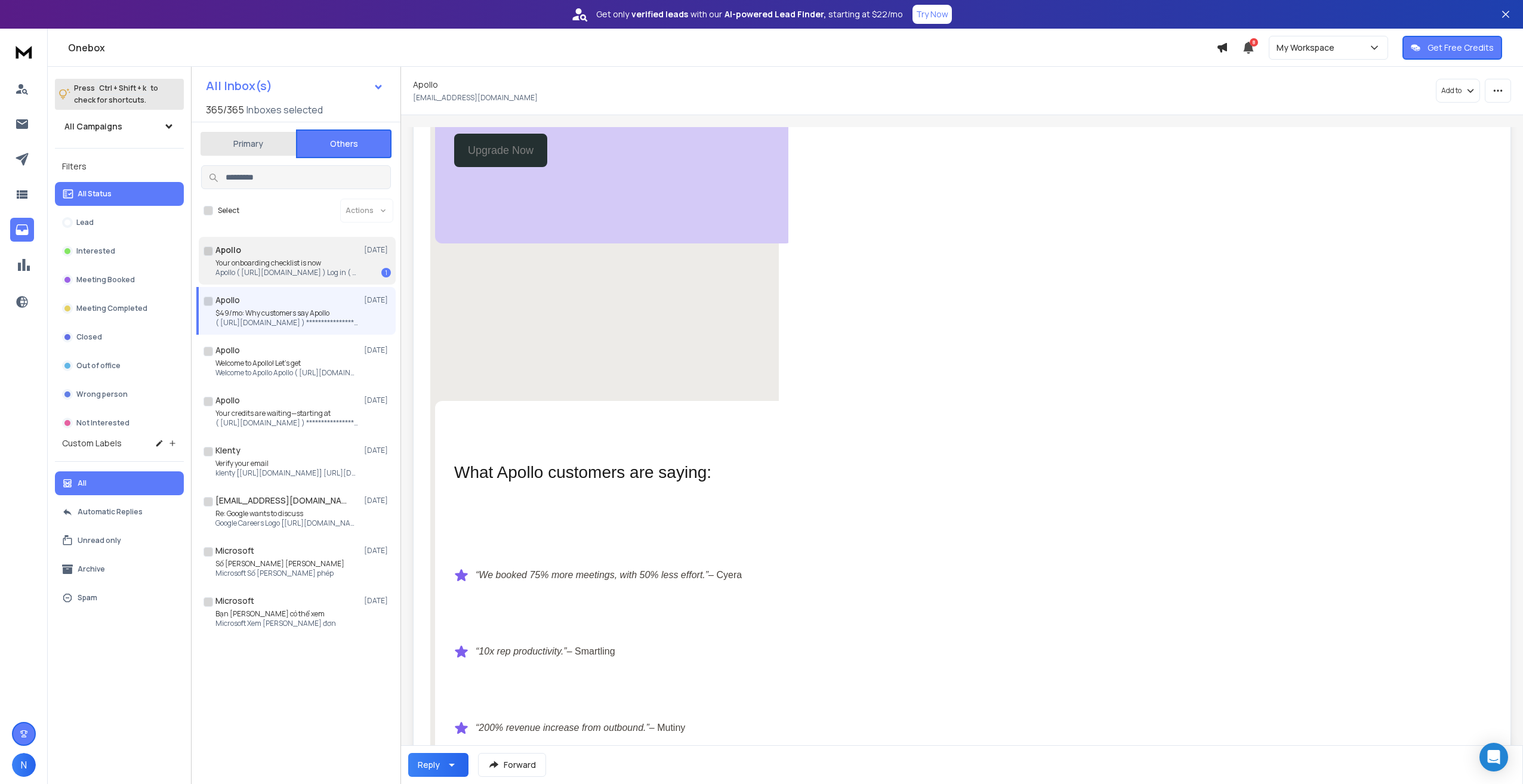
scroll to position [656, 0]
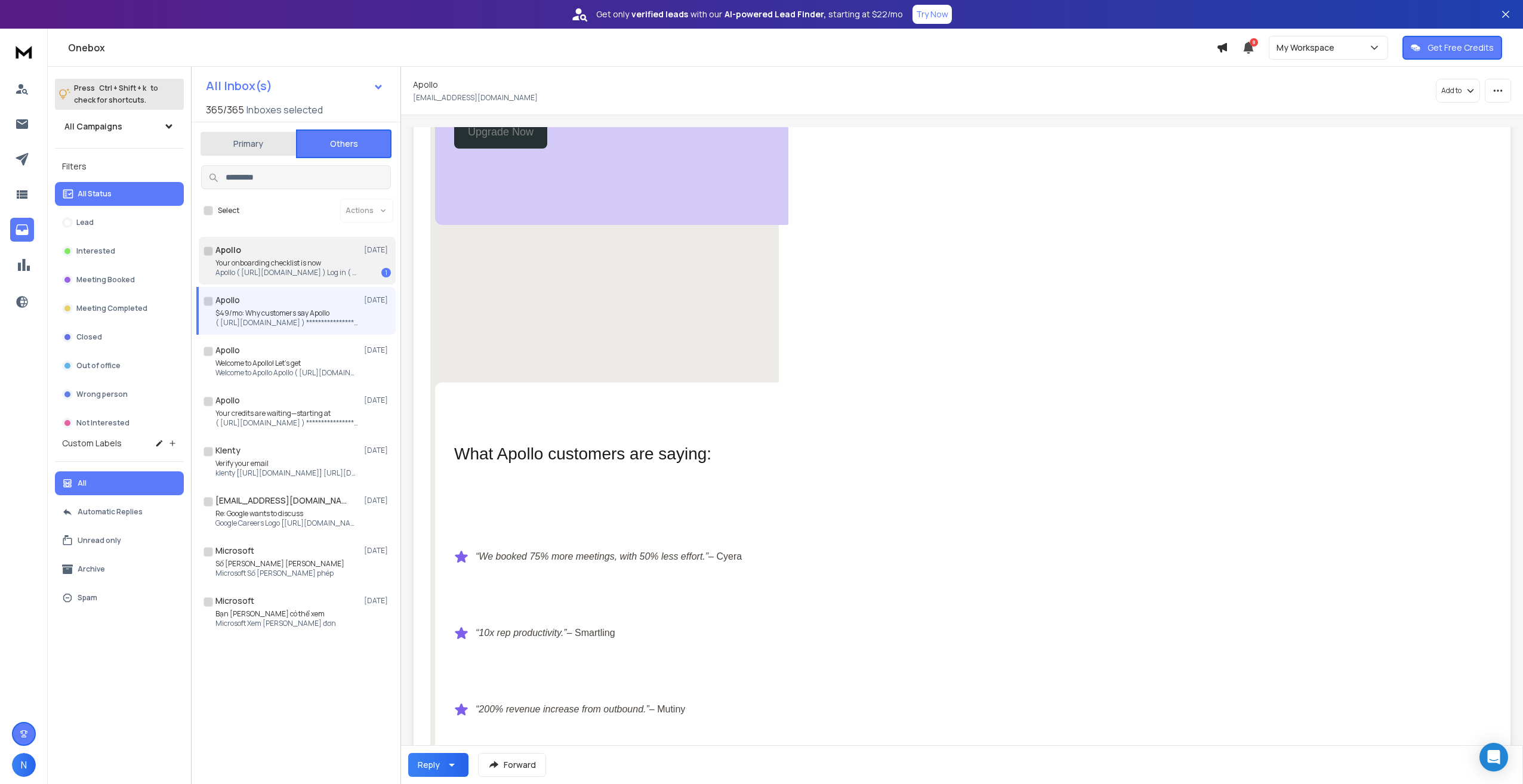
click at [269, 269] on p "Apollo ( https://app.apollo.io/?utm_campaign=2508_f2p_free_user_onboarding_comb…" at bounding box center [287, 273] width 143 height 9
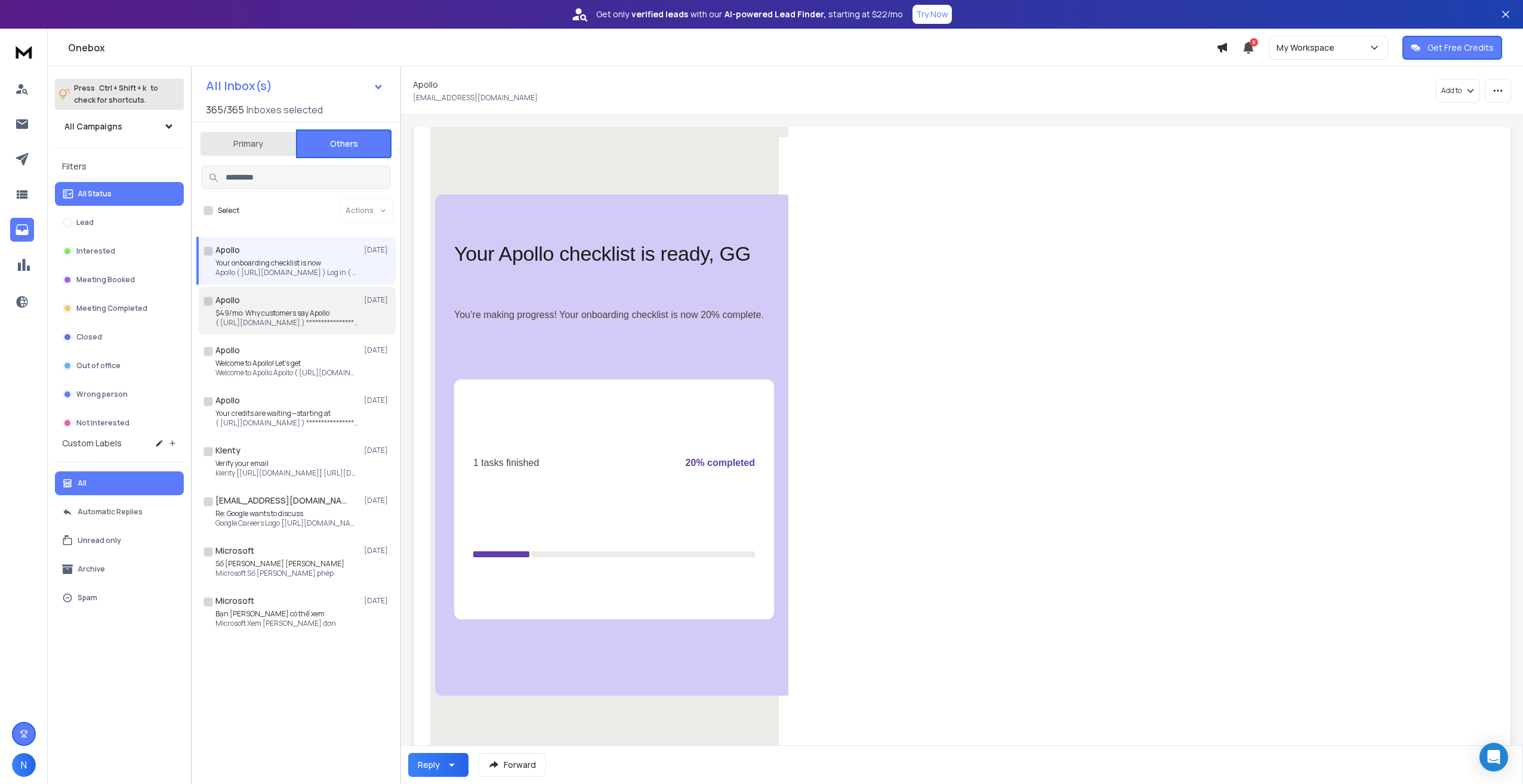
scroll to position [358, 0]
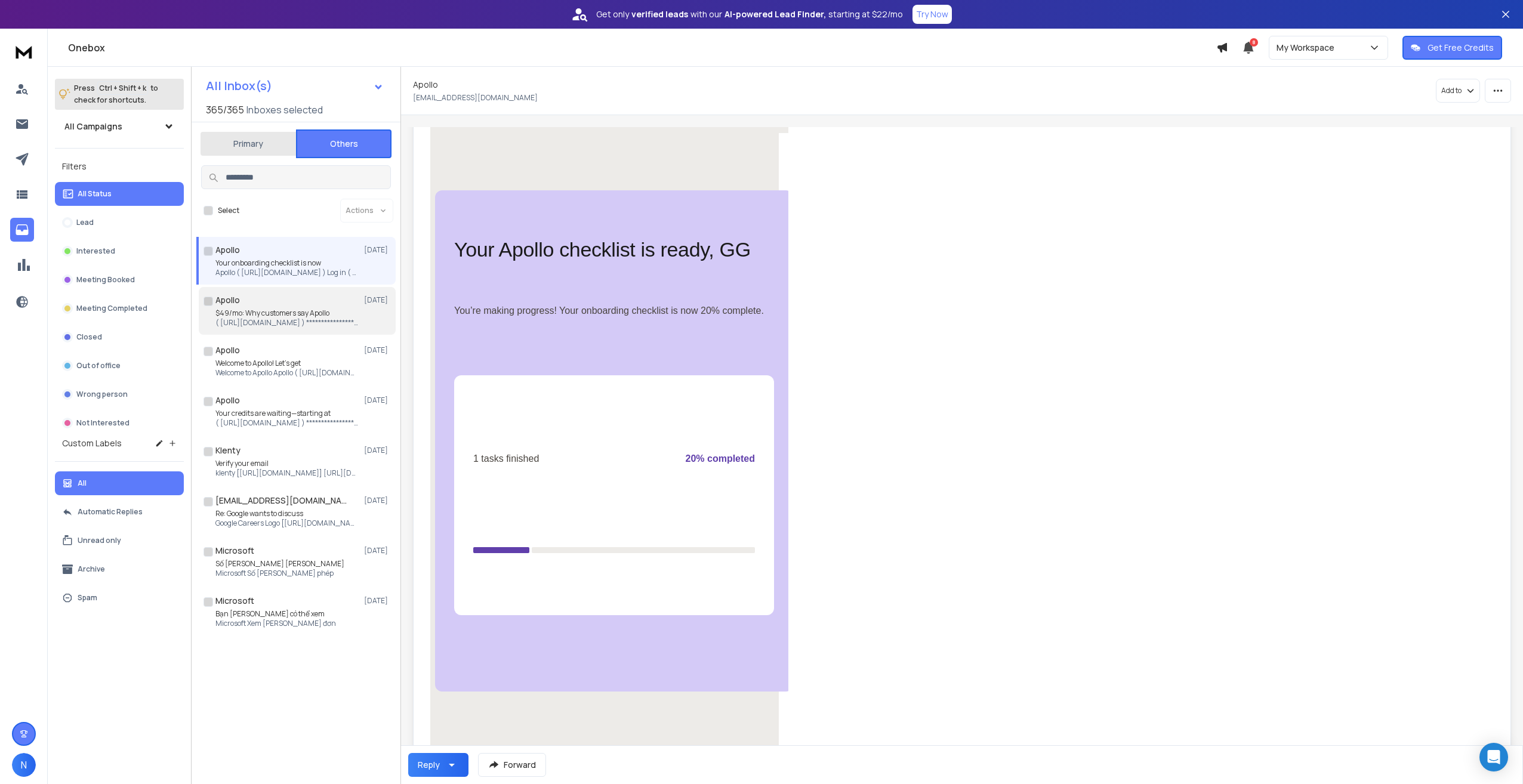
click at [254, 304] on div "Apollo 10 Sep" at bounding box center [303, 300] width 175 height 12
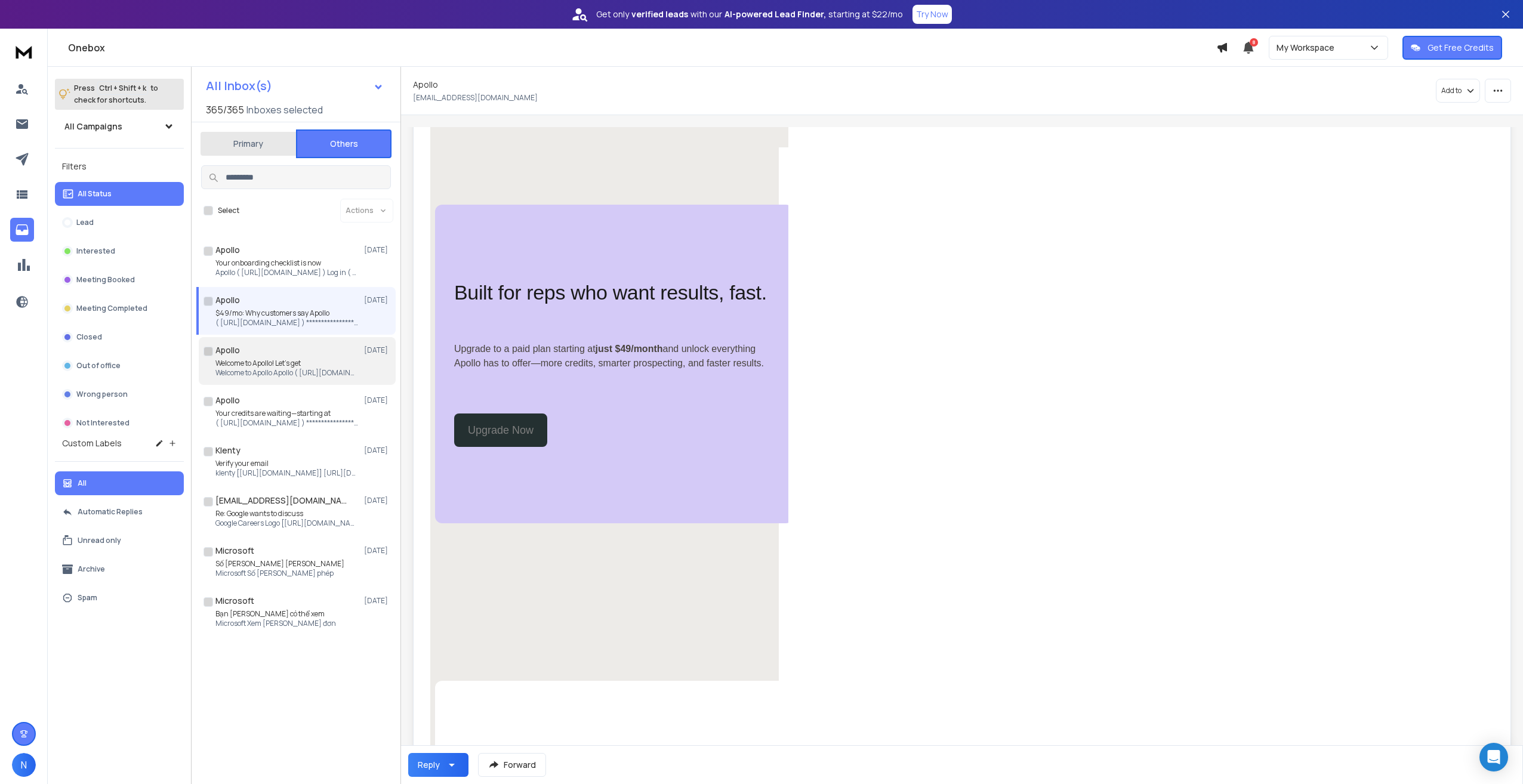
click at [276, 363] on p "Welcome to Apollo! Let's get" at bounding box center [287, 363] width 143 height 9
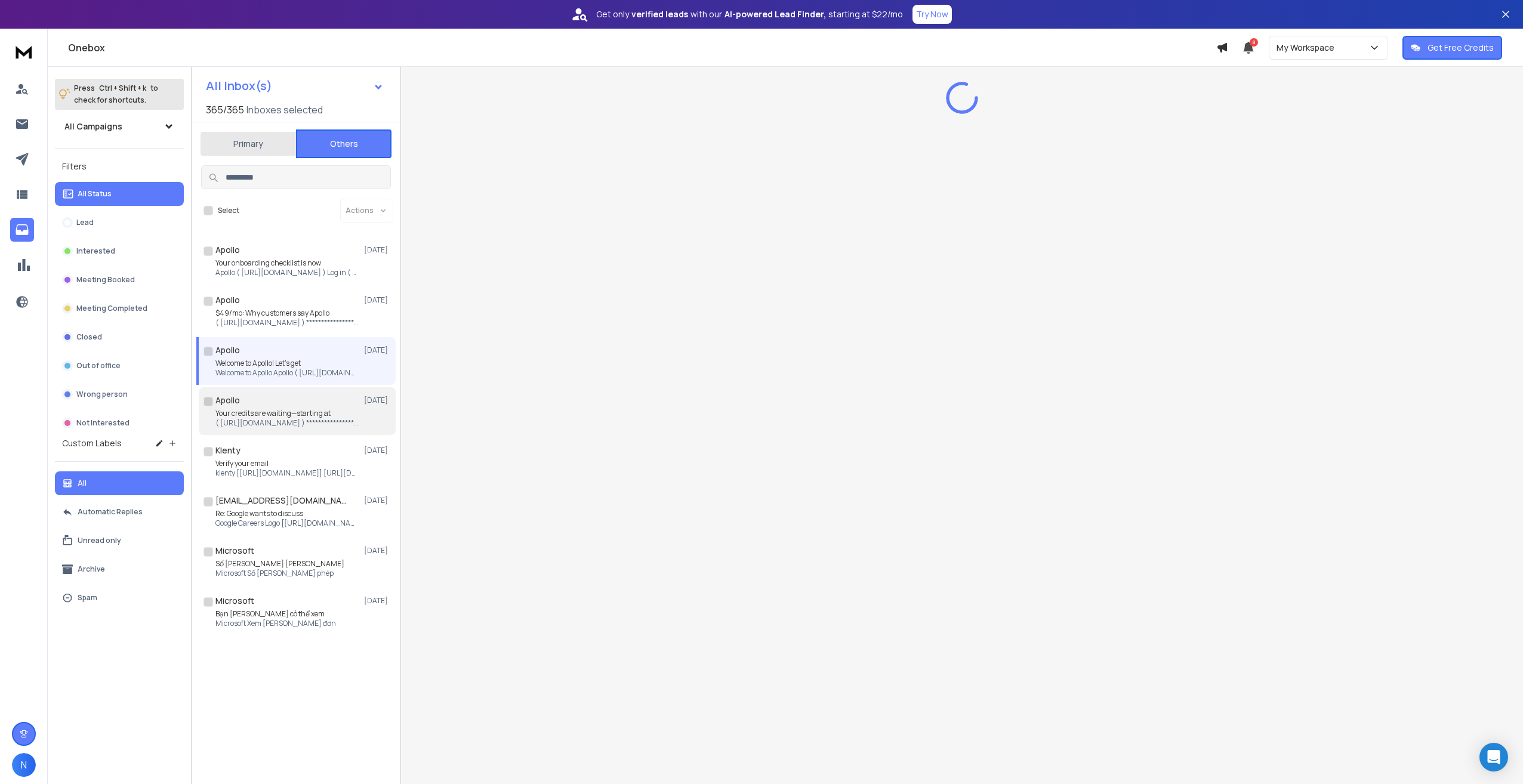
click at [276, 411] on p "Your credits are waiting—starting at" at bounding box center [287, 413] width 143 height 9
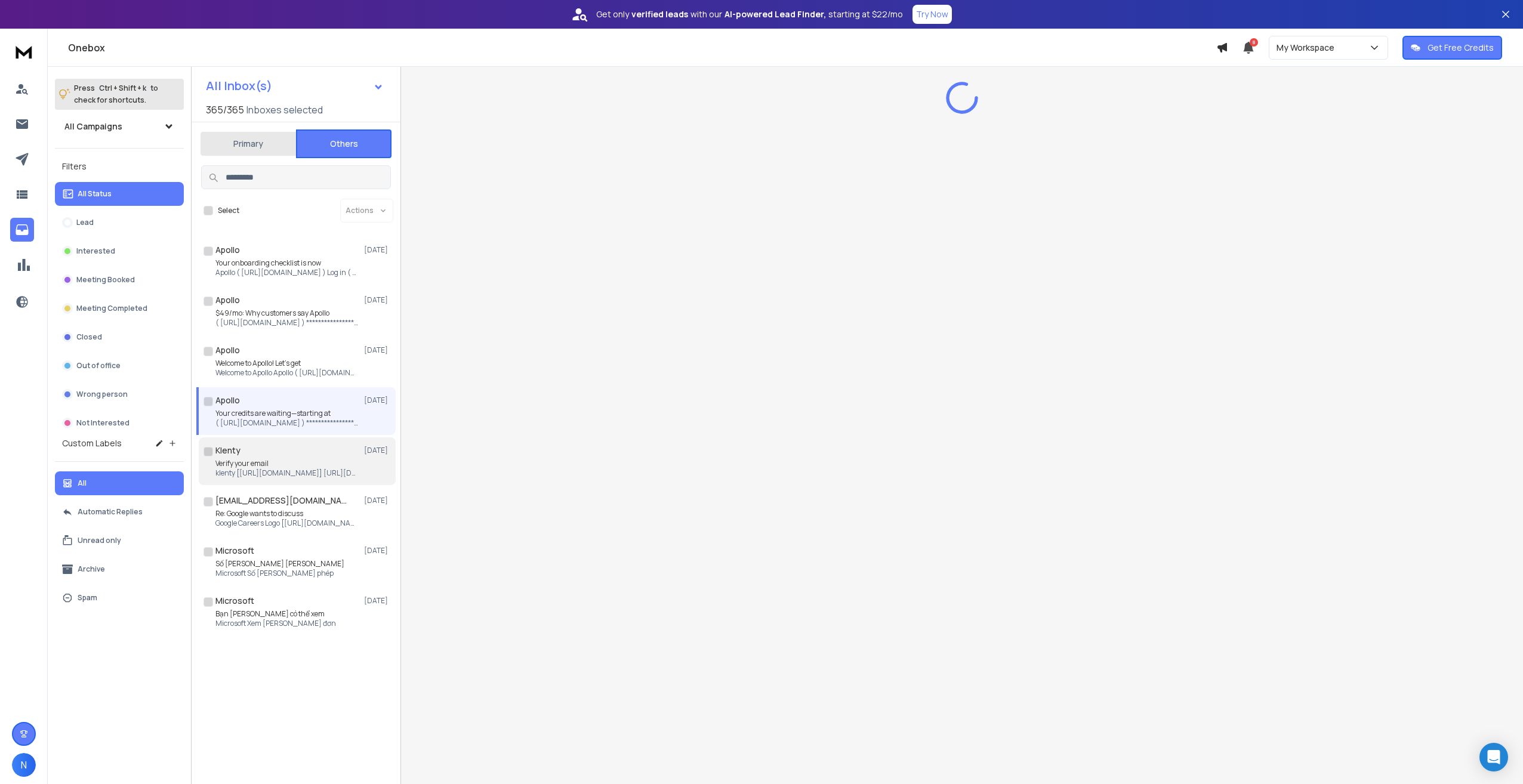
click at [277, 464] on p "Verify your email" at bounding box center [287, 463] width 143 height 9
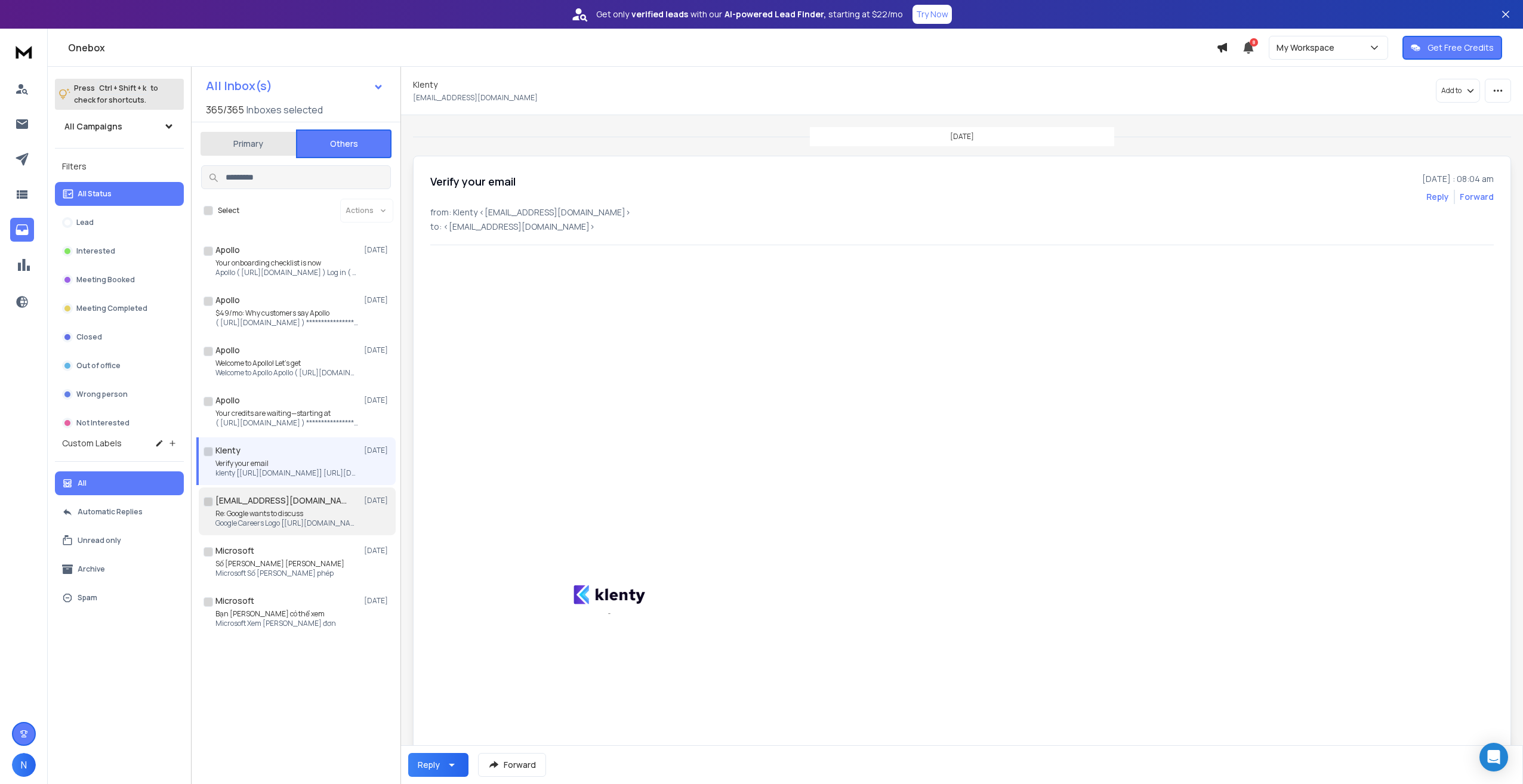
click at [281, 509] on p "Re: Google wants to discuss" at bounding box center [287, 514] width 143 height 9
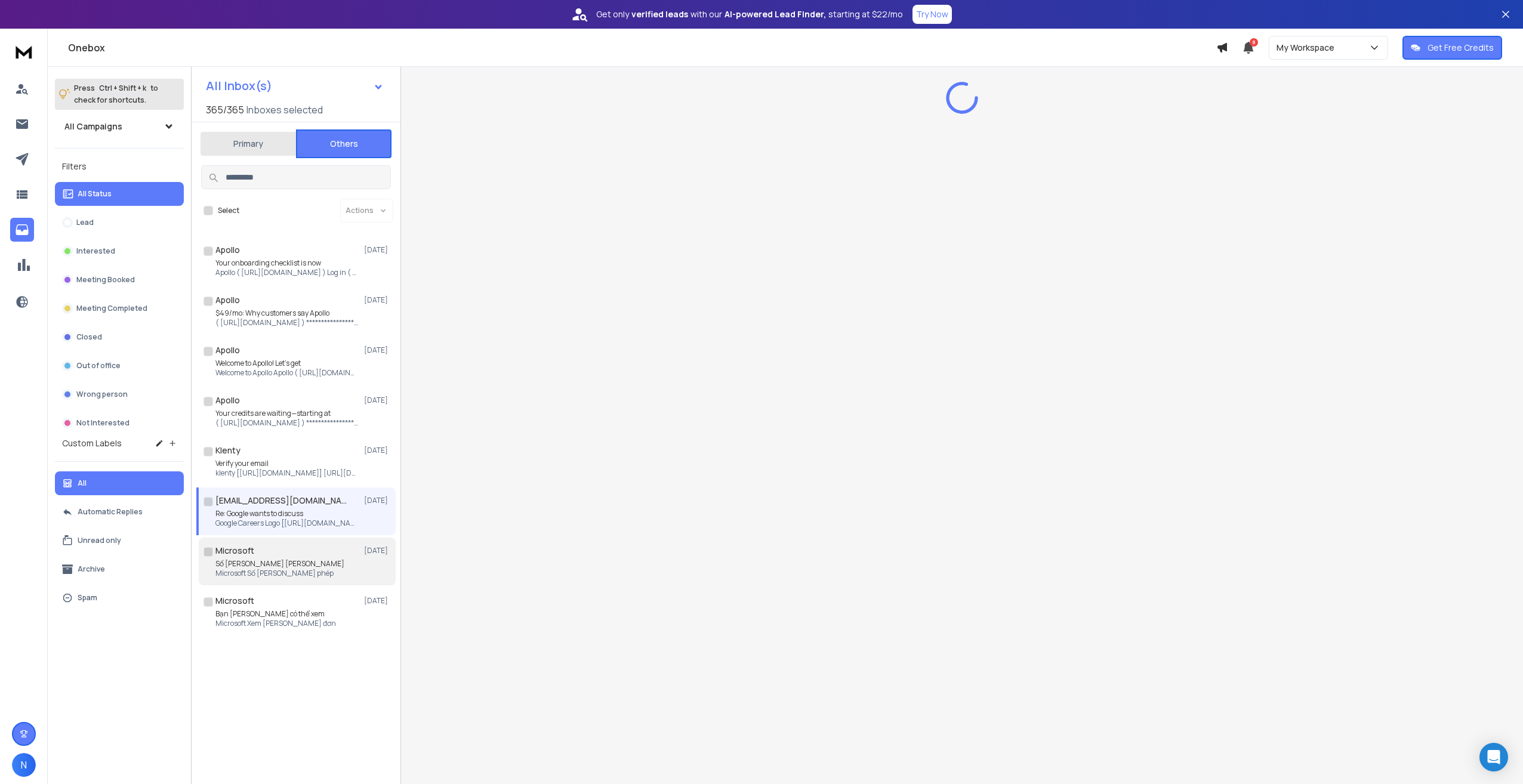
click at [262, 557] on div "Microsoft 08 Sep Số lượng giấy phép cho Microsoft Số lượng giấy phép" at bounding box center [303, 561] width 175 height 34
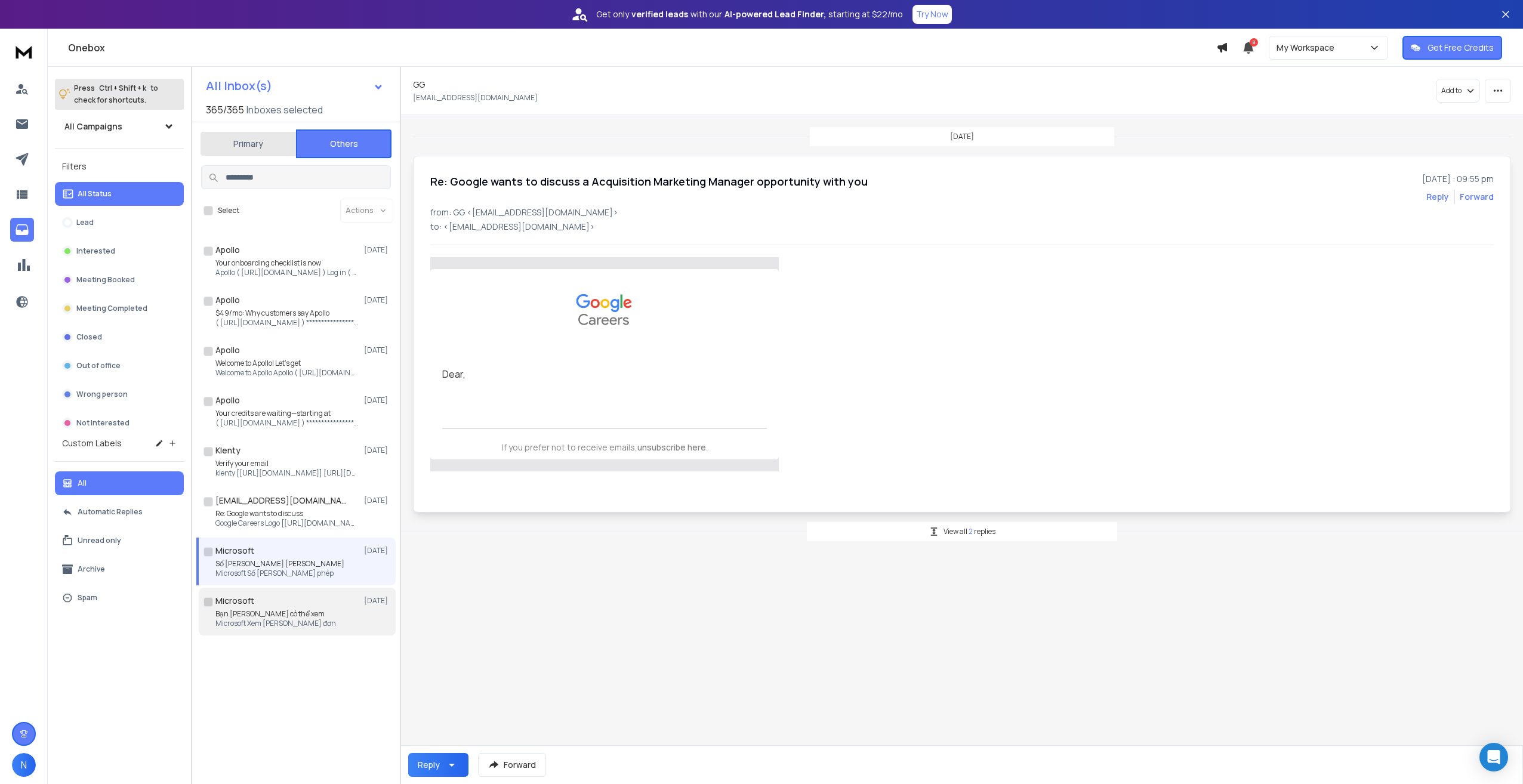
click at [268, 617] on p "Bạn hiện có thể xem" at bounding box center [275, 614] width 121 height 9
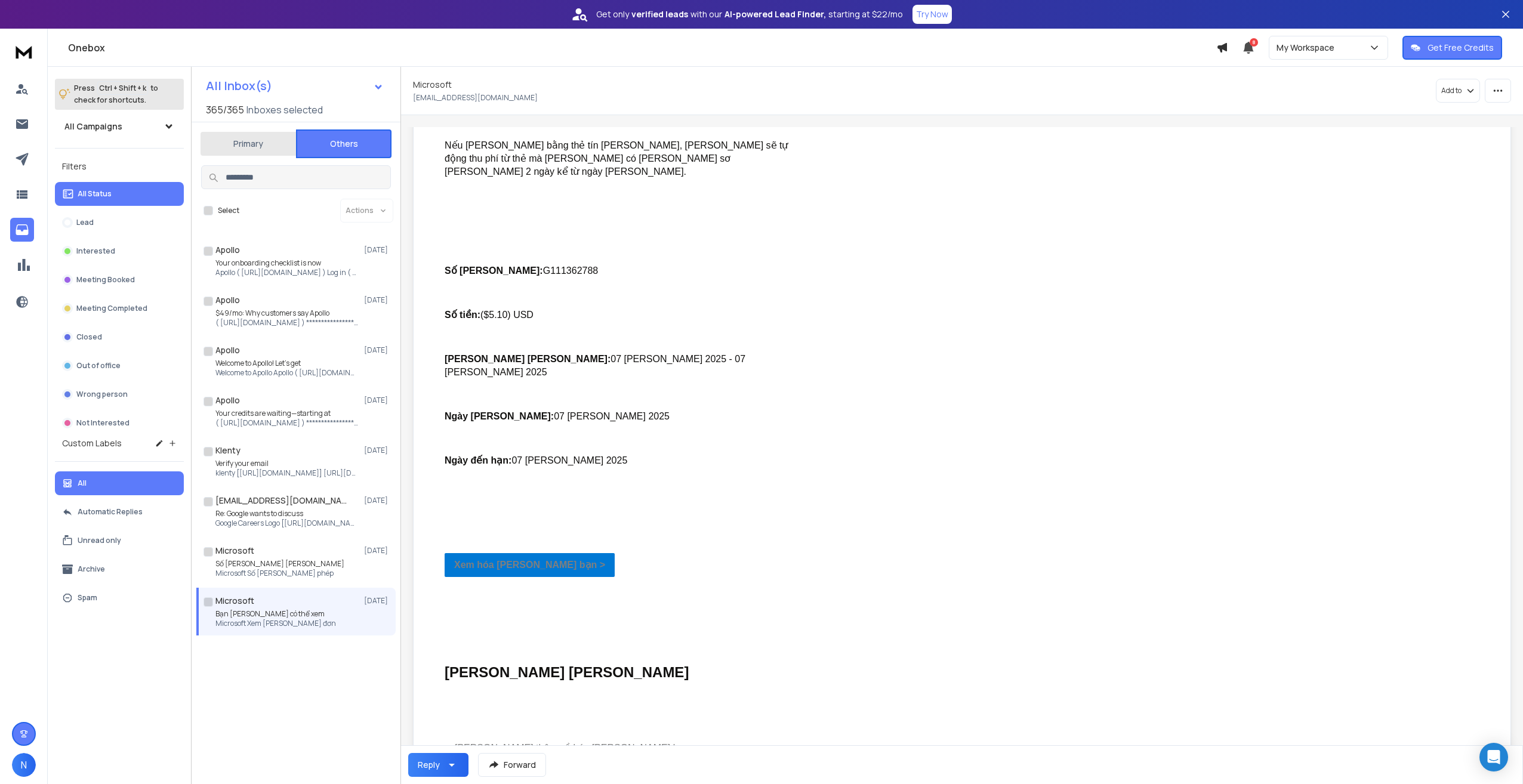
scroll to position [716, 0]
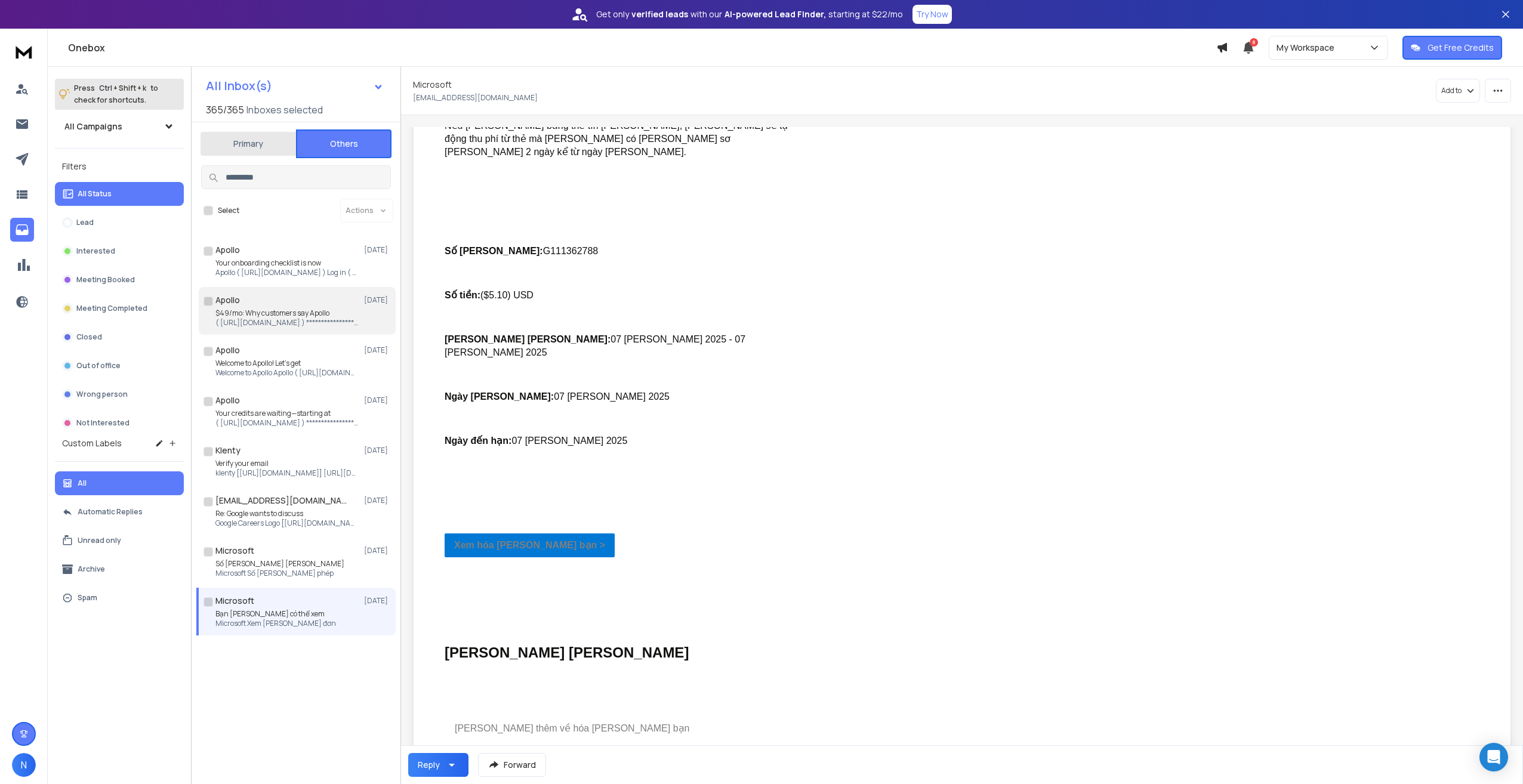
click at [295, 290] on div "**********" at bounding box center [297, 311] width 197 height 47
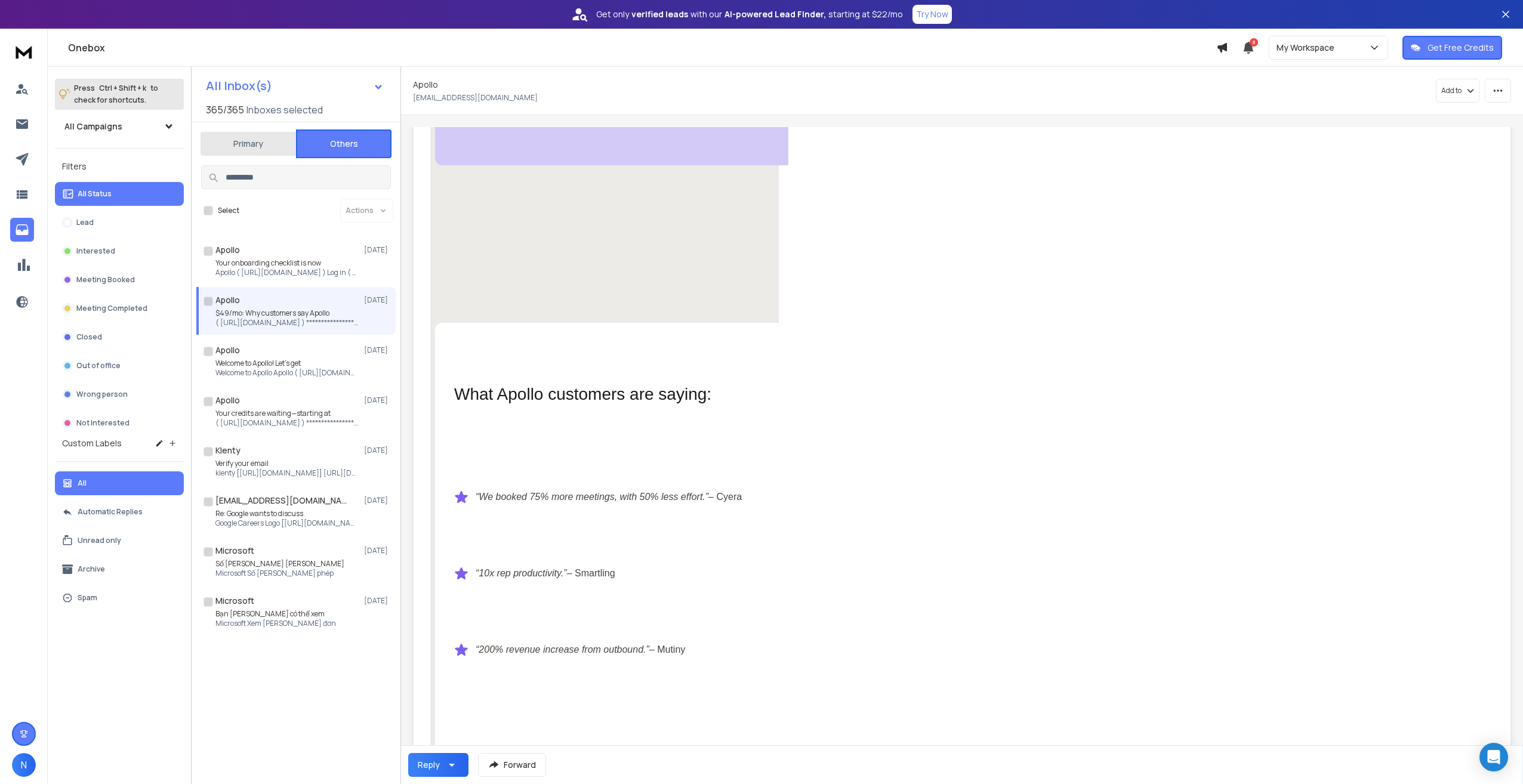
drag, startPoint x: 299, startPoint y: 274, endPoint x: 315, endPoint y: 228, distance: 48.7
click at [299, 274] on p "Apollo ( https://app.apollo.io/?utm_campaign=2508_f2p_free_user_onboarding_comb…" at bounding box center [287, 273] width 143 height 9
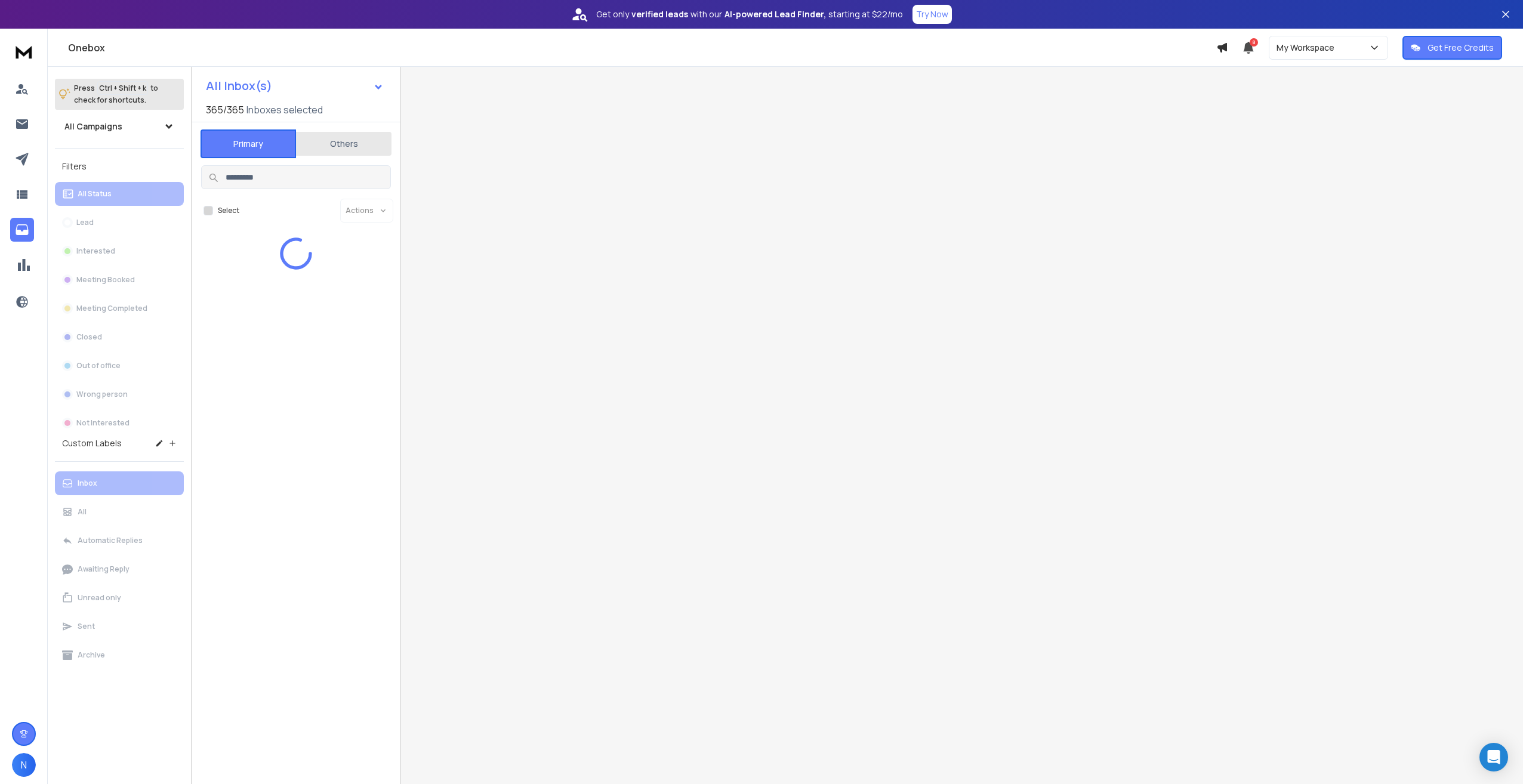
scroll to position [0, 0]
click at [270, 140] on button "Primary" at bounding box center [248, 144] width 96 height 28
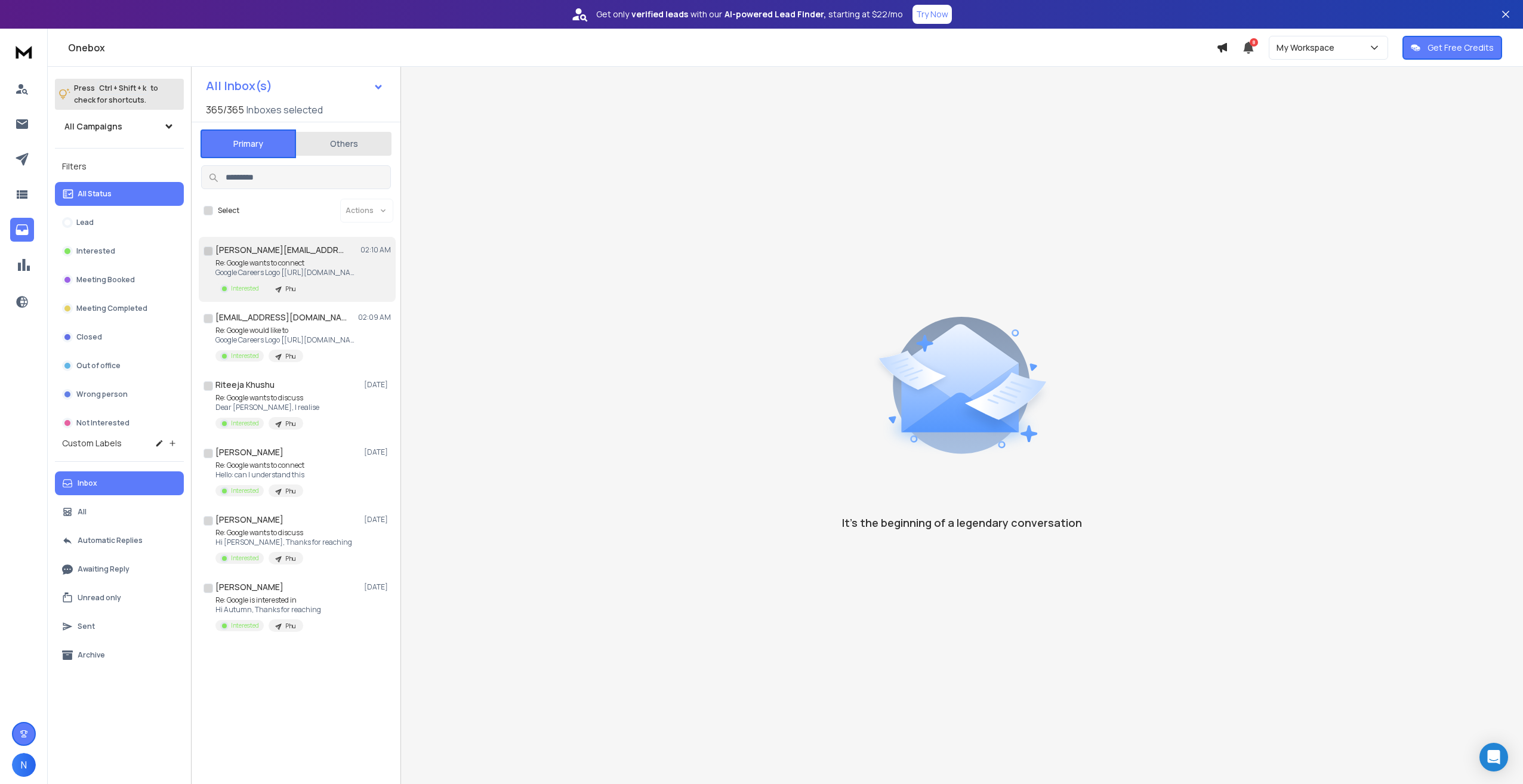
click at [340, 267] on p "Re: Google wants to connect" at bounding box center [287, 263] width 143 height 9
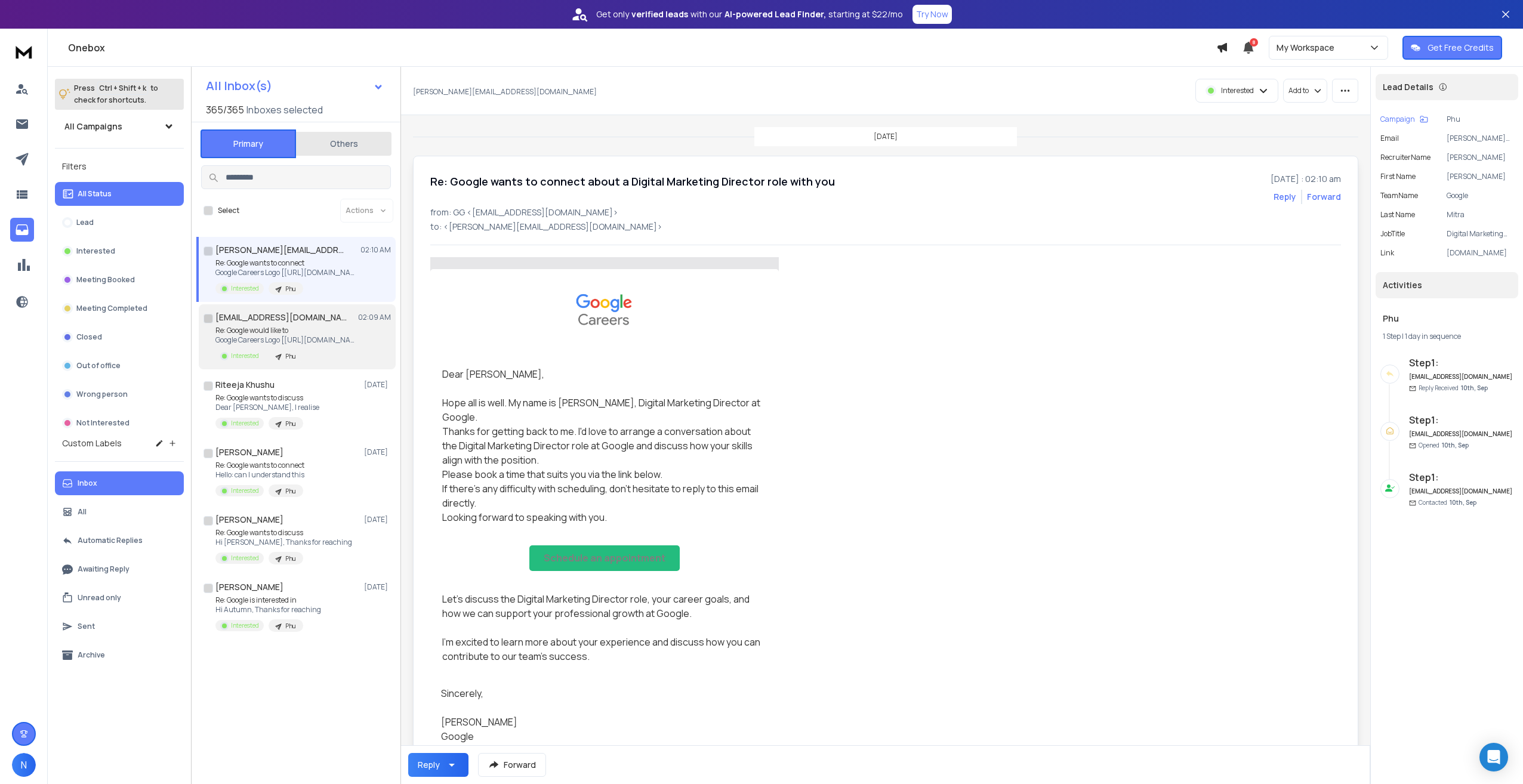
click at [265, 339] on p "Google Careers Logo [[URL][DOMAIN_NAME]] Dear [PERSON_NAME], I" at bounding box center [287, 340] width 143 height 9
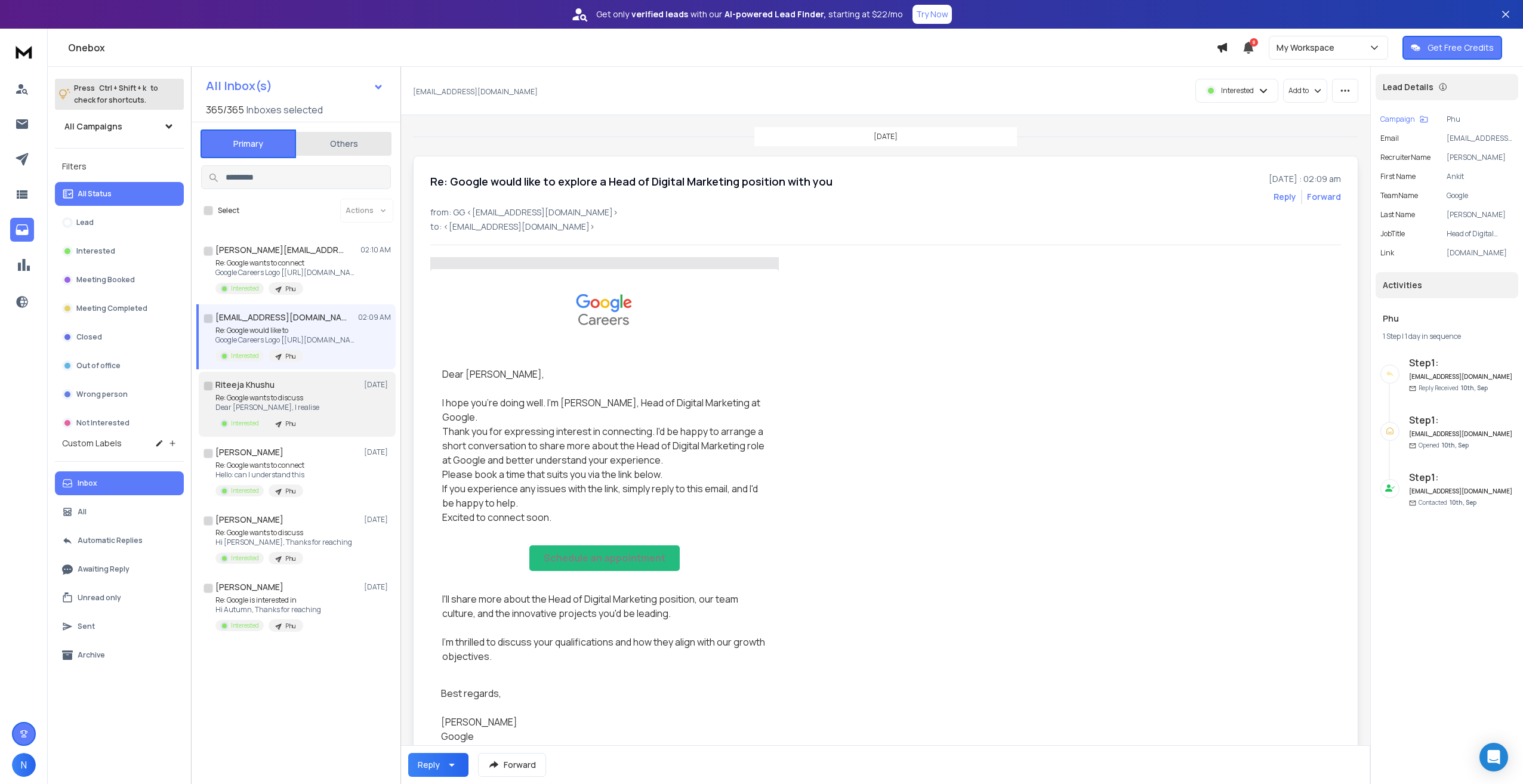
click at [351, 402] on div "Re: Google wants to discuss Dear [PERSON_NAME], I realise Interested Phu" at bounding box center [303, 411] width 175 height 36
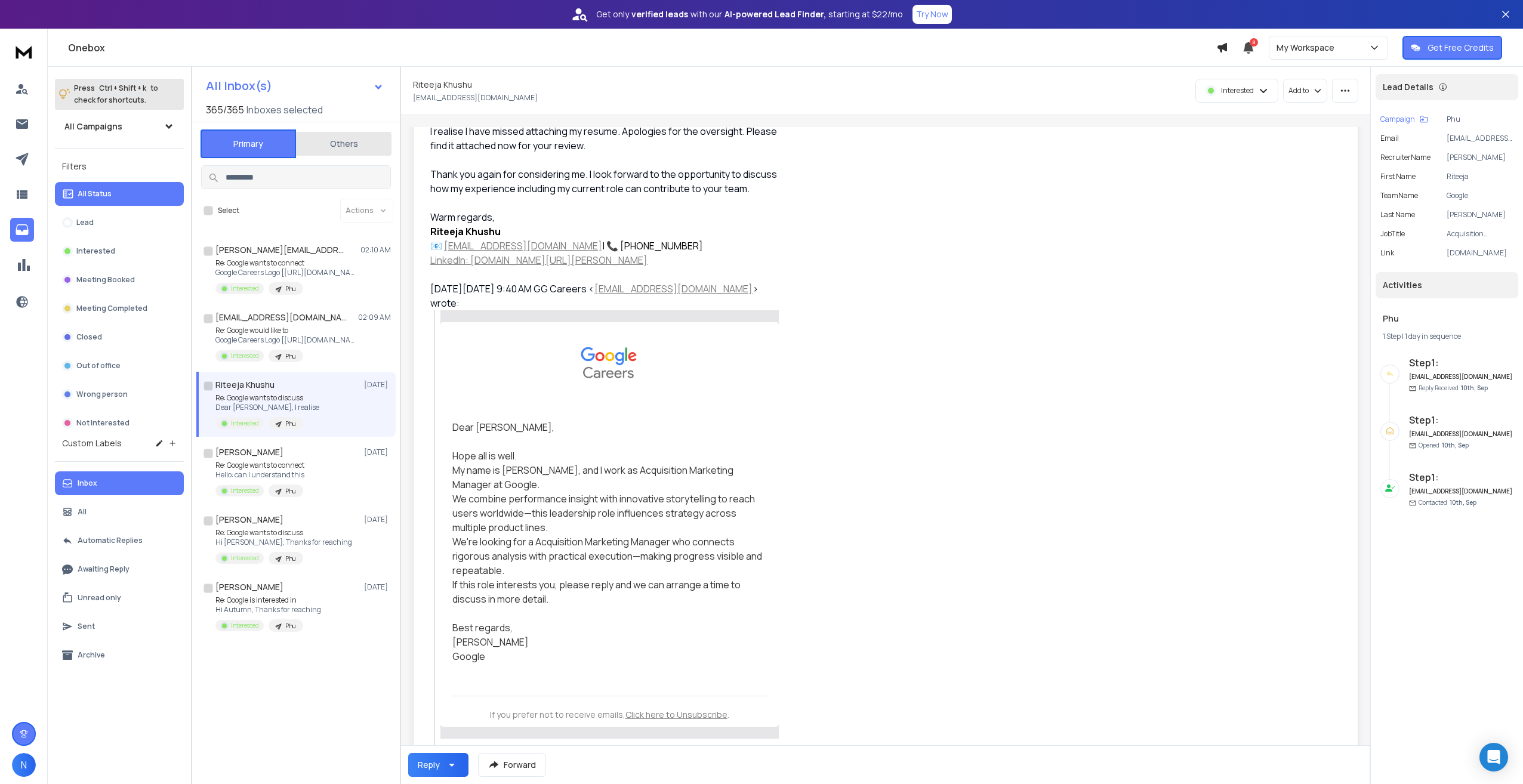
scroll to position [179, 0]
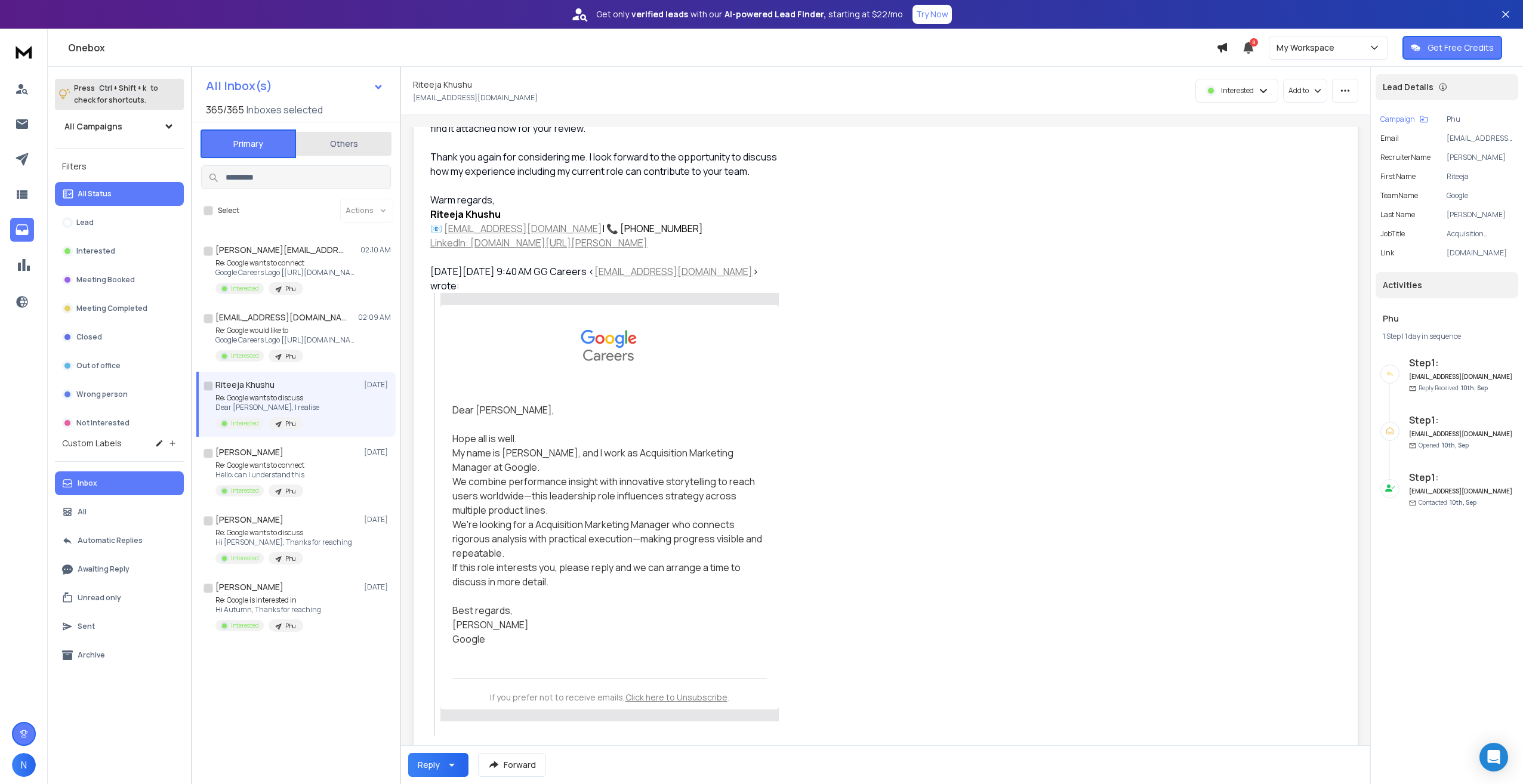
click at [432, 764] on div "Reply" at bounding box center [429, 765] width 22 height 12
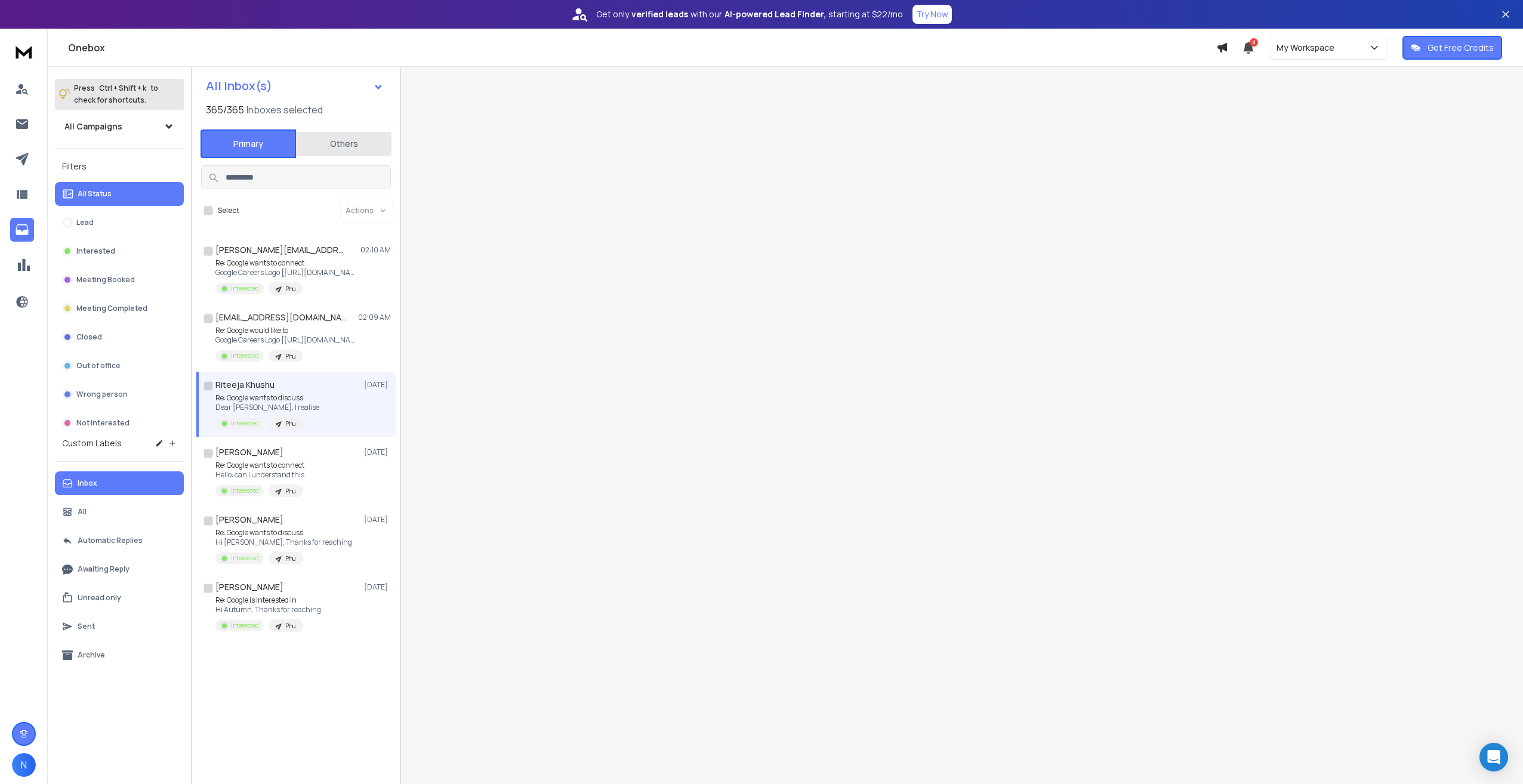
scroll to position [0, 0]
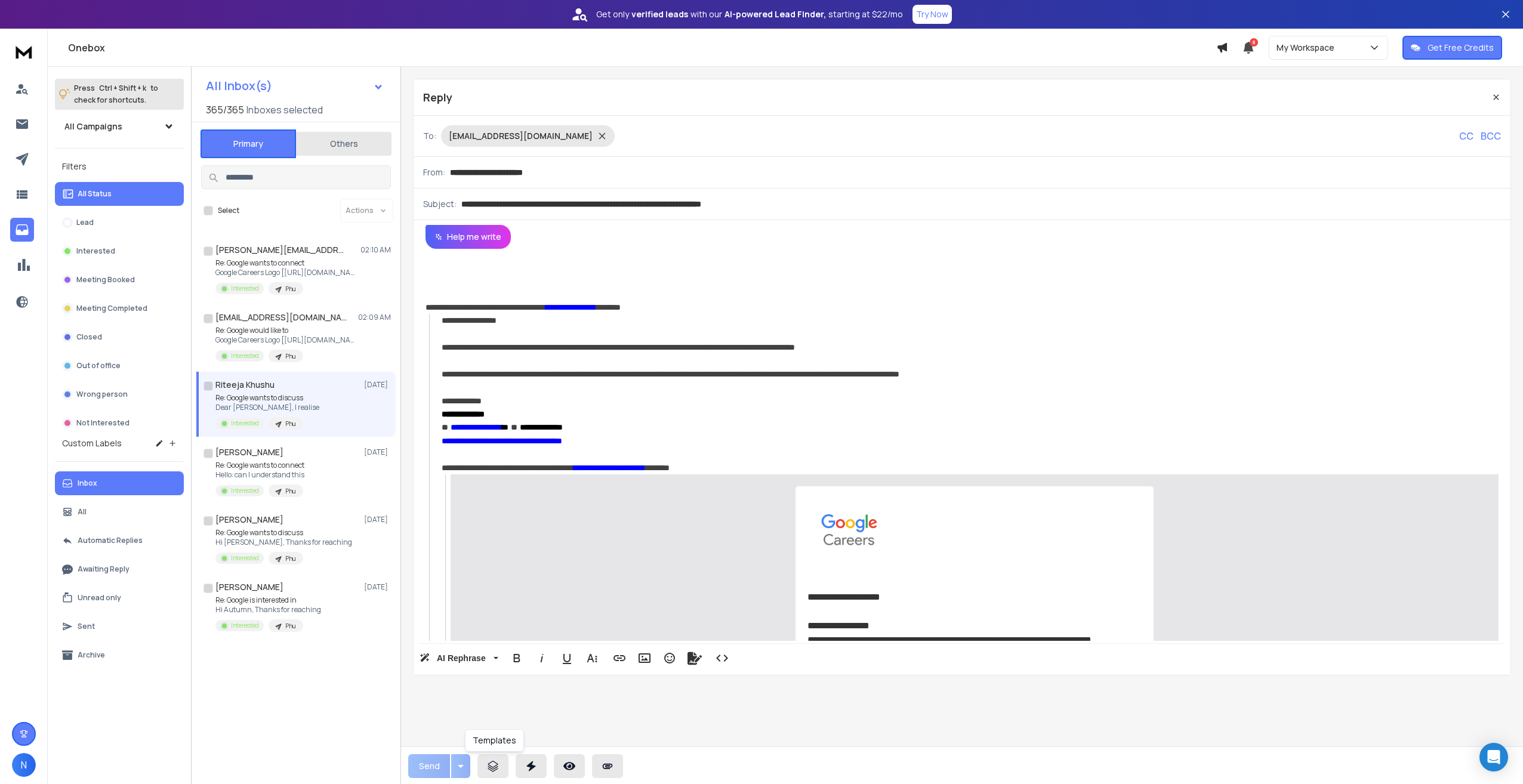
click at [502, 759] on button at bounding box center [493, 766] width 31 height 24
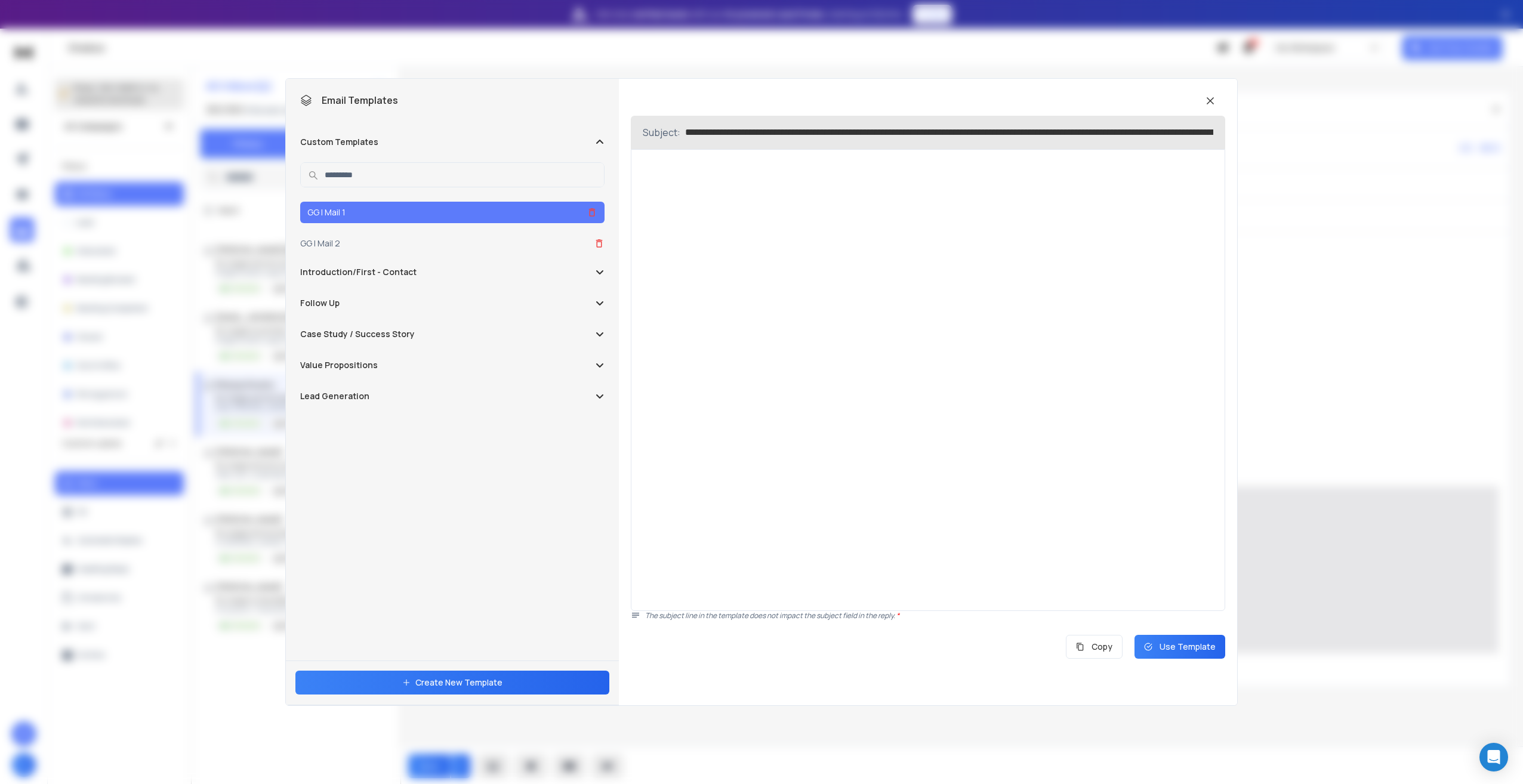
click at [415, 237] on div "GG | Mail 2" at bounding box center [453, 243] width 304 height 22
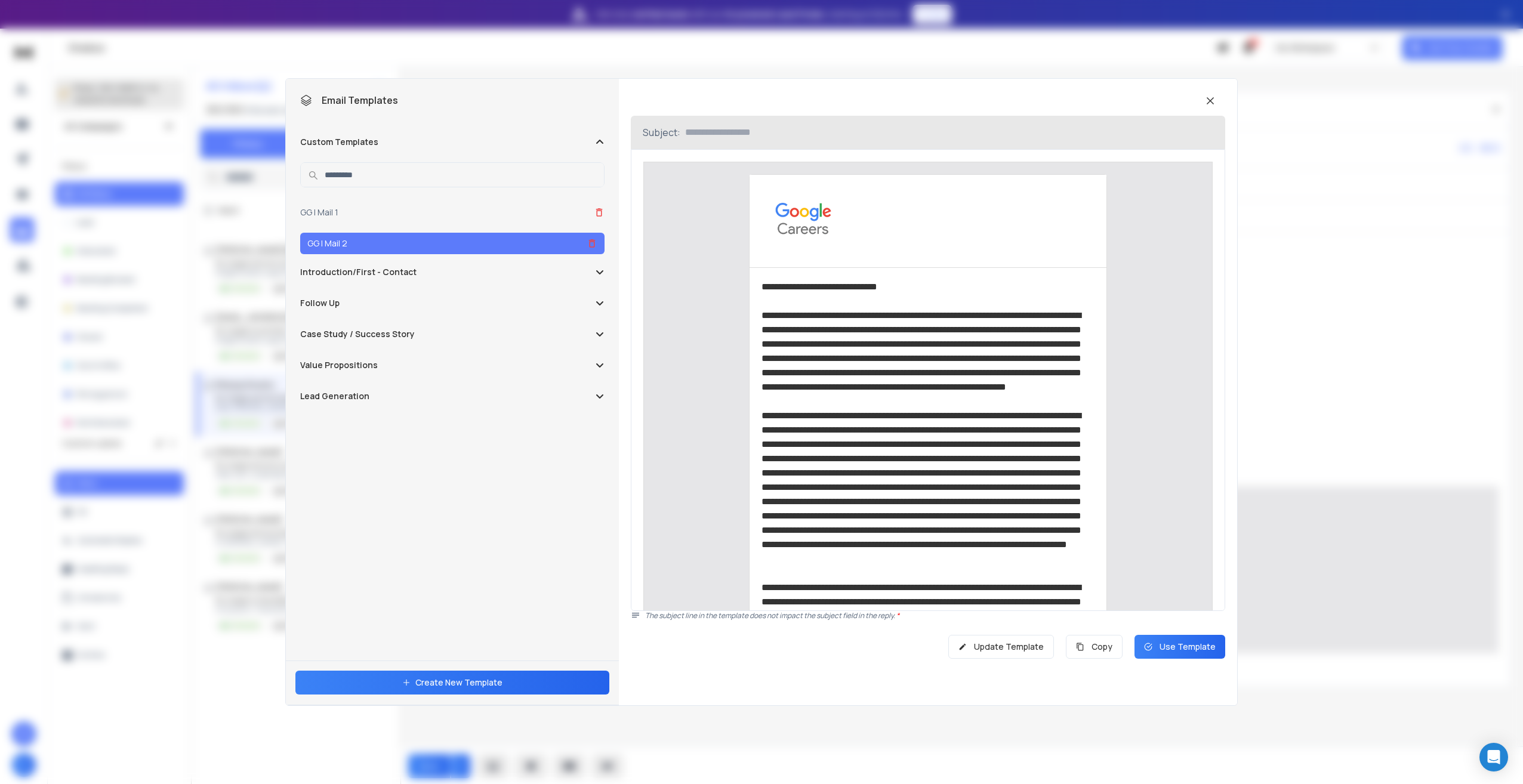
click at [1164, 649] on button "Use Template" at bounding box center [1180, 647] width 91 height 24
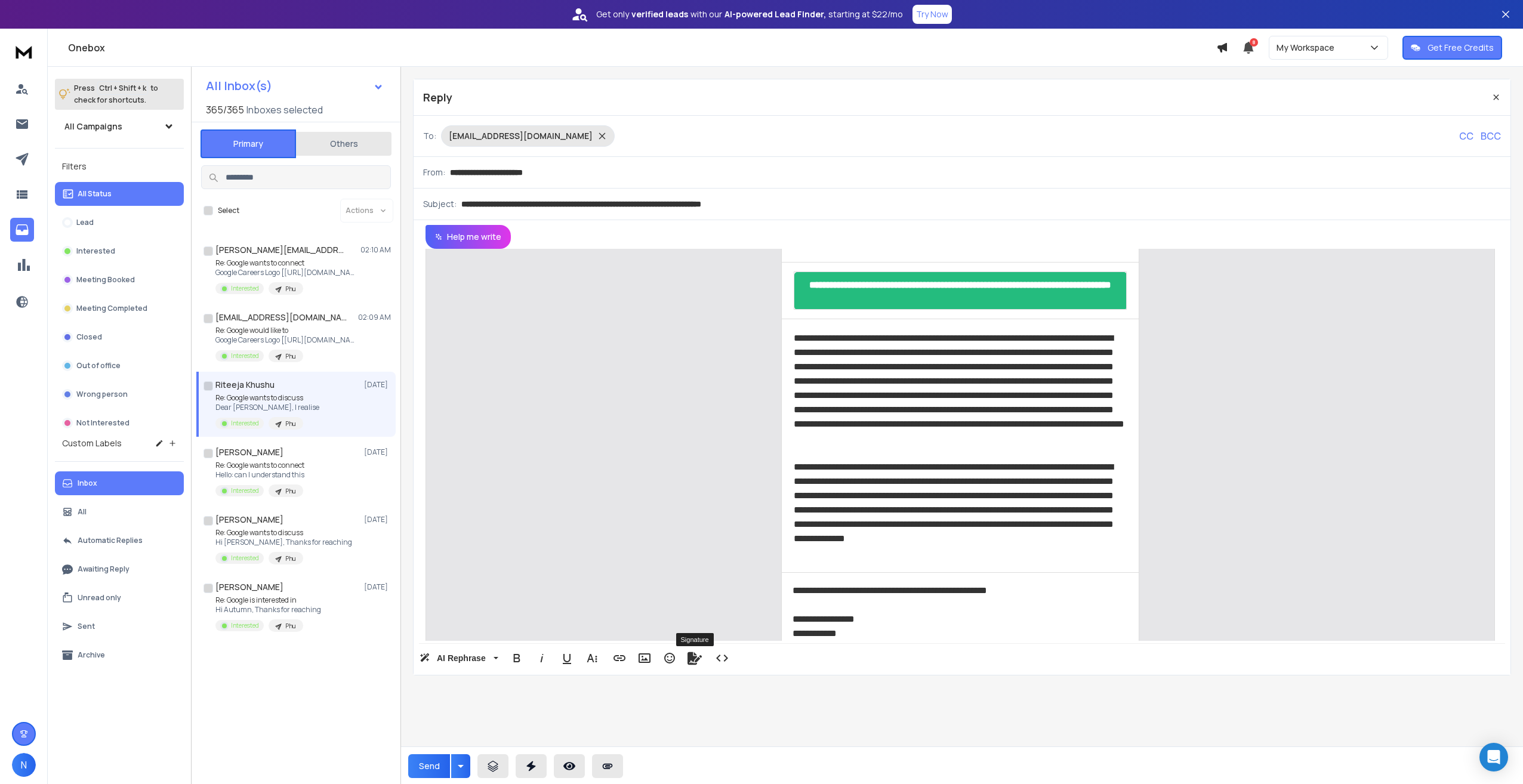
scroll to position [775, 0]
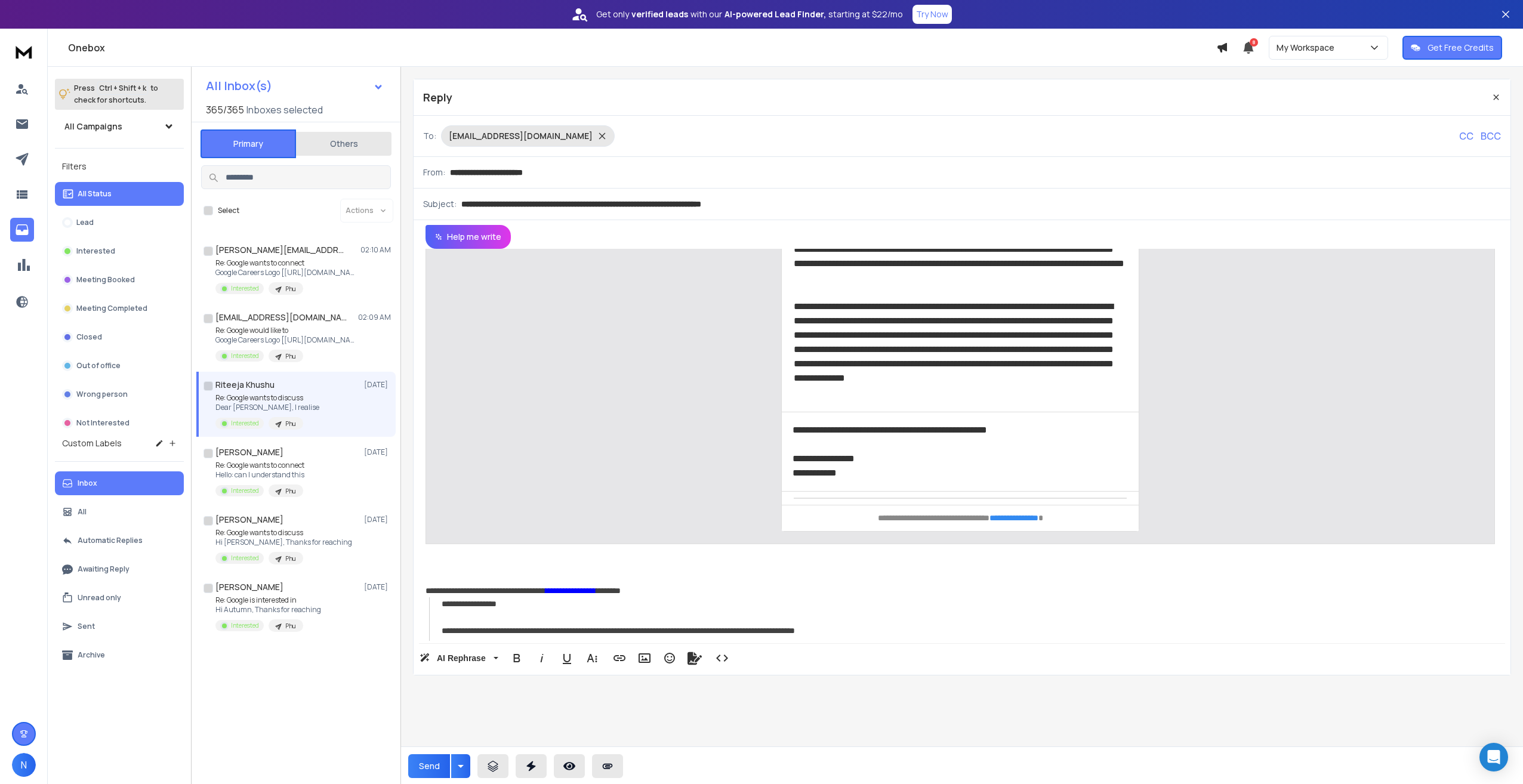
click at [436, 765] on button "Send" at bounding box center [429, 766] width 42 height 24
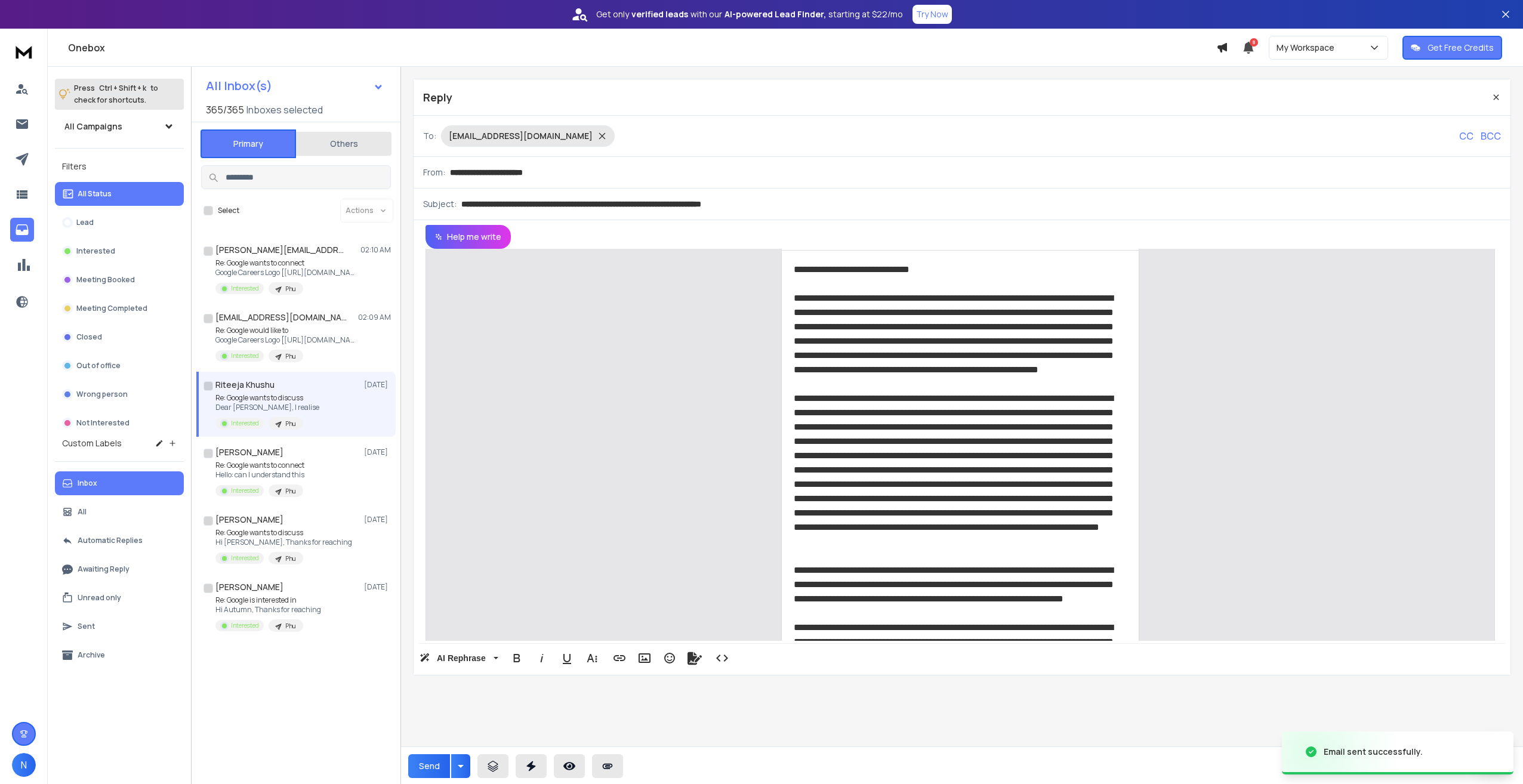
scroll to position [60, 0]
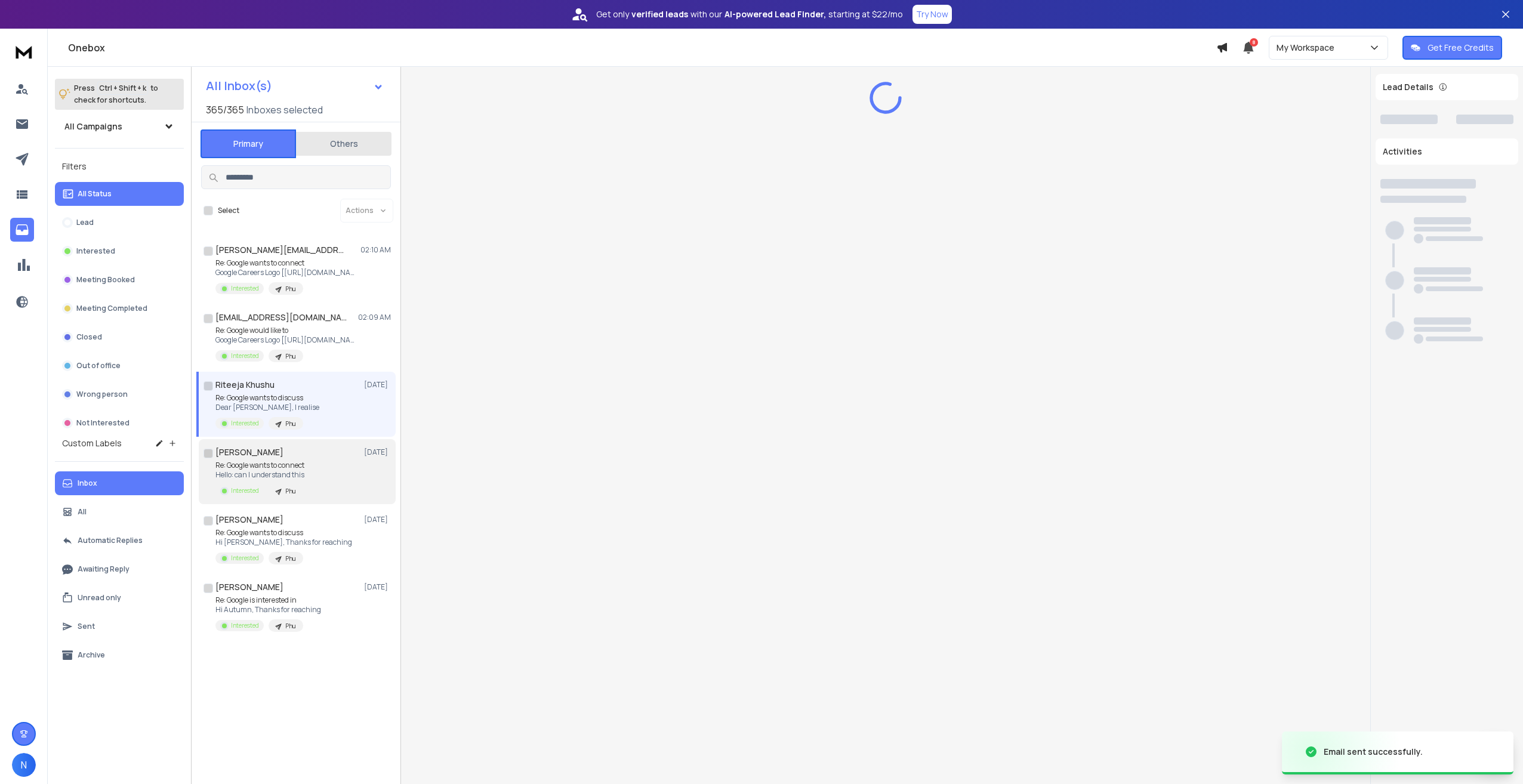
click at [302, 470] on p "Hello: can I understand this" at bounding box center [260, 475] width 89 height 9
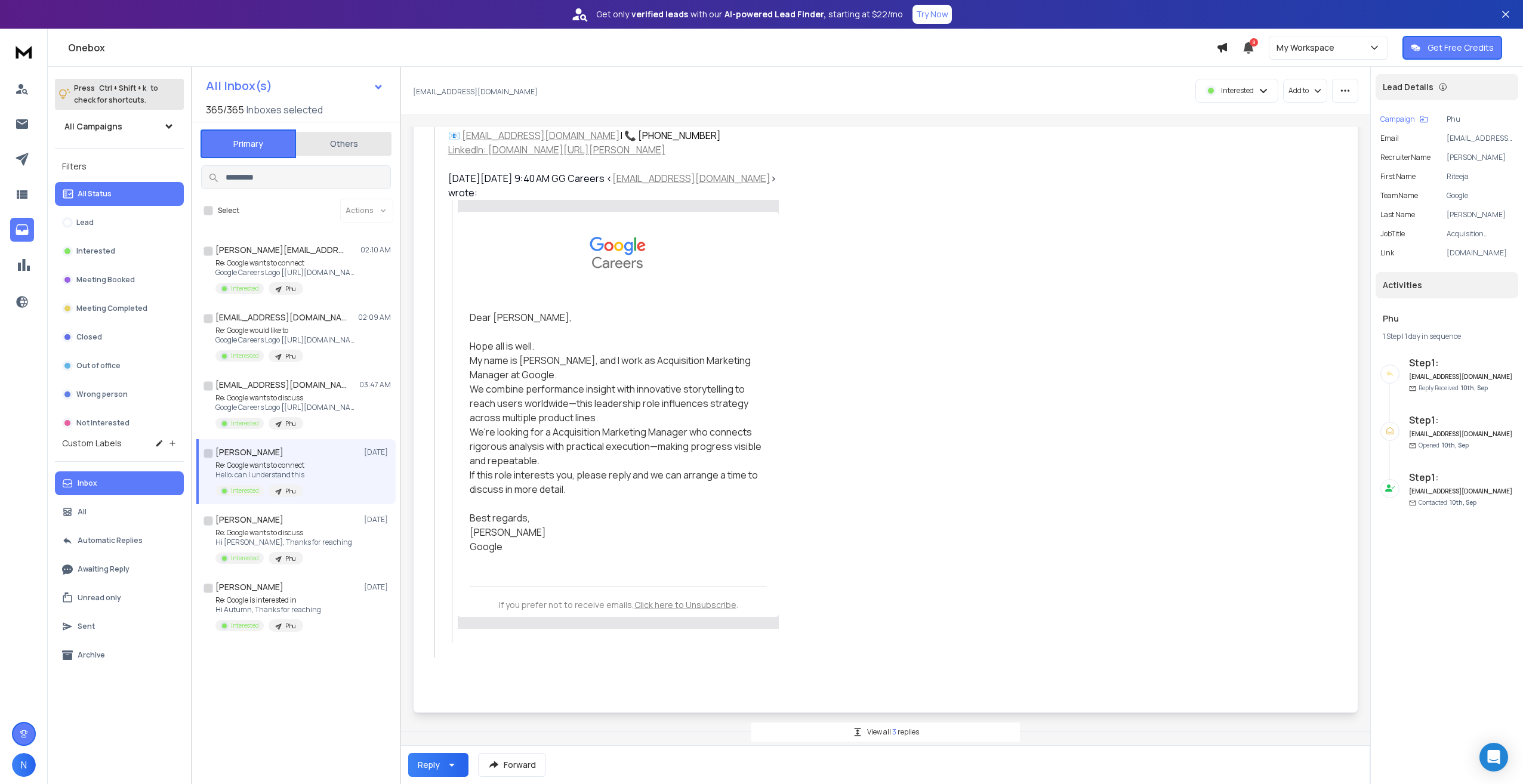
scroll to position [929, 0]
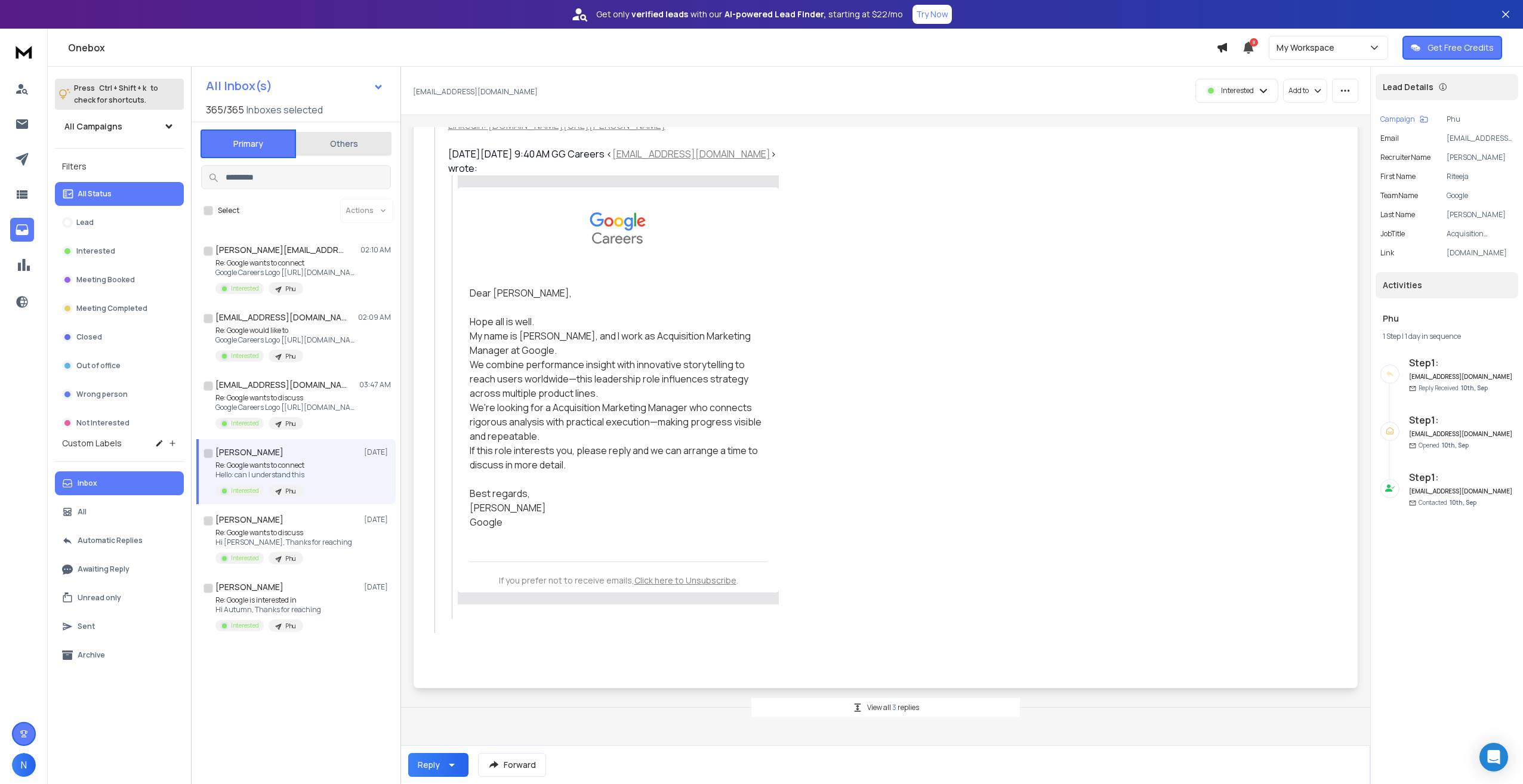
click at [434, 766] on div "Reply" at bounding box center [429, 765] width 22 height 12
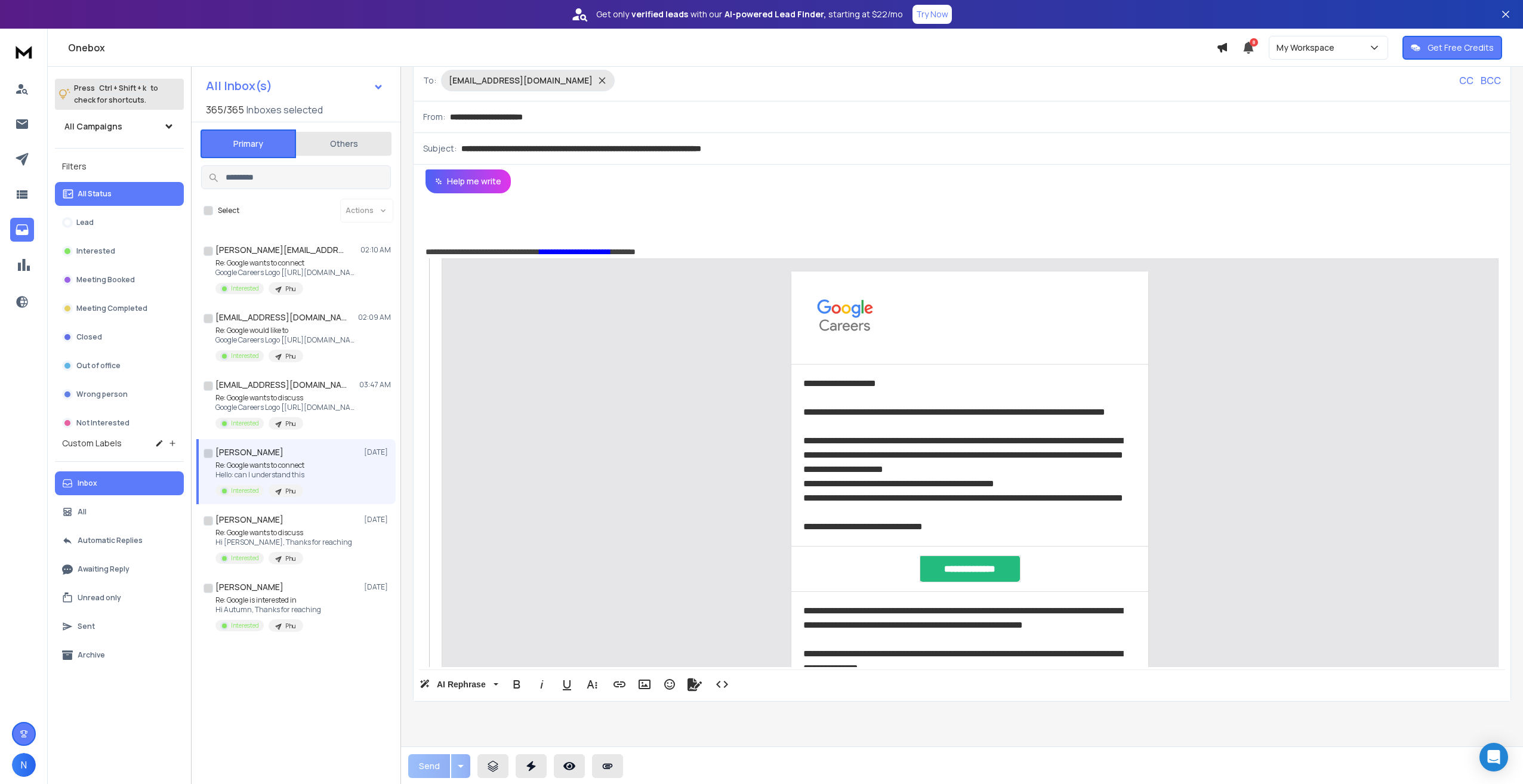
scroll to position [0, 0]
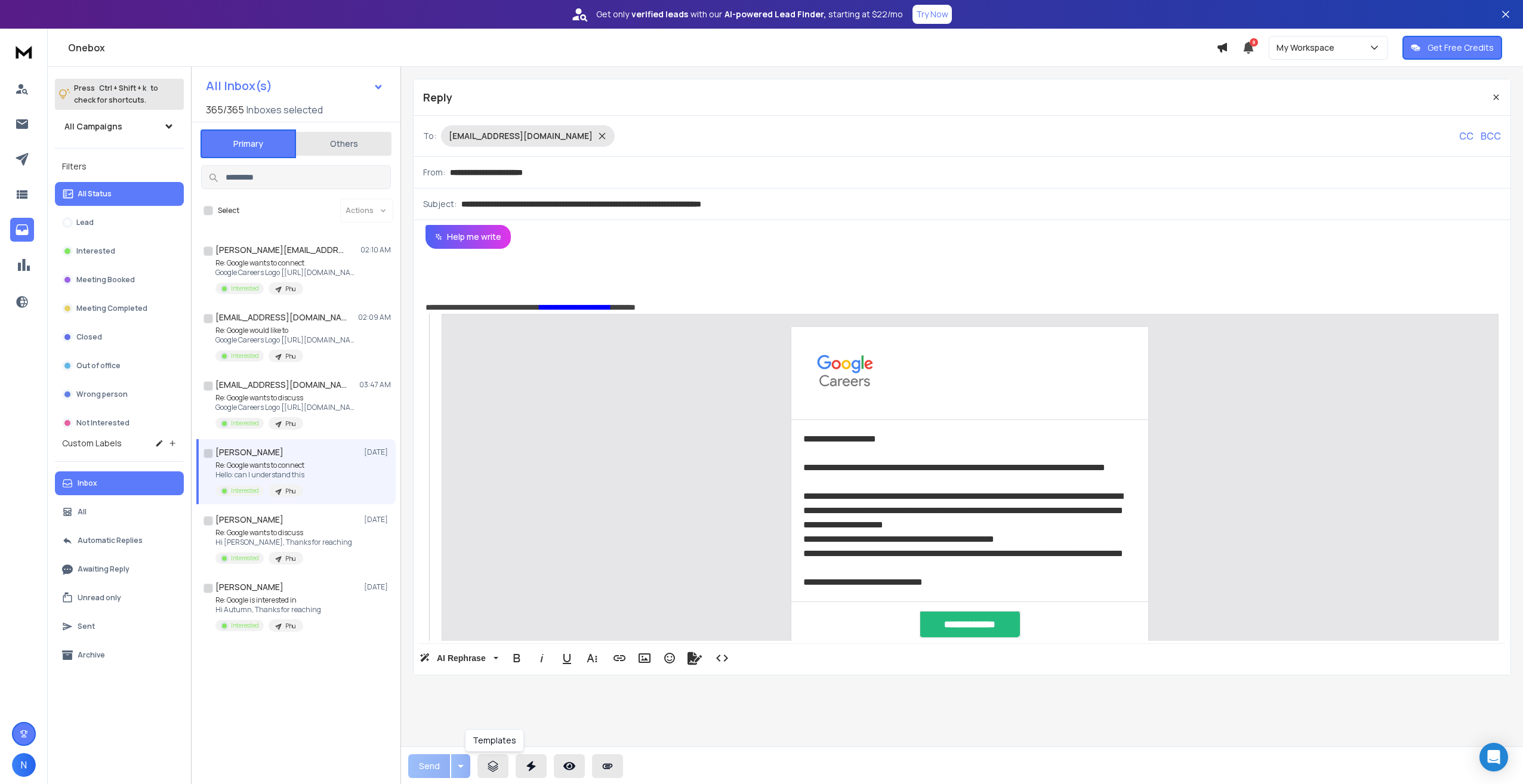
click at [492, 769] on icon at bounding box center [493, 766] width 12 height 12
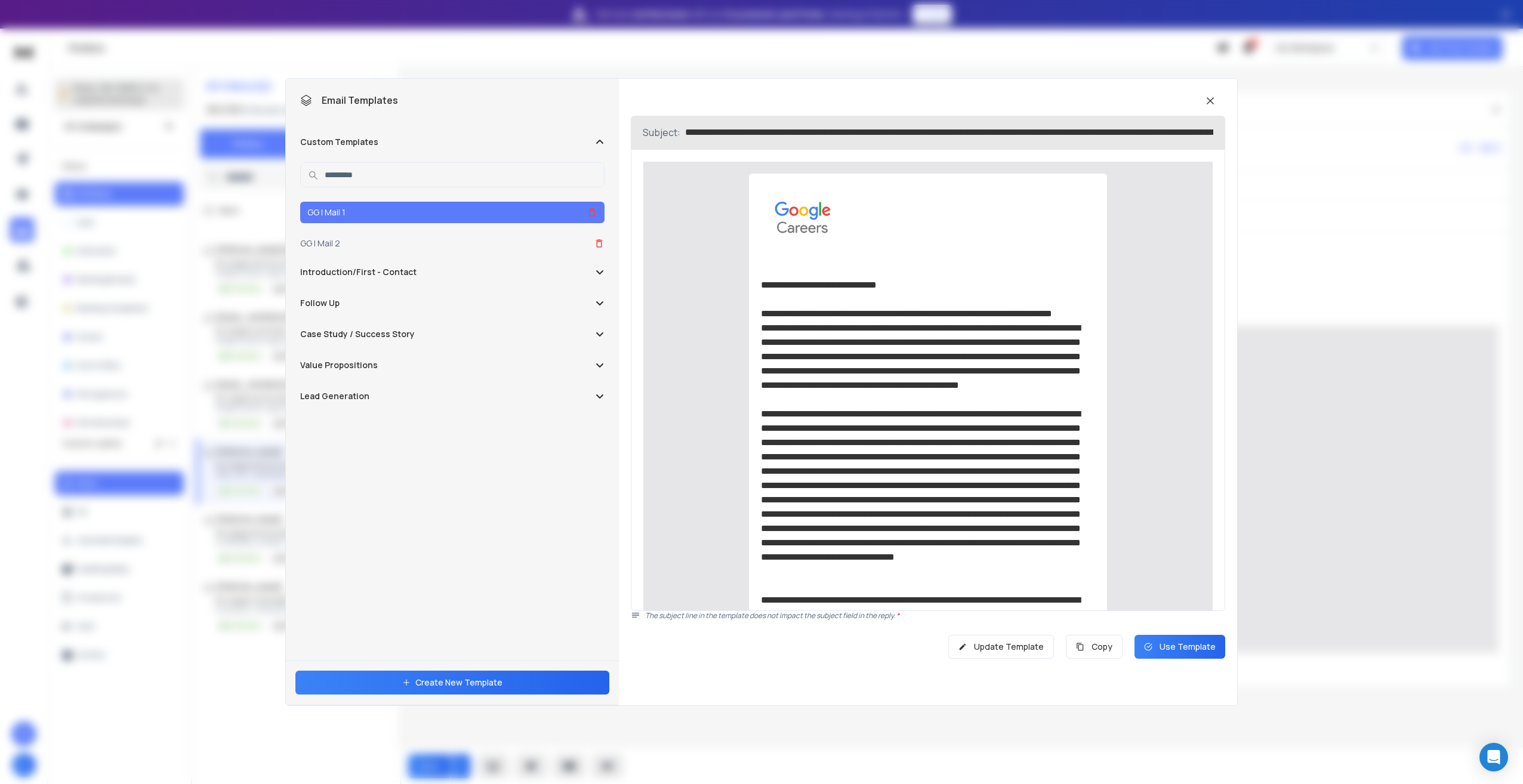
click at [398, 248] on div "GG | Mail 2" at bounding box center [453, 243] width 304 height 12
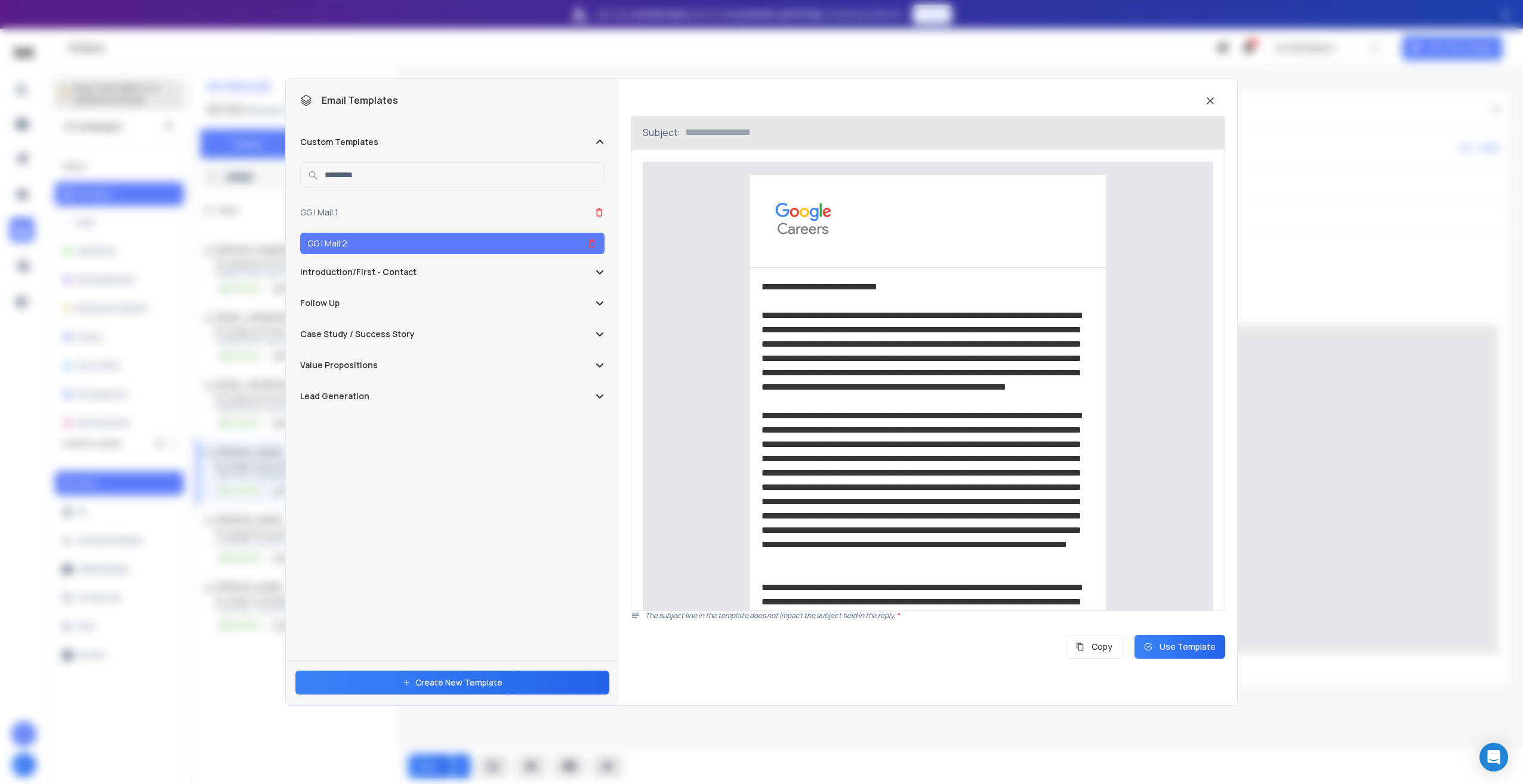
click at [1188, 646] on button "Use Template" at bounding box center [1180, 647] width 91 height 24
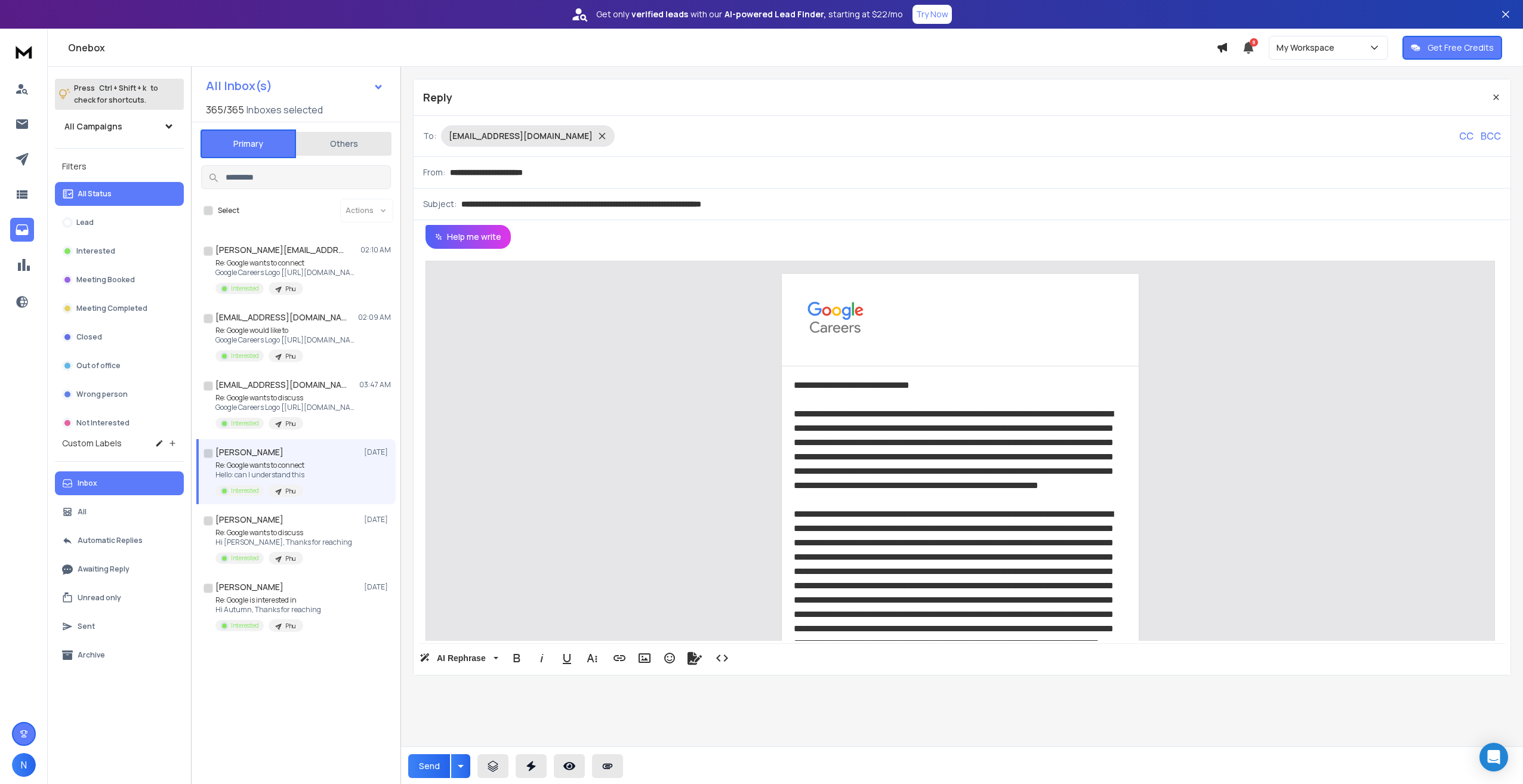
click at [712, 247] on div "Help me write" at bounding box center [962, 235] width 1097 height 31
click at [895, 404] on div at bounding box center [960, 400] width 333 height 14
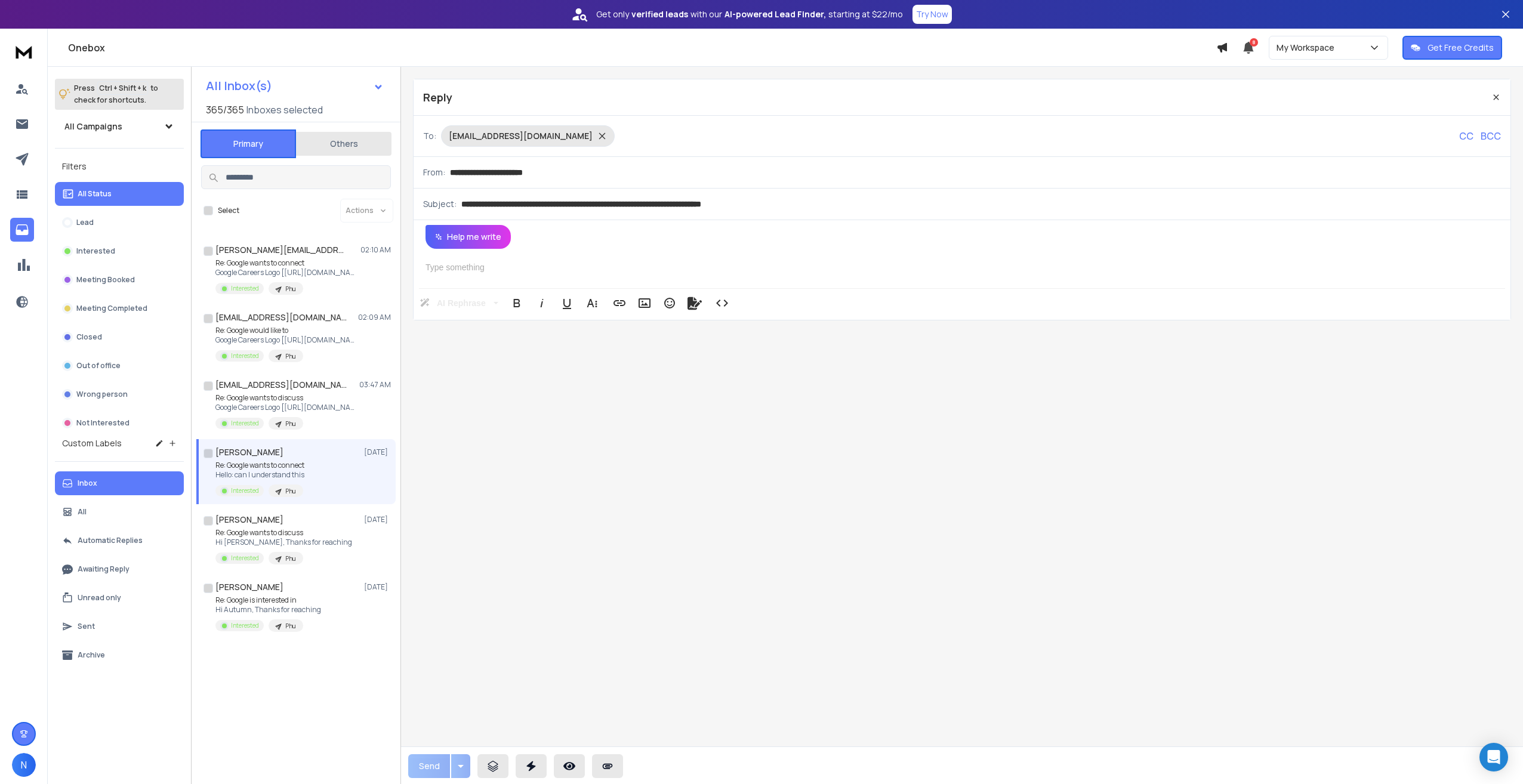
drag, startPoint x: 740, startPoint y: 452, endPoint x: 739, endPoint y: 459, distance: 7.1
click at [741, 453] on div "**********" at bounding box center [962, 268] width 1099 height 379
click at [283, 468] on p "Re: Google wants to connect" at bounding box center [260, 465] width 89 height 9
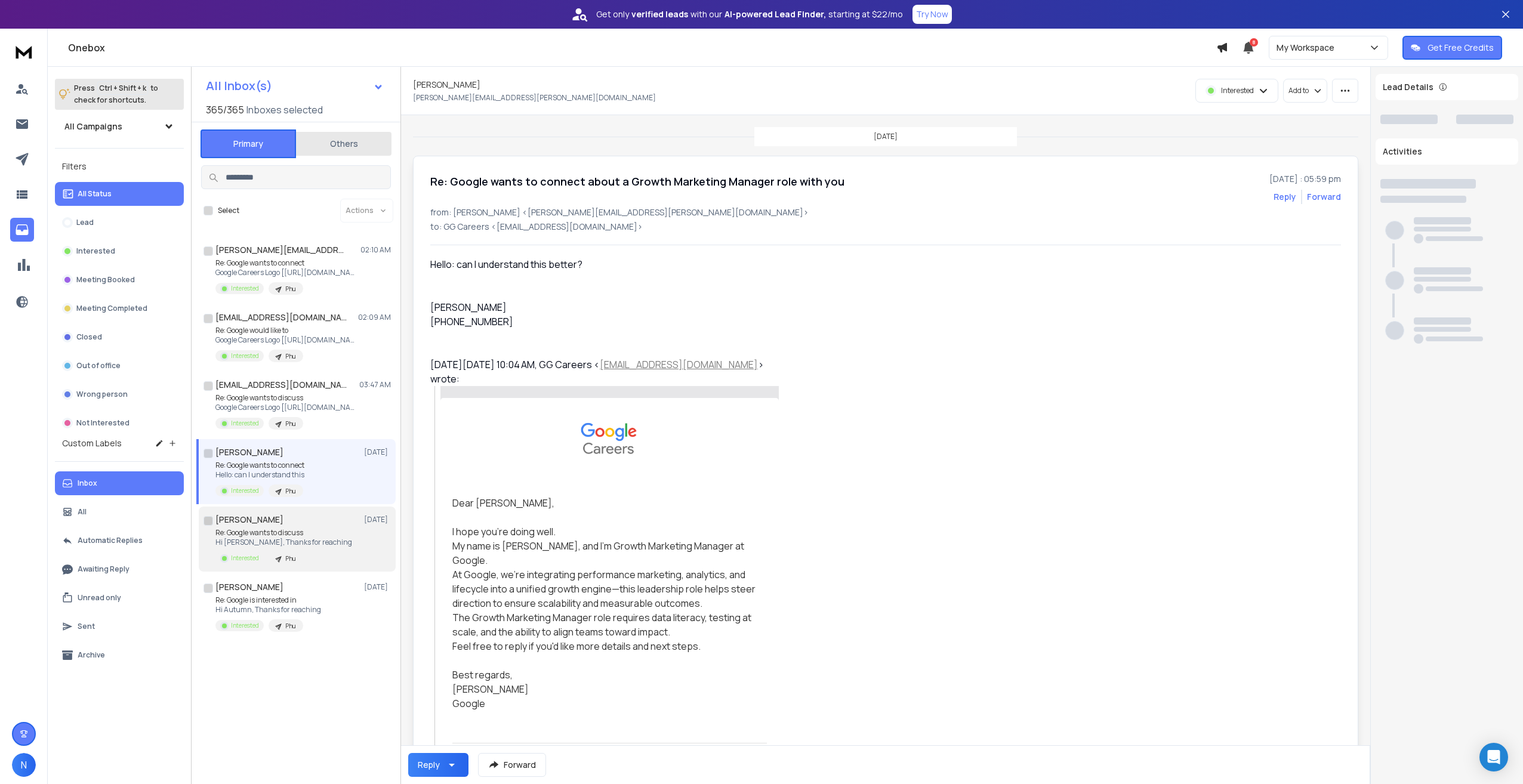
click at [293, 545] on p "Hi [PERSON_NAME], Thanks for reaching" at bounding box center [283, 542] width 136 height 9
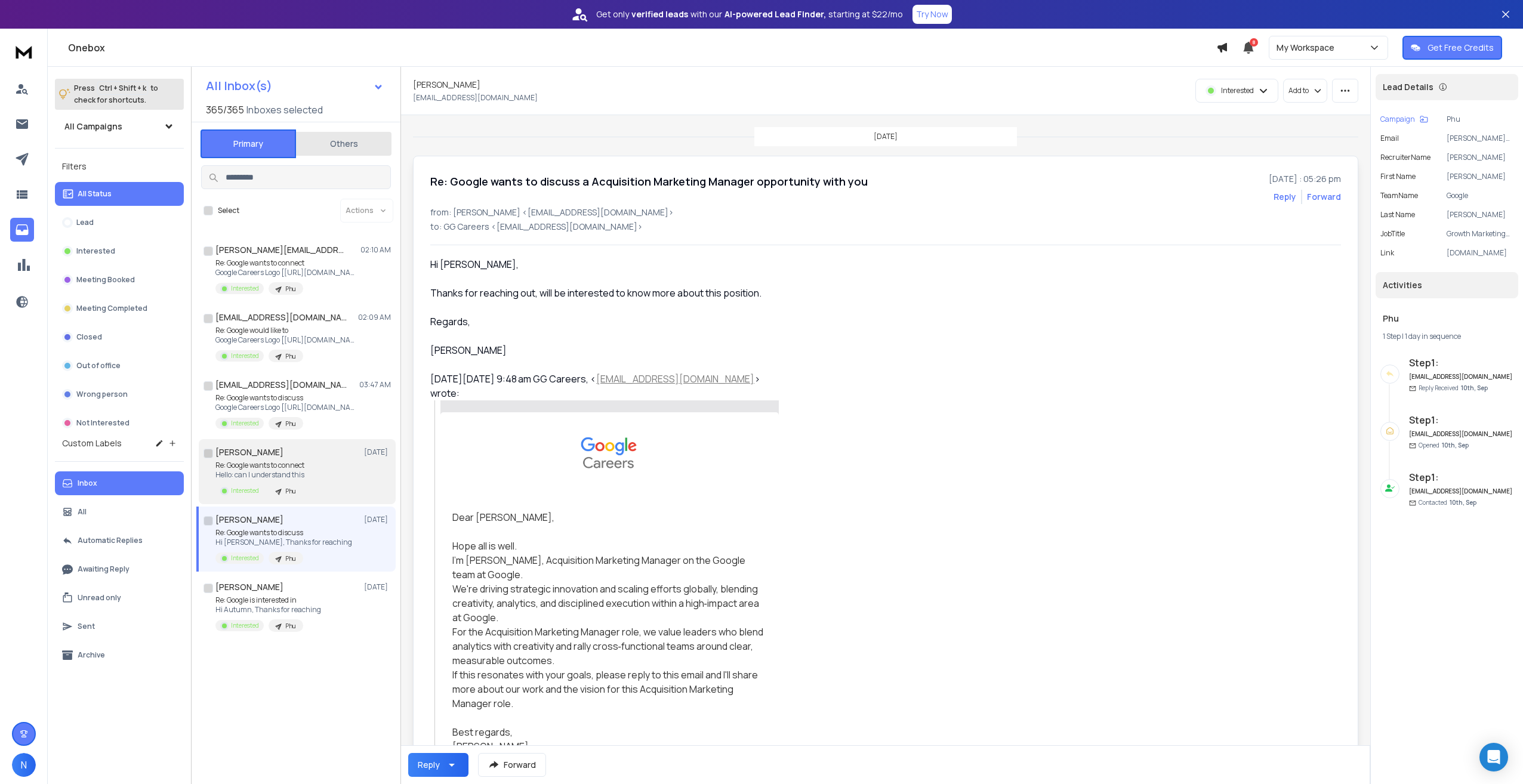
click at [326, 452] on div "Richa Ojha 10 Sep" at bounding box center [303, 452] width 175 height 12
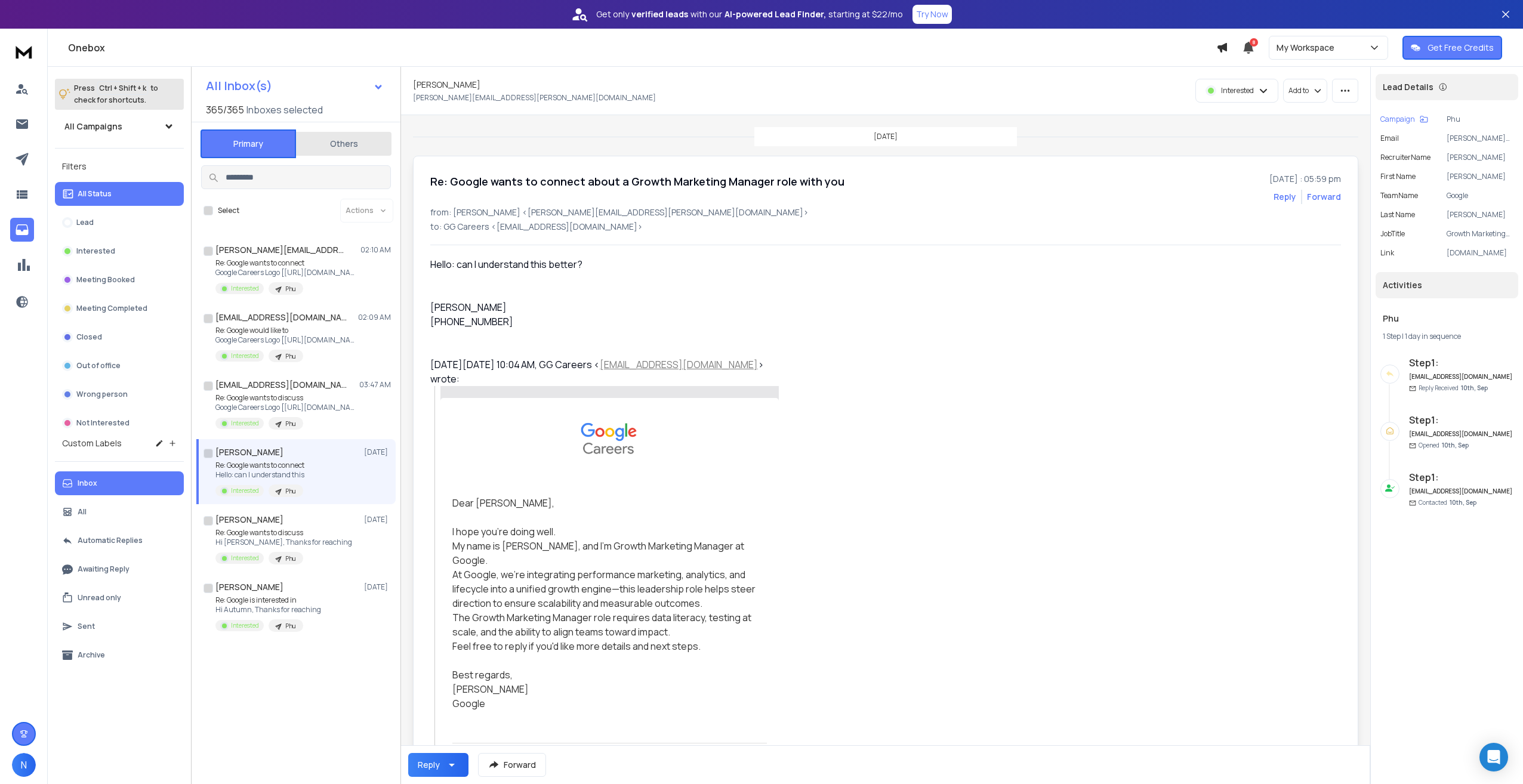
scroll to position [153, 0]
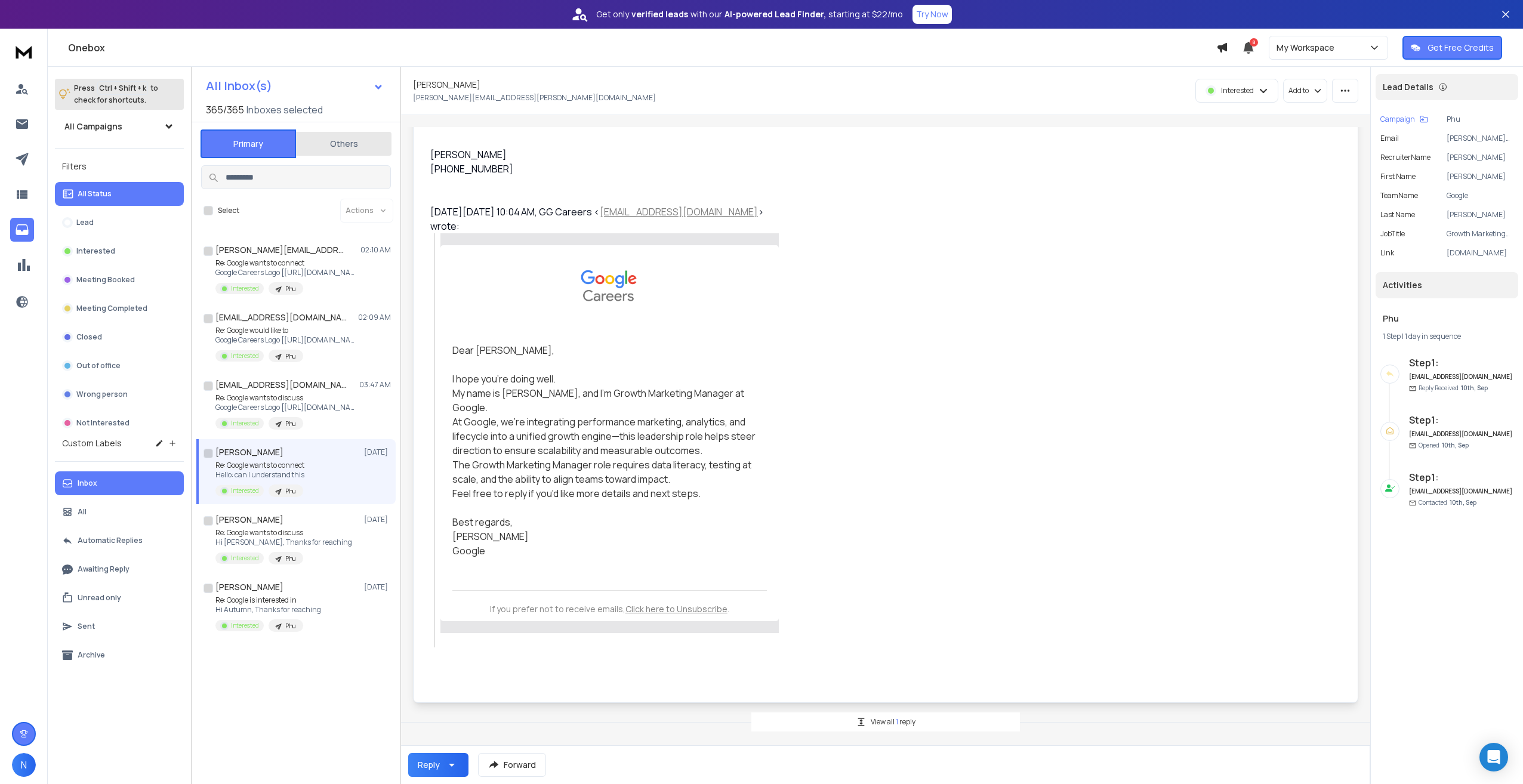
click at [902, 717] on p "View all 1 reply" at bounding box center [893, 722] width 45 height 9
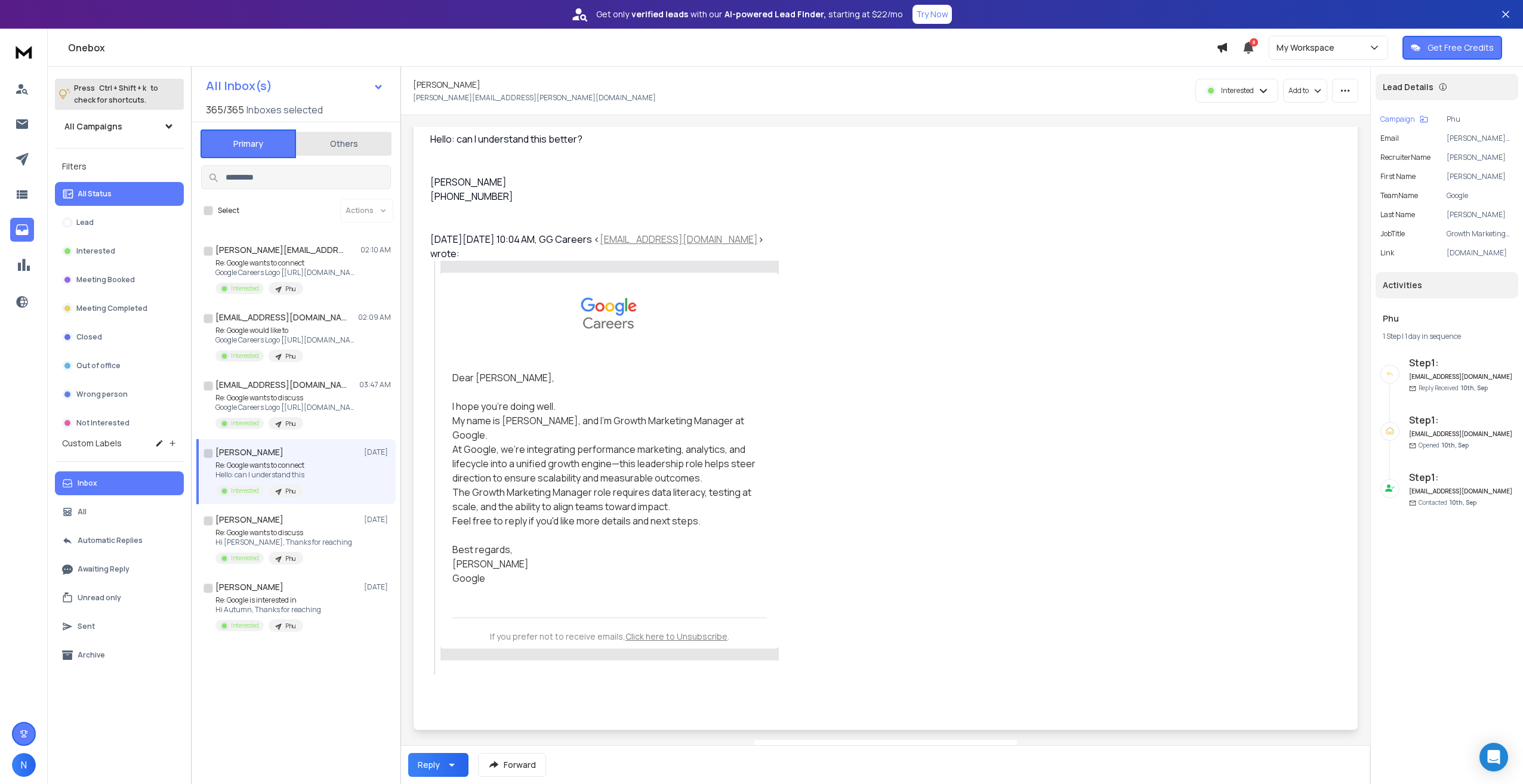
scroll to position [0, 0]
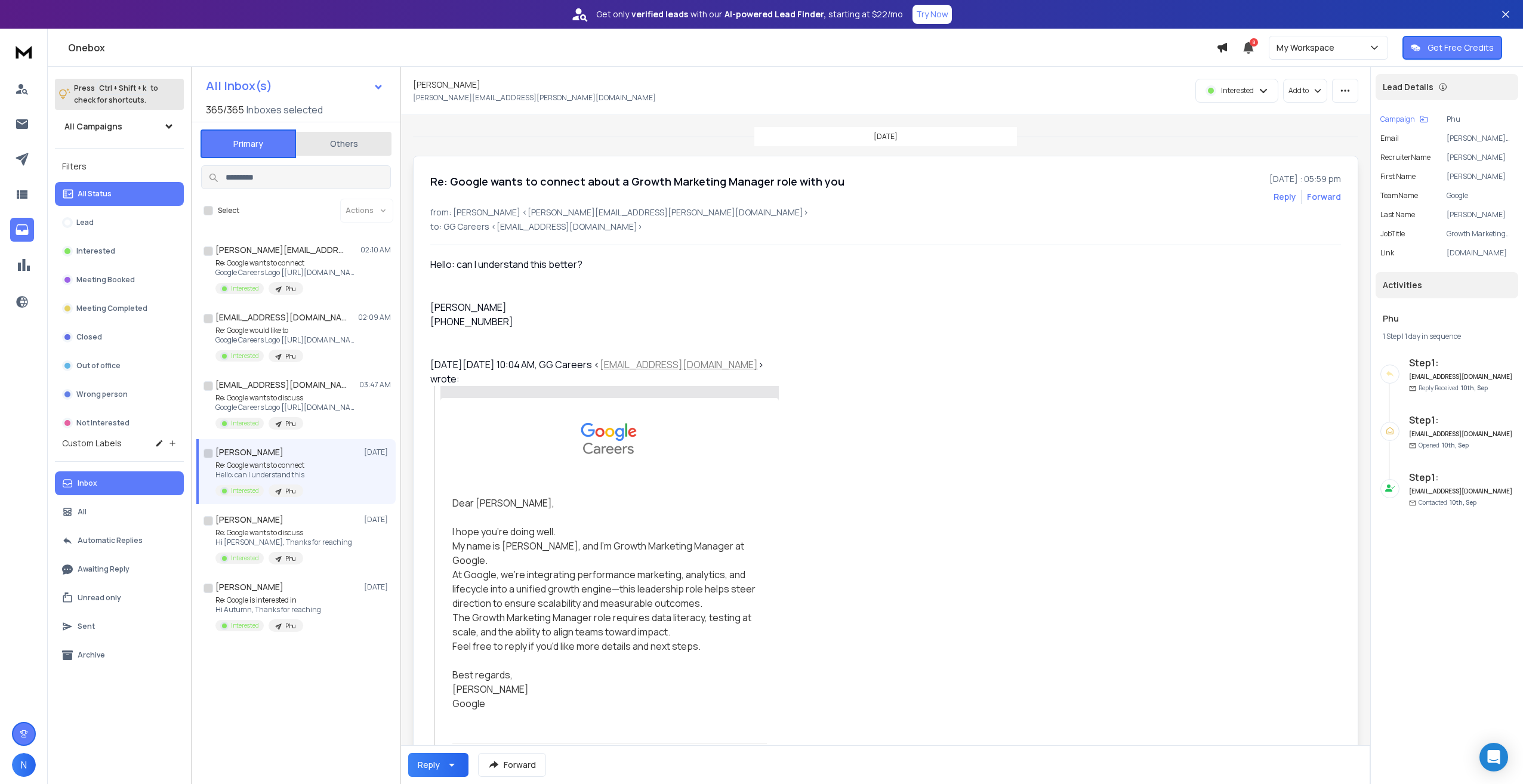
click at [313, 461] on div "Re: Google wants to connect Hello: can I understand this Interested Phu" at bounding box center [303, 478] width 175 height 36
click at [434, 762] on div "Reply" at bounding box center [429, 765] width 22 height 12
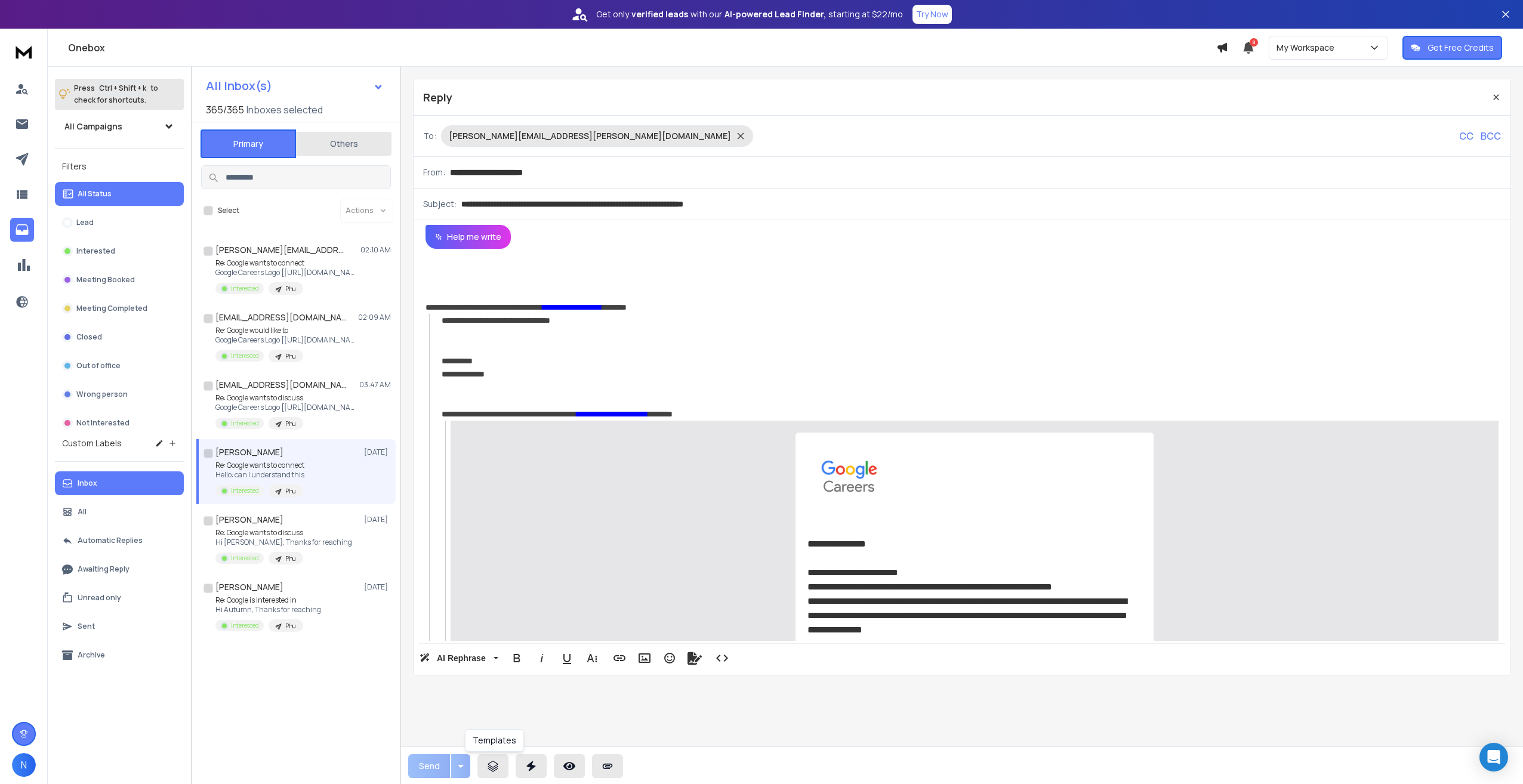
click at [490, 773] on button at bounding box center [493, 766] width 31 height 24
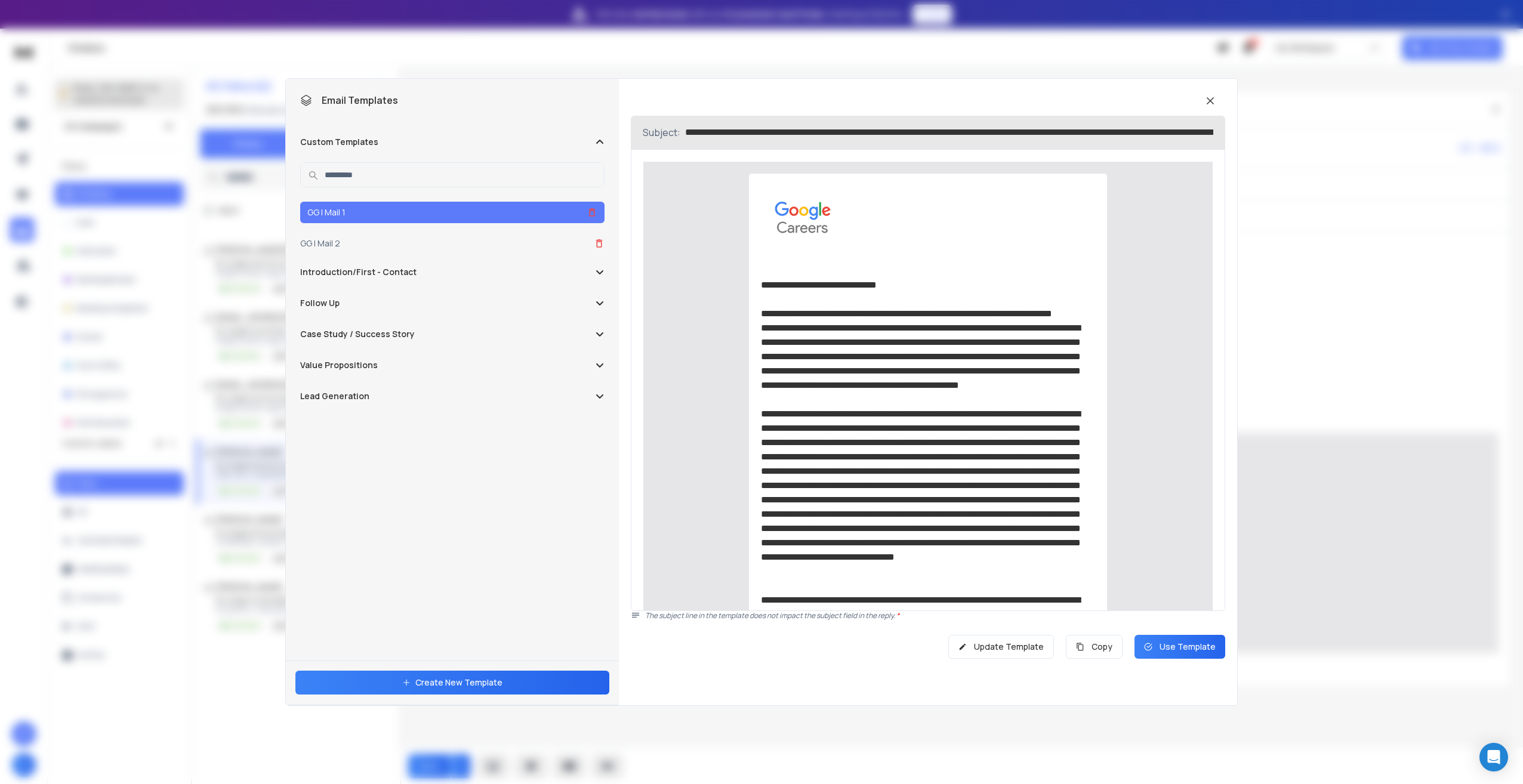
click at [467, 250] on div "GG | Mail 2" at bounding box center [453, 243] width 304 height 22
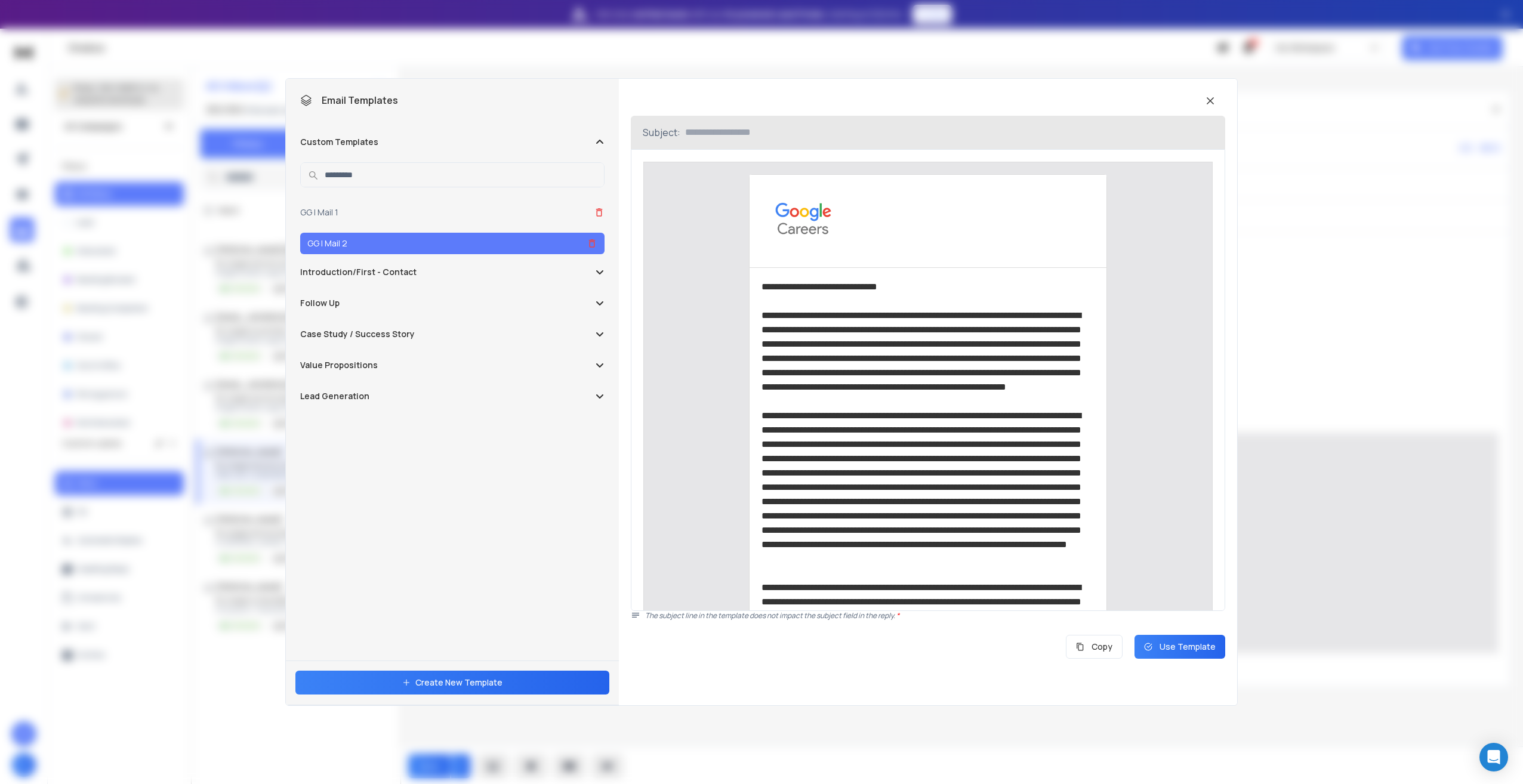
click at [1194, 649] on button "Use Template" at bounding box center [1180, 647] width 91 height 24
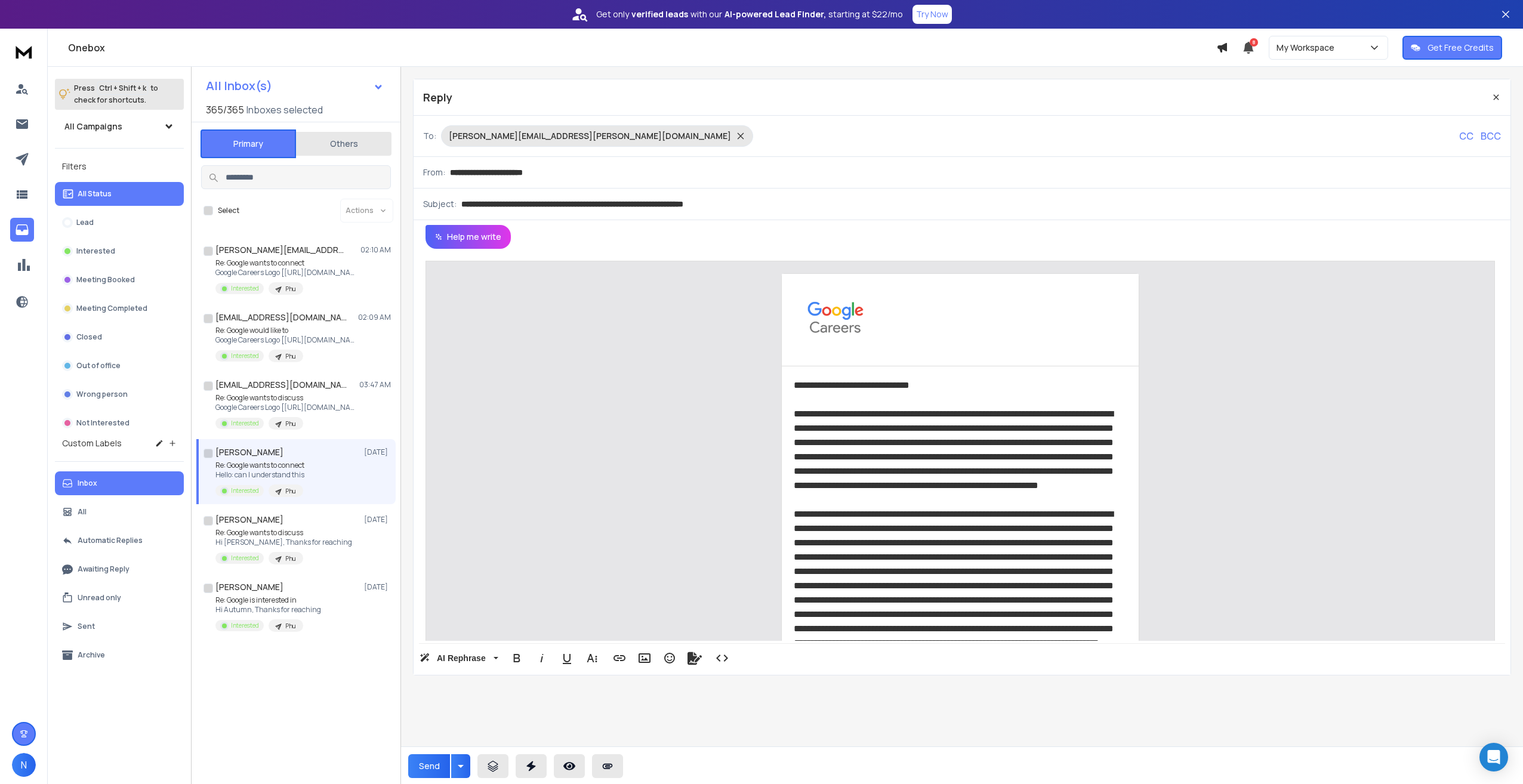
click at [438, 766] on button "Send" at bounding box center [429, 766] width 42 height 24
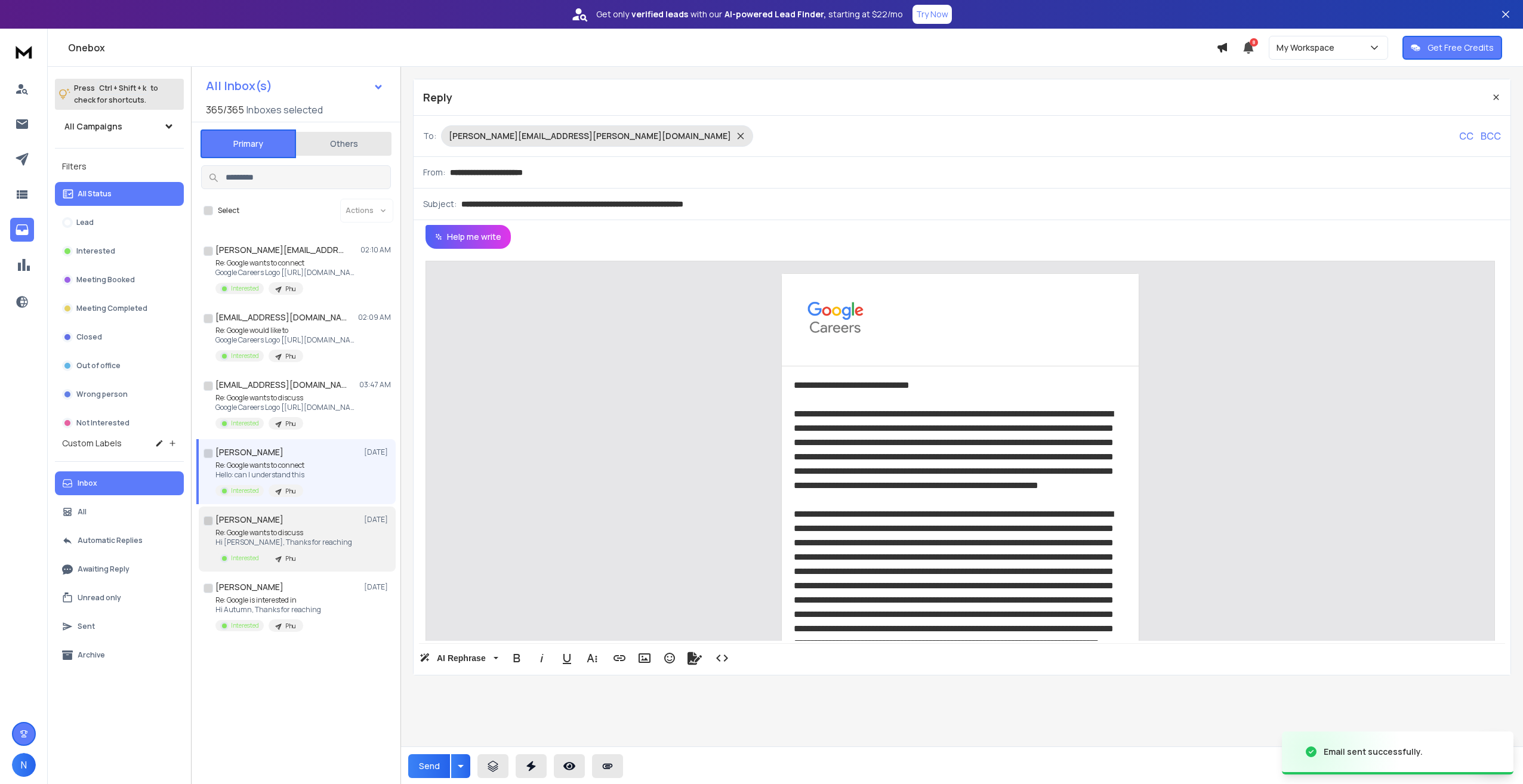
click at [318, 539] on div "Re: Google wants to discuss Hi [PERSON_NAME], Thanks for reaching Interested Phu" at bounding box center [303, 546] width 175 height 36
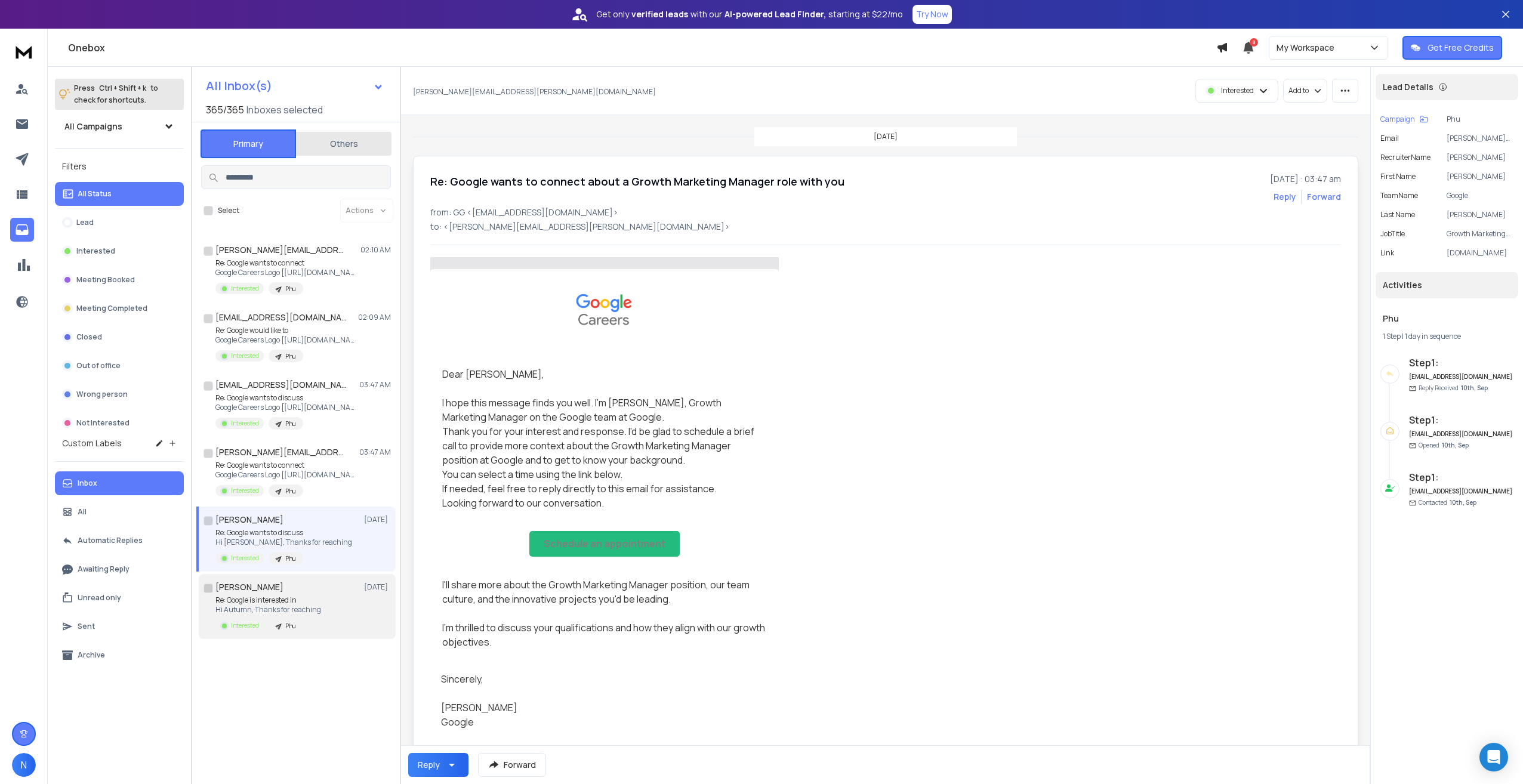
click at [318, 600] on p "Re: Google is interested in" at bounding box center [268, 600] width 105 height 9
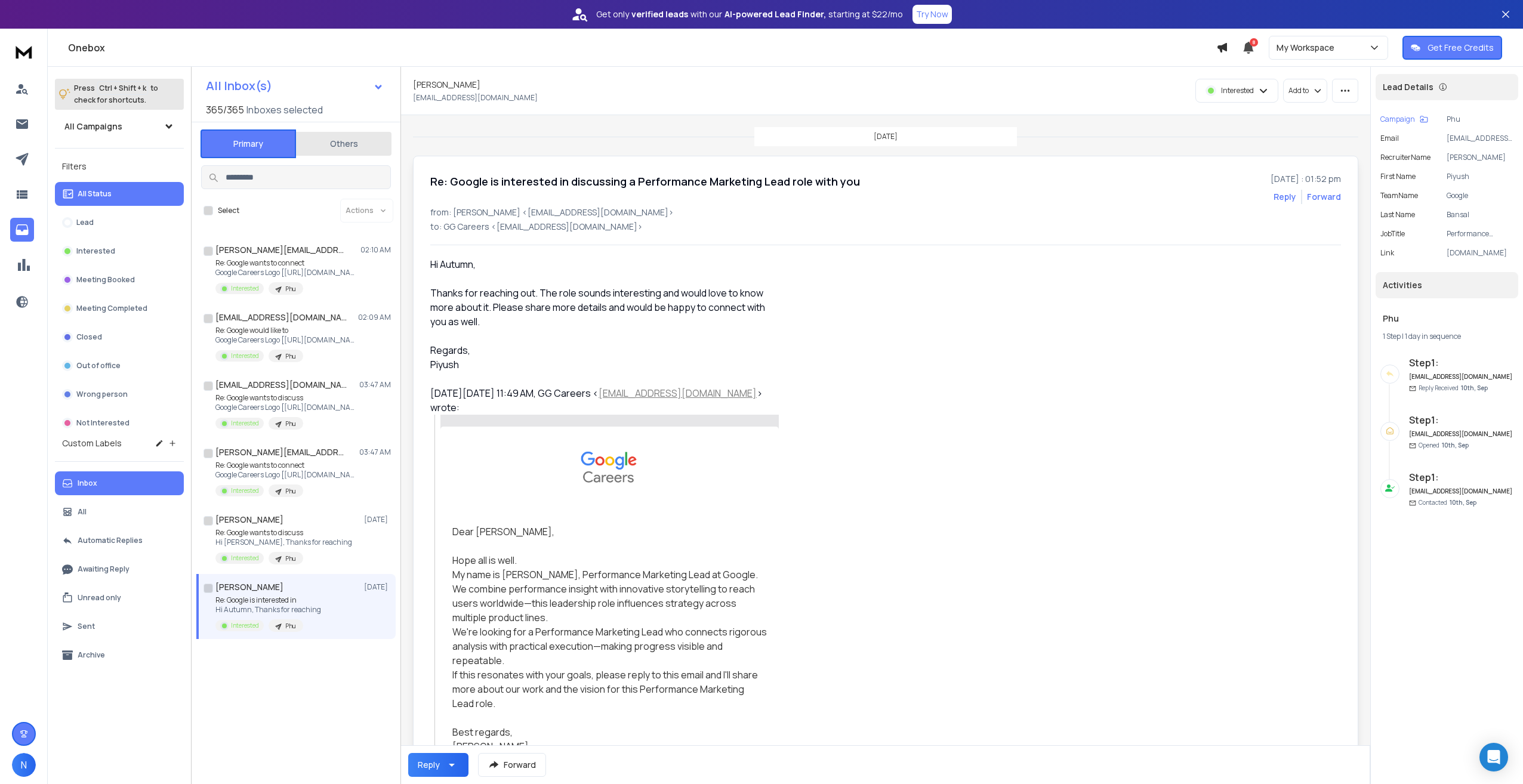
click at [426, 762] on div "Reply" at bounding box center [429, 765] width 22 height 12
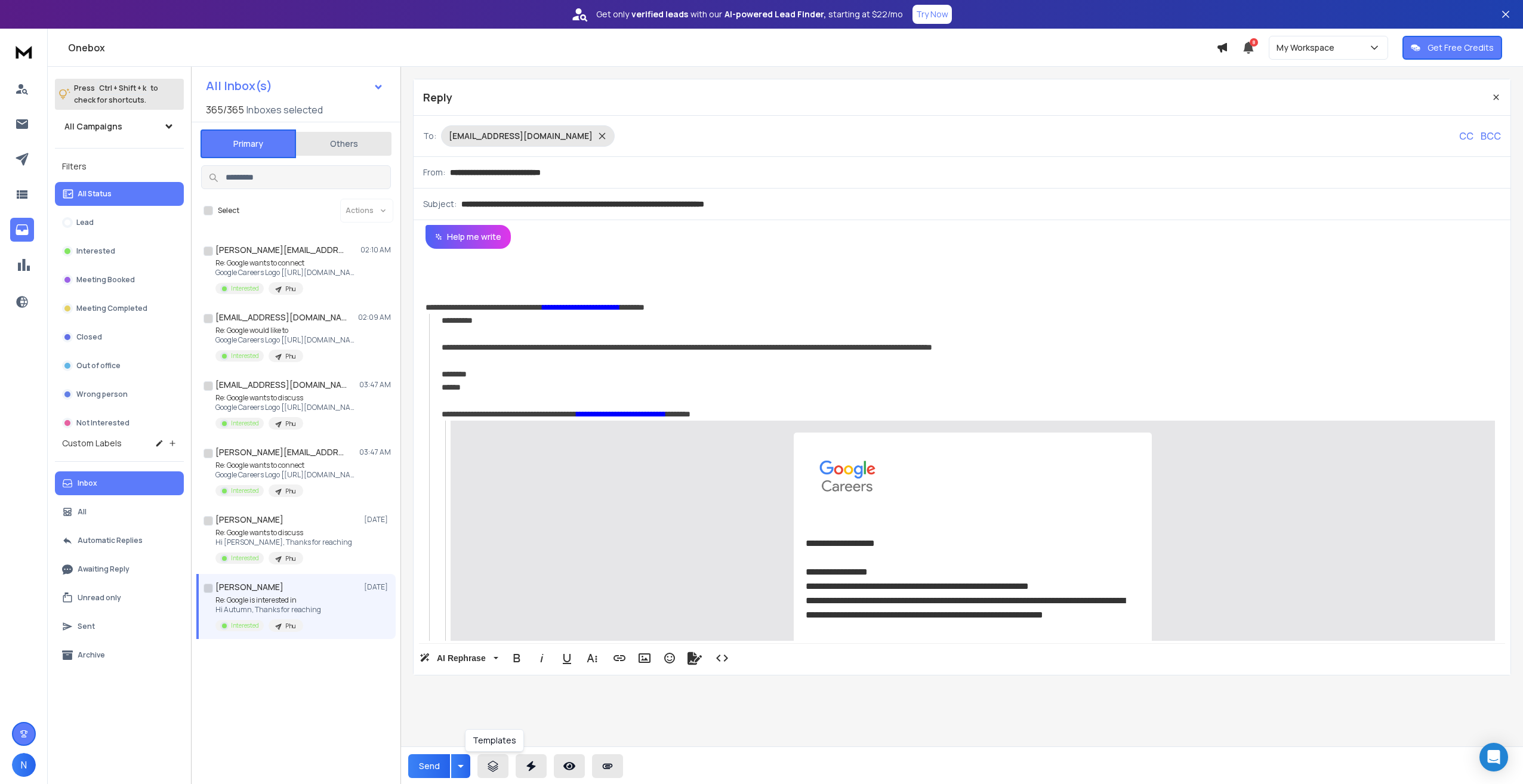
click at [502, 762] on button at bounding box center [493, 766] width 31 height 24
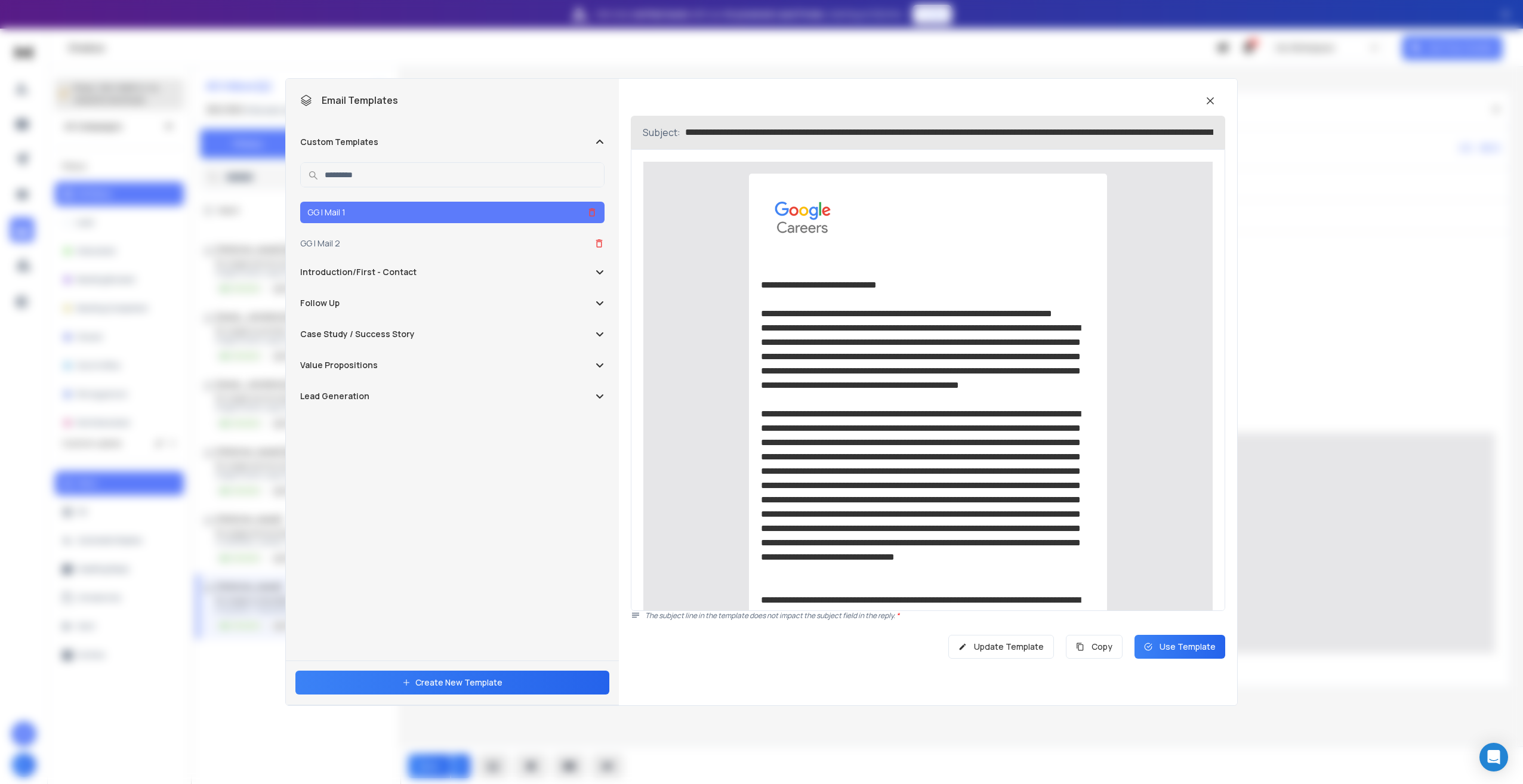
click at [427, 242] on div "GG | Mail 2" at bounding box center [453, 243] width 304 height 12
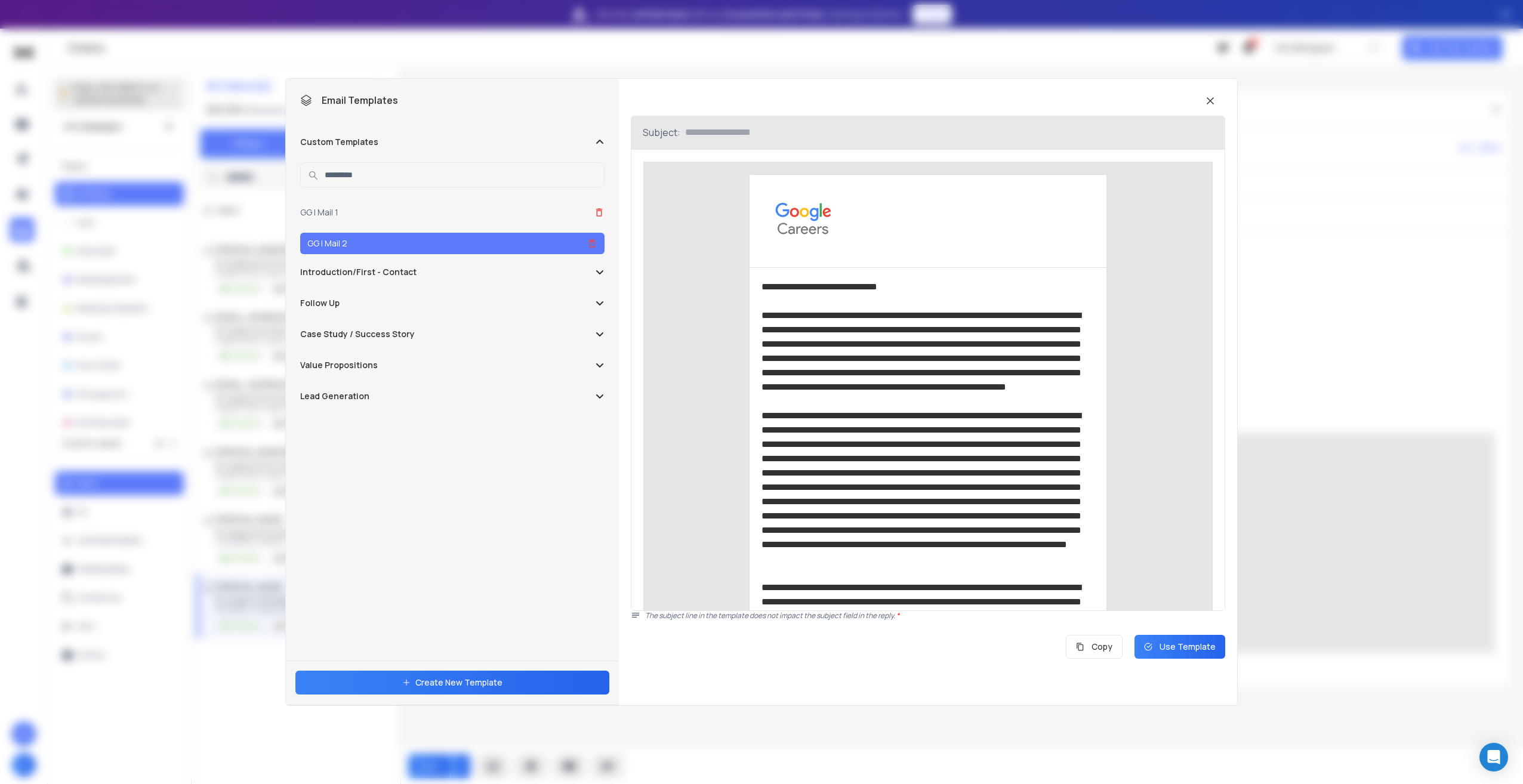
click at [1168, 644] on button "Use Template" at bounding box center [1180, 647] width 91 height 24
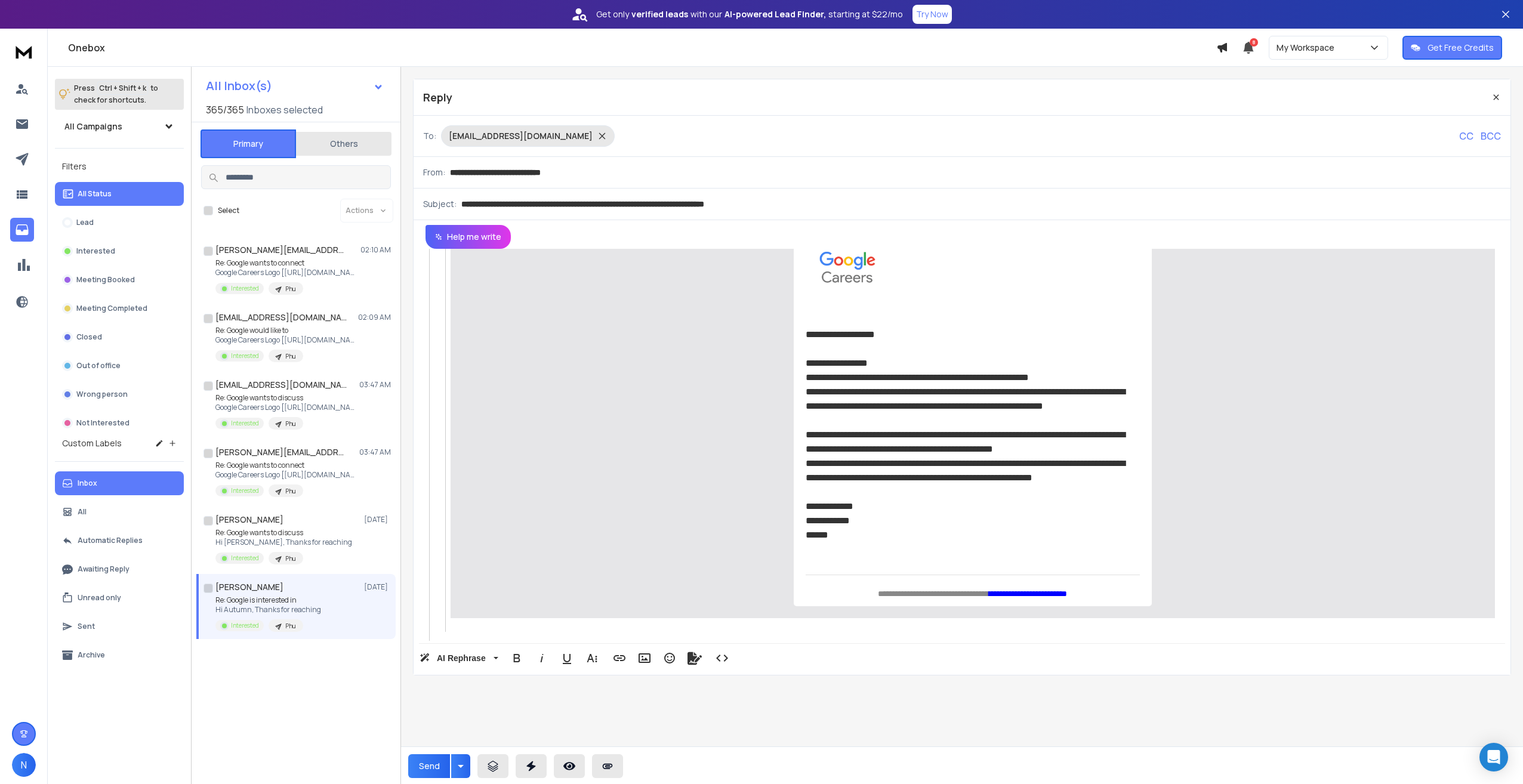
scroll to position [1298, 0]
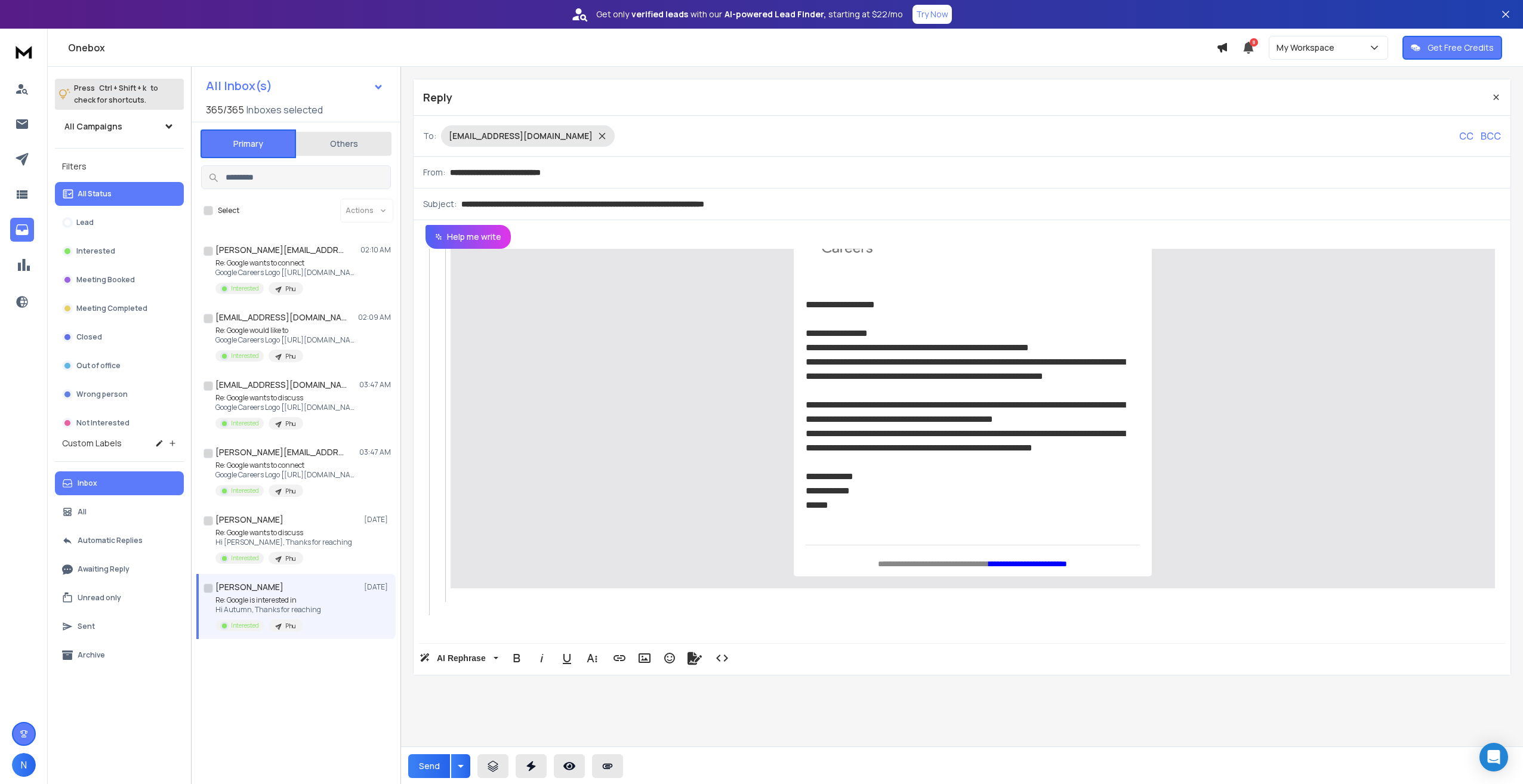
click at [426, 766] on button "Send" at bounding box center [429, 766] width 42 height 24
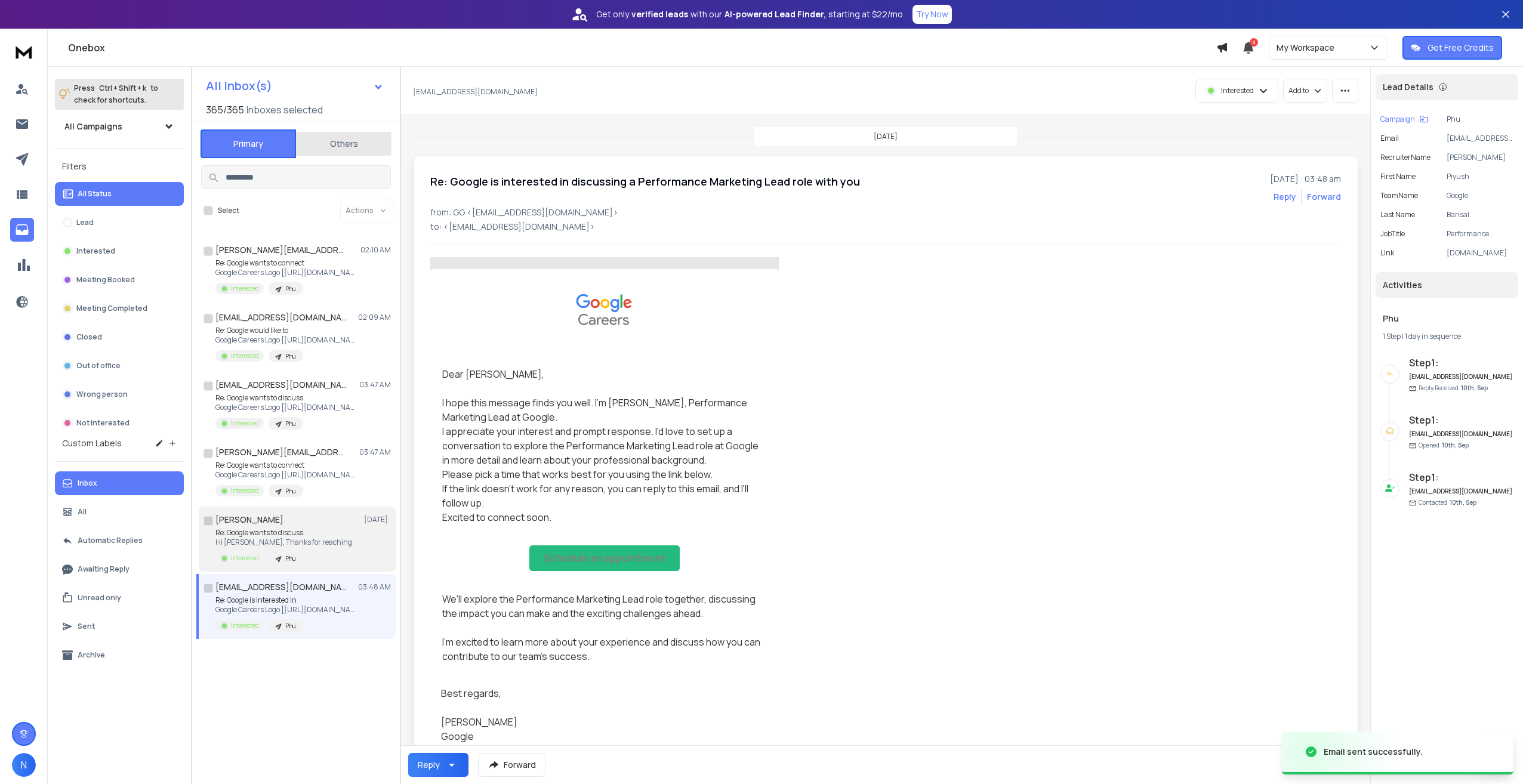
click at [316, 553] on div "Re: Google wants to discuss Hi [PERSON_NAME], Thanks for reaching Interested Phu" at bounding box center [303, 546] width 175 height 36
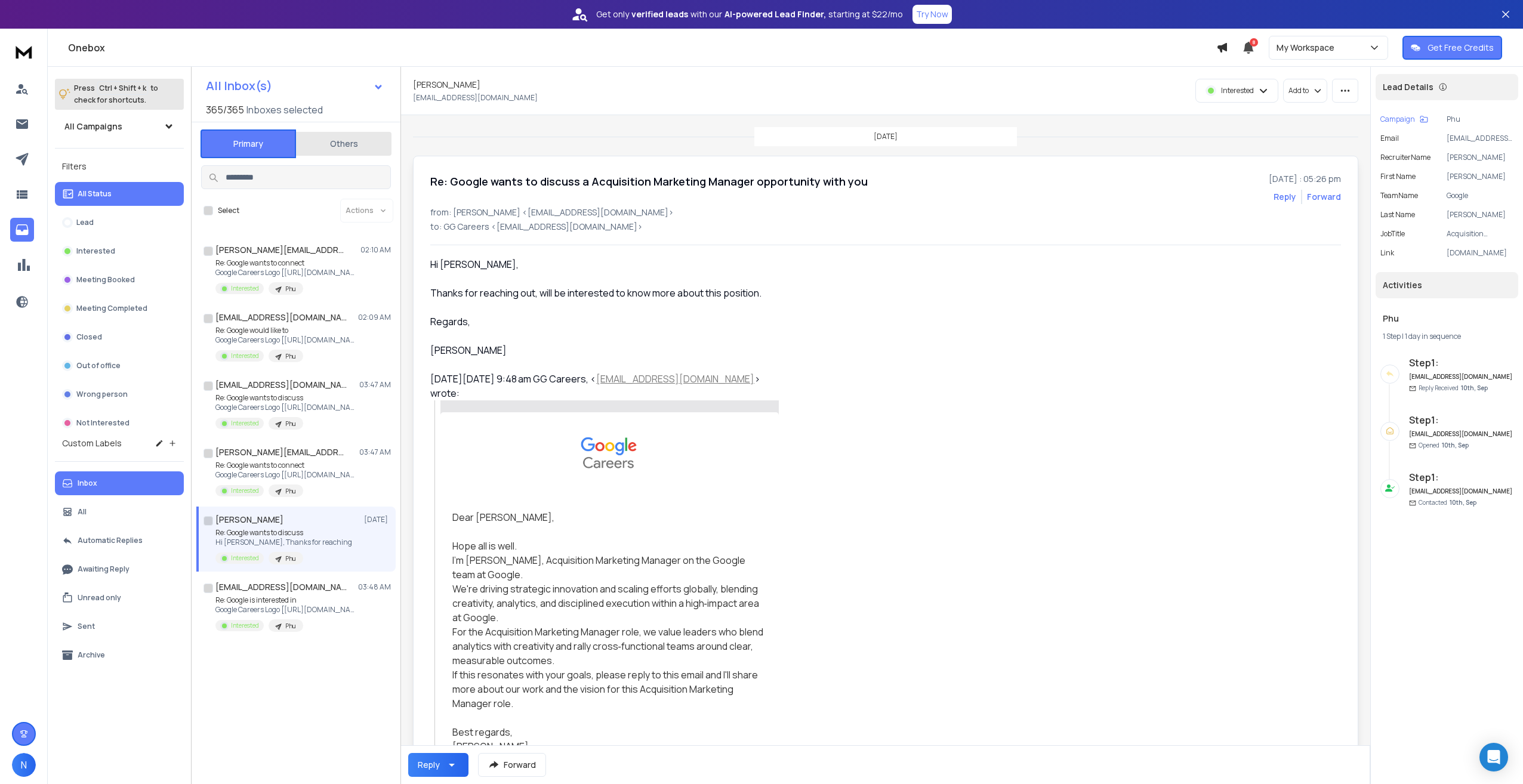
click at [436, 760] on div "Reply" at bounding box center [429, 765] width 22 height 12
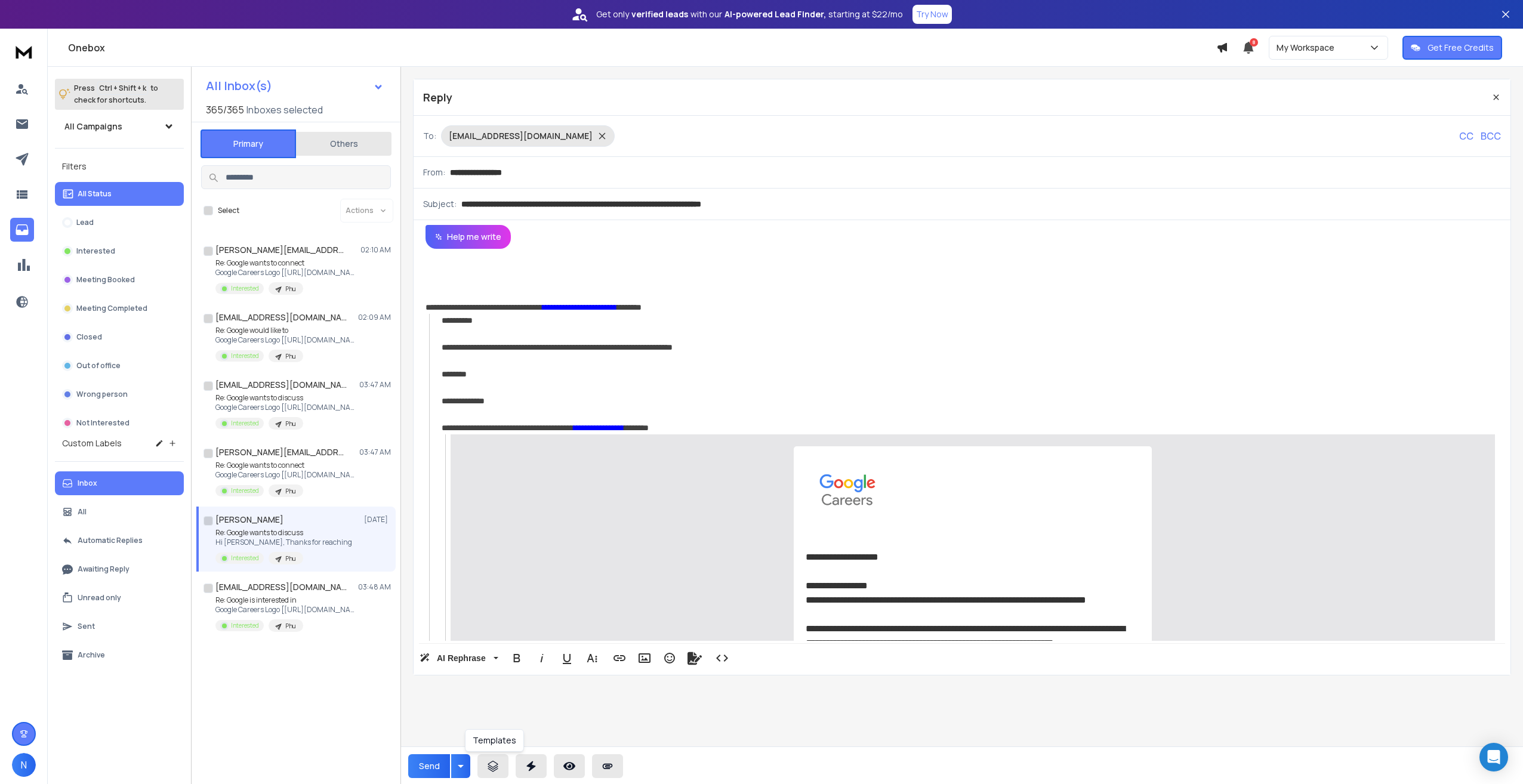
click at [496, 775] on button at bounding box center [493, 766] width 31 height 24
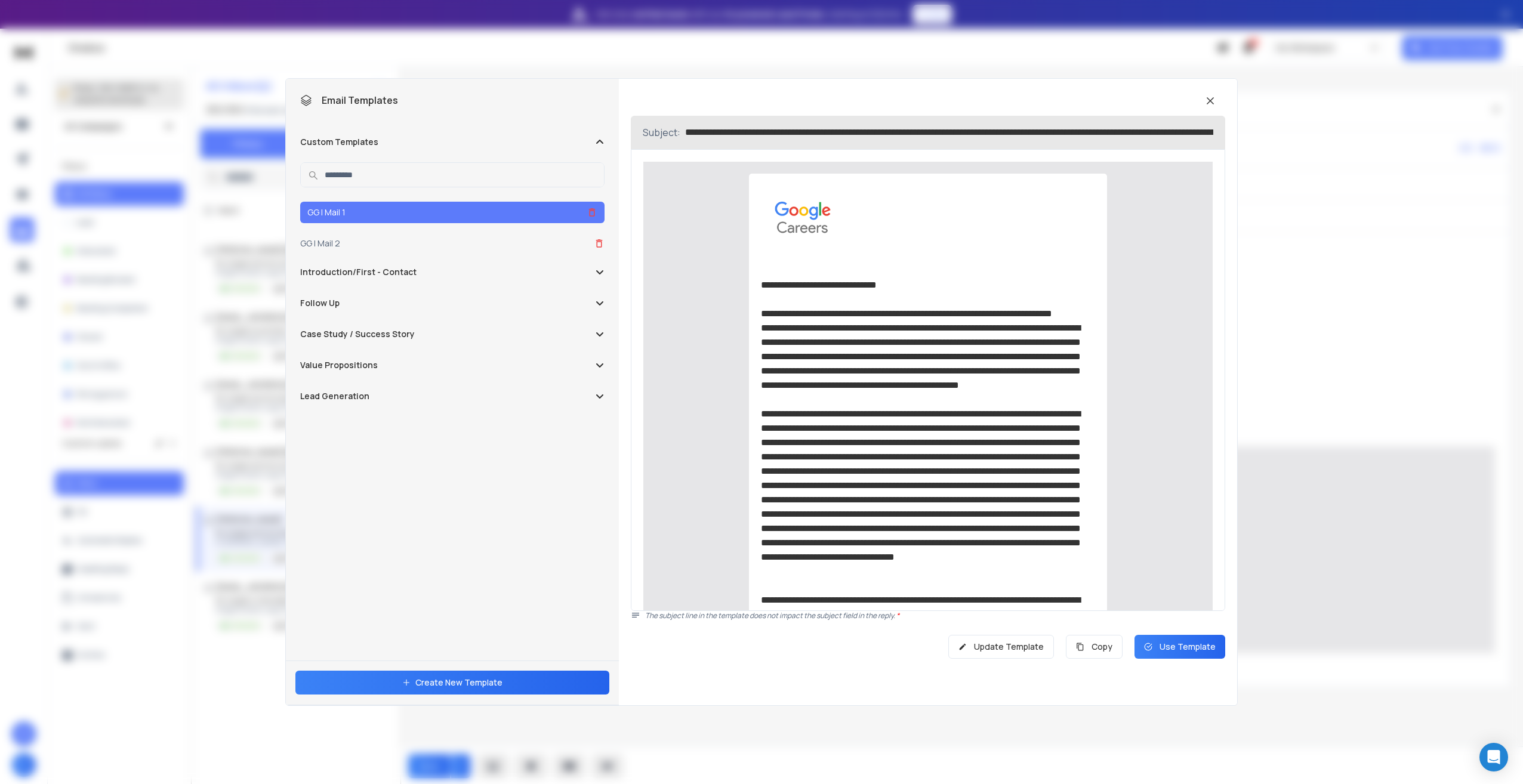
click at [444, 247] on div "GG | Mail 2" at bounding box center [453, 243] width 304 height 12
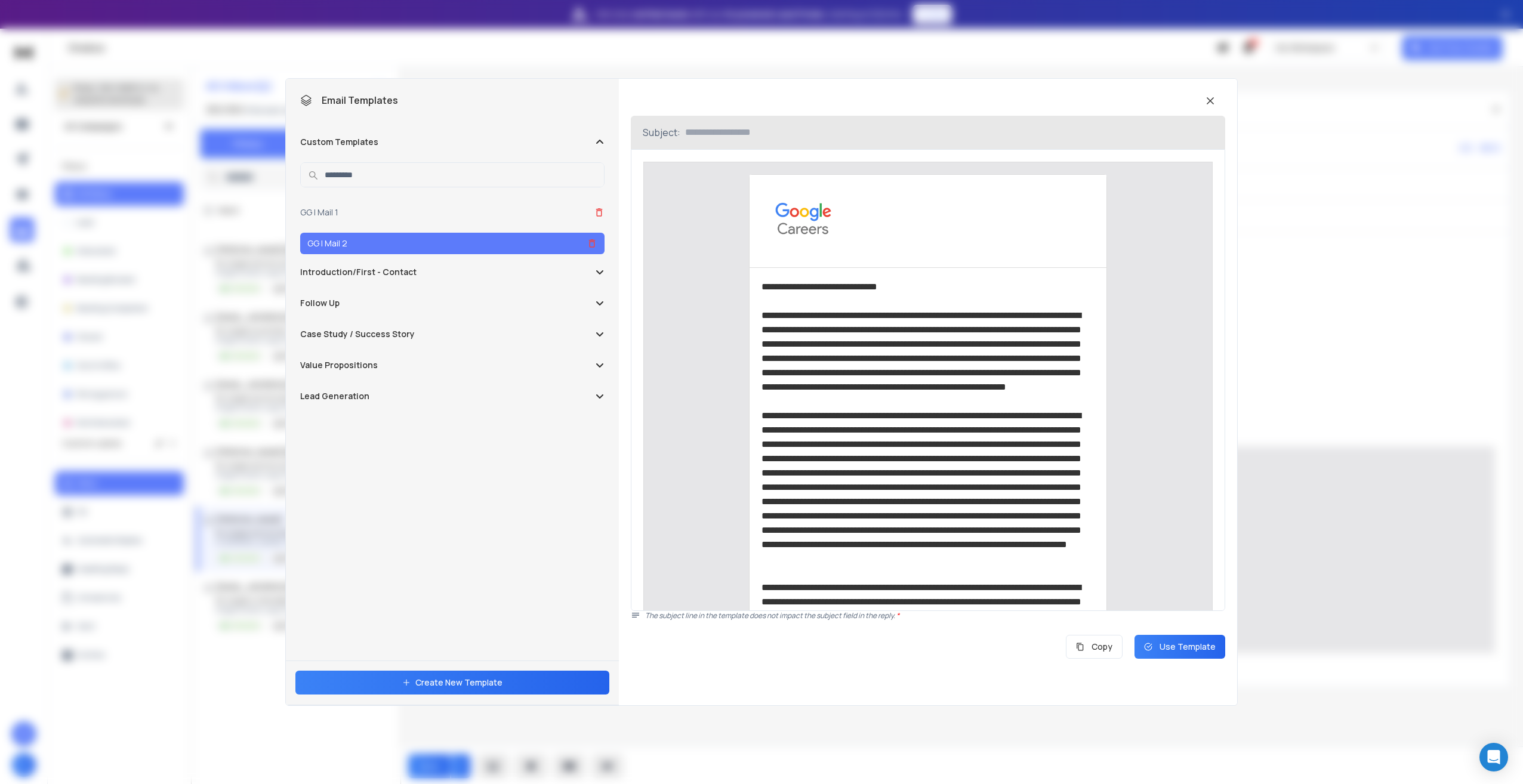
click at [1180, 651] on button "Use Template" at bounding box center [1180, 647] width 91 height 24
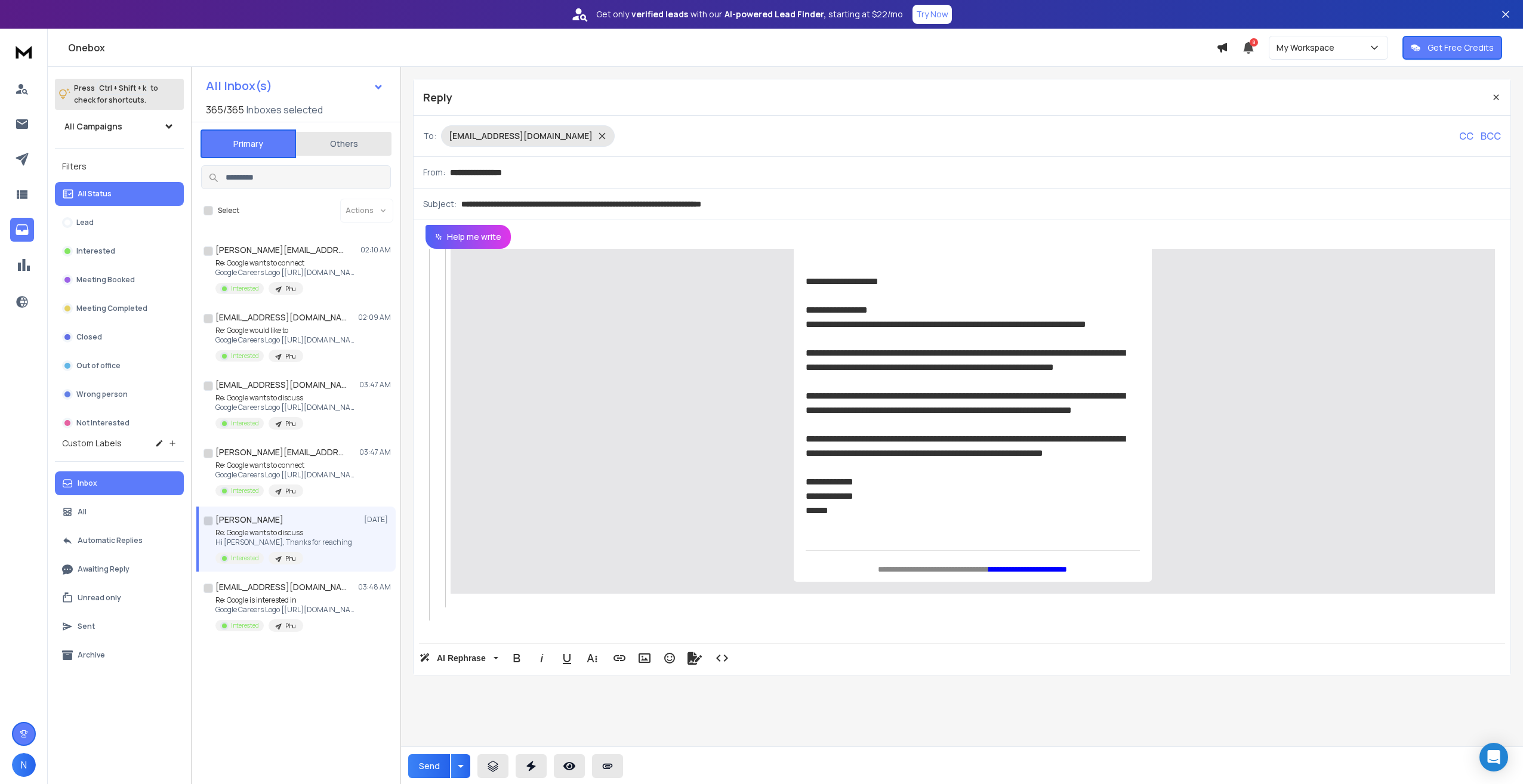
scroll to position [1340, 0]
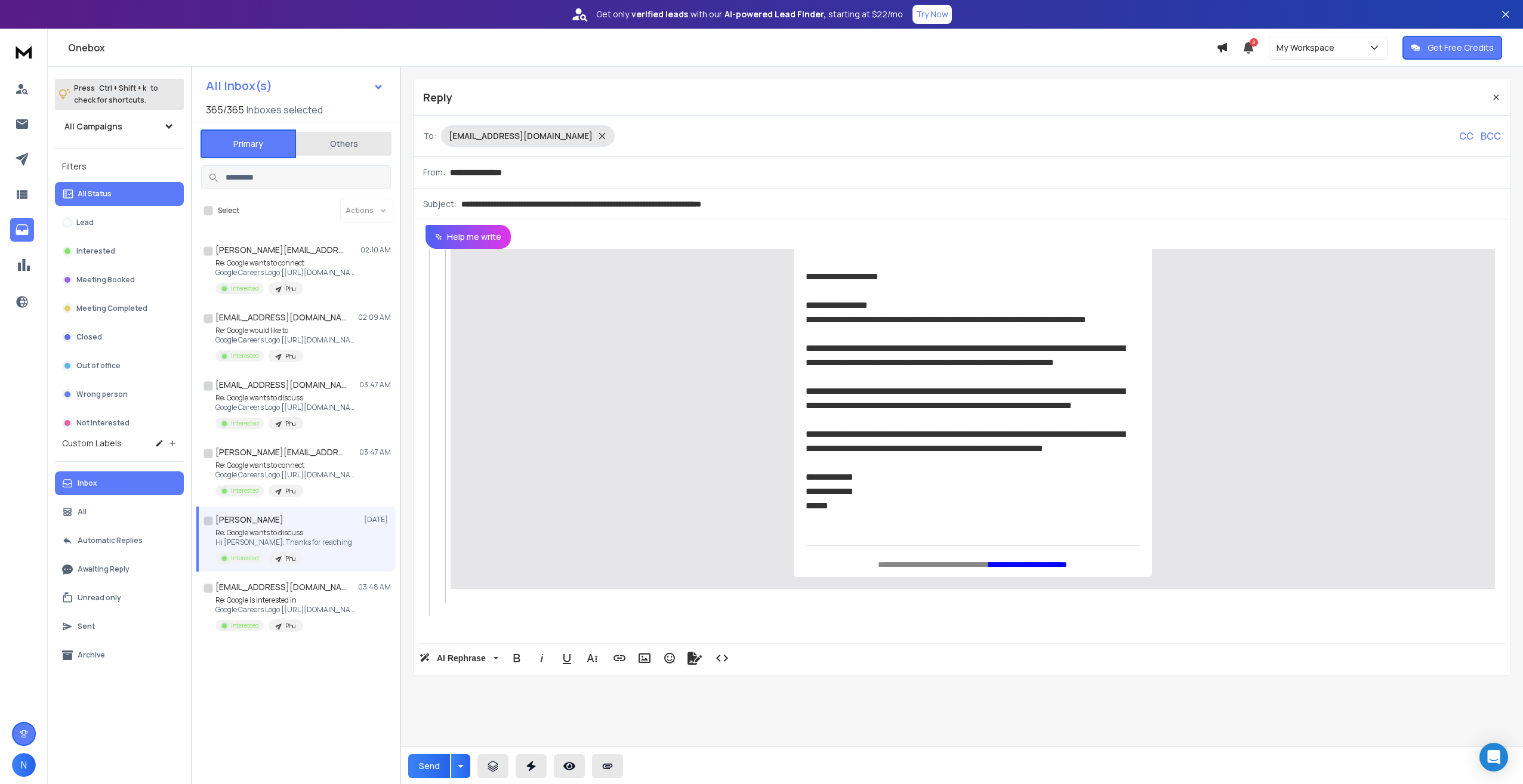
click at [429, 757] on button "Send" at bounding box center [429, 766] width 42 height 24
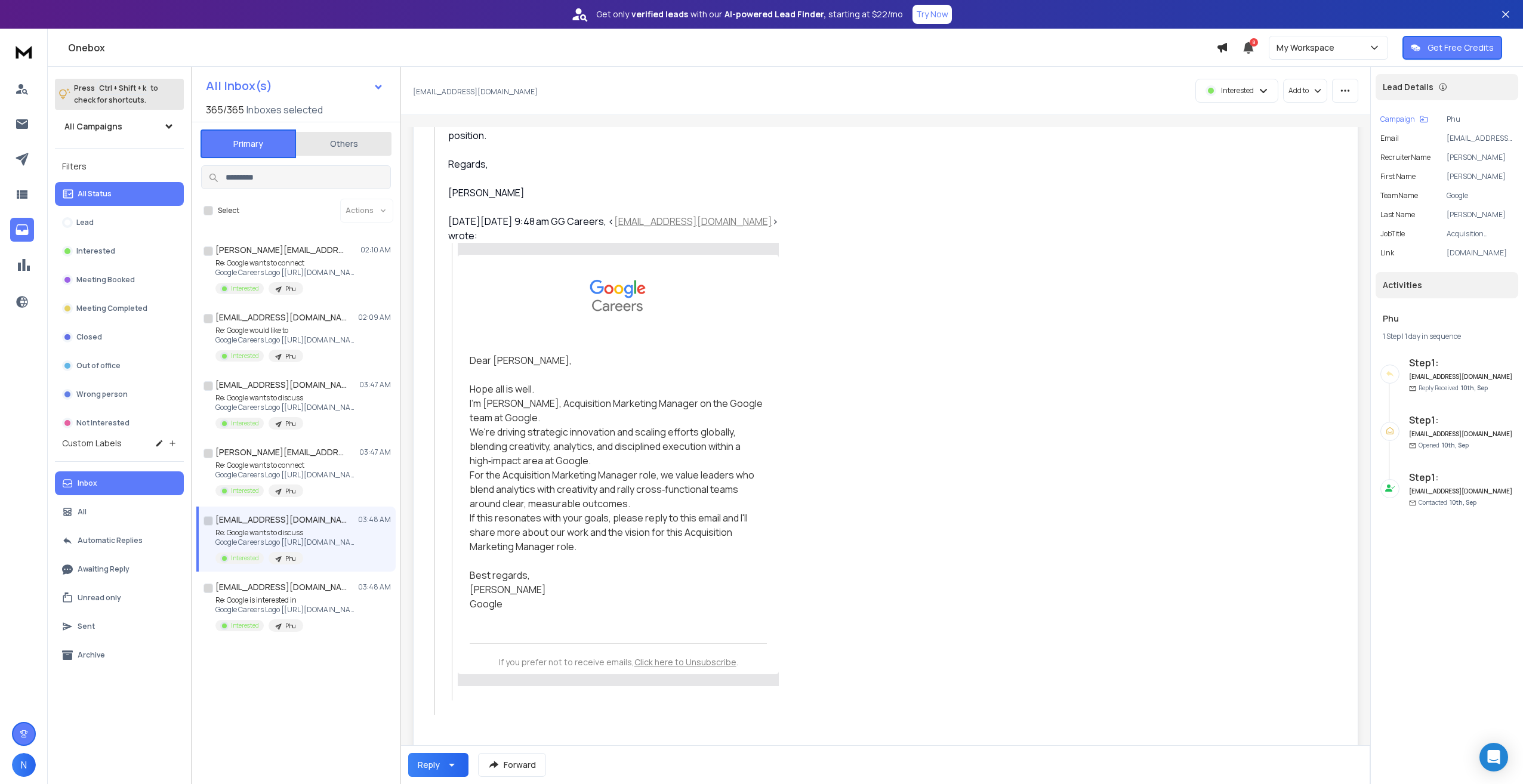
scroll to position [843, 0]
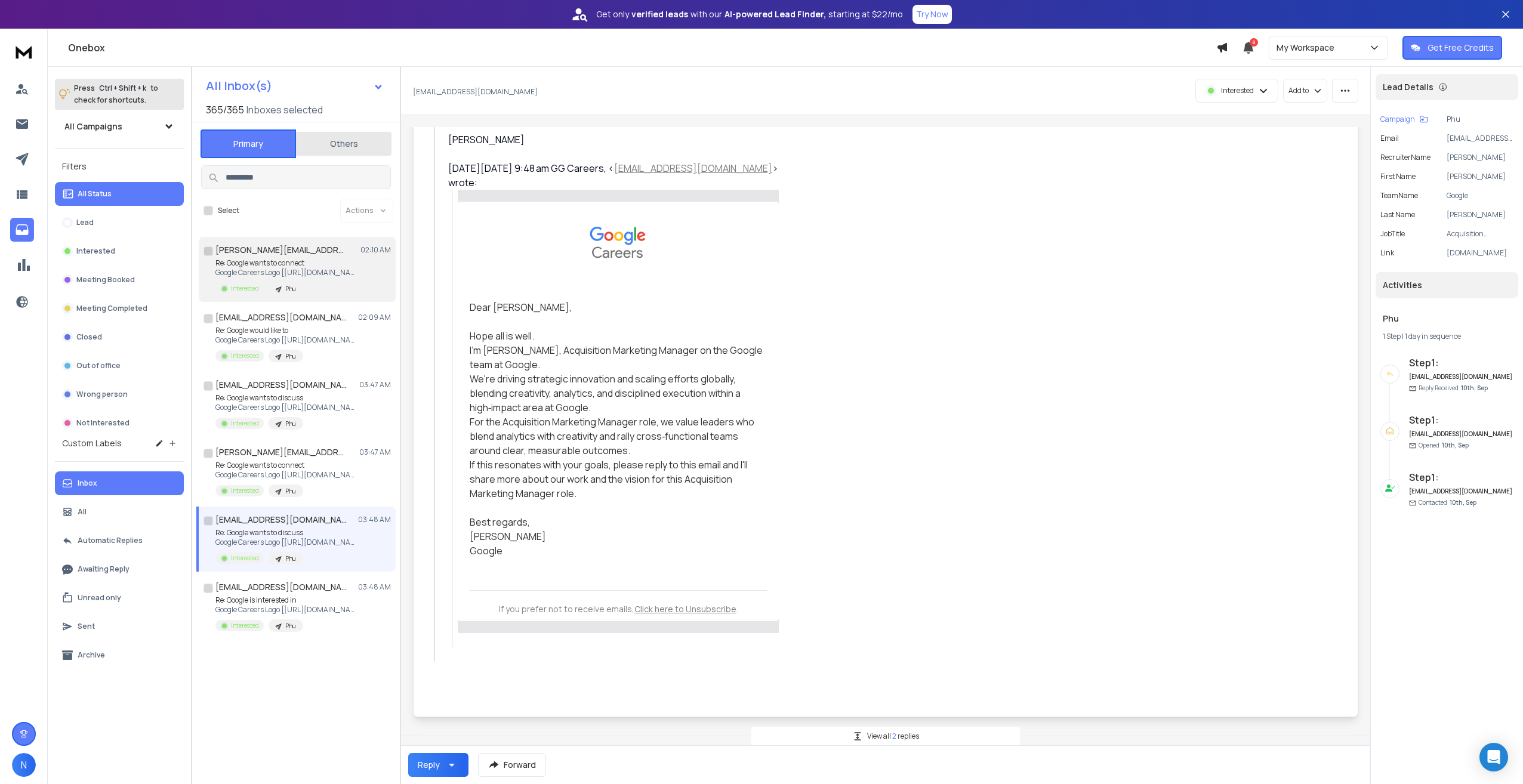
click at [339, 272] on p "Google Careers Logo [[URL][DOMAIN_NAME]] Dear [PERSON_NAME], Hope" at bounding box center [287, 273] width 143 height 9
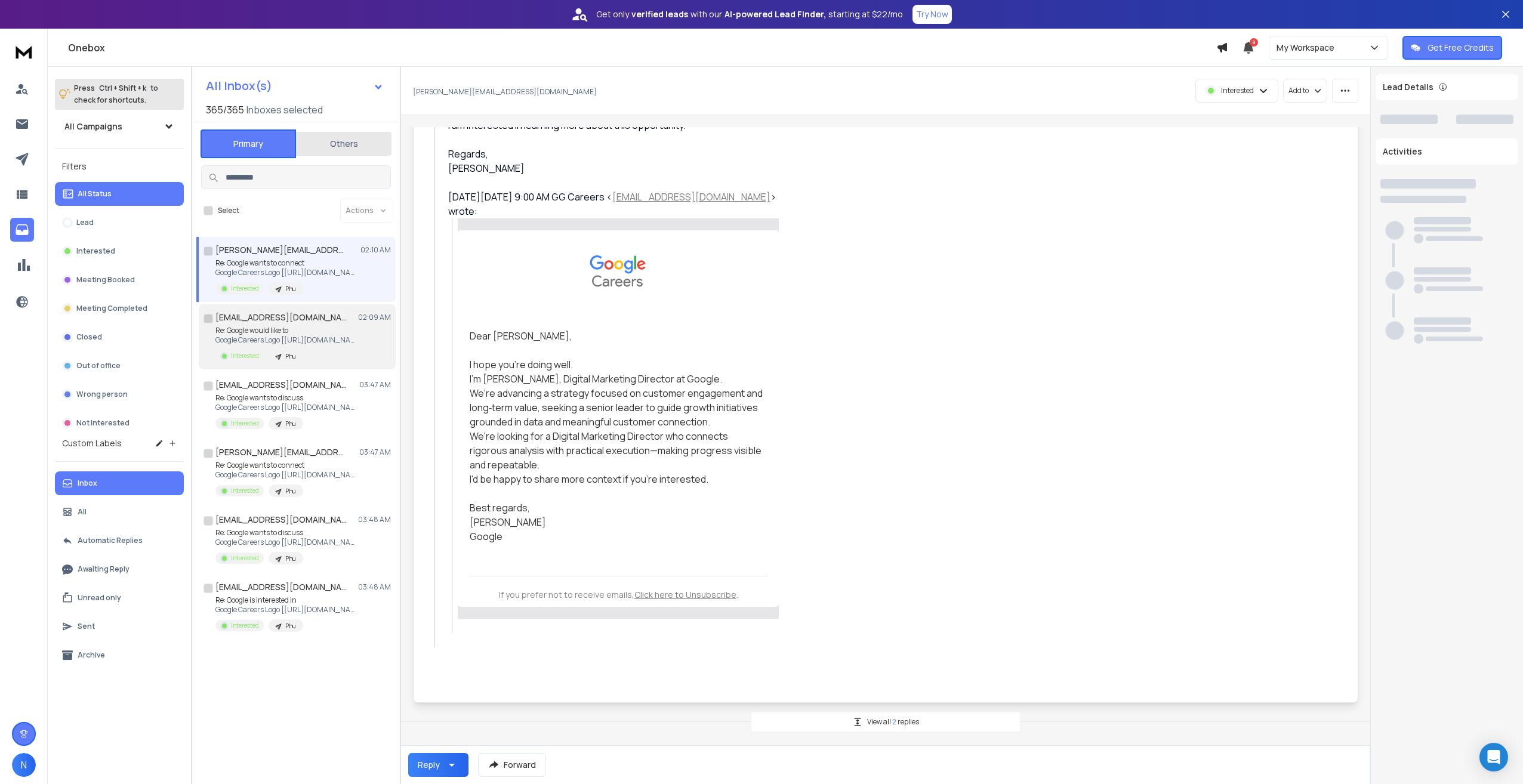
drag, startPoint x: 328, startPoint y: 320, endPoint x: 330, endPoint y: 334, distance: 14.1
click at [328, 320] on div "ankitkatyal5@gmail.com 02:09 AM" at bounding box center [303, 318] width 175 height 12
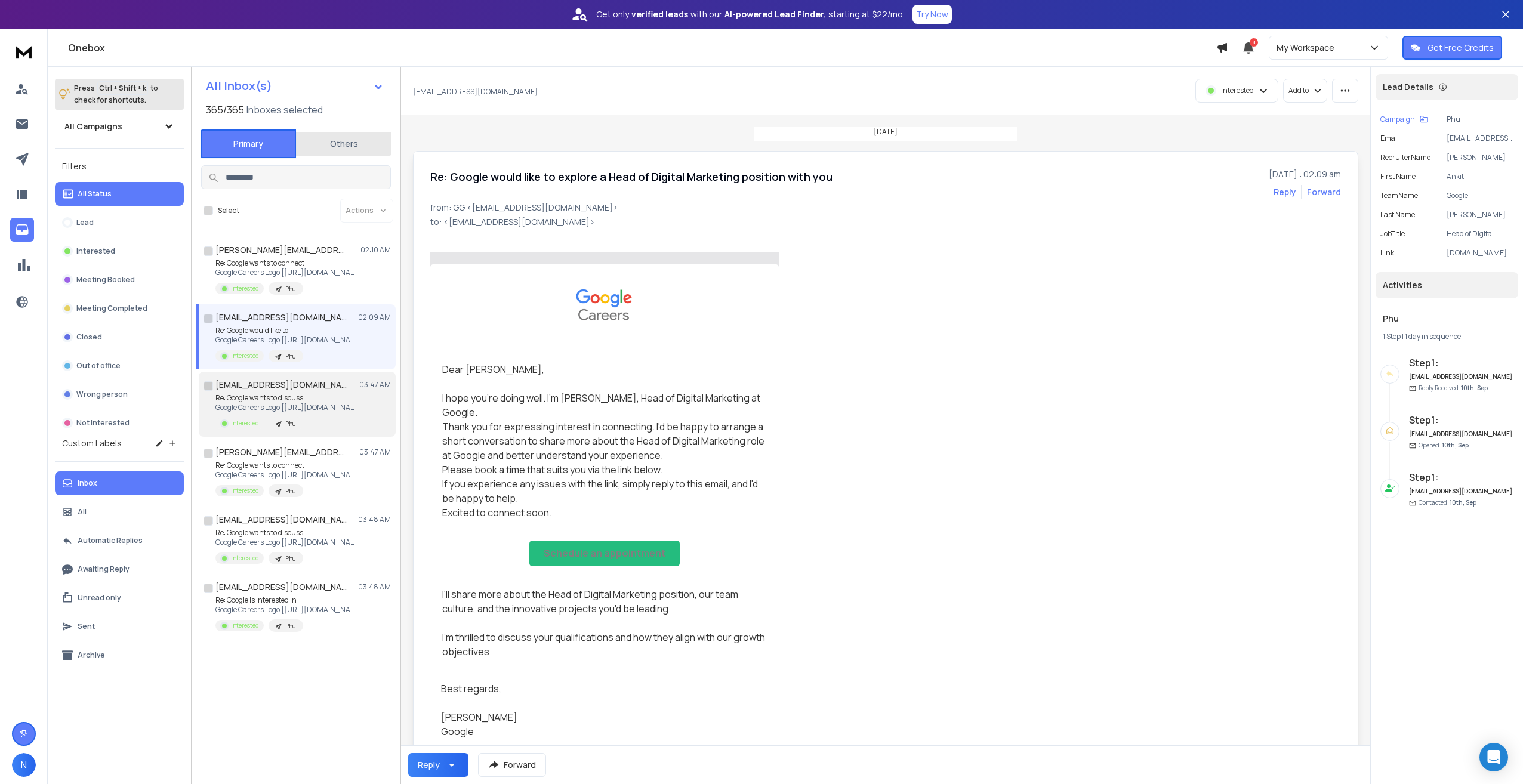
scroll to position [0, 0]
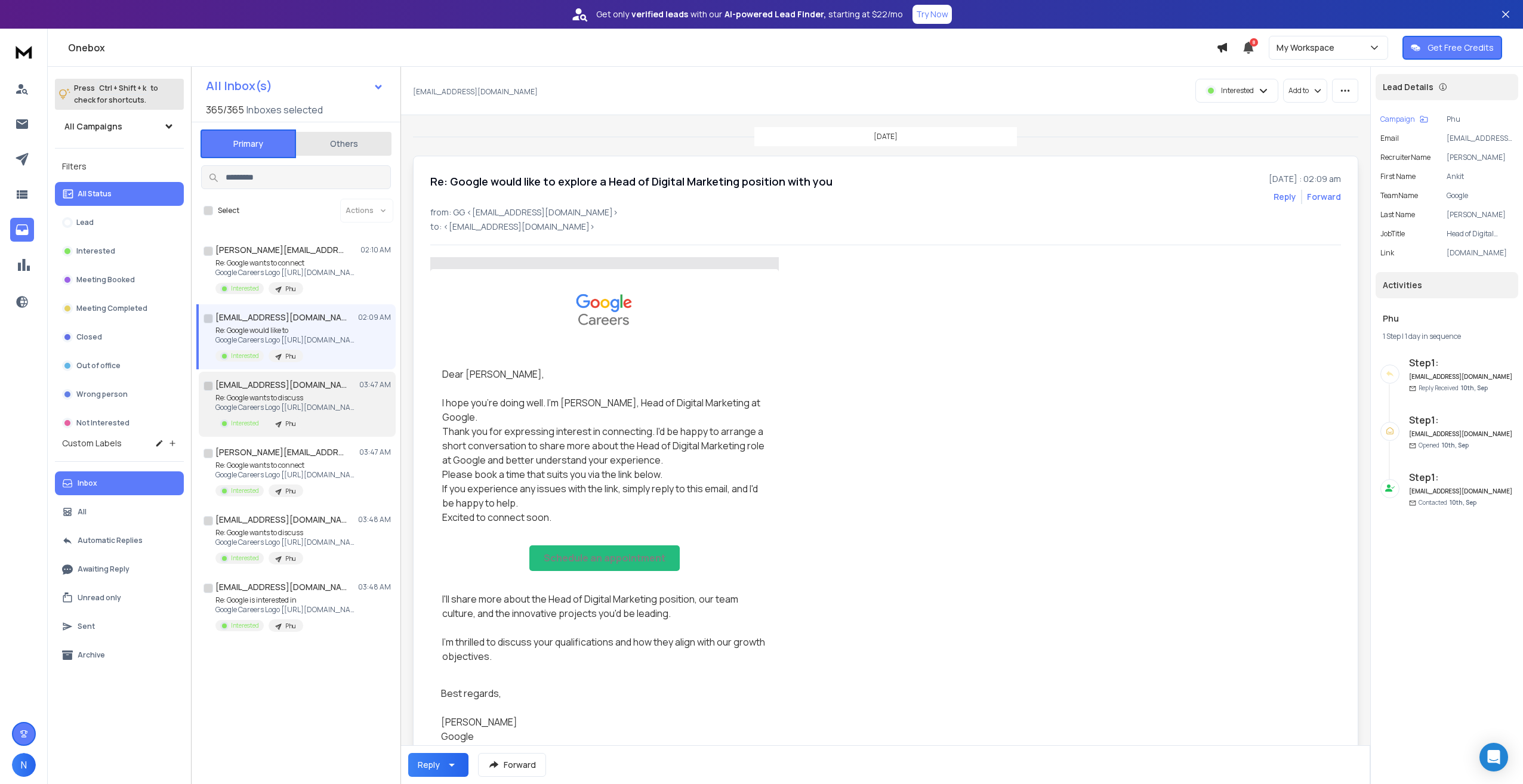
click at [362, 410] on div "Re: Google wants to discuss Google Careers Logo [https://images.benchmarkemail.…" at bounding box center [303, 411] width 175 height 36
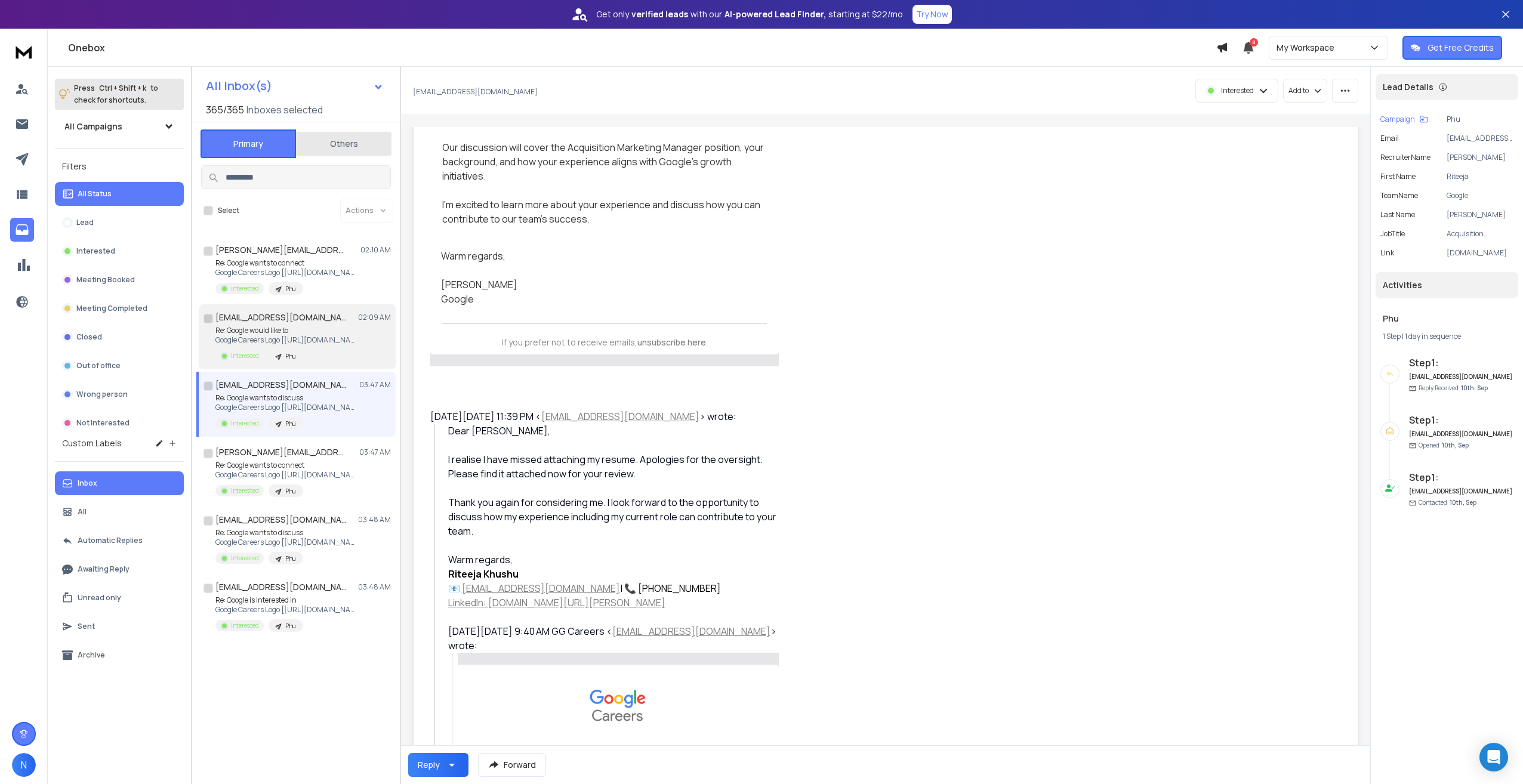
click at [341, 310] on div "ankitkatyal5@gmail.com 02:09 AM Re: Google would like to Google Careers Logo [h…" at bounding box center [297, 337] width 197 height 65
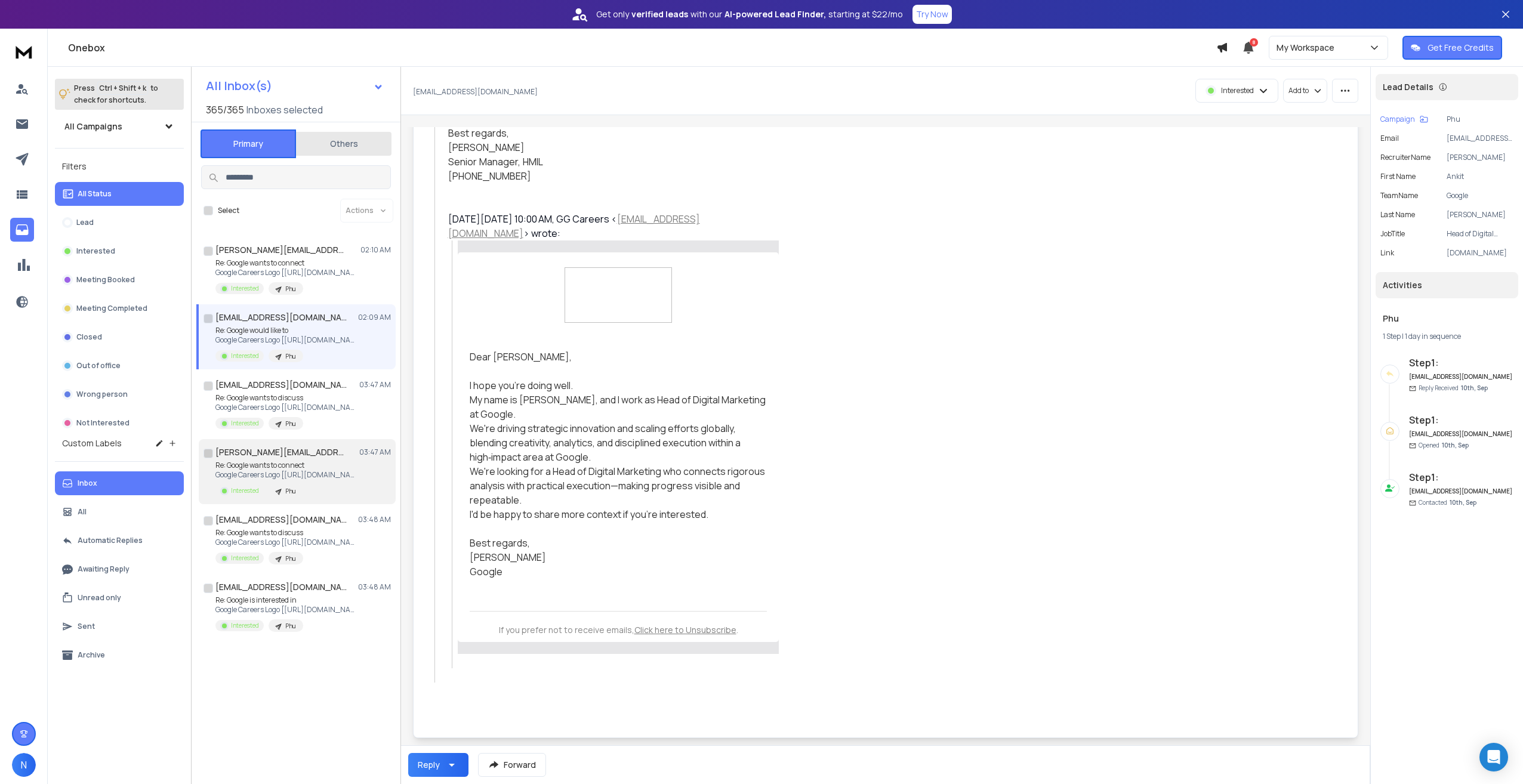
click at [322, 478] on p "Google Careers Logo [https://images.benchmarkemail.com/client1772254/image17766…" at bounding box center [287, 475] width 143 height 9
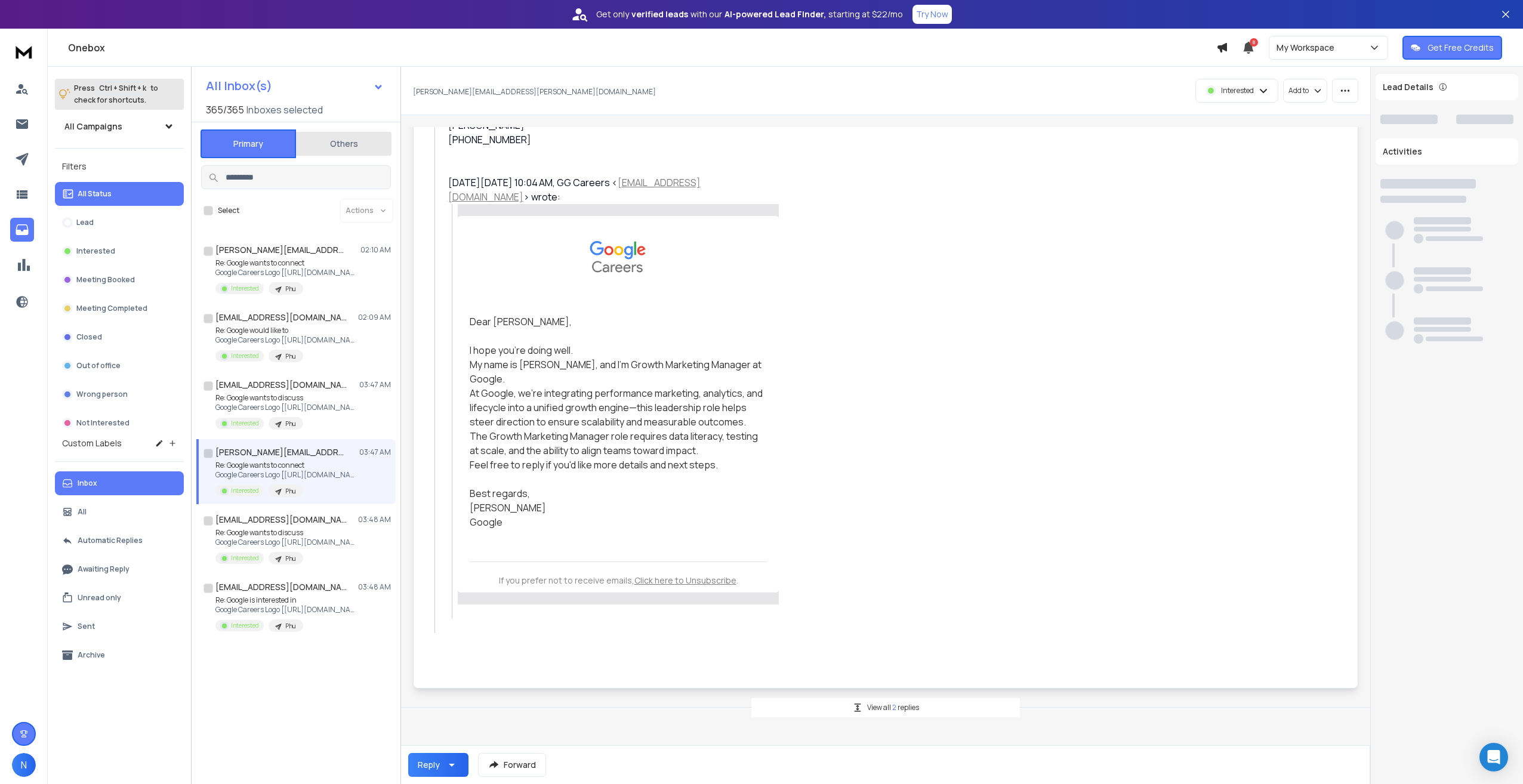
scroll to position [771, 0]
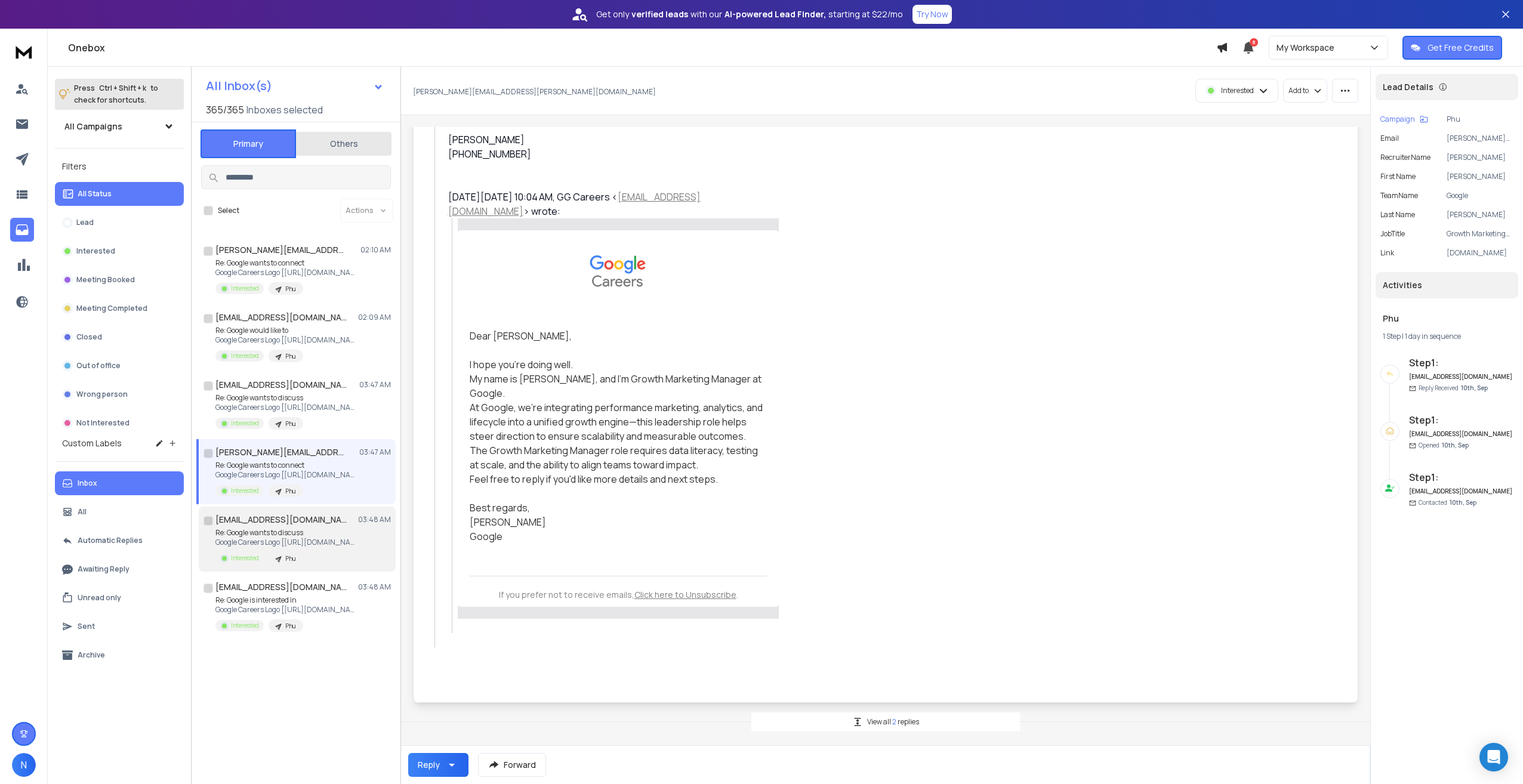
click at [349, 544] on p "Google Careers Logo [https://images.benchmarkemail.com/client1772254/image17766…" at bounding box center [287, 542] width 143 height 9
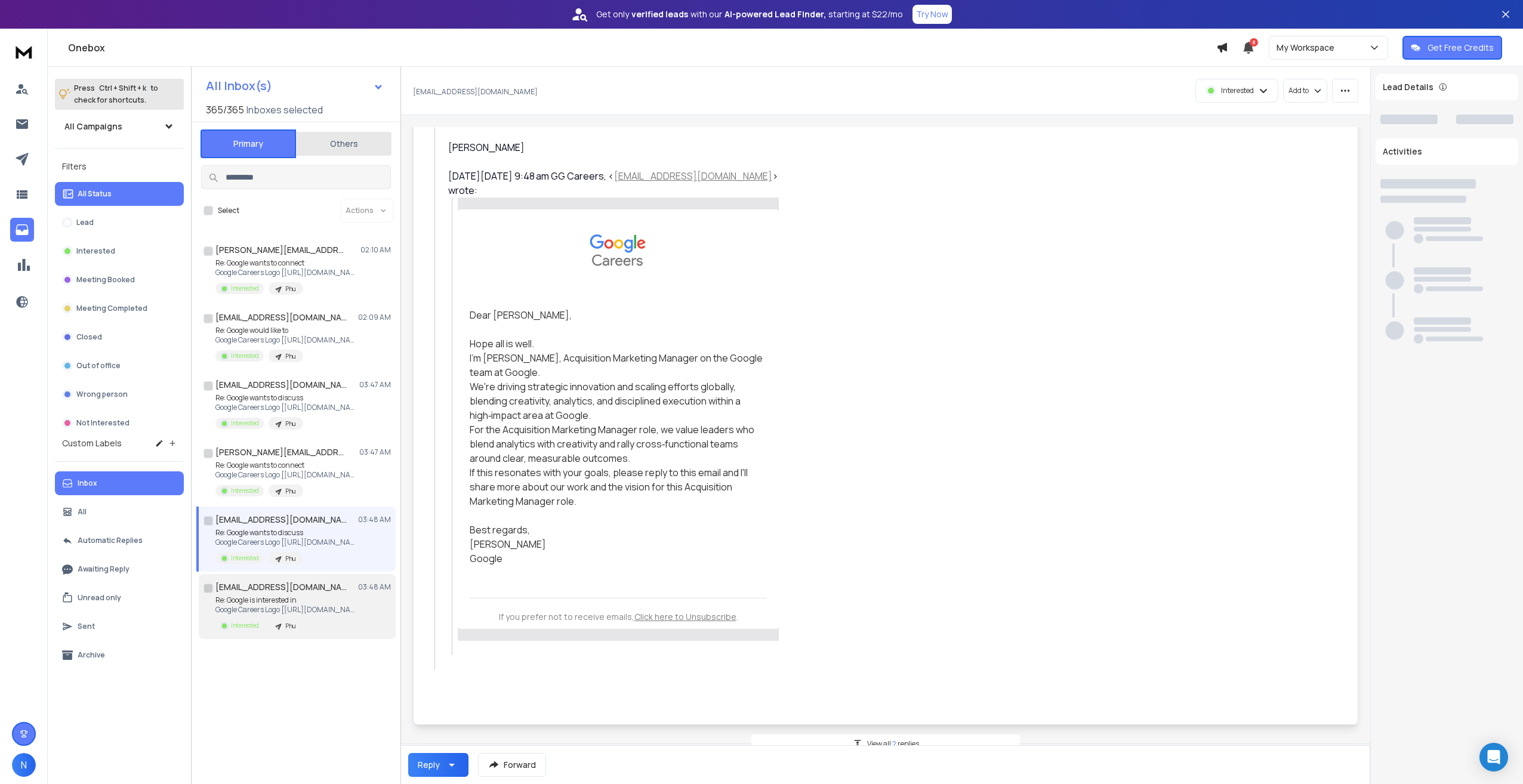
click at [341, 587] on div "piyushbansalmnit@gmail.com 03:48 AM" at bounding box center [303, 587] width 175 height 12
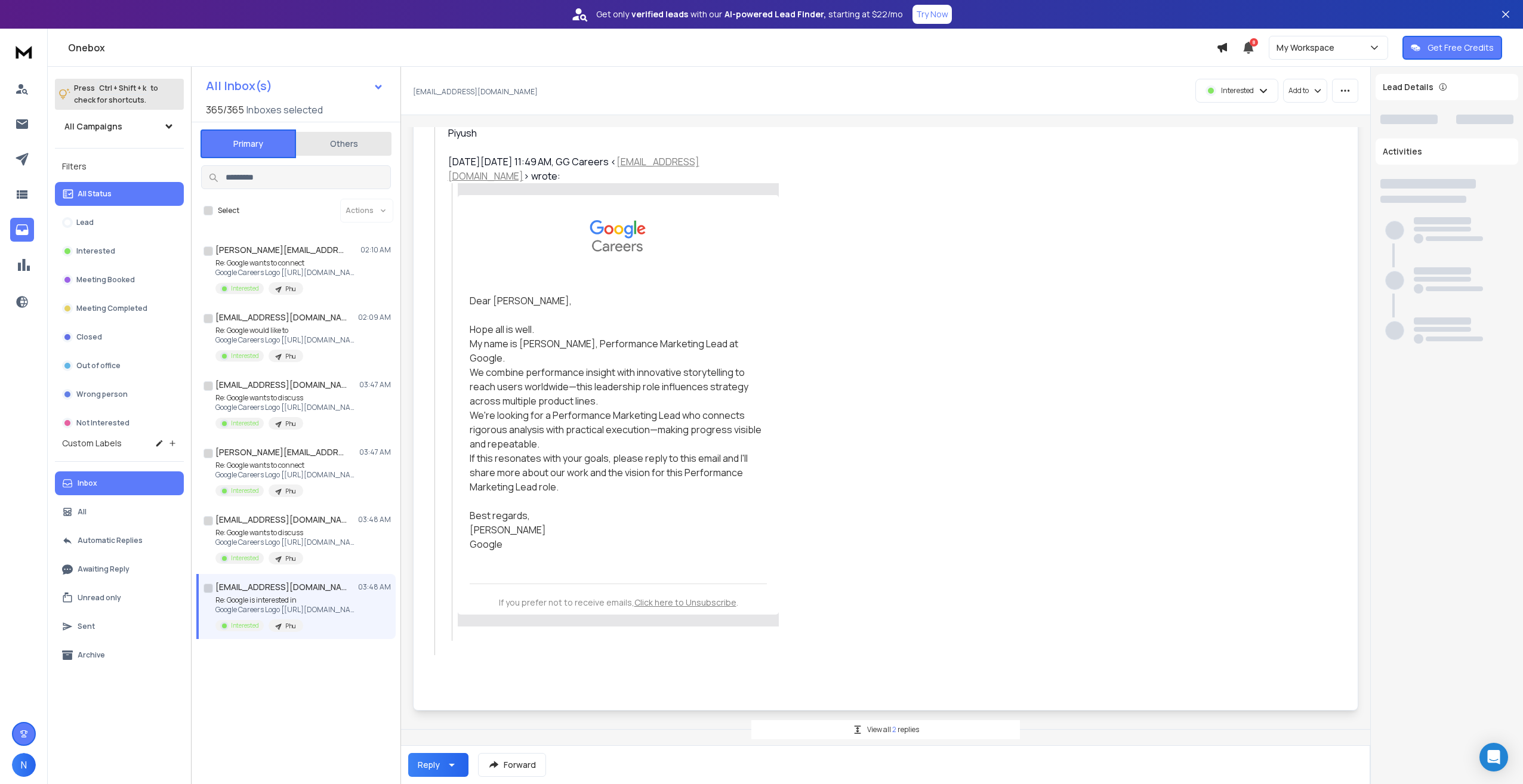
click at [351, 505] on div "devarun.mitra@gmail.com 02:10 AM Re: Google wants to connect Google Careers Log…" at bounding box center [296, 500] width 209 height 531
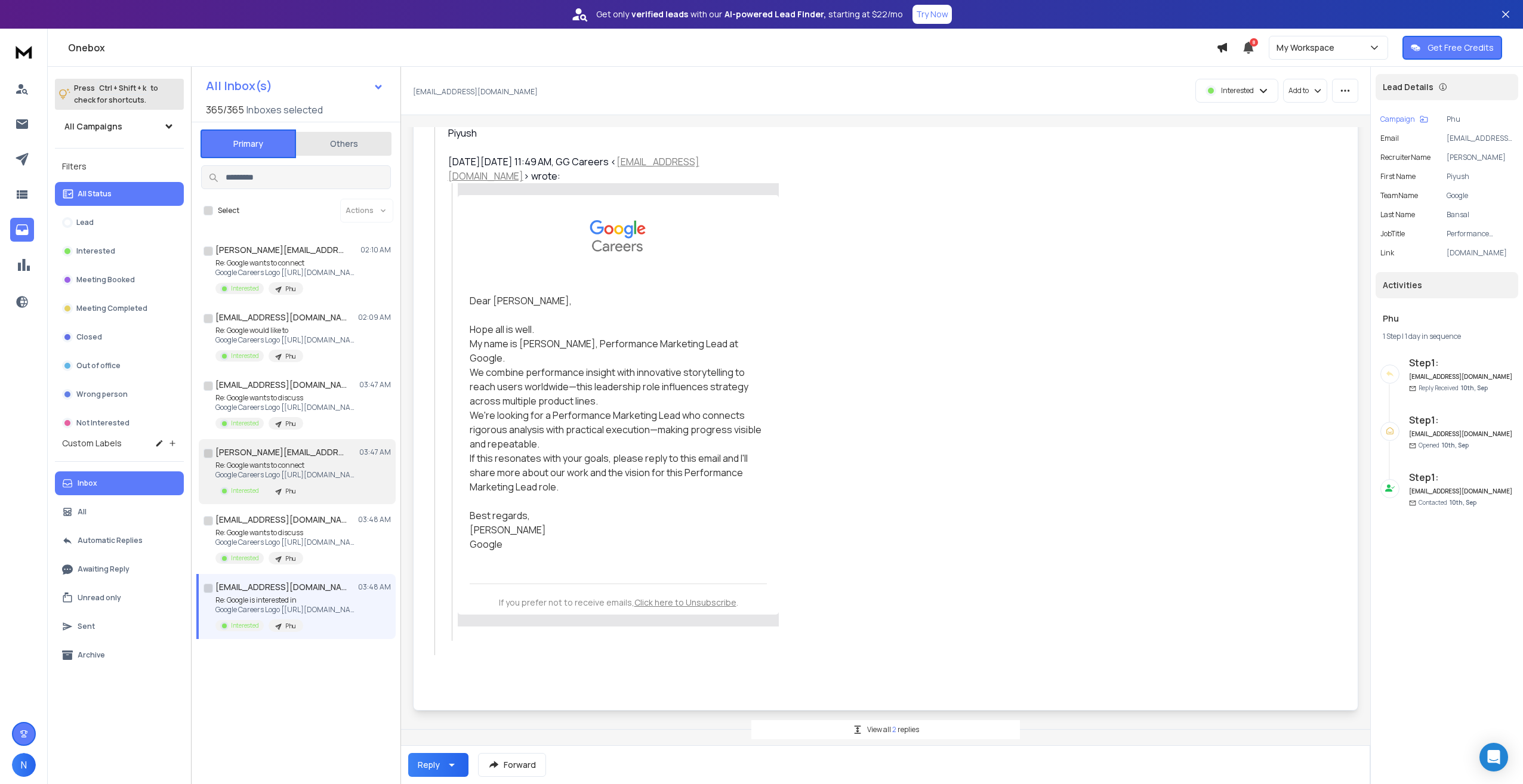
click at [342, 452] on div "ojha.richa@gmail.com 03:47 AM" at bounding box center [303, 452] width 175 height 12
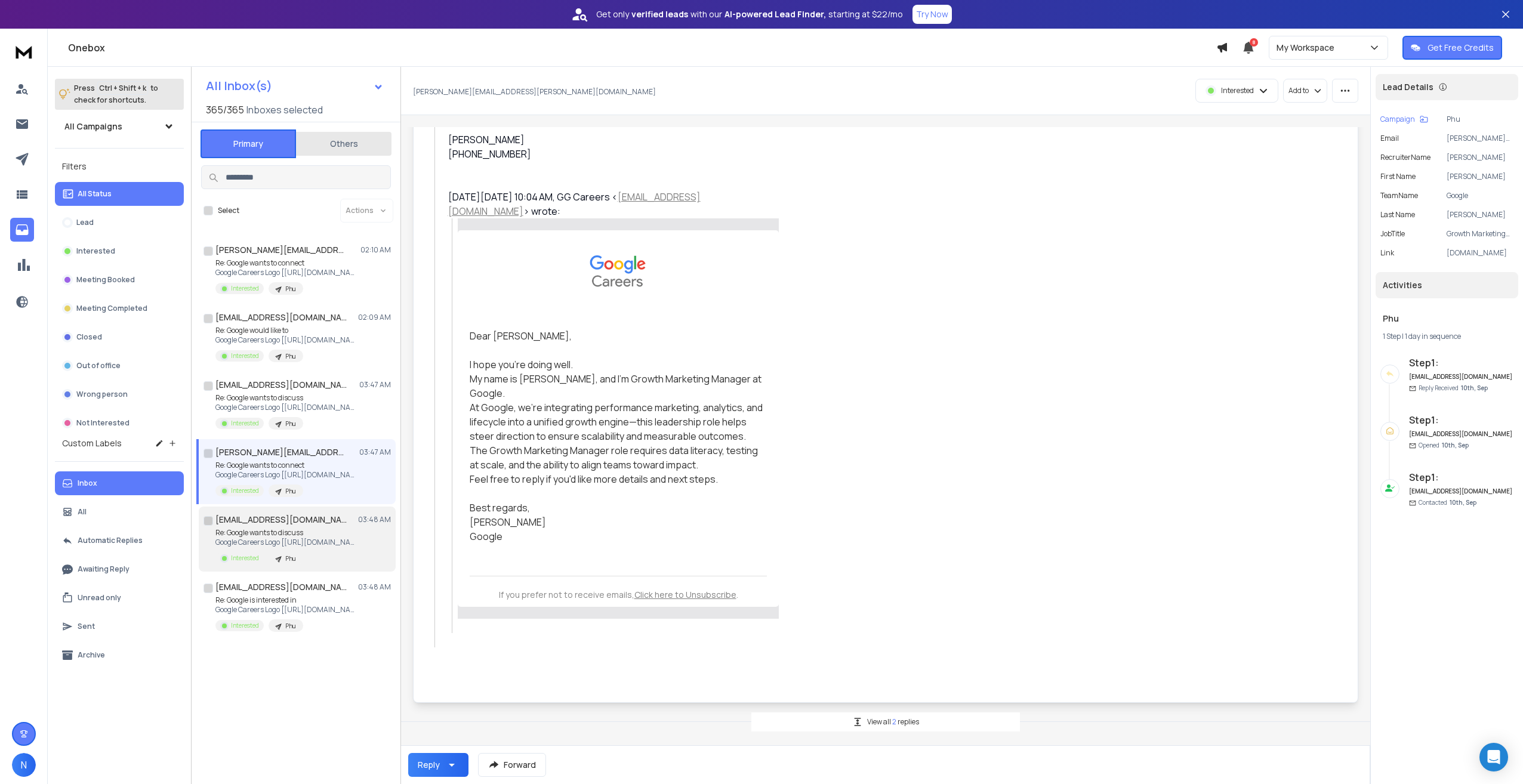
click at [337, 557] on div "Interested Phu" at bounding box center [287, 558] width 143 height 13
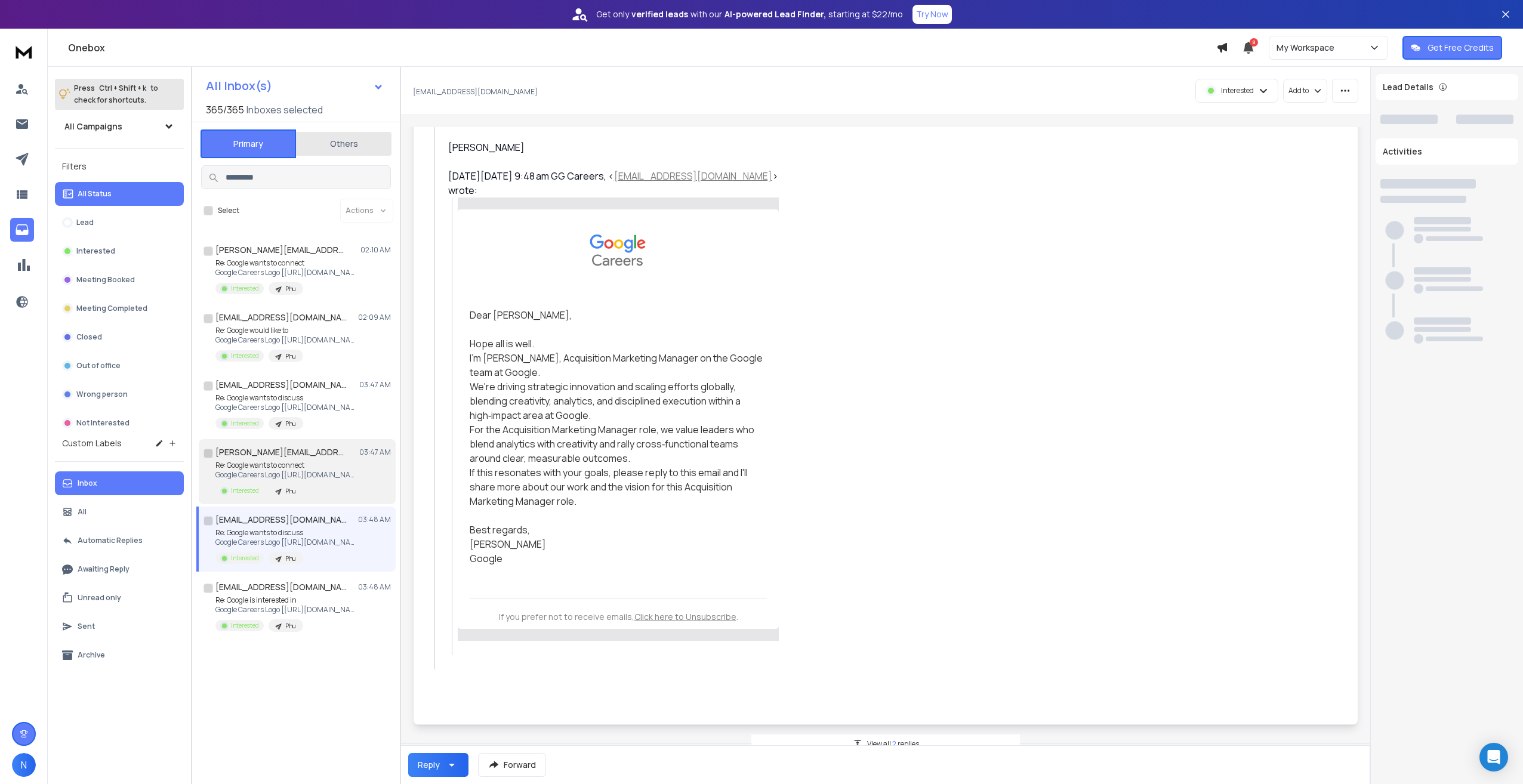
click at [344, 465] on p "Re: Google wants to connect" at bounding box center [287, 465] width 143 height 9
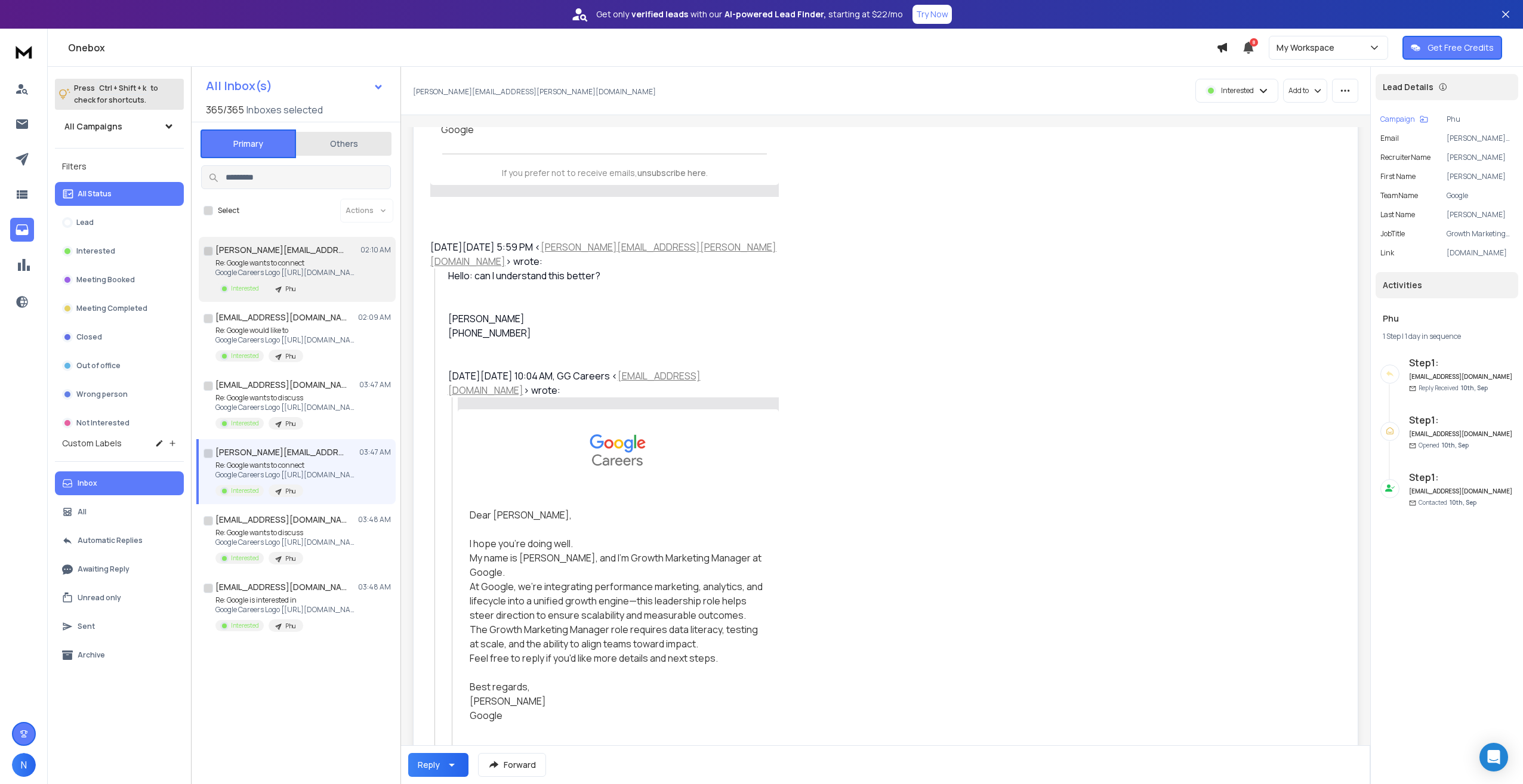
click at [345, 280] on div "Re: Google wants to connect Google Careers Logo [[URL][DOMAIN_NAME]] Dear [PERS…" at bounding box center [287, 276] width 143 height 36
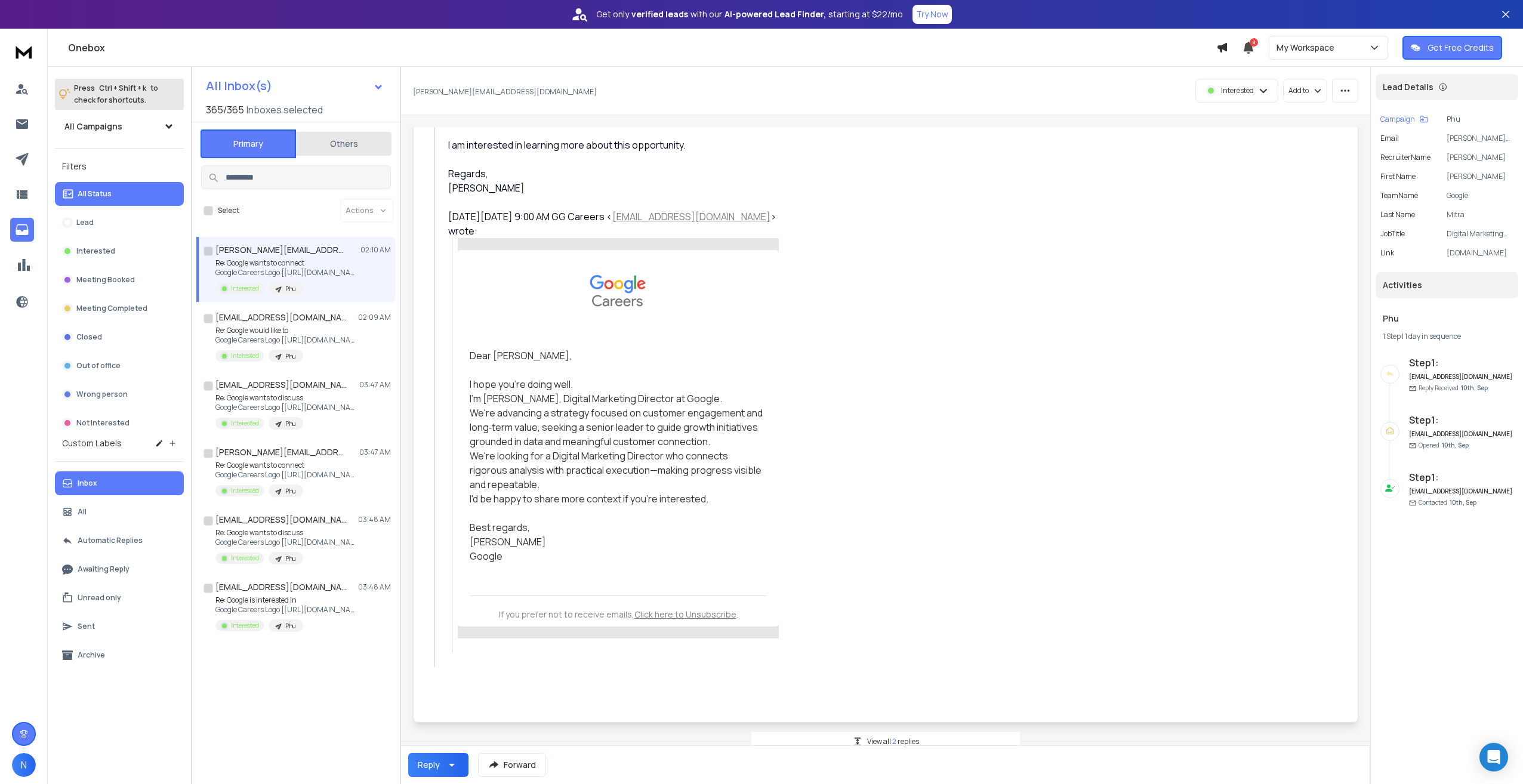
scroll to position [814, 0]
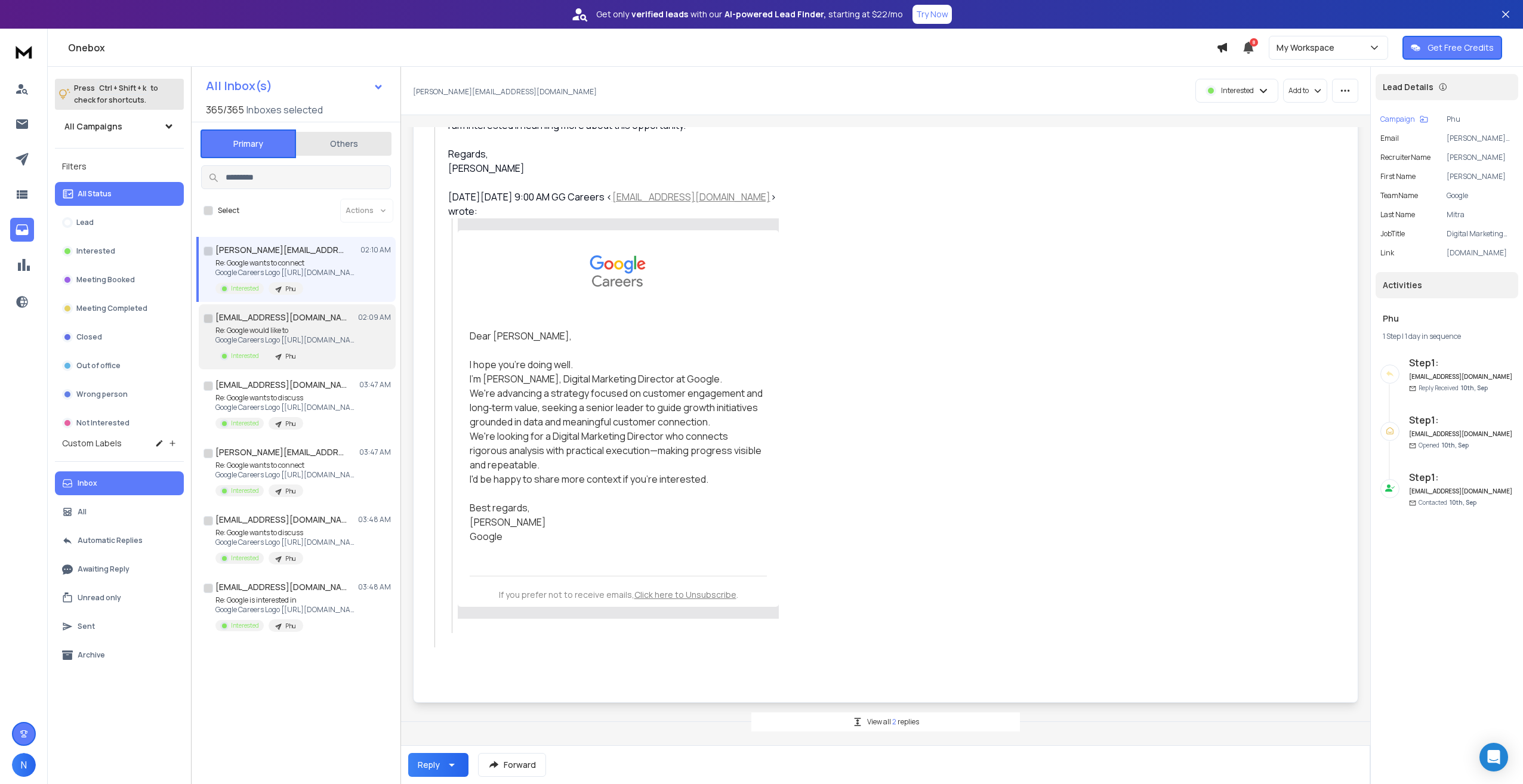
click at [328, 331] on p "Re: Google would like to" at bounding box center [287, 331] width 143 height 9
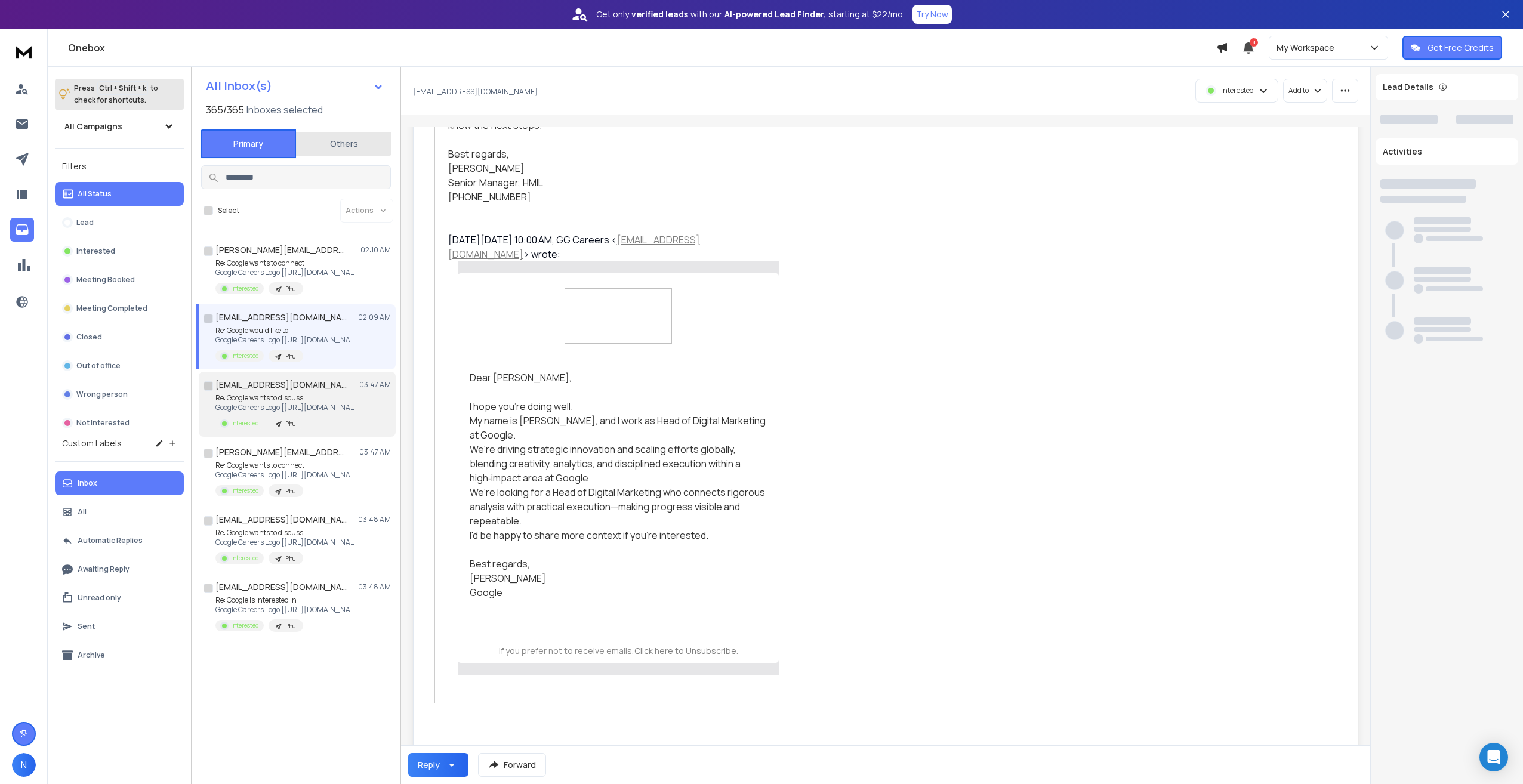
click at [317, 398] on p "Re: Google wants to discuss" at bounding box center [287, 398] width 143 height 9
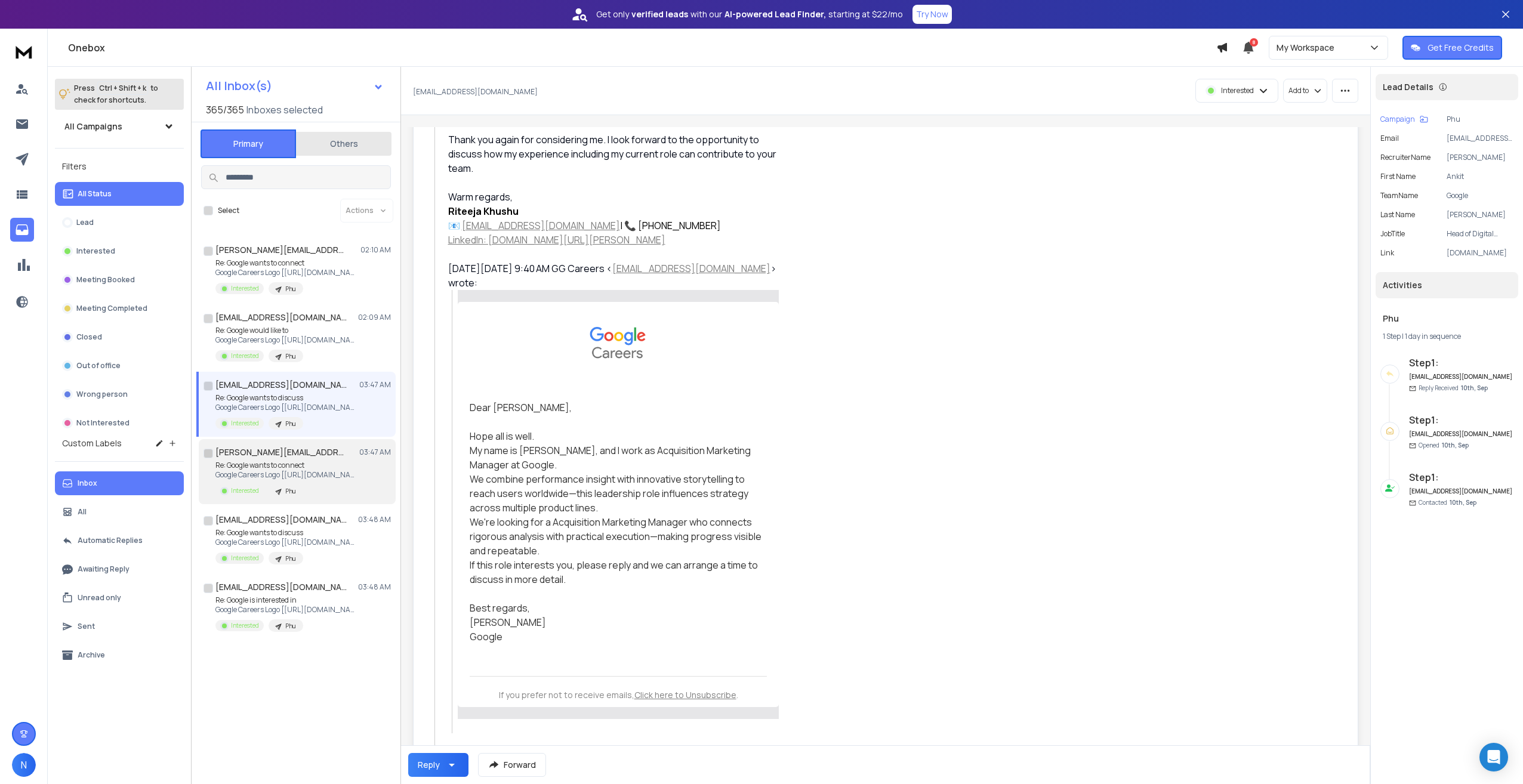
click at [316, 471] on p "Google Careers Logo [https://images.benchmarkemail.com/client1772254/image17766…" at bounding box center [287, 475] width 143 height 9
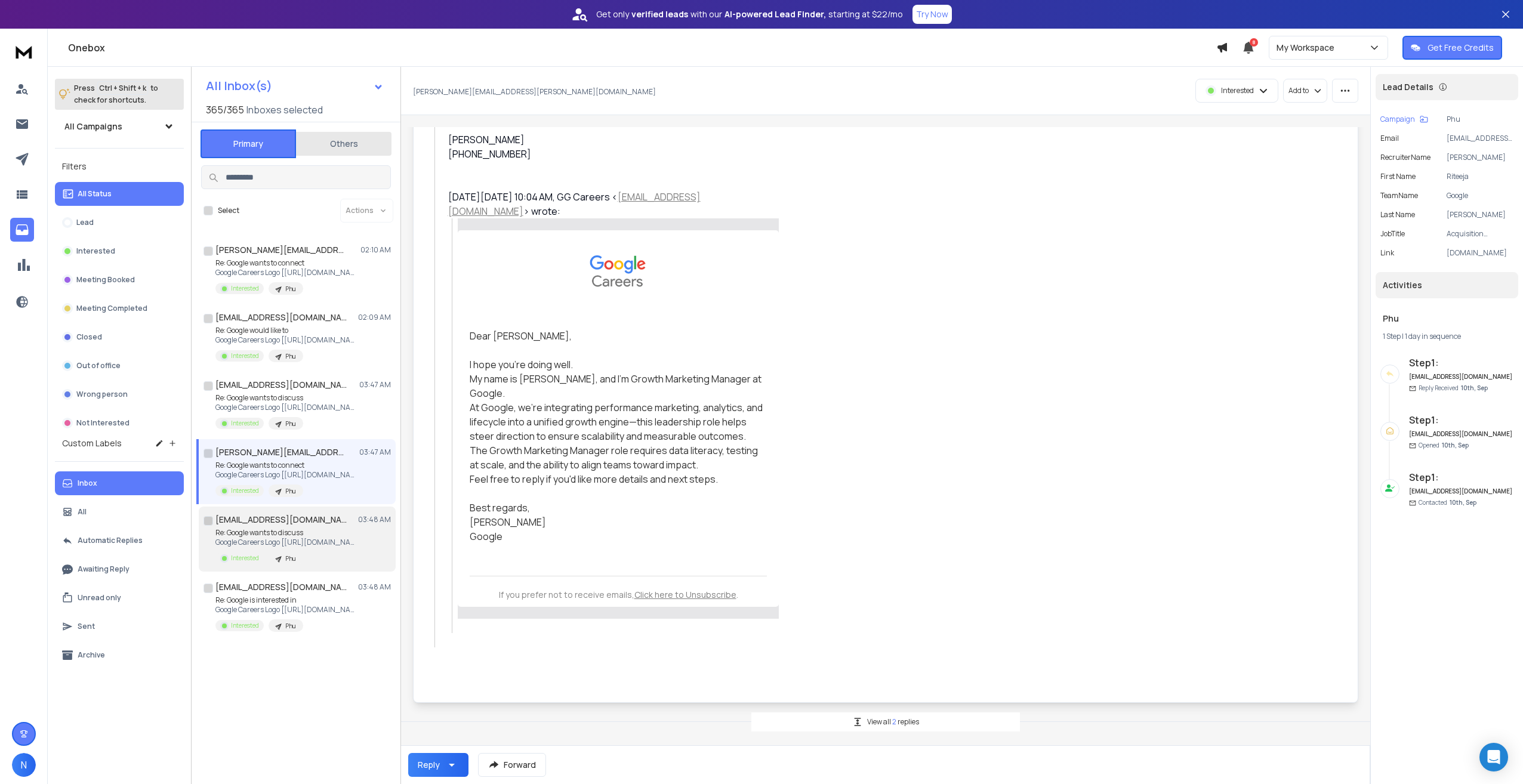
click at [324, 530] on p "Re: Google wants to discuss" at bounding box center [287, 533] width 143 height 9
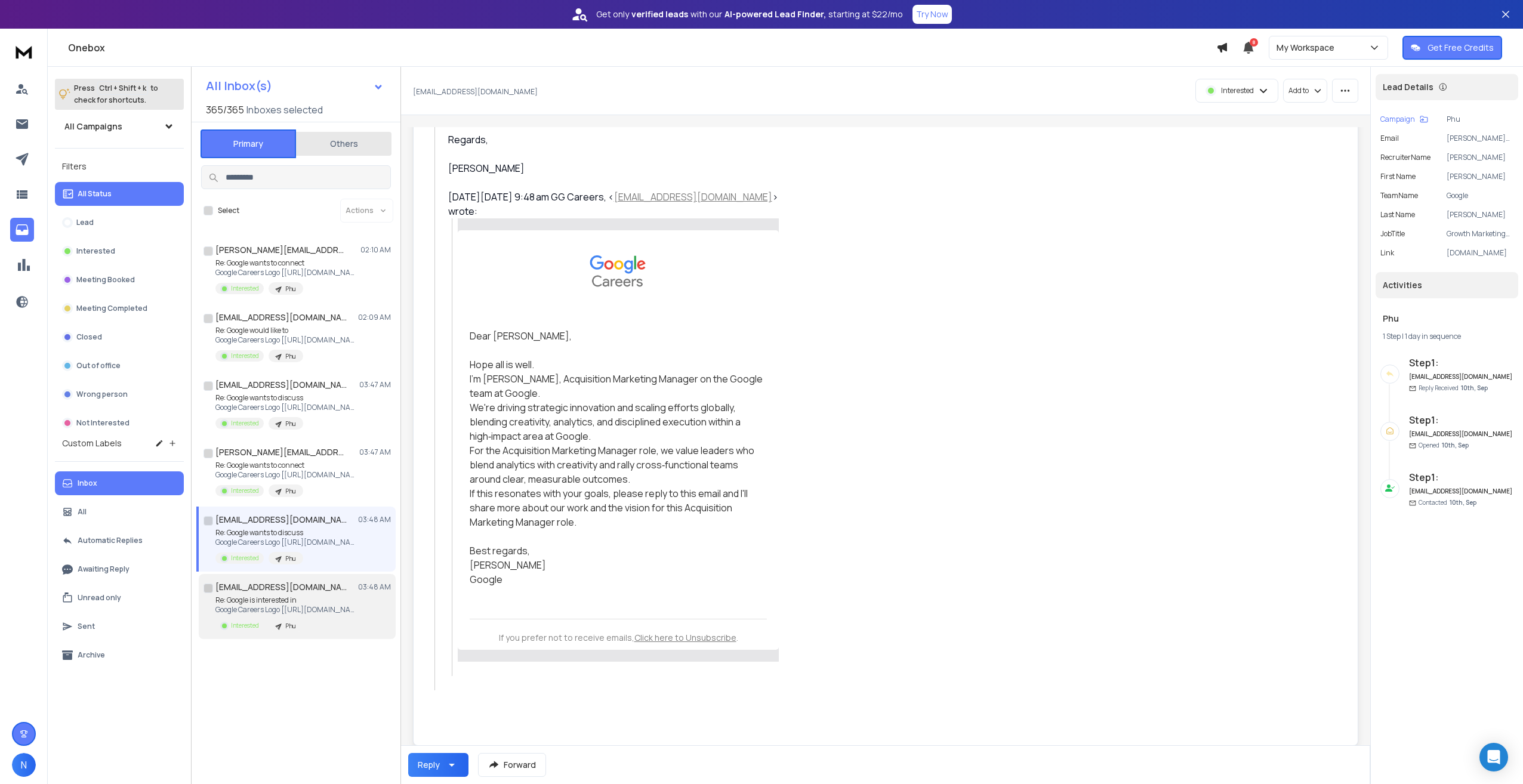
click at [332, 605] on p "Google Careers Logo [https://images.benchmarkemail.com/client1772254/image17766…" at bounding box center [287, 609] width 143 height 9
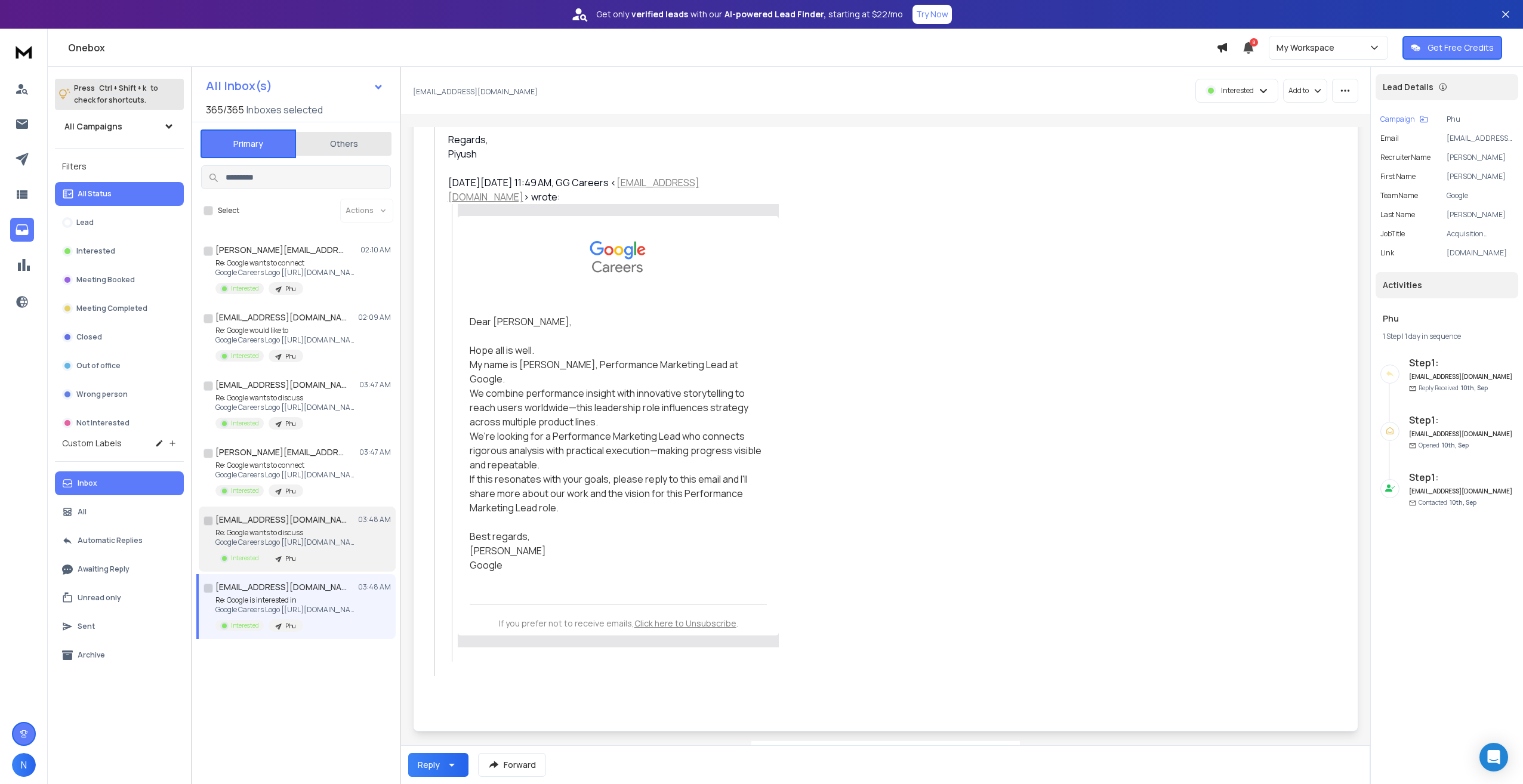
click at [323, 535] on p "Re: Google wants to discuss" at bounding box center [287, 533] width 143 height 9
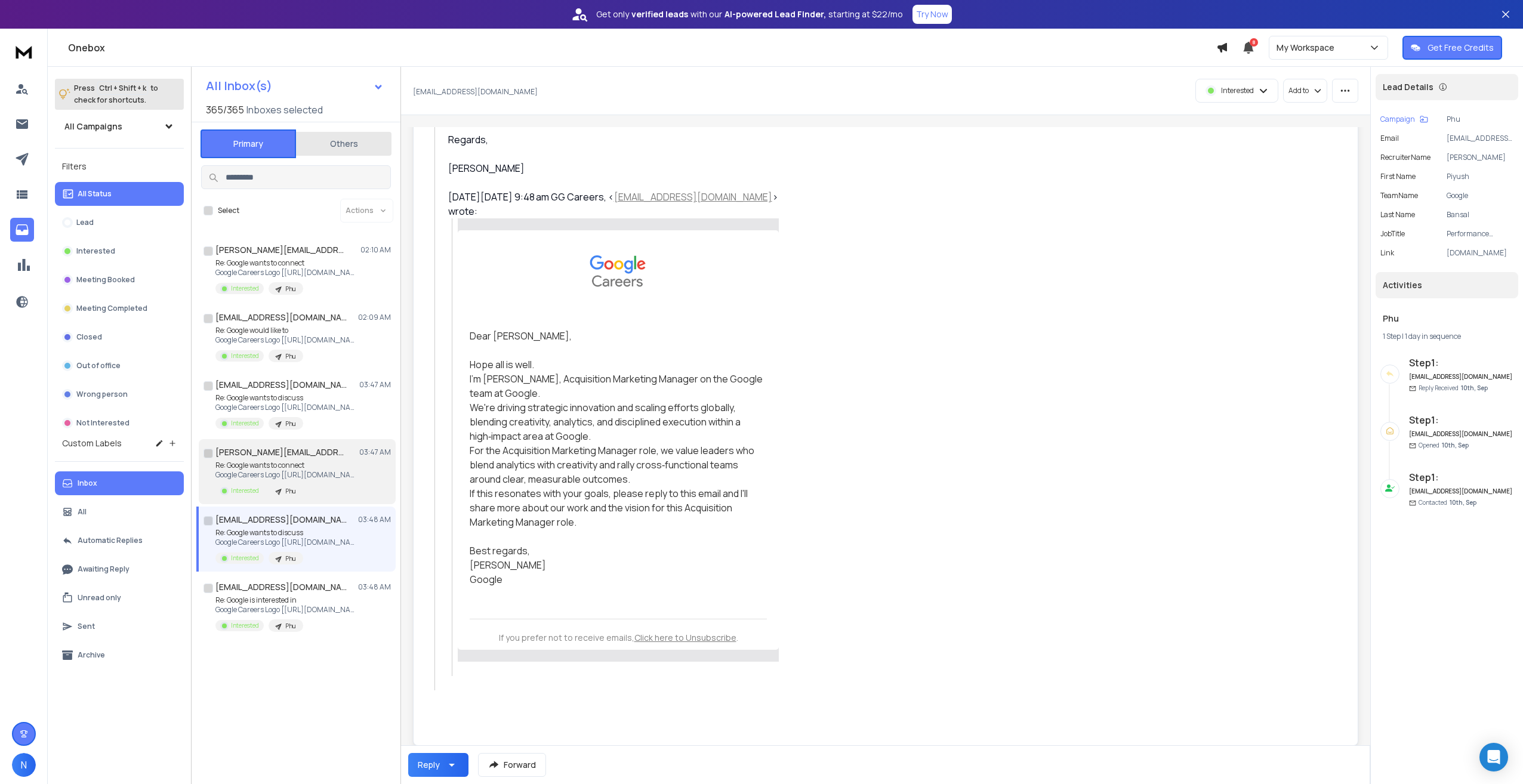
click at [324, 481] on div "Re: Google wants to connect Google Careers Logo [https://images.benchmarkemail.…" at bounding box center [287, 478] width 143 height 36
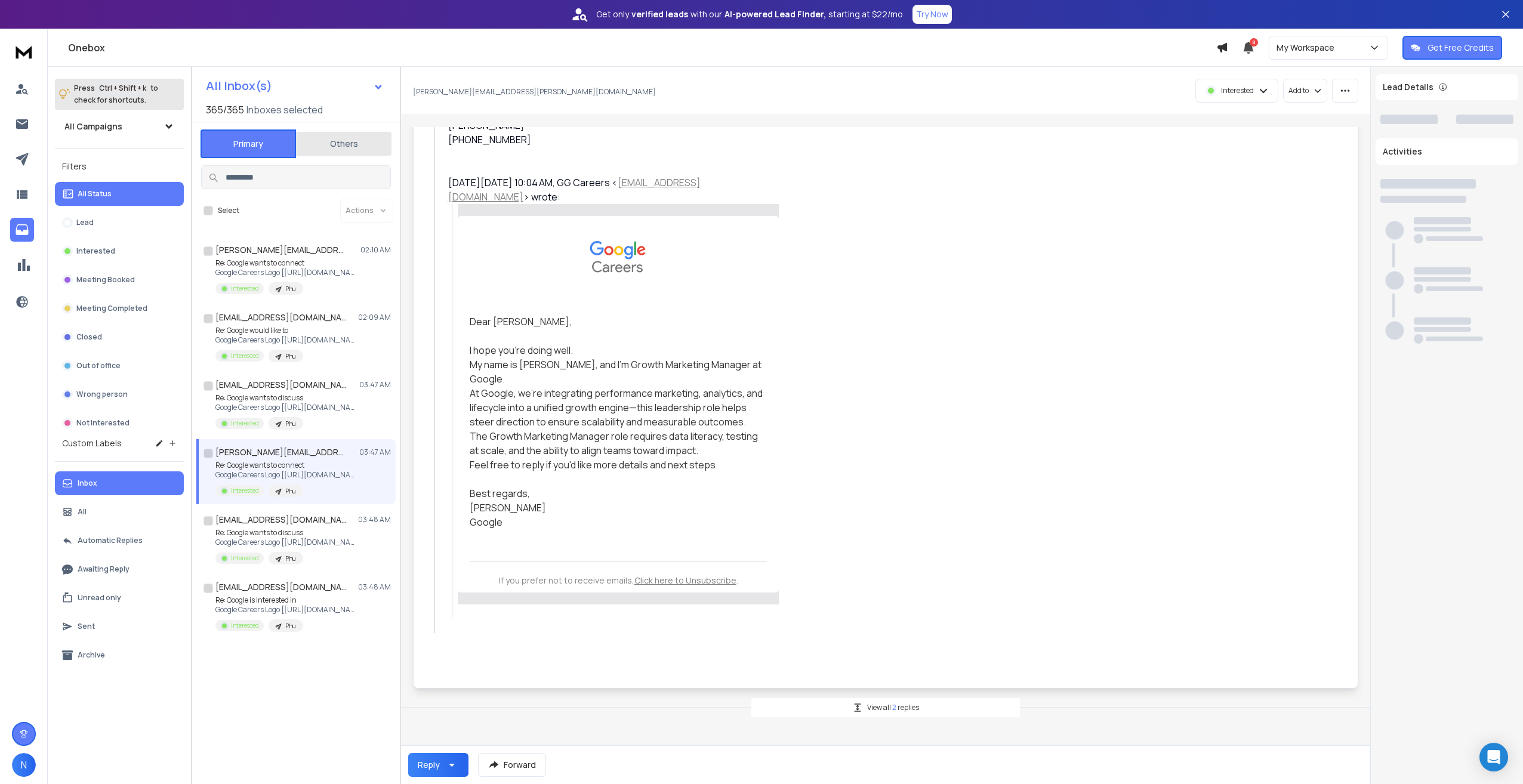
scroll to position [771, 0]
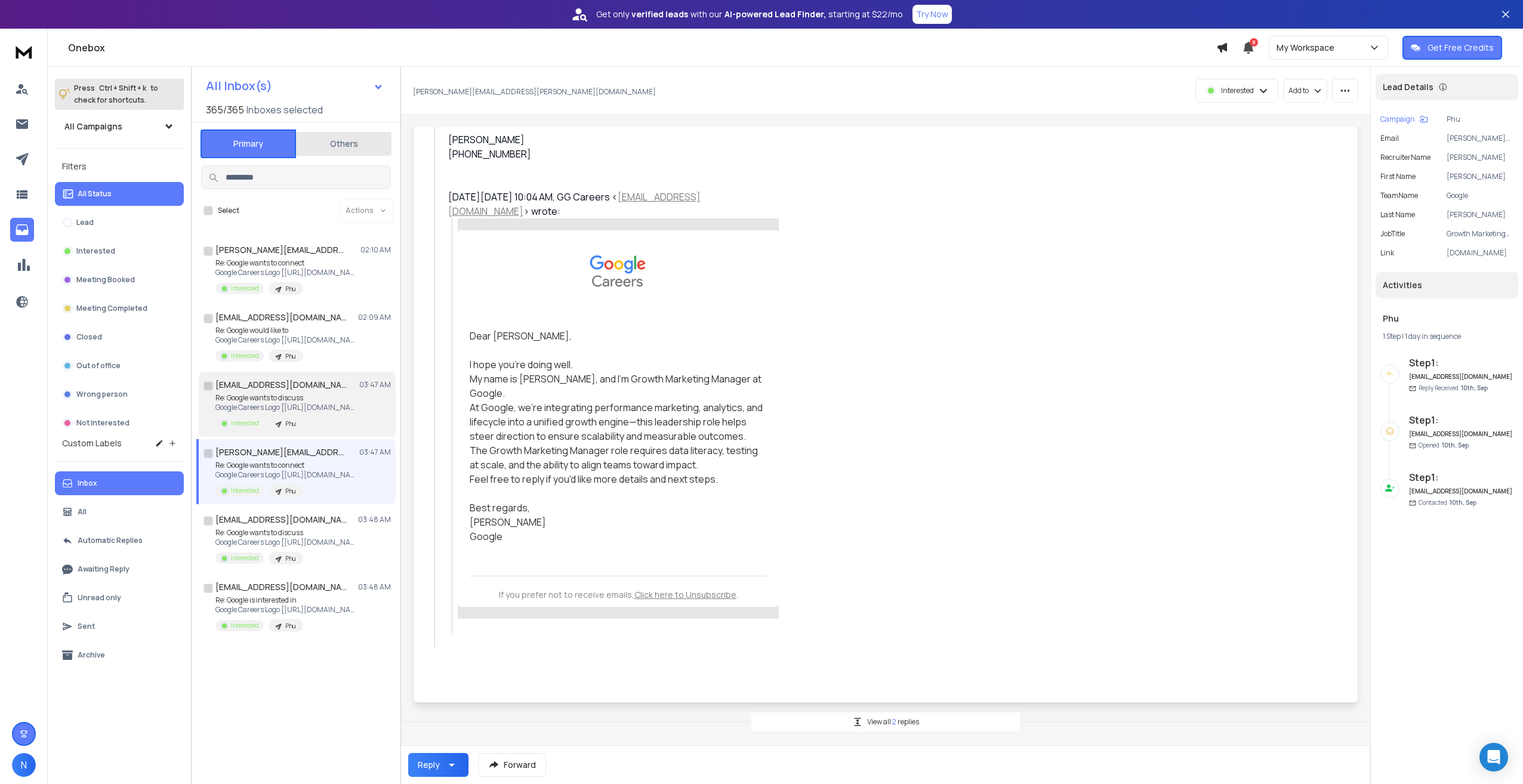
click at [357, 405] on p "Google Careers Logo [https://images.benchmarkemail.com/client1772254/image17766…" at bounding box center [287, 407] width 143 height 9
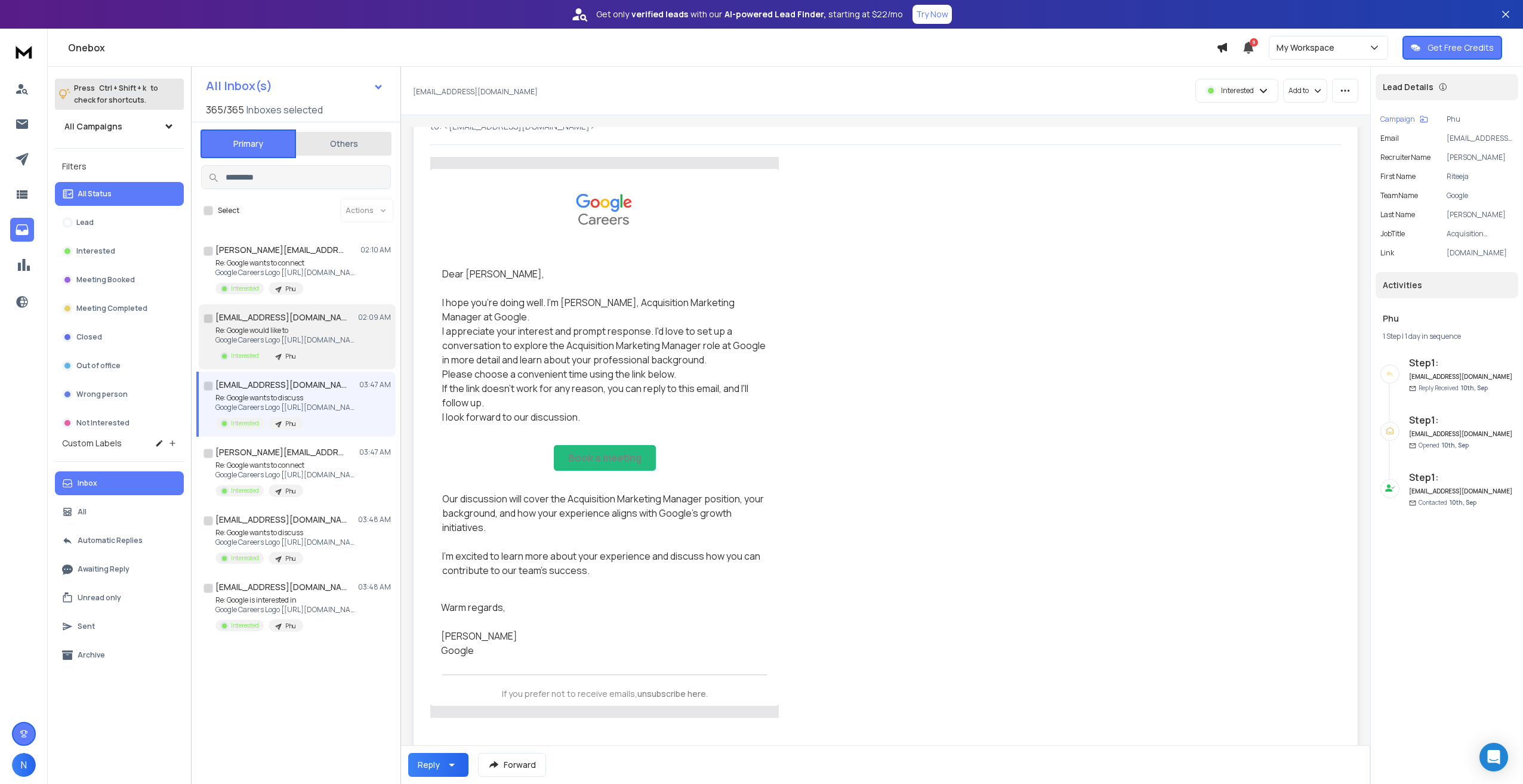
scroll to position [98, 0]
click at [331, 338] on p "Google Careers Logo [[URL][DOMAIN_NAME]] Dear [PERSON_NAME], I" at bounding box center [287, 340] width 143 height 9
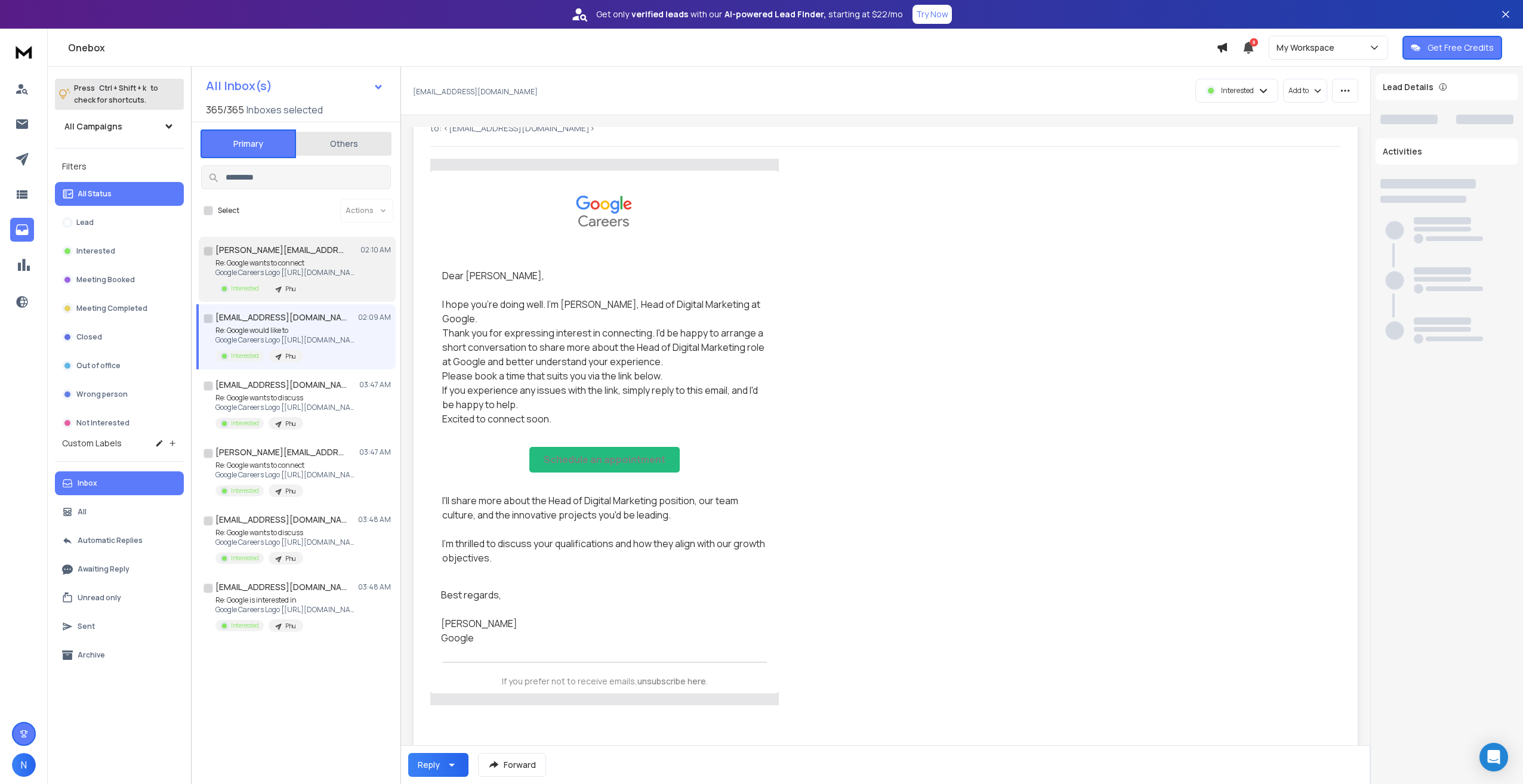
click at [328, 270] on p "Google Careers Logo [[URL][DOMAIN_NAME]] Dear [PERSON_NAME], Hope" at bounding box center [287, 273] width 143 height 9
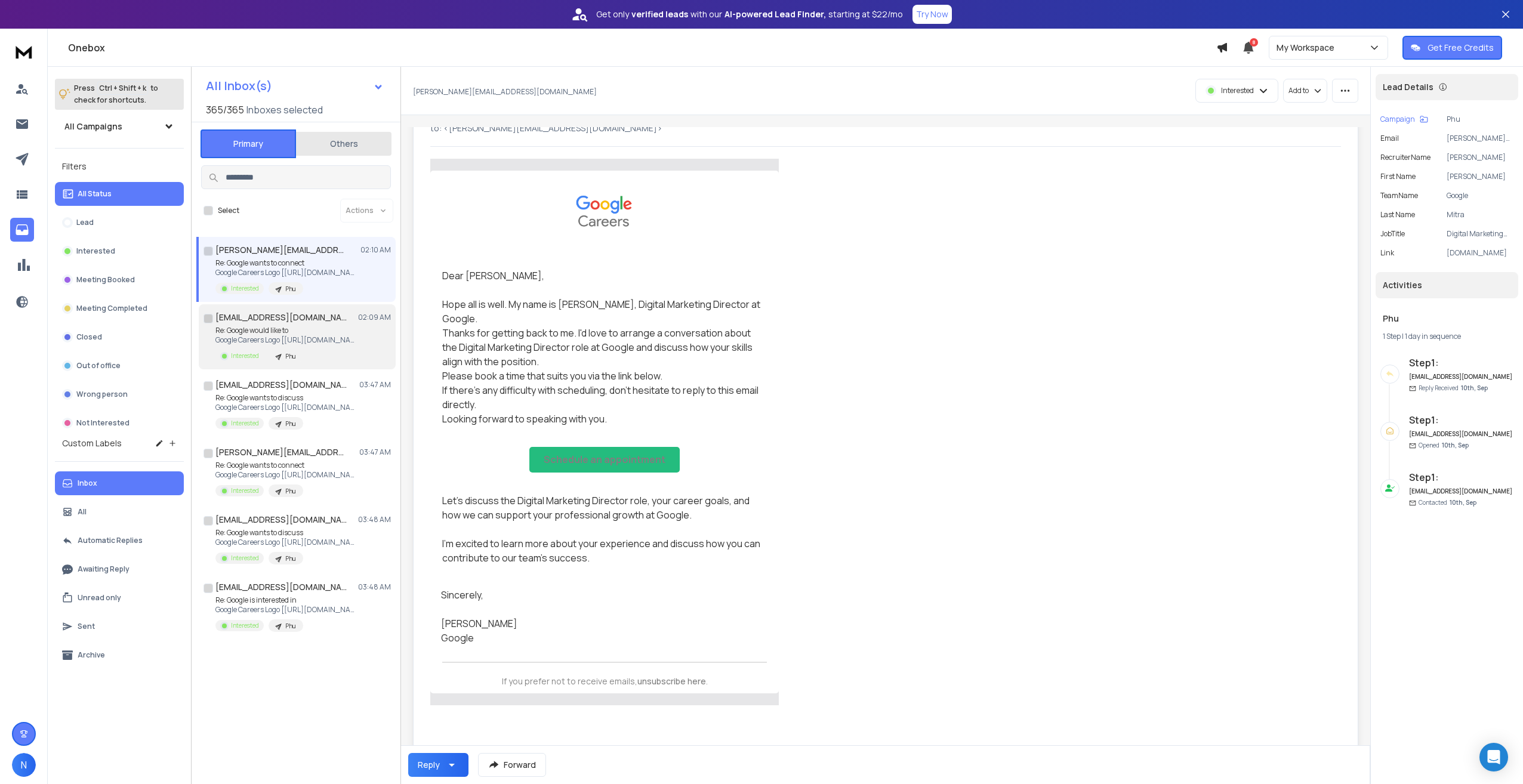
click at [353, 350] on div "Interested Phu" at bounding box center [287, 356] width 143 height 13
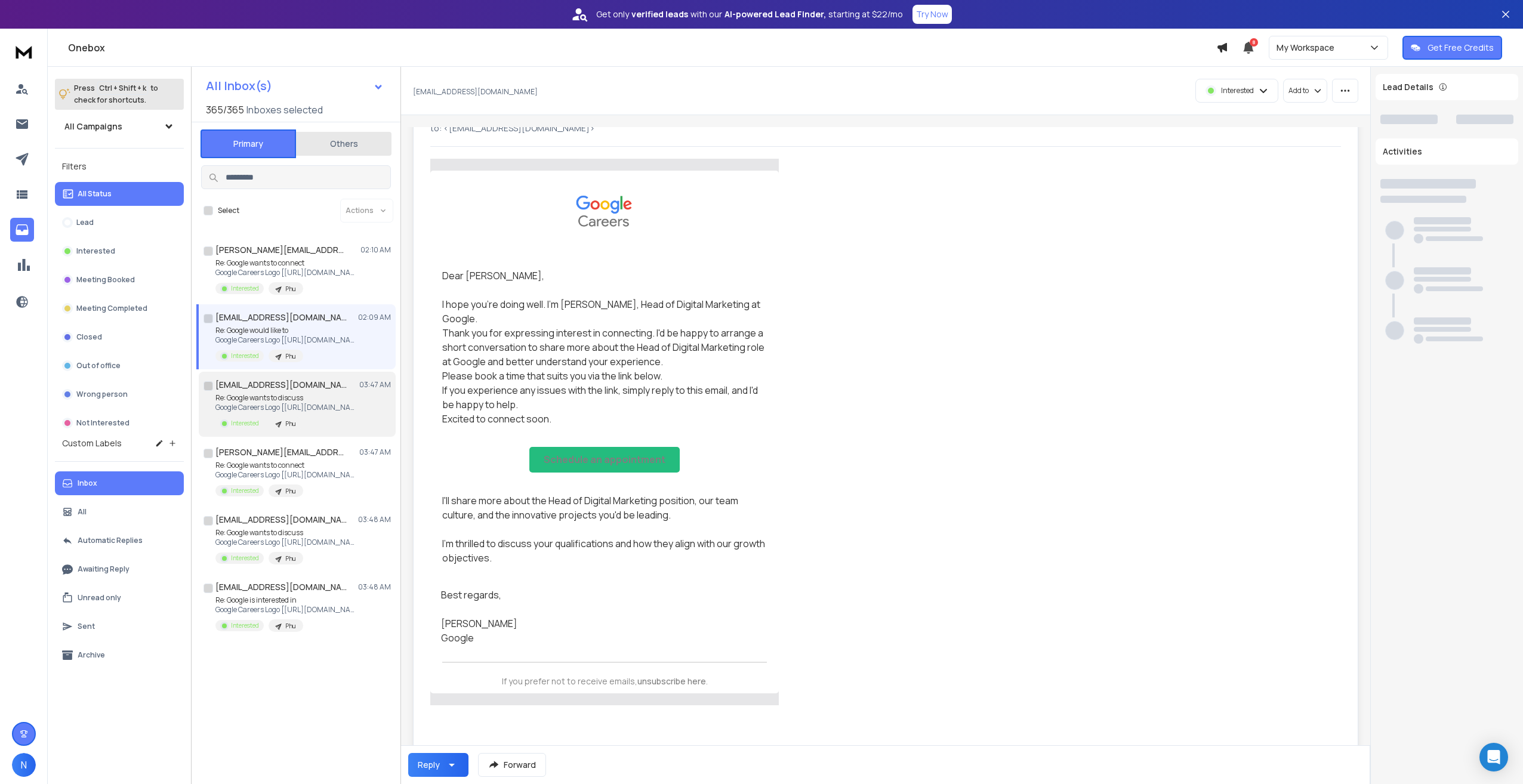
click at [352, 393] on div "riteeja@gmail.com 03:47 AM Re: Google wants to discuss Google Careers Logo [htt…" at bounding box center [303, 404] width 175 height 51
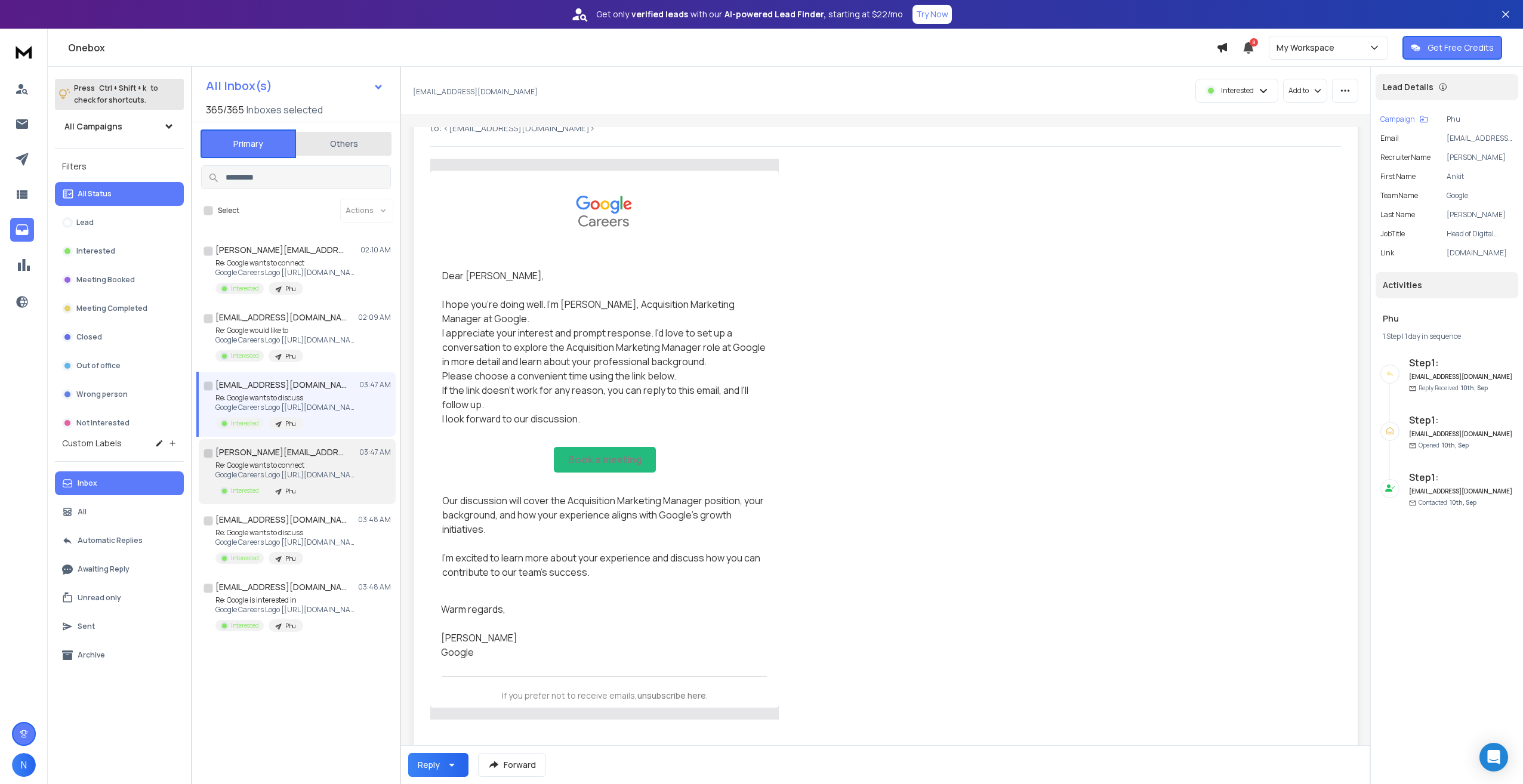
click at [365, 459] on div "ojha.richa@gmail.com 03:47 AM Re: Google wants to connect Google Careers Logo […" at bounding box center [303, 471] width 175 height 51
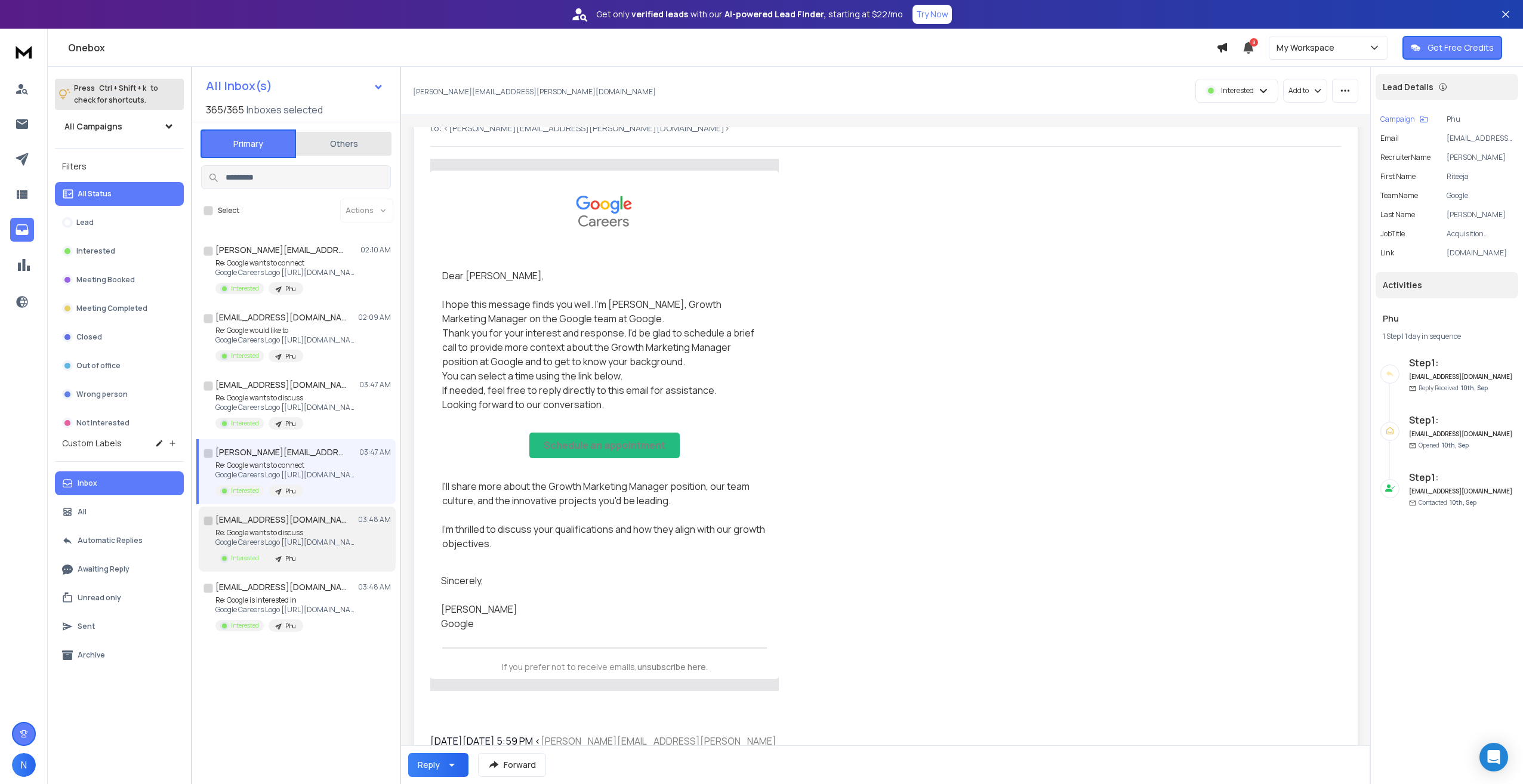
click at [353, 534] on p "Re: Google wants to discuss" at bounding box center [287, 533] width 143 height 9
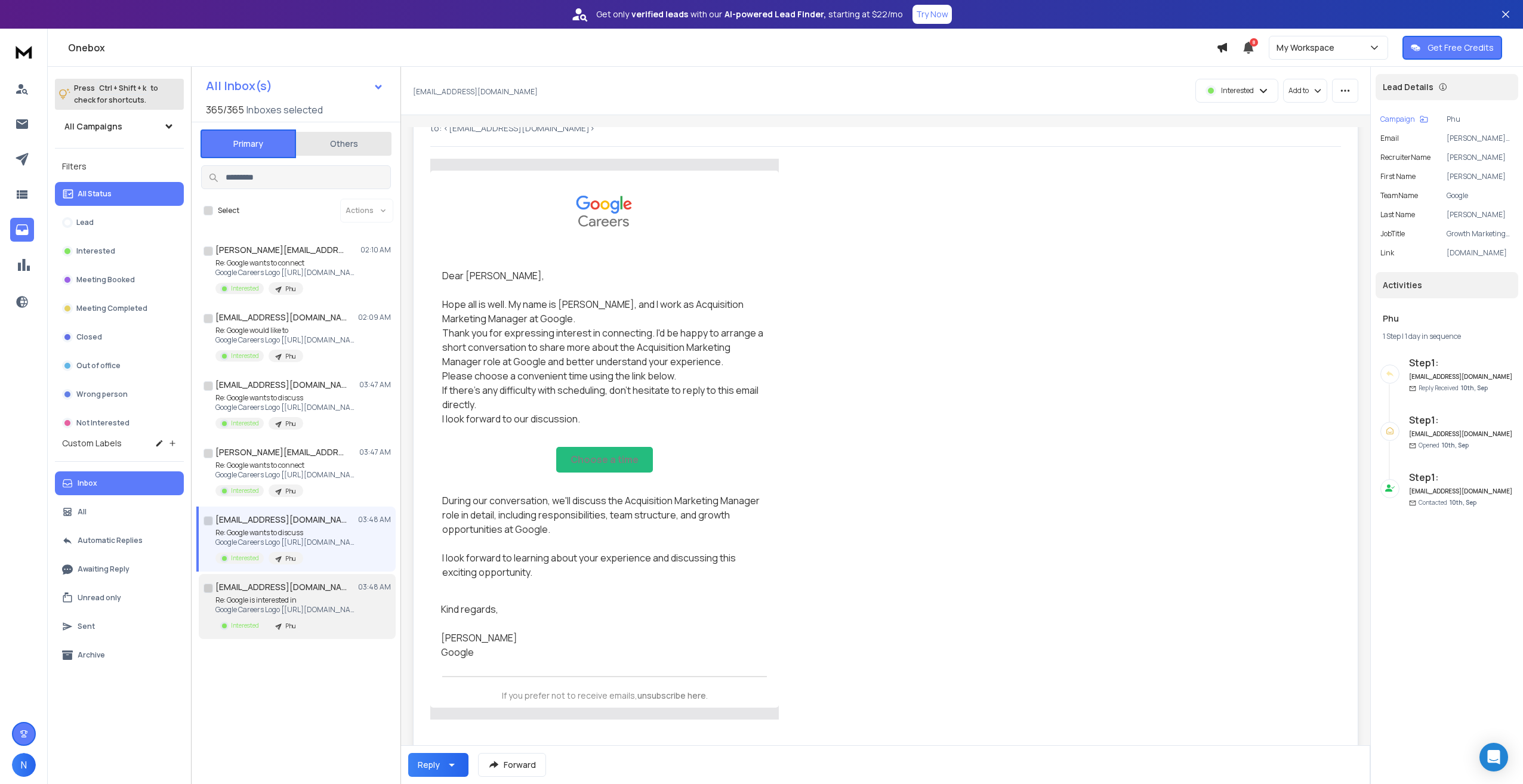
click at [332, 605] on p "Google Careers Logo [https://images.benchmarkemail.com/client1772254/image17766…" at bounding box center [287, 609] width 143 height 9
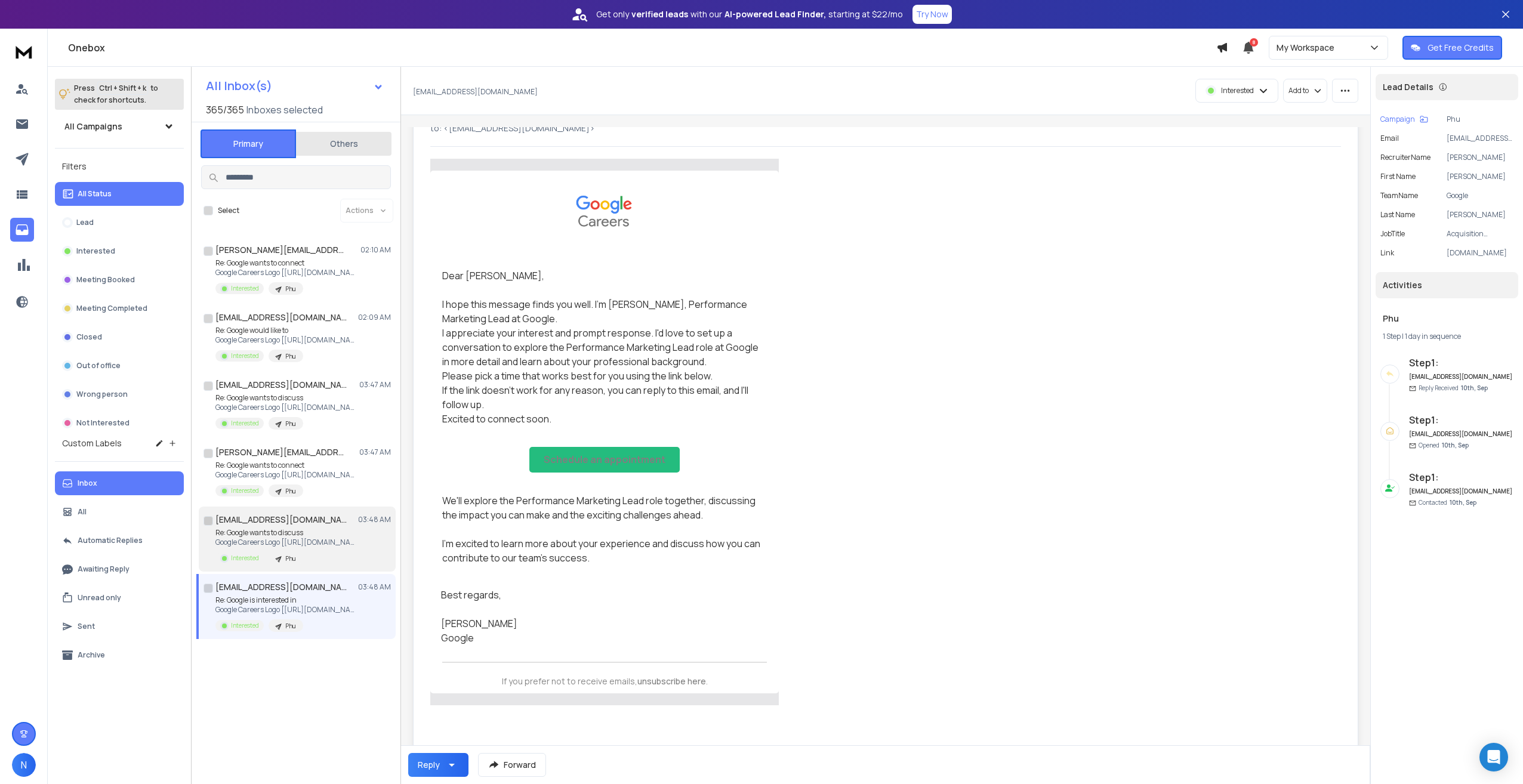
click at [345, 546] on p "Google Careers Logo [https://images.benchmarkemail.com/client1772254/image17766…" at bounding box center [287, 542] width 143 height 9
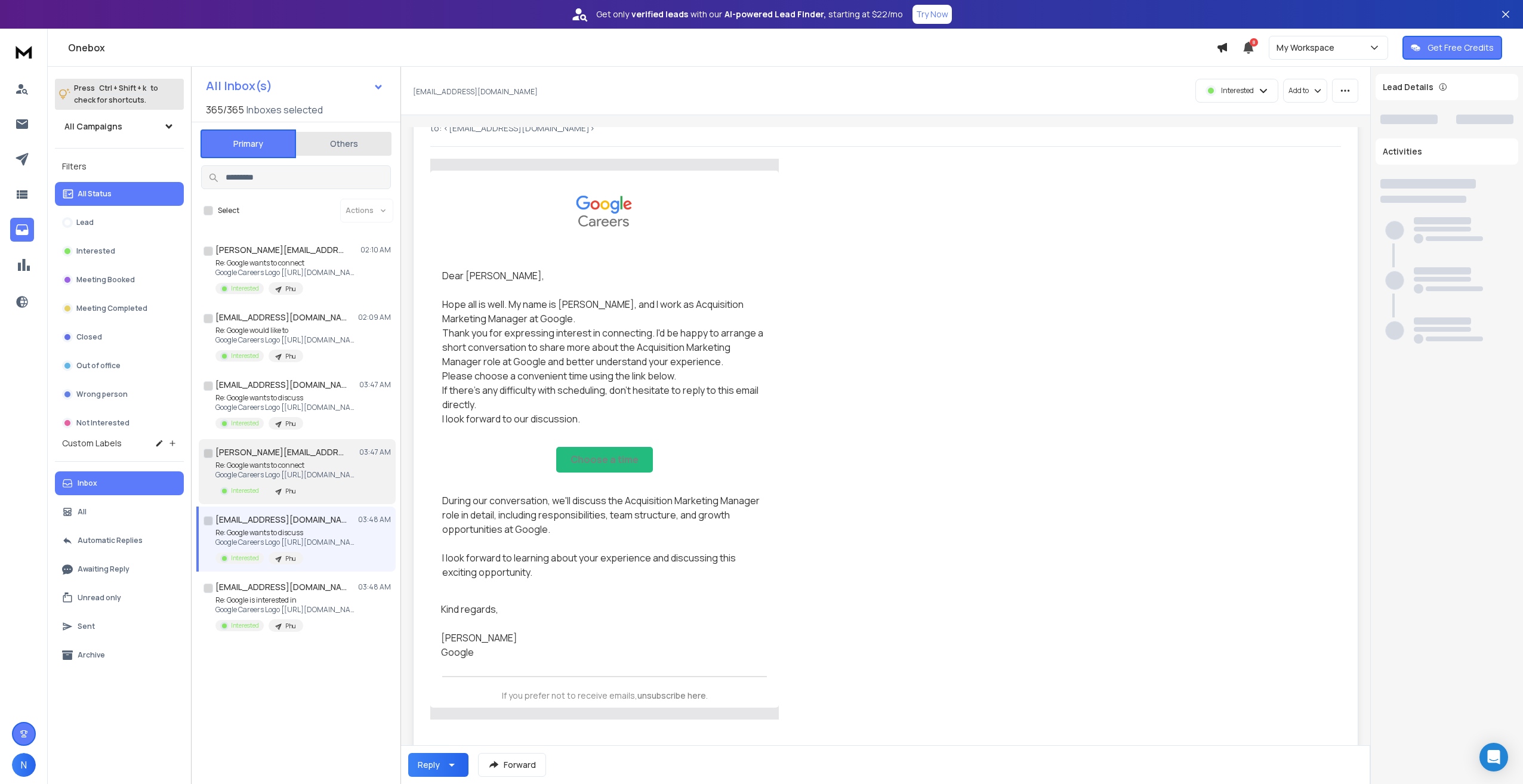
click at [339, 455] on div "ojha.richa@gmail.com 03:47 AM" at bounding box center [303, 452] width 175 height 12
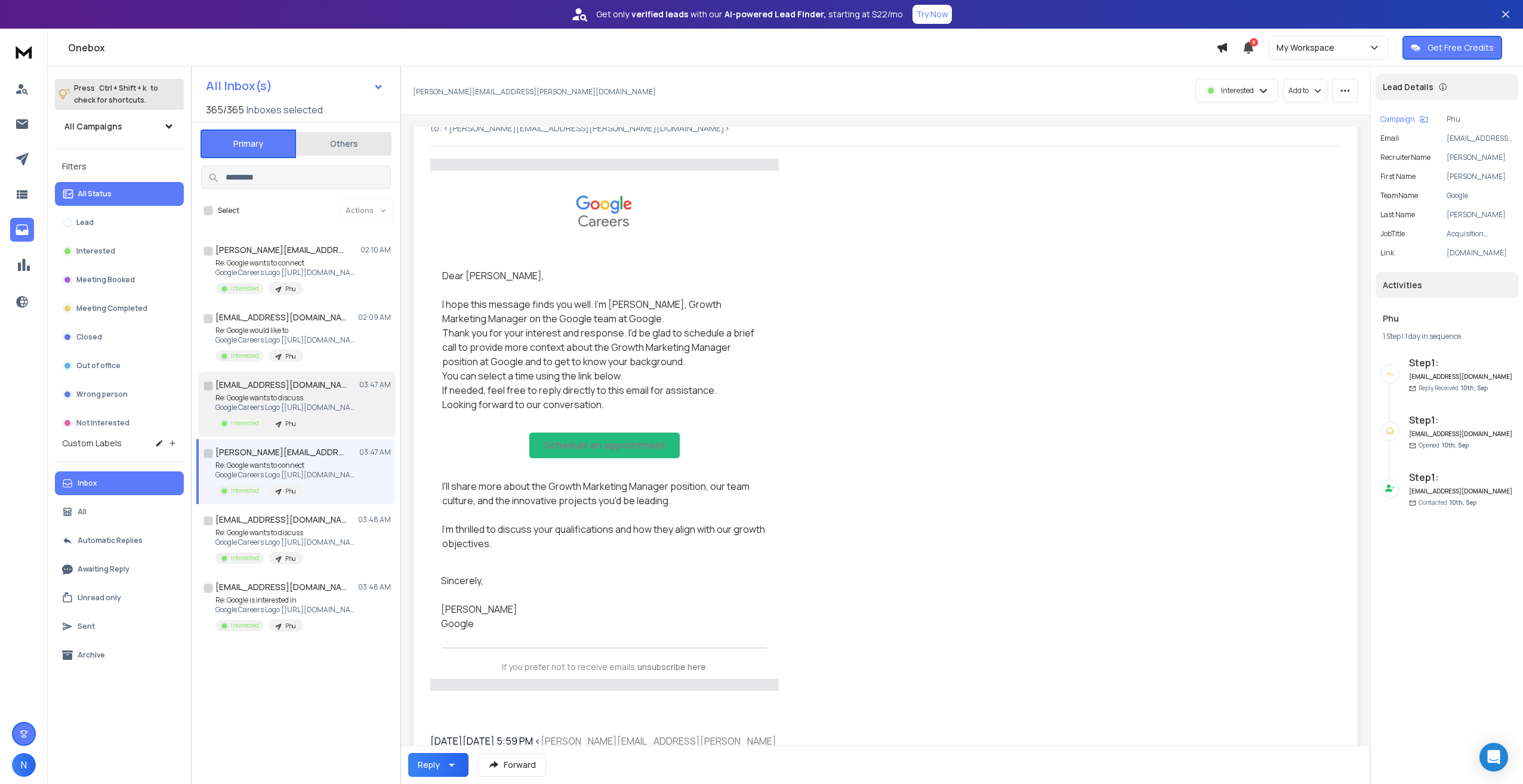
click at [326, 393] on p "Re: Google wants to discuss" at bounding box center [287, 398] width 143 height 9
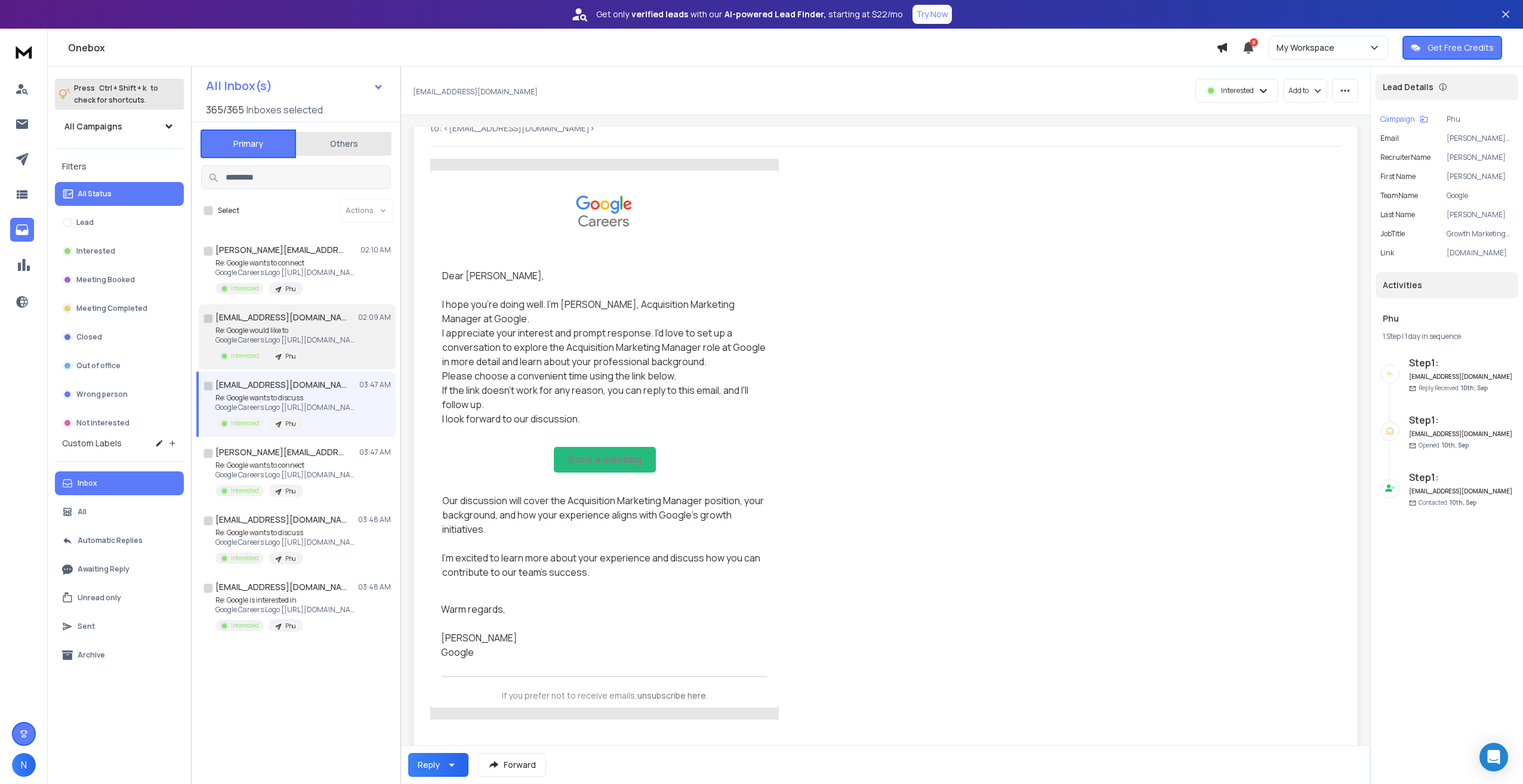
click at [325, 335] on p "Google Careers Logo [[URL][DOMAIN_NAME]] Dear [PERSON_NAME], I" at bounding box center [287, 340] width 143 height 9
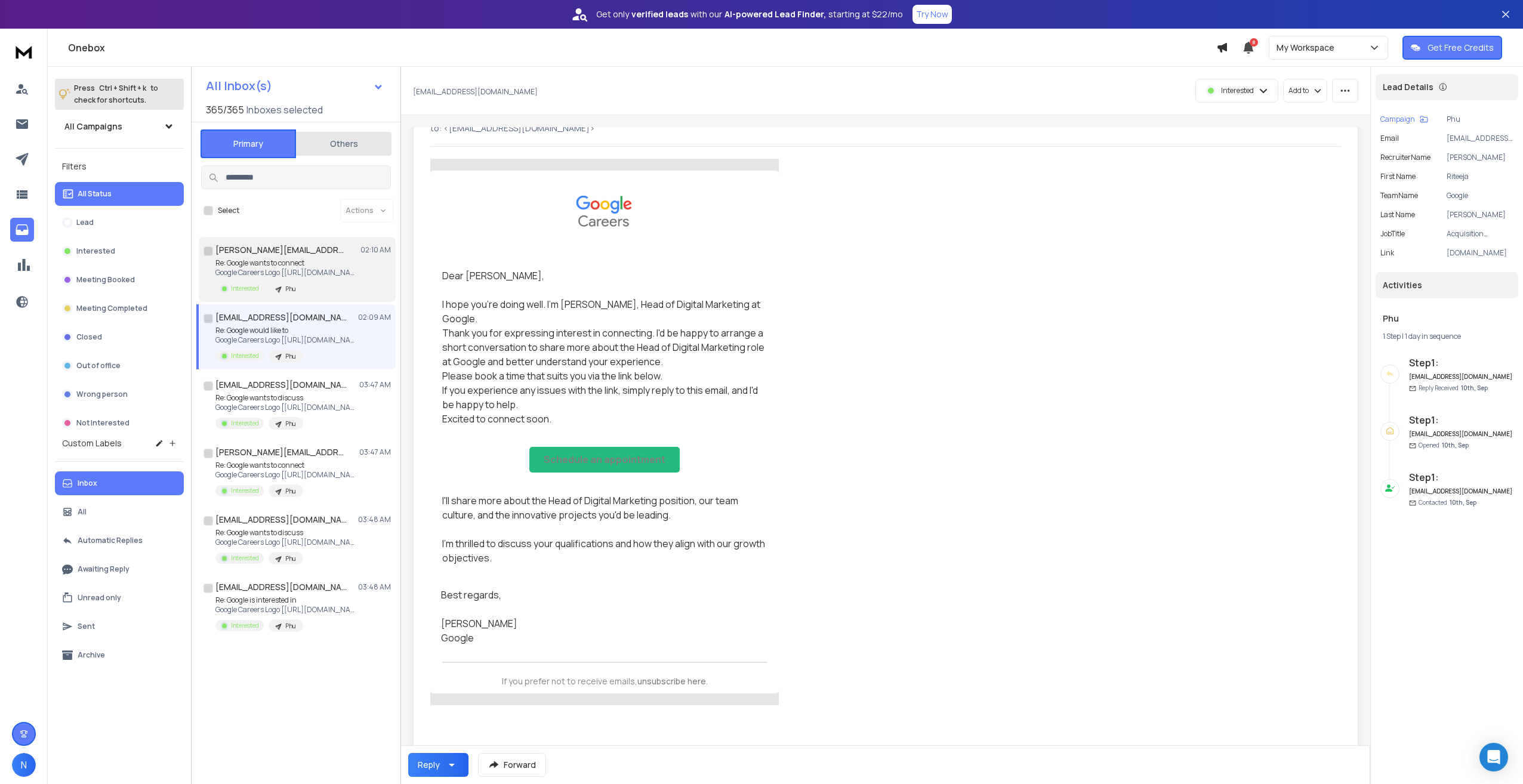
click at [332, 265] on p "Re: Google wants to connect" at bounding box center [287, 263] width 143 height 9
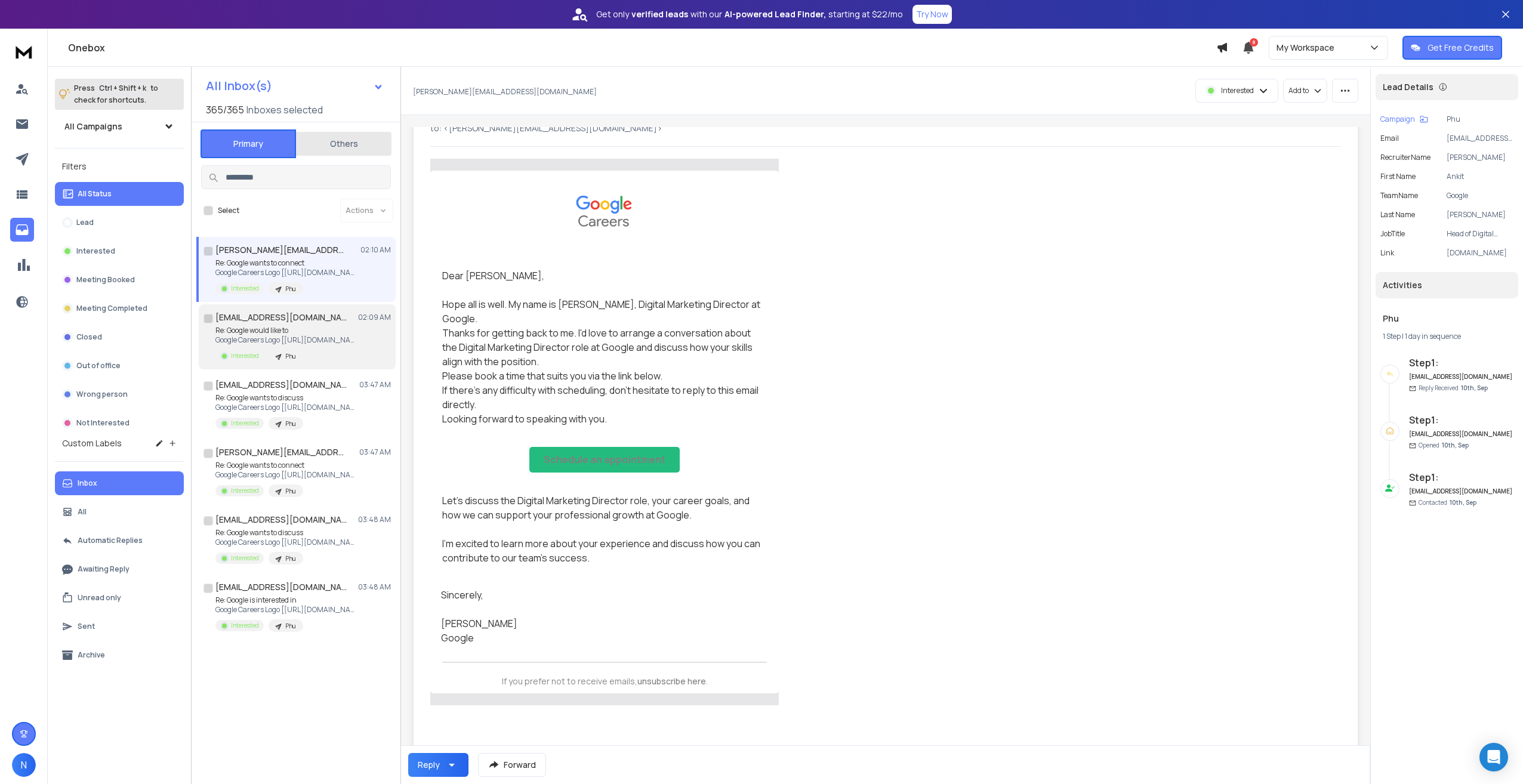
click at [327, 325] on div "ankitkatyal5@gmail.com 02:09 AM Re: Google would like to Google Careers Logo [h…" at bounding box center [303, 337] width 175 height 51
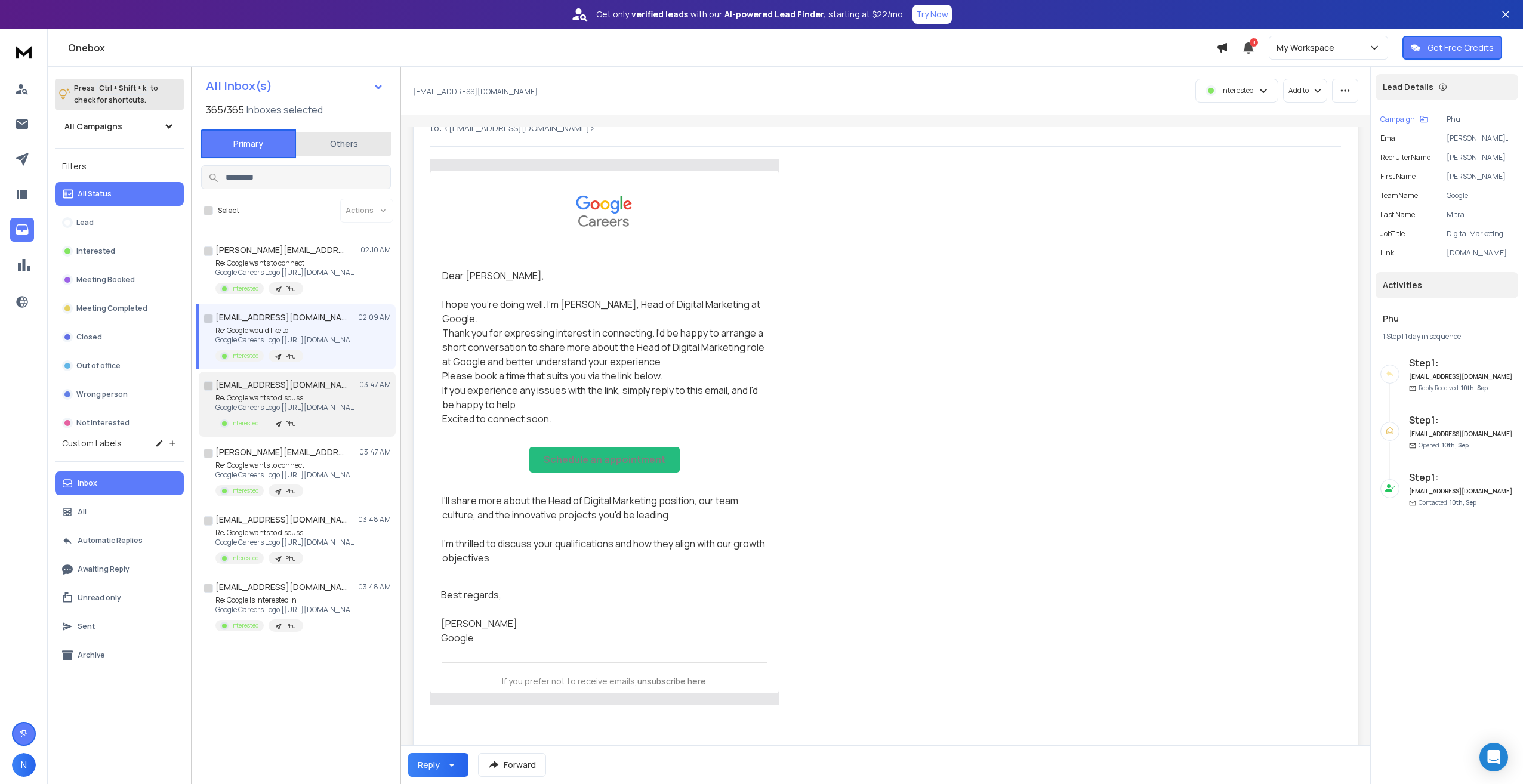
click at [333, 405] on p "Google Careers Logo [https://images.benchmarkemail.com/client1772254/image17766…" at bounding box center [287, 407] width 143 height 9
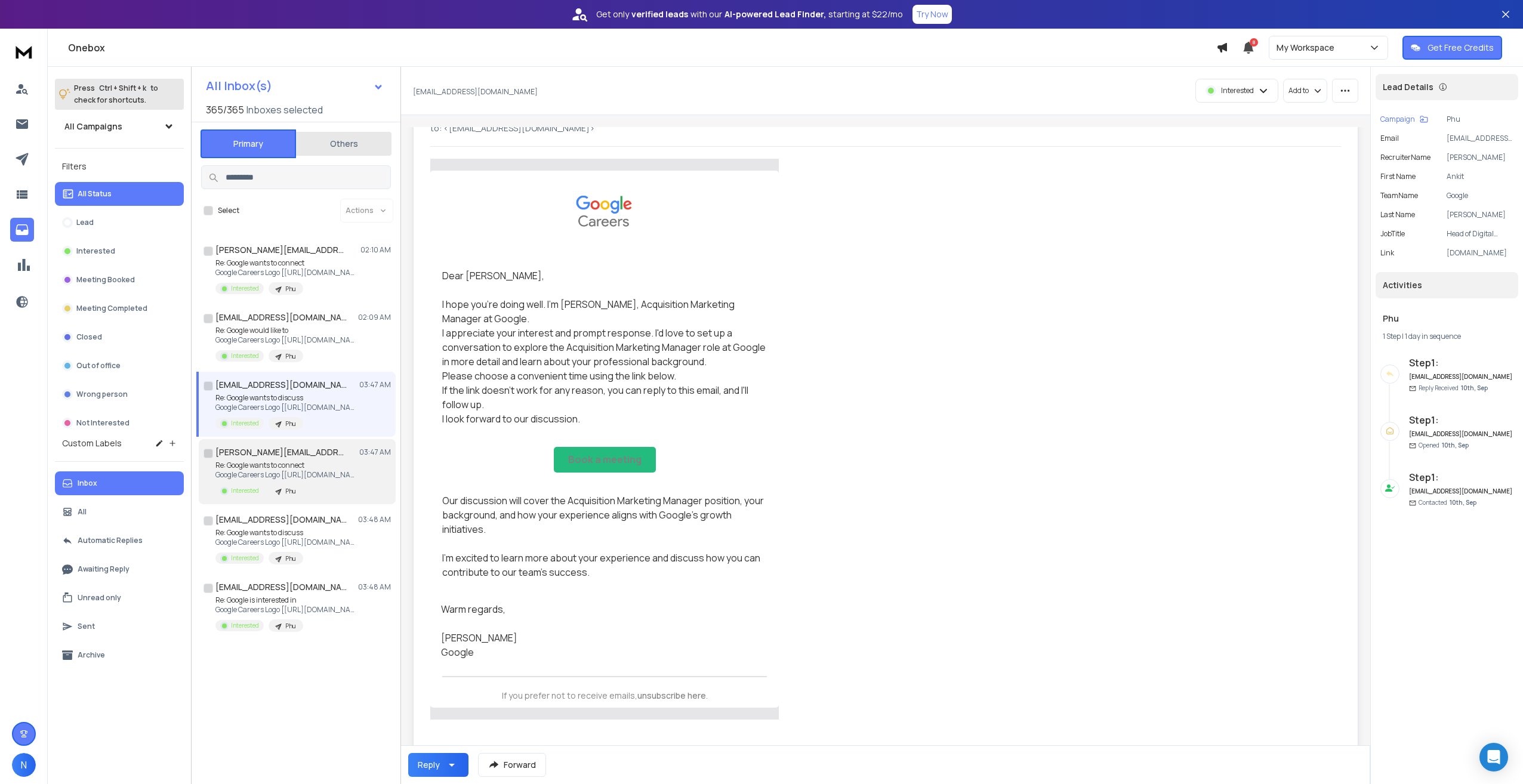
click at [335, 470] on p "Google Careers Logo [https://images.benchmarkemail.com/client1772254/image17766…" at bounding box center [287, 475] width 143 height 9
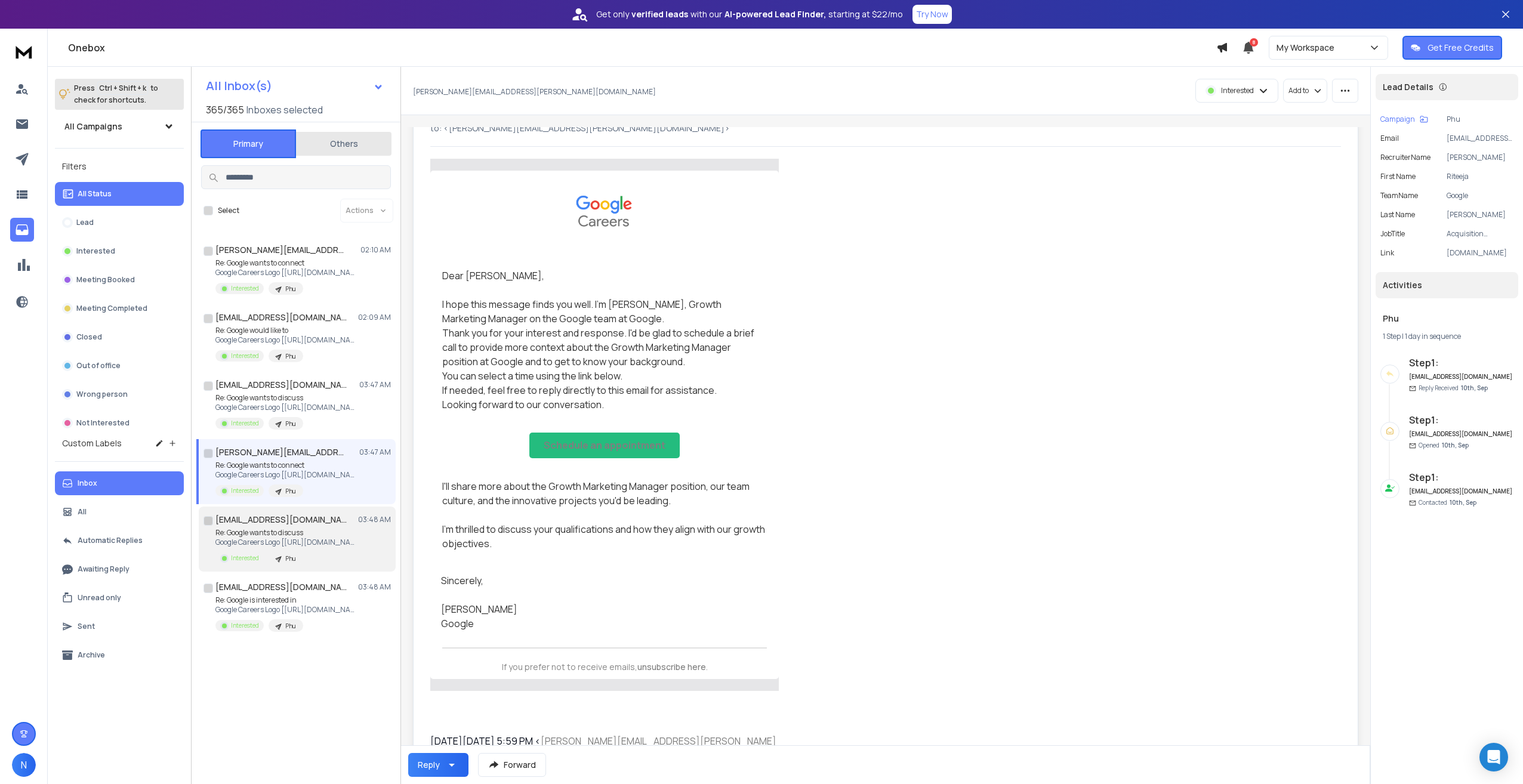
click at [318, 560] on div "Interested Phu" at bounding box center [287, 558] width 143 height 13
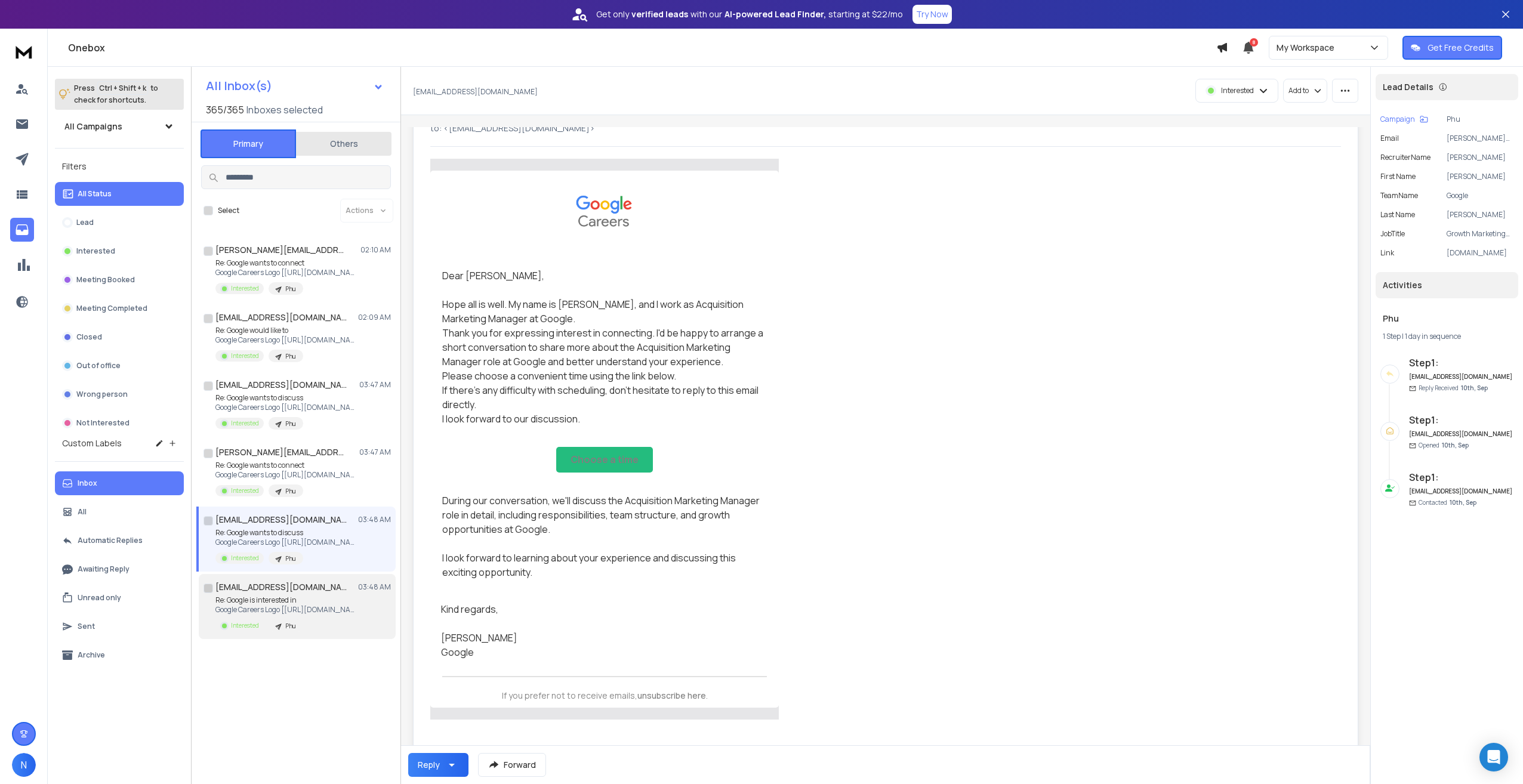
click at [314, 613] on p "Google Careers Logo [https://images.benchmarkemail.com/client1772254/image17766…" at bounding box center [287, 609] width 143 height 9
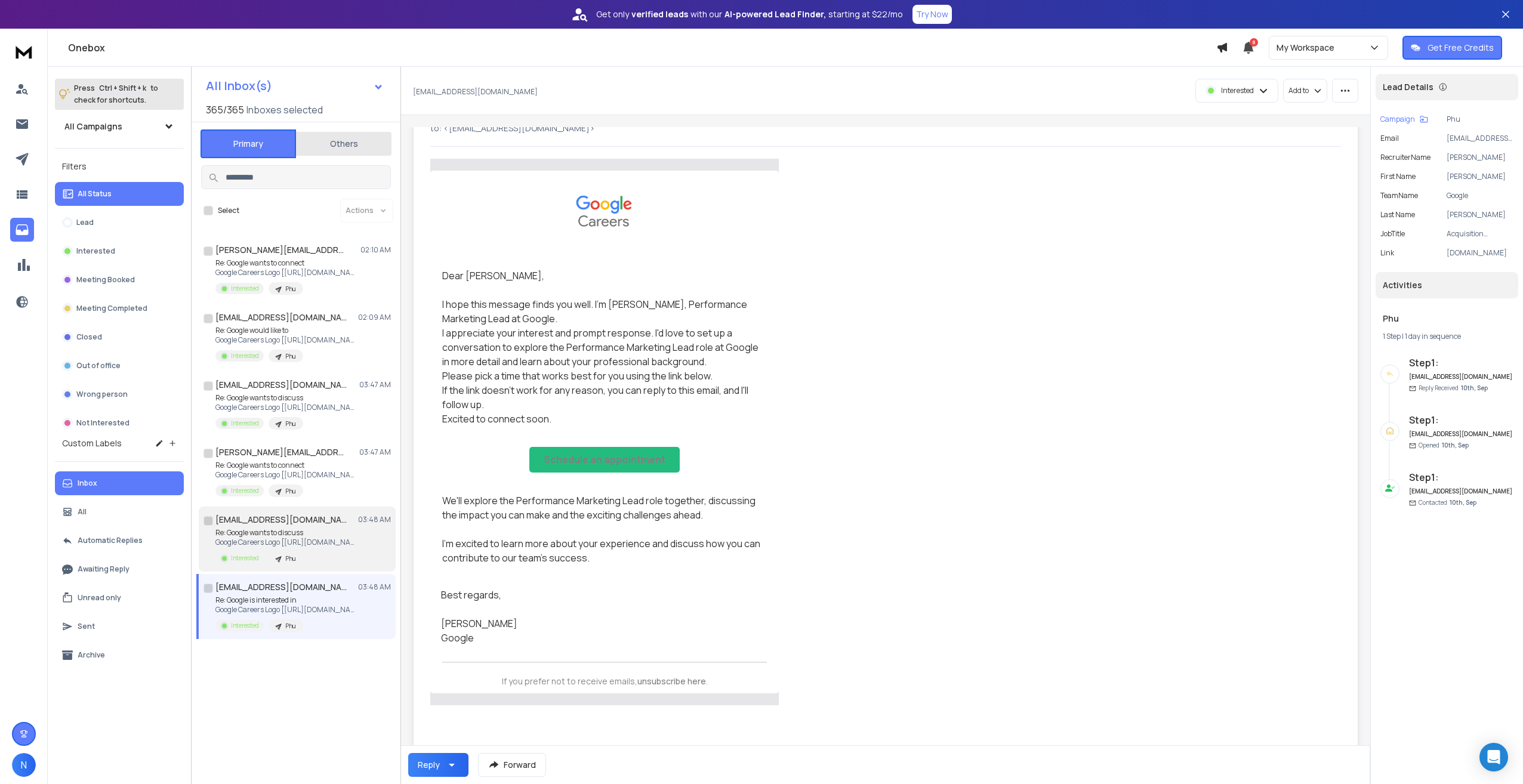
click at [324, 547] on div "Re: Google wants to discuss Google Careers Logo [https://images.benchmarkemail.…" at bounding box center [287, 546] width 143 height 36
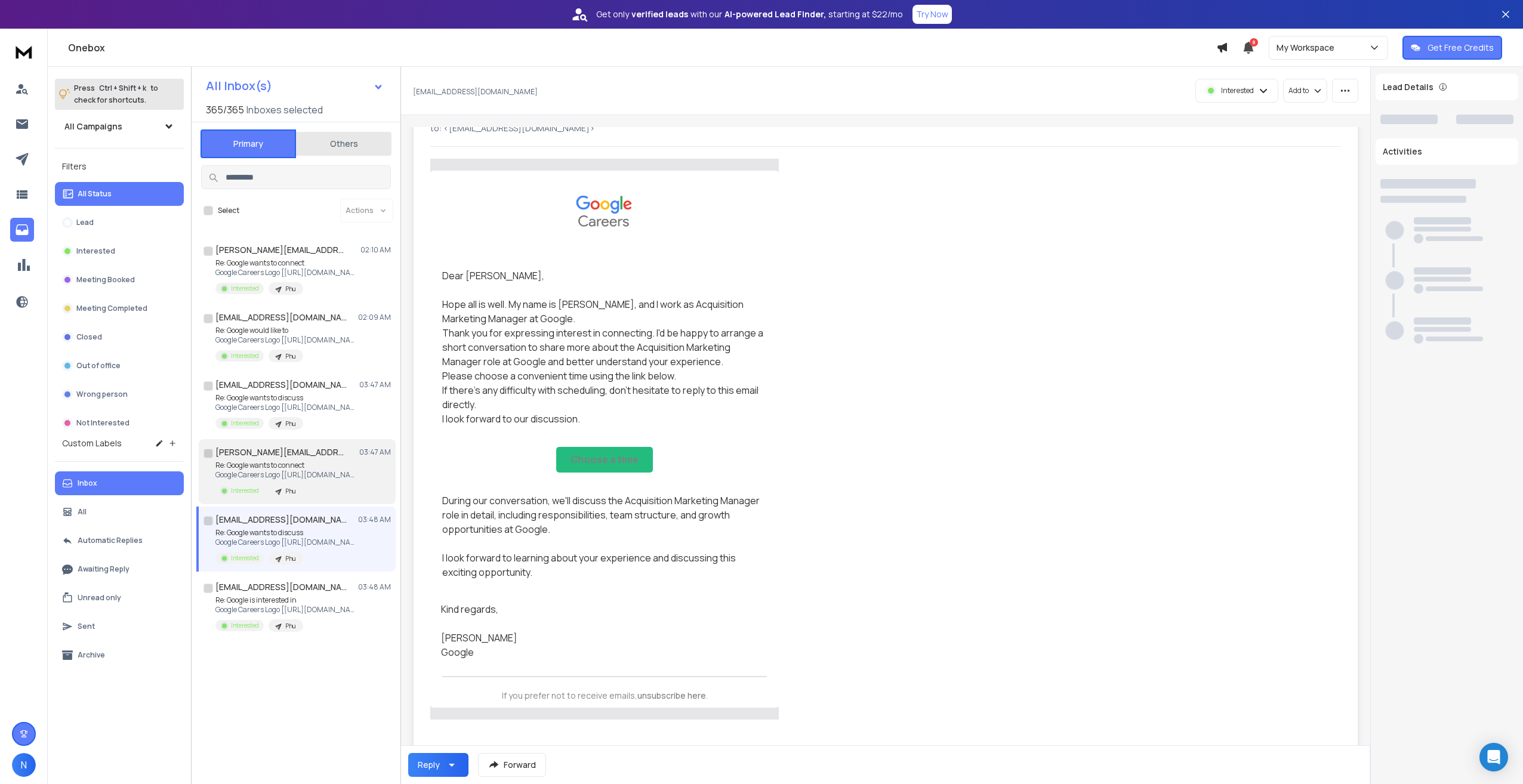
click at [358, 443] on div "ojha.richa@gmail.com 03:47 AM Re: Google wants to connect Google Careers Logo […" at bounding box center [297, 472] width 197 height 65
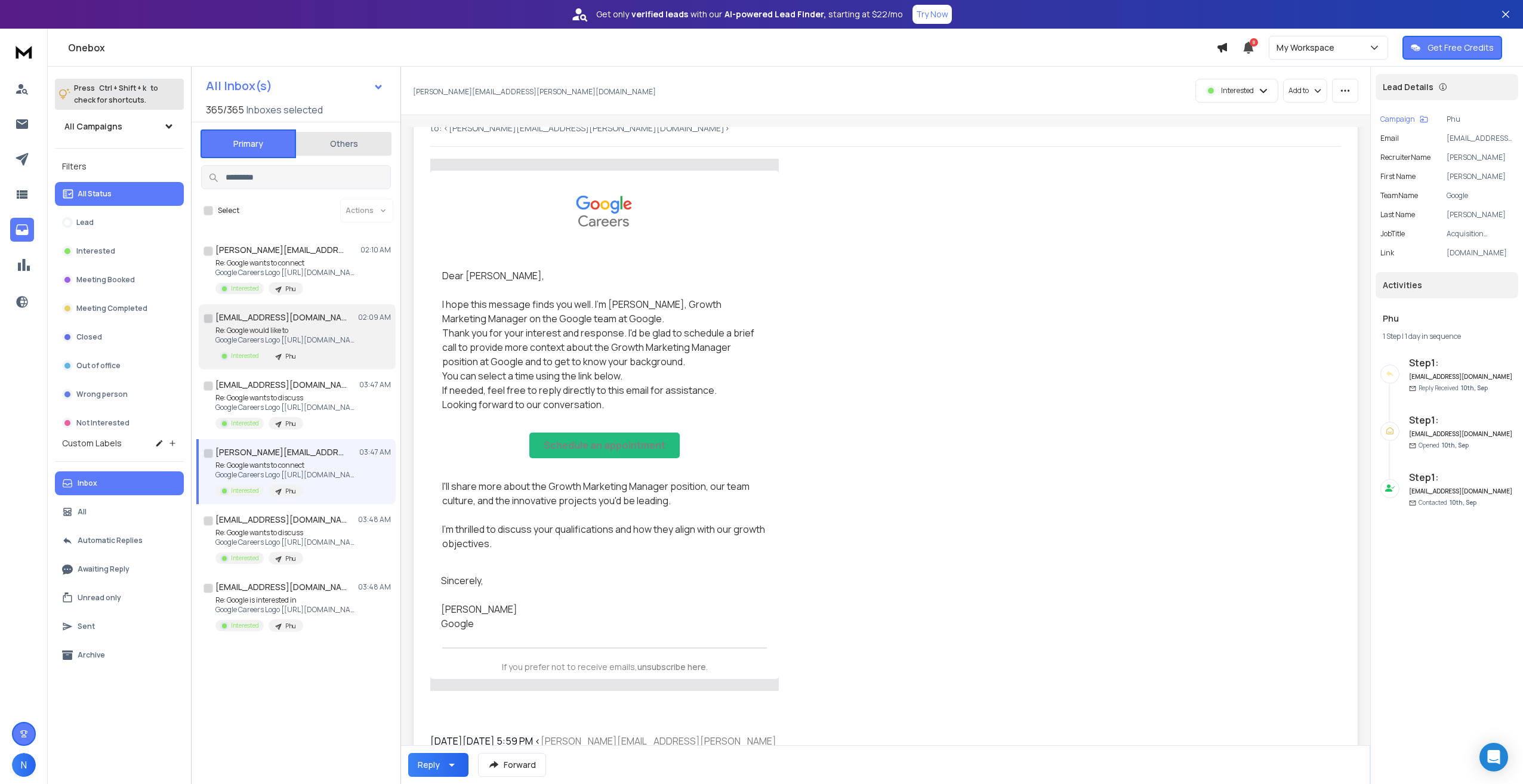
click at [355, 362] on div "ankitkatyal5@gmail.com 02:09 AM Re: Google would like to Google Careers Logo [h…" at bounding box center [297, 337] width 197 height 65
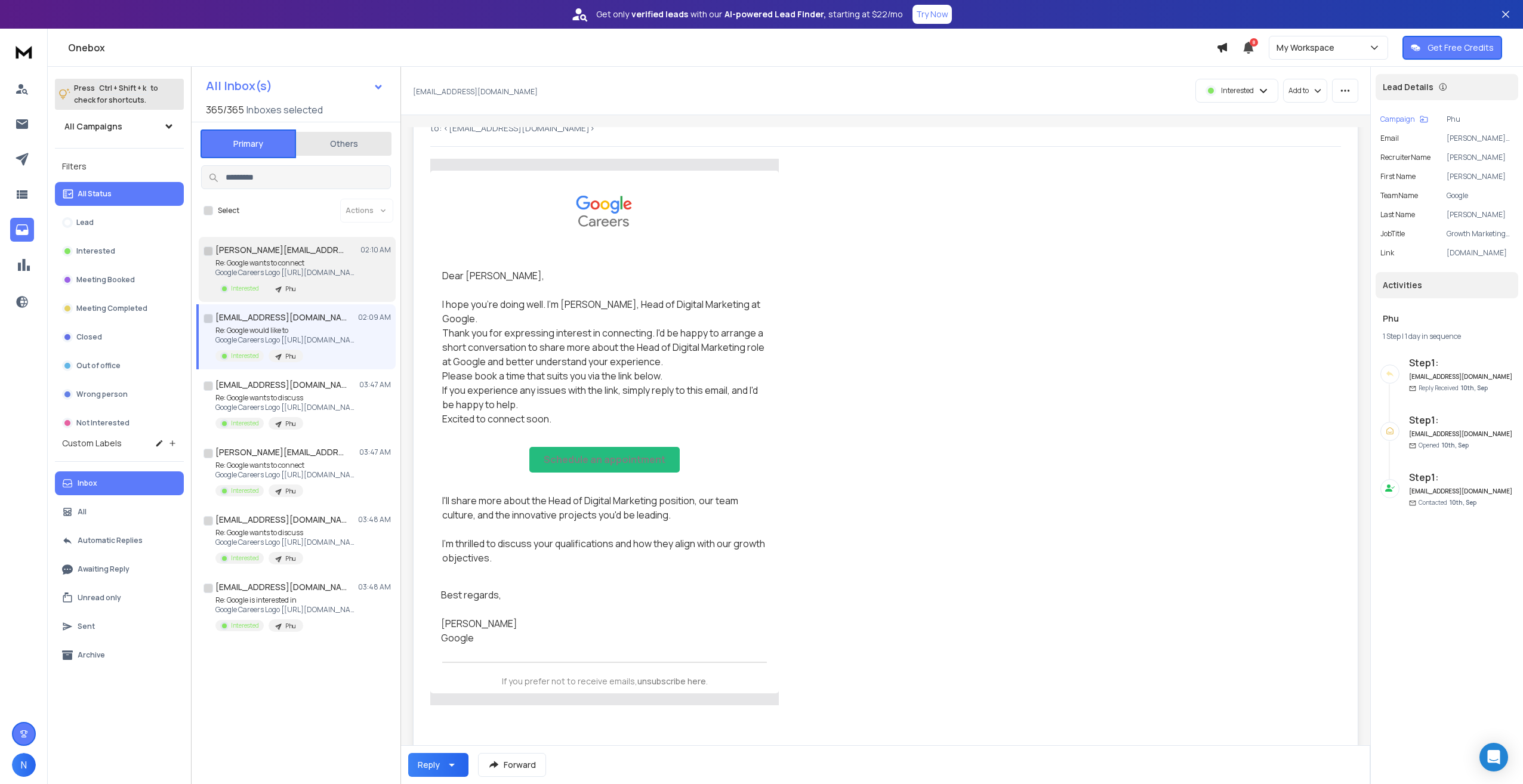
click at [362, 263] on div "Re: Google wants to connect Google Careers Logo [[URL][DOMAIN_NAME]] Dear [PERS…" at bounding box center [303, 276] width 175 height 36
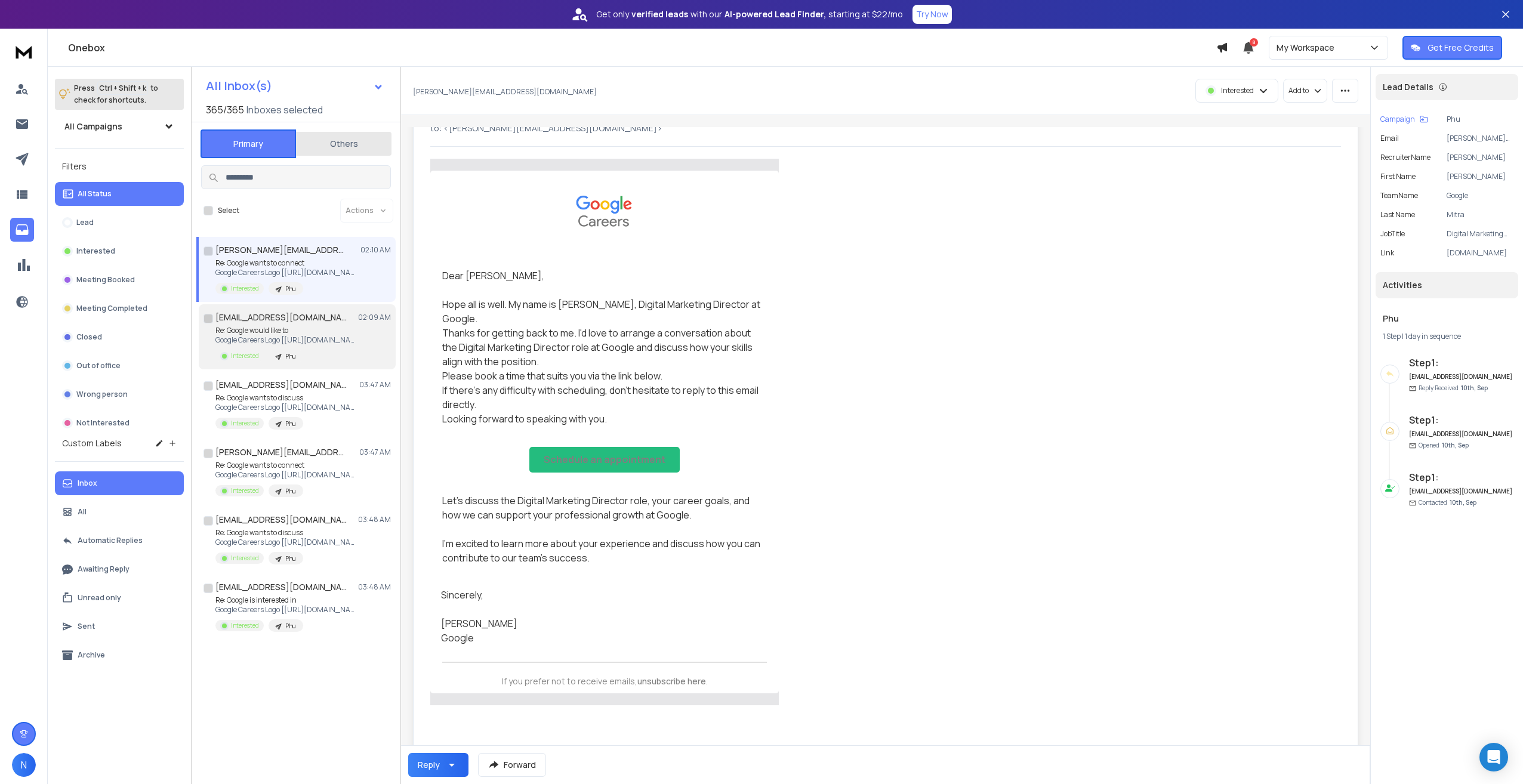
click at [345, 352] on div "Interested Phu" at bounding box center [287, 356] width 143 height 13
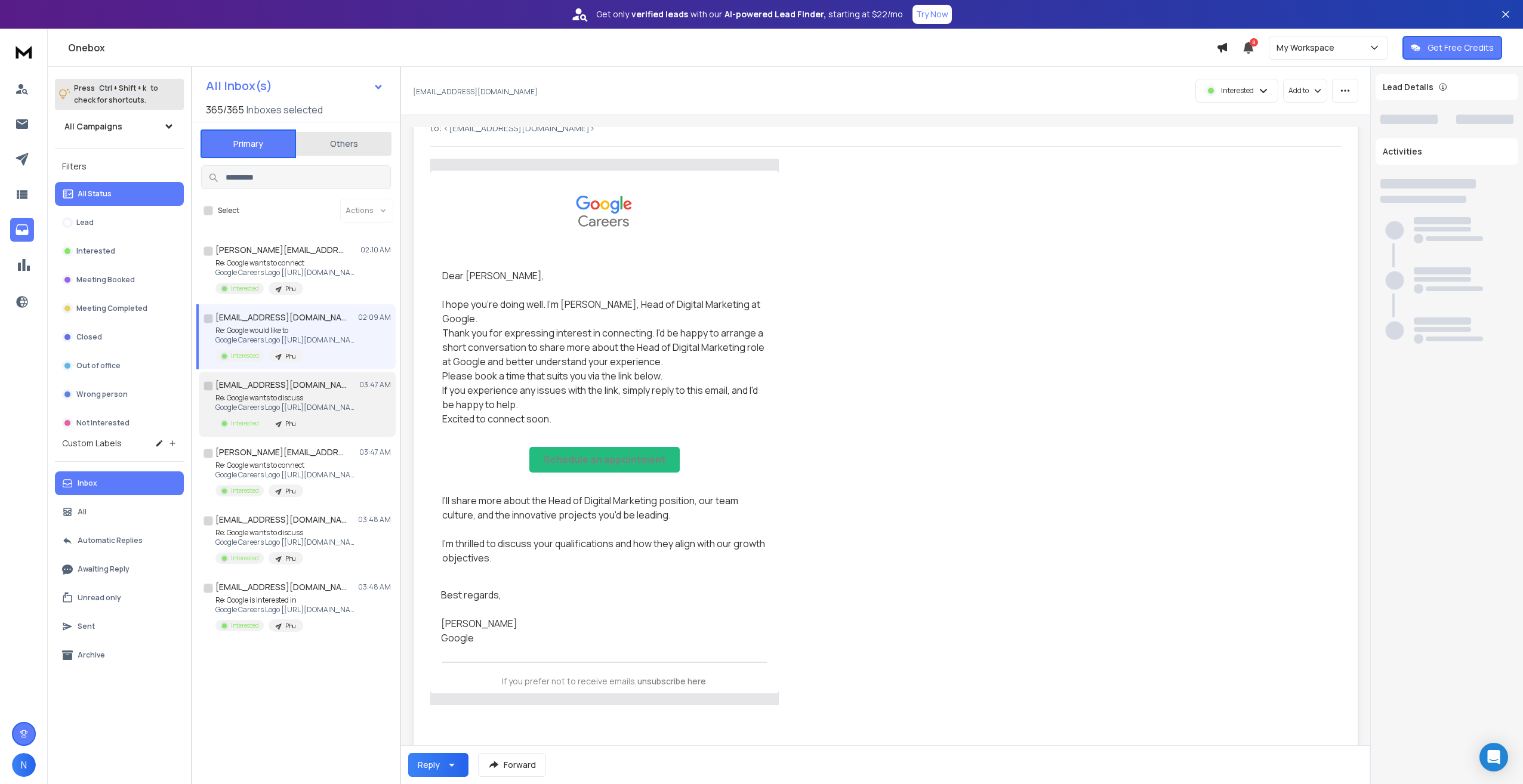
click at [339, 413] on div "Re: Google wants to discuss Google Careers Logo [https://images.benchmarkemail.…" at bounding box center [287, 411] width 143 height 36
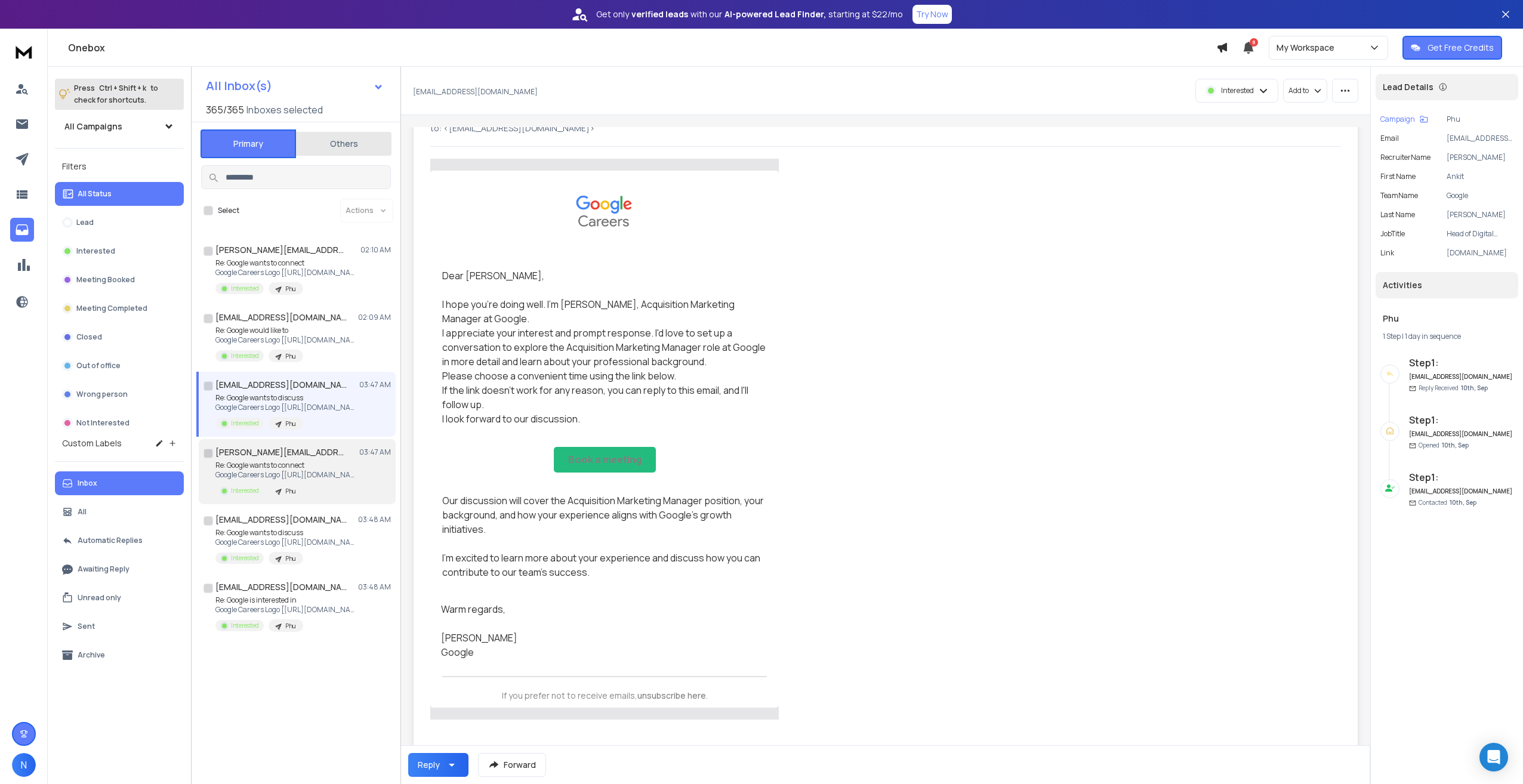
click at [329, 482] on div "Re: Google wants to connect Google Careers Logo [https://images.benchmarkemail.…" at bounding box center [287, 478] width 143 height 36
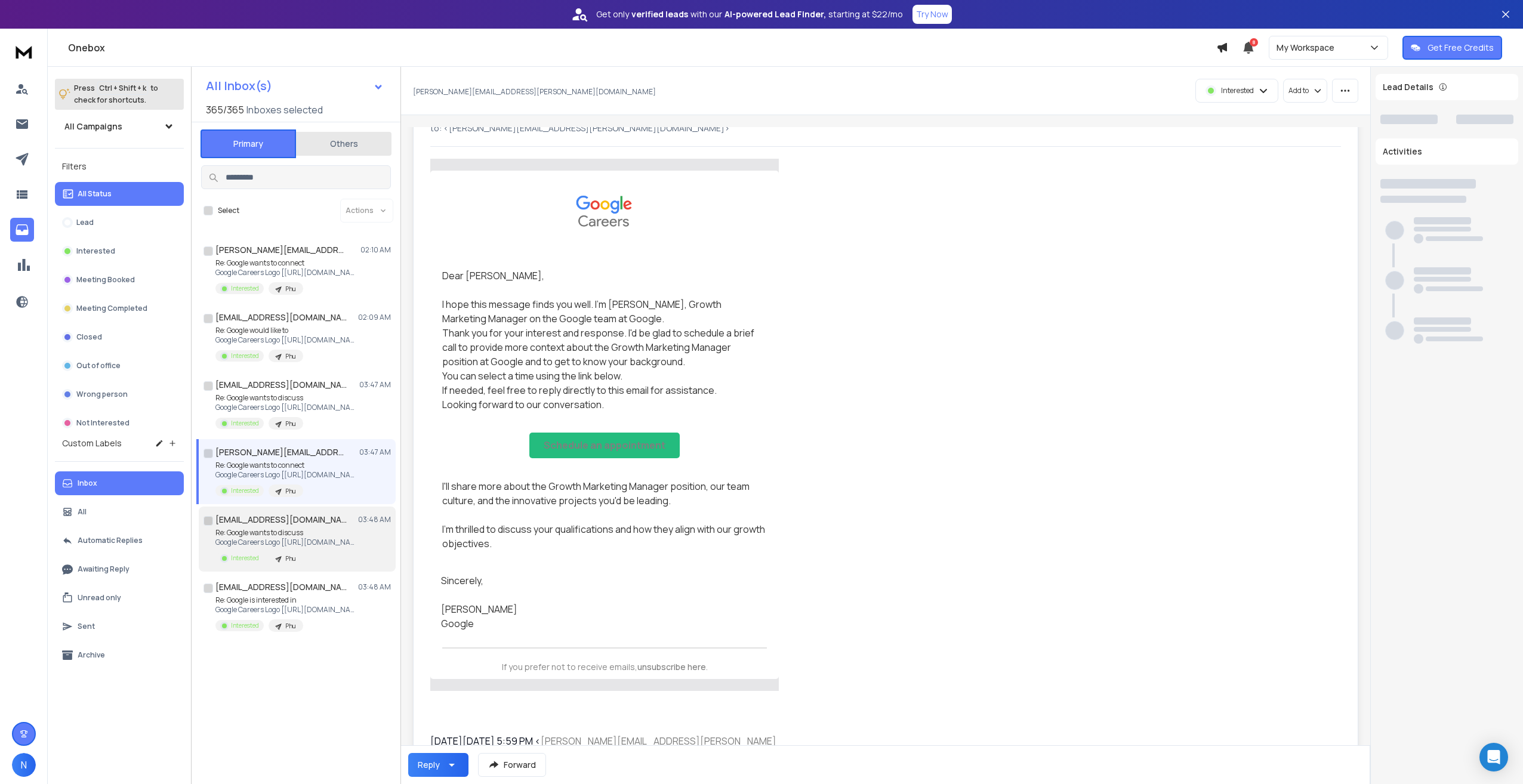
click at [326, 538] on p "Google Careers Logo [https://images.benchmarkemail.com/client1772254/image17766…" at bounding box center [287, 542] width 143 height 9
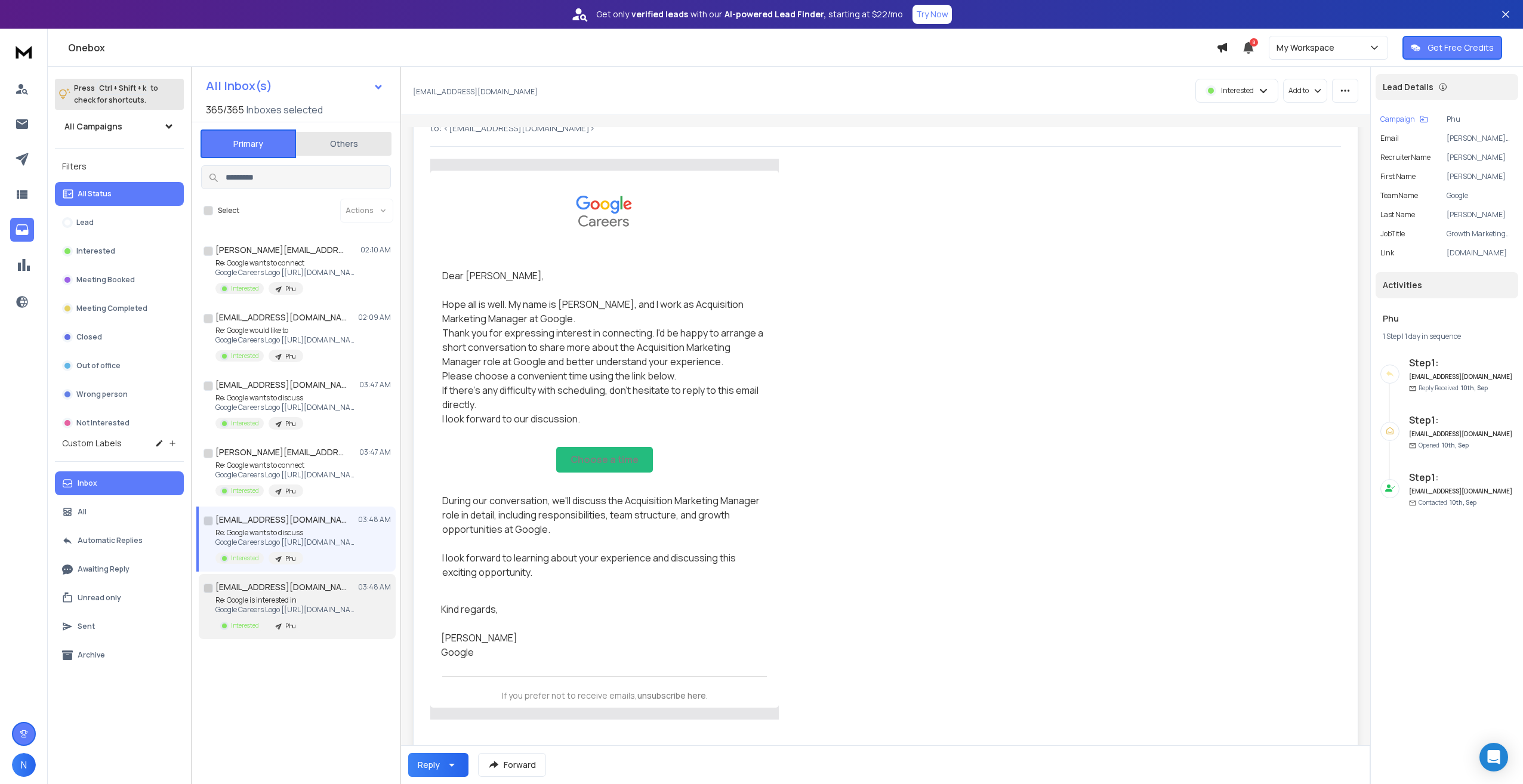
click at [311, 622] on div "Interested Phu" at bounding box center [287, 625] width 143 height 13
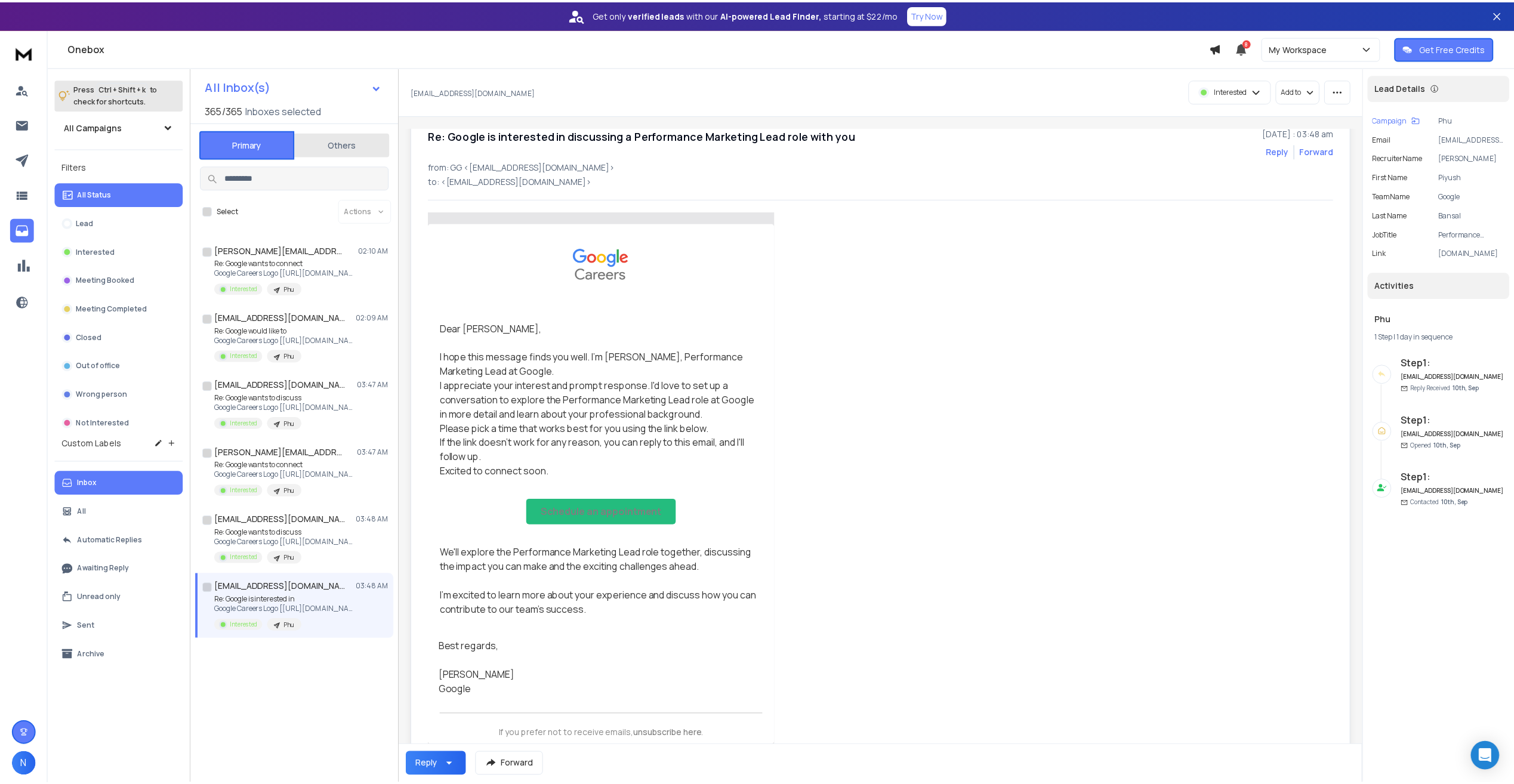
scroll to position [0, 0]
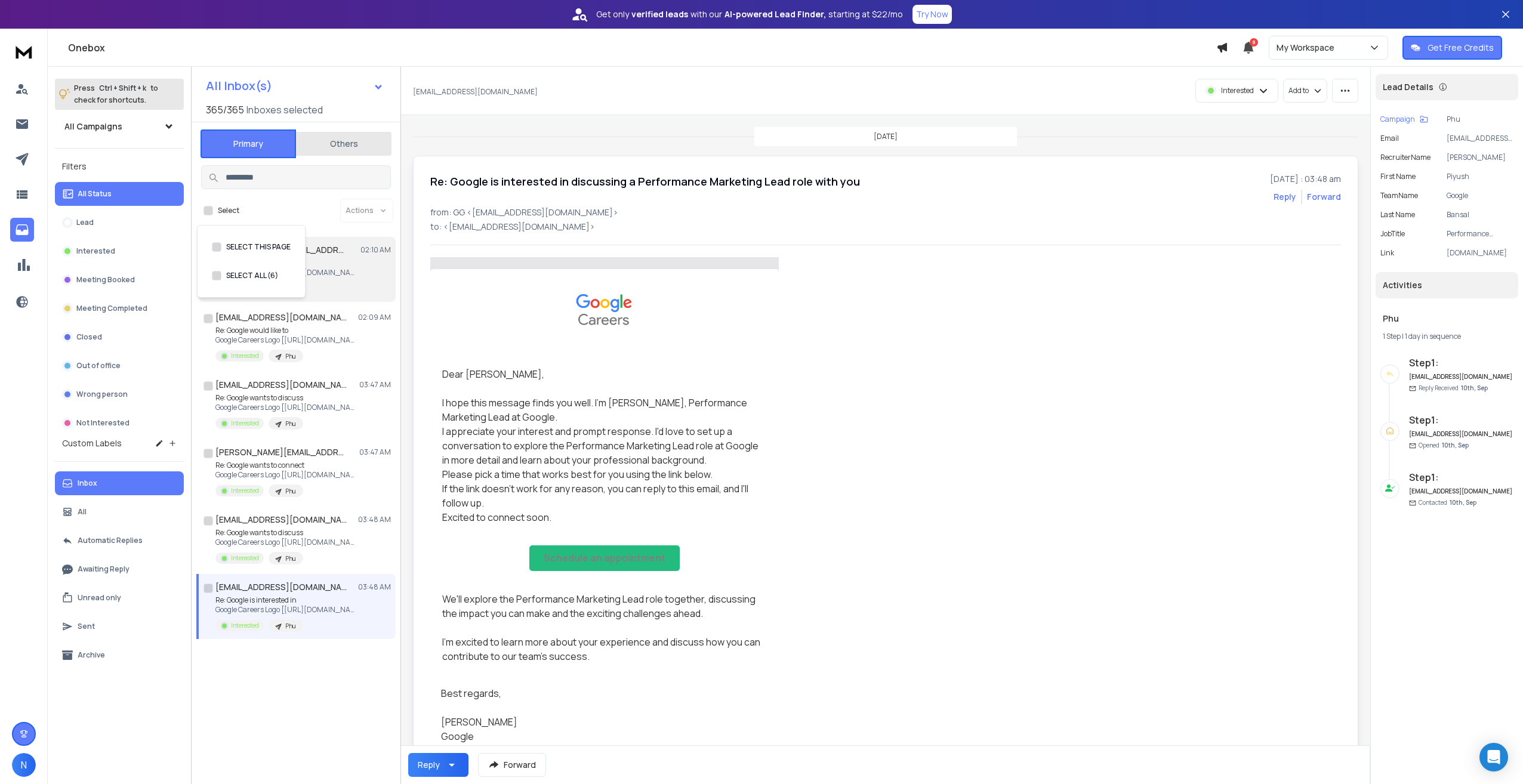
click at [326, 266] on p "Re: Google wants to connect" at bounding box center [287, 263] width 143 height 9
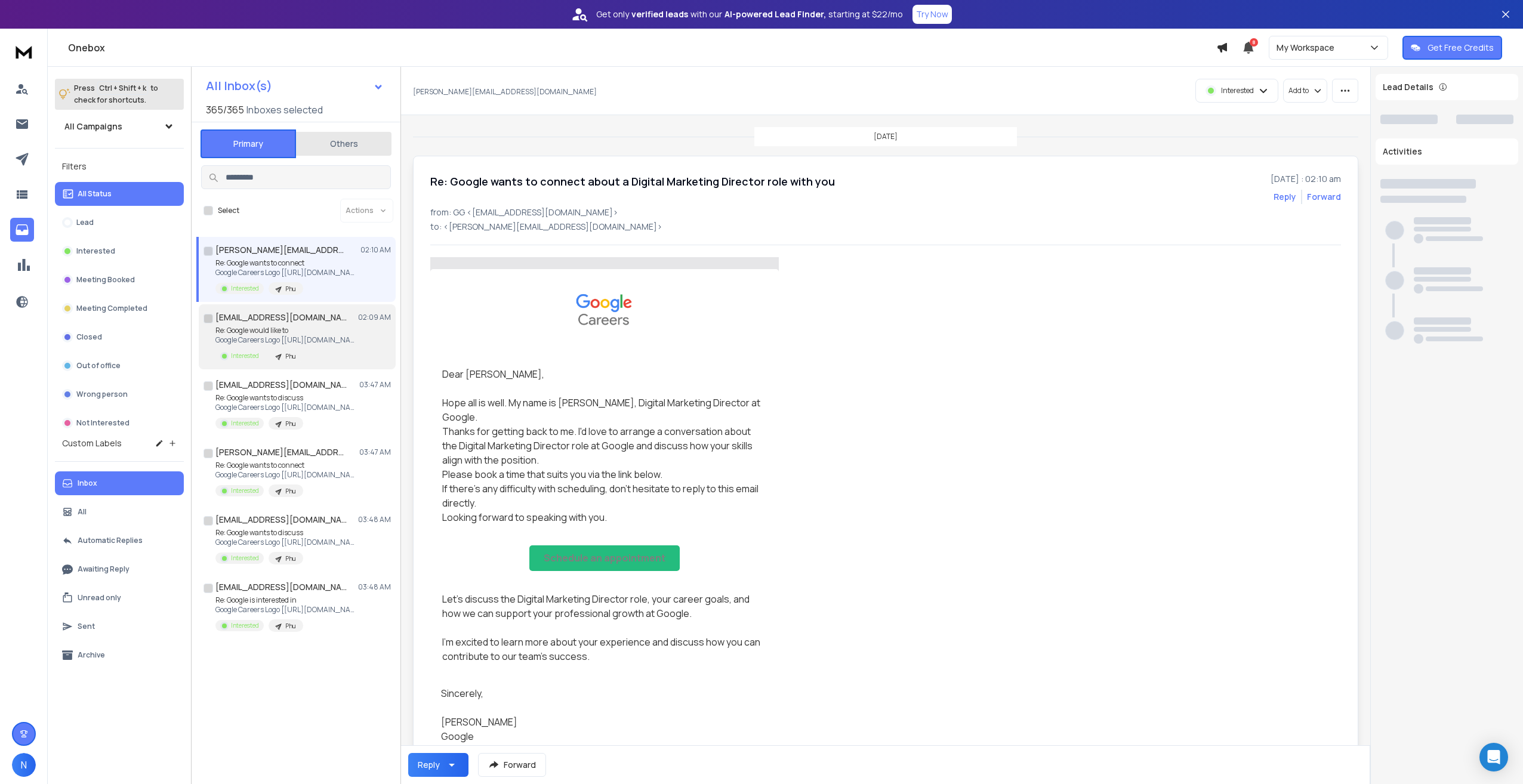
click at [328, 310] on div "ankitkatyal5@gmail.com 02:09 AM Re: Google would like to Google Careers Logo [h…" at bounding box center [297, 337] width 197 height 65
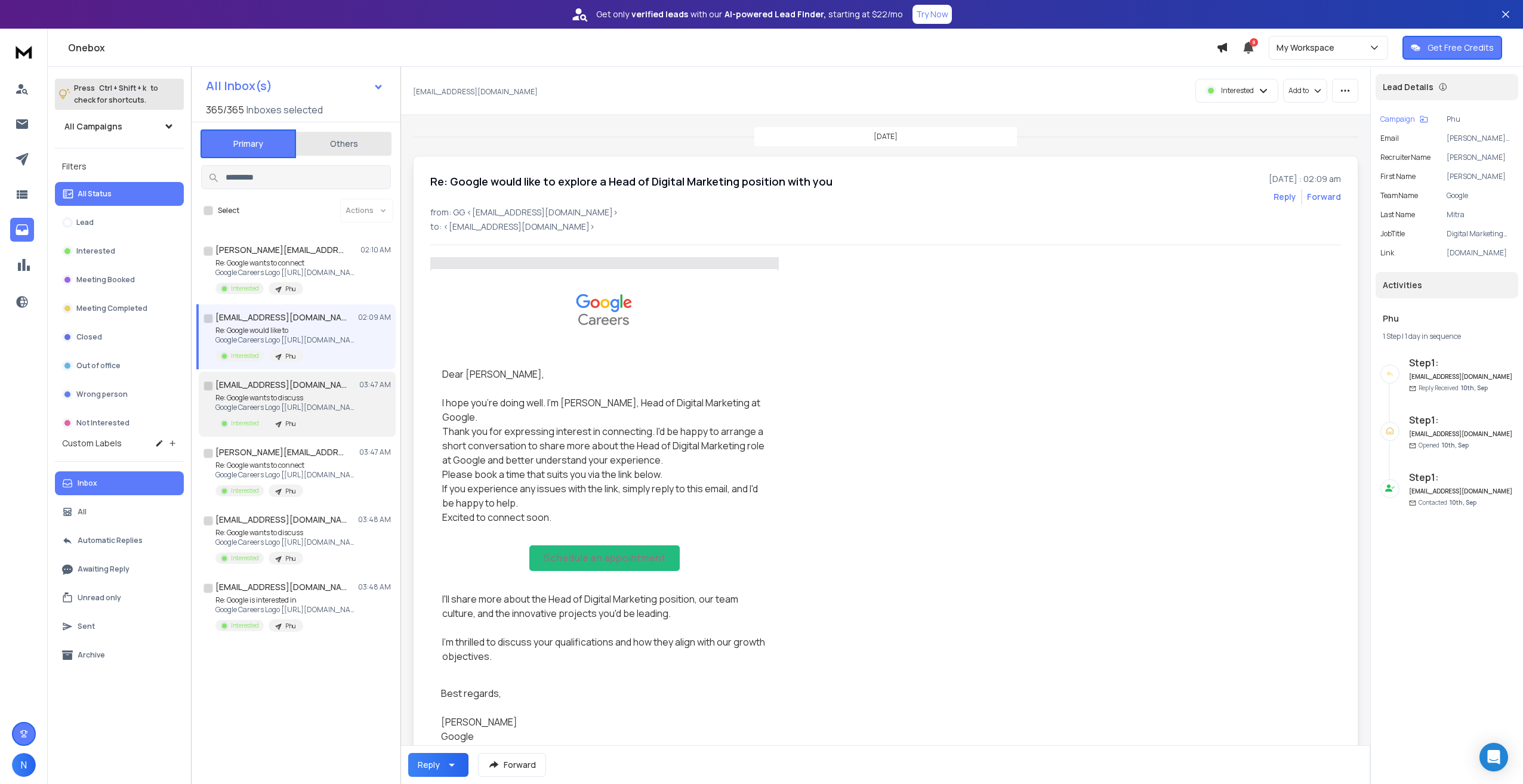
click at [328, 378] on div "riteeja@gmail.com 03:47 AM Re: Google wants to discuss Google Careers Logo [htt…" at bounding box center [297, 404] width 197 height 65
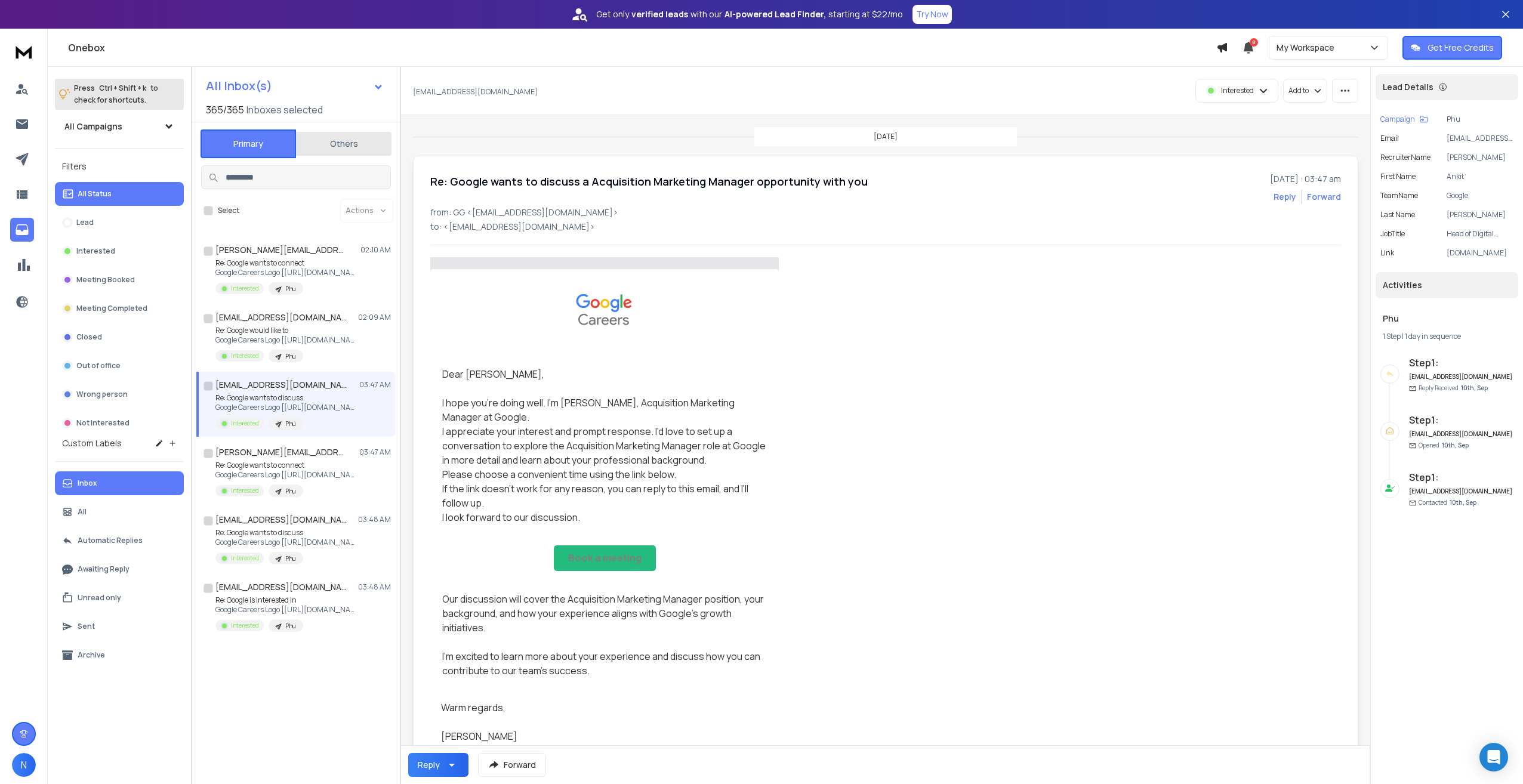
click at [320, 431] on div "riteeja@gmail.com 03:47 AM Re: Google wants to discuss Google Careers Logo [htt…" at bounding box center [297, 404] width 197 height 65
click at [323, 470] on p "Google Careers Logo [https://images.benchmarkemail.com/client1772254/image17766…" at bounding box center [287, 475] width 143 height 9
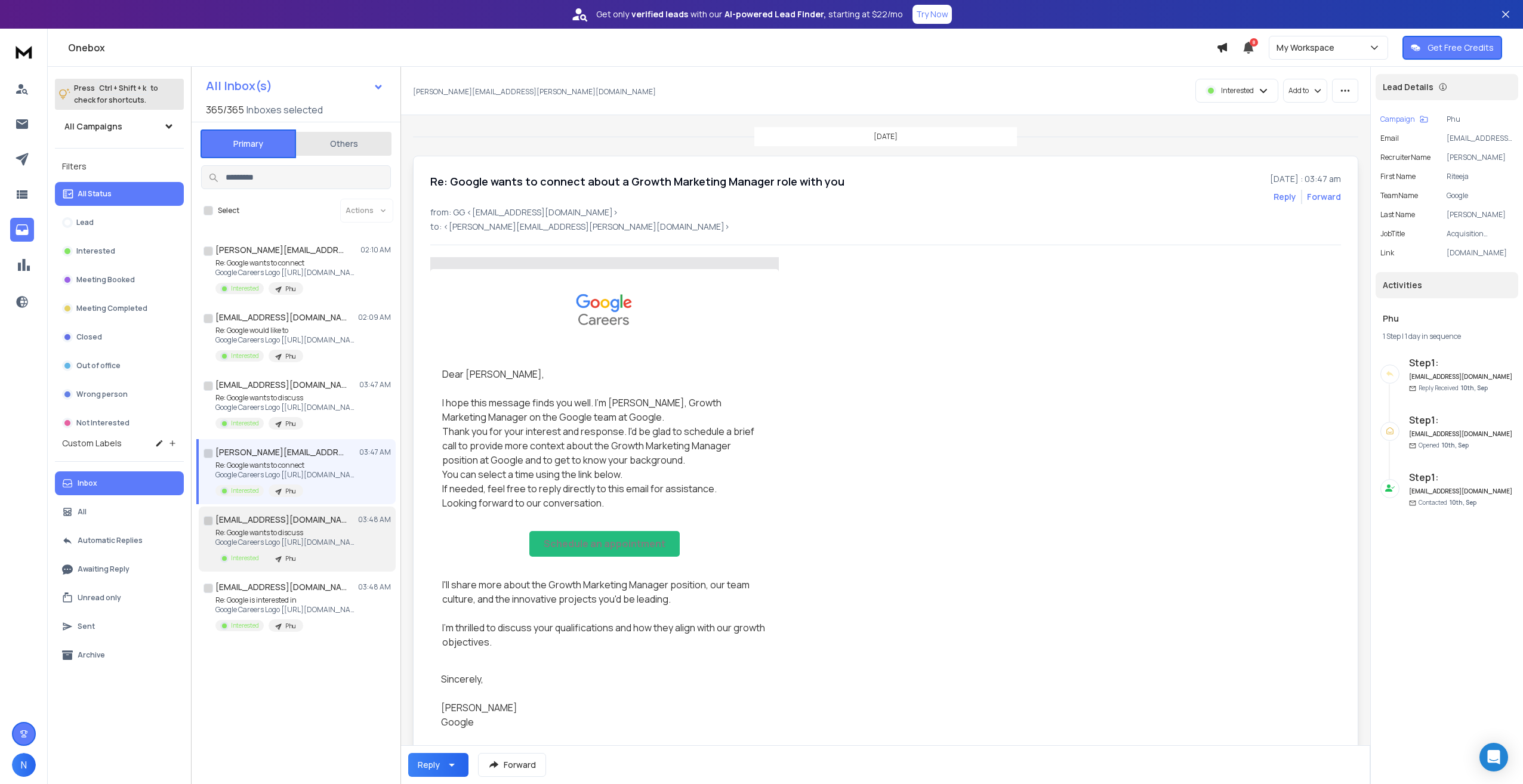
click at [331, 538] on p "Google Careers Logo [https://images.benchmarkemail.com/client1772254/image17766…" at bounding box center [287, 542] width 143 height 9
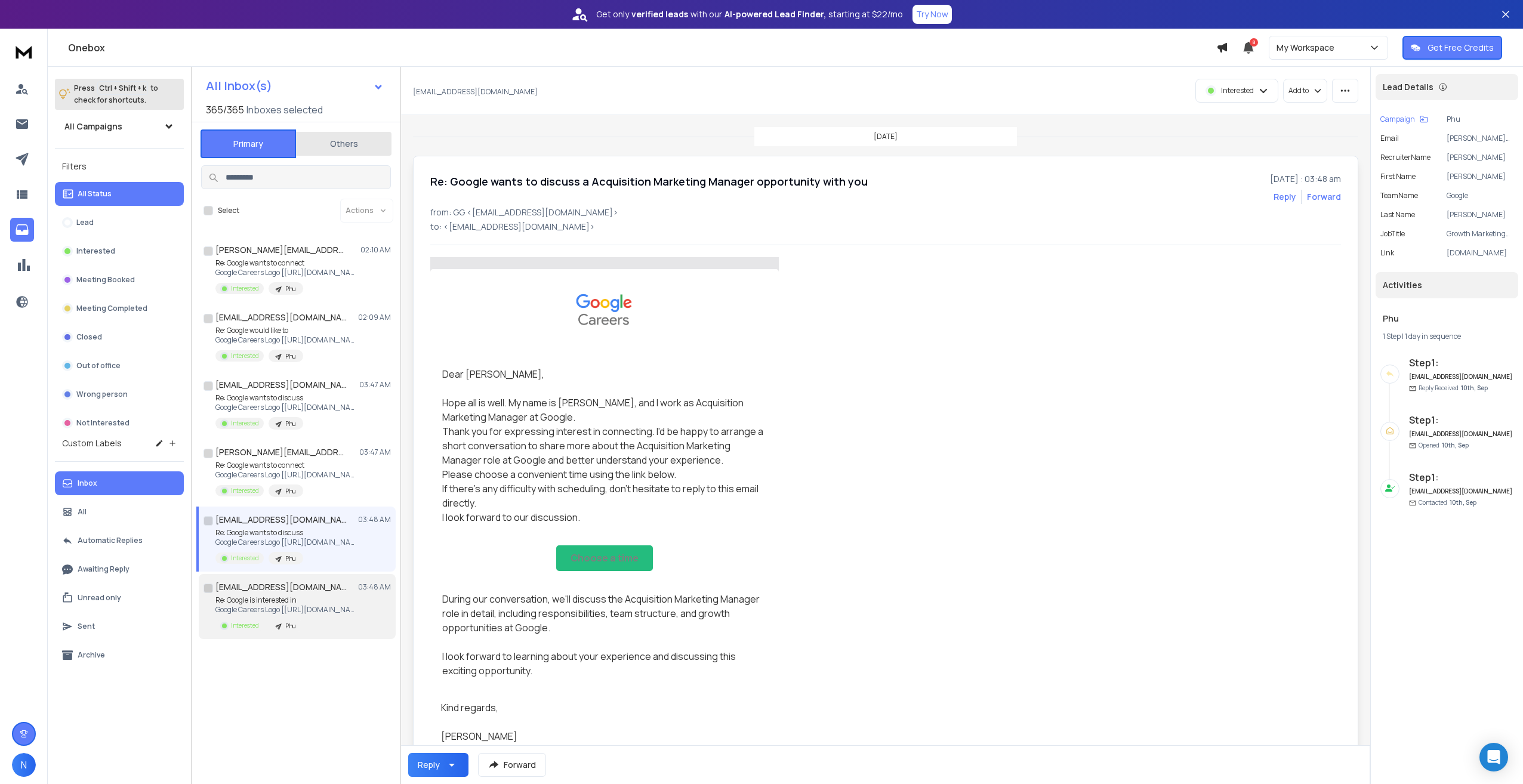
click at [351, 598] on p "Re: Google is interested in" at bounding box center [287, 600] width 143 height 9
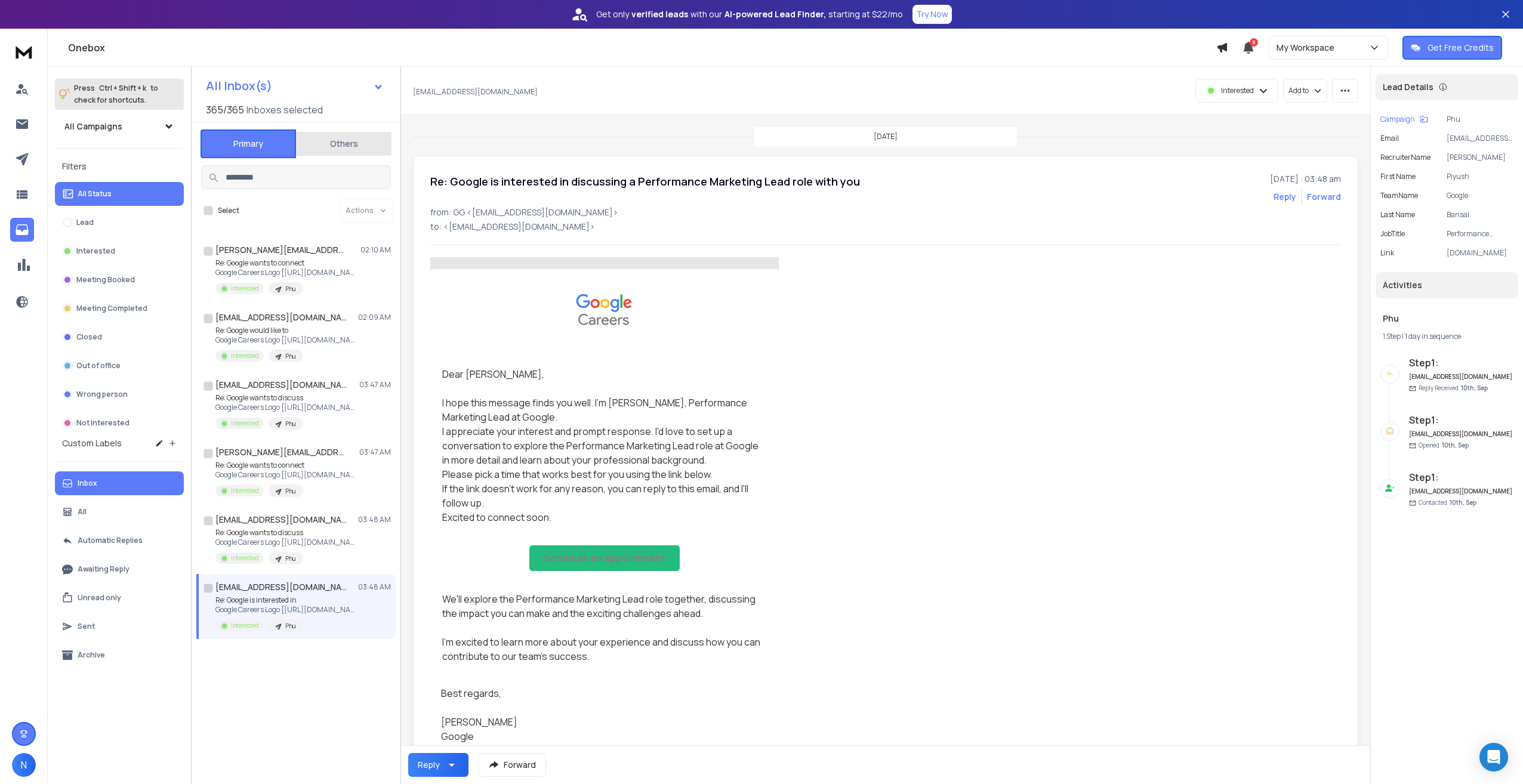
click at [143, 201] on button "All Status" at bounding box center [119, 194] width 129 height 24
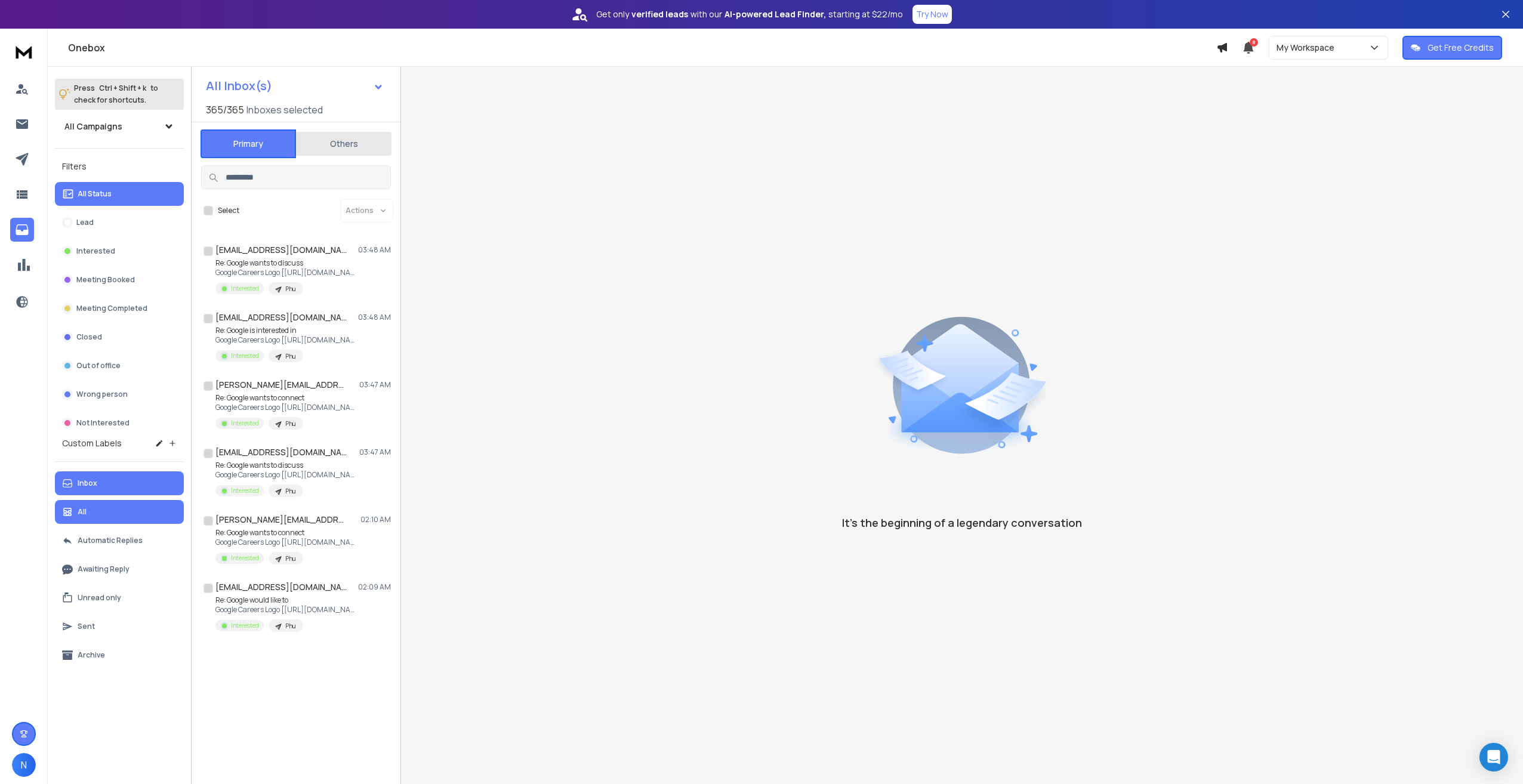
click at [98, 509] on button "All" at bounding box center [119, 512] width 129 height 24
click at [132, 548] on button "Automatic Replies" at bounding box center [119, 540] width 129 height 24
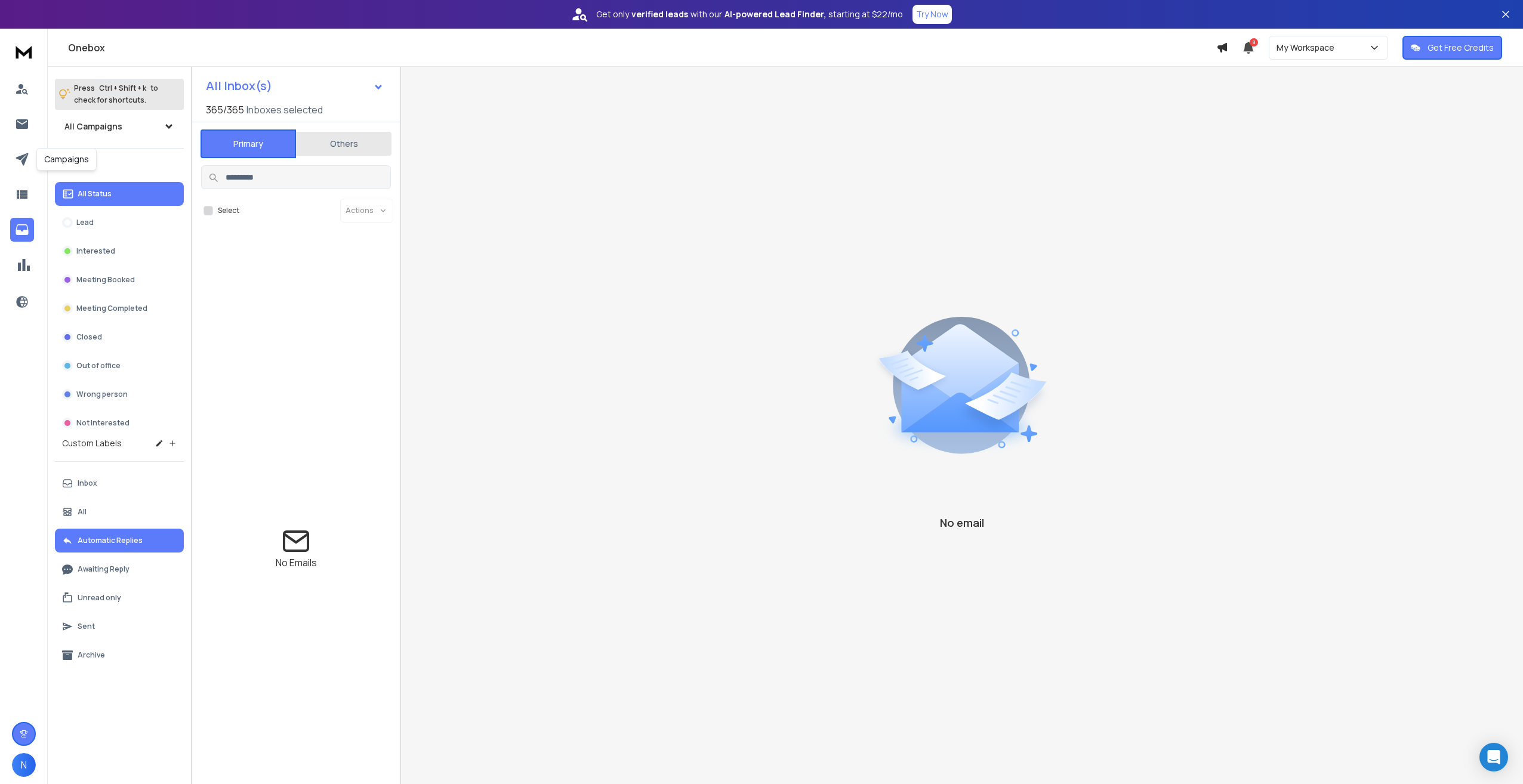
click at [28, 144] on div at bounding box center [24, 198] width 28 height 241
click at [22, 174] on div at bounding box center [24, 161] width 28 height 28
click at [22, 167] on link at bounding box center [22, 159] width 24 height 24
